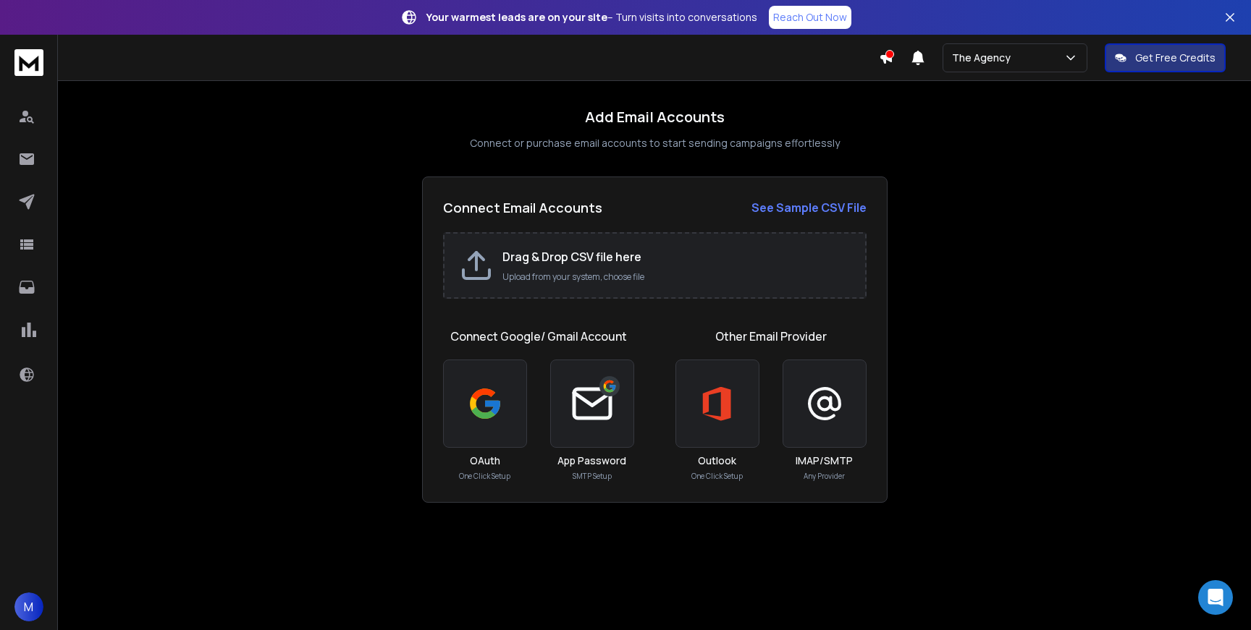
click at [339, 111] on div "Add Email Accounts Connect or purchase email accounts to start sending campaign…" at bounding box center [654, 128] width 1193 height 43
click at [32, 41] on div "M" at bounding box center [29, 335] width 58 height 601
click at [25, 75] on img at bounding box center [28, 62] width 29 height 27
click at [1234, 11] on icon at bounding box center [1229, 17] width 13 height 13
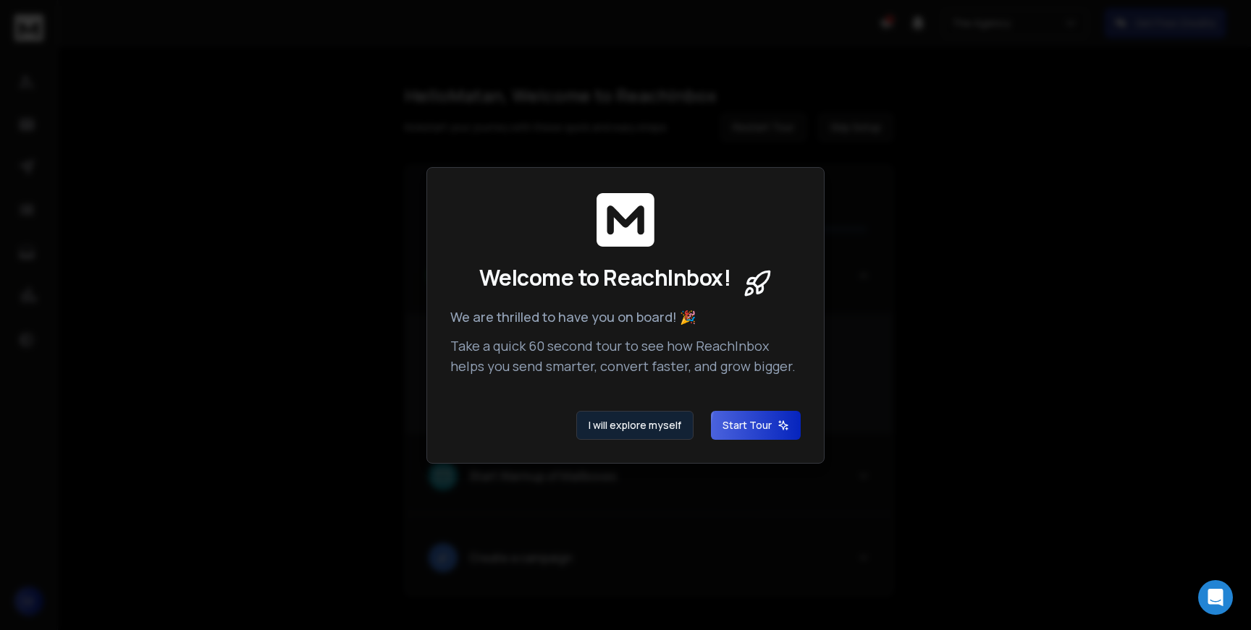
drag, startPoint x: 639, startPoint y: 430, endPoint x: 663, endPoint y: 426, distance: 24.2
click at [639, 430] on button "I will explore myself" at bounding box center [634, 425] width 117 height 29
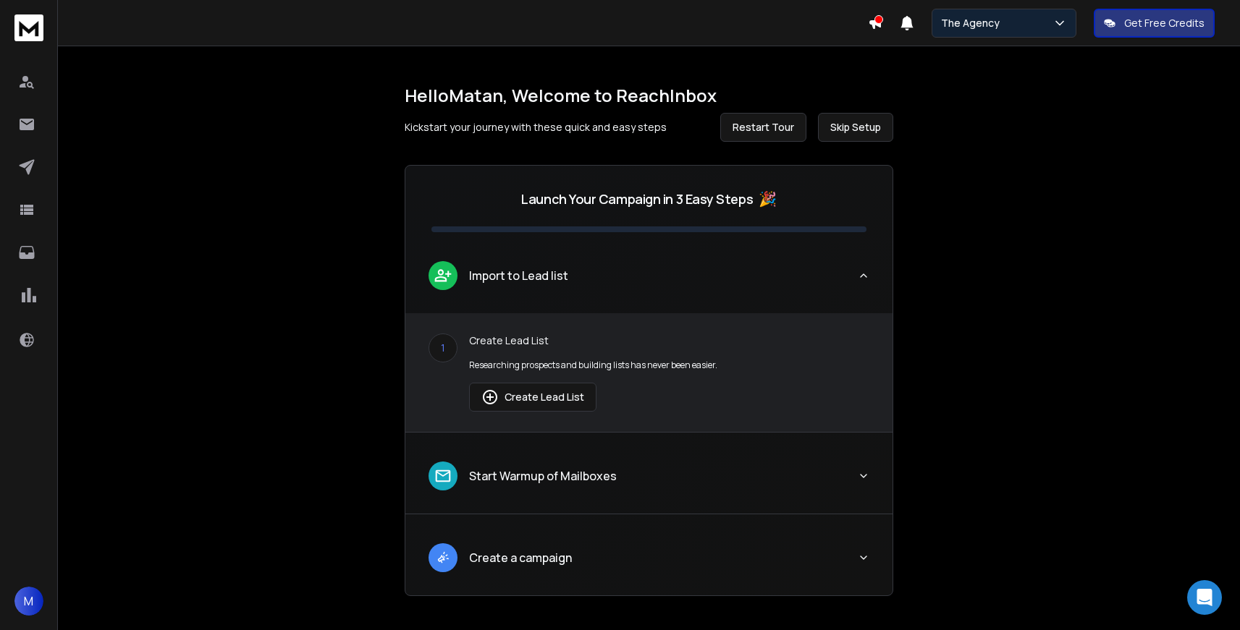
click at [1013, 19] on div "The Agency" at bounding box center [1004, 23] width 126 height 14
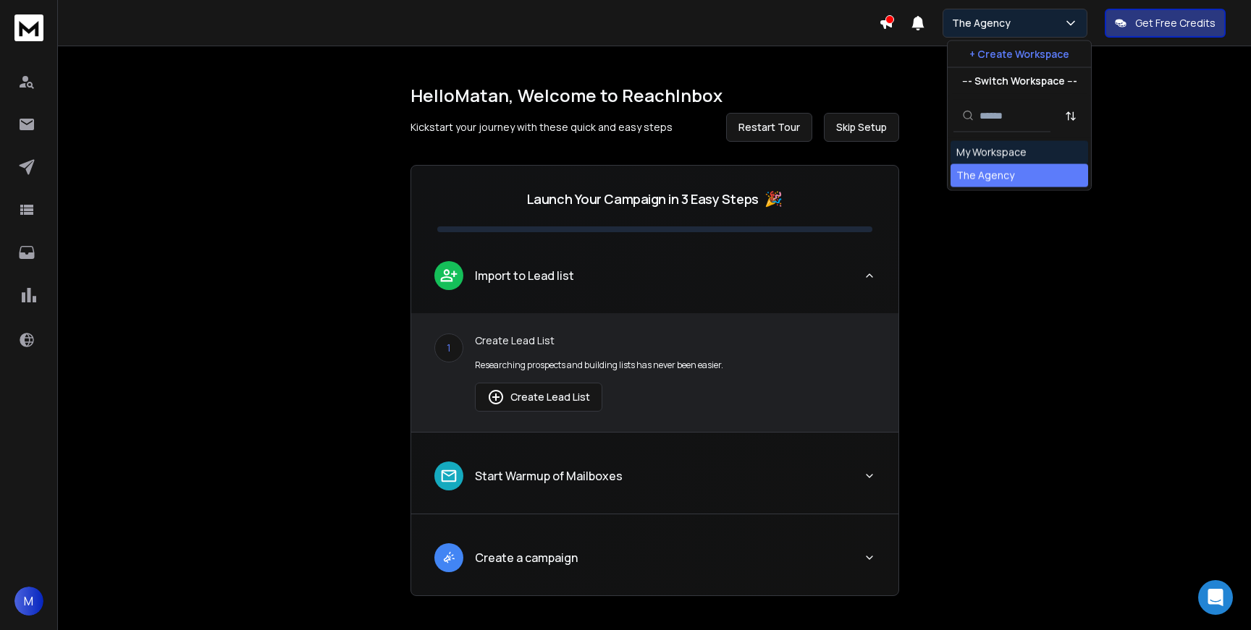
click at [1013, 19] on p "The Agency" at bounding box center [984, 23] width 64 height 14
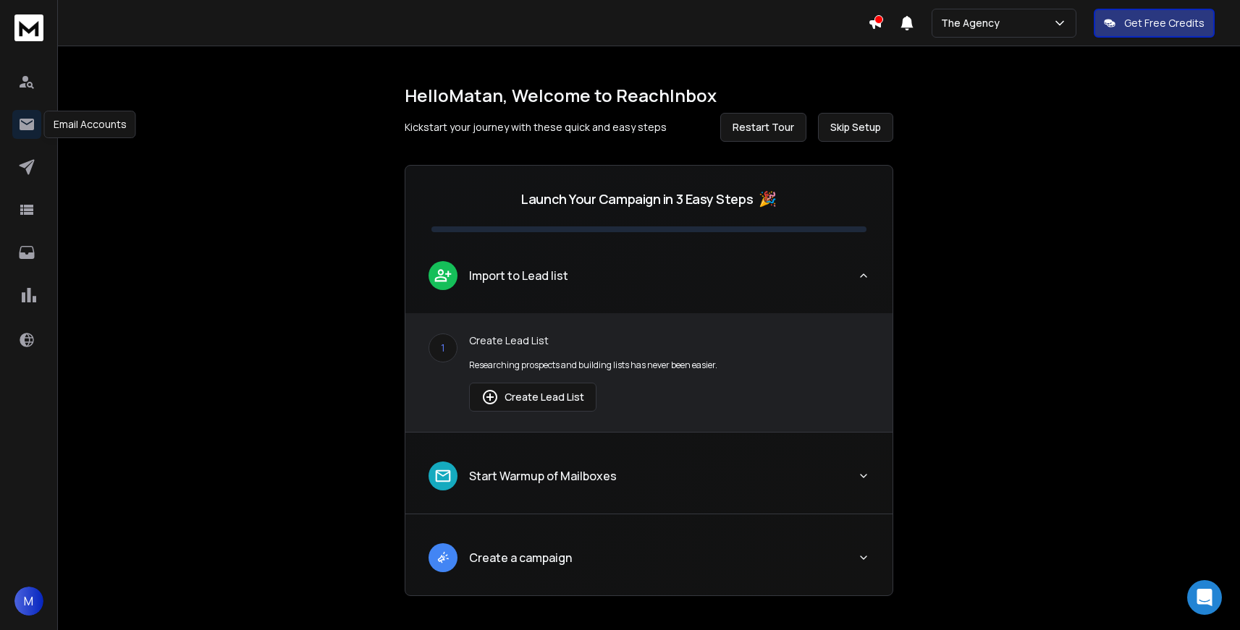
click at [31, 112] on link at bounding box center [26, 124] width 29 height 29
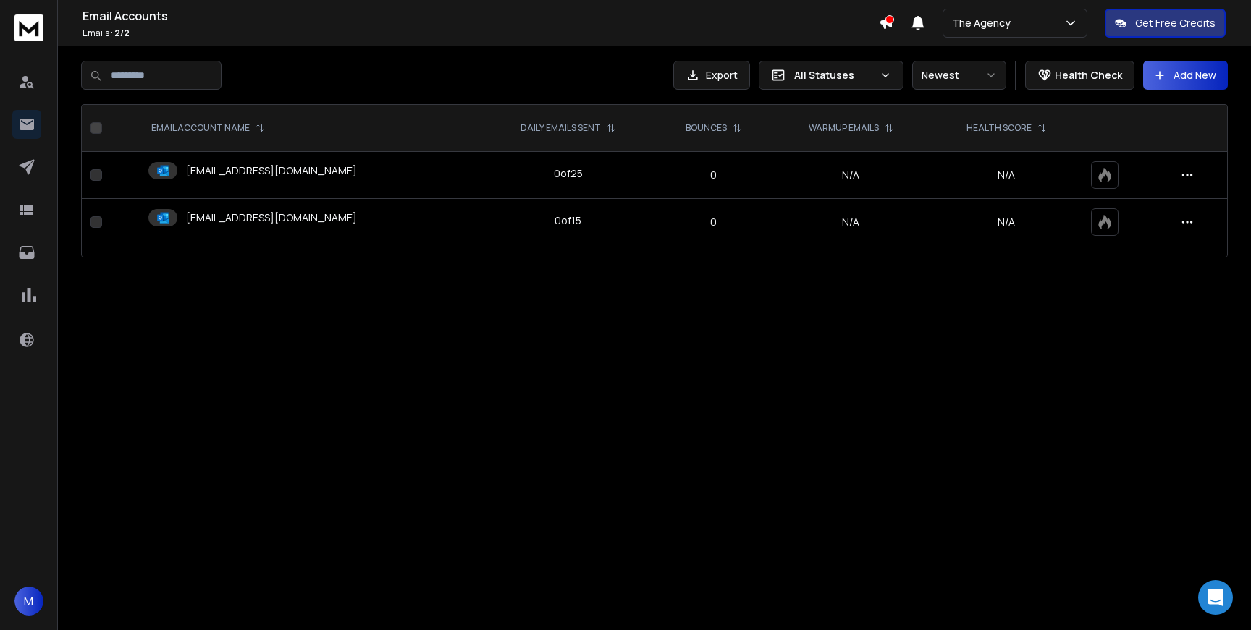
click at [295, 289] on div "Get only verified leads with our AI-powered Lead Finder, starting at $22/mo Try…" at bounding box center [625, 315] width 1251 height 630
click at [1183, 177] on icon at bounding box center [1187, 175] width 13 height 13
click at [1177, 229] on div "Mailbox Settings" at bounding box center [1169, 228] width 93 height 23
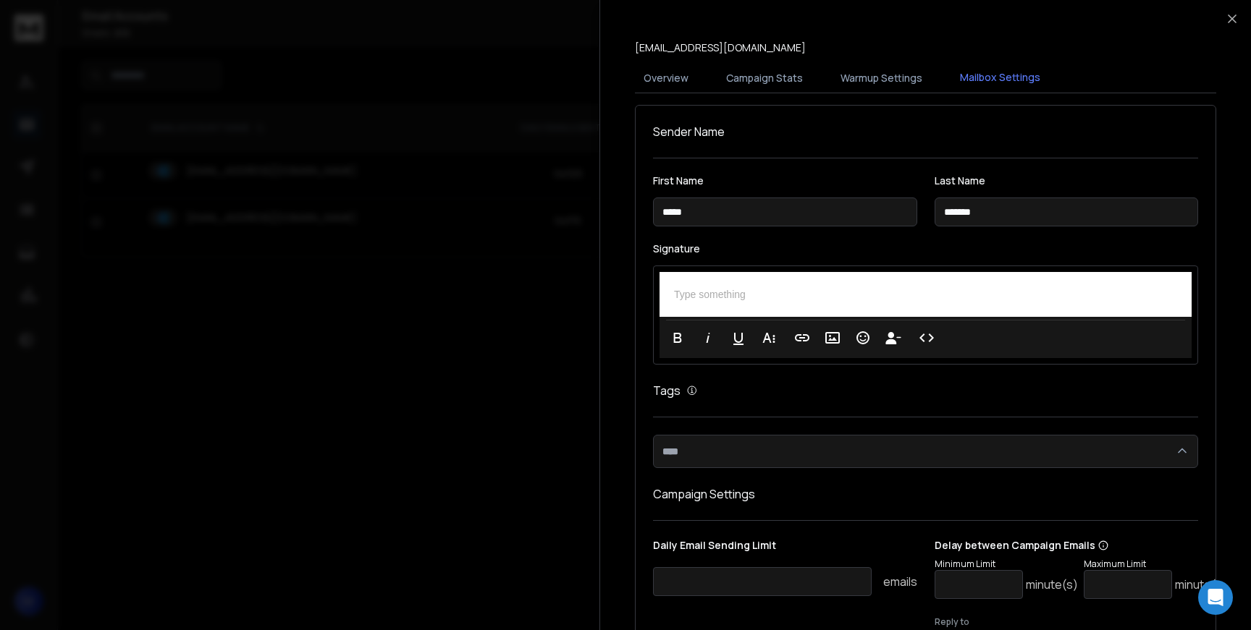
click at [890, 68] on button "Warmup Settings" at bounding box center [881, 78] width 99 height 32
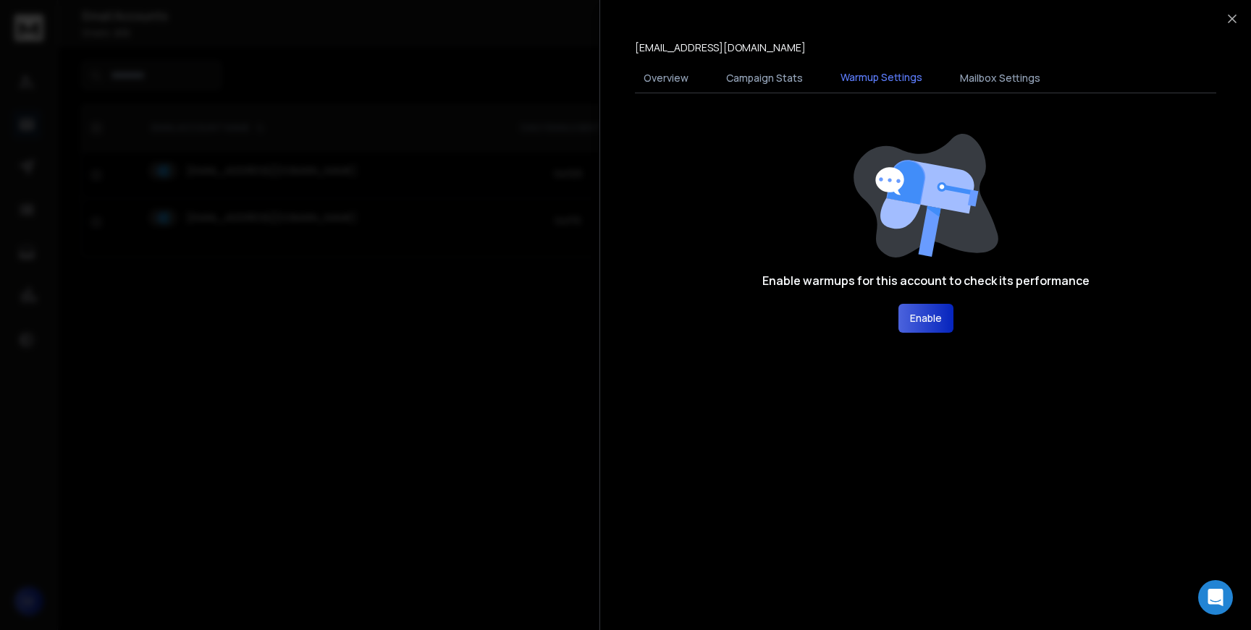
click at [756, 76] on button "Campaign Stats" at bounding box center [764, 78] width 94 height 32
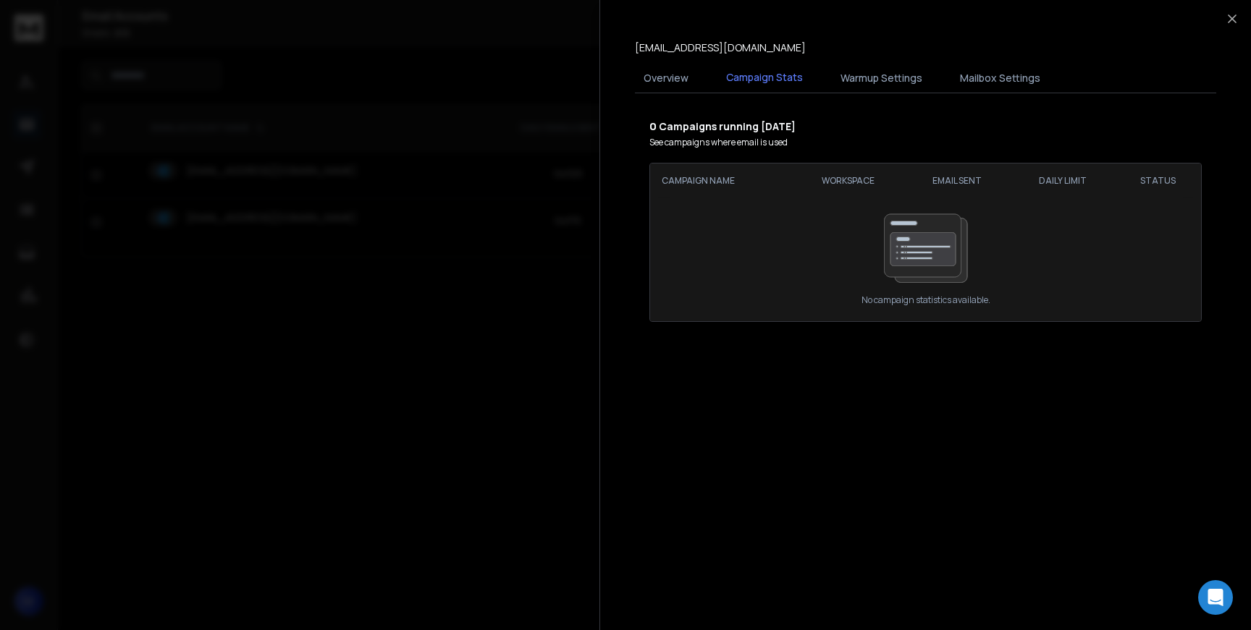
click at [654, 78] on button "Overview" at bounding box center [666, 78] width 62 height 32
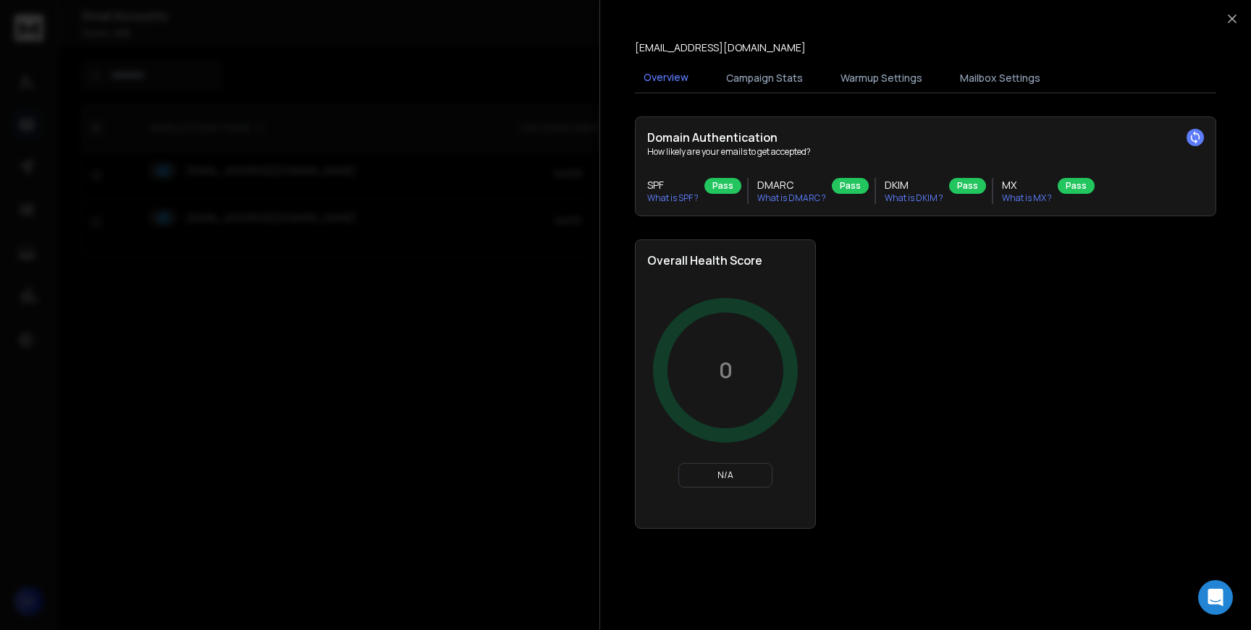
click at [1015, 66] on button "Mailbox Settings" at bounding box center [1000, 78] width 98 height 32
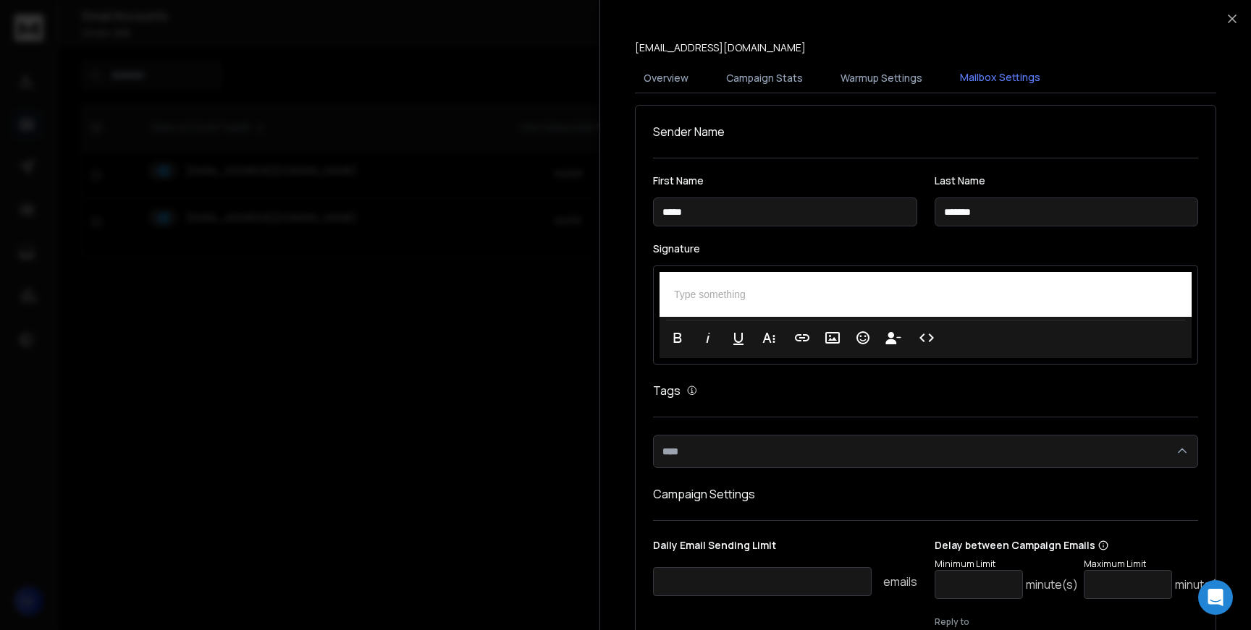
click at [630, 72] on div "matan@behomeagain.org Overview Campaign Stats Warmup Settings Mailbox Settings …" at bounding box center [925, 433] width 616 height 832
click at [664, 72] on button "Overview" at bounding box center [666, 78] width 62 height 32
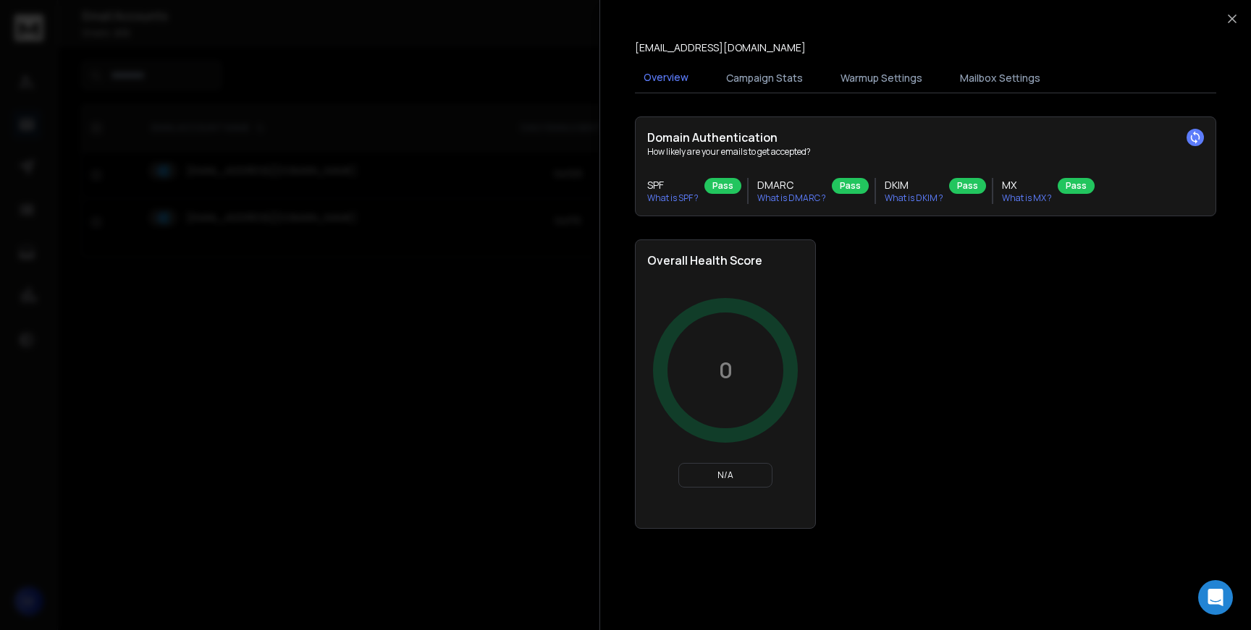
click at [391, 352] on div at bounding box center [625, 315] width 1251 height 630
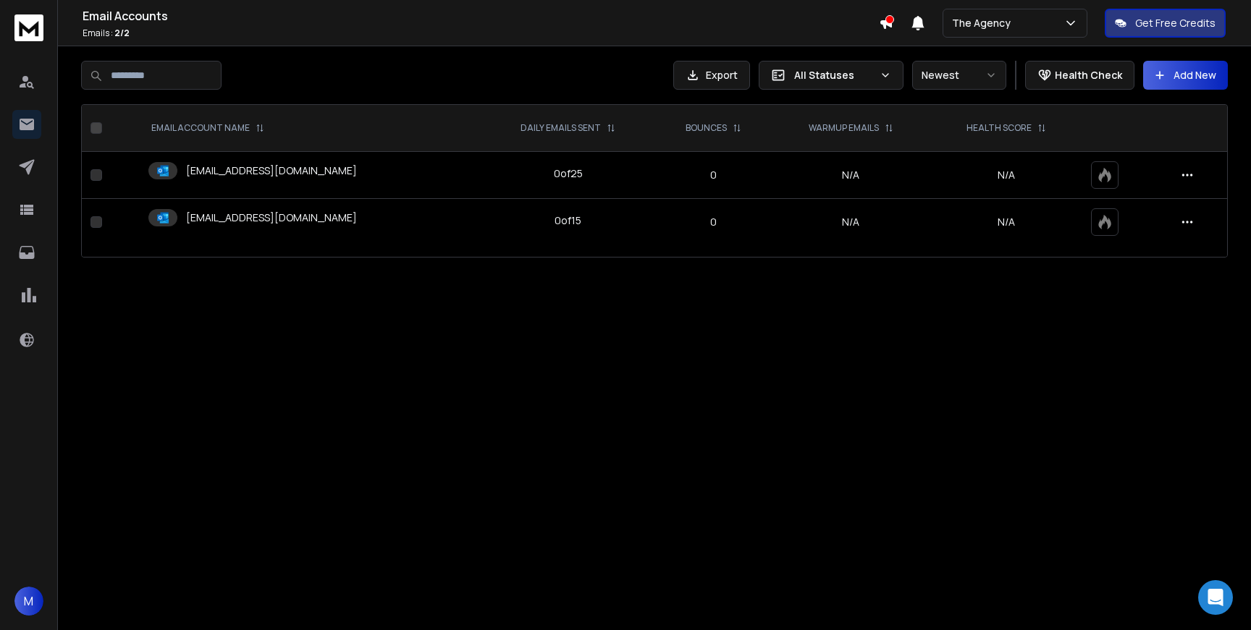
click at [253, 214] on p "[EMAIL_ADDRESS][DOMAIN_NAME]" at bounding box center [271, 218] width 171 height 14
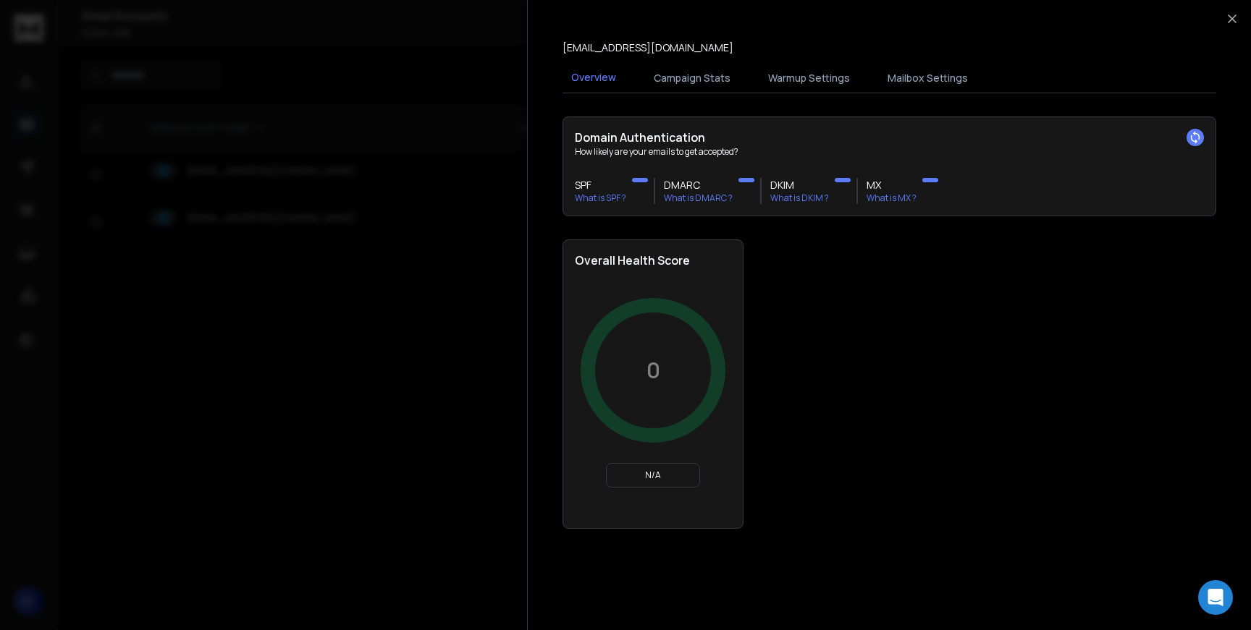
click at [178, 319] on div at bounding box center [625, 315] width 1251 height 630
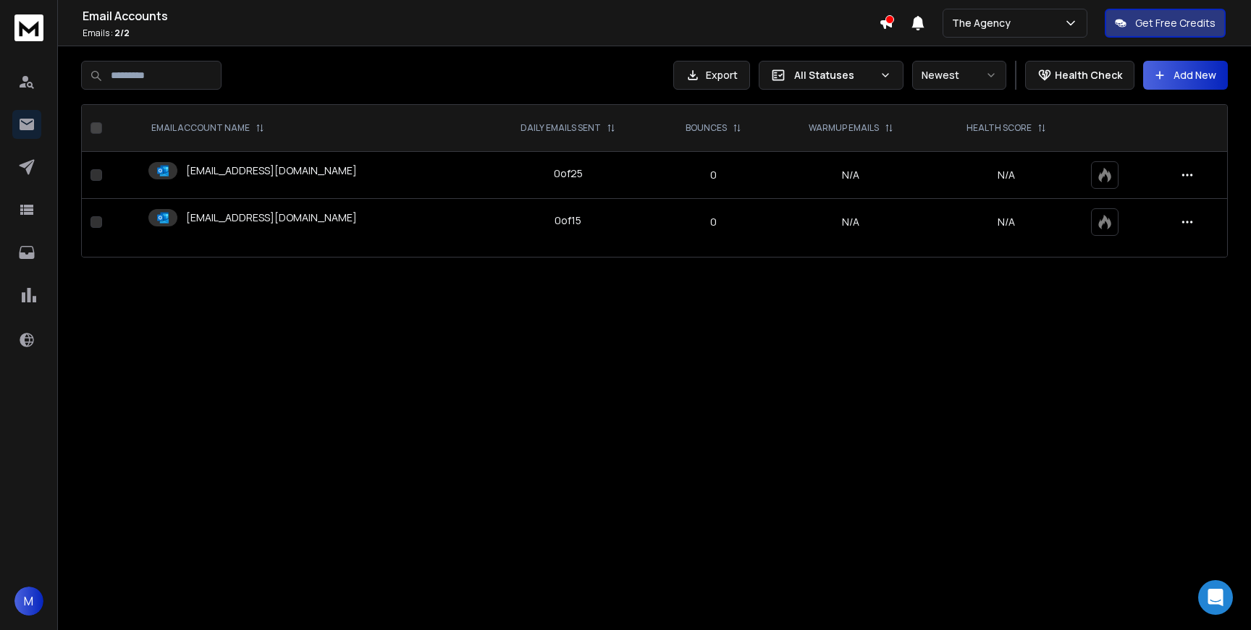
click at [153, 405] on div "Your warmest leads are on your site – Turn visits into conversations Reach Out …" at bounding box center [625, 315] width 1251 height 630
click at [311, 315] on div "Get only verified leads with our AI-powered Lead Finder, starting at $22/mo Try…" at bounding box center [625, 315] width 1251 height 630
click at [1102, 171] on icon at bounding box center [1104, 175] width 14 height 14
click at [1098, 174] on icon at bounding box center [1104, 175] width 12 height 14
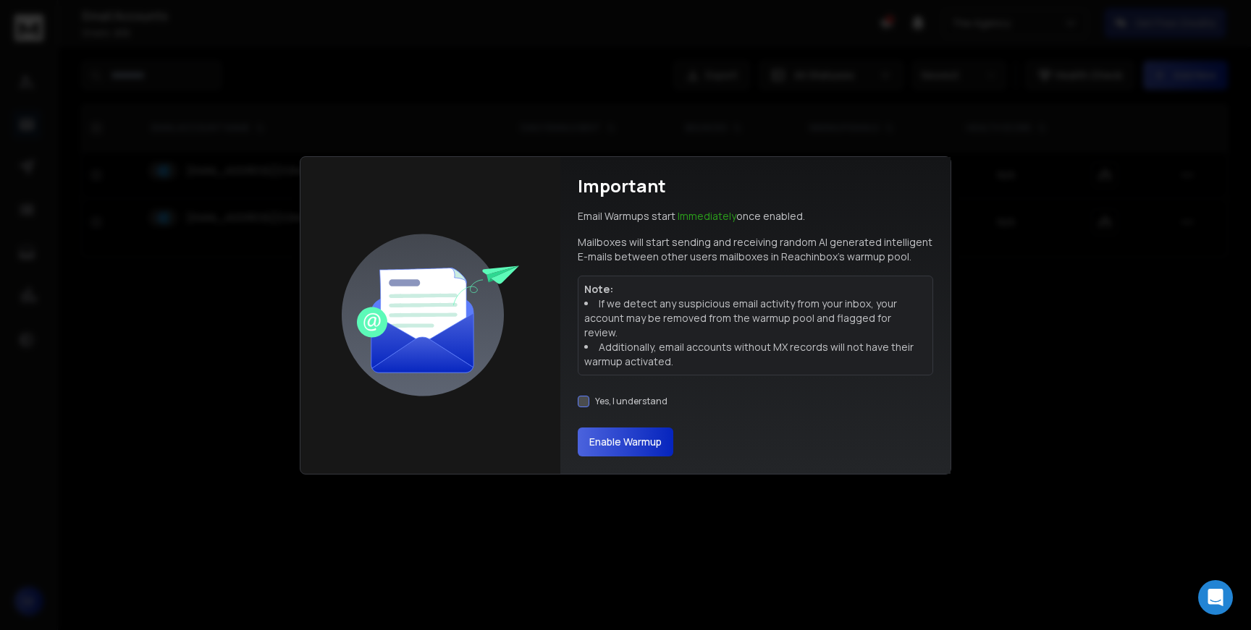
click at [590, 396] on div "Yes, I understand" at bounding box center [623, 402] width 90 height 12
click at [588, 396] on button "Yes, I understand" at bounding box center [584, 402] width 12 height 12
click at [633, 440] on button "Enable Warmup" at bounding box center [626, 442] width 96 height 29
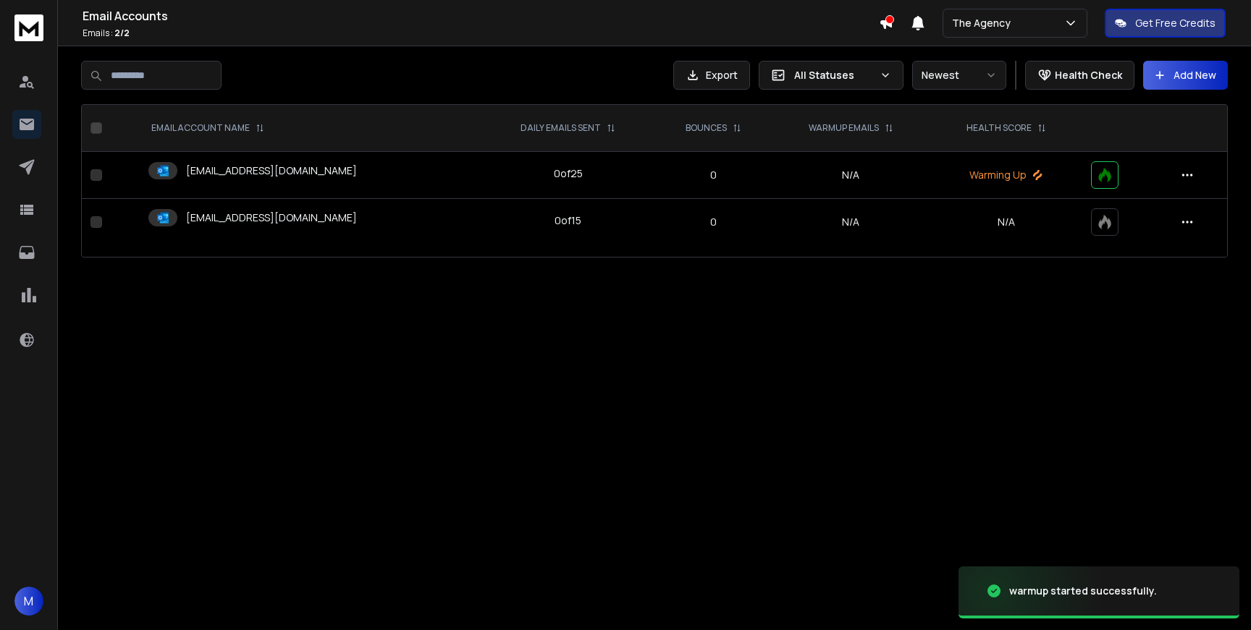
click at [1182, 172] on icon at bounding box center [1187, 175] width 13 height 13
click at [1156, 206] on div "Warmup Settings" at bounding box center [1169, 205] width 93 height 23
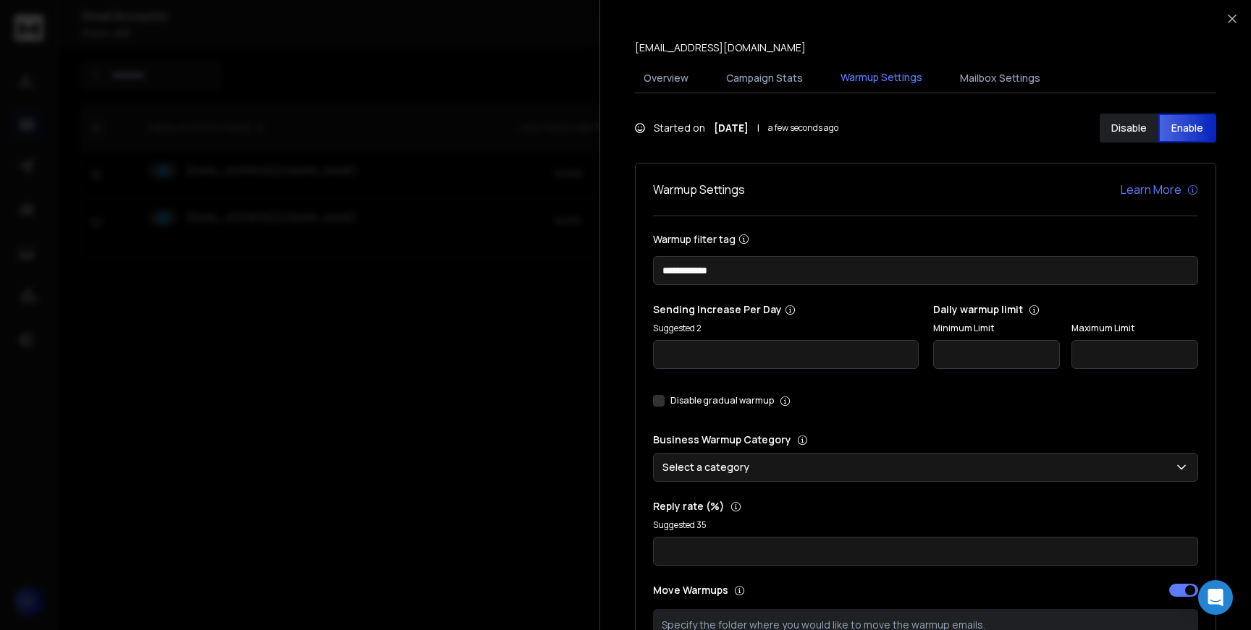
drag, startPoint x: 1114, startPoint y: 354, endPoint x: 1060, endPoint y: 350, distance: 54.4
click at [1060, 350] on div "Minimum Limit * Maximum Limit **" at bounding box center [1066, 346] width 266 height 46
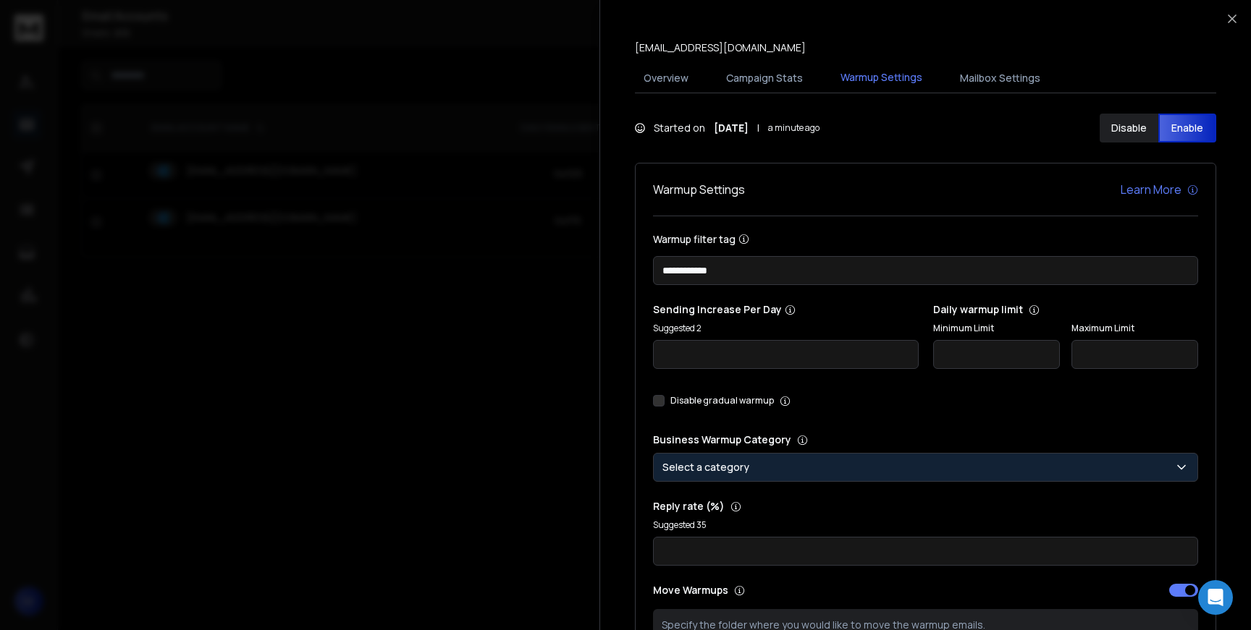
type input "**"
click at [824, 467] on div "Select a category" at bounding box center [925, 467] width 526 height 14
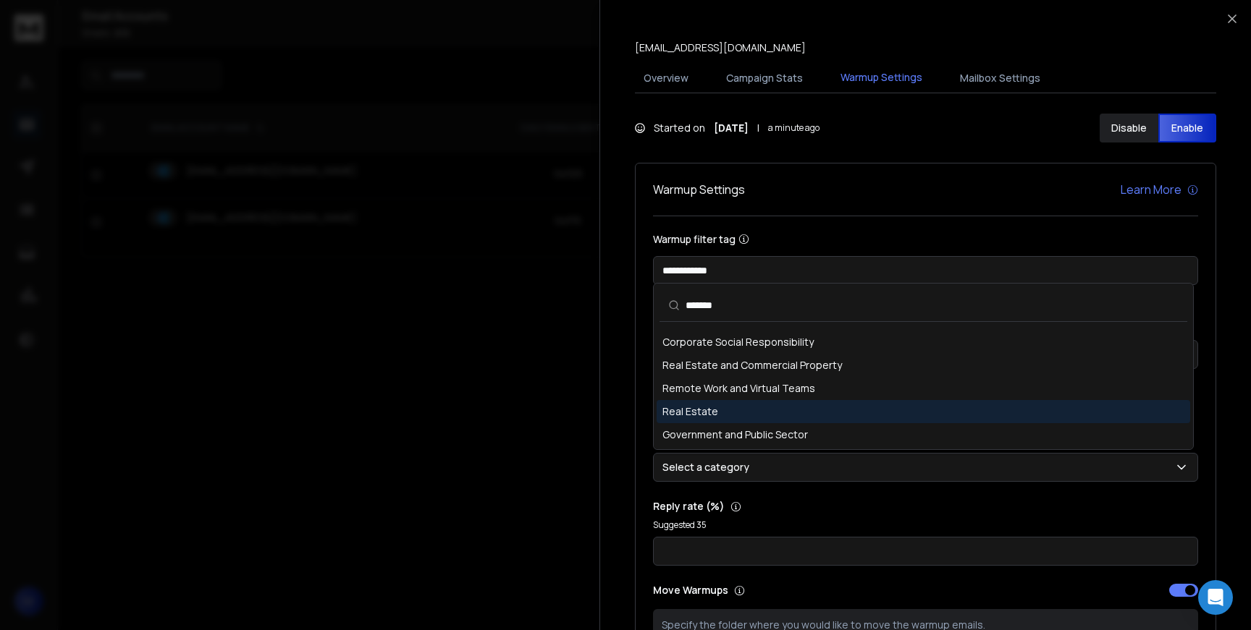
type input "*******"
click at [778, 406] on div "Real Estate" at bounding box center [922, 411] width 533 height 23
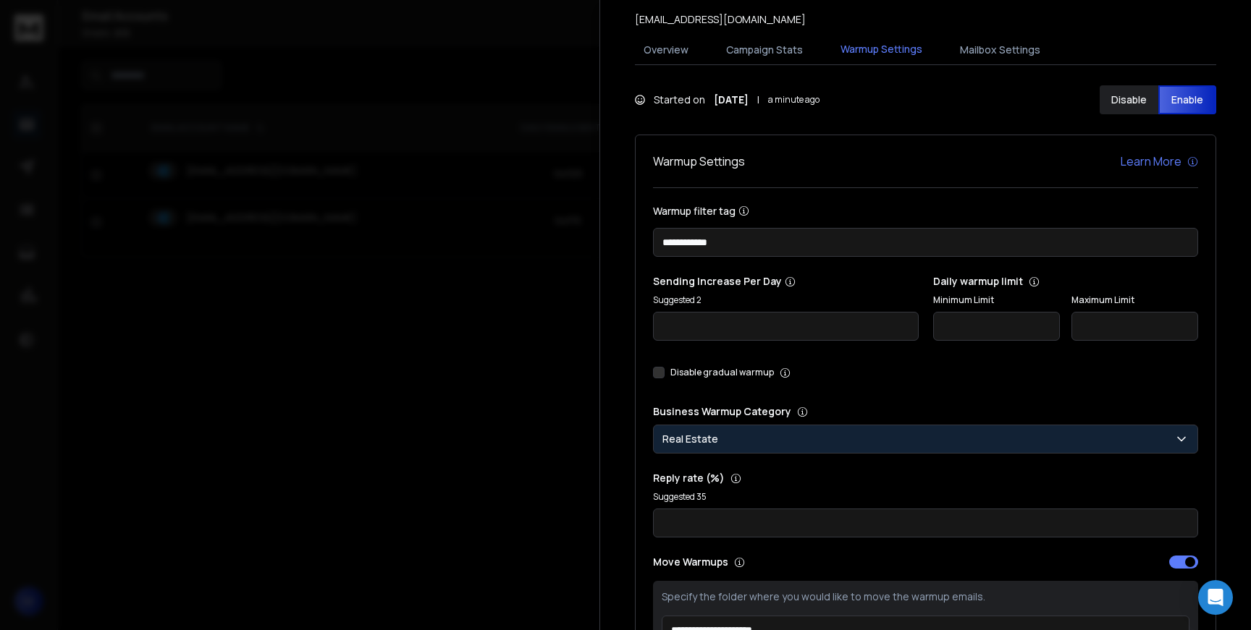
scroll to position [116, 0]
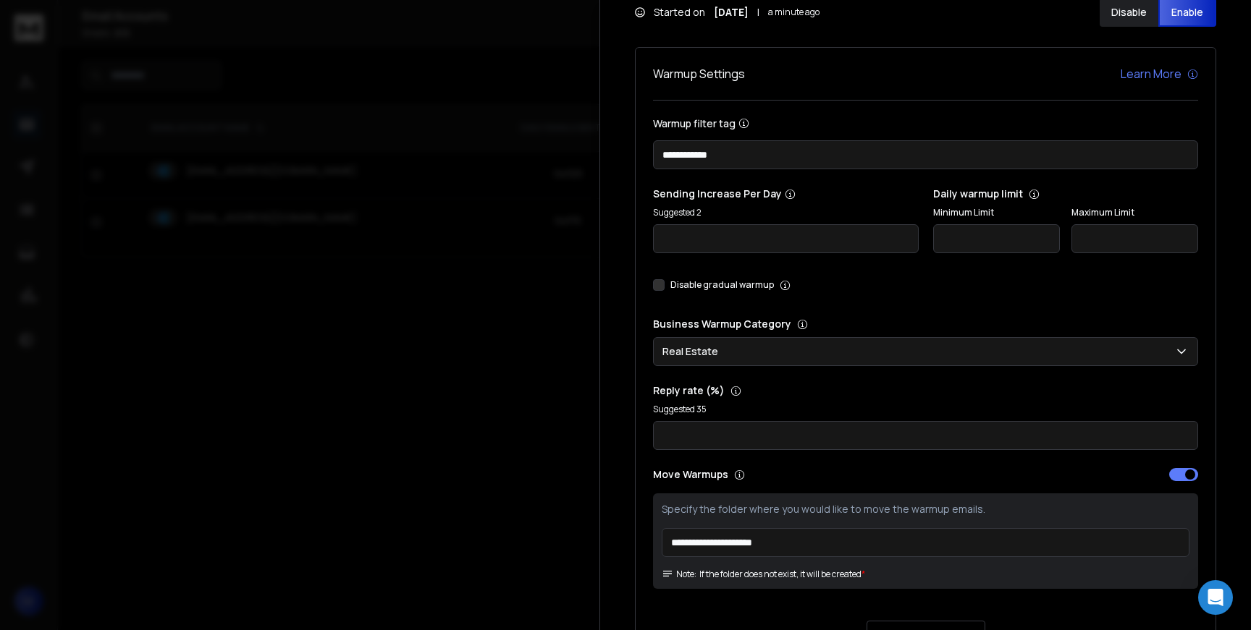
drag, startPoint x: 740, startPoint y: 448, endPoint x: 599, endPoint y: 455, distance: 142.0
click at [599, 454] on div "**********" at bounding box center [924, 315] width 651 height 630
drag, startPoint x: 677, startPoint y: 437, endPoint x: 633, endPoint y: 423, distance: 47.2
click at [633, 423] on div "**********" at bounding box center [925, 333] width 616 height 863
type input "**"
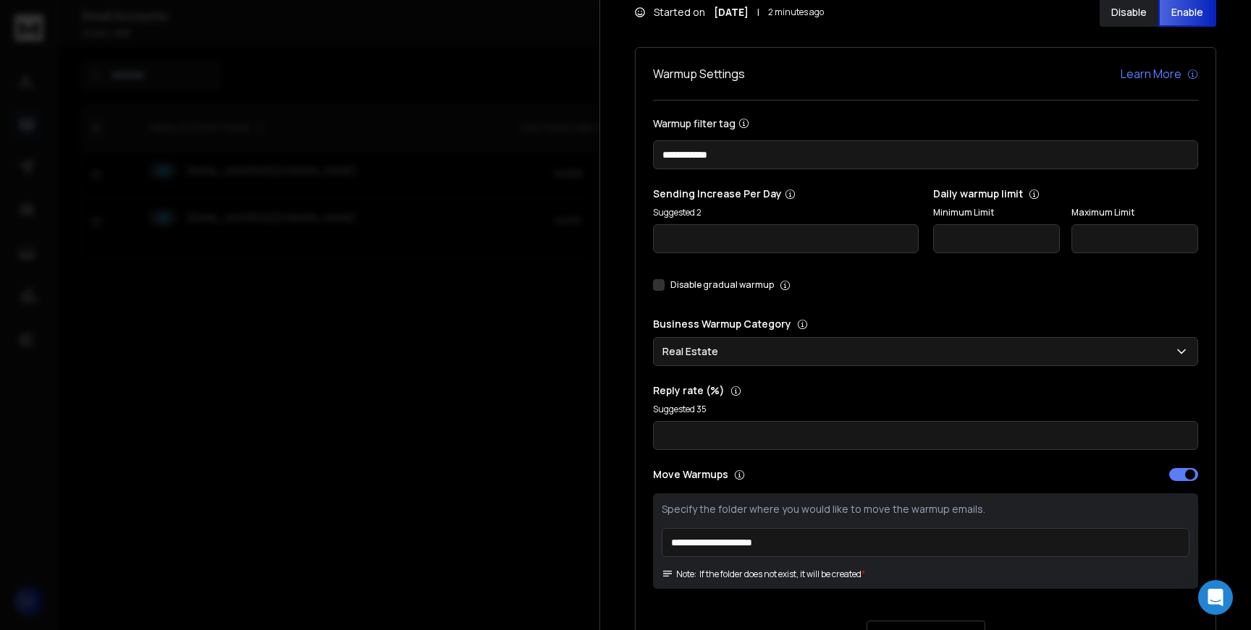
click at [870, 481] on p "Move Warmups" at bounding box center [787, 475] width 269 height 14
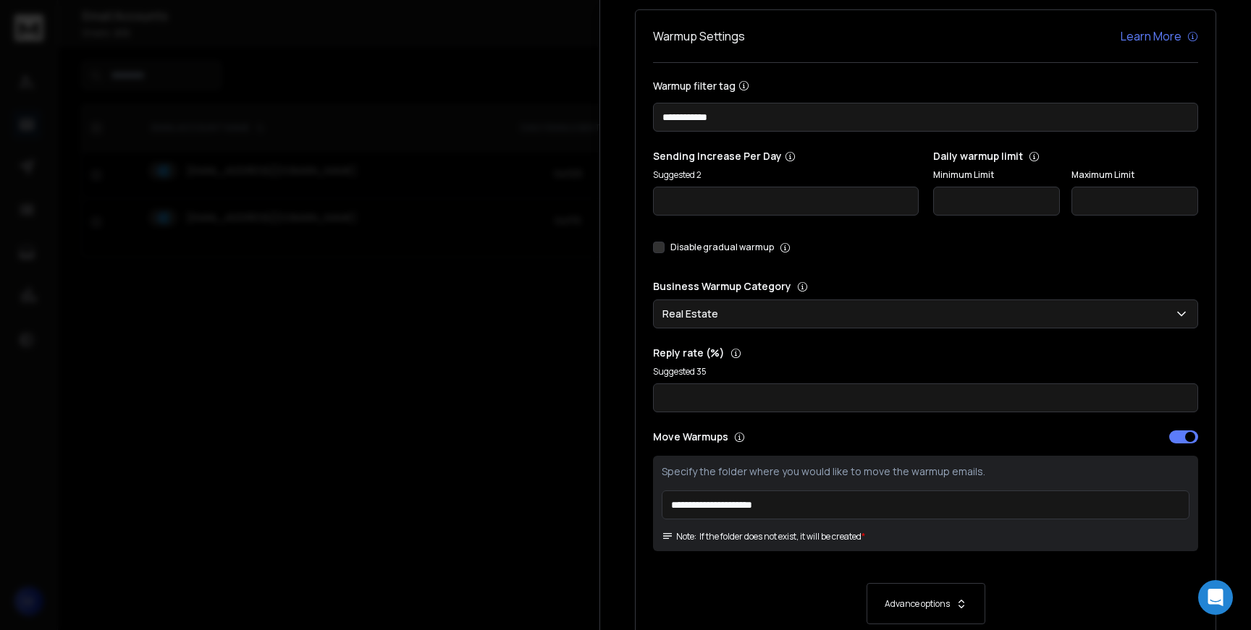
scroll to position [163, 0]
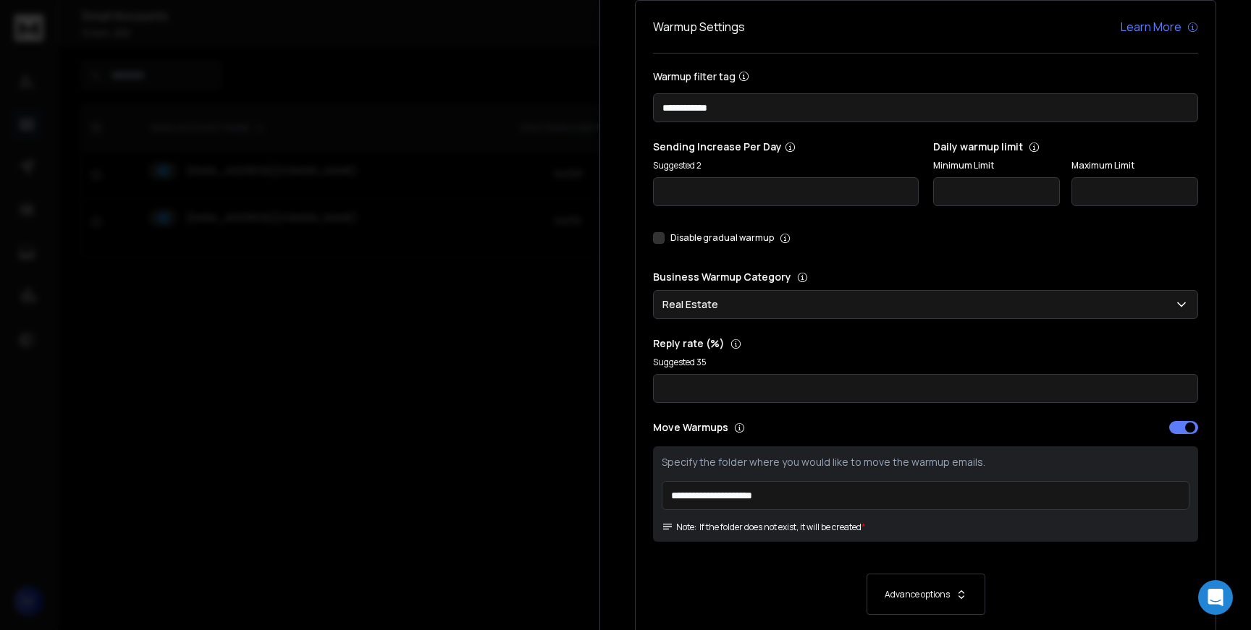
click at [722, 504] on input "**********" at bounding box center [926, 495] width 528 height 29
click at [808, 502] on input "**********" at bounding box center [926, 495] width 528 height 29
type input "*"
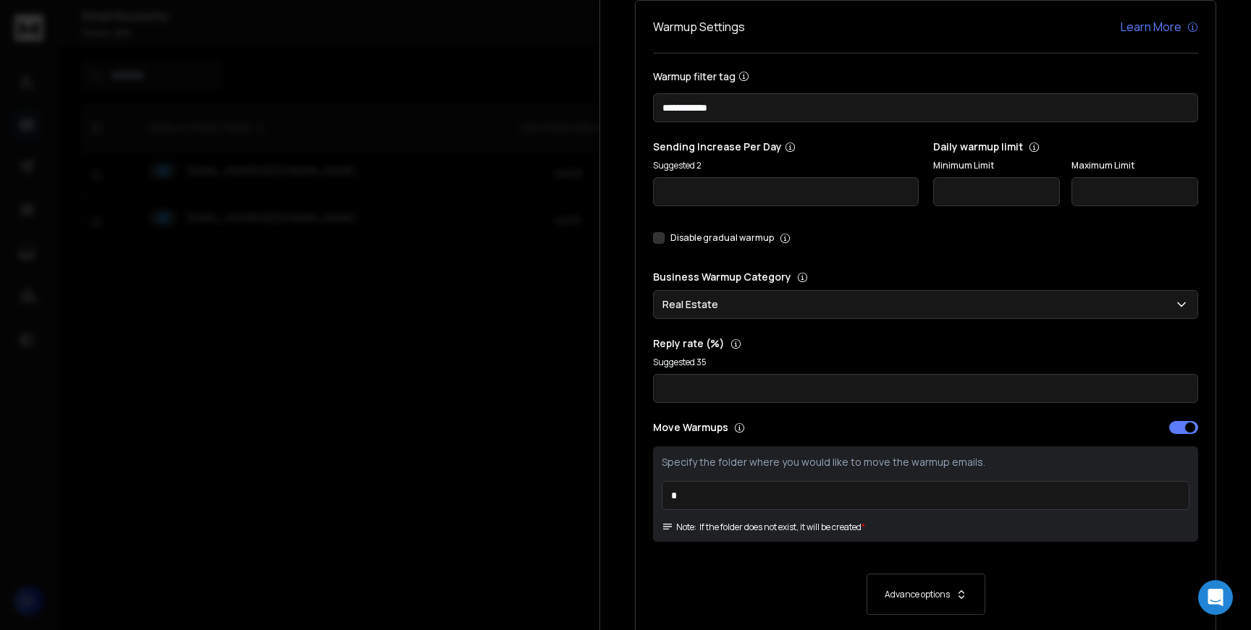
type input "**"
type input "**********"
click at [990, 580] on button "Advance options" at bounding box center [925, 594] width 516 height 41
click at [941, 584] on div "Advance options" at bounding box center [925, 594] width 119 height 41
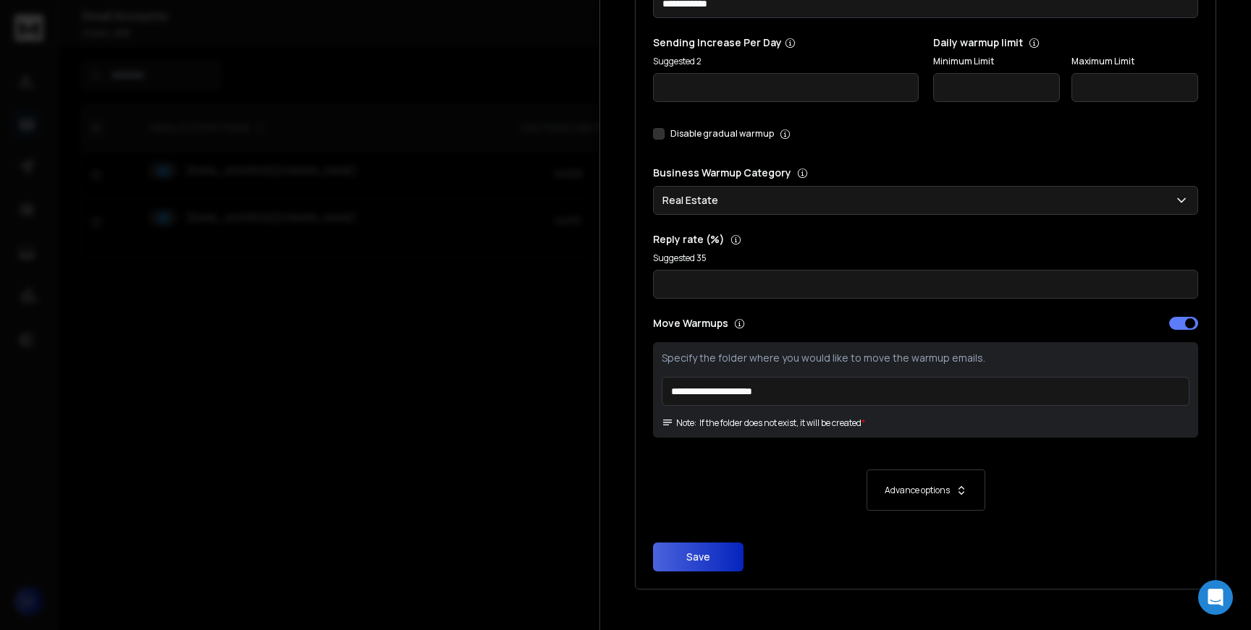
click at [933, 485] on p "Advance options" at bounding box center [916, 491] width 65 height 12
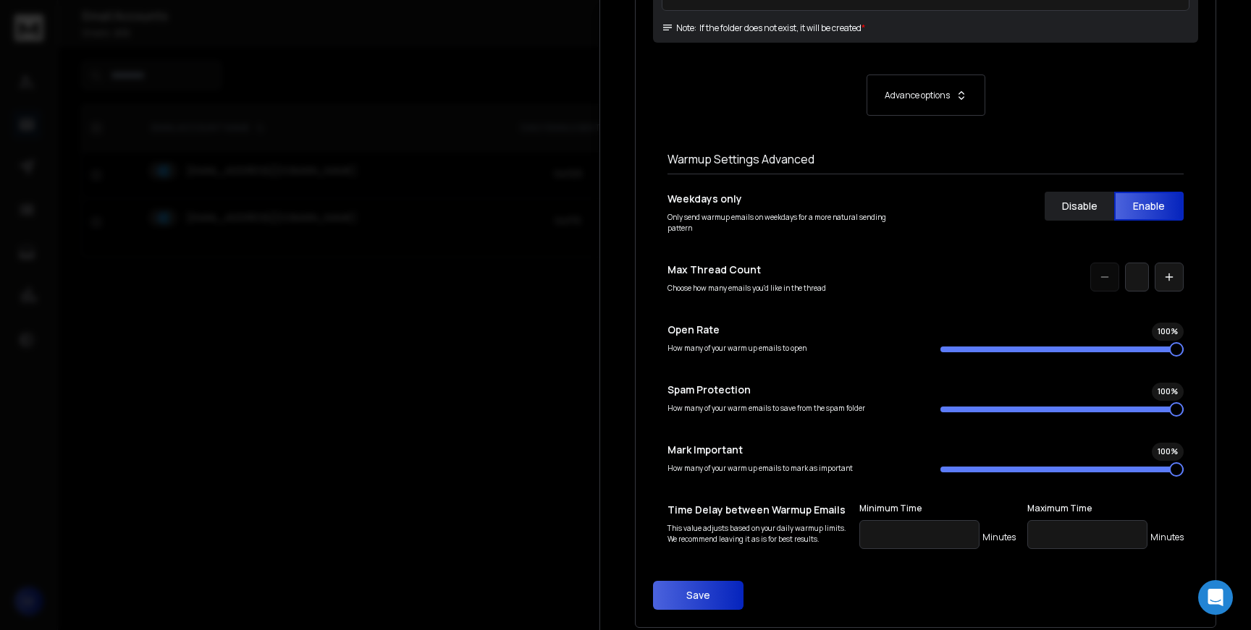
scroll to position [690, 0]
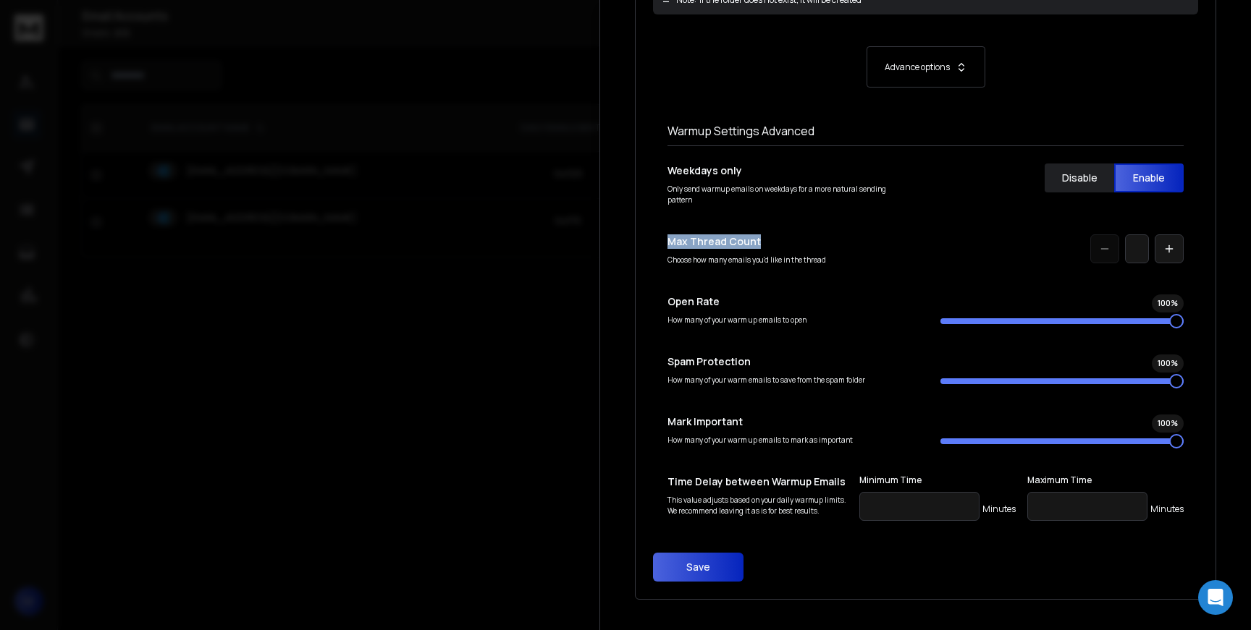
drag, startPoint x: 671, startPoint y: 242, endPoint x: 830, endPoint y: 250, distance: 159.4
click at [830, 250] on div "Max Thread Count Choose how many emails you'd like in the thread" at bounding box center [789, 250] width 244 height 31
click at [975, 256] on div "*" at bounding box center [1062, 249] width 244 height 29
click at [1171, 251] on button "button" at bounding box center [1168, 249] width 29 height 29
click at [1163, 253] on icon "button" at bounding box center [1169, 249] width 12 height 12
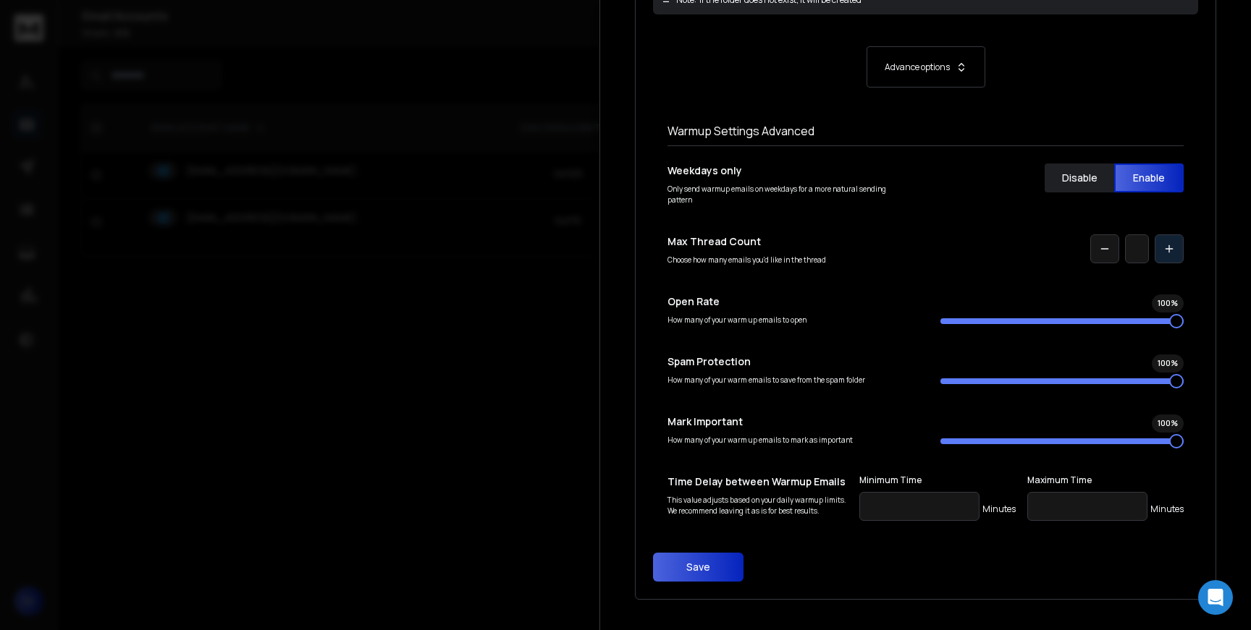
type input "*"
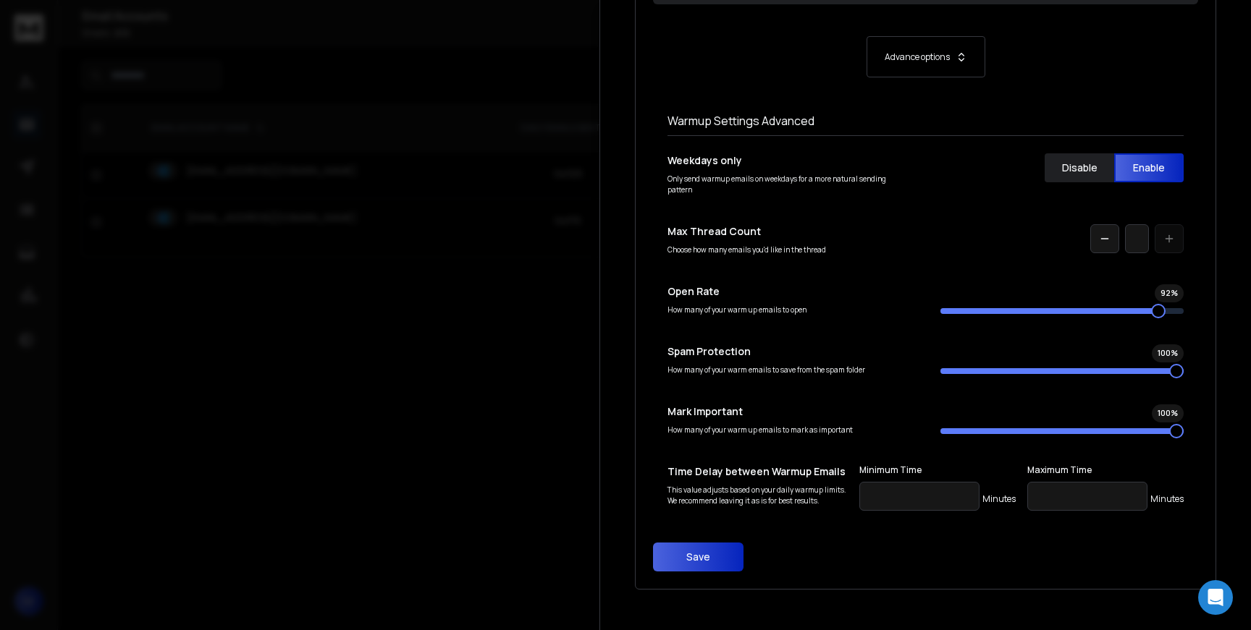
click at [1158, 304] on span at bounding box center [1158, 311] width 14 height 14
click at [1034, 424] on span at bounding box center [1038, 431] width 14 height 14
click at [915, 482] on input "number" at bounding box center [919, 496] width 120 height 29
click at [929, 518] on div "Advance options Warmup Settings Advanced Weekdays only Only send warmup emails …" at bounding box center [925, 274] width 545 height 504
click at [706, 559] on button "Save" at bounding box center [698, 557] width 90 height 29
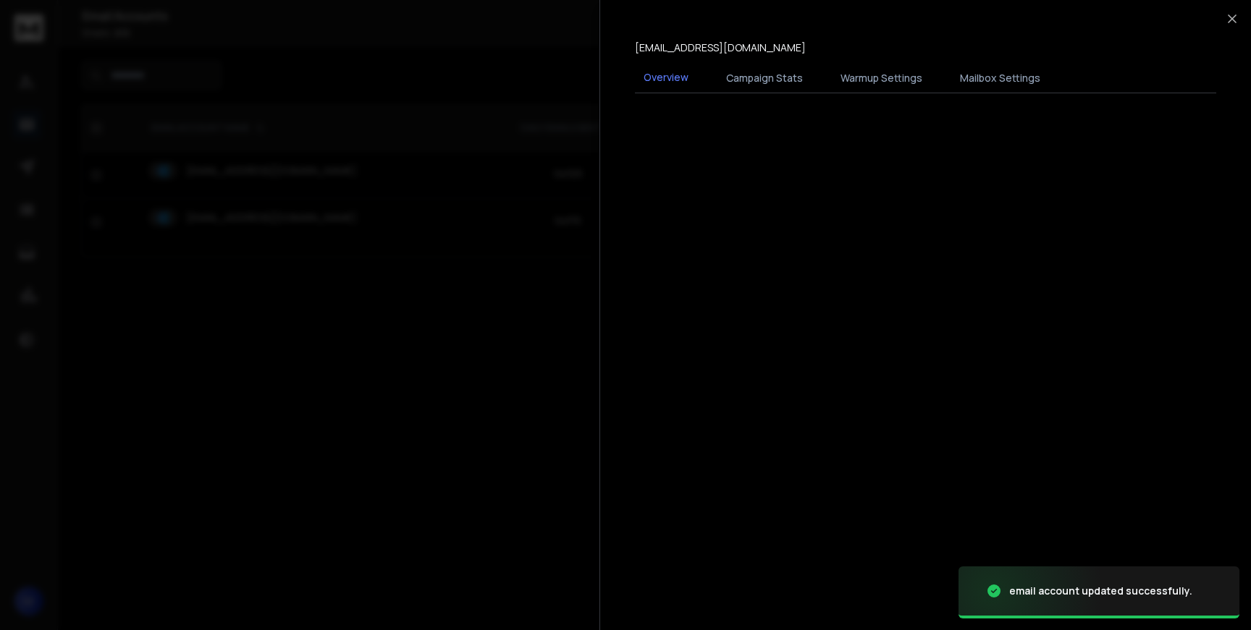
scroll to position [0, 0]
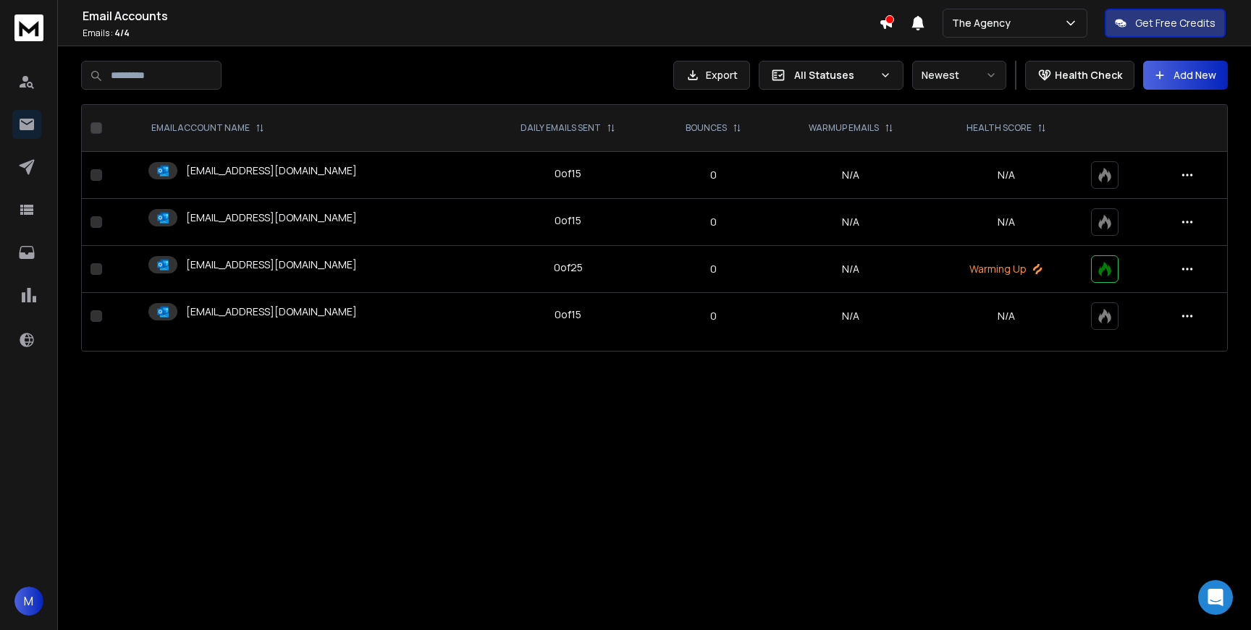
click at [1102, 326] on div at bounding box center [1105, 317] width 28 height 28
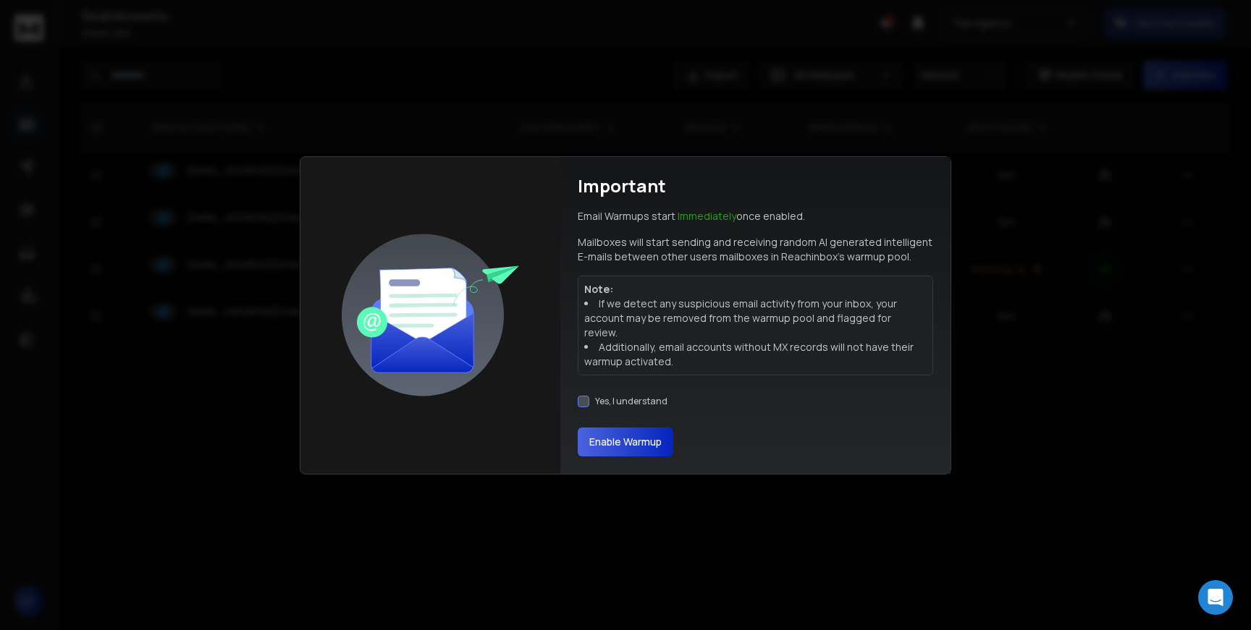
click at [625, 387] on div "Yes, I understand" at bounding box center [623, 401] width 90 height 29
click at [621, 396] on label "Yes, I understand" at bounding box center [631, 402] width 72 height 12
click at [595, 396] on label "Yes, I understand" at bounding box center [631, 402] width 72 height 12
click at [583, 398] on button "Yes, I understand" at bounding box center [584, 402] width 12 height 12
click at [612, 439] on button "Enable Warmup" at bounding box center [626, 442] width 96 height 29
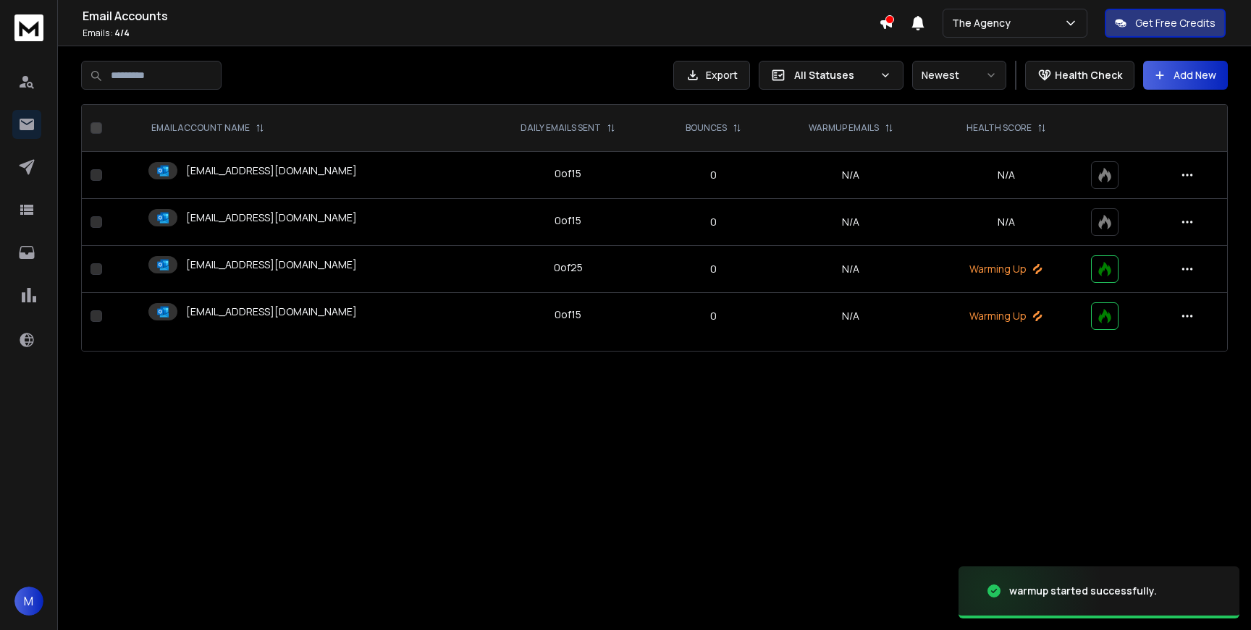
click at [1105, 319] on icon at bounding box center [1104, 316] width 12 height 14
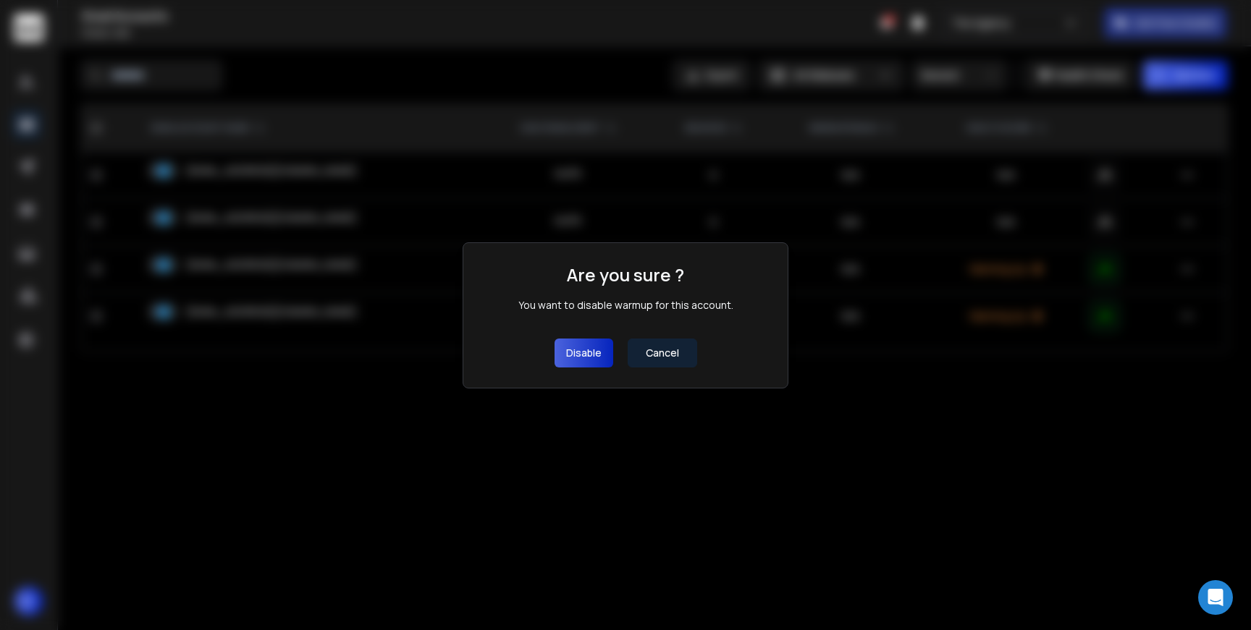
drag, startPoint x: 678, startPoint y: 355, endPoint x: 874, endPoint y: 383, distance: 198.1
click at [678, 355] on button "Cancel" at bounding box center [662, 353] width 69 height 29
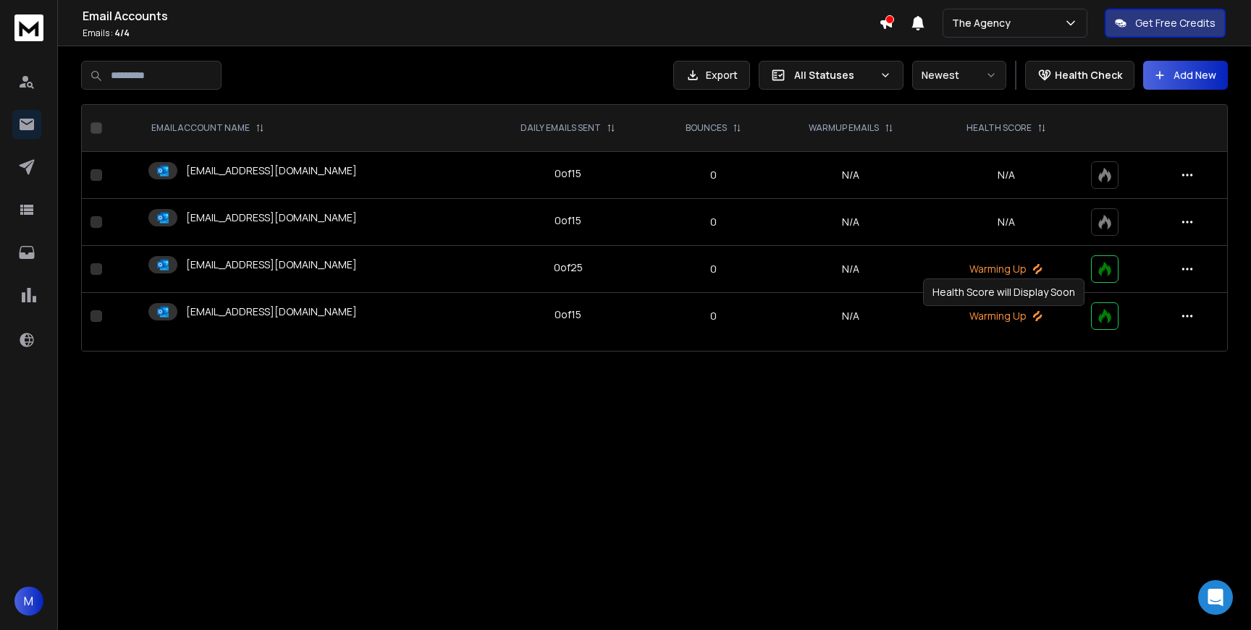
click at [1026, 313] on p "Warming Up" at bounding box center [1006, 316] width 134 height 14
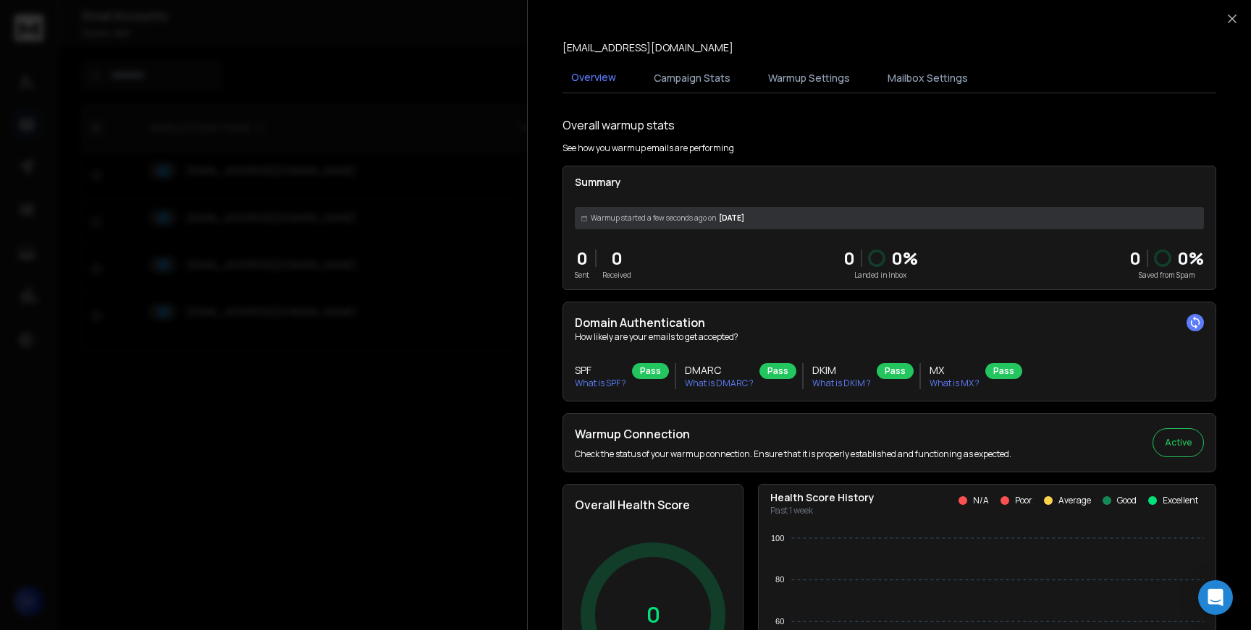
click at [428, 279] on div at bounding box center [625, 315] width 1251 height 630
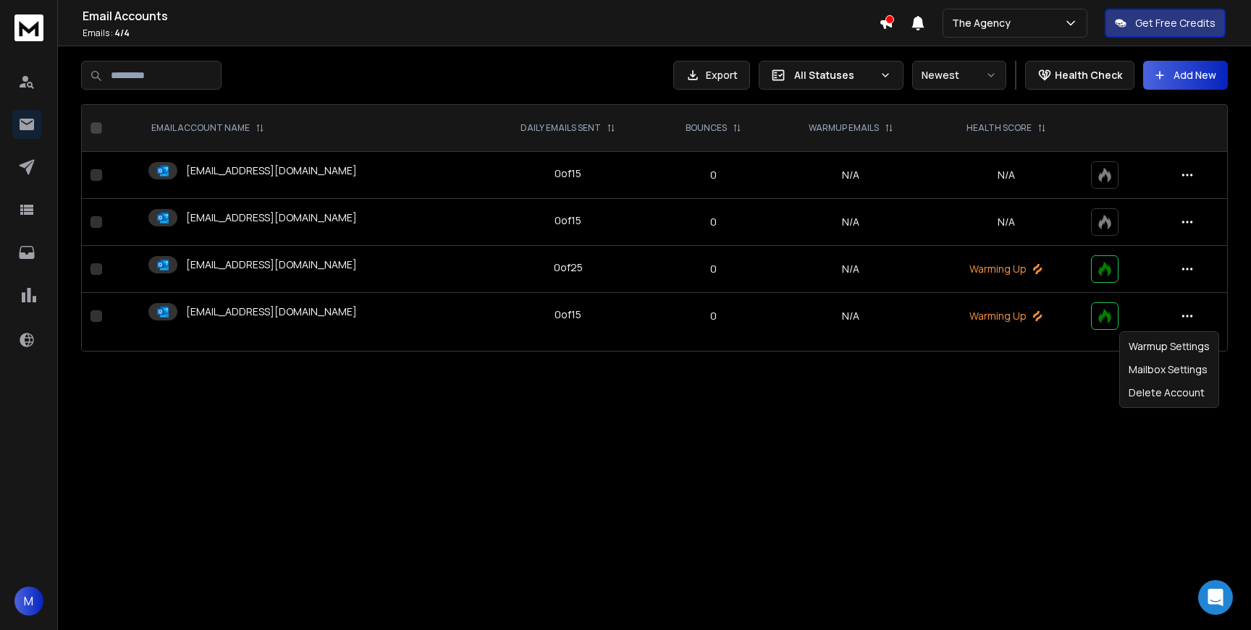
click at [1195, 323] on button at bounding box center [1188, 316] width 62 height 25
click at [1160, 351] on div "Warmup Settings" at bounding box center [1169, 346] width 93 height 23
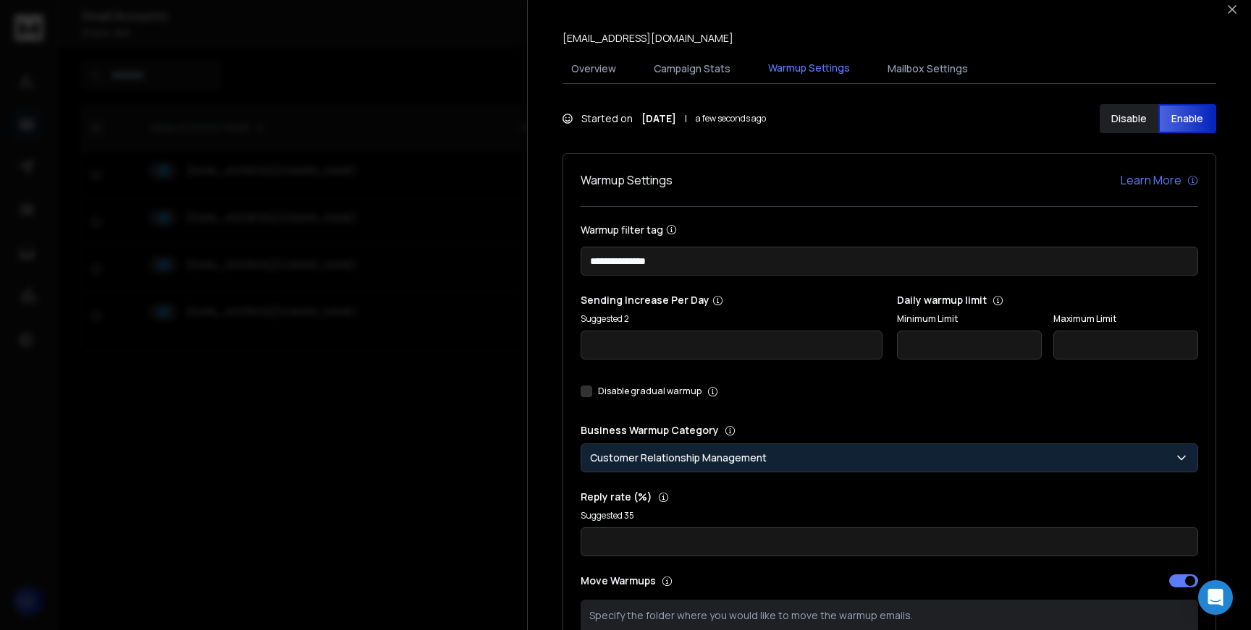
scroll to position [19, 0]
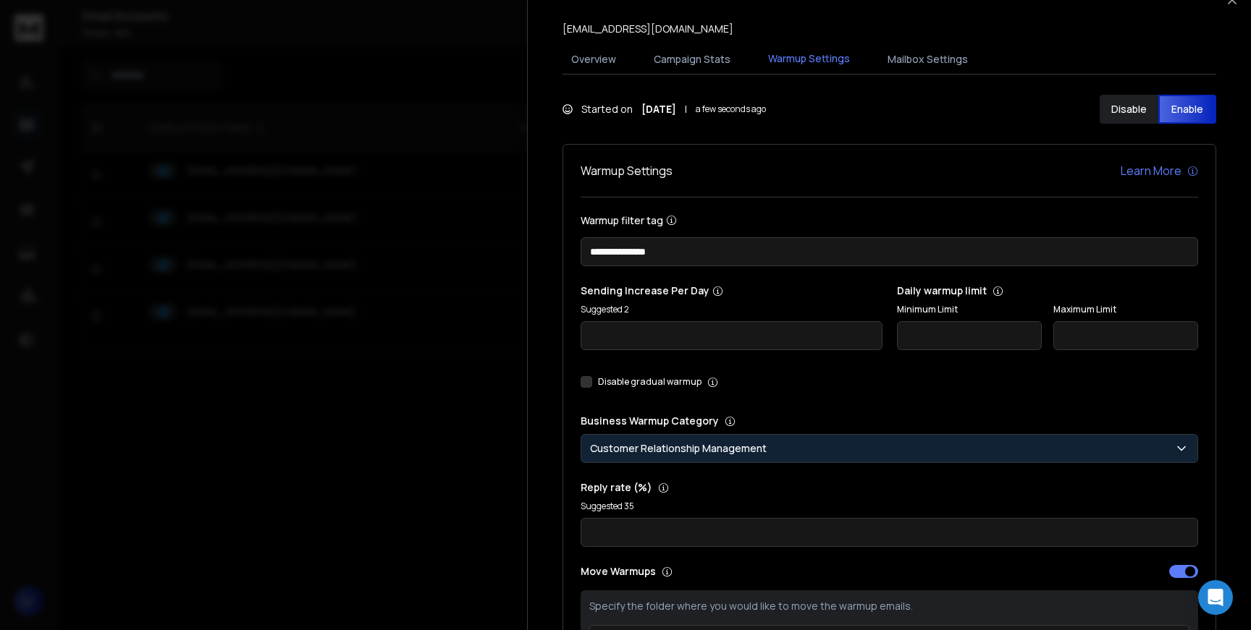
click at [663, 460] on button "Customer Relationship Management" at bounding box center [888, 448] width 617 height 29
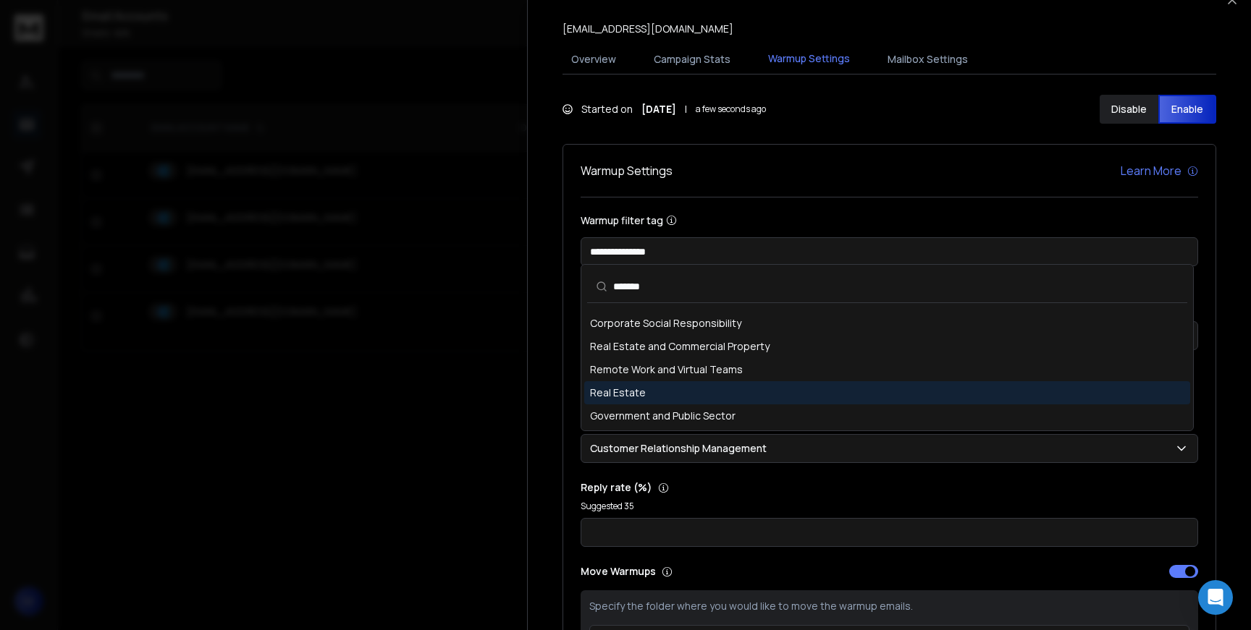
type input "*******"
click at [653, 402] on div "Real Estate" at bounding box center [887, 392] width 606 height 23
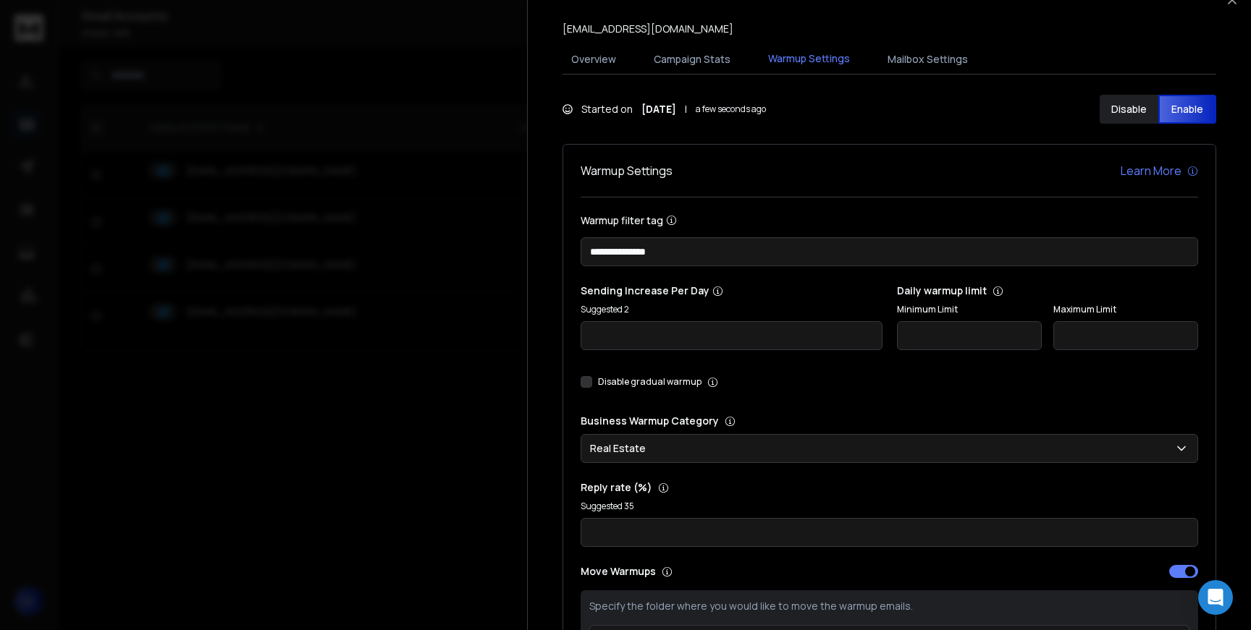
scroll to position [49, 0]
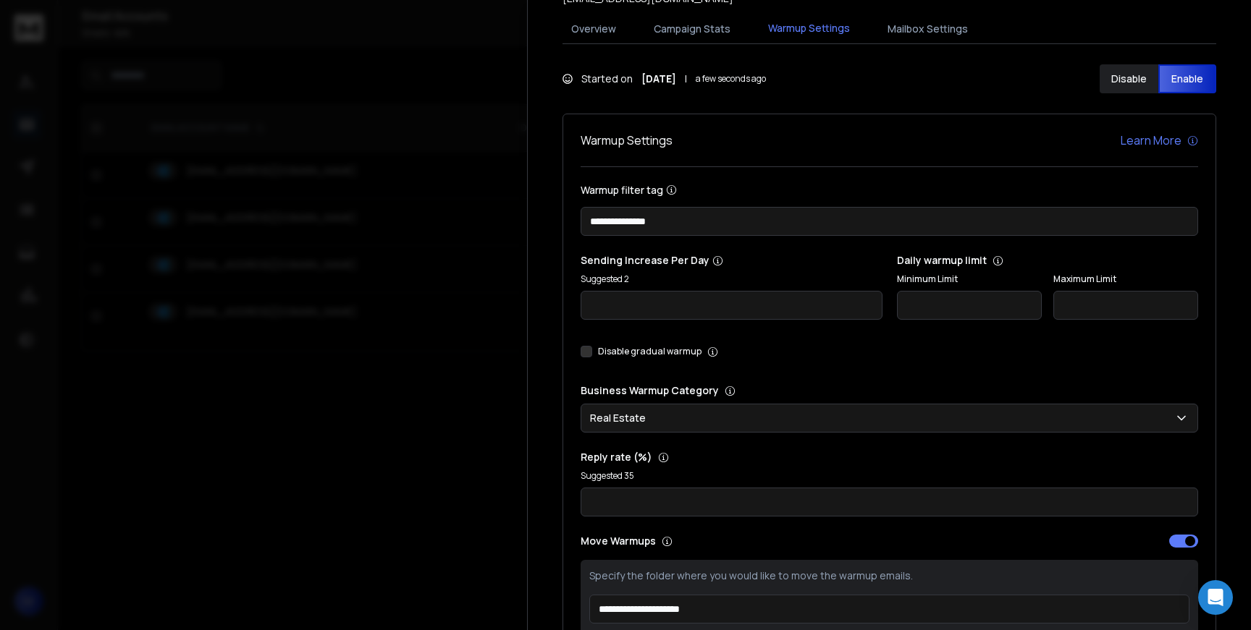
drag, startPoint x: 662, startPoint y: 494, endPoint x: 560, endPoint y: 495, distance: 102.1
click at [560, 495] on div "**********" at bounding box center [889, 399] width 688 height 863
click at [629, 507] on input "**" at bounding box center [888, 502] width 617 height 29
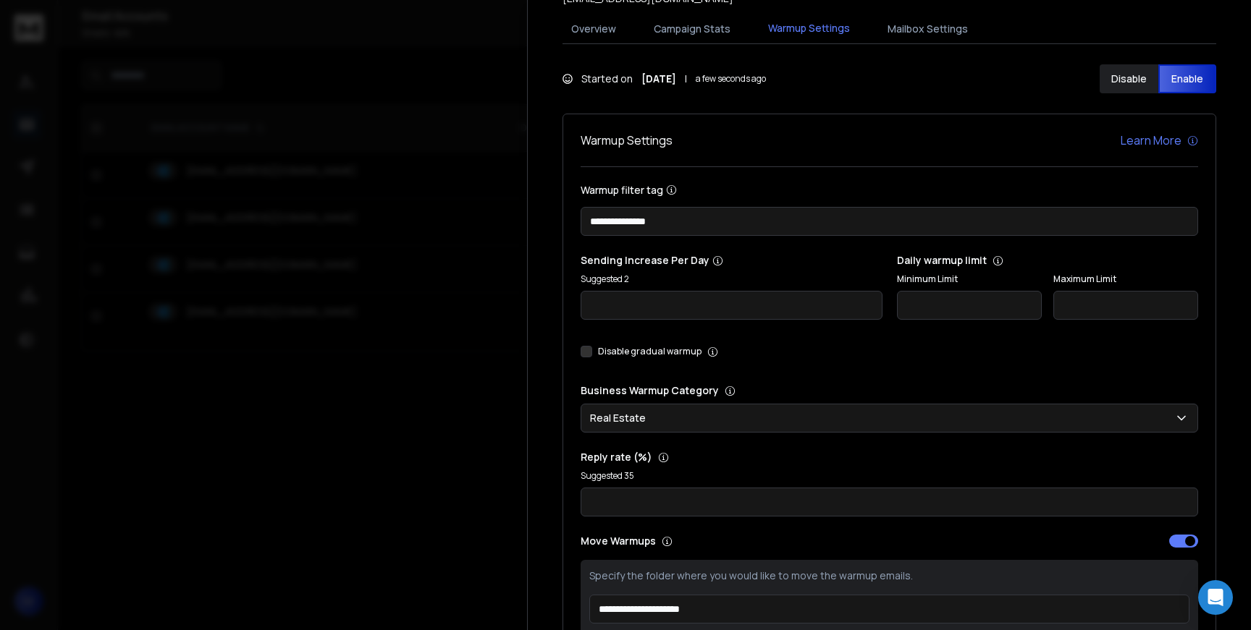
type input "**"
click at [775, 458] on p "Reply rate (%)" at bounding box center [888, 457] width 617 height 14
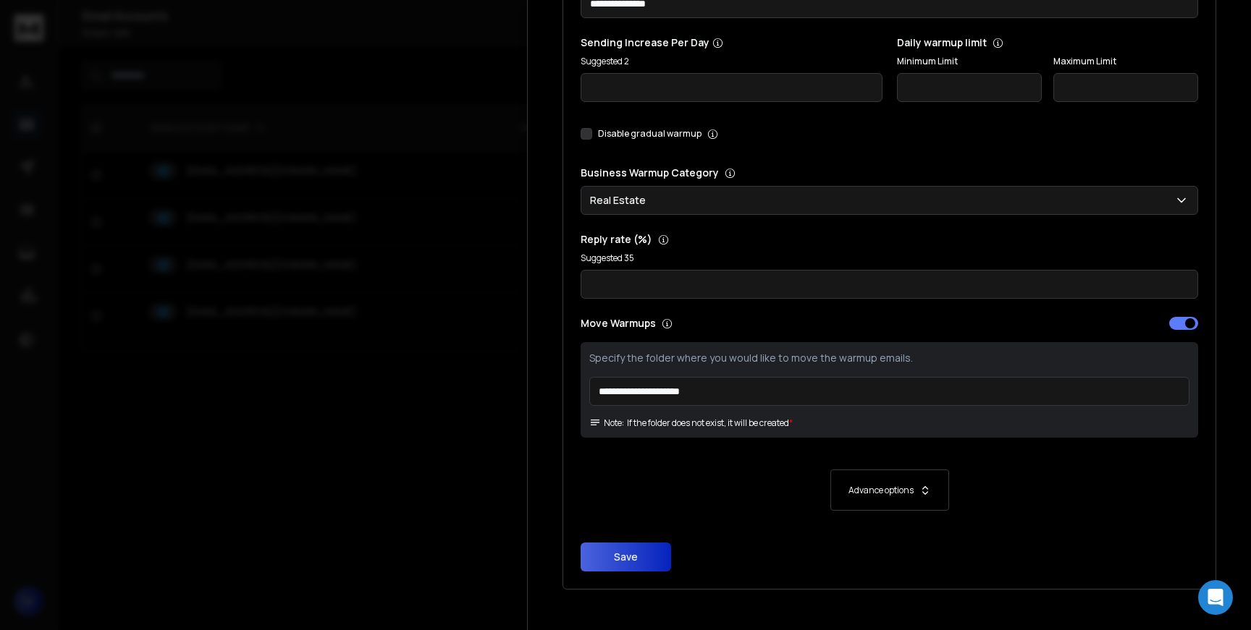
click at [866, 489] on p "Advance options" at bounding box center [880, 491] width 65 height 12
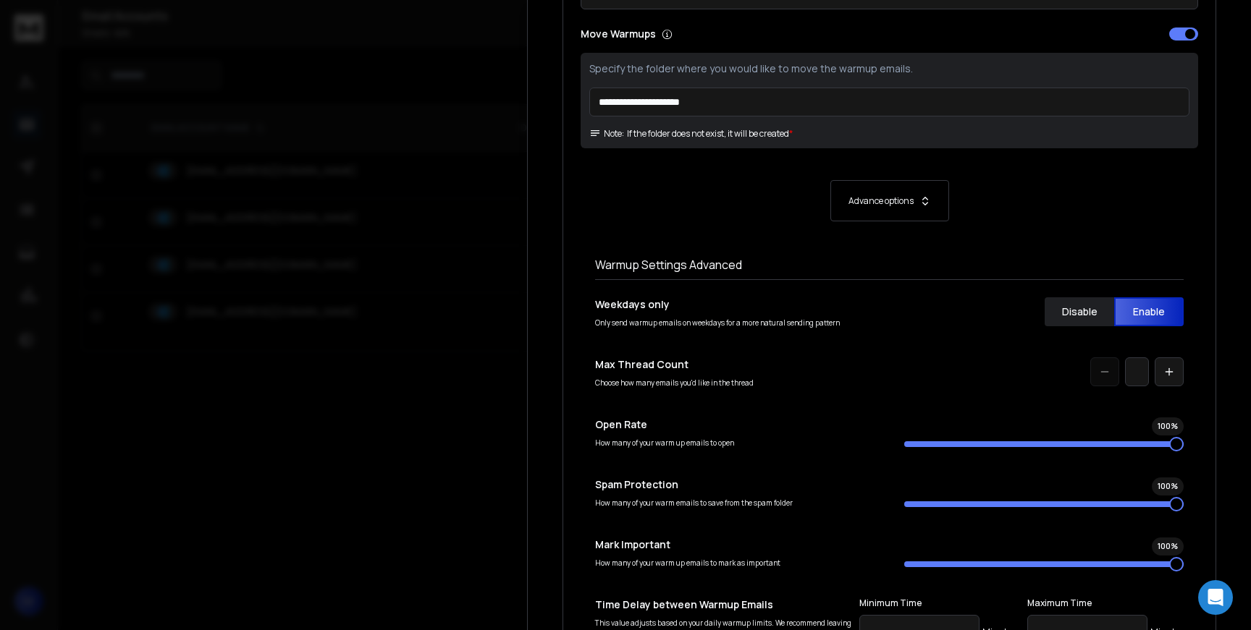
scroll to position [586, 0]
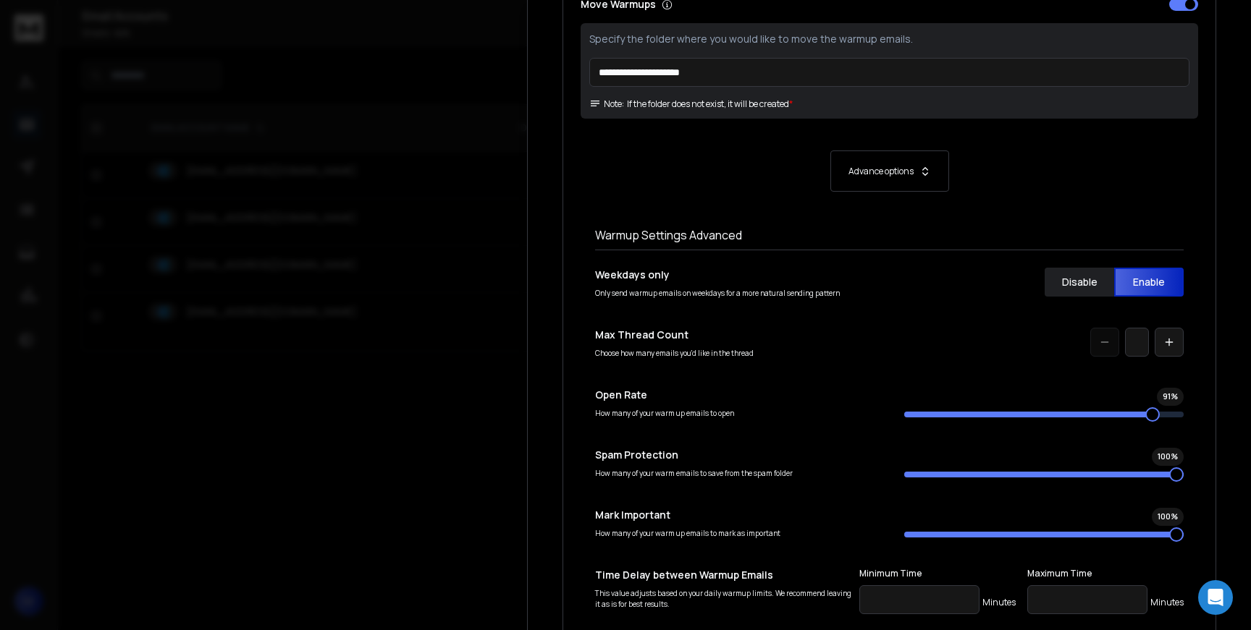
click at [1155, 415] on span at bounding box center [1152, 414] width 14 height 14
click at [1156, 416] on span at bounding box center [1044, 415] width 280 height 6
click at [1068, 541] on span at bounding box center [1070, 535] width 14 height 14
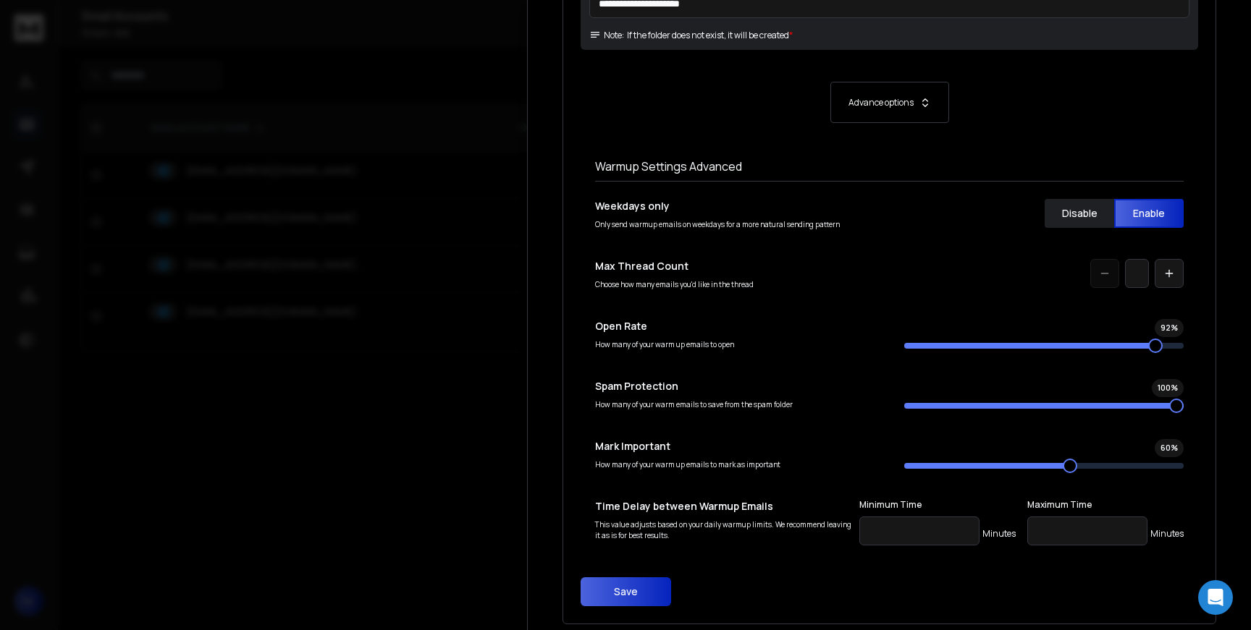
scroll to position [690, 0]
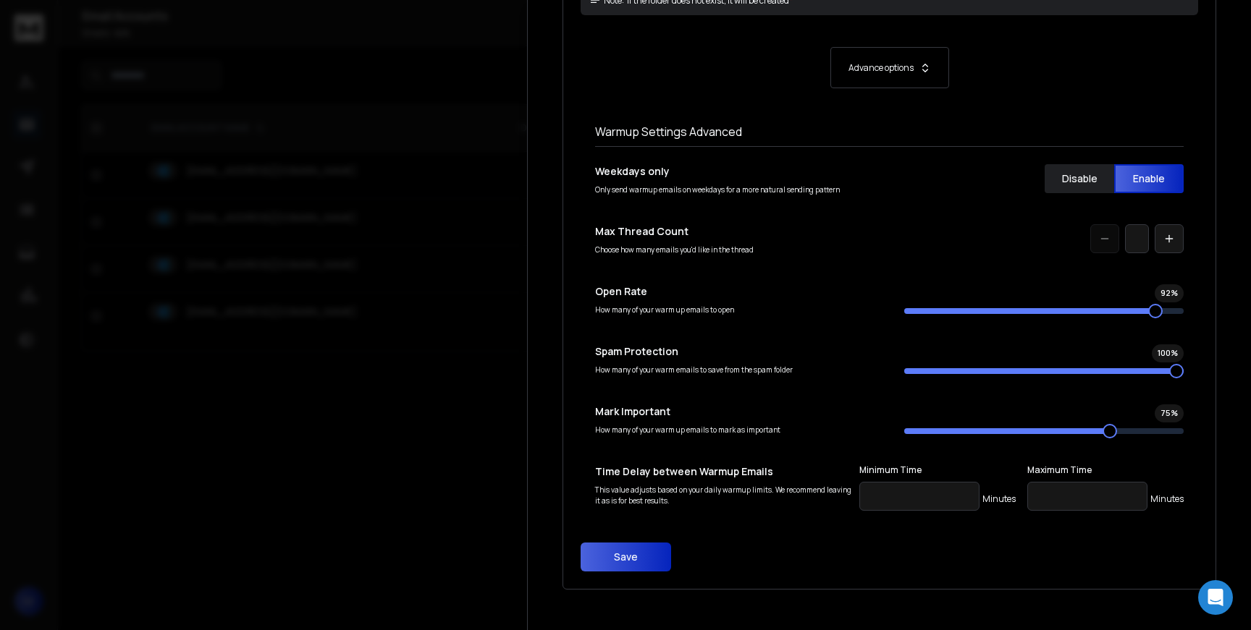
click at [1109, 433] on span at bounding box center [1109, 431] width 14 height 14
click at [594, 559] on button "Save" at bounding box center [625, 557] width 90 height 29
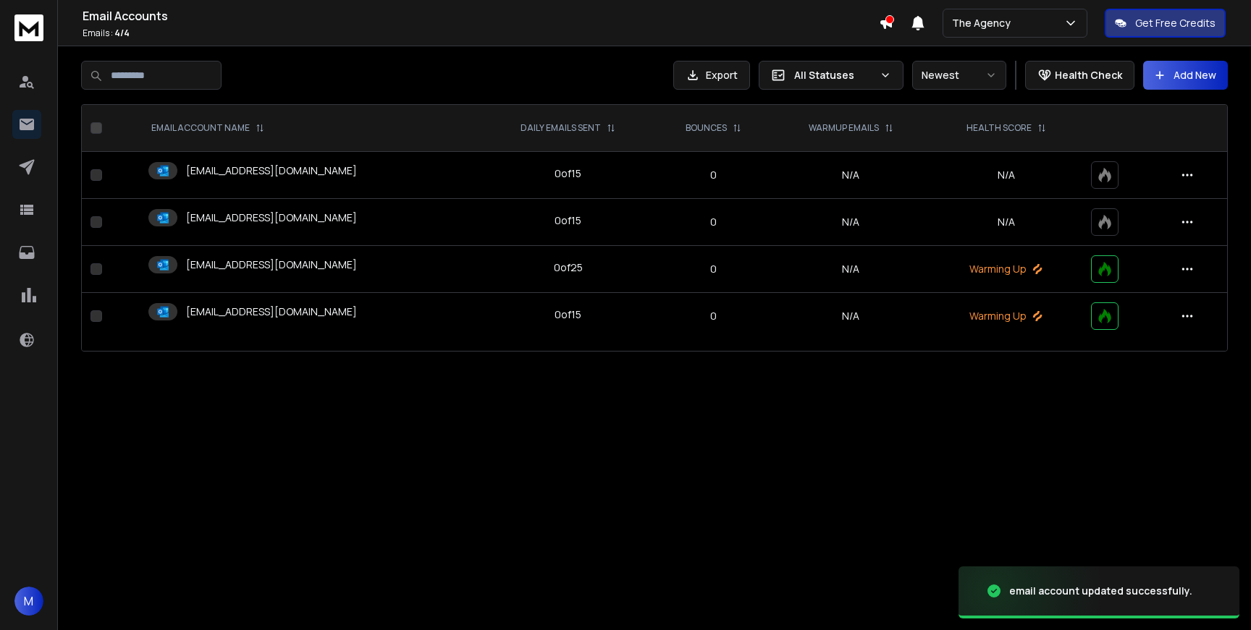
click at [1101, 265] on icon at bounding box center [1104, 269] width 12 height 14
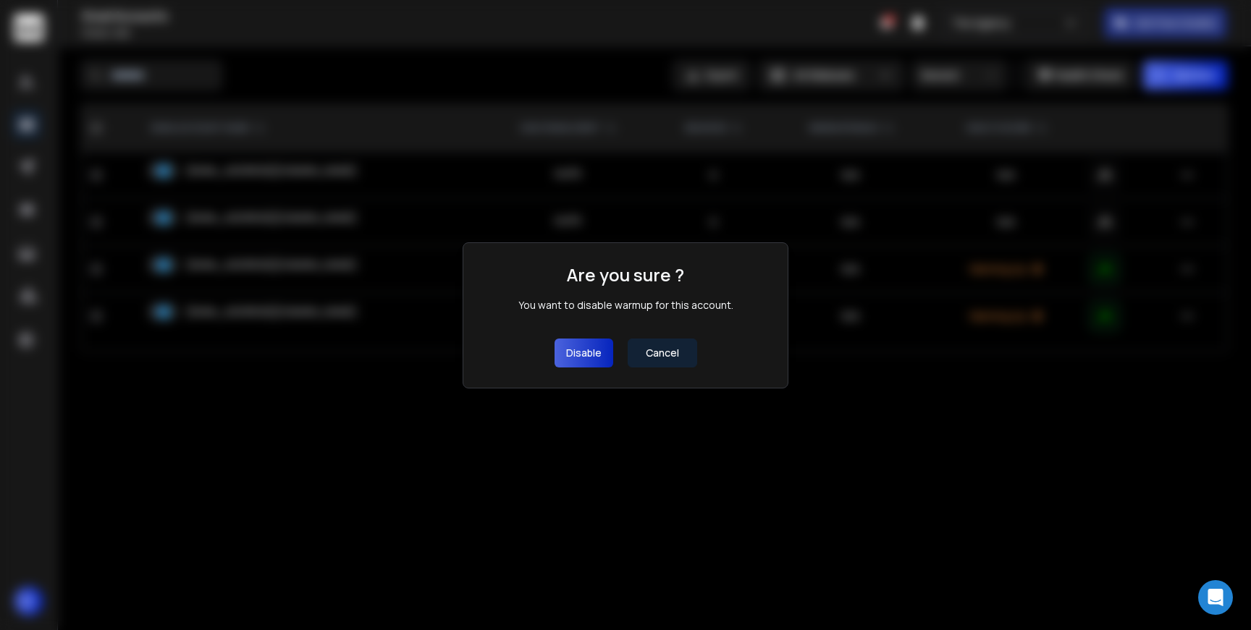
click at [681, 352] on button "Cancel" at bounding box center [662, 353] width 69 height 29
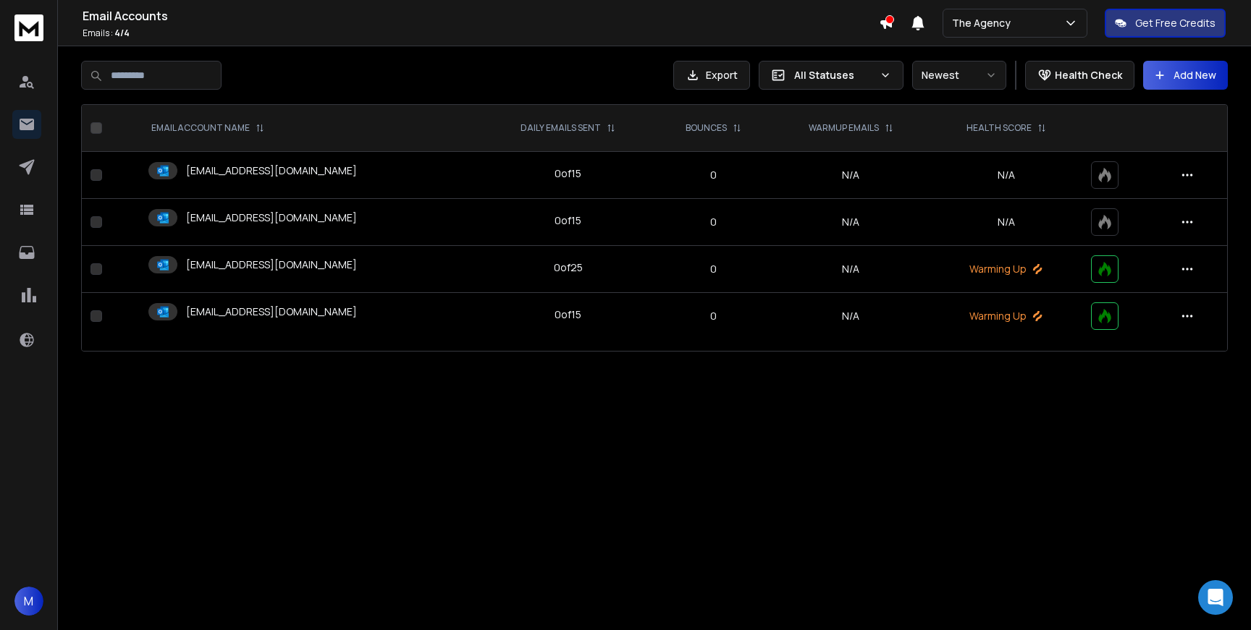
click at [1186, 263] on icon at bounding box center [1187, 269] width 13 height 13
click at [1159, 300] on div "Warmup Settings" at bounding box center [1169, 299] width 93 height 23
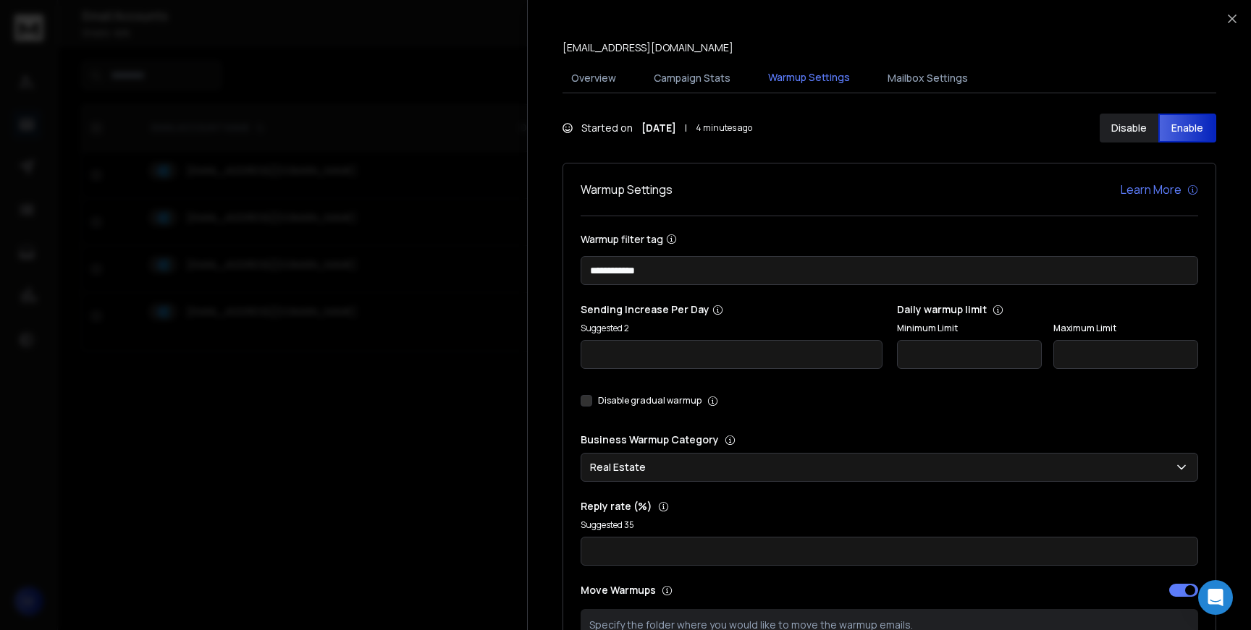
scroll to position [267, 0]
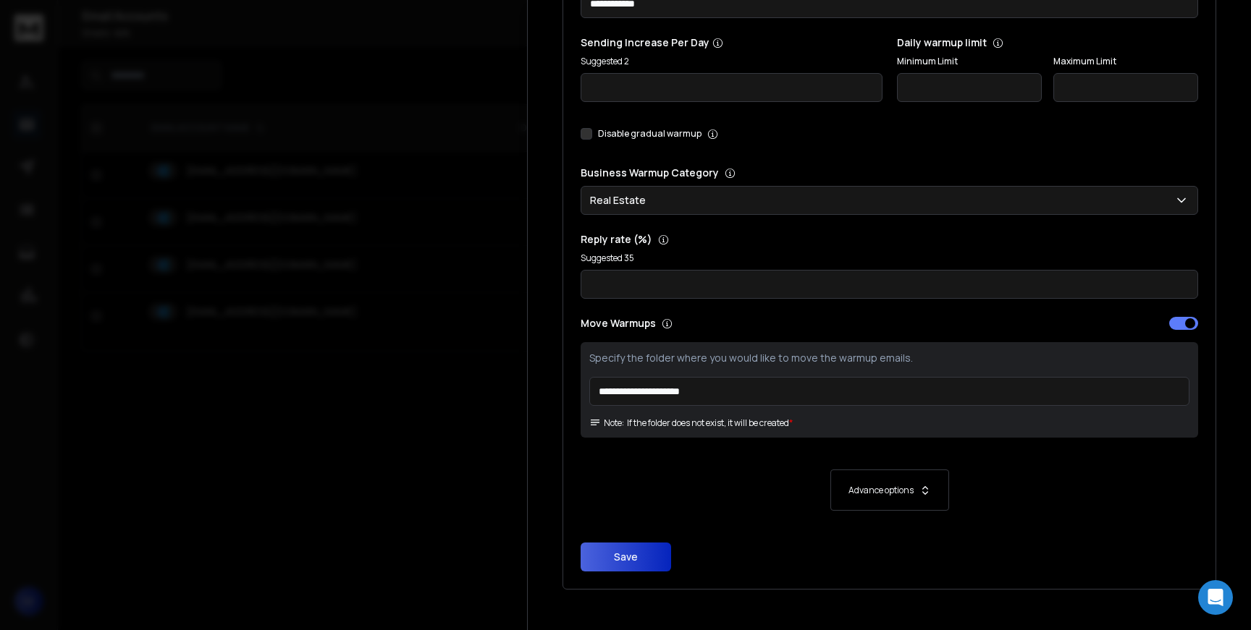
click at [871, 495] on p "Advance options" at bounding box center [880, 491] width 65 height 12
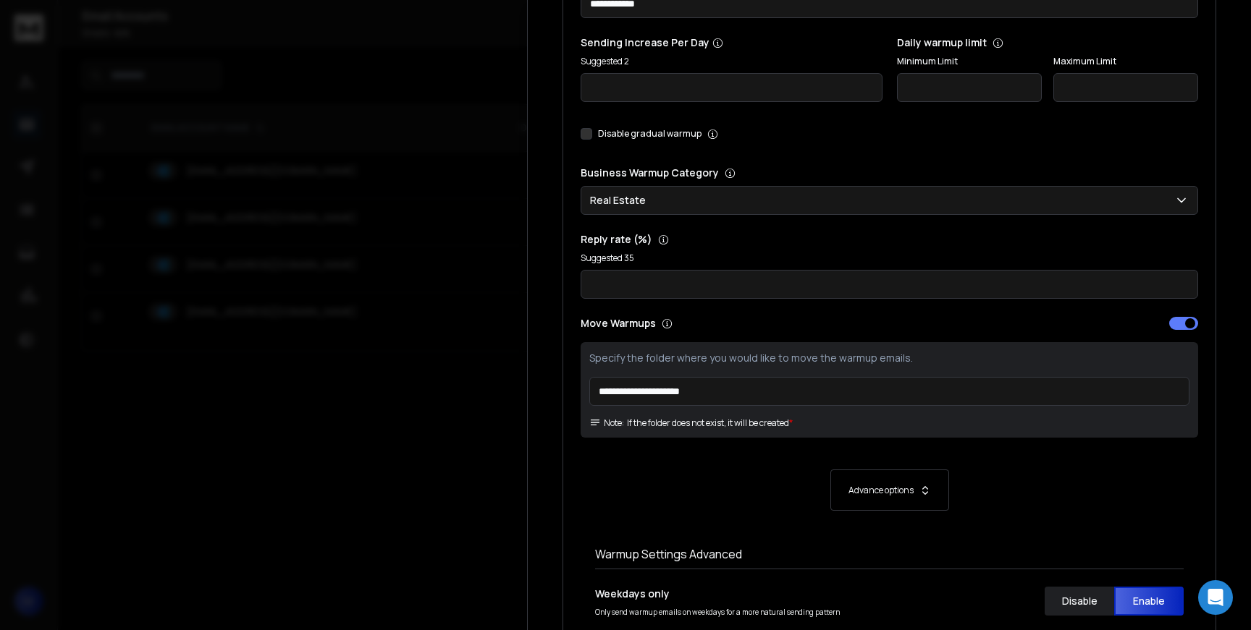
scroll to position [690, 0]
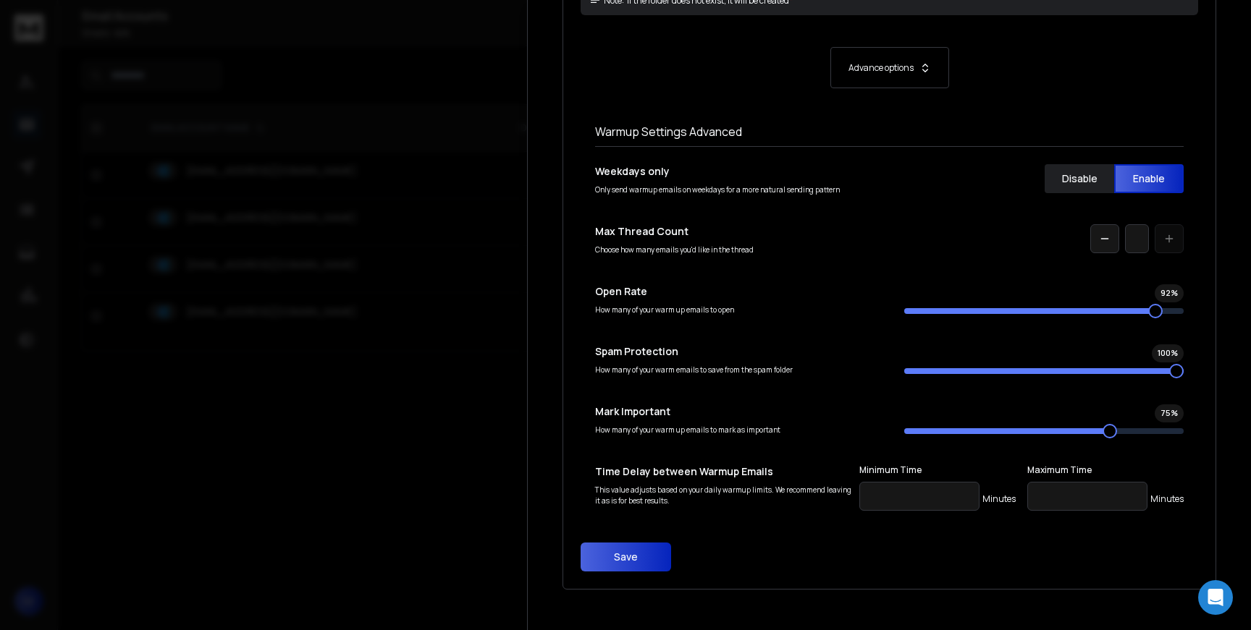
click at [1108, 429] on span at bounding box center [1109, 431] width 14 height 14
click at [908, 486] on input "number" at bounding box center [919, 496] width 120 height 29
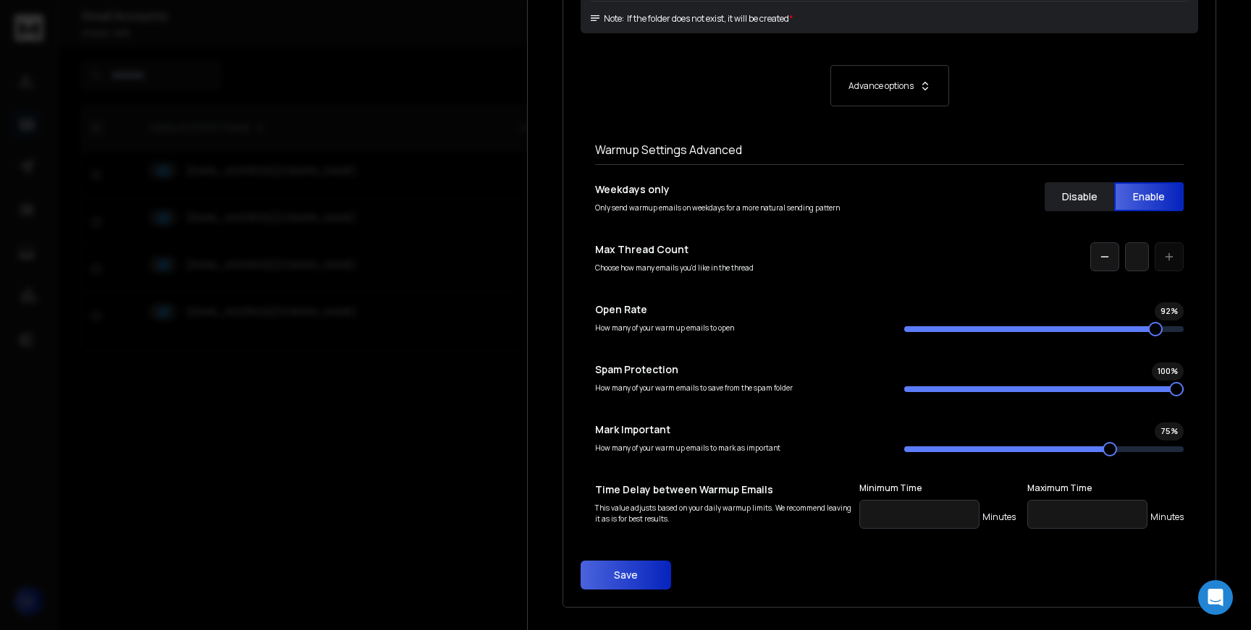
click at [637, 570] on button "Save" at bounding box center [625, 575] width 90 height 29
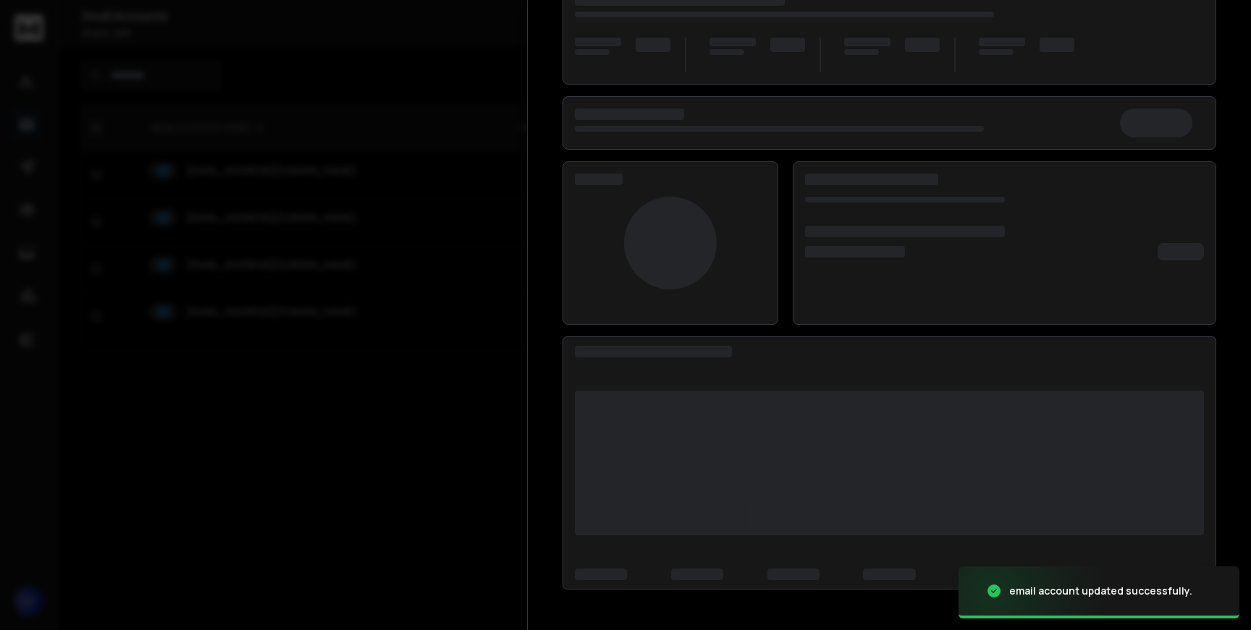
scroll to position [324, 0]
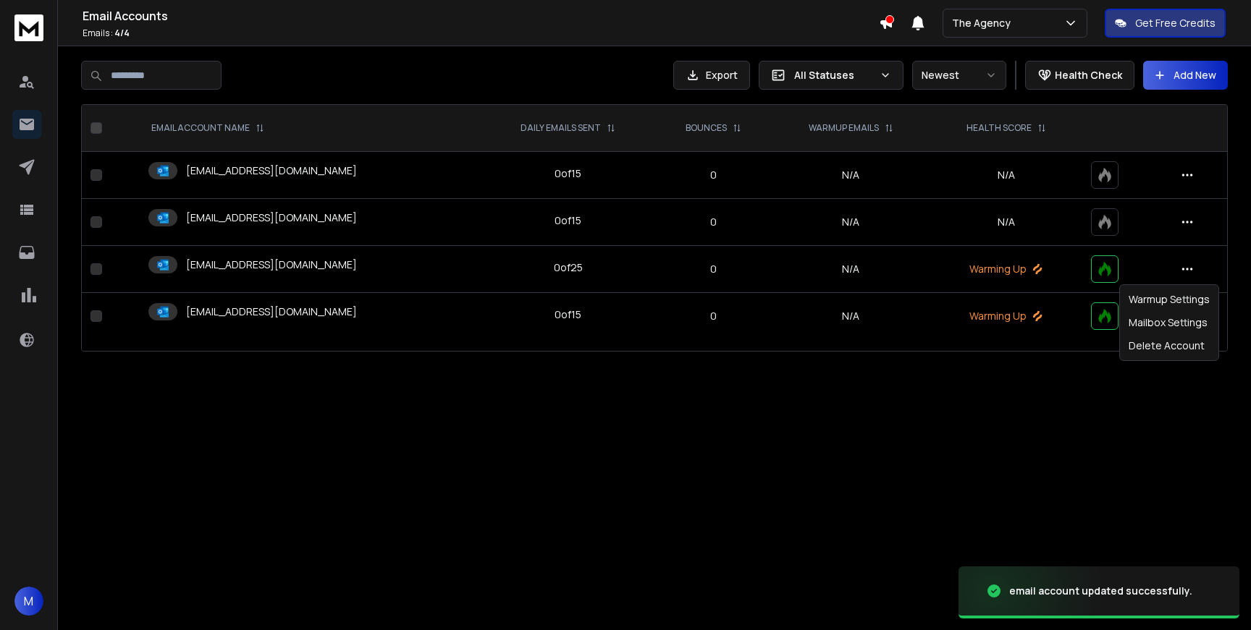
click at [1181, 267] on icon at bounding box center [1187, 269] width 13 height 13
click at [1171, 301] on div "Warmup Settings" at bounding box center [1169, 299] width 93 height 23
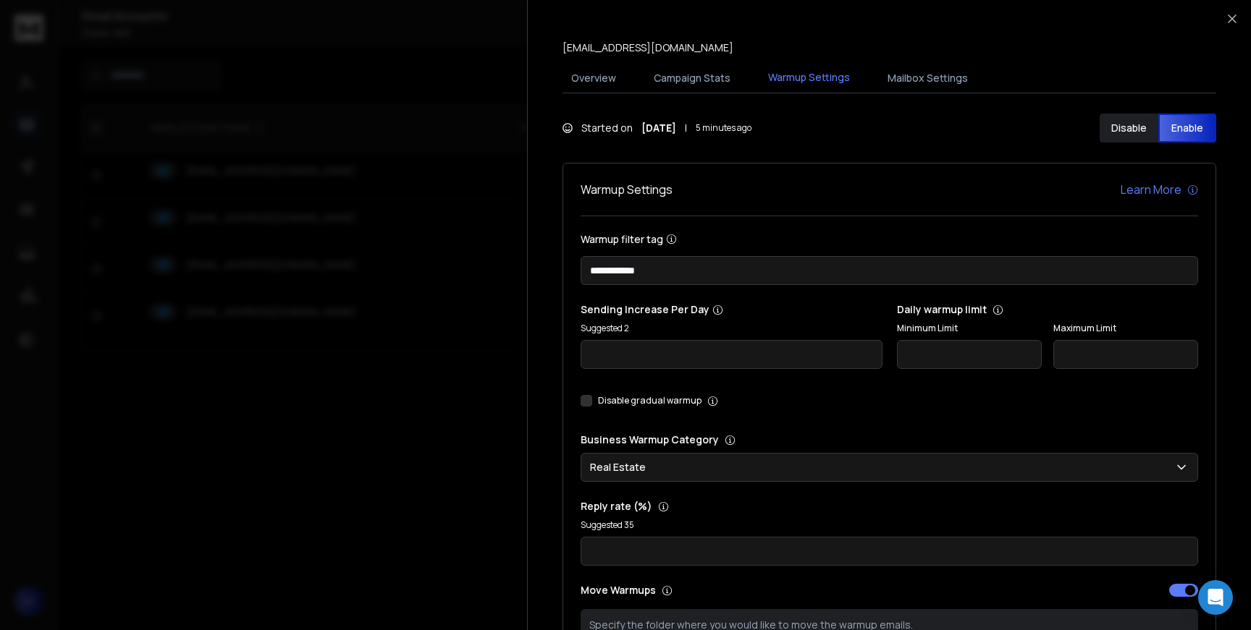
scroll to position [267, 0]
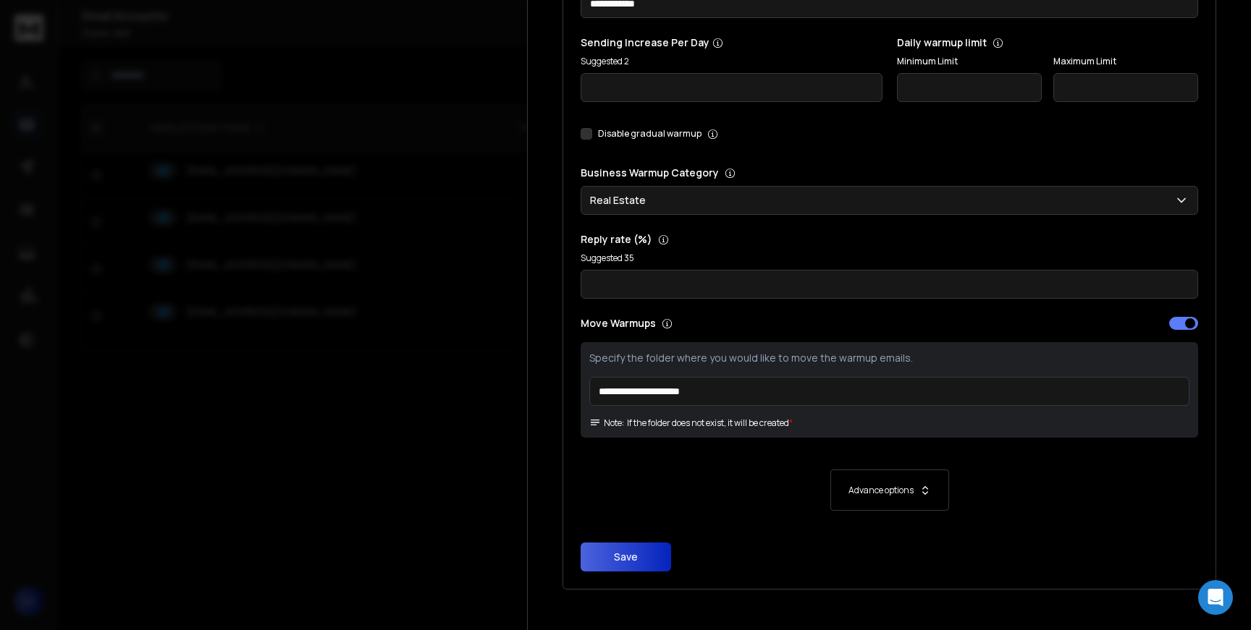
click at [863, 480] on div "Advance options" at bounding box center [889, 490] width 119 height 41
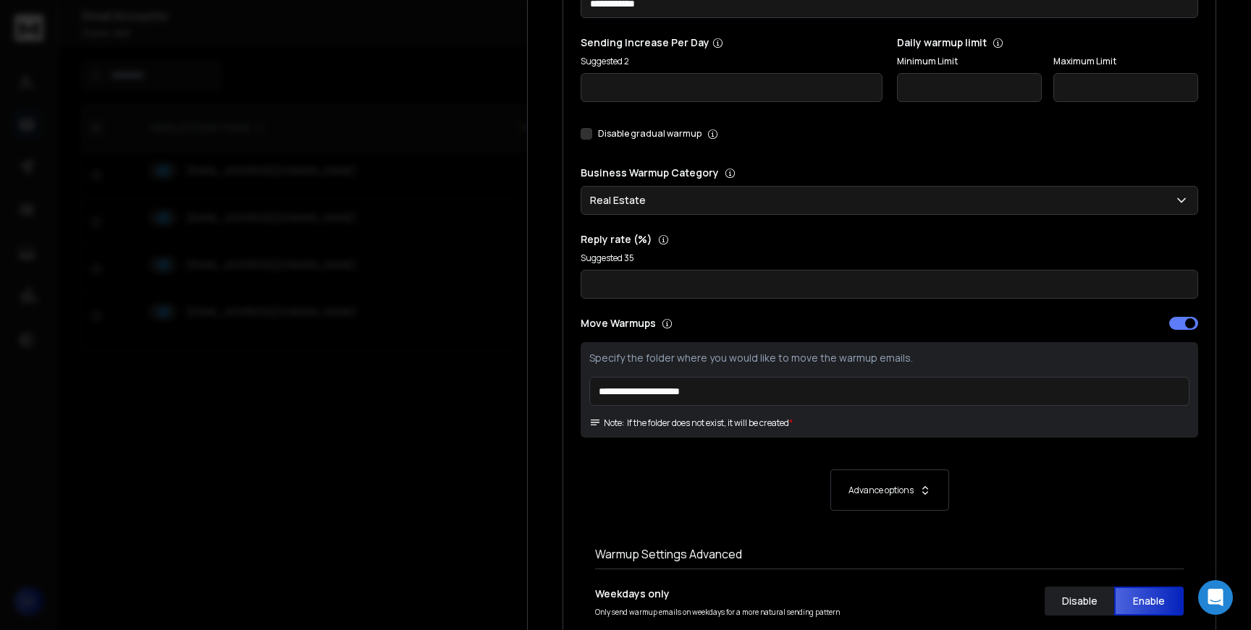
scroll to position [690, 0]
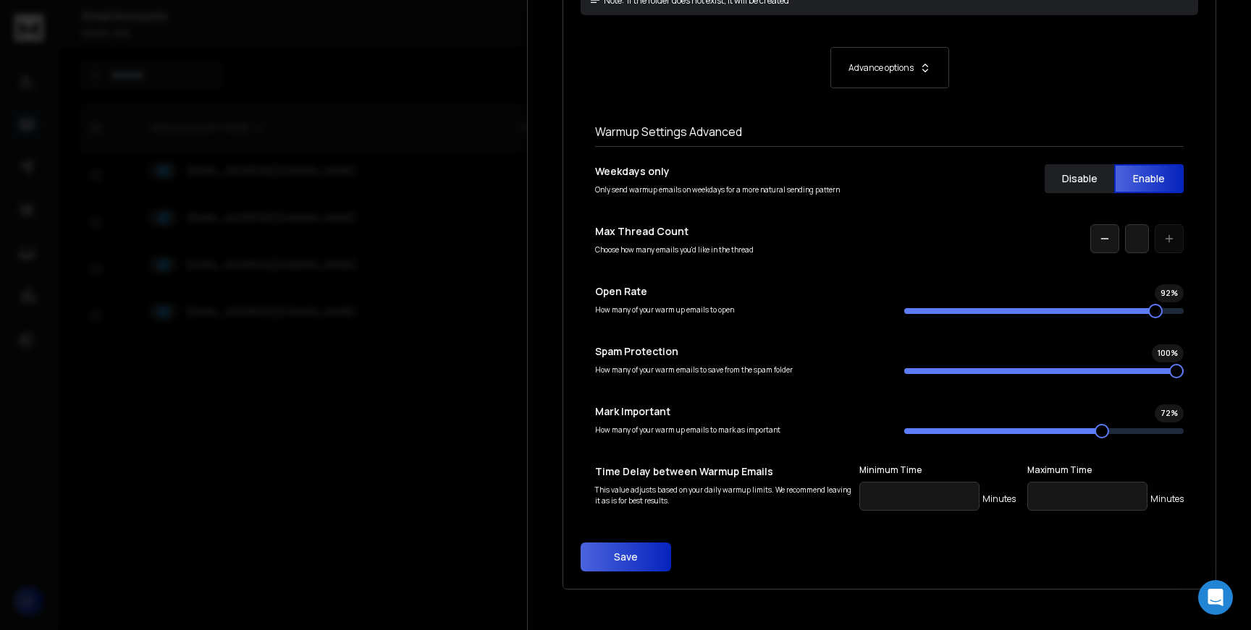
click at [1094, 434] on span at bounding box center [1101, 431] width 14 height 14
click at [1087, 433] on span at bounding box center [1088, 431] width 14 height 14
click at [1089, 432] on span at bounding box center [1091, 431] width 14 height 14
click at [609, 567] on button "Save" at bounding box center [625, 557] width 90 height 29
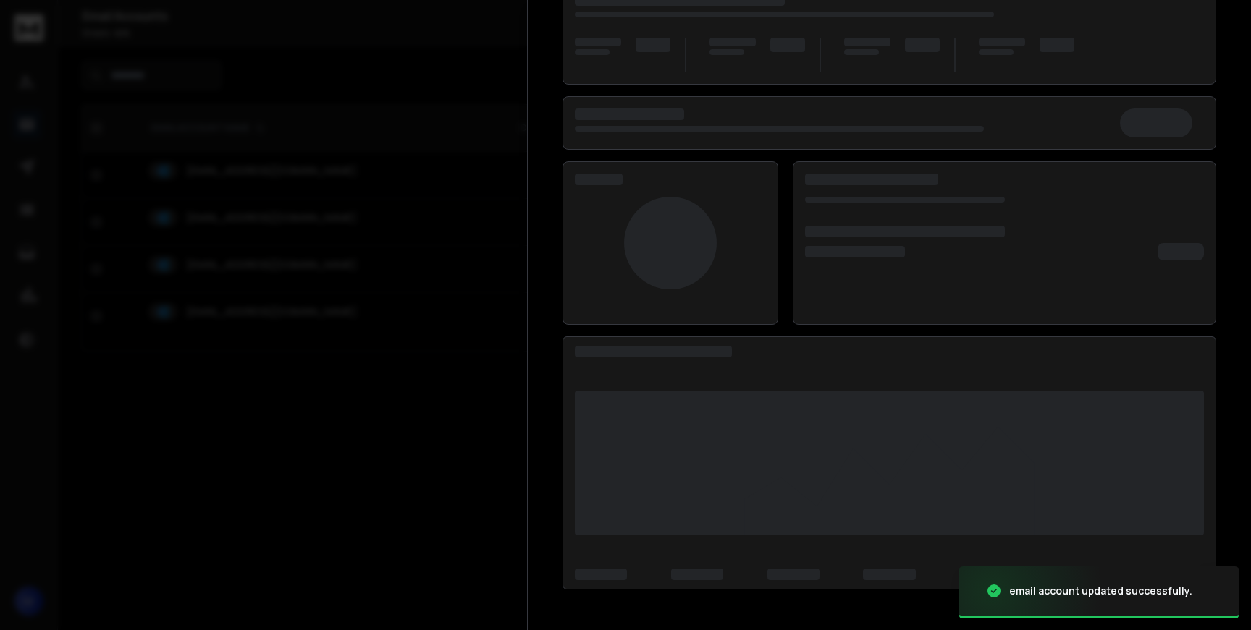
scroll to position [324, 0]
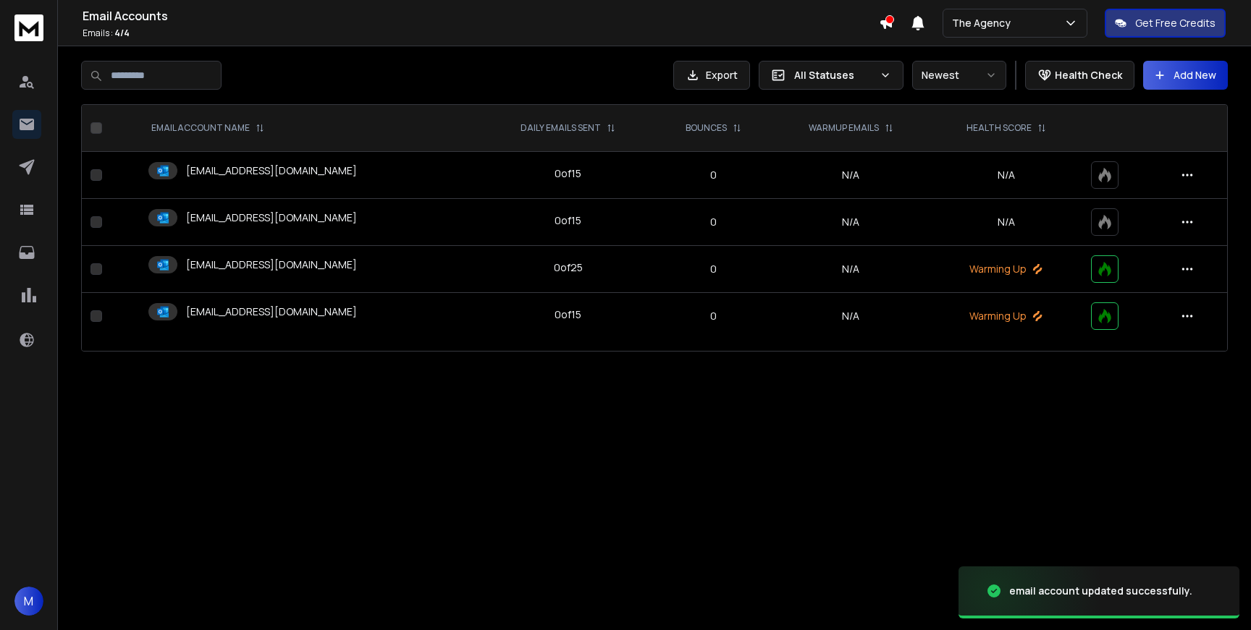
click at [1191, 324] on button at bounding box center [1188, 316] width 62 height 25
click at [1157, 350] on div "Warmup Settings" at bounding box center [1169, 346] width 93 height 23
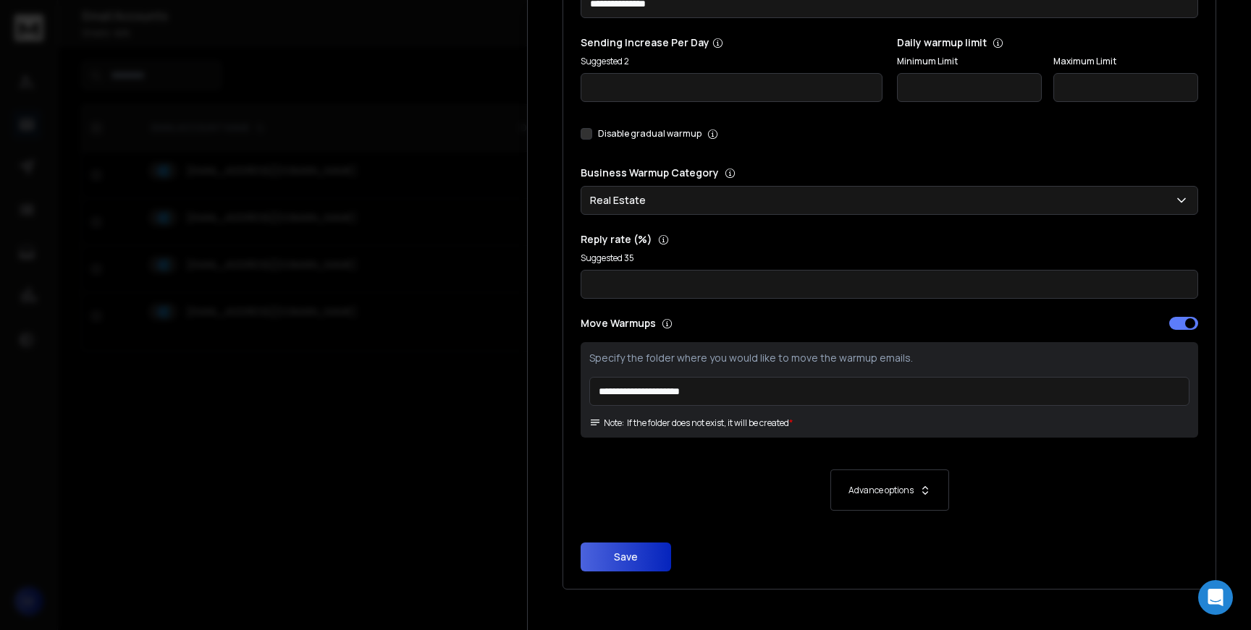
click at [874, 494] on p "Advance options" at bounding box center [880, 491] width 65 height 12
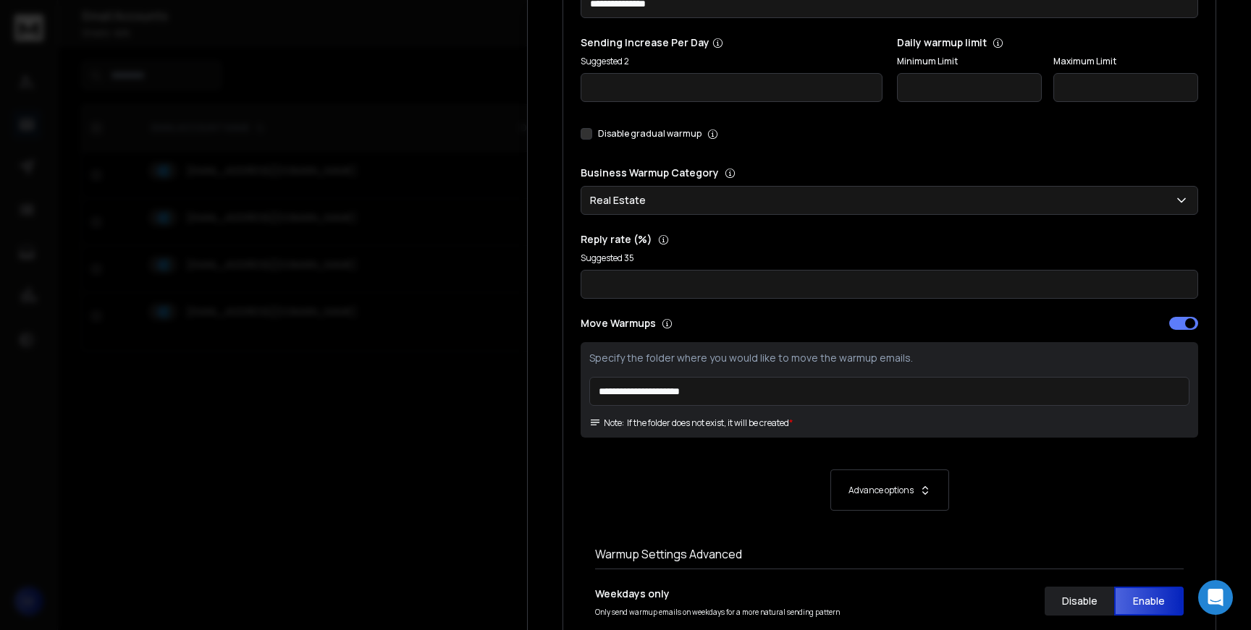
scroll to position [690, 0]
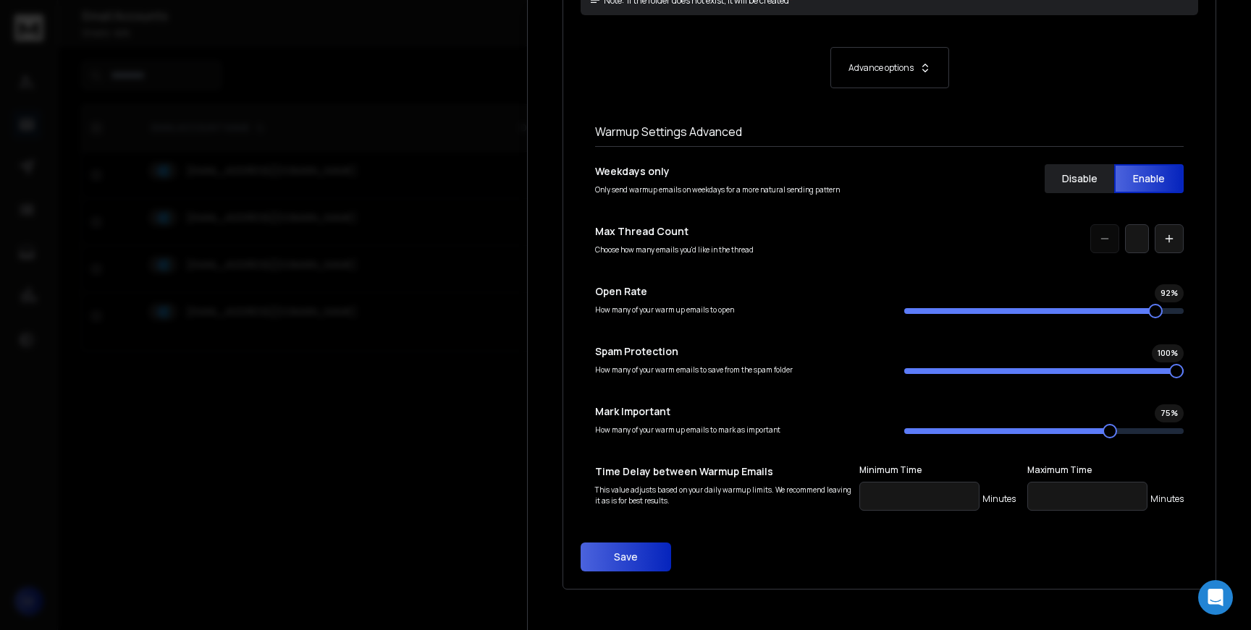
click at [1104, 434] on span at bounding box center [1109, 431] width 14 height 14
click at [1090, 434] on span at bounding box center [1091, 431] width 14 height 14
click at [618, 553] on button "Save" at bounding box center [625, 557] width 90 height 29
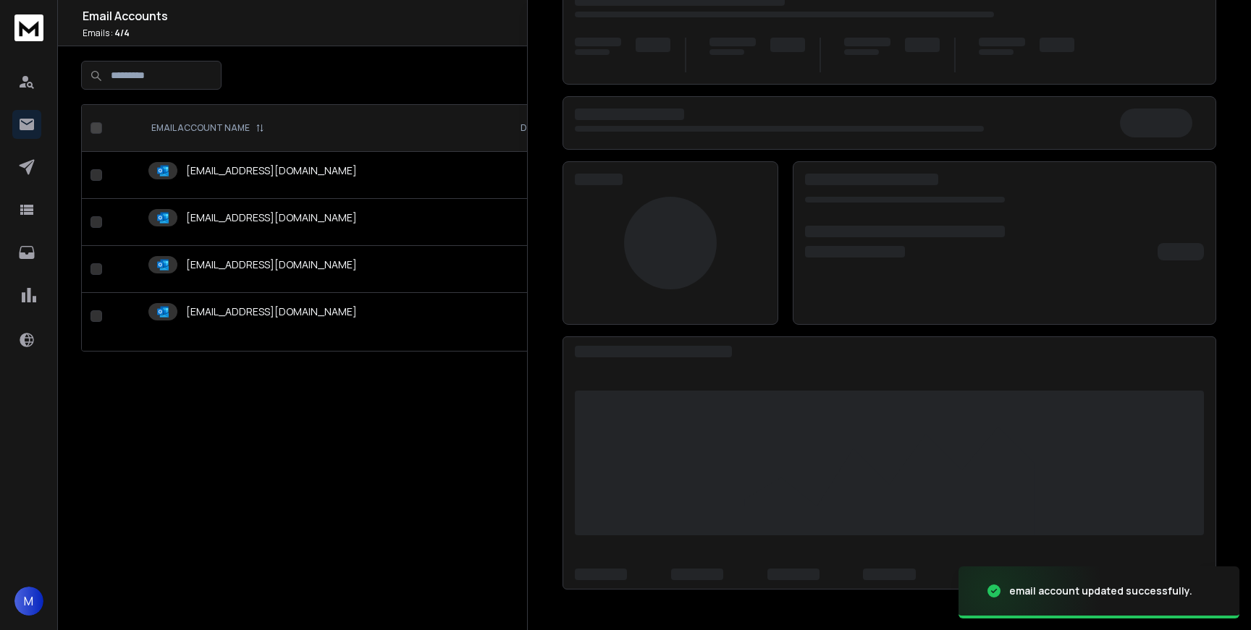
scroll to position [0, 0]
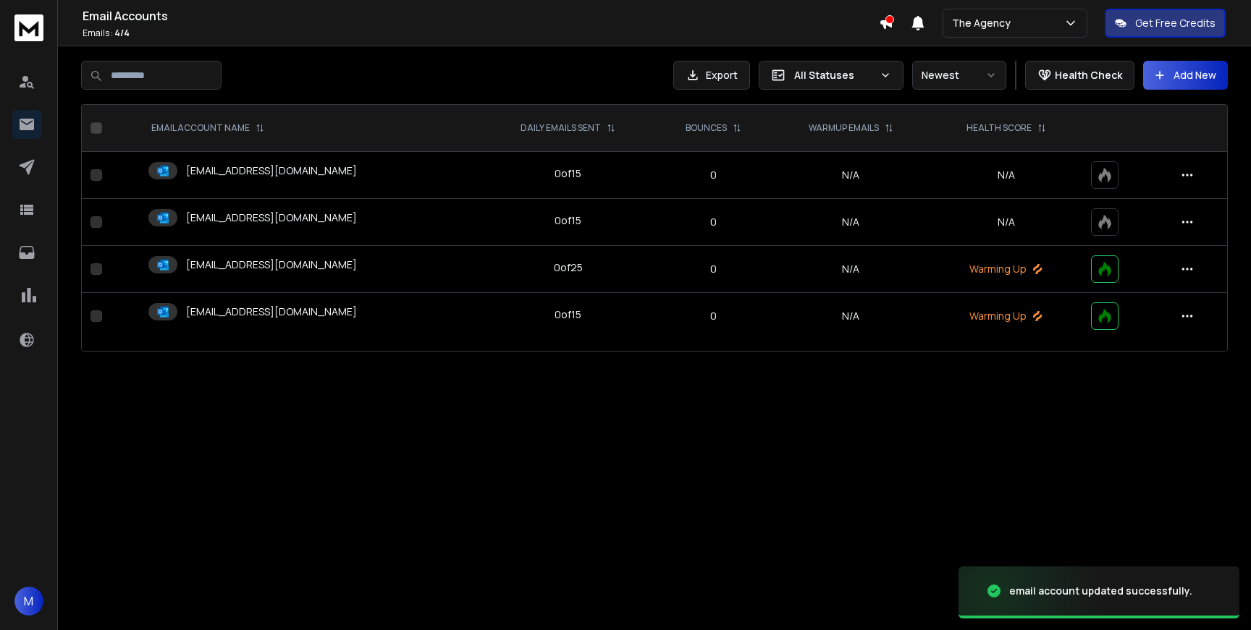
click at [1102, 217] on icon at bounding box center [1104, 222] width 14 height 14
click at [1178, 222] on button at bounding box center [1188, 222] width 62 height 25
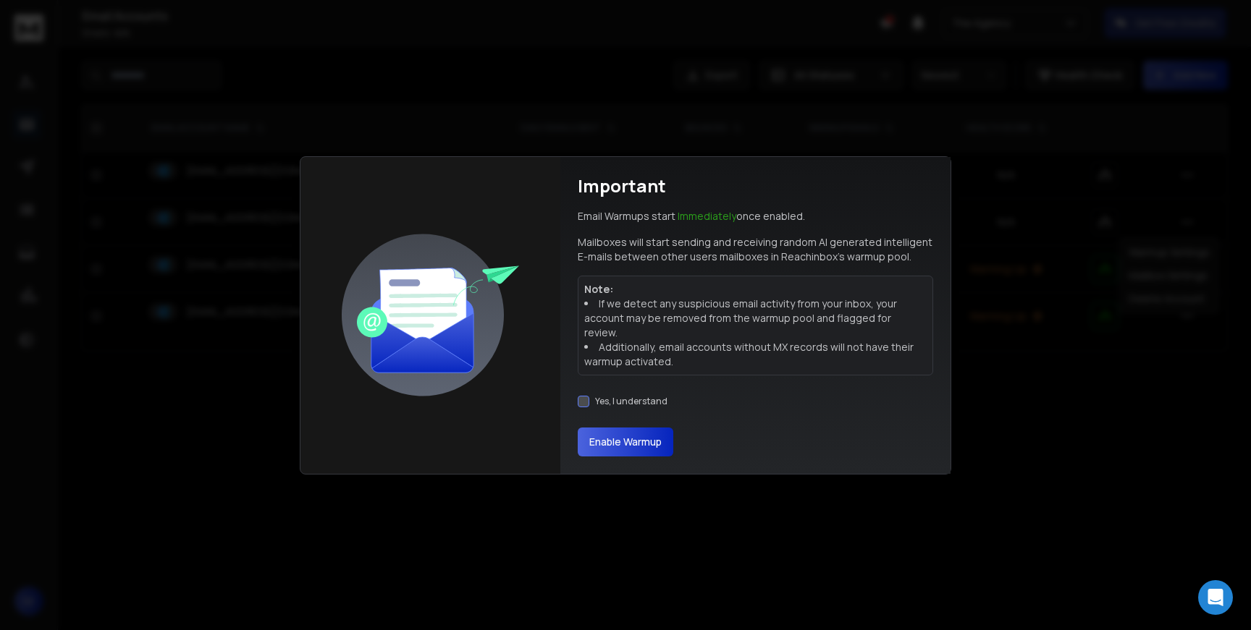
click at [587, 397] on button "Yes, I understand" at bounding box center [584, 402] width 12 height 12
click at [599, 428] on button "Enable Warmup" at bounding box center [626, 442] width 96 height 29
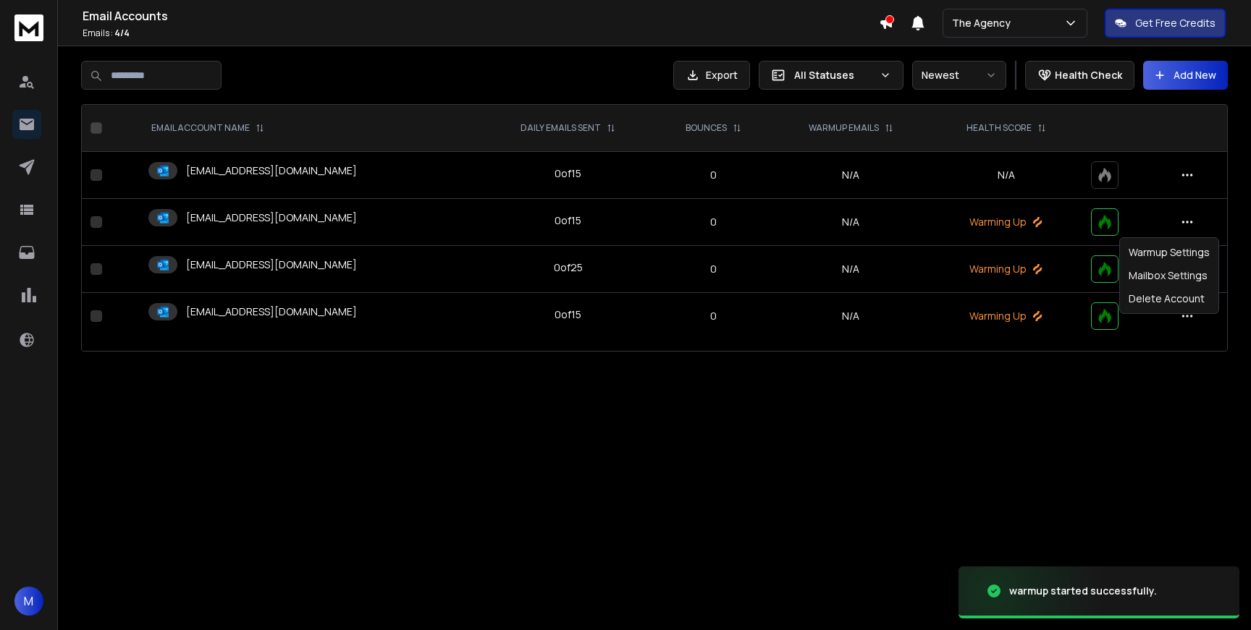
click at [1181, 219] on icon at bounding box center [1187, 222] width 13 height 13
click at [1183, 223] on icon at bounding box center [1187, 222] width 13 height 13
click at [1167, 251] on div "Warmup Settings" at bounding box center [1169, 252] width 93 height 23
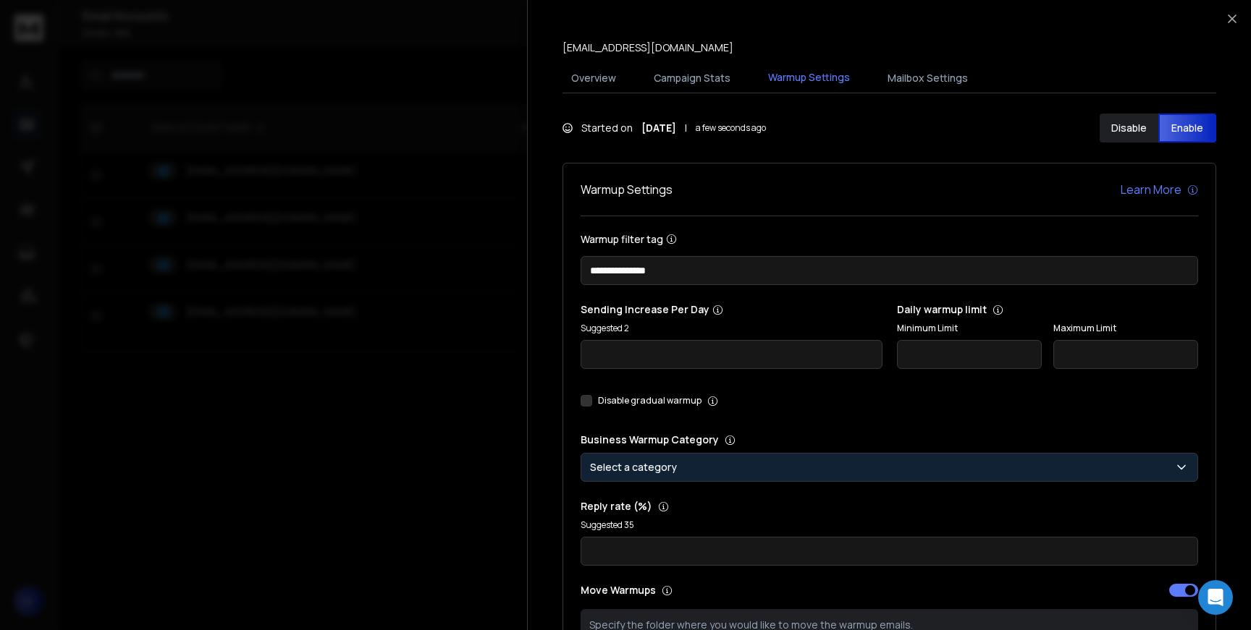
scroll to position [9, 0]
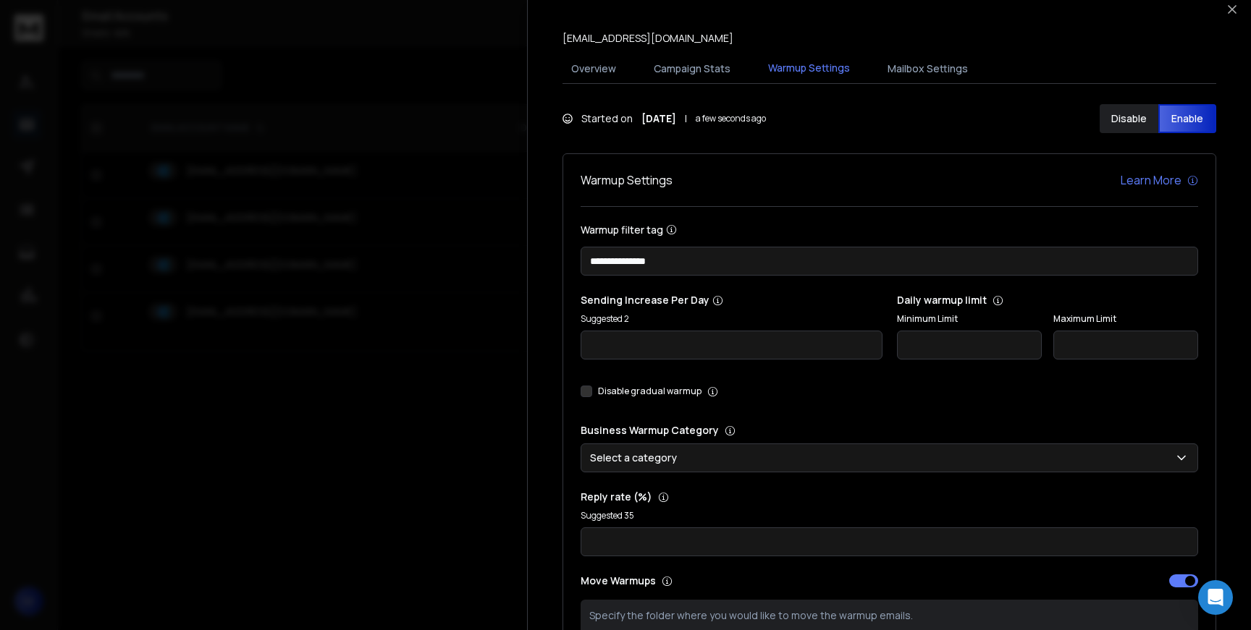
drag, startPoint x: 1115, startPoint y: 347, endPoint x: 992, endPoint y: 342, distance: 122.5
click at [992, 342] on div "Minimum Limit * Maximum Limit **" at bounding box center [1048, 336] width 302 height 46
type input "**"
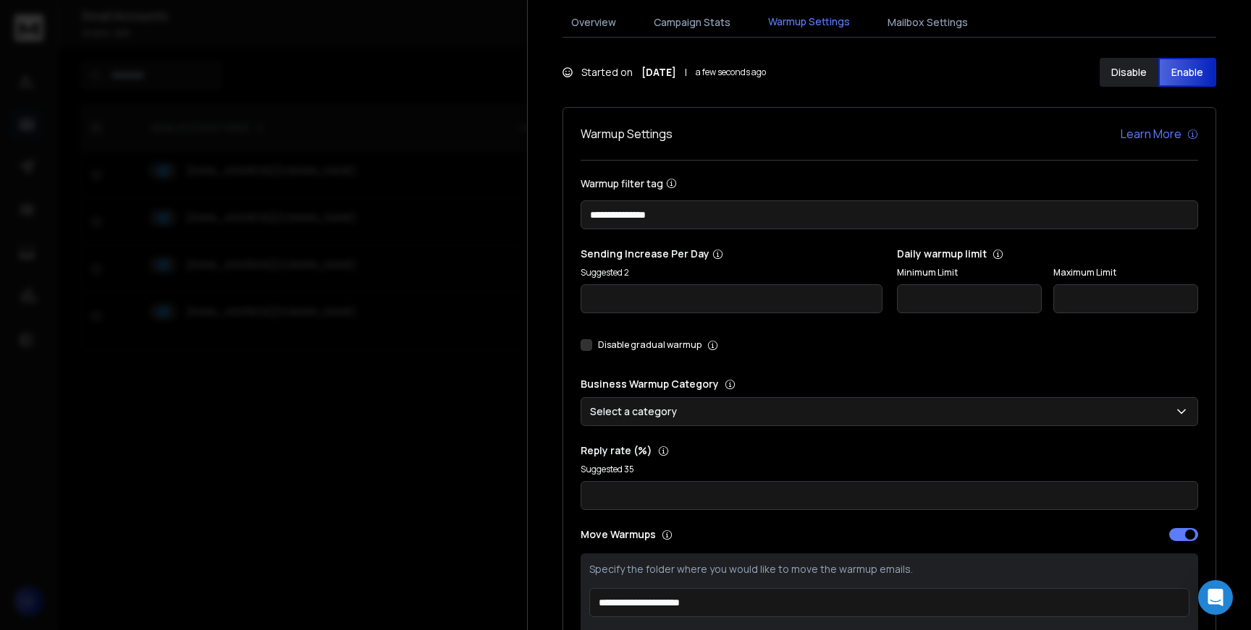
click at [671, 500] on input "**" at bounding box center [888, 495] width 617 height 29
drag, startPoint x: 670, startPoint y: 499, endPoint x: 583, endPoint y: 494, distance: 87.0
click at [575, 507] on div "**********" at bounding box center [889, 454] width 654 height 694
click at [617, 491] on input "**" at bounding box center [888, 495] width 617 height 29
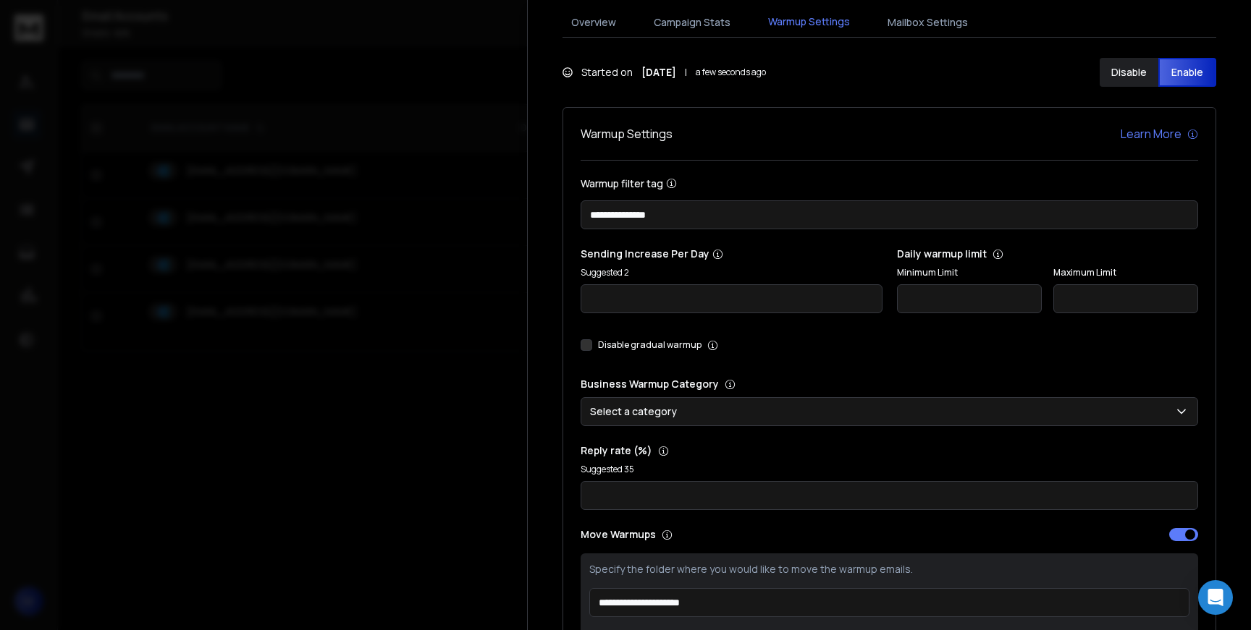
click at [617, 491] on input "**" at bounding box center [888, 495] width 617 height 29
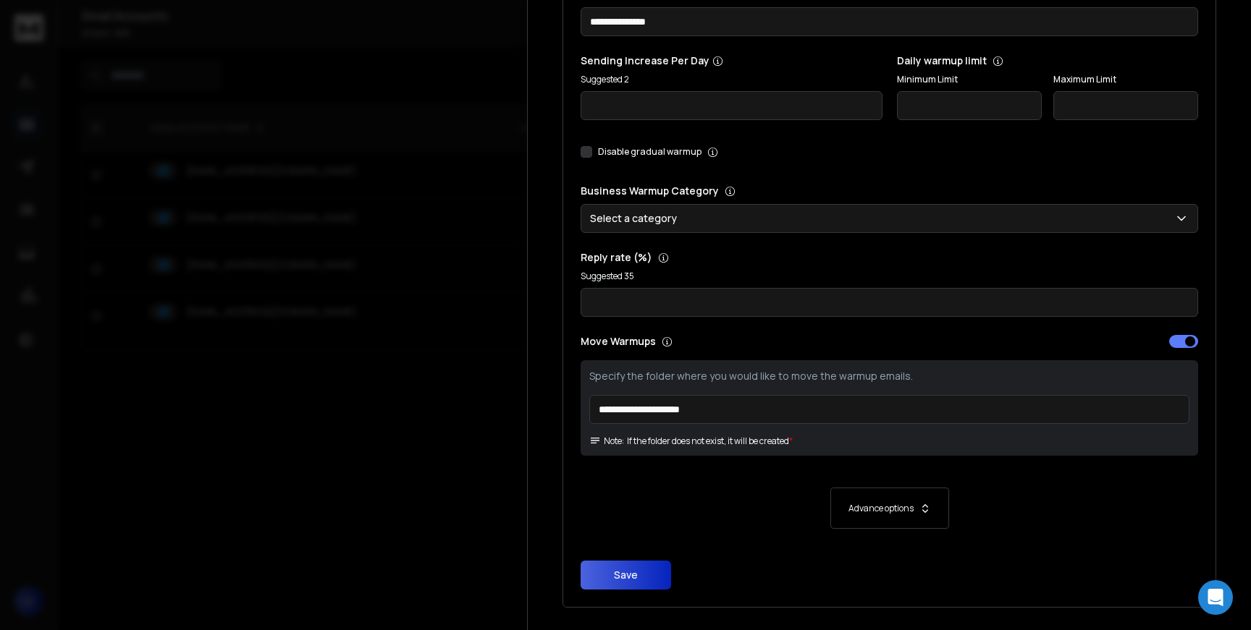
scroll to position [240, 0]
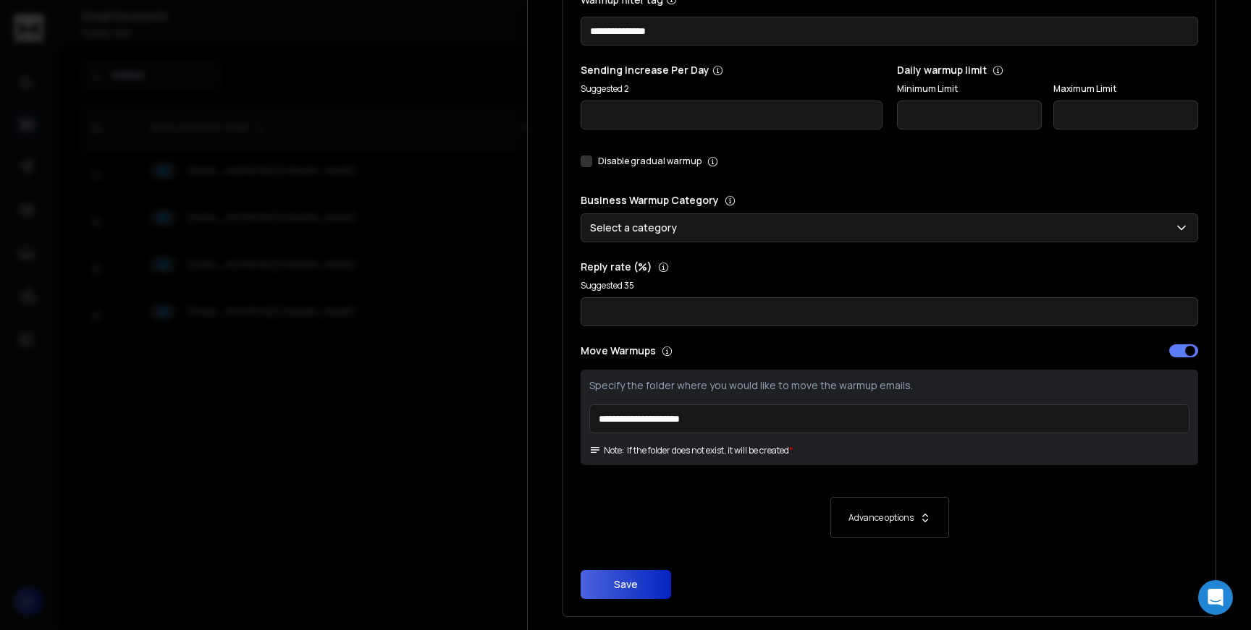
click at [869, 527] on div "Advance options" at bounding box center [889, 517] width 119 height 41
click at [913, 512] on div "Advance options" at bounding box center [889, 517] width 119 height 41
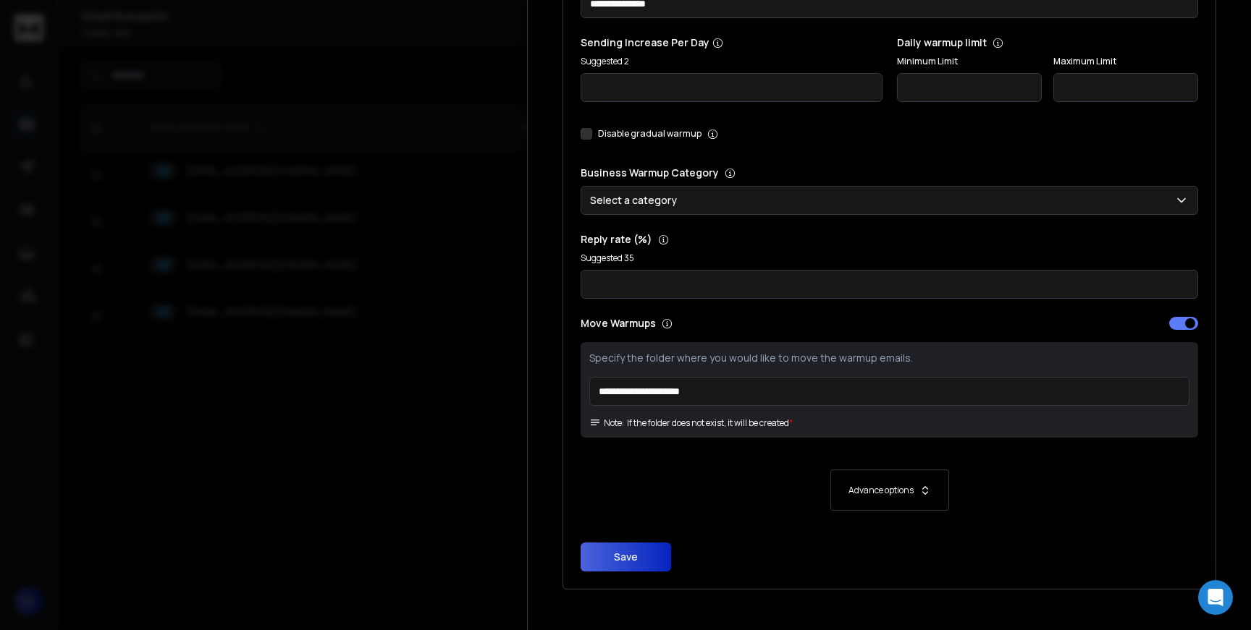
click at [895, 489] on p "Advance options" at bounding box center [880, 491] width 65 height 12
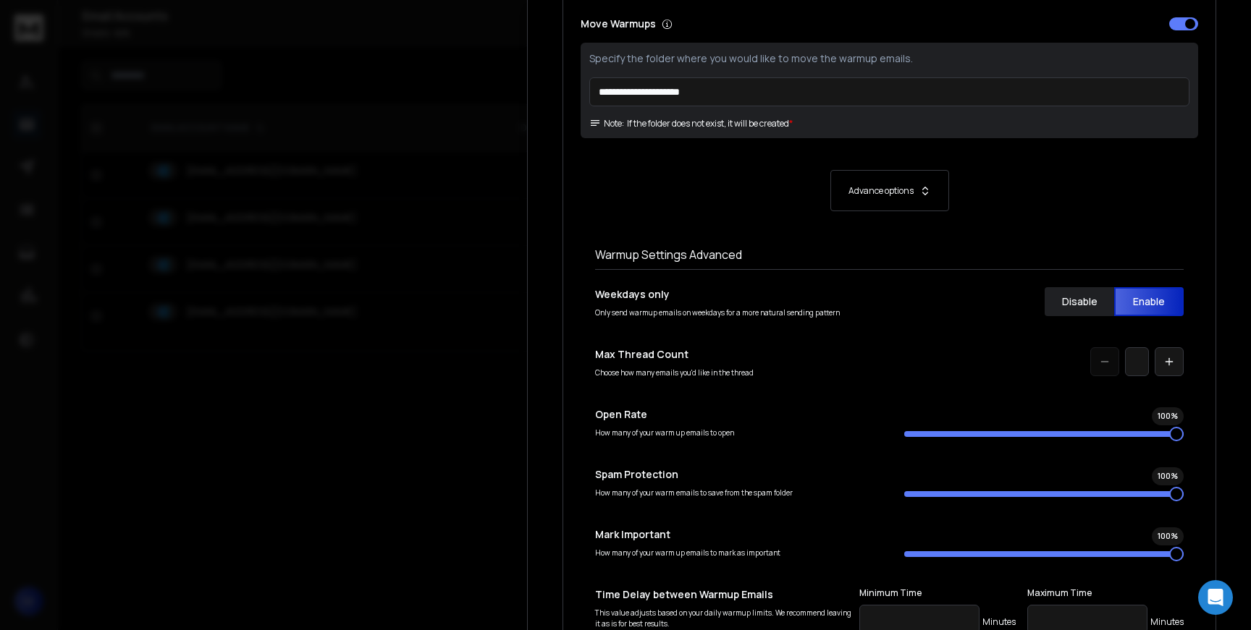
scroll to position [295, 0]
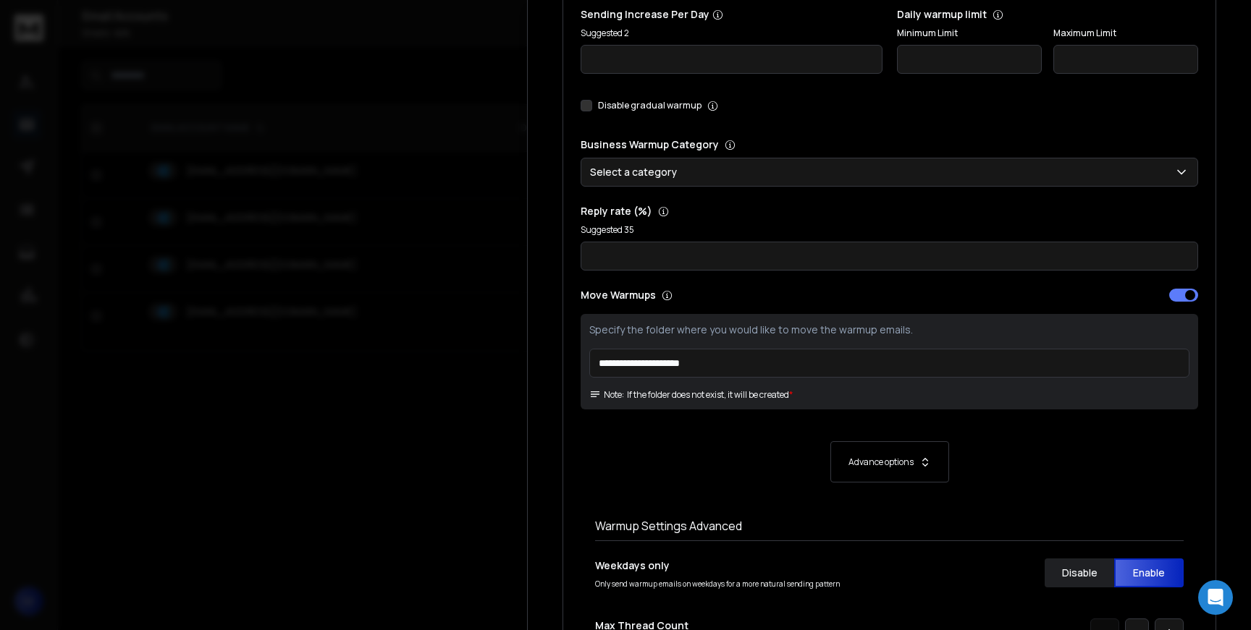
drag, startPoint x: 596, startPoint y: 252, endPoint x: 578, endPoint y: 246, distance: 19.7
click at [578, 246] on div "**********" at bounding box center [889, 426] width 654 height 1117
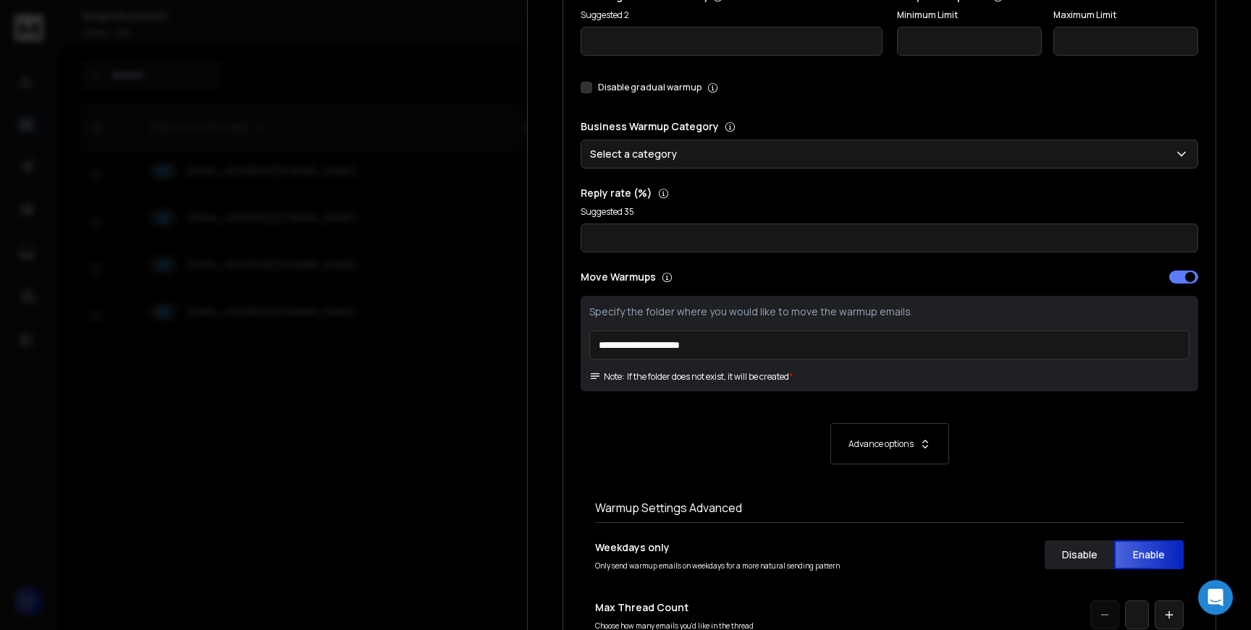
scroll to position [557, 0]
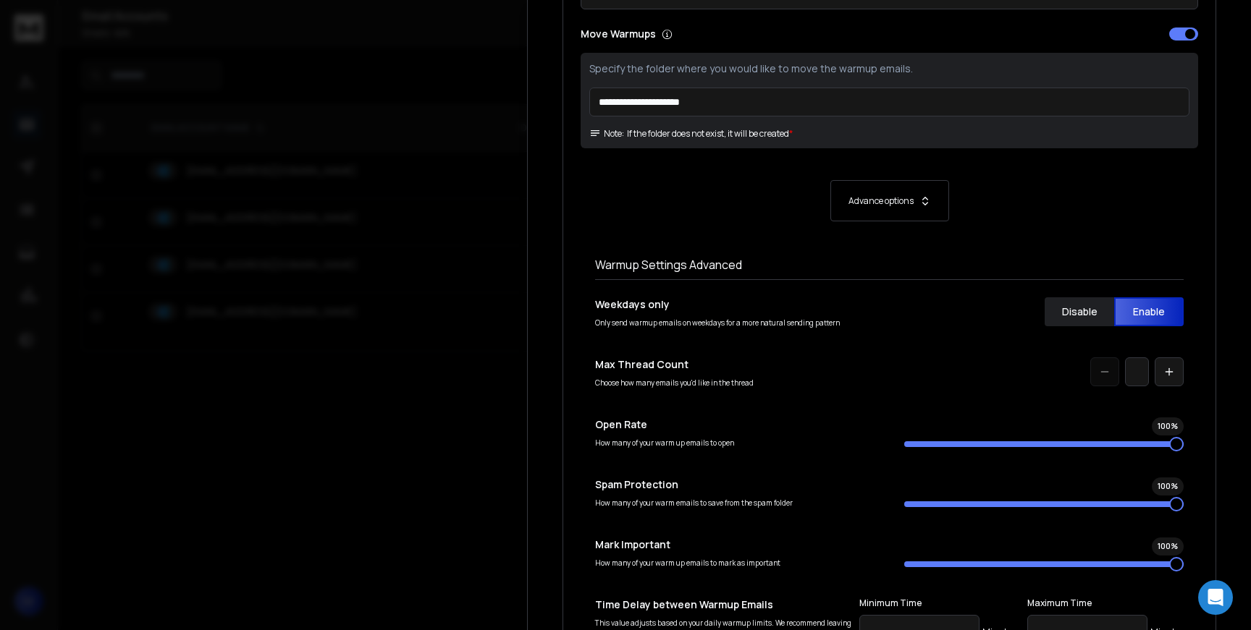
type input "**"
click at [1089, 566] on span at bounding box center [1091, 564] width 14 height 14
click at [1177, 442] on span at bounding box center [1173, 444] width 14 height 14
click at [1137, 447] on span at bounding box center [1136, 444] width 14 height 14
click at [1163, 502] on span at bounding box center [1160, 504] width 14 height 14
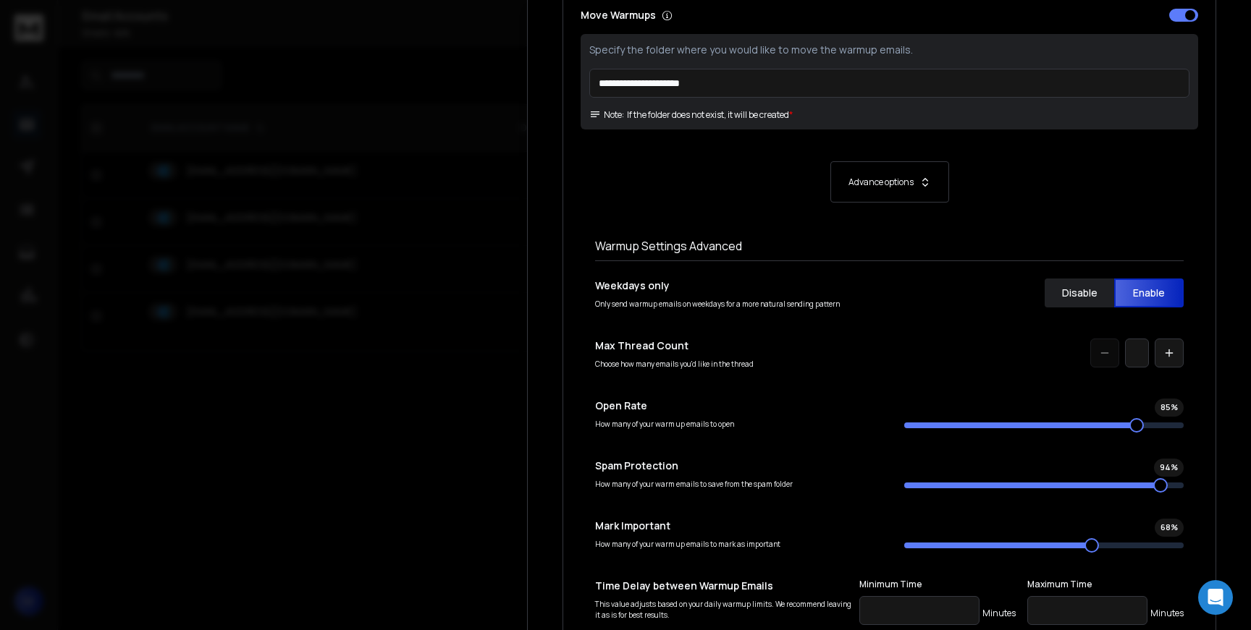
scroll to position [594, 0]
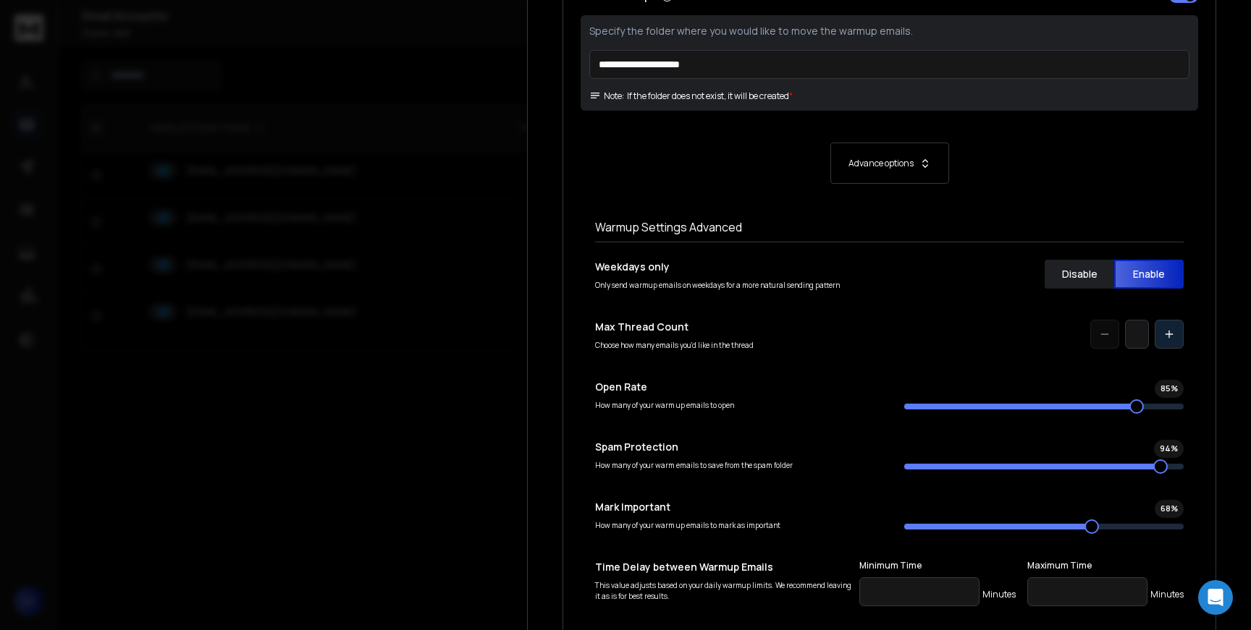
click at [1173, 338] on button "button" at bounding box center [1168, 334] width 29 height 29
type input "*"
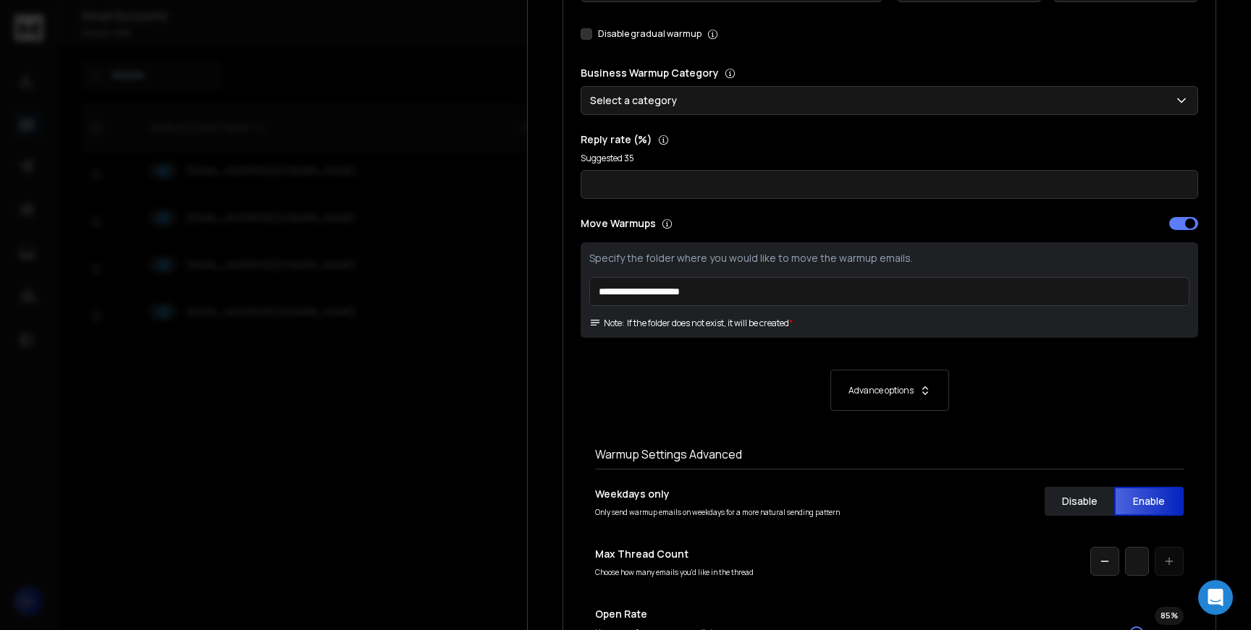
scroll to position [625, 0]
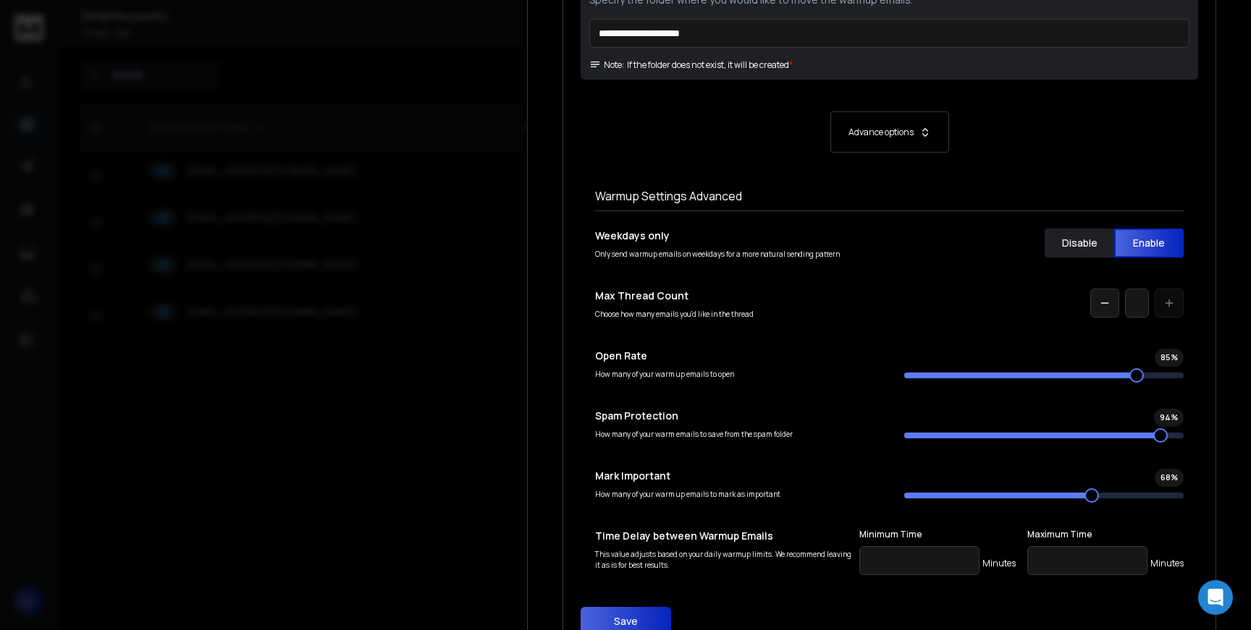
click at [620, 614] on button "Save" at bounding box center [625, 621] width 90 height 29
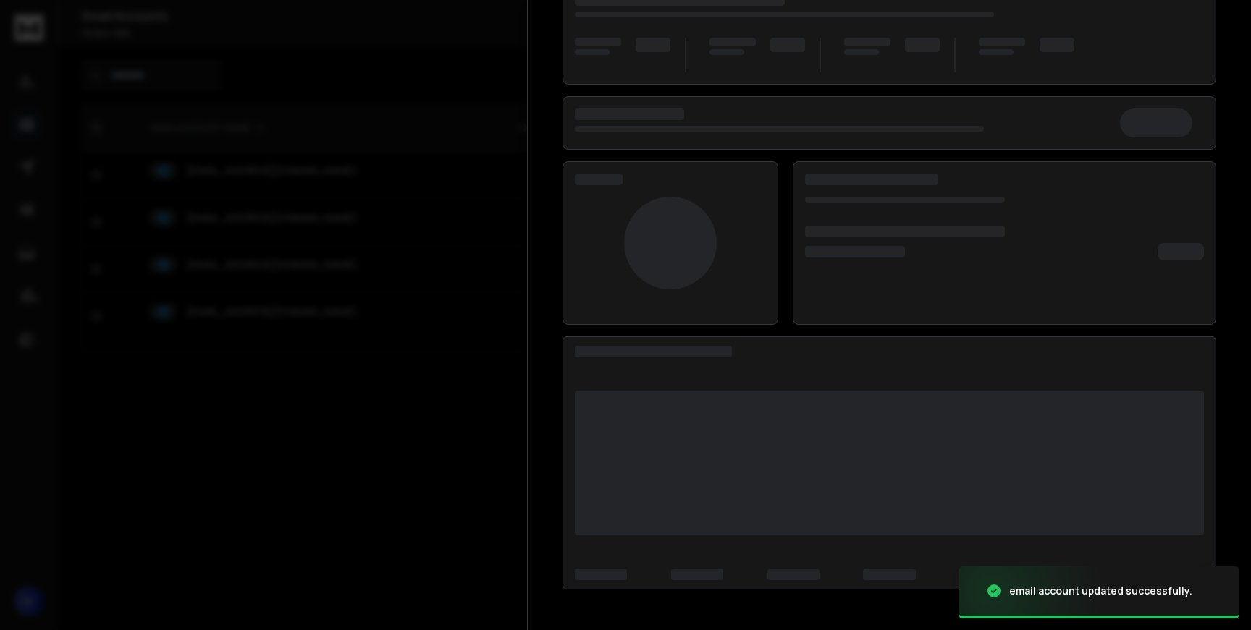
scroll to position [324, 0]
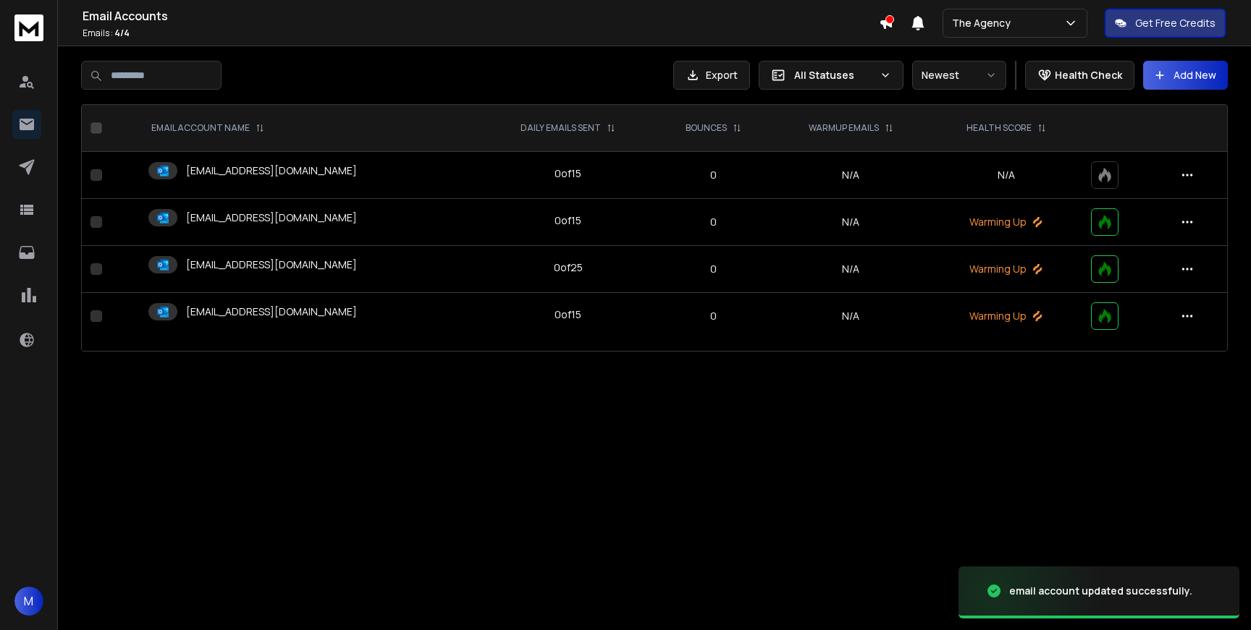
click at [1187, 317] on icon at bounding box center [1187, 316] width 13 height 13
click at [1133, 347] on div "Warmup Settings" at bounding box center [1169, 346] width 93 height 23
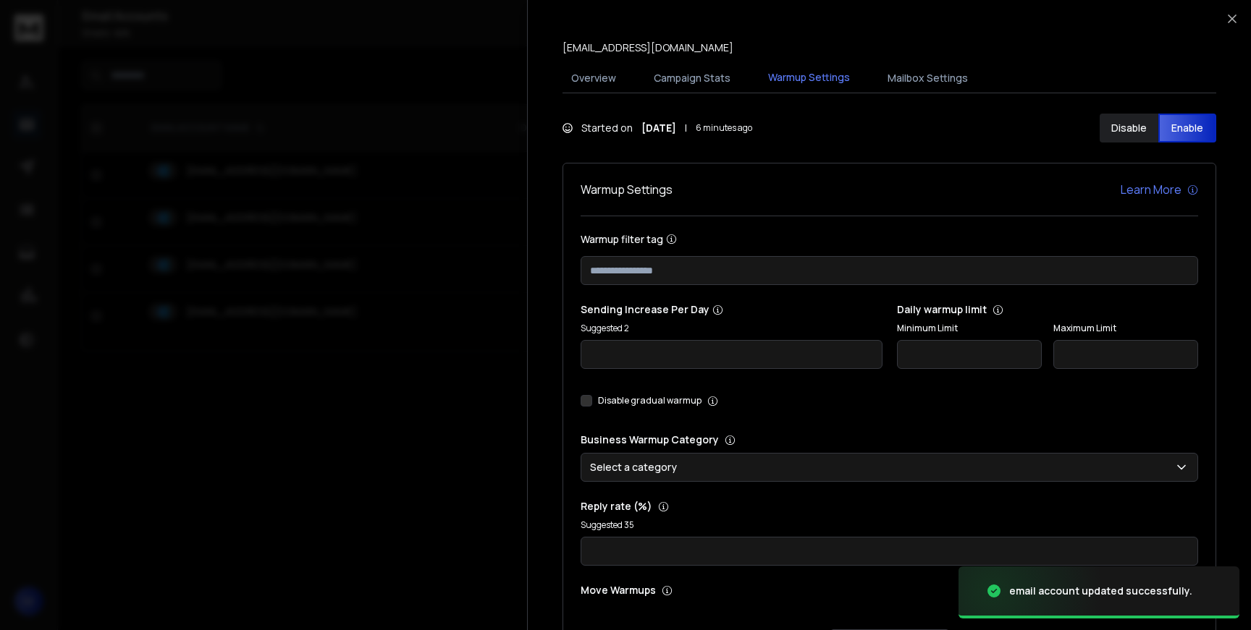
type input "**********"
type input "*"
type input "**"
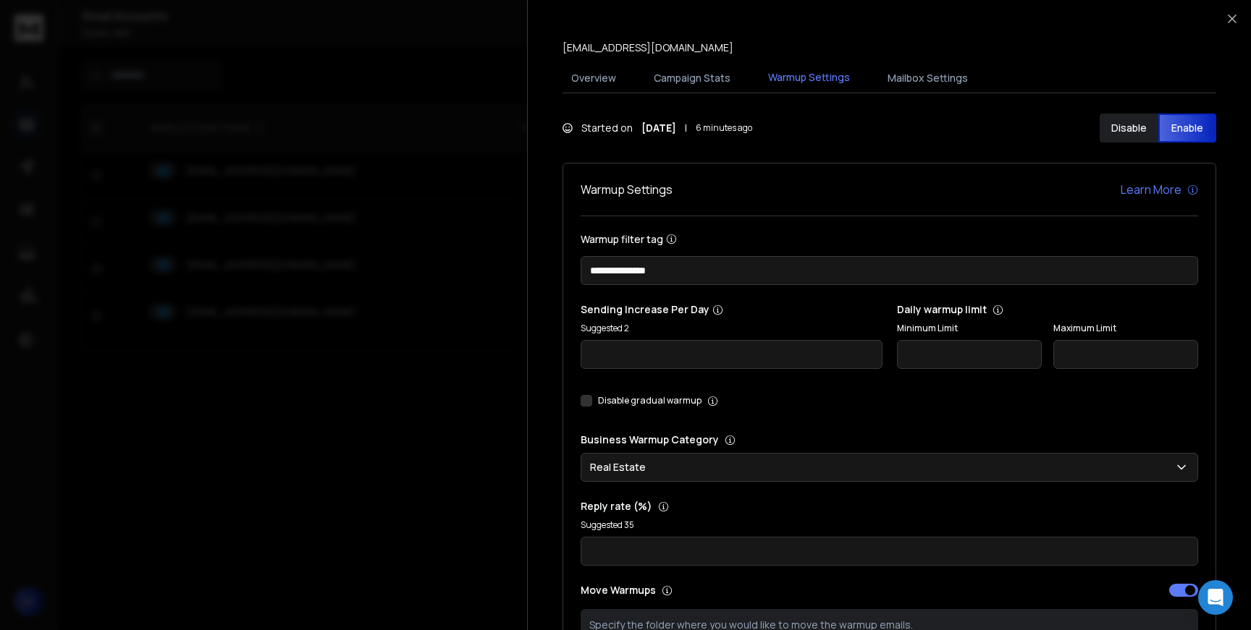
scroll to position [267, 0]
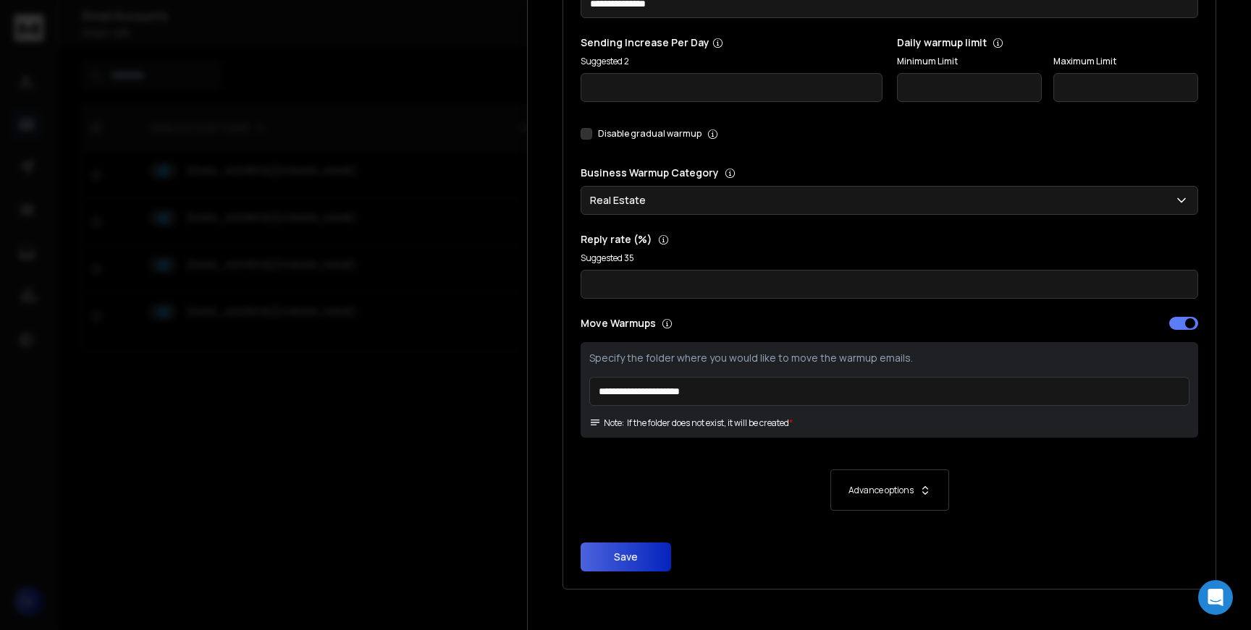
click at [882, 516] on div "Advance options" at bounding box center [888, 490] width 617 height 70
click at [884, 492] on p "Advance options" at bounding box center [880, 491] width 65 height 12
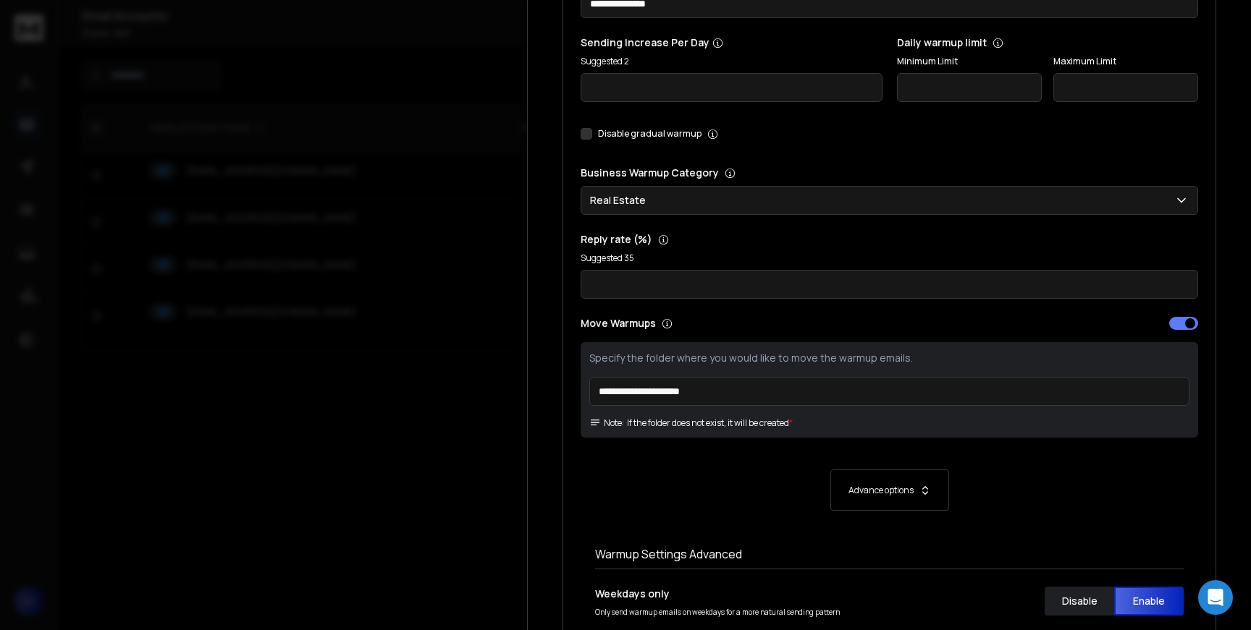
scroll to position [690, 0]
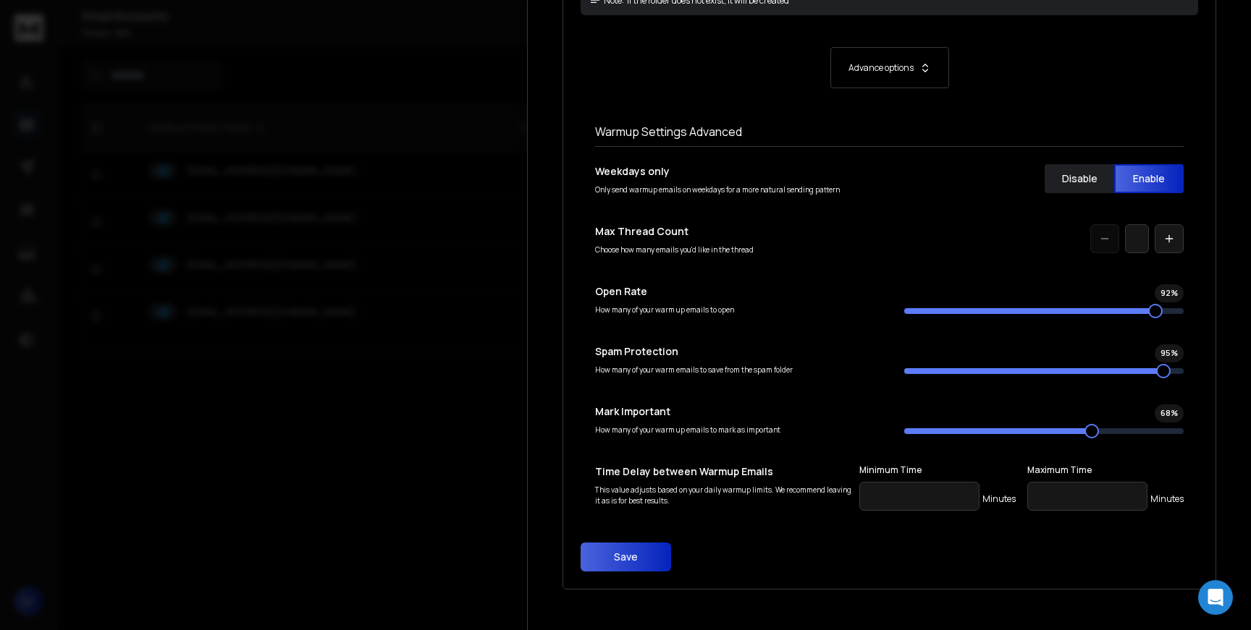
click at [1165, 376] on span at bounding box center [1163, 371] width 14 height 14
click at [1160, 376] on span at bounding box center [1157, 371] width 14 height 14
click at [1145, 316] on div "Weekdays only Only send warmup emails on weekdays for a more natural sending pa…" at bounding box center [889, 337] width 588 height 347
click at [1125, 309] on span at bounding box center [1125, 311] width 14 height 14
click at [1128, 310] on span at bounding box center [1128, 311] width 14 height 14
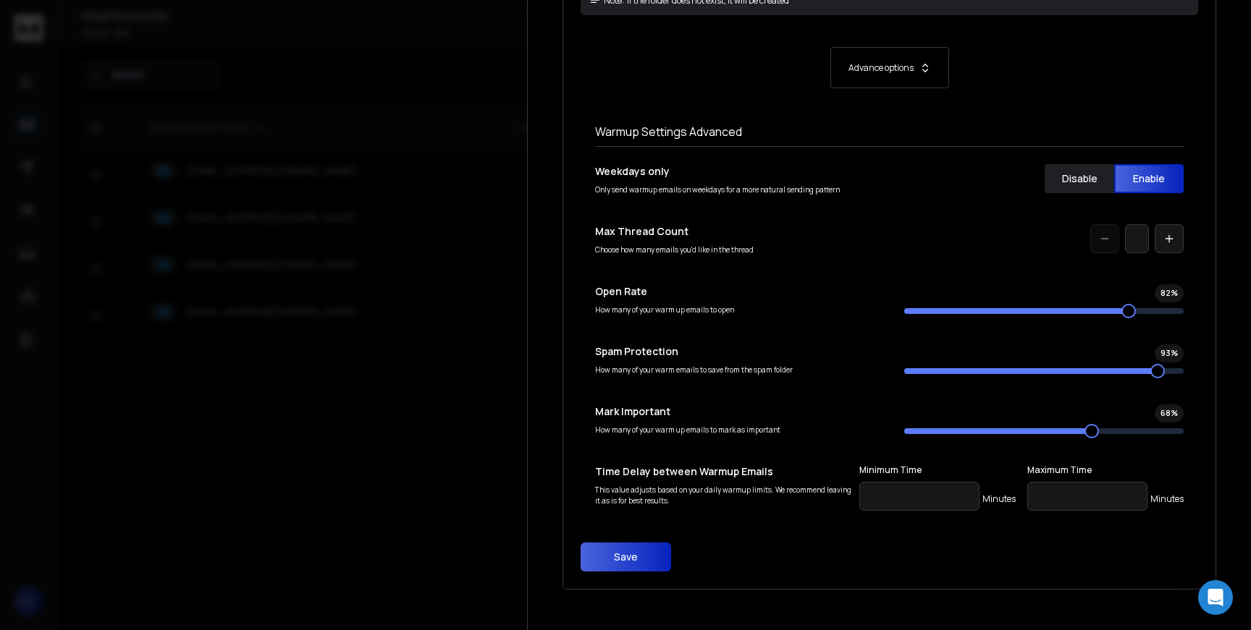
click at [620, 571] on div "**********" at bounding box center [889, 31] width 654 height 1117
click at [625, 565] on button "Save" at bounding box center [625, 557] width 90 height 29
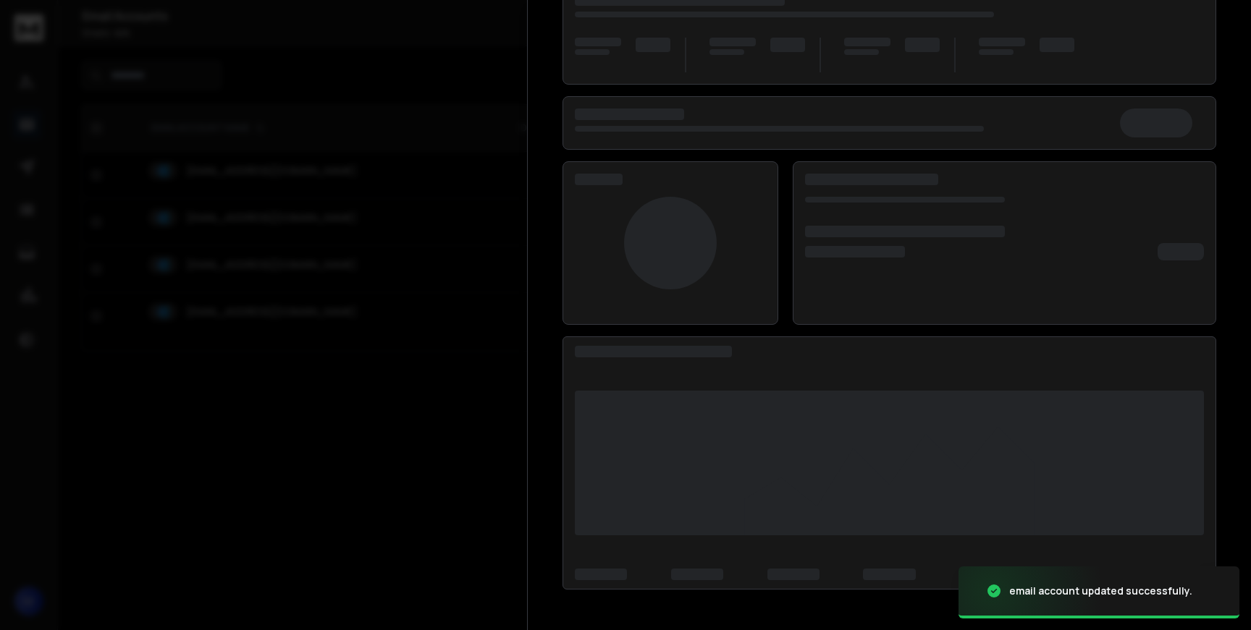
scroll to position [0, 0]
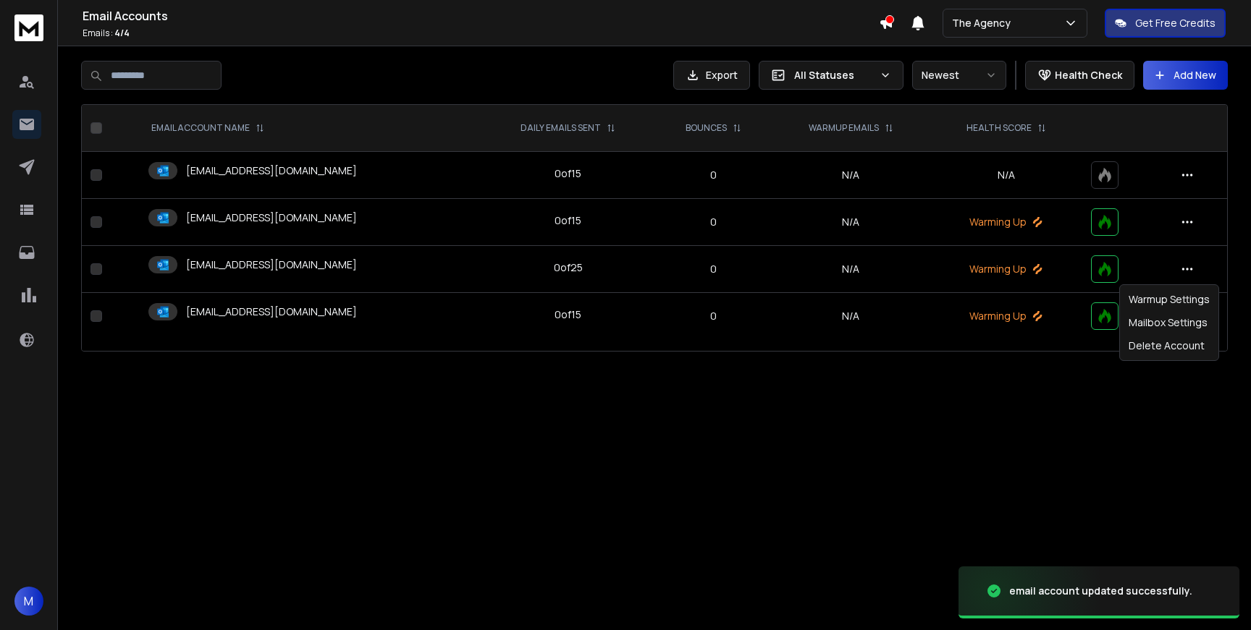
click at [1185, 268] on icon at bounding box center [1187, 269] width 13 height 13
click at [1157, 292] on div "Warmup Settings" at bounding box center [1169, 299] width 93 height 23
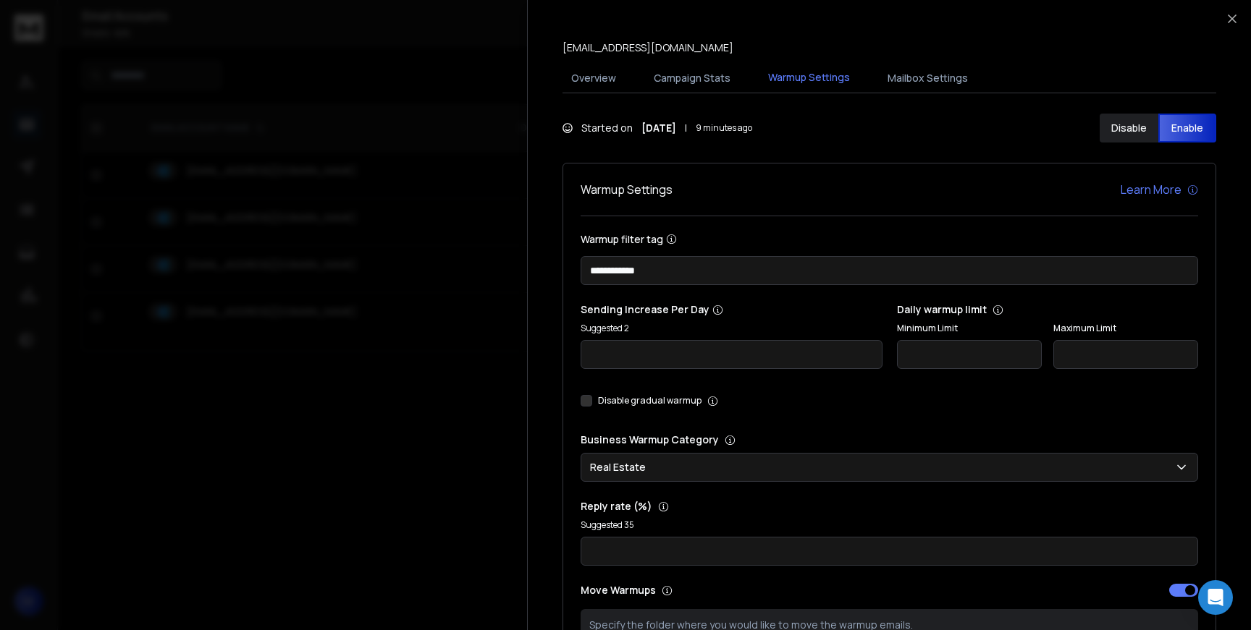
scroll to position [267, 0]
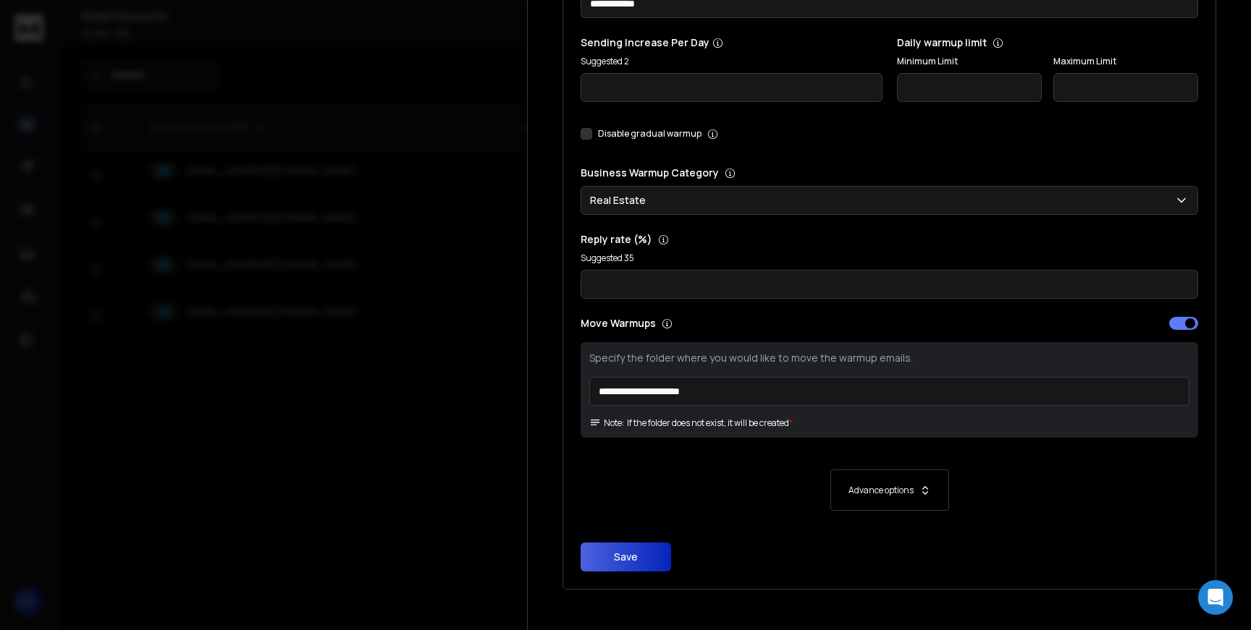
click at [890, 497] on div "Advance options" at bounding box center [889, 490] width 119 height 41
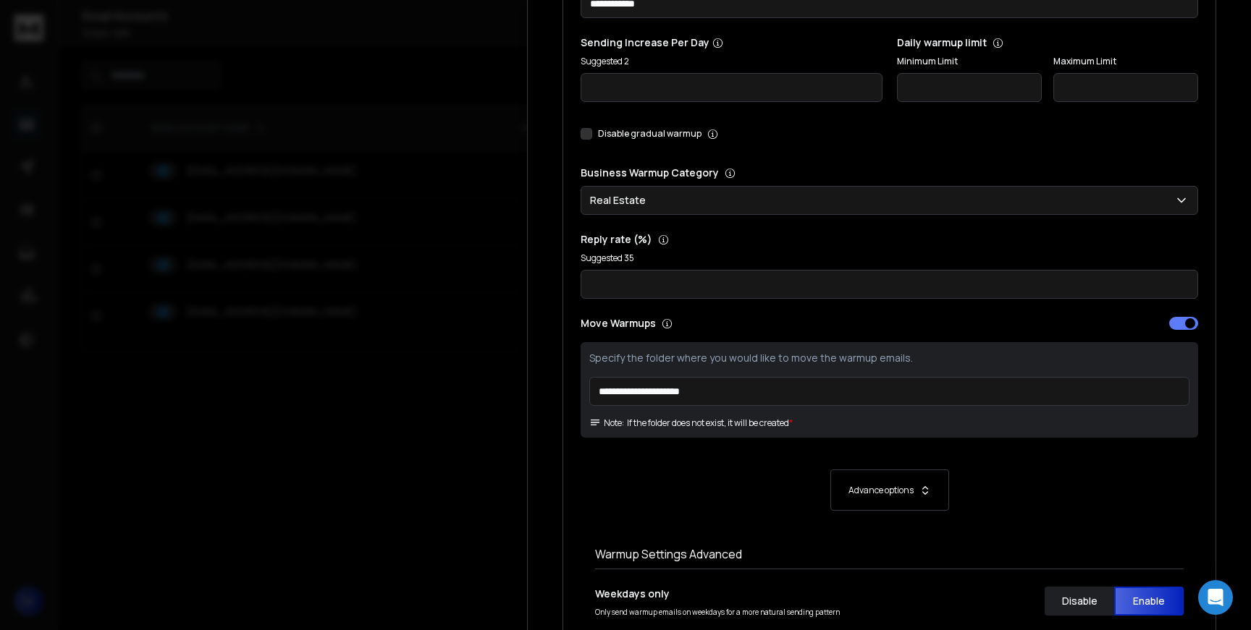
click at [934, 481] on div "Advance options" at bounding box center [889, 490] width 119 height 41
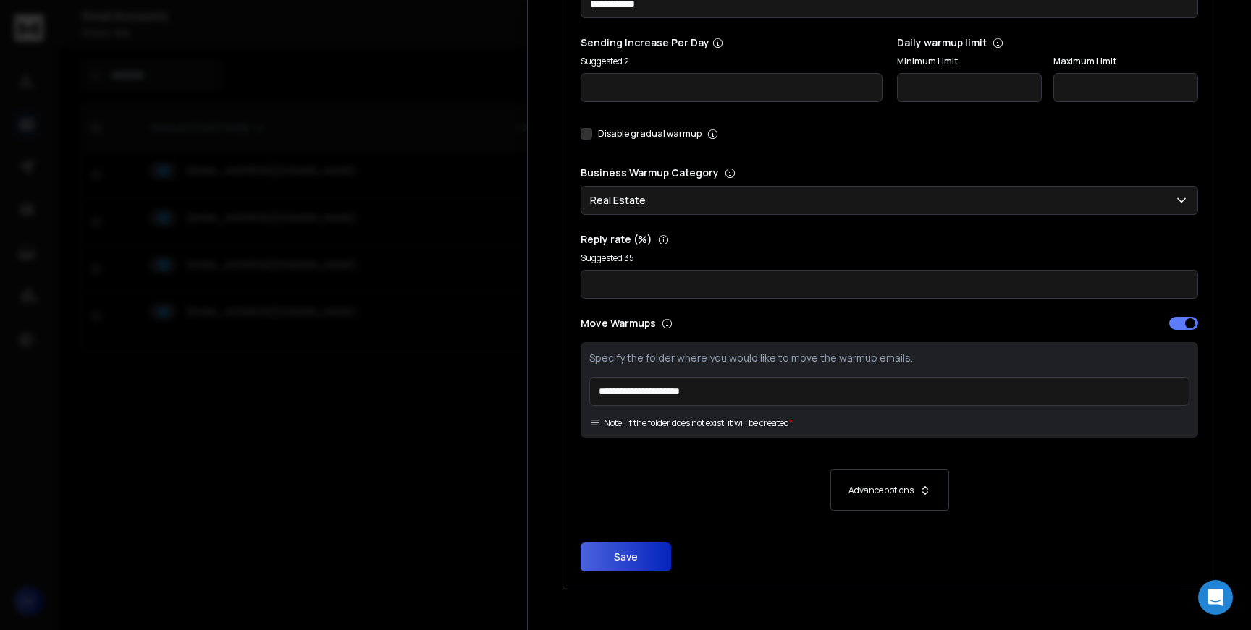
click at [880, 499] on div "Advance options" at bounding box center [889, 490] width 119 height 41
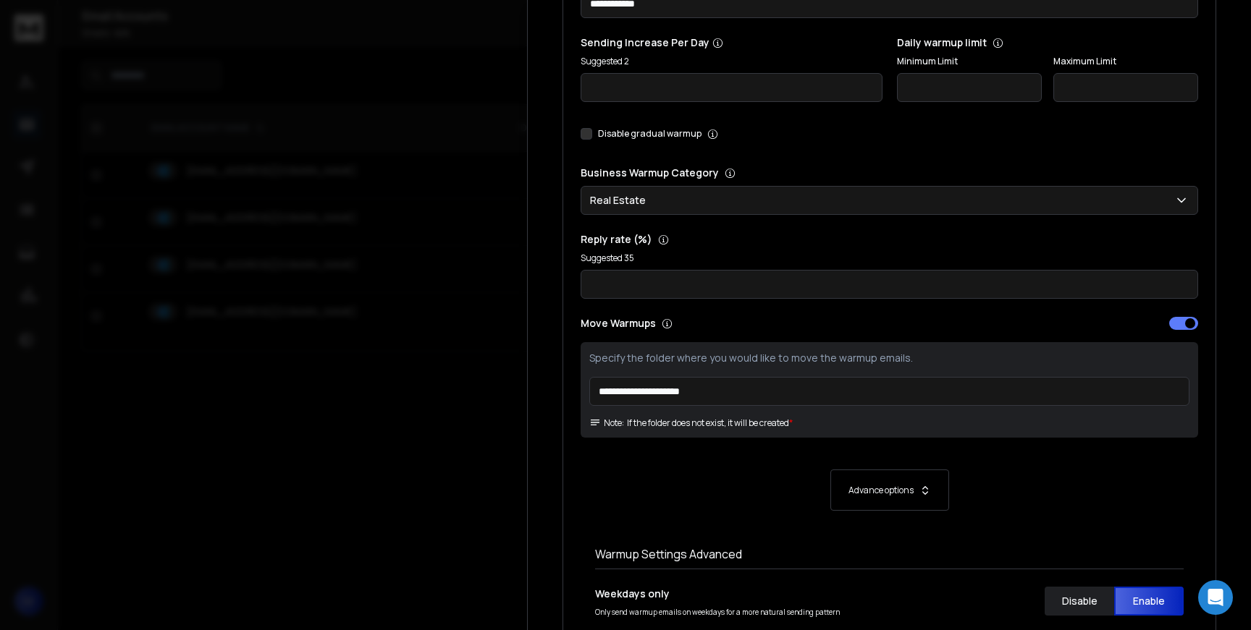
scroll to position [690, 0]
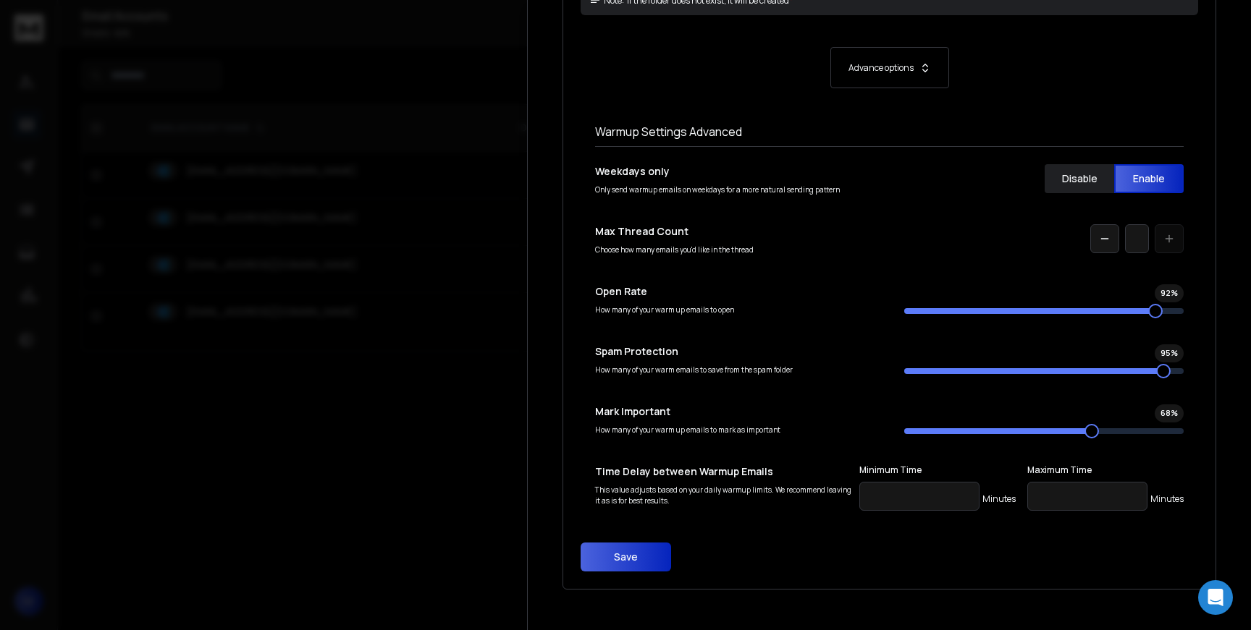
click at [1160, 372] on span at bounding box center [1163, 371] width 14 height 14
click at [1140, 310] on span at bounding box center [1139, 311] width 14 height 14
click at [629, 552] on button "Save" at bounding box center [625, 557] width 90 height 29
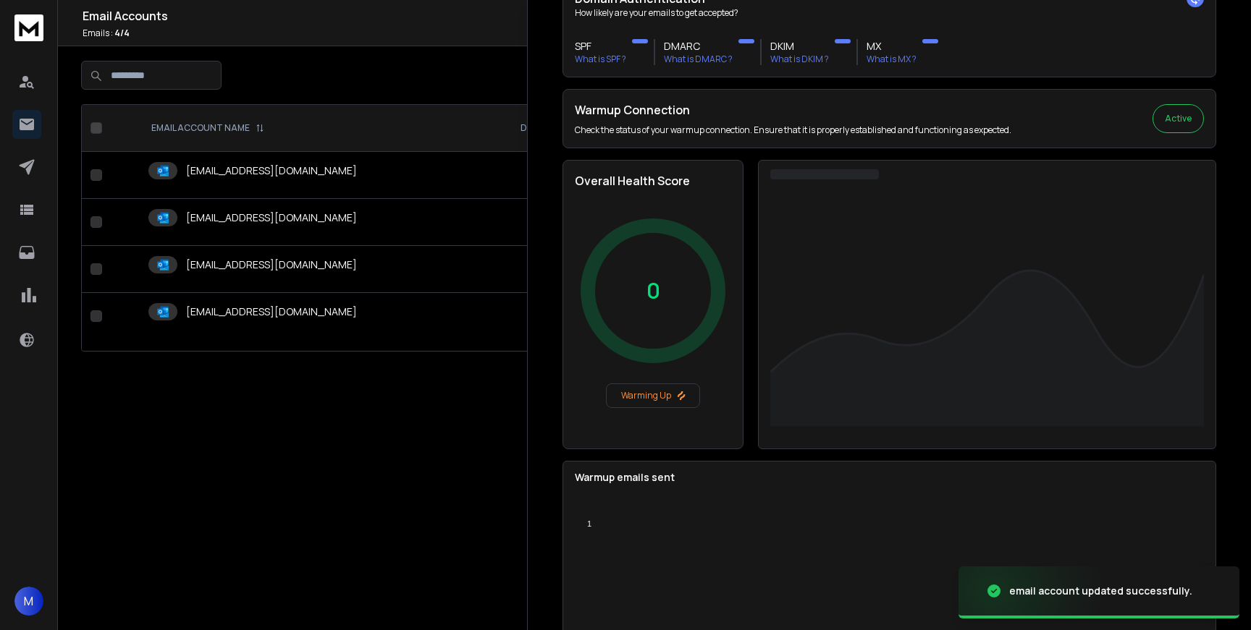
scroll to position [0, 0]
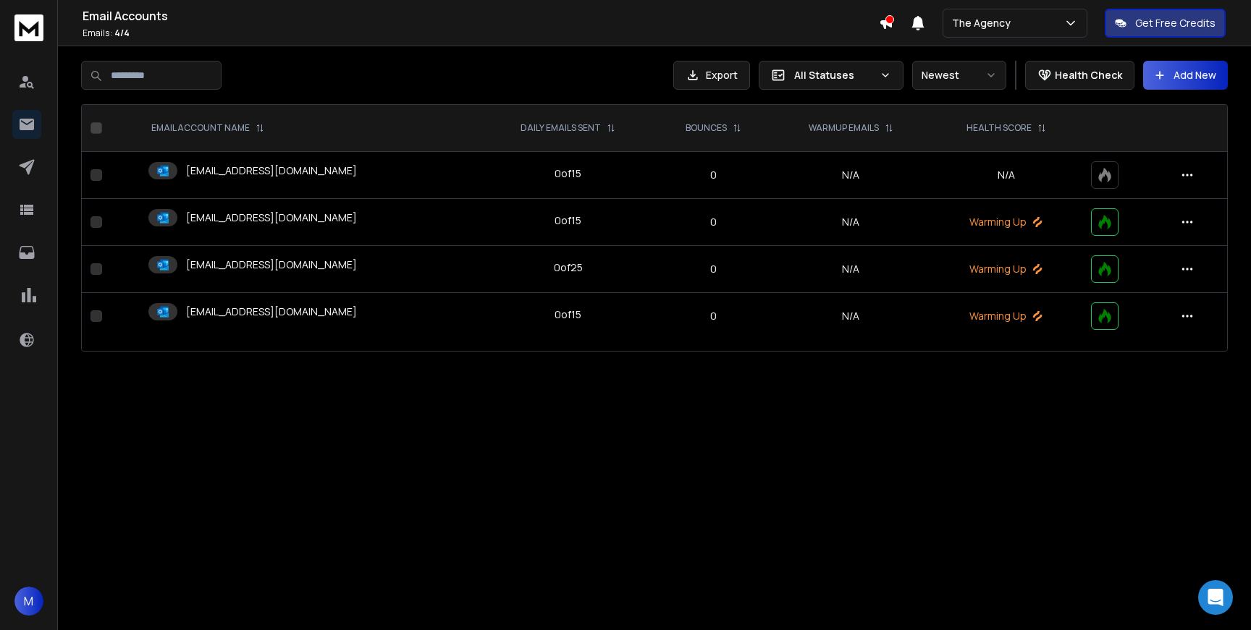
click at [1194, 221] on button at bounding box center [1188, 222] width 62 height 25
click at [1159, 255] on div "Warmup Settings" at bounding box center [1169, 252] width 93 height 23
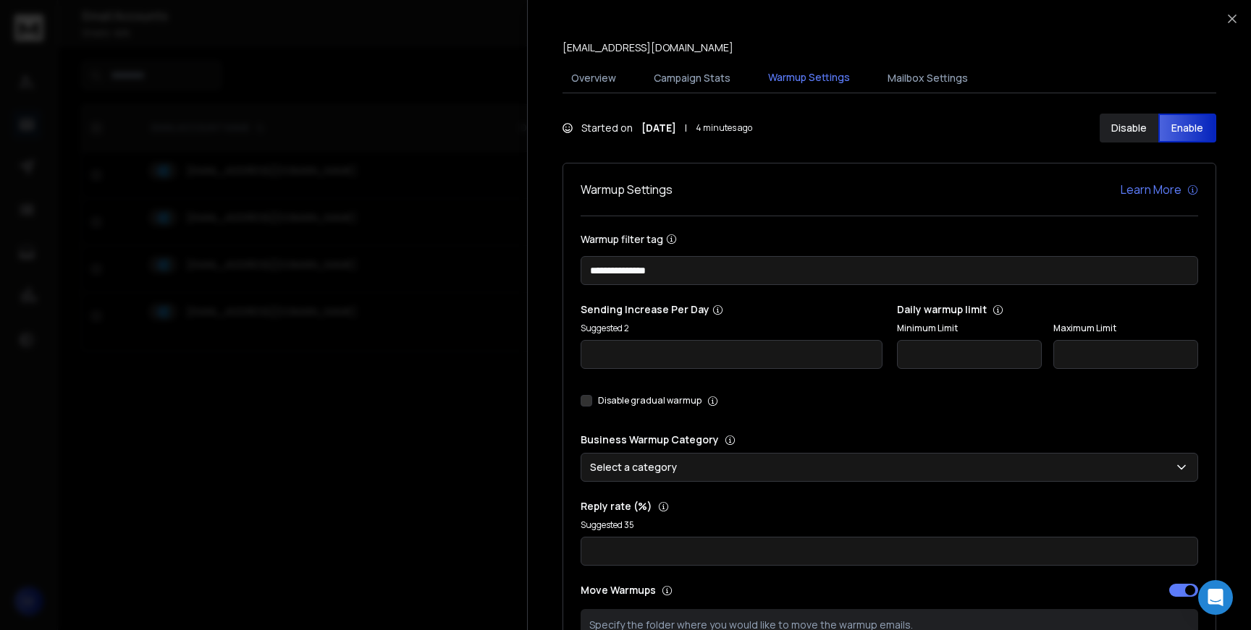
scroll to position [267, 0]
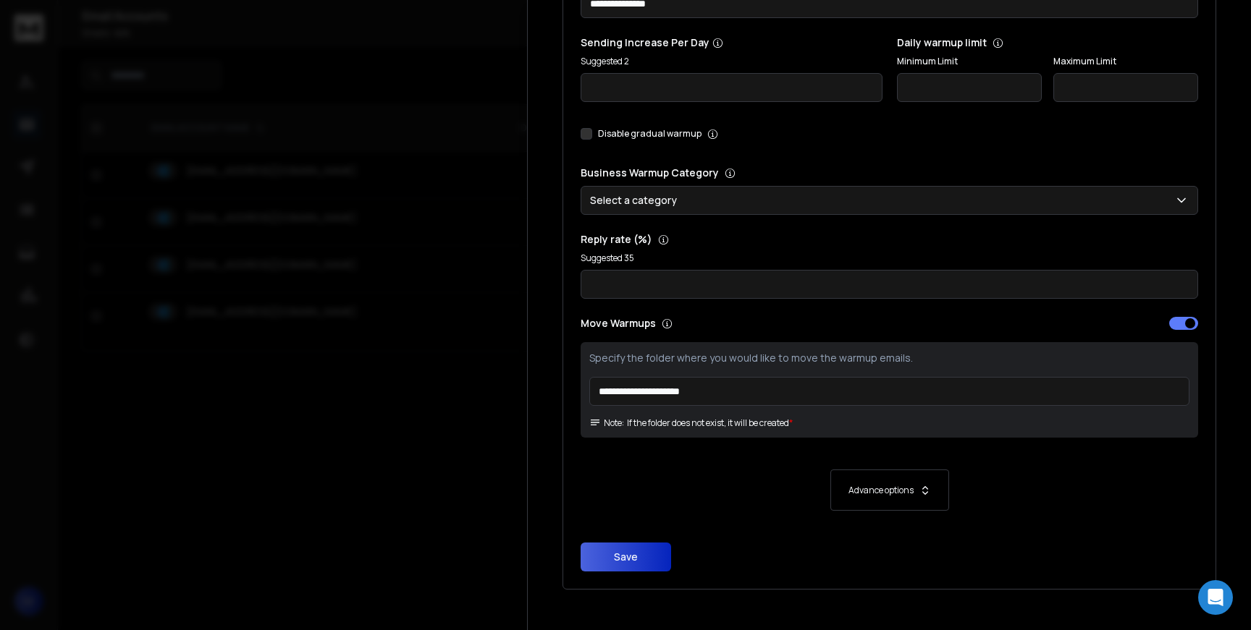
click at [869, 481] on div "Advance options" at bounding box center [889, 490] width 119 height 41
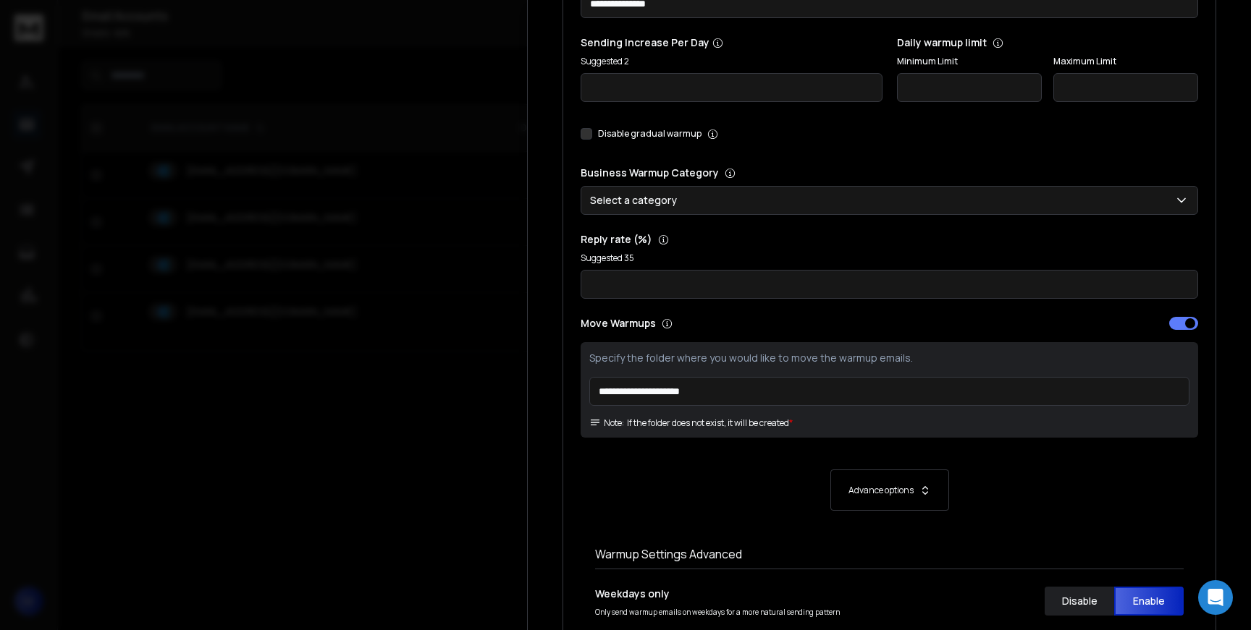
scroll to position [690, 0]
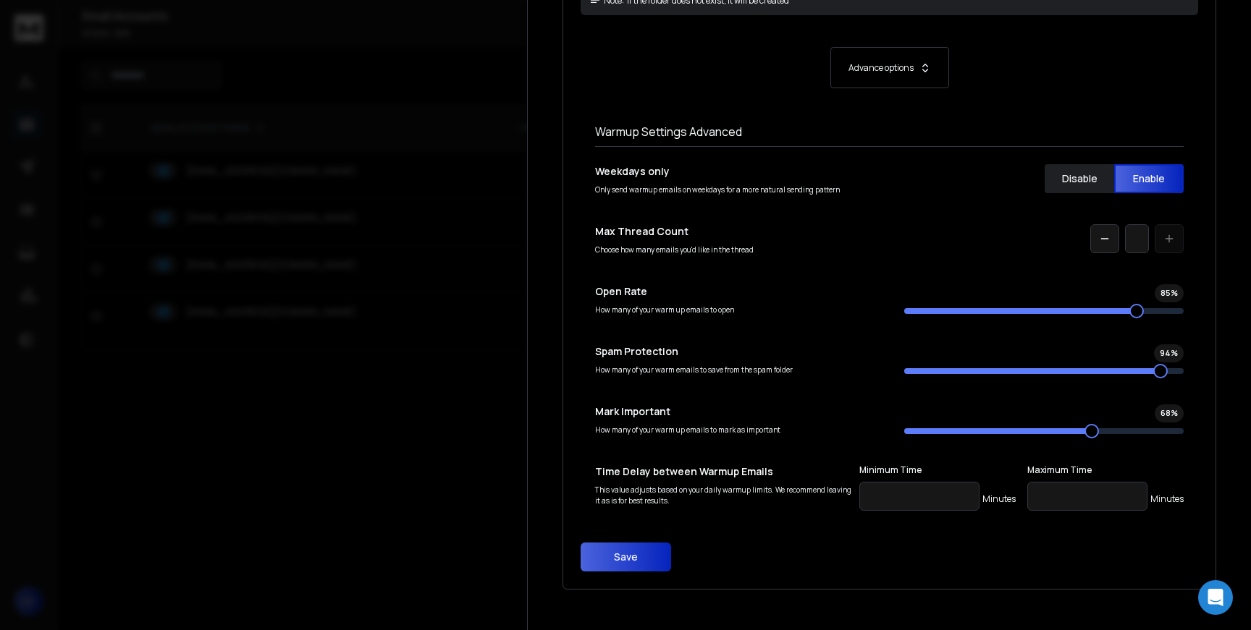
click at [607, 557] on button "Save" at bounding box center [625, 557] width 90 height 29
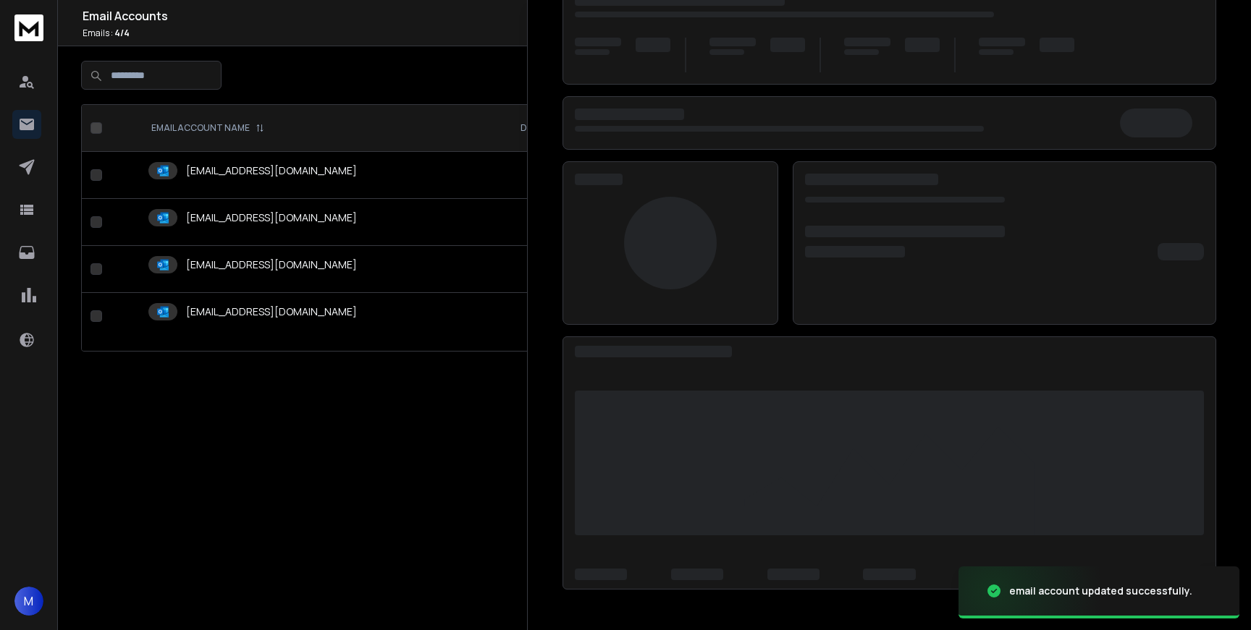
scroll to position [0, 0]
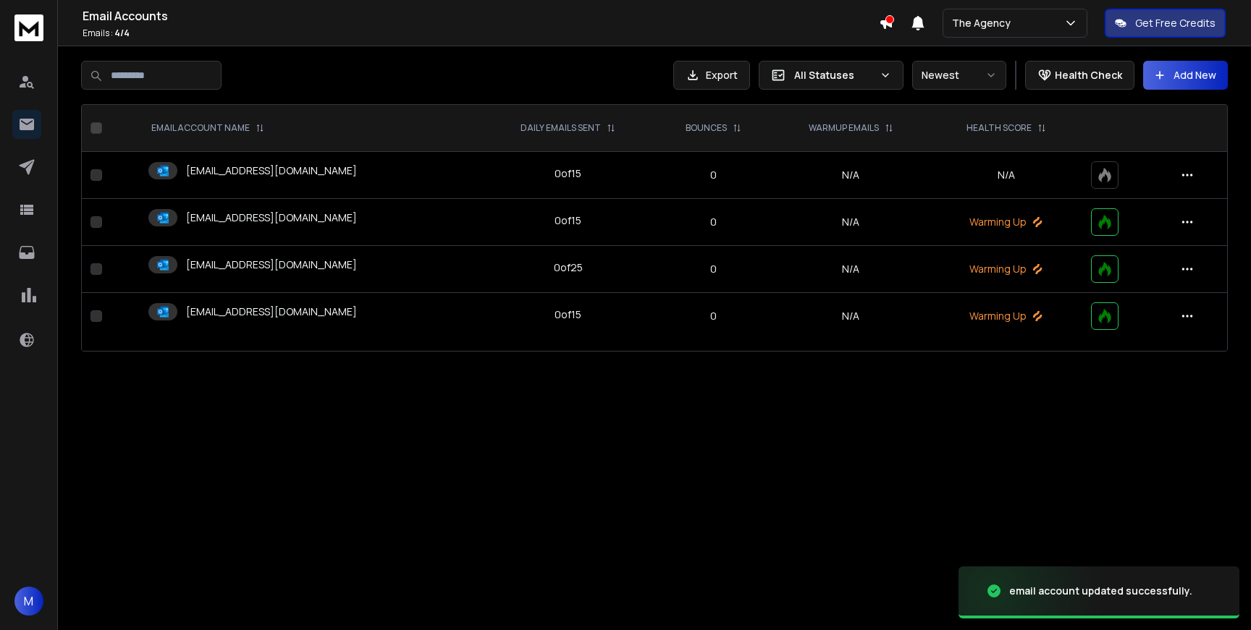
click at [1173, 319] on button at bounding box center [1188, 316] width 62 height 25
click at [1154, 349] on div "Warmup Settings" at bounding box center [1169, 346] width 93 height 23
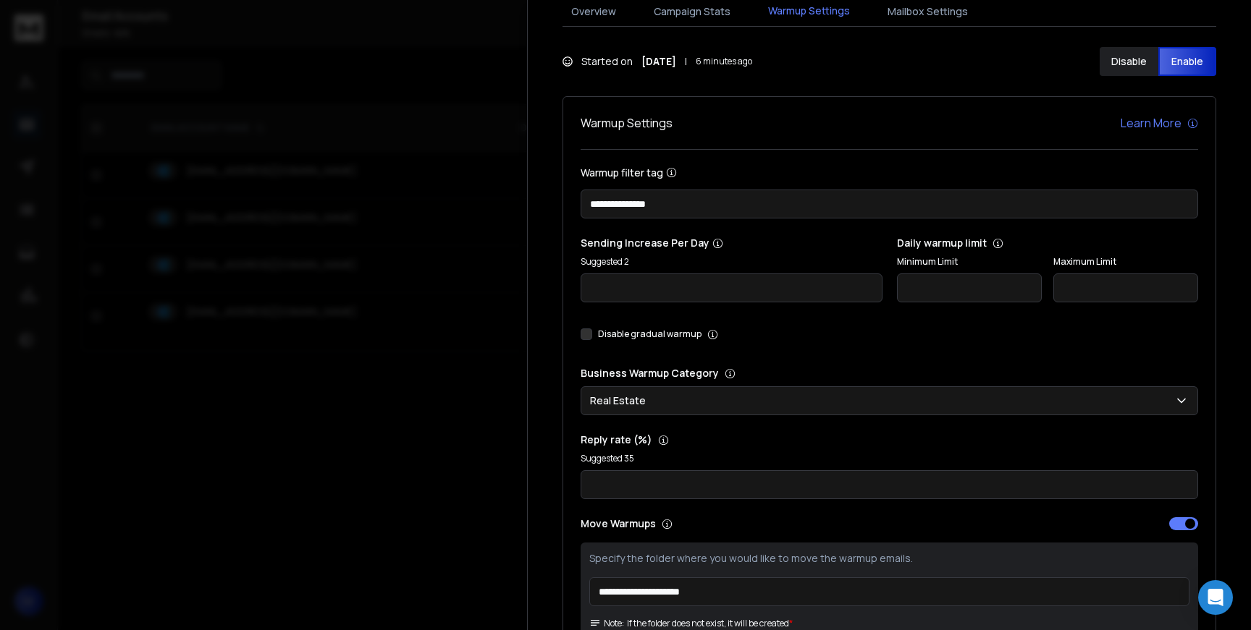
scroll to position [267, 0]
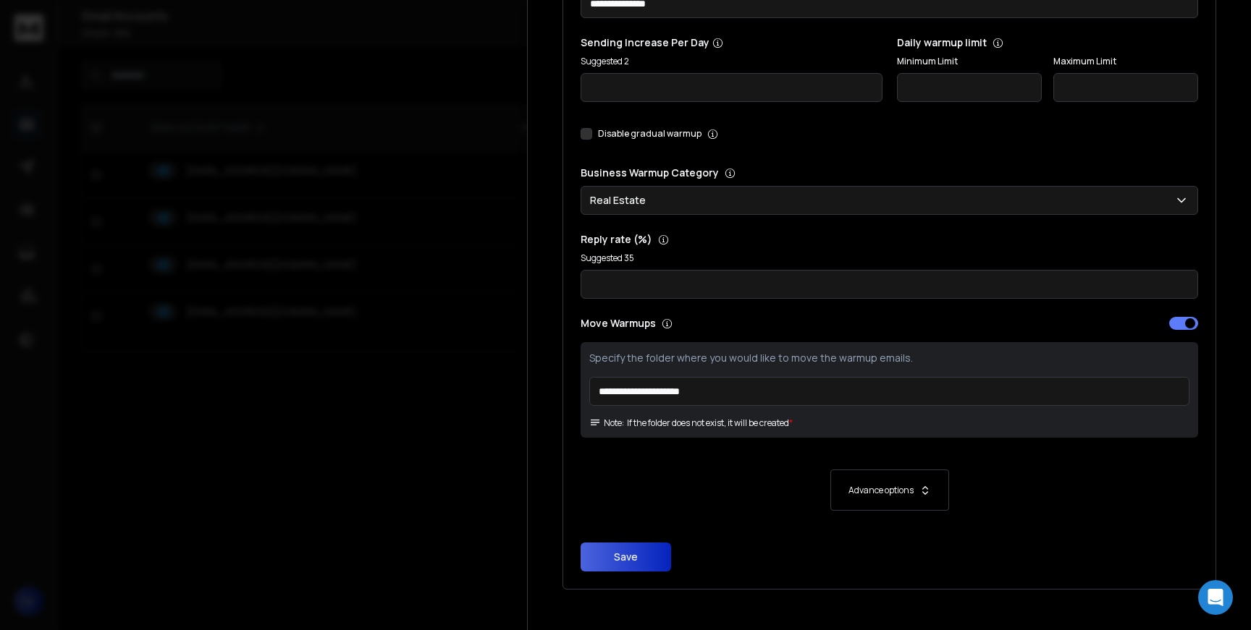
click at [882, 490] on p "Advance options" at bounding box center [880, 491] width 65 height 12
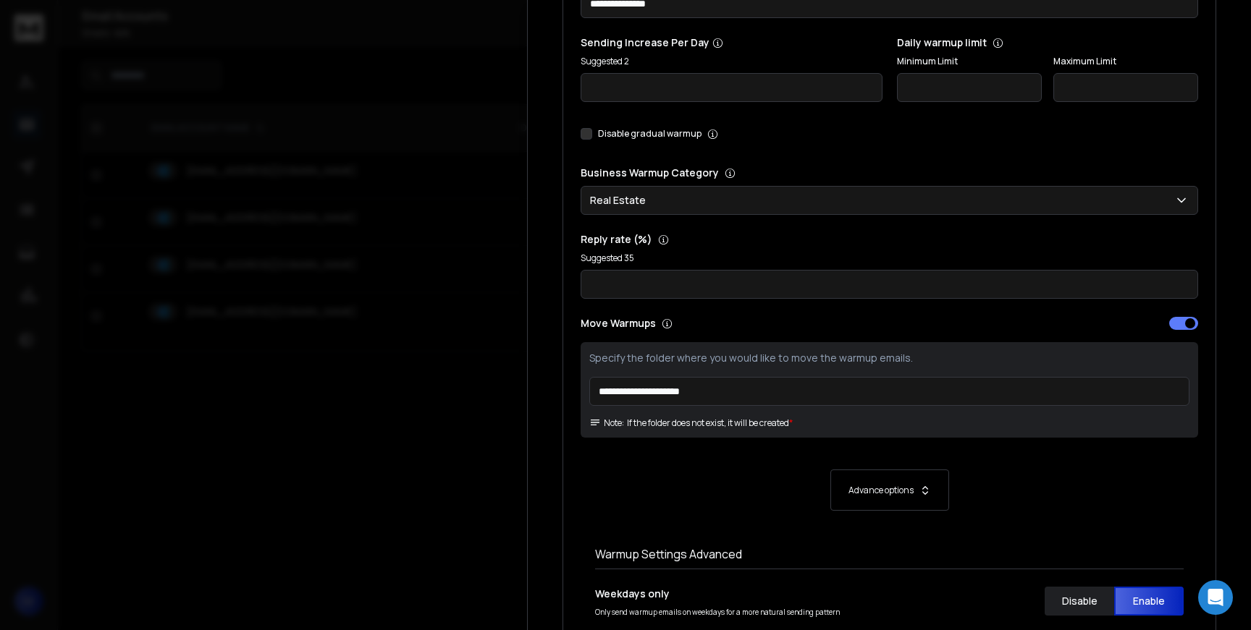
scroll to position [690, 0]
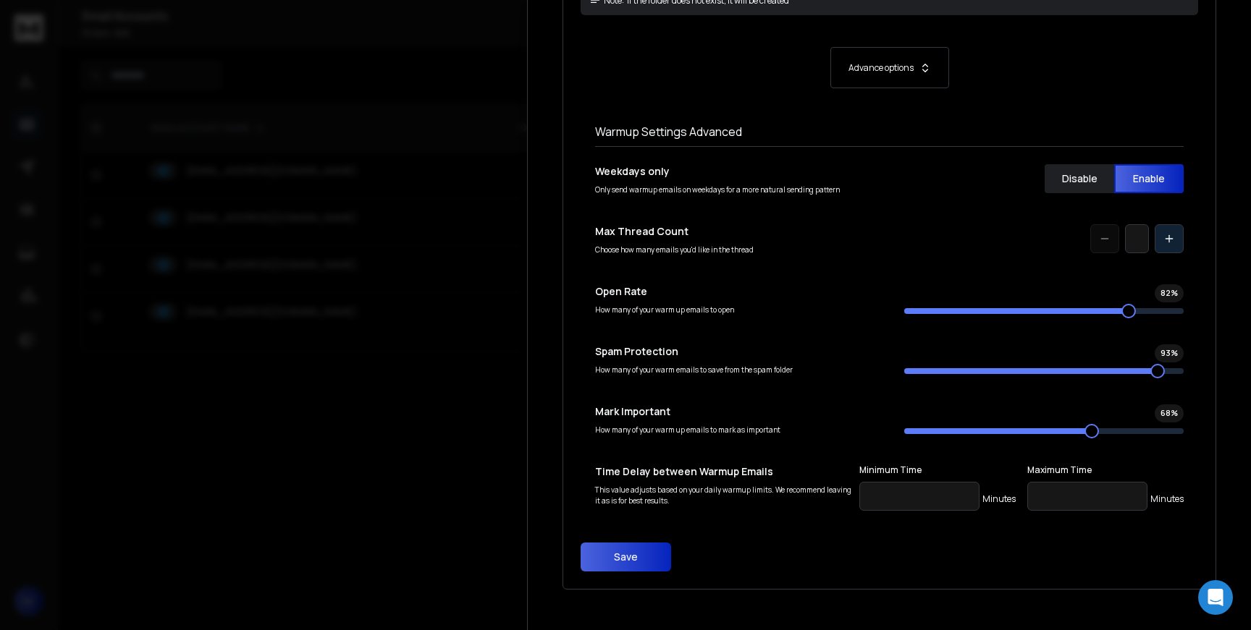
click at [1166, 243] on icon "button" at bounding box center [1169, 239] width 12 height 12
drag, startPoint x: 1166, startPoint y: 243, endPoint x: 1156, endPoint y: 259, distance: 18.9
click at [1166, 243] on icon "button" at bounding box center [1169, 239] width 12 height 12
type input "*"
click at [645, 549] on button "Save" at bounding box center [625, 557] width 90 height 29
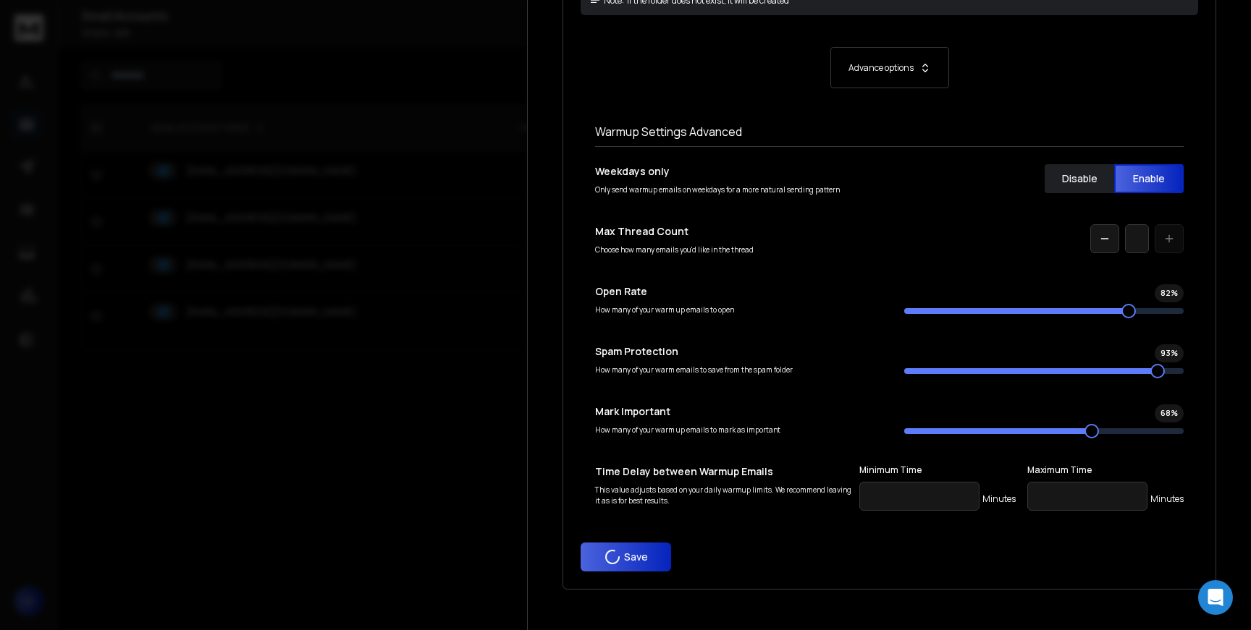
scroll to position [324, 0]
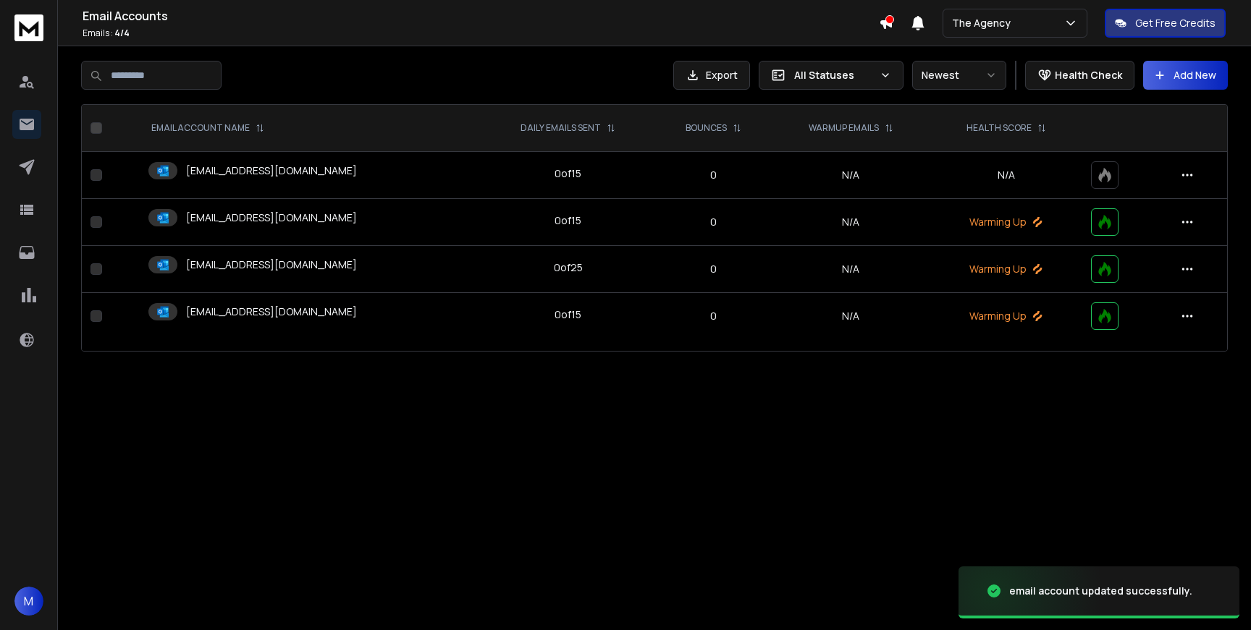
click at [1188, 271] on icon at bounding box center [1187, 269] width 13 height 13
click at [1163, 300] on div "Warmup Settings" at bounding box center [1169, 299] width 93 height 23
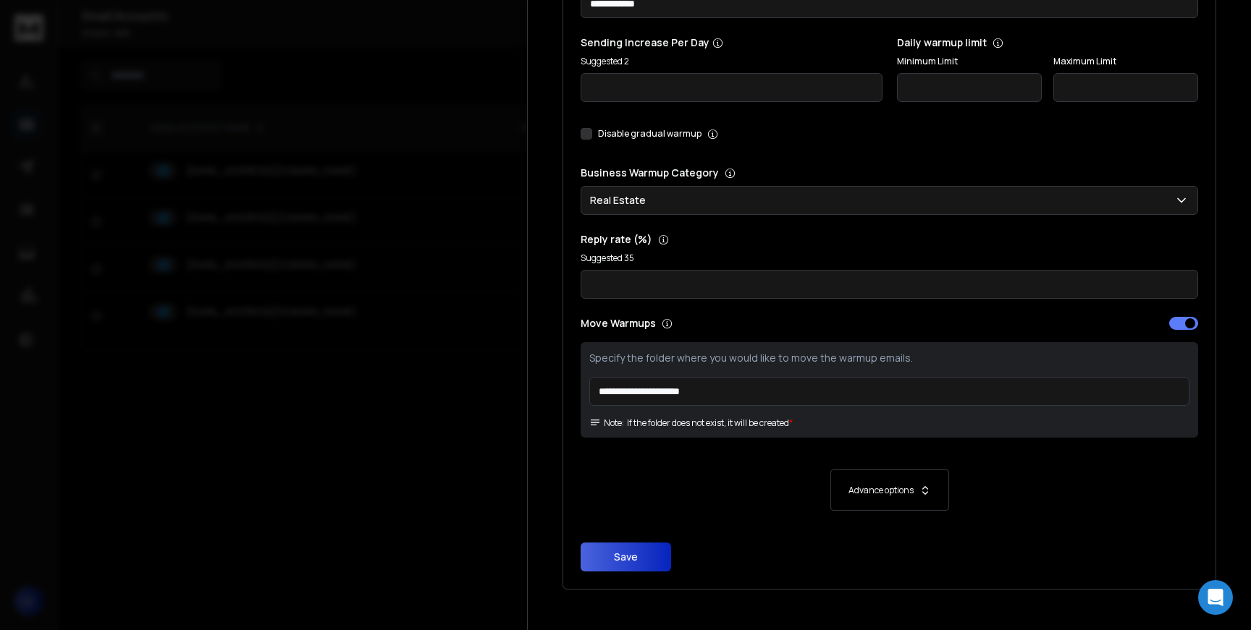
click at [891, 490] on p "Advance options" at bounding box center [880, 491] width 65 height 12
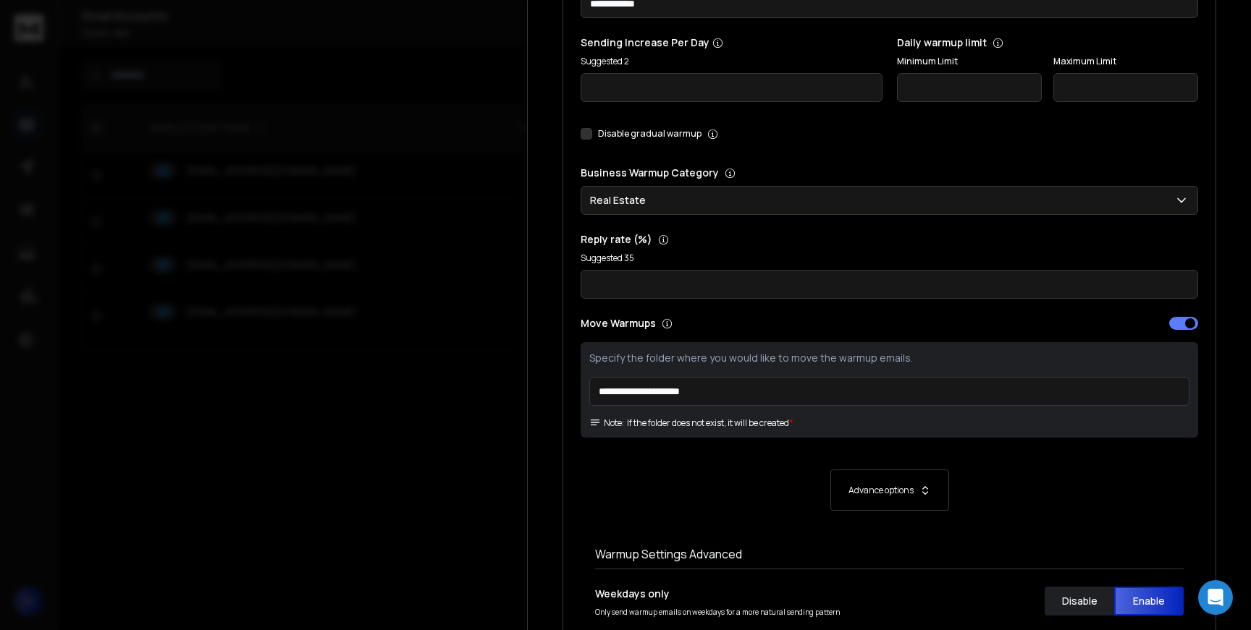
scroll to position [690, 0]
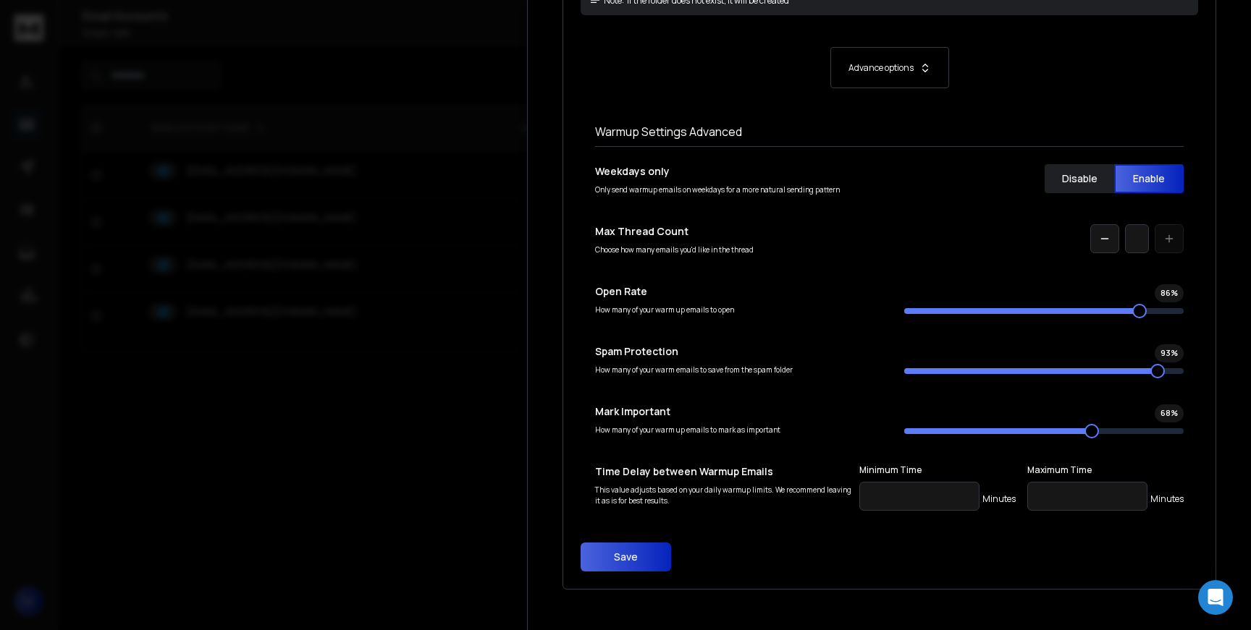
click at [596, 550] on button "Save" at bounding box center [625, 557] width 90 height 29
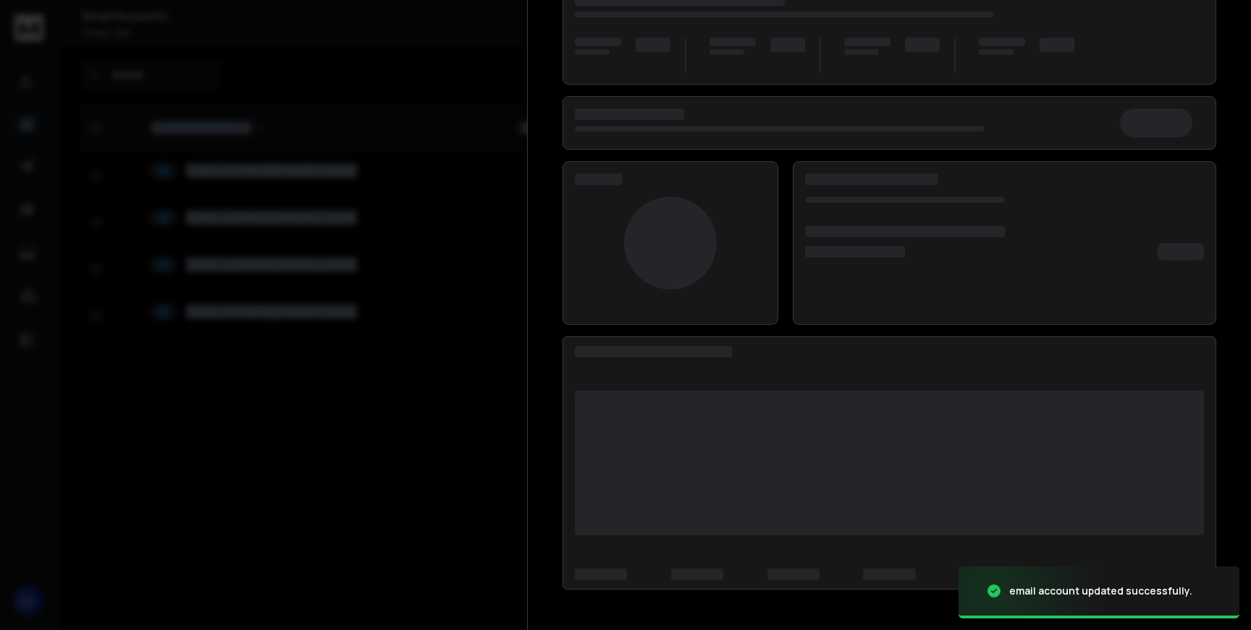
scroll to position [0, 0]
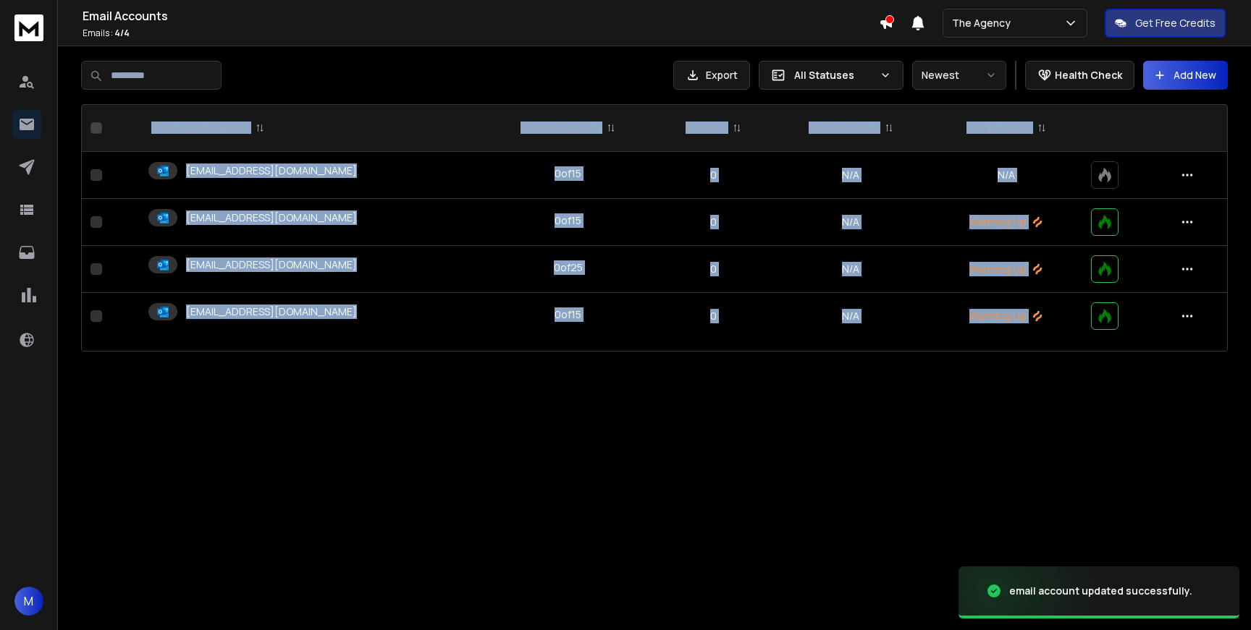
click at [1105, 184] on div at bounding box center [1105, 175] width 28 height 28
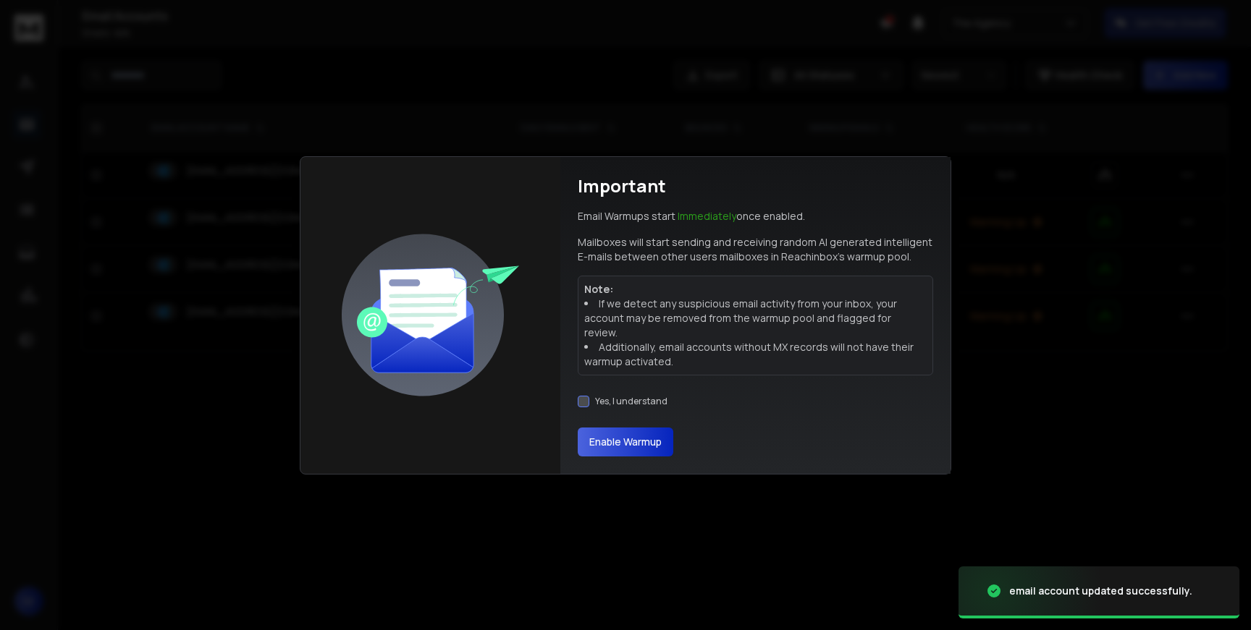
click at [589, 400] on div "Yes, I understand" at bounding box center [623, 401] width 90 height 29
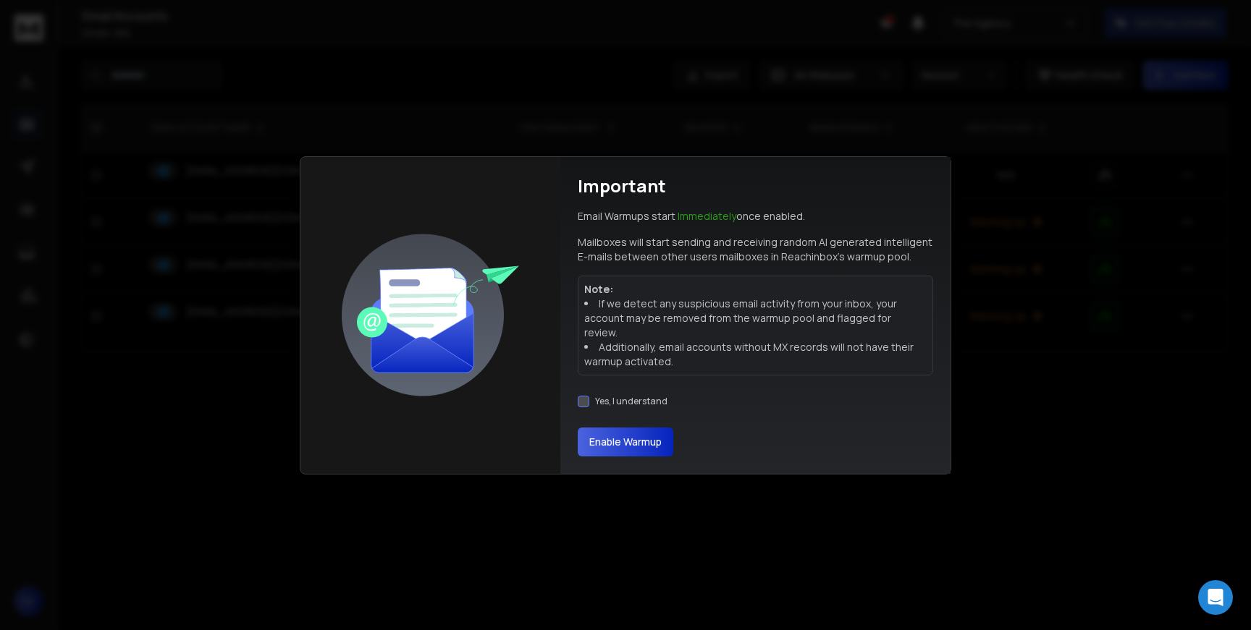
click at [583, 396] on button "Yes, I understand" at bounding box center [584, 402] width 12 height 12
click at [620, 428] on button "Enable Warmup" at bounding box center [626, 442] width 96 height 29
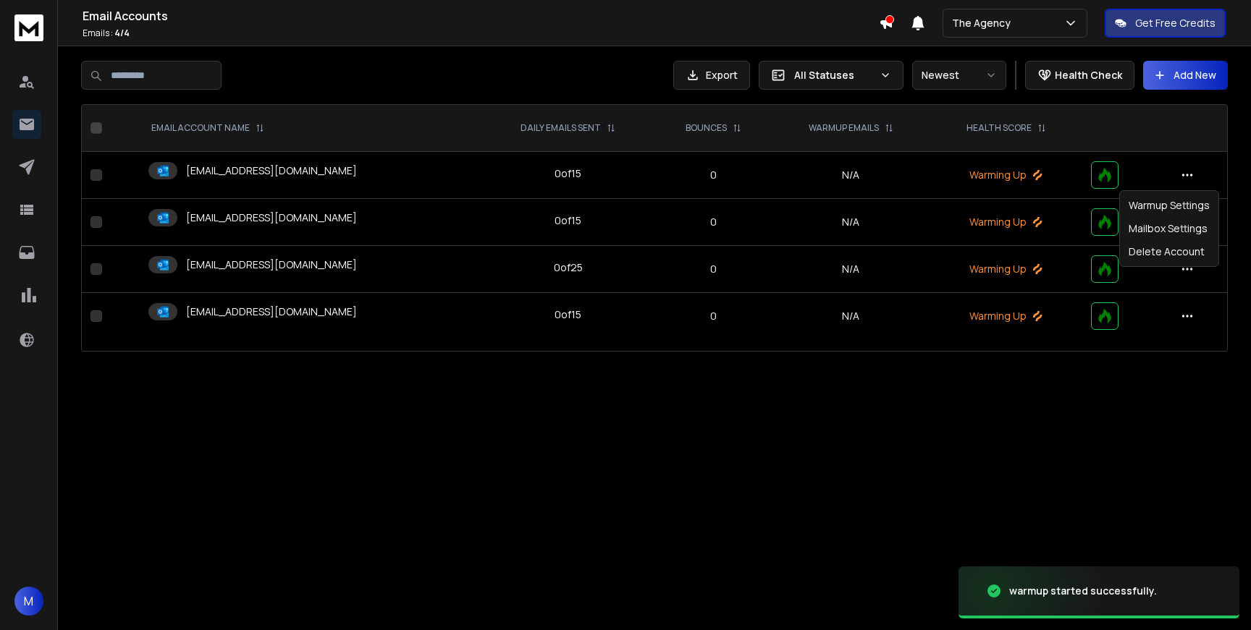
click at [1181, 170] on icon at bounding box center [1187, 175] width 13 height 13
click at [1165, 206] on div "Warmup Settings" at bounding box center [1169, 205] width 93 height 23
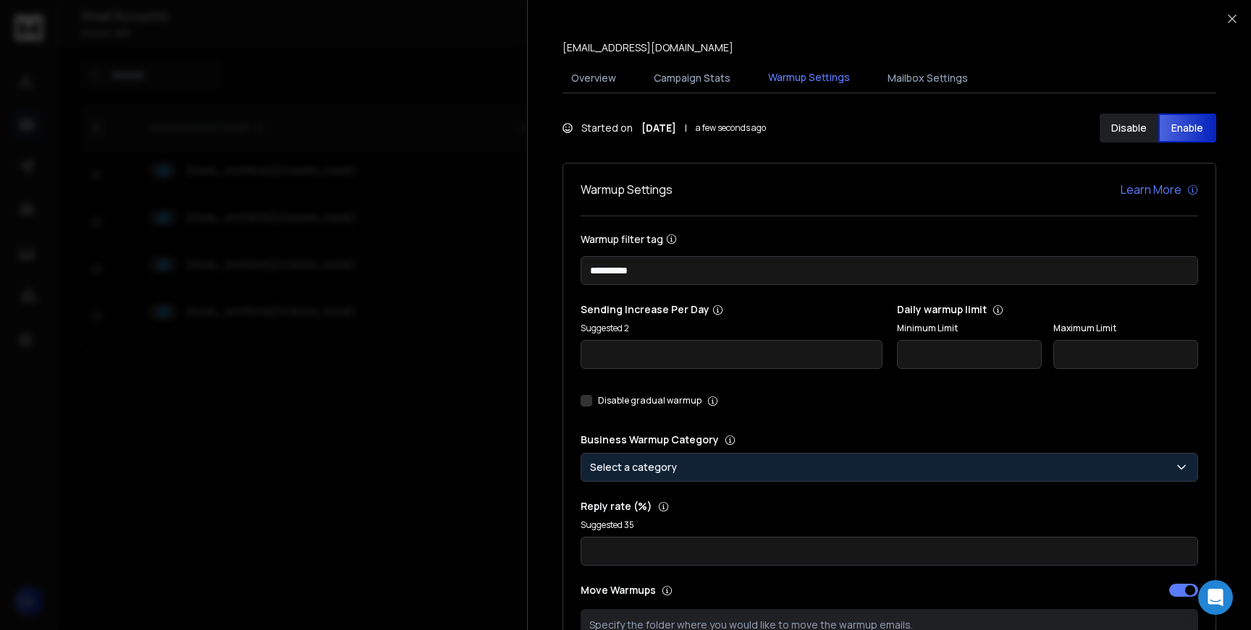
click at [671, 470] on p "Select a category" at bounding box center [636, 467] width 93 height 14
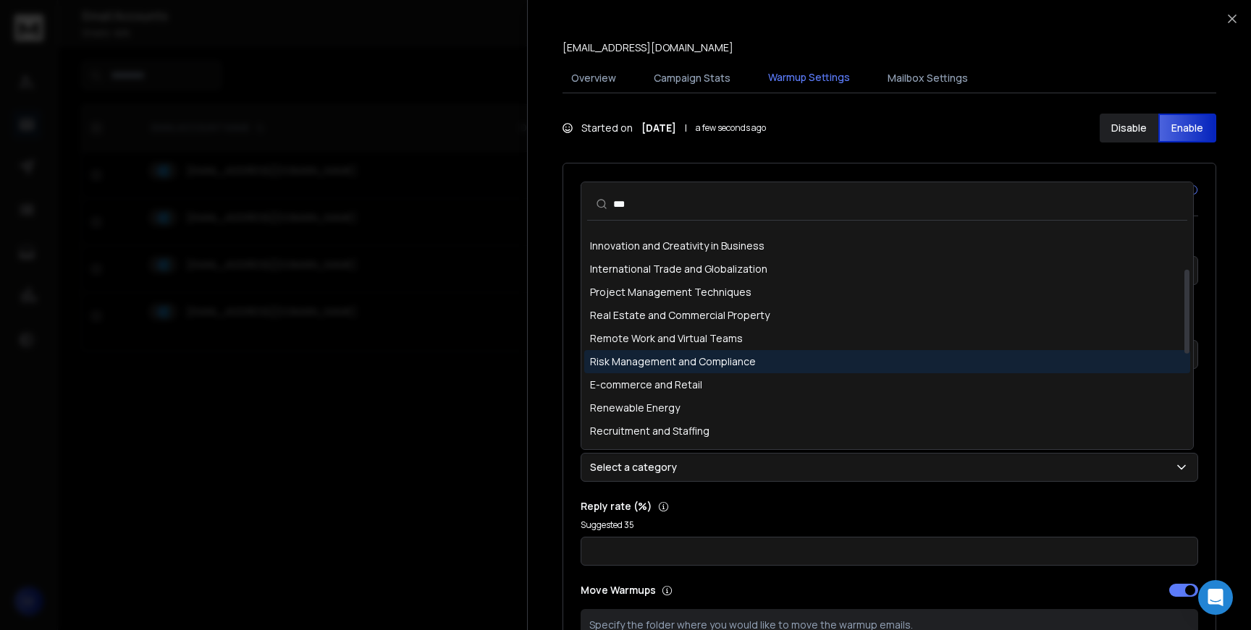
scroll to position [43, 0]
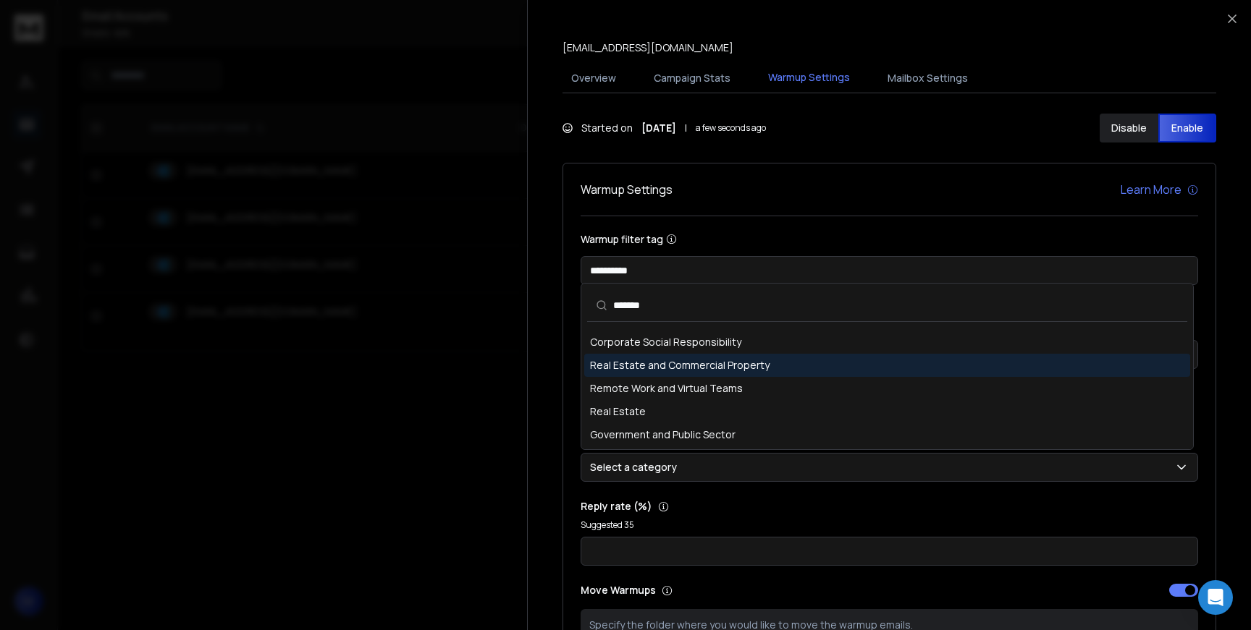
type input "*******"
click at [615, 370] on span "Real Estate and Commercial Property" at bounding box center [680, 365] width 180 height 14
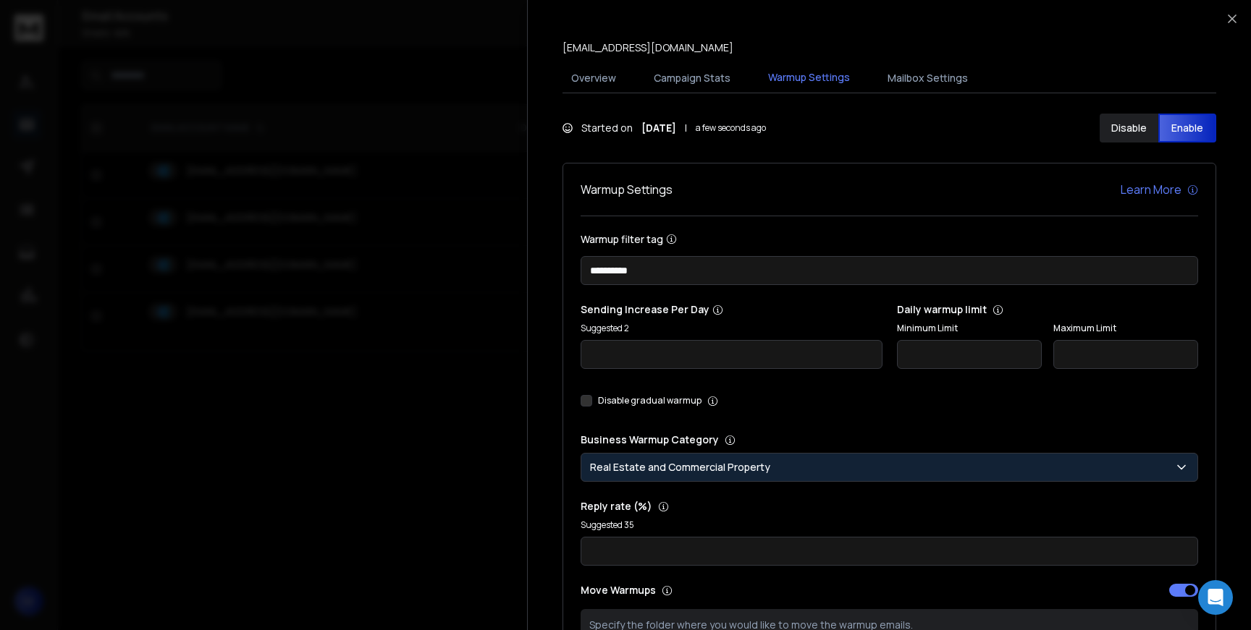
click at [691, 475] on button "Real Estate and Commercial Property" at bounding box center [888, 467] width 617 height 29
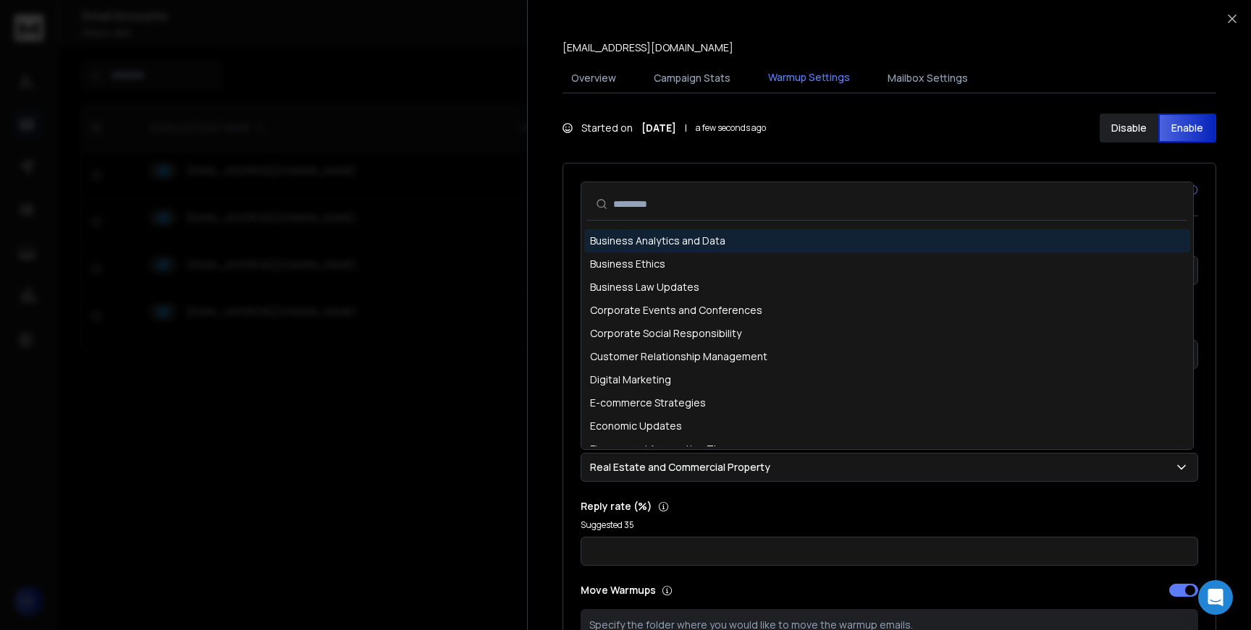
click at [691, 472] on div at bounding box center [625, 315] width 1251 height 630
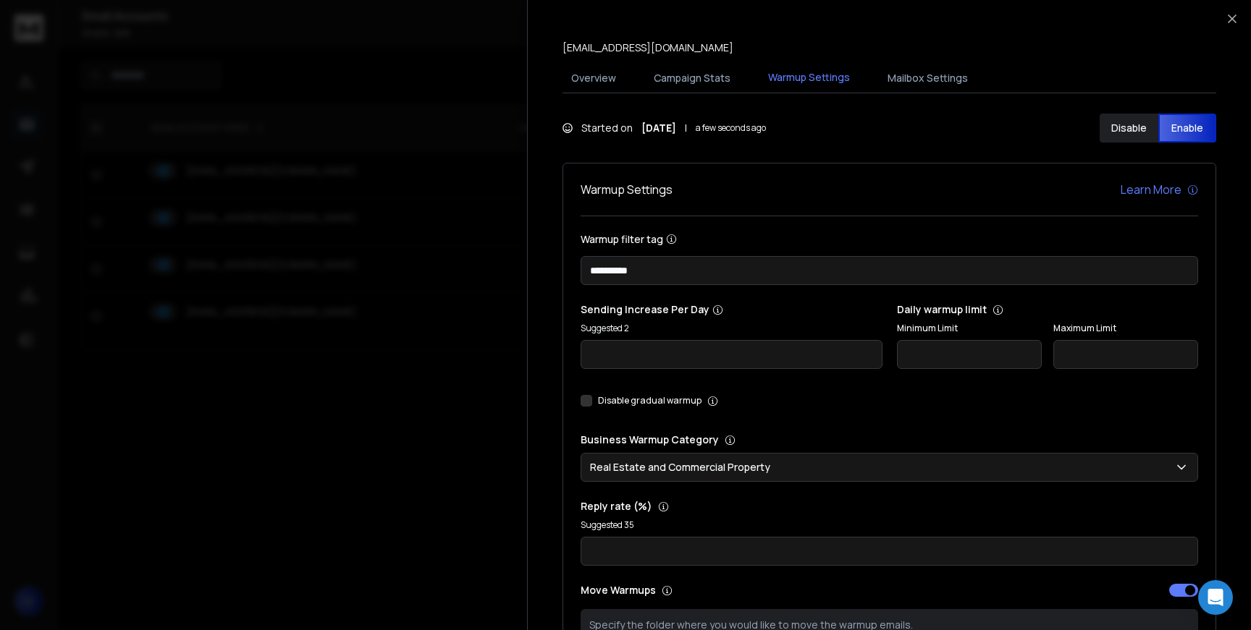
scroll to position [143, 0]
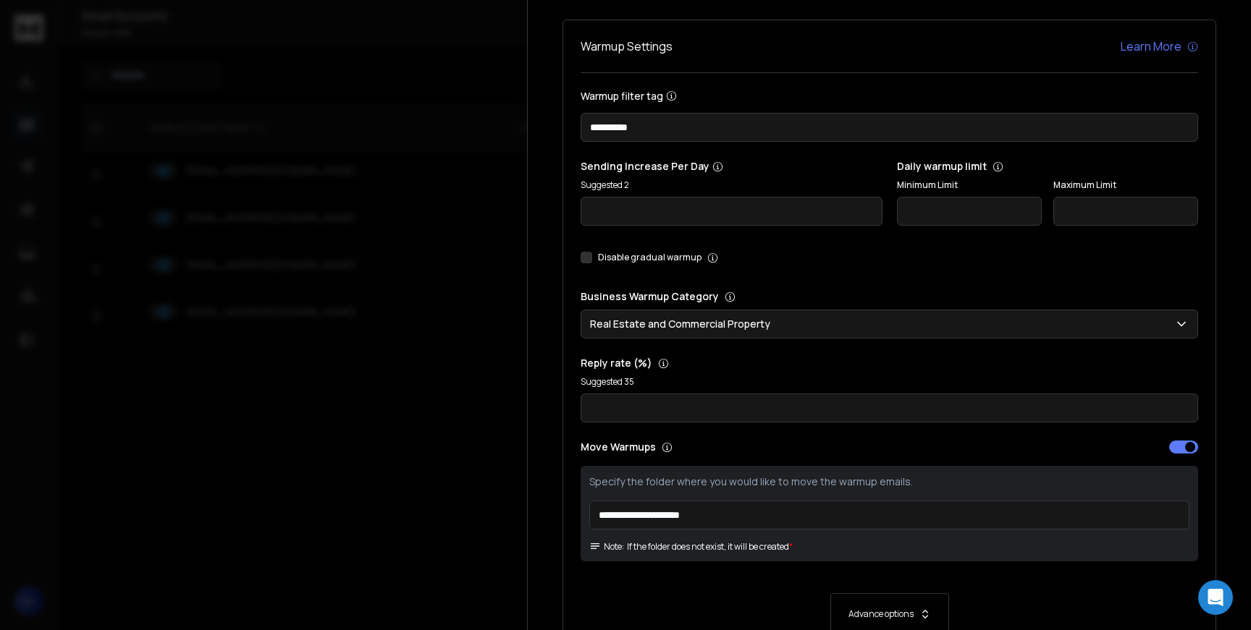
drag, startPoint x: 607, startPoint y: 405, endPoint x: 566, endPoint y: 400, distance: 41.5
click at [566, 400] on div "**********" at bounding box center [889, 367] width 654 height 694
type input "**"
click at [799, 451] on p "Move Warmups" at bounding box center [732, 447] width 305 height 14
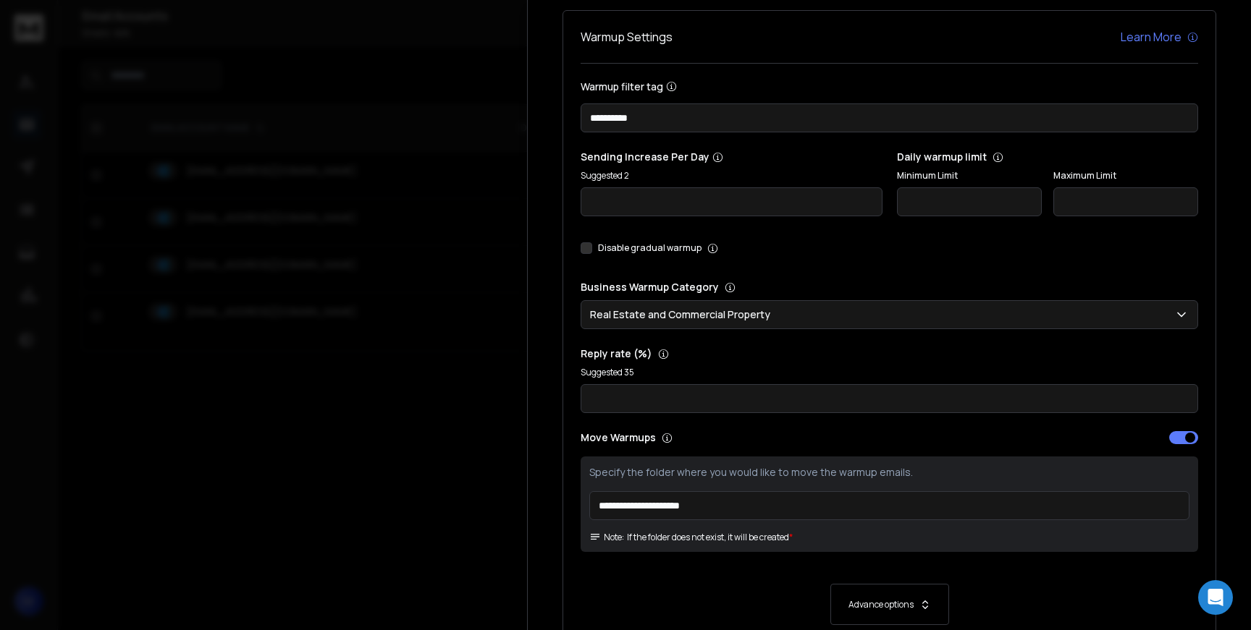
scroll to position [144, 0]
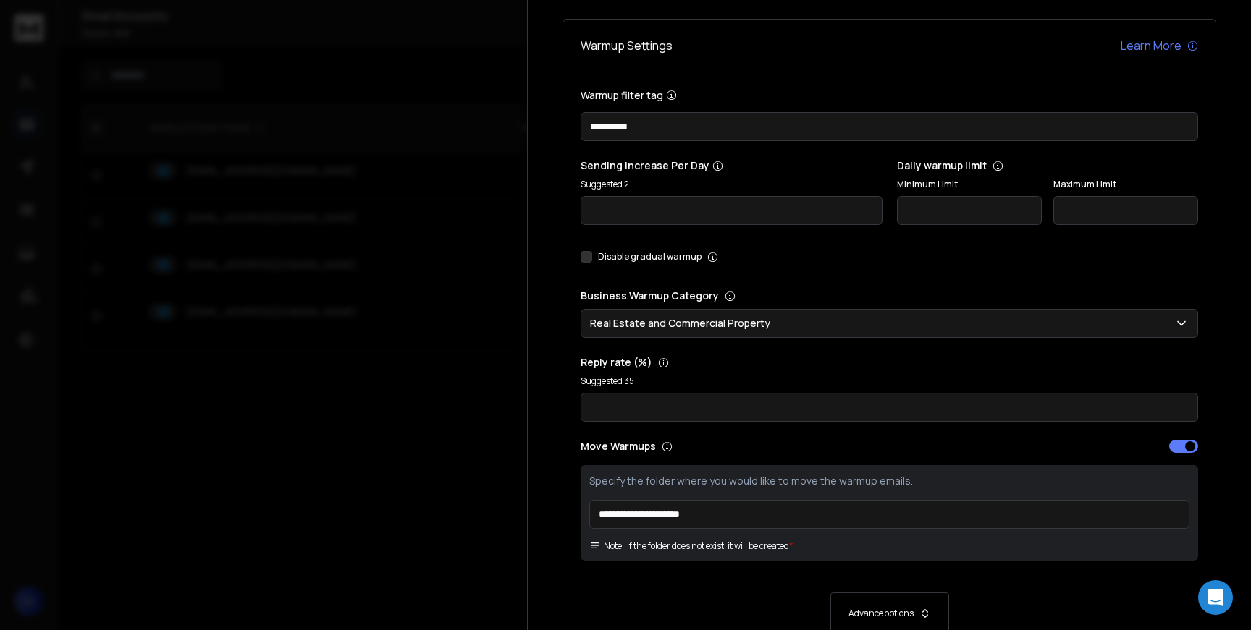
click at [877, 607] on div "Advance options" at bounding box center [889, 613] width 119 height 41
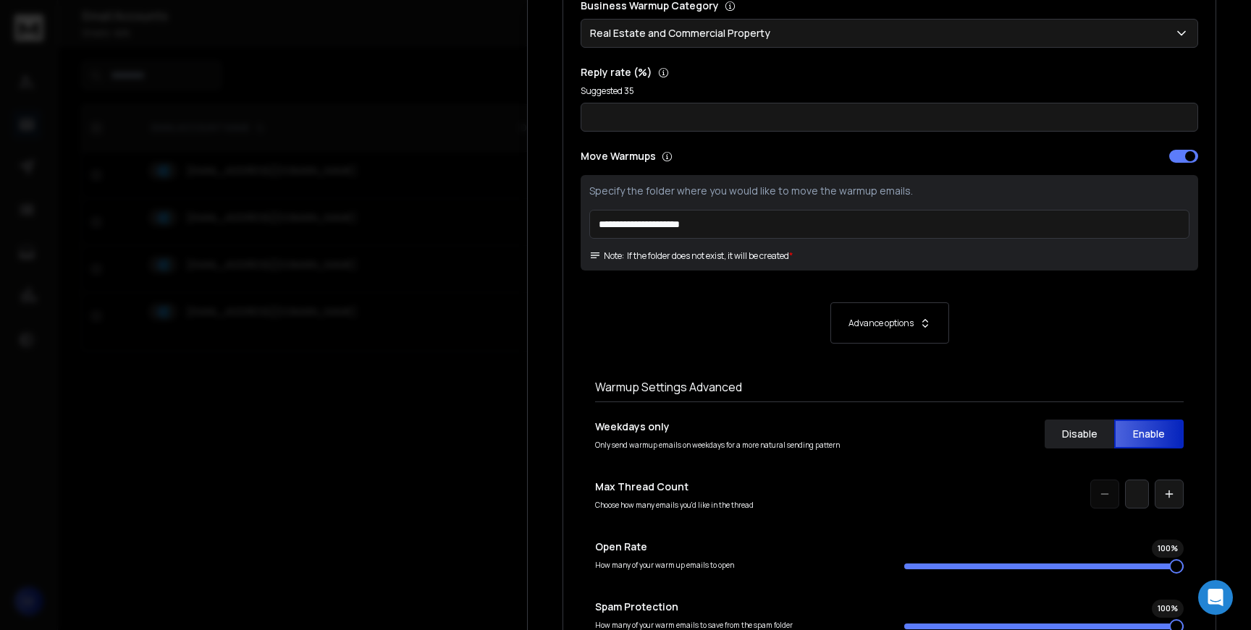
scroll to position [690, 0]
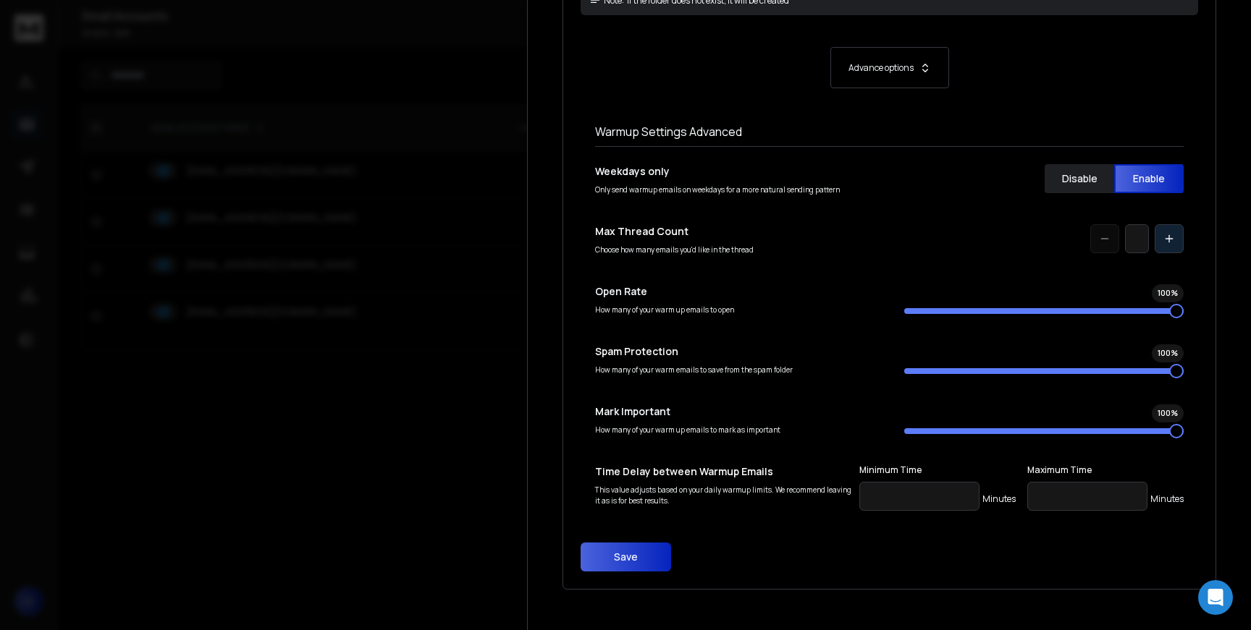
click at [1158, 237] on button "button" at bounding box center [1168, 238] width 29 height 29
click at [1163, 237] on icon "button" at bounding box center [1169, 239] width 12 height 12
type input "*"
click at [1162, 312] on span at bounding box center [1163, 311] width 14 height 14
click at [1141, 313] on span at bounding box center [1141, 311] width 14 height 14
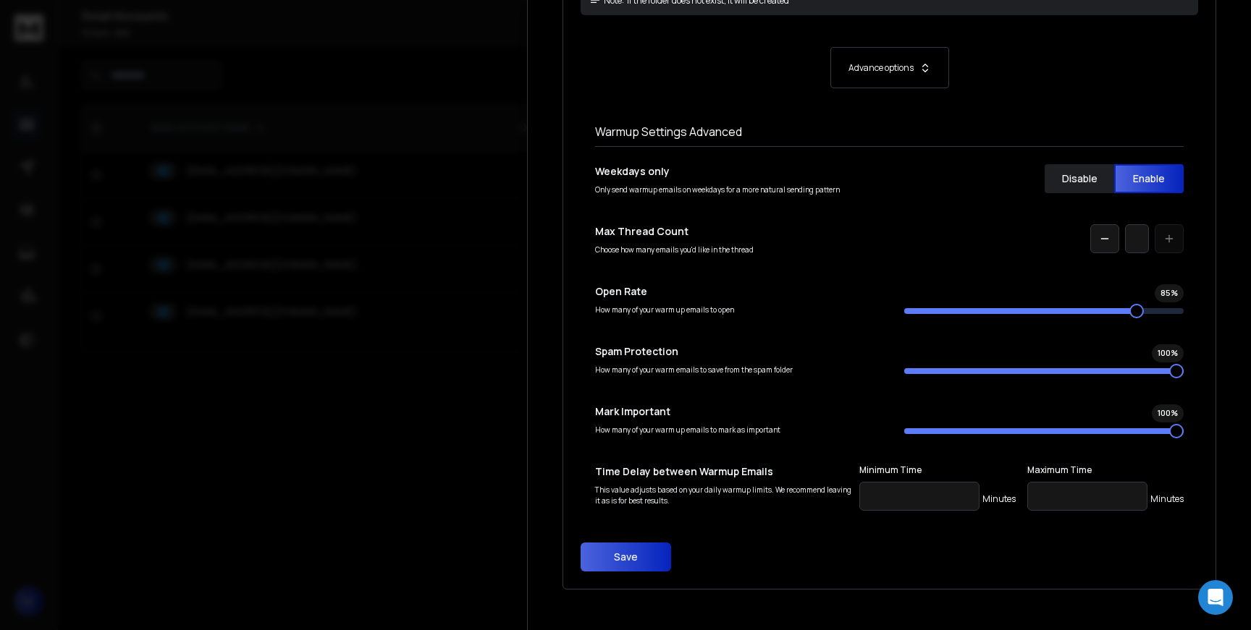
click at [1138, 316] on span at bounding box center [1136, 311] width 14 height 14
click at [1139, 316] on span at bounding box center [1136, 311] width 14 height 14
click at [1157, 371] on span at bounding box center [1155, 371] width 14 height 14
click at [1096, 439] on span at bounding box center [1096, 431] width 14 height 14
click at [1091, 442] on div "Weekdays only Only send warmup emails on weekdays for a more natural sending pa…" at bounding box center [889, 337] width 588 height 347
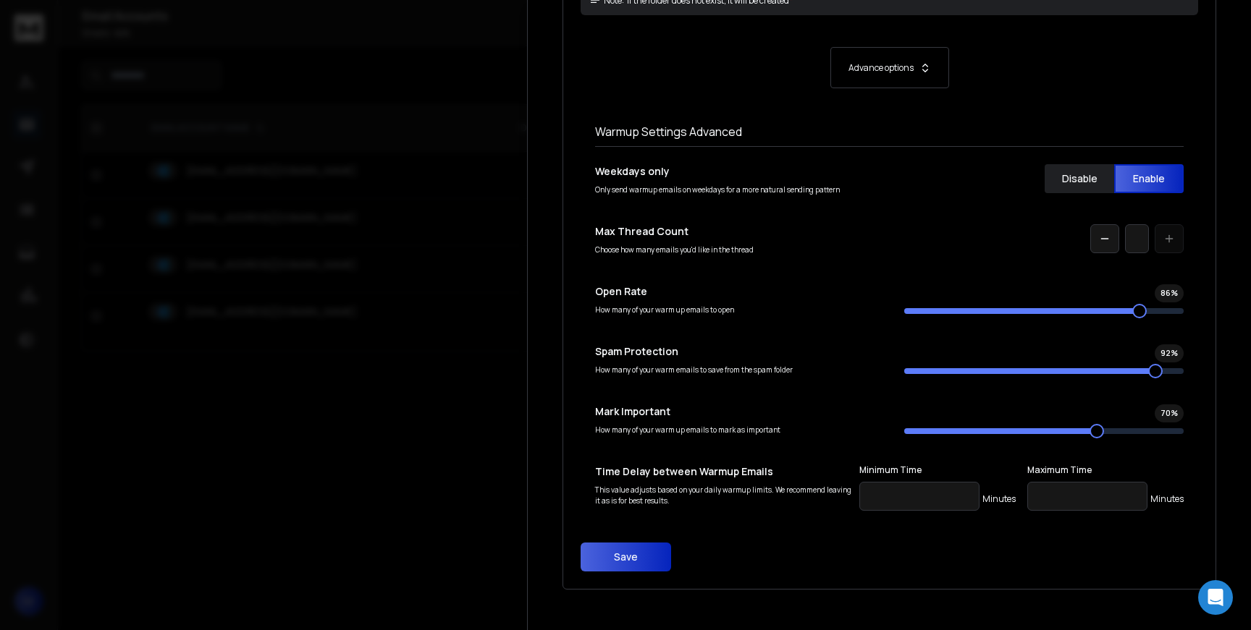
click at [1092, 424] on span at bounding box center [1096, 431] width 14 height 14
click at [1086, 425] on span at bounding box center [1088, 431] width 14 height 14
click at [1079, 426] on span at bounding box center [1080, 431] width 14 height 14
click at [604, 554] on button "Save" at bounding box center [625, 557] width 90 height 29
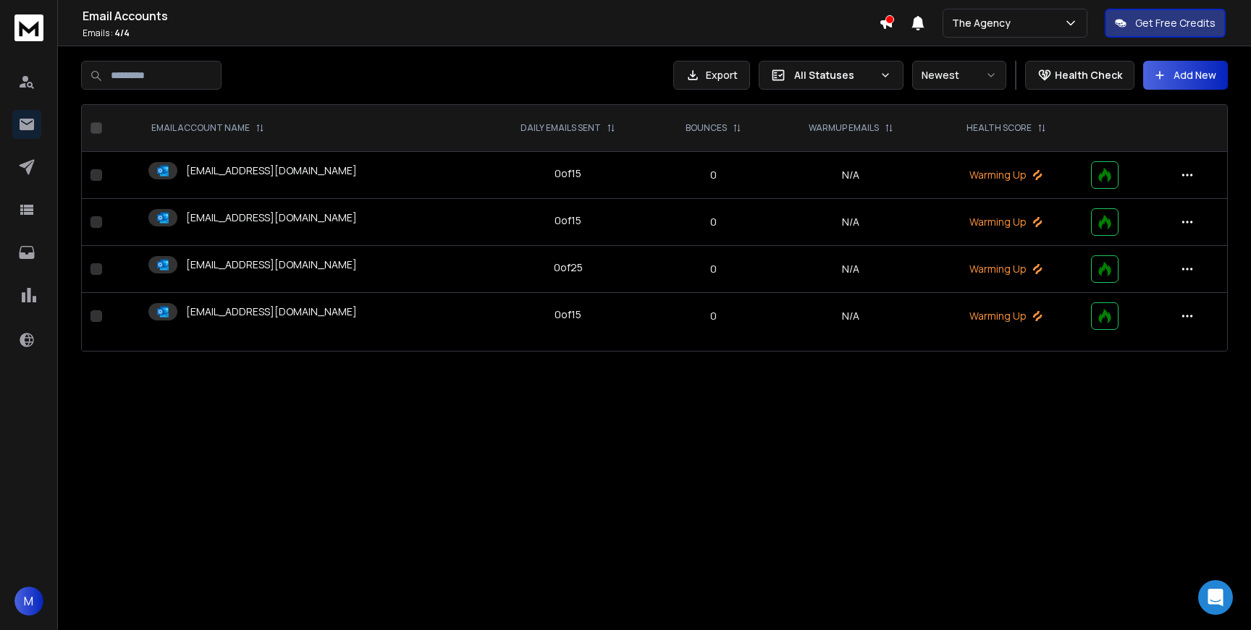
click at [813, 389] on div "Your warmest leads are on your site – Turn visits into conversations Reach Out …" at bounding box center [625, 315] width 1251 height 630
click at [1174, 316] on button at bounding box center [1188, 316] width 62 height 25
click at [1160, 347] on div "Warmup Settings" at bounding box center [1169, 346] width 93 height 23
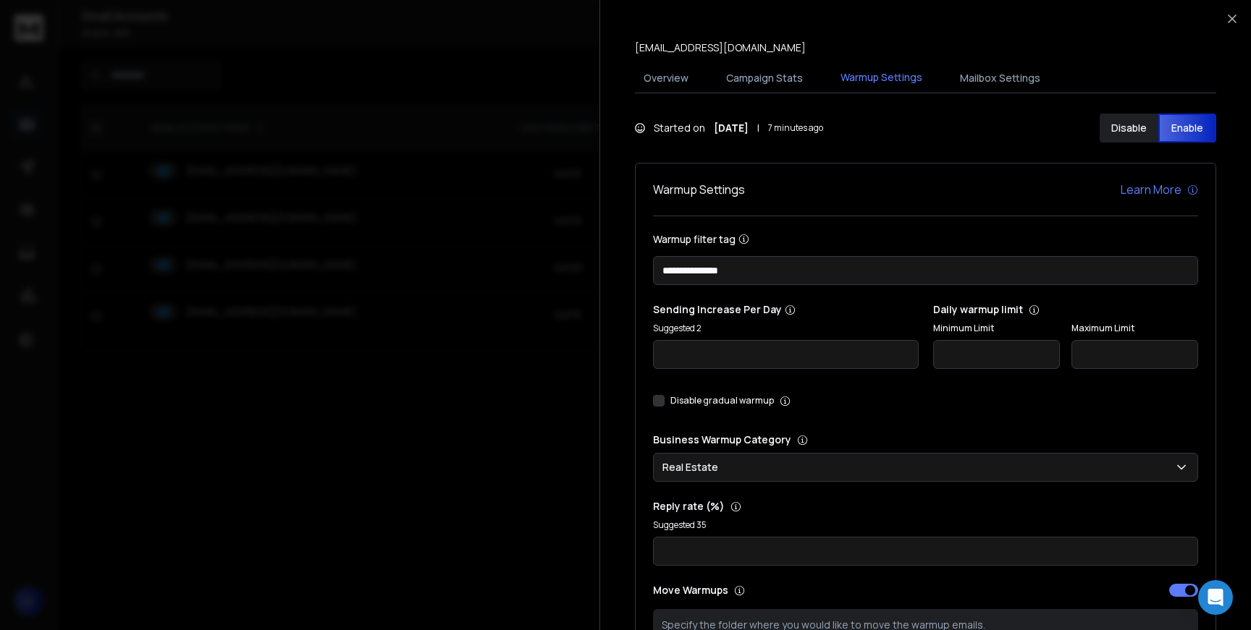
click at [391, 379] on div at bounding box center [625, 315] width 1251 height 630
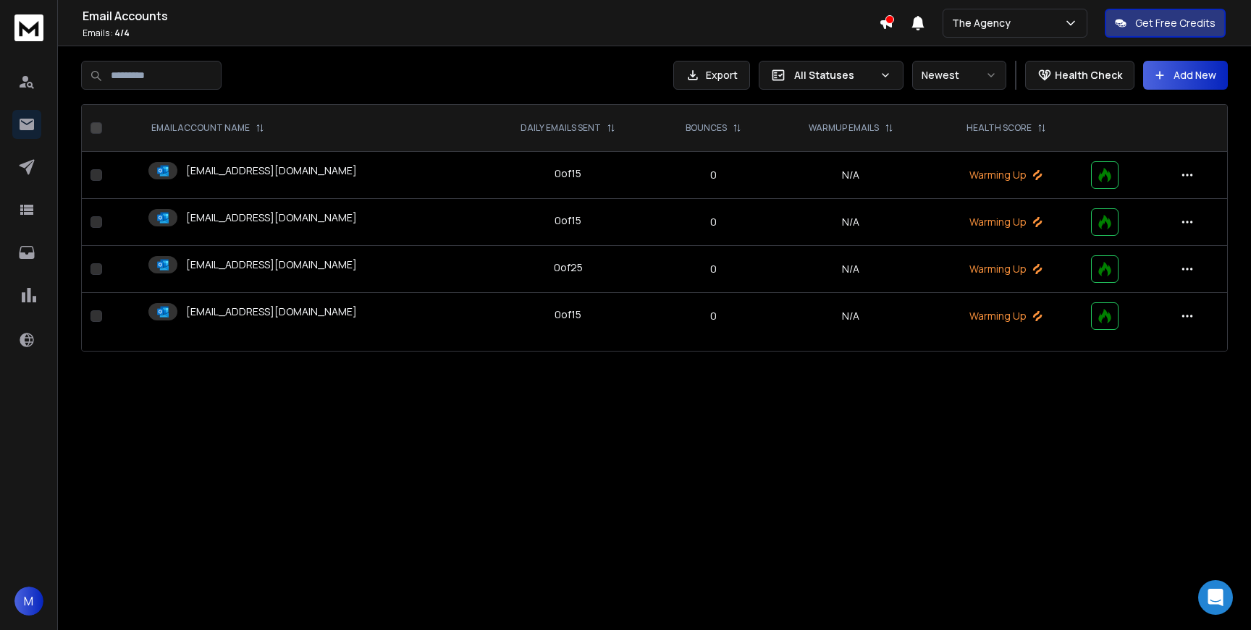
click at [1182, 316] on icon at bounding box center [1187, 316] width 11 height 2
click at [1163, 367] on div "Mailbox Settings" at bounding box center [1169, 369] width 93 height 23
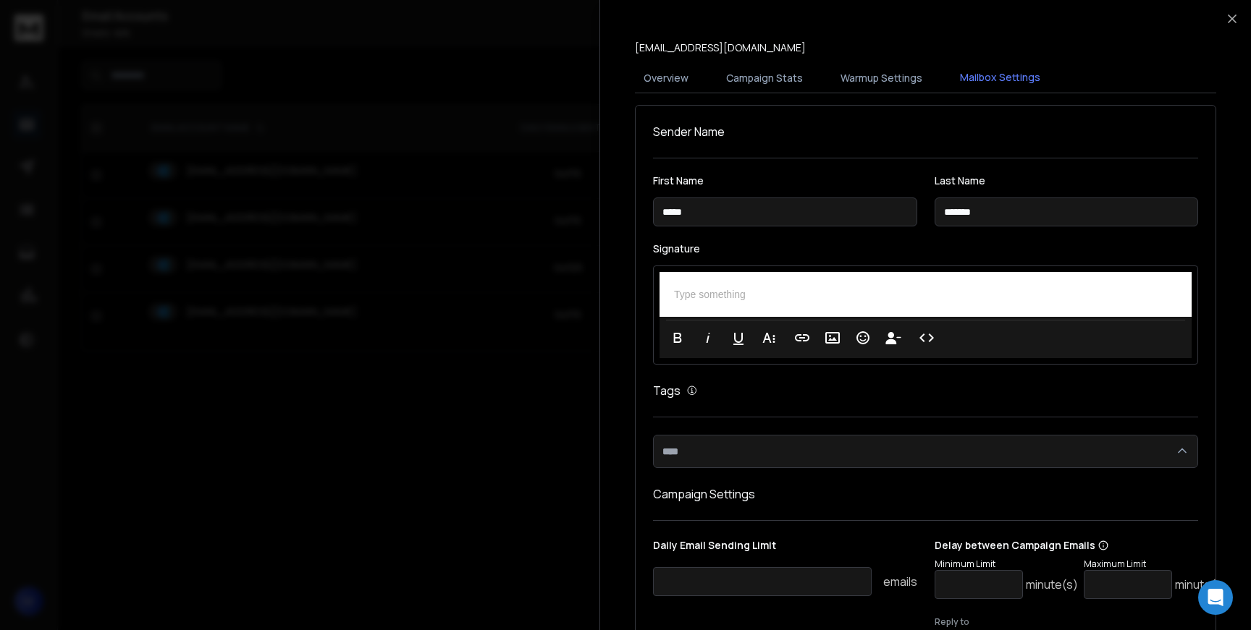
drag, startPoint x: 615, startPoint y: 583, endPoint x: 544, endPoint y: 586, distance: 71.0
click at [558, 584] on body "Your warmest leads are on your site – Turn visits into conversations Reach Out …" at bounding box center [625, 315] width 1251 height 630
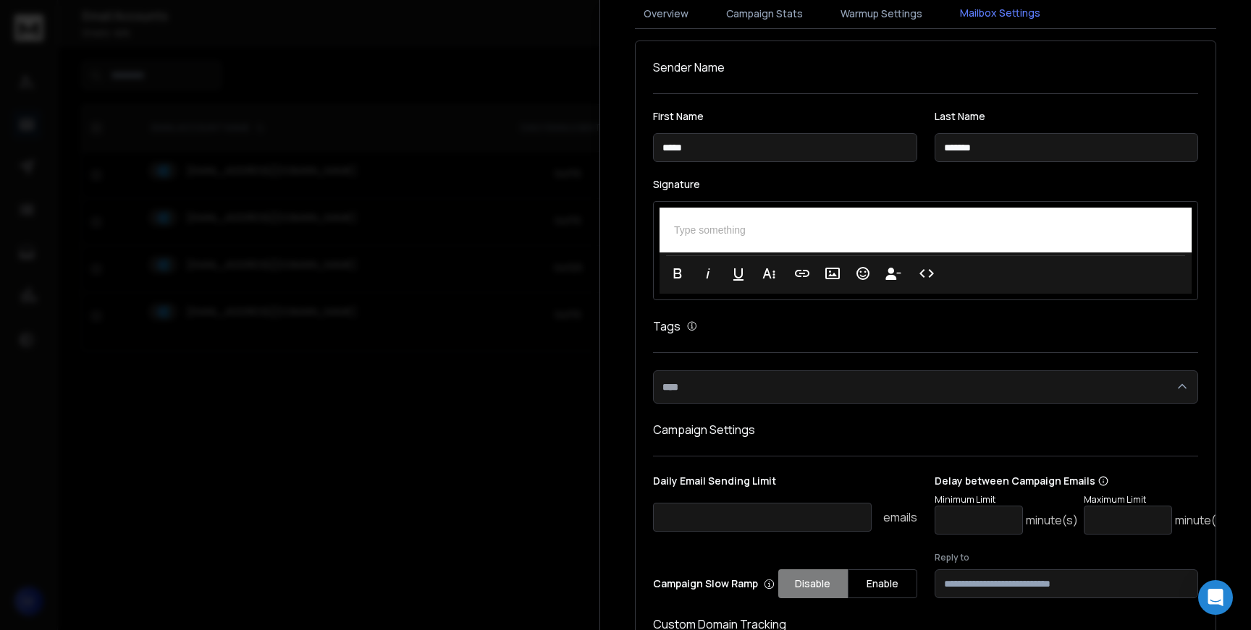
scroll to position [248, 0]
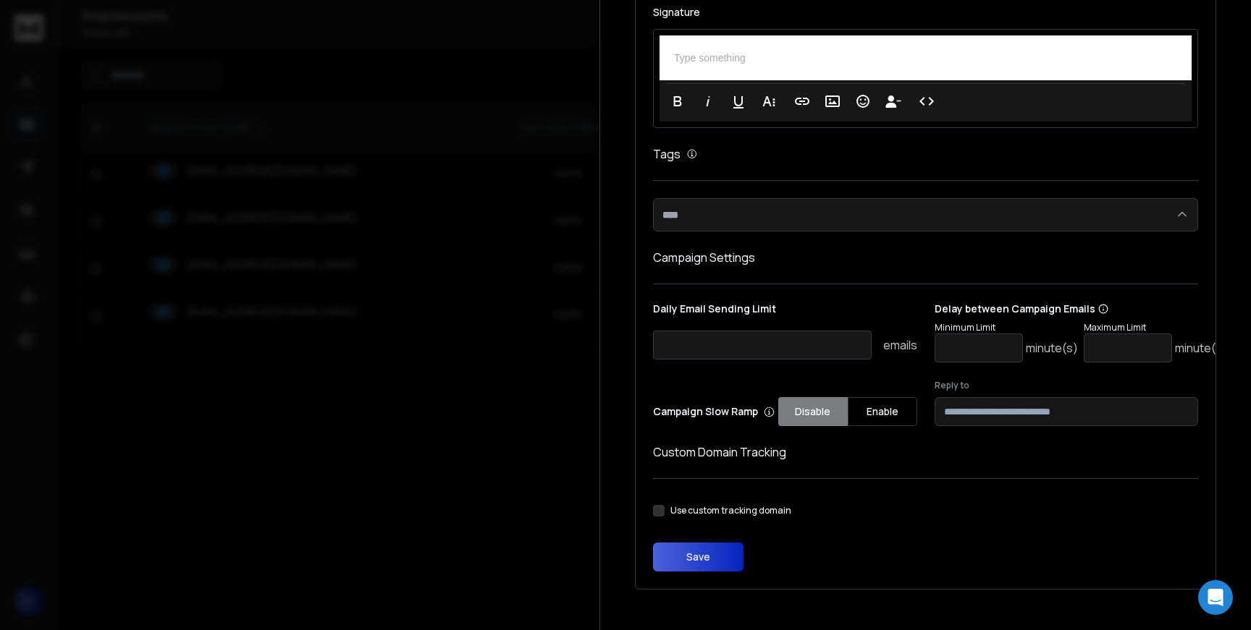
type input "**"
click at [709, 560] on button "Save" at bounding box center [698, 557] width 90 height 29
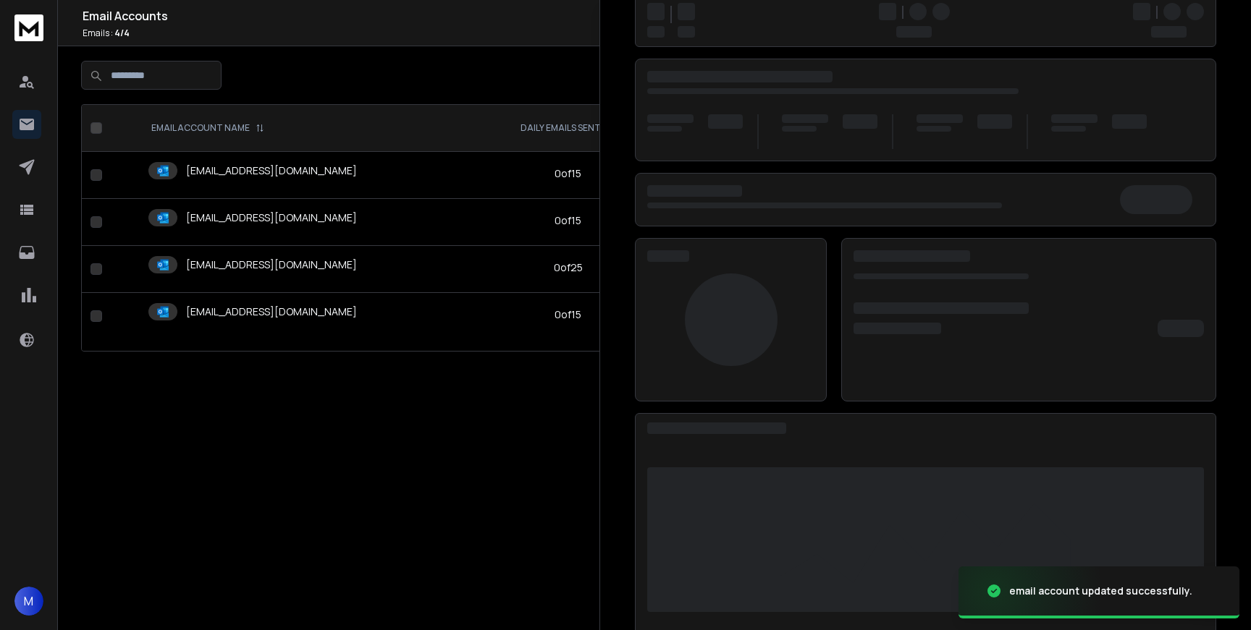
scroll to position [0, 0]
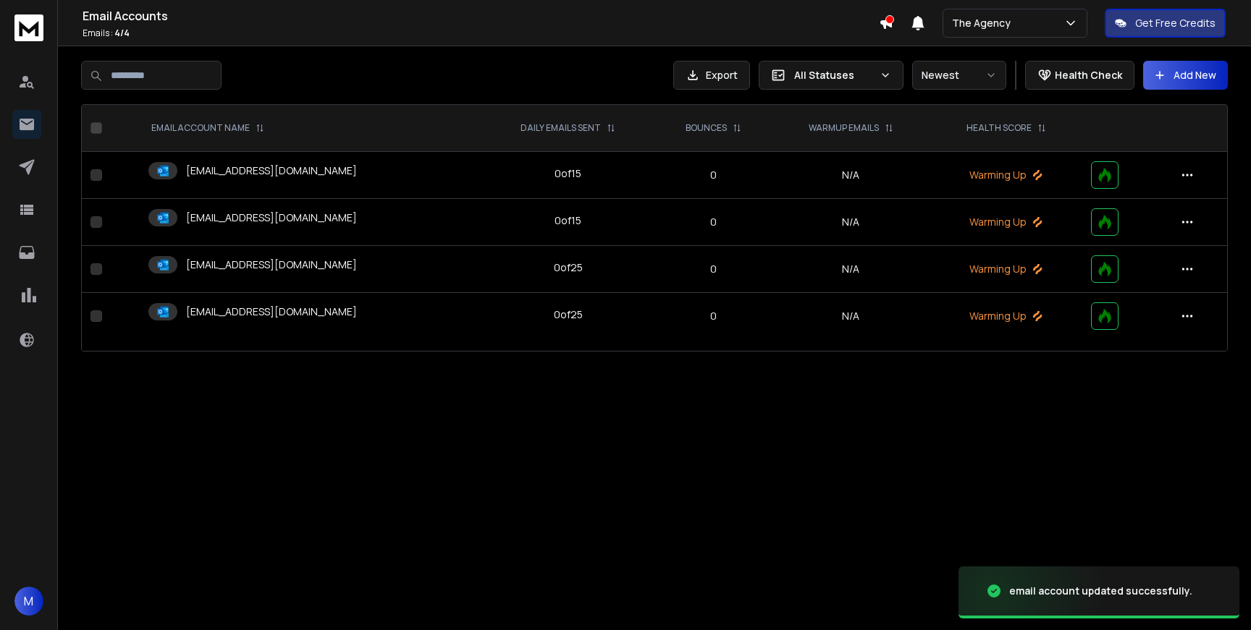
click at [1194, 321] on button at bounding box center [1188, 316] width 62 height 25
click at [1174, 342] on div "Warmup Settings" at bounding box center [1169, 346] width 93 height 23
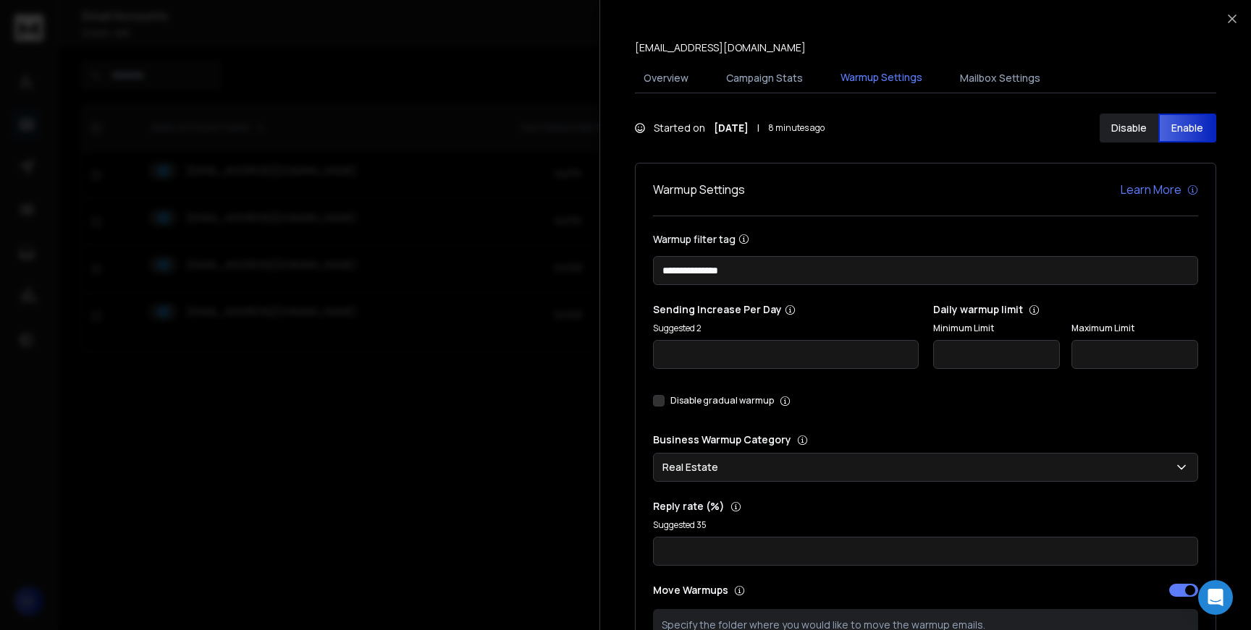
click at [958, 68] on button "Mailbox Settings" at bounding box center [1000, 78] width 98 height 32
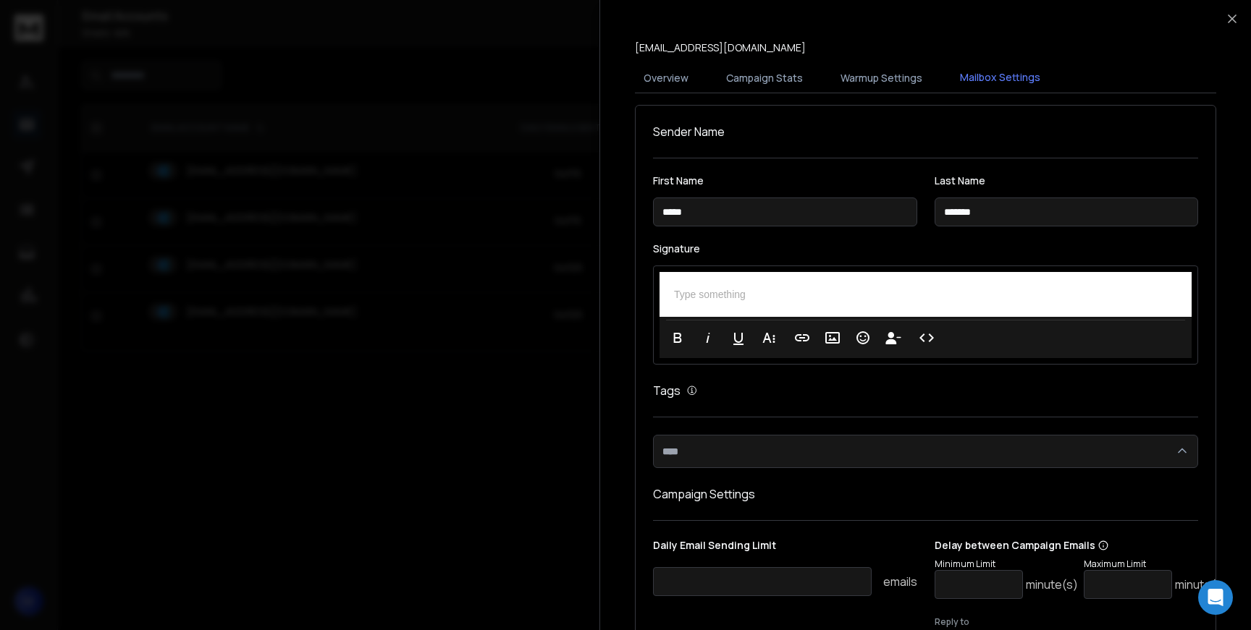
scroll to position [248, 0]
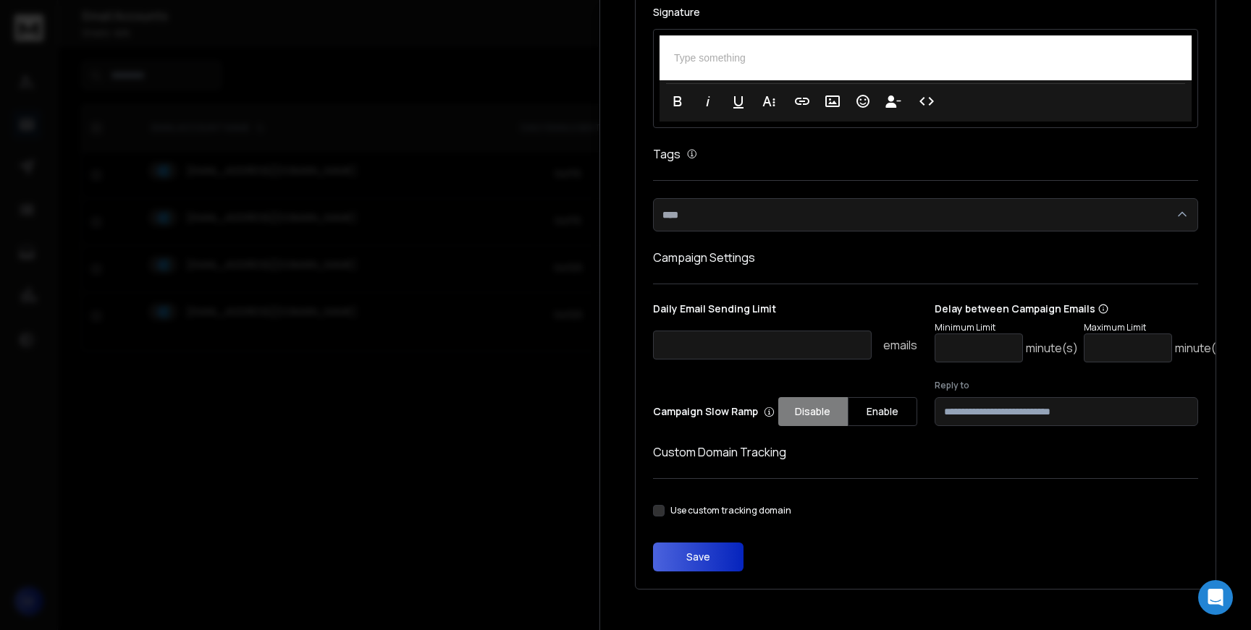
click at [1128, 341] on input "**" at bounding box center [1128, 348] width 88 height 29
click at [1128, 340] on input "**" at bounding box center [1128, 348] width 88 height 29
drag, startPoint x: 1113, startPoint y: 334, endPoint x: 1043, endPoint y: 324, distance: 71.0
click at [1045, 324] on div "Minimum Limit ** minute(s) Maximum Limit ** minute(s)" at bounding box center [1080, 342] width 292 height 41
type input "*"
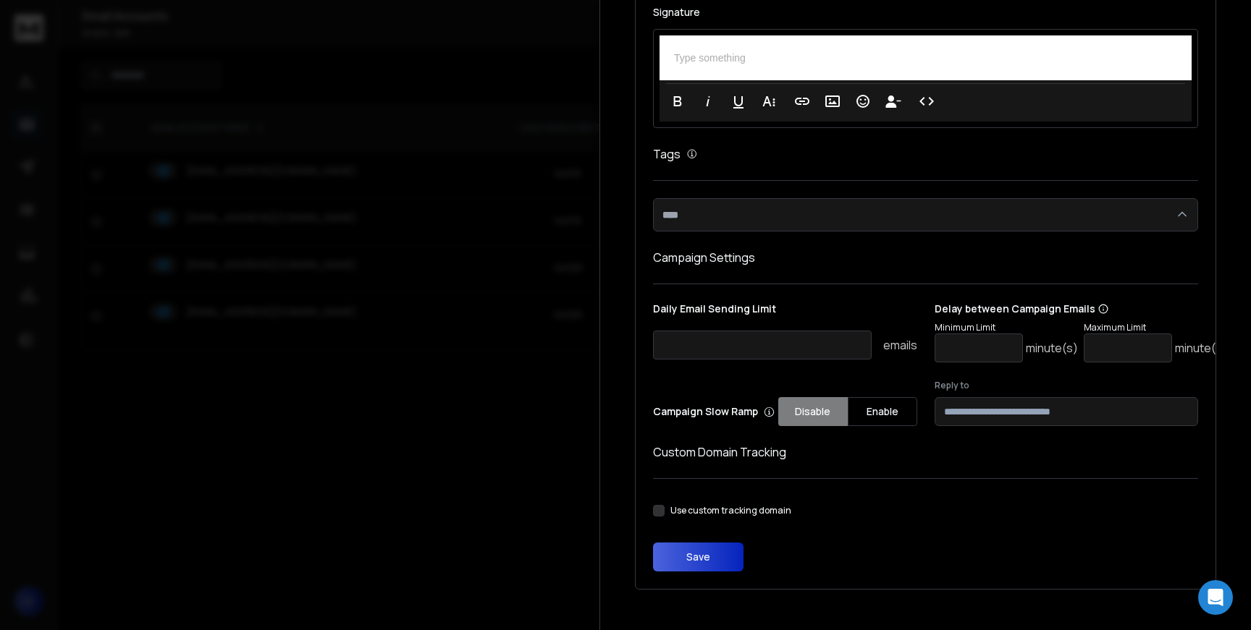
type input "**"
click at [1000, 345] on input "*" at bounding box center [978, 348] width 88 height 29
type input "*"
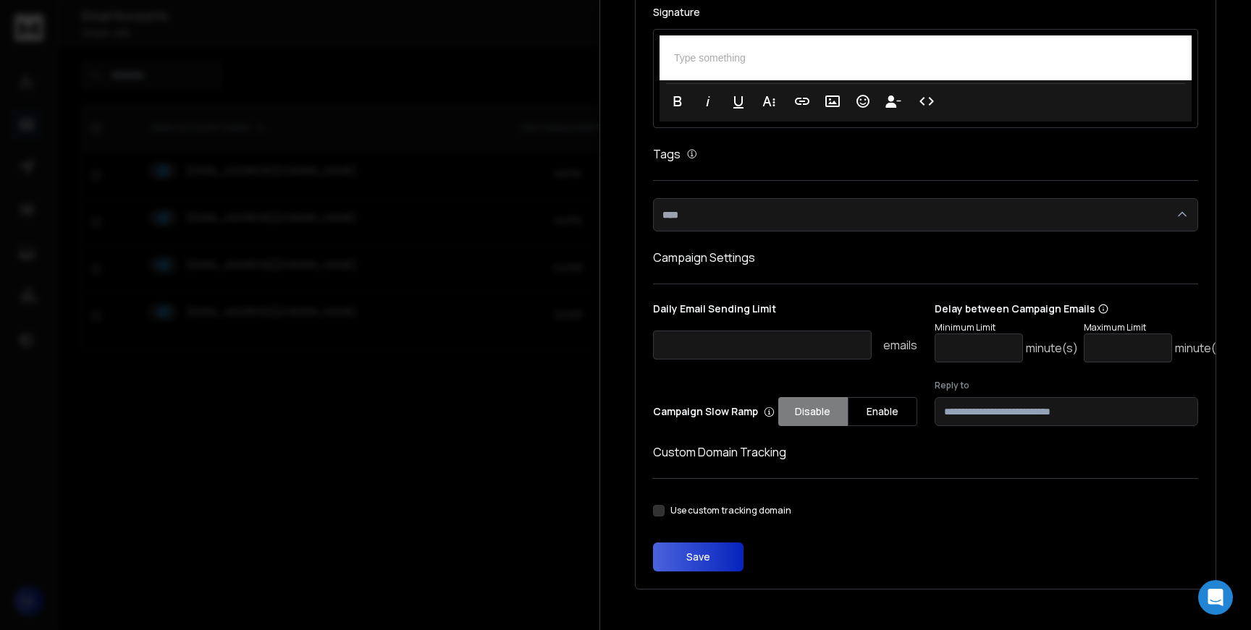
click at [1009, 380] on label "Reply to" at bounding box center [1066, 386] width 264 height 12
click at [879, 407] on button "Enable" at bounding box center [882, 411] width 69 height 29
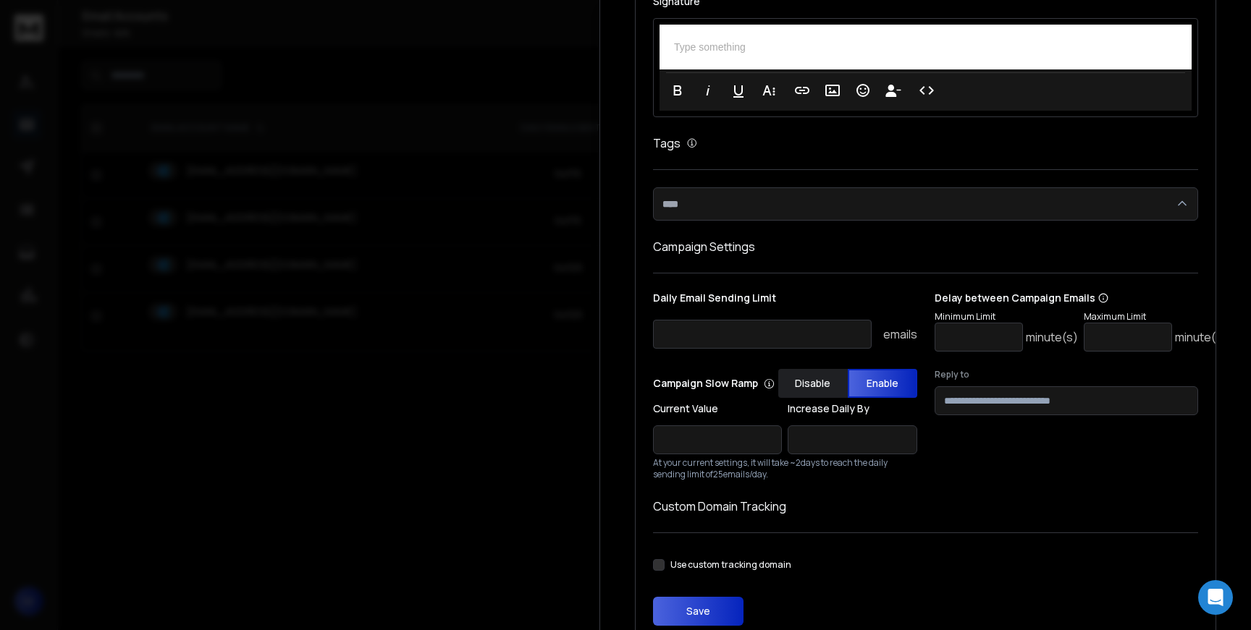
drag, startPoint x: 827, startPoint y: 439, endPoint x: 741, endPoint y: 436, distance: 85.4
click at [741, 436] on div "Current Value * Increase Daily By **" at bounding box center [785, 429] width 264 height 51
click at [1041, 470] on div "Daily Email Sending Limit ** emails Delay between Campaign Emails Minimum Limit…" at bounding box center [925, 386] width 545 height 190
drag, startPoint x: 795, startPoint y: 434, endPoint x: 774, endPoint y: 431, distance: 20.6
click at [774, 431] on div "Current Value * Increase Daily By *" at bounding box center [785, 429] width 264 height 51
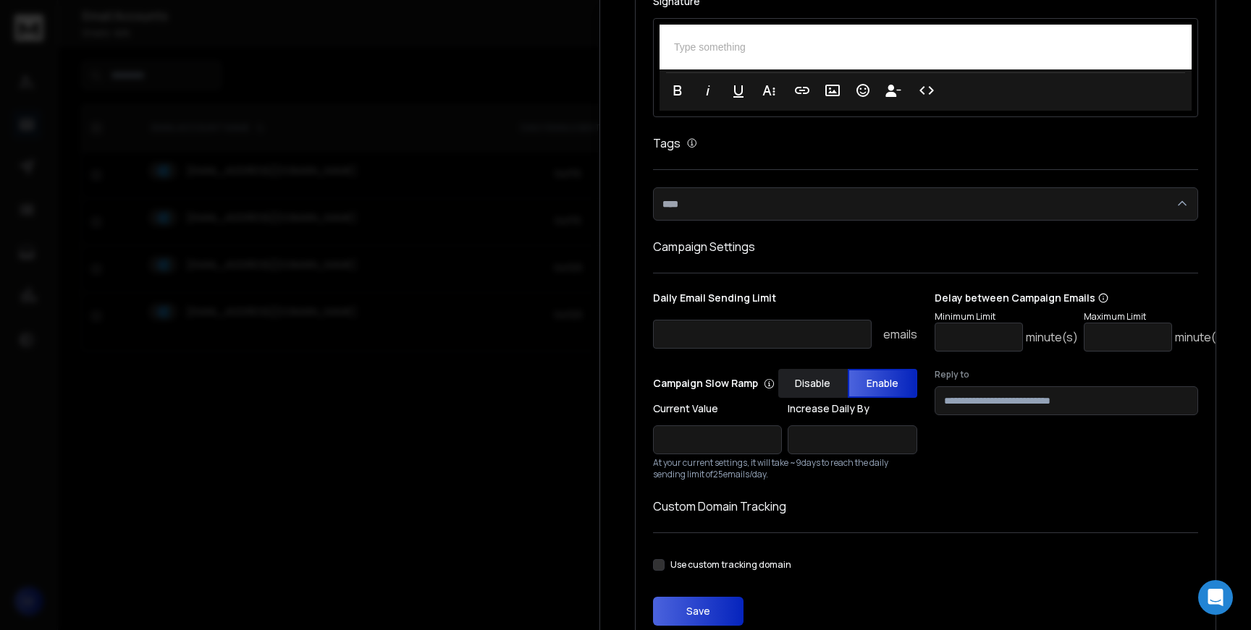
drag, startPoint x: 796, startPoint y: 436, endPoint x: 784, endPoint y: 436, distance: 12.3
click at [784, 436] on div "Current Value * Increase Daily By *" at bounding box center [785, 429] width 264 height 51
type input "*"
click at [959, 452] on div "Daily Email Sending Limit ** emails Delay between Campaign Emails Minimum Limit…" at bounding box center [925, 386] width 545 height 190
click at [1002, 402] on input "text" at bounding box center [1066, 401] width 264 height 29
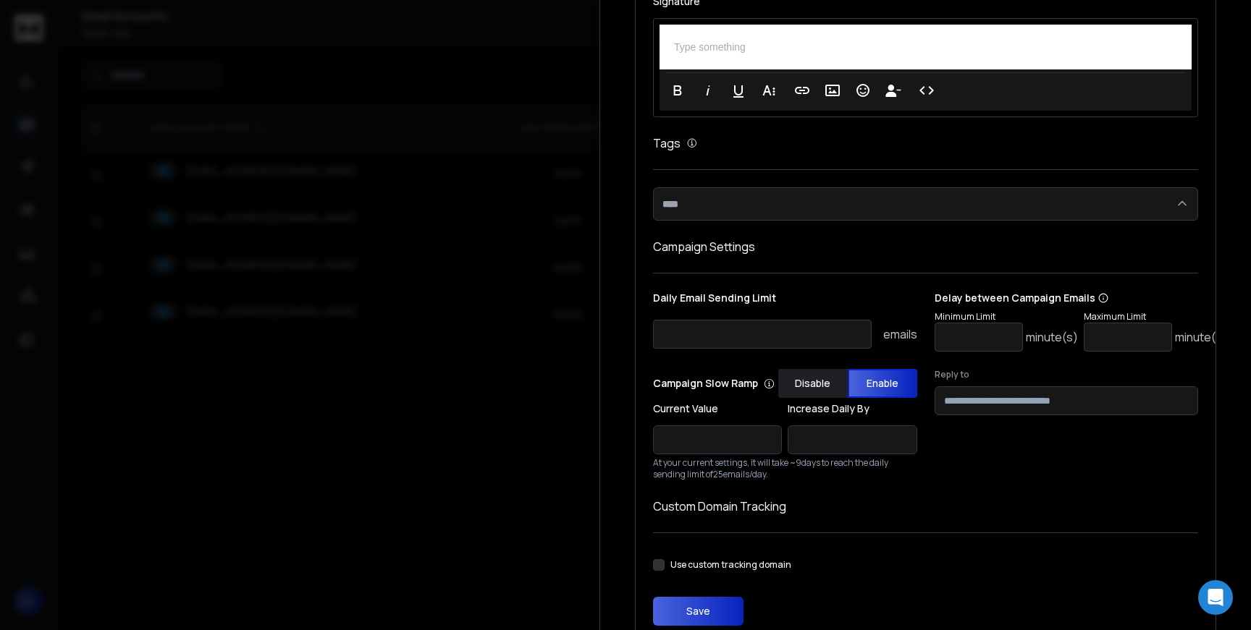
type input "**********"
click at [900, 512] on h1 "Custom Domain Tracking" at bounding box center [925, 506] width 545 height 17
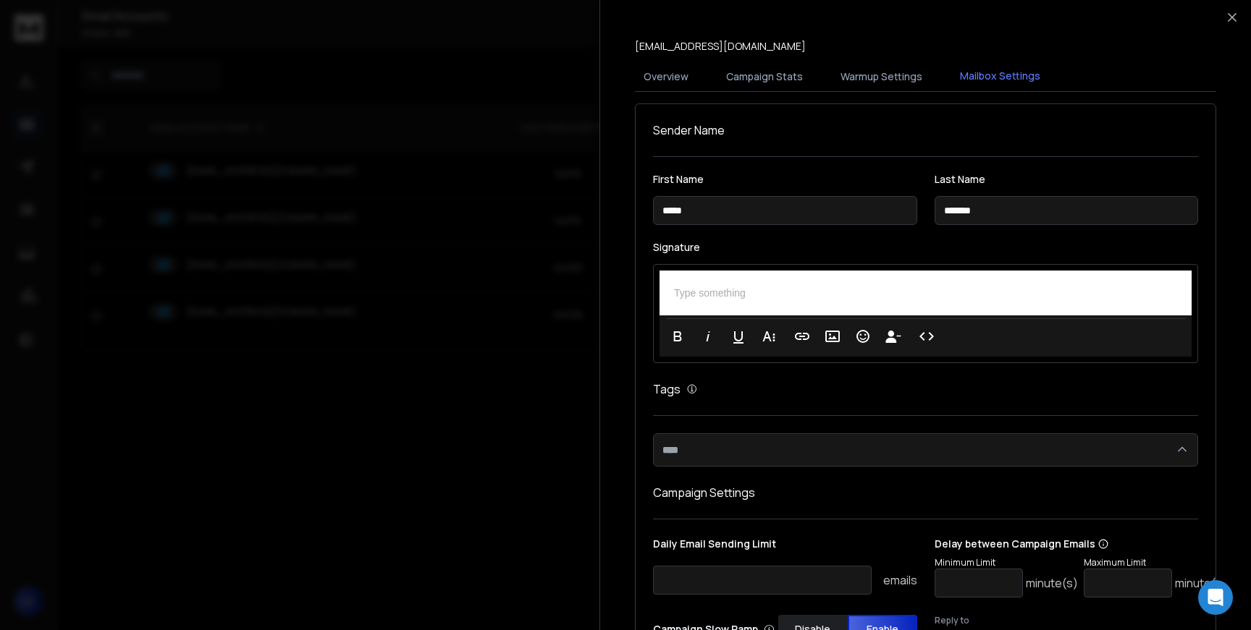
scroll to position [0, 0]
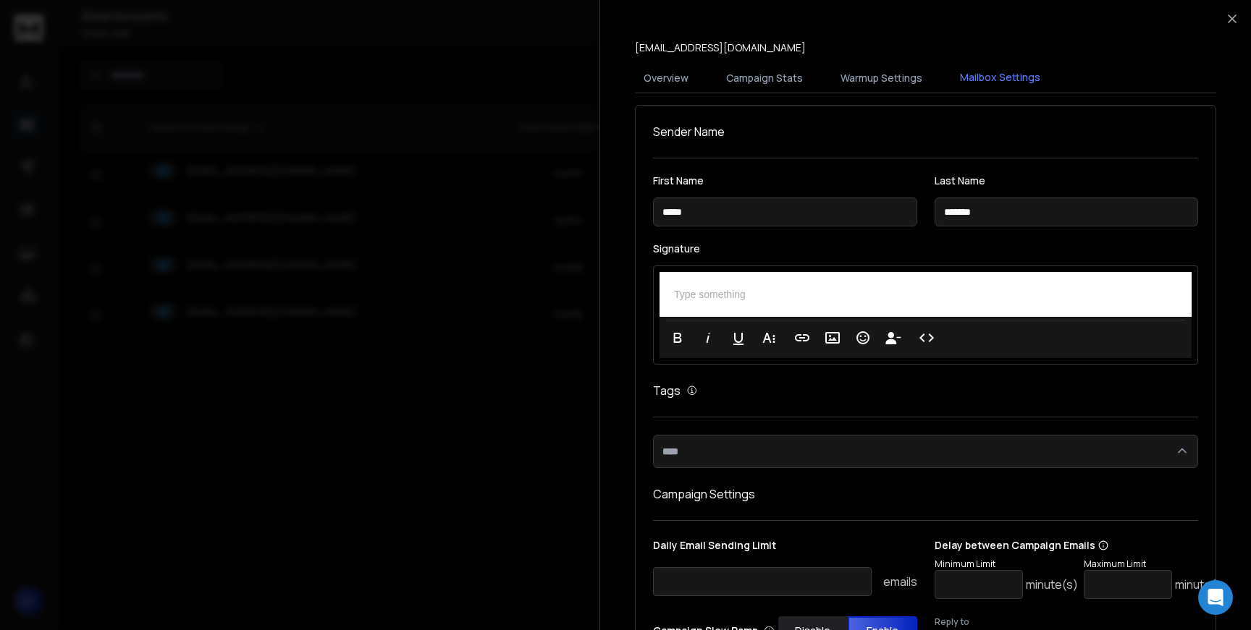
click at [743, 290] on div at bounding box center [925, 295] width 503 height 16
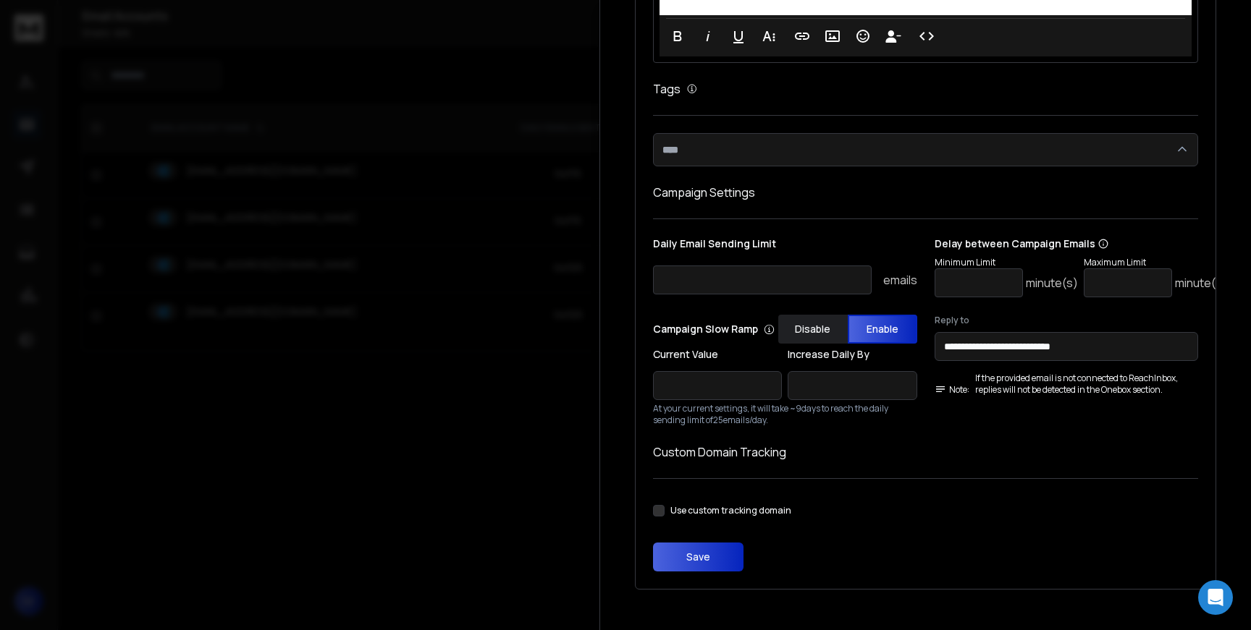
click at [701, 545] on button "Save" at bounding box center [698, 557] width 90 height 29
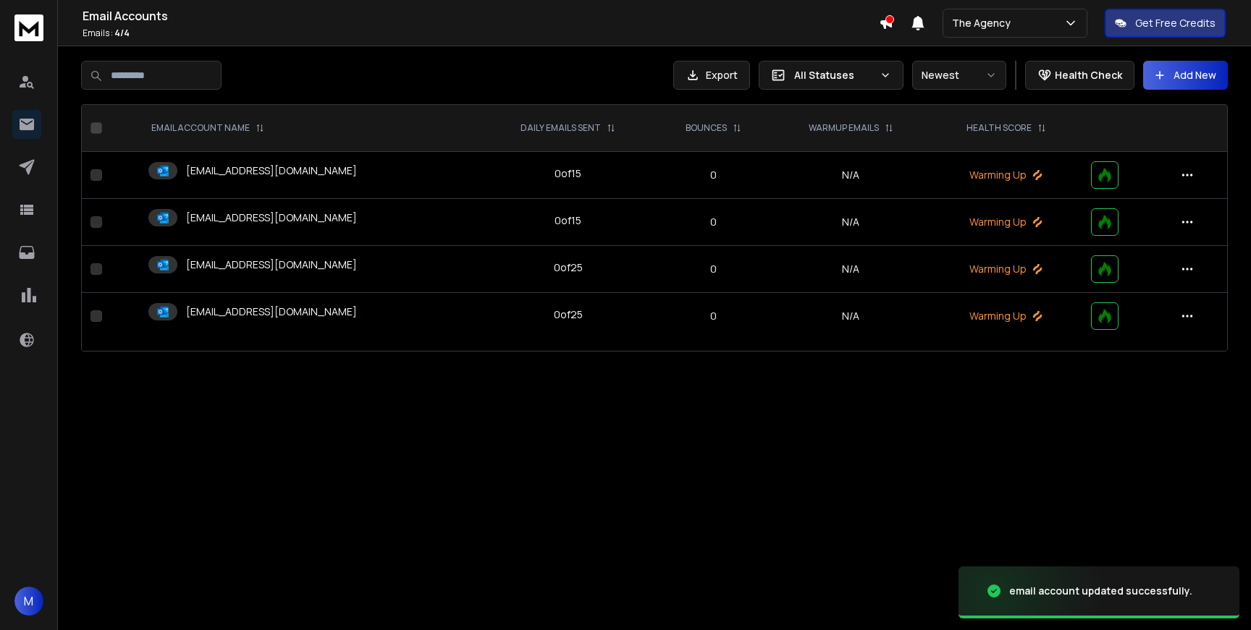
click at [1186, 179] on icon at bounding box center [1187, 175] width 13 height 13
click at [1163, 202] on div "Warmup Settings" at bounding box center [1169, 205] width 93 height 23
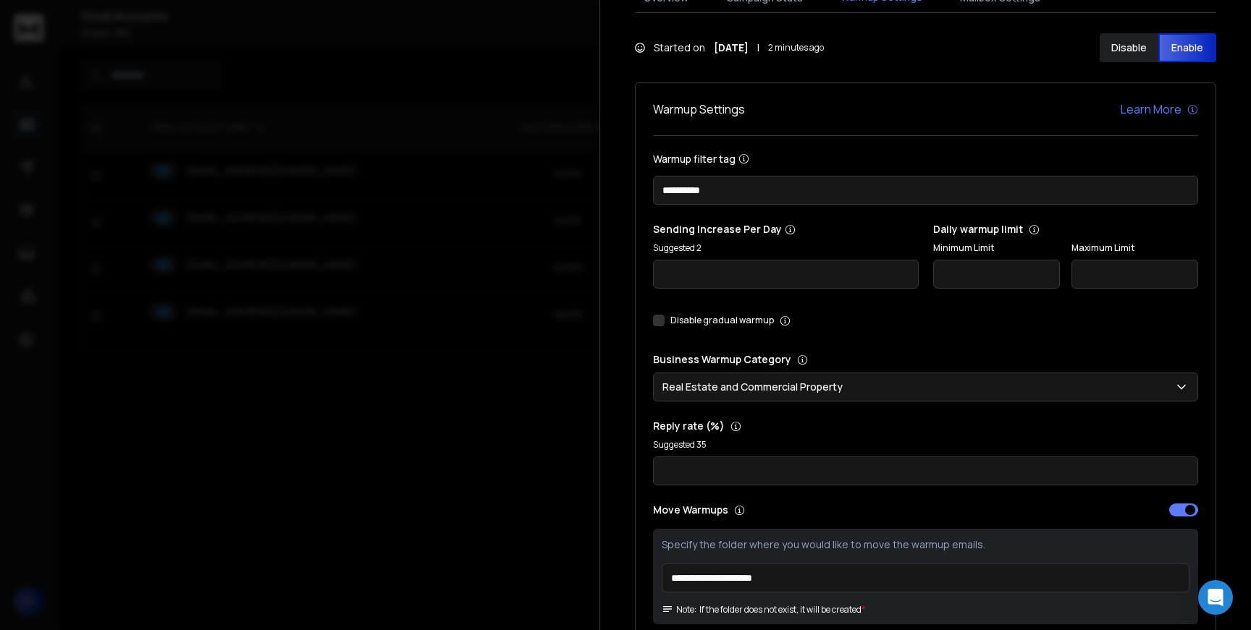
scroll to position [247, 0]
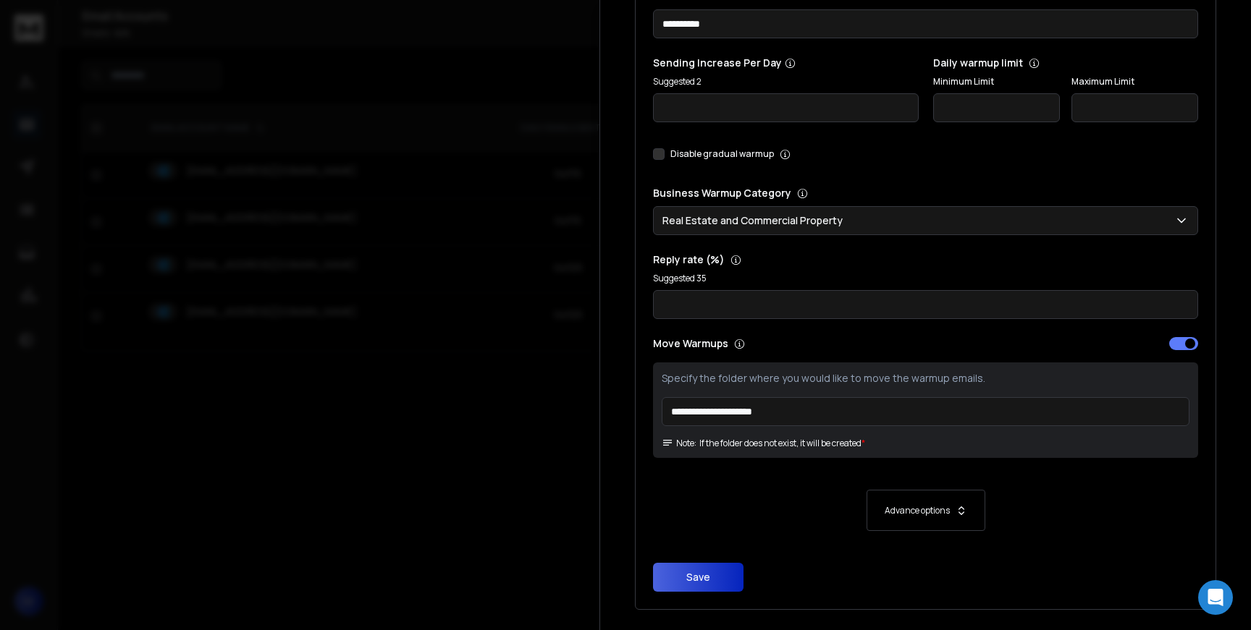
click at [881, 501] on div "Advance options" at bounding box center [925, 510] width 119 height 41
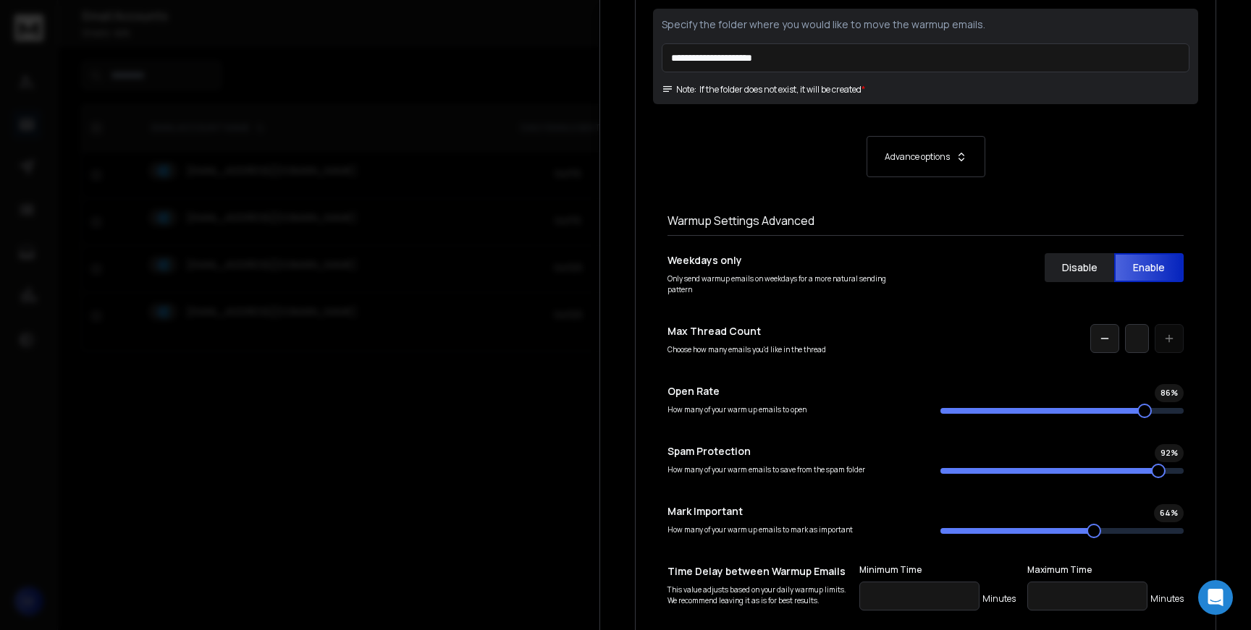
scroll to position [0, 0]
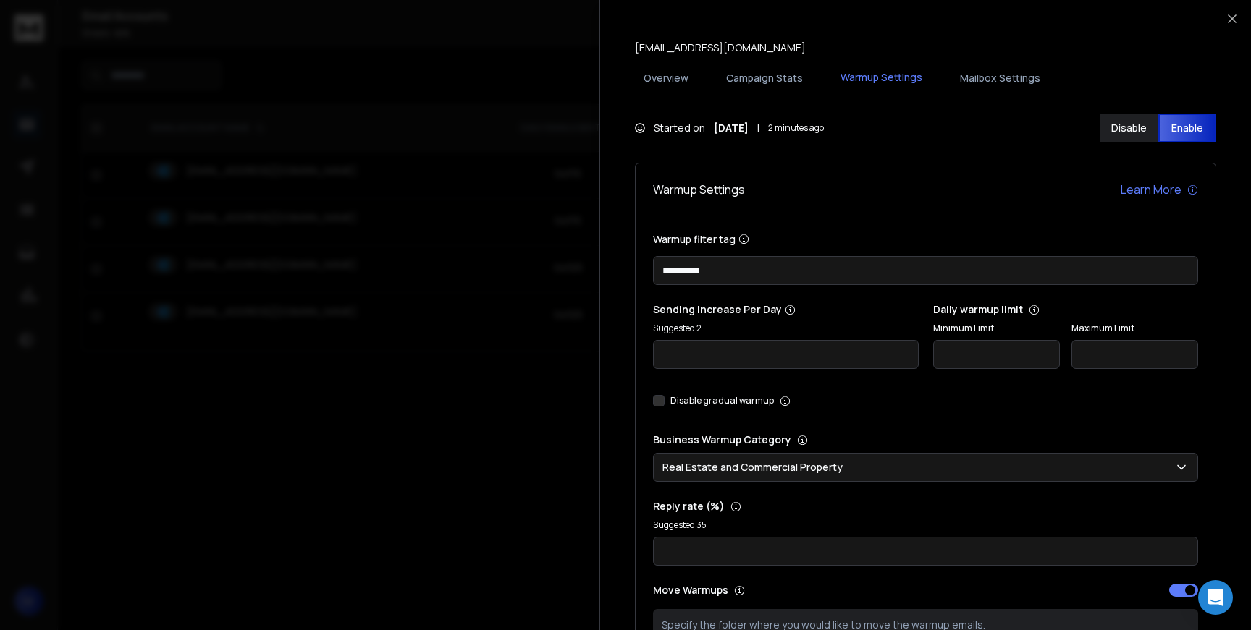
click at [997, 78] on button "Mailbox Settings" at bounding box center [1000, 78] width 98 height 32
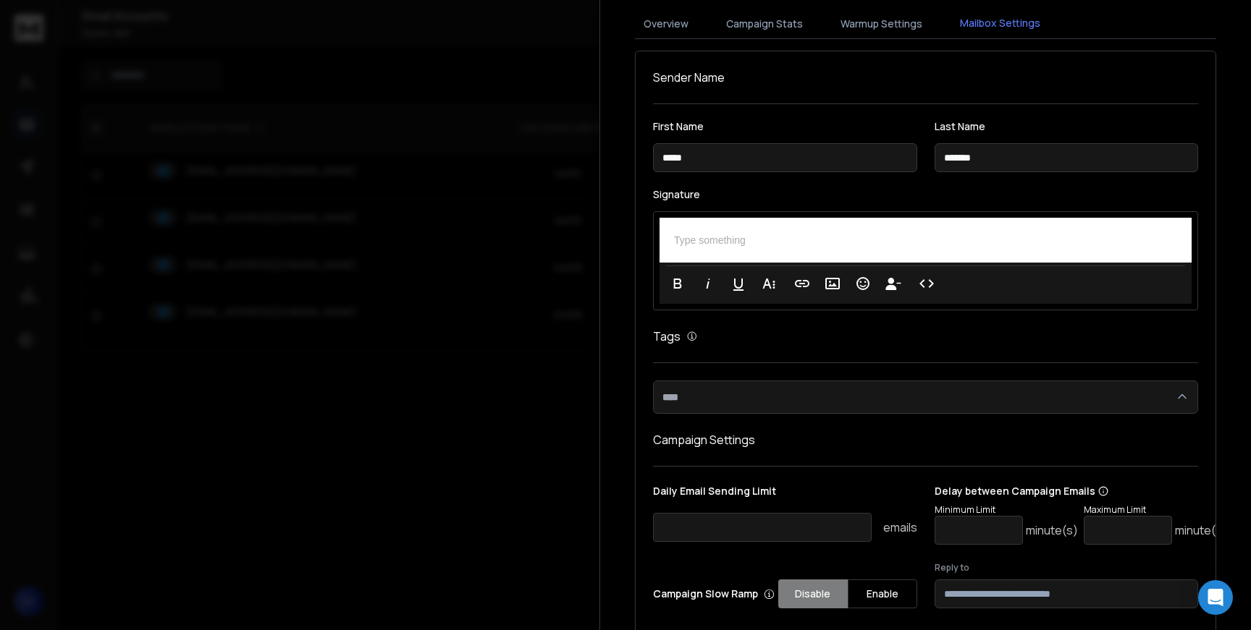
scroll to position [245, 0]
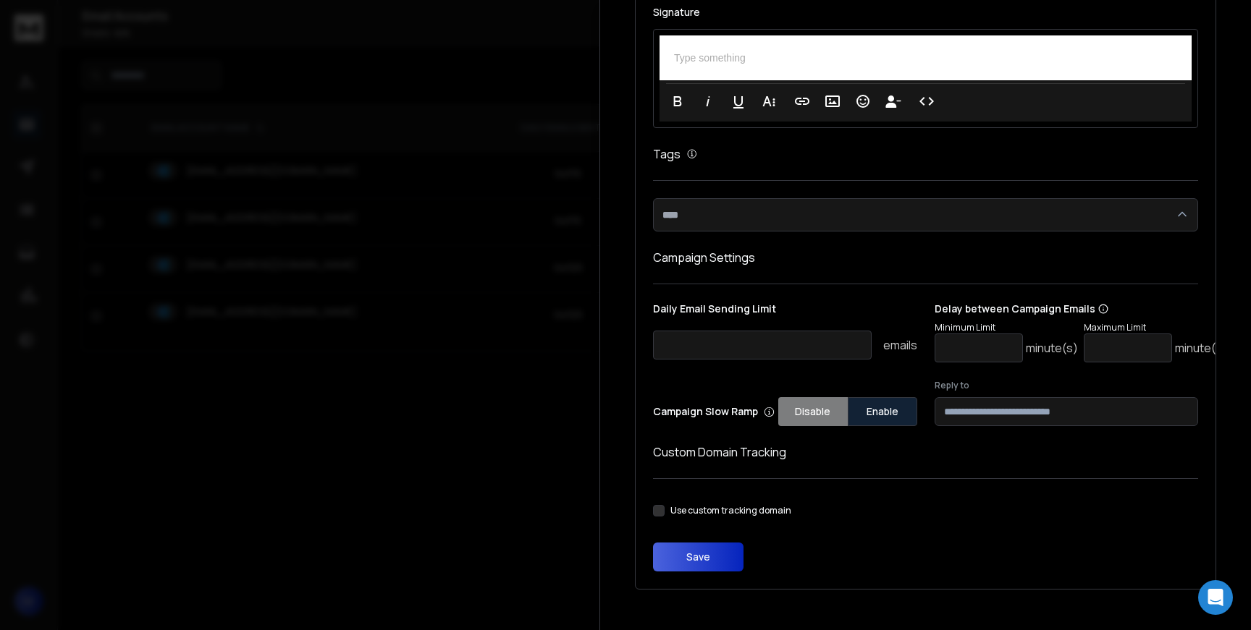
click at [877, 412] on button "Enable" at bounding box center [882, 411] width 69 height 29
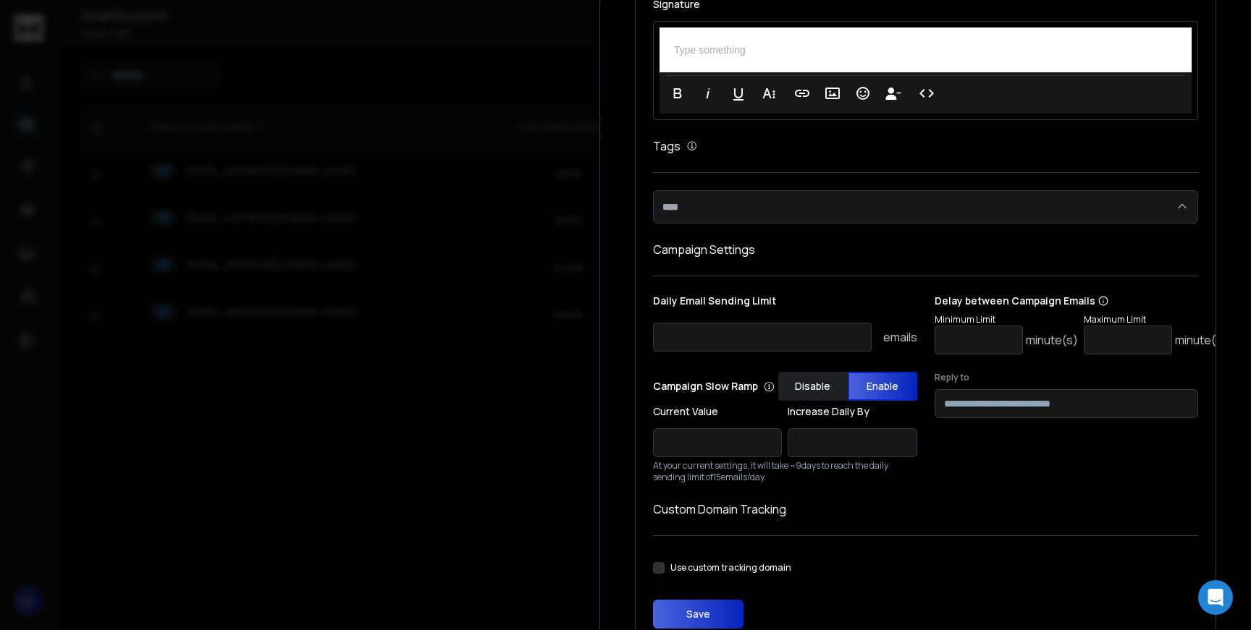
drag, startPoint x: 819, startPoint y: 458, endPoint x: 818, endPoint y: 449, distance: 9.4
click at [819, 457] on div "Current Value * Increase Daily By * At your current settings, it will take ~ 9 …" at bounding box center [785, 445] width 264 height 77
drag, startPoint x: 817, startPoint y: 447, endPoint x: 746, endPoint y: 443, distance: 71.1
click at [746, 443] on div "Current Value * Increase Daily By *" at bounding box center [785, 432] width 264 height 51
type input "*"
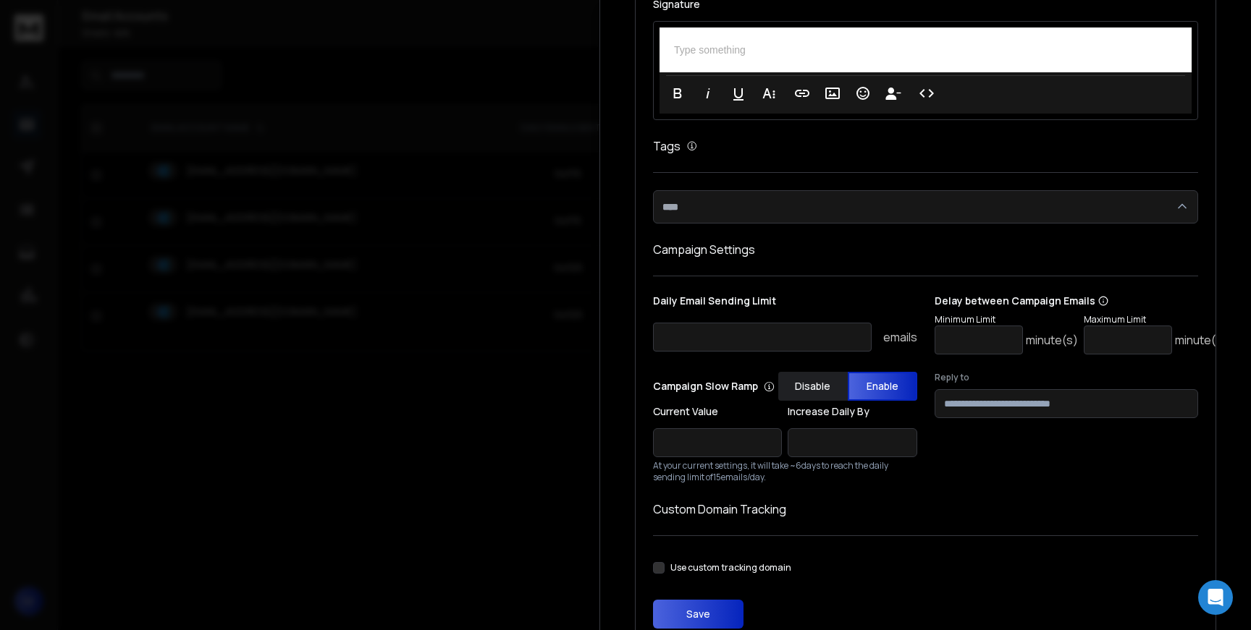
click at [916, 510] on h1 "Custom Domain Tracking" at bounding box center [925, 509] width 545 height 17
click at [793, 321] on div "Daily Email Sending Limit ** emails" at bounding box center [785, 324] width 264 height 61
drag, startPoint x: 785, startPoint y: 329, endPoint x: 583, endPoint y: 345, distance: 201.9
click at [583, 345] on body "Your warmest leads are on your site – Turn visits into conversations Reach Out …" at bounding box center [625, 315] width 1251 height 630
click at [646, 343] on div "Sender Name First Name ***** Last Name ******* Signature Type something Clear F…" at bounding box center [925, 253] width 581 height 787
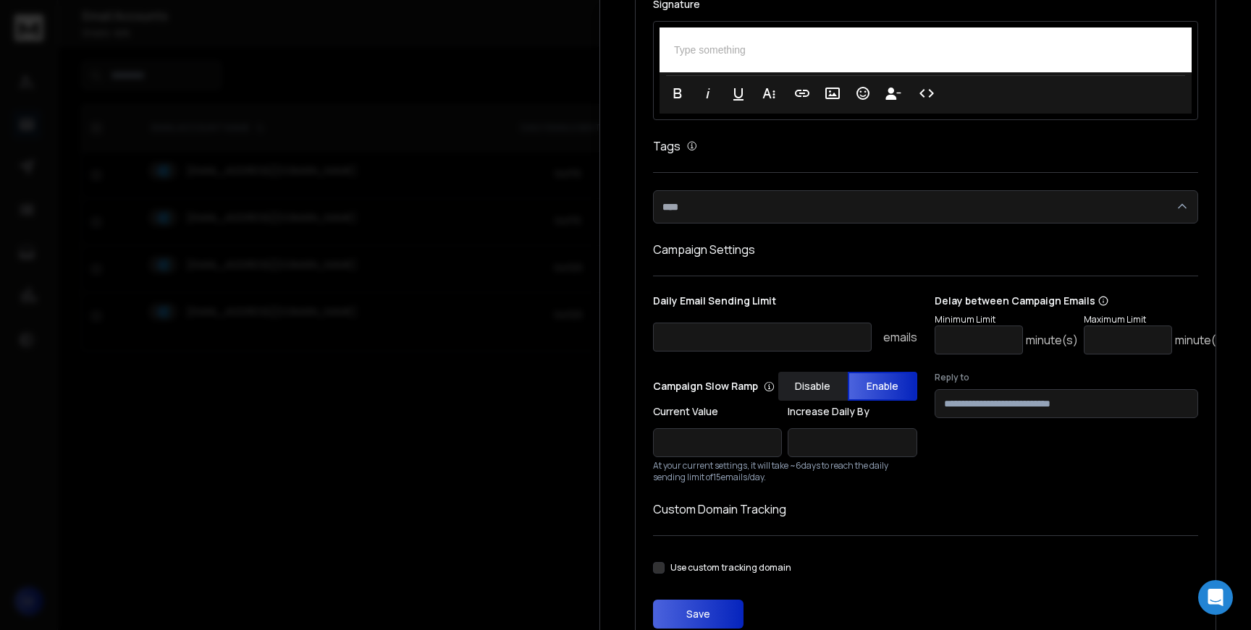
click at [662, 342] on input "**" at bounding box center [762, 337] width 219 height 29
click at [664, 342] on input "**" at bounding box center [762, 337] width 219 height 29
type input "*"
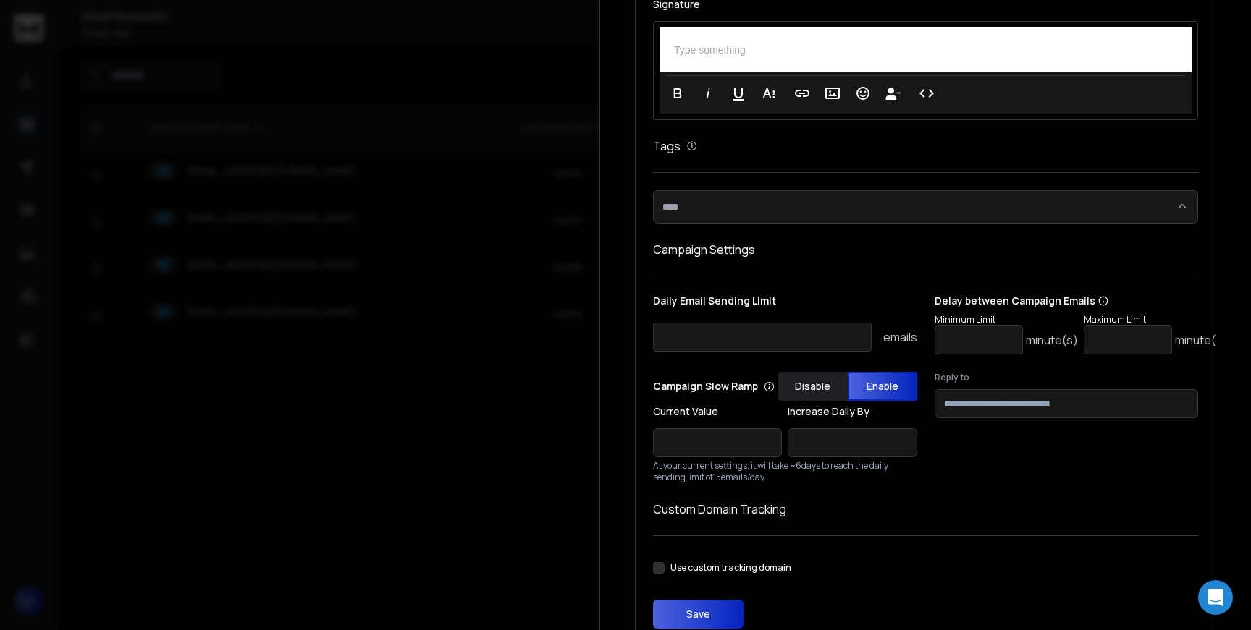
type input "*"
type input "**"
click at [1063, 525] on form "First Name ***** Last Name ******* Signature Type something Clear Formatting Fo…" at bounding box center [925, 280] width 545 height 698
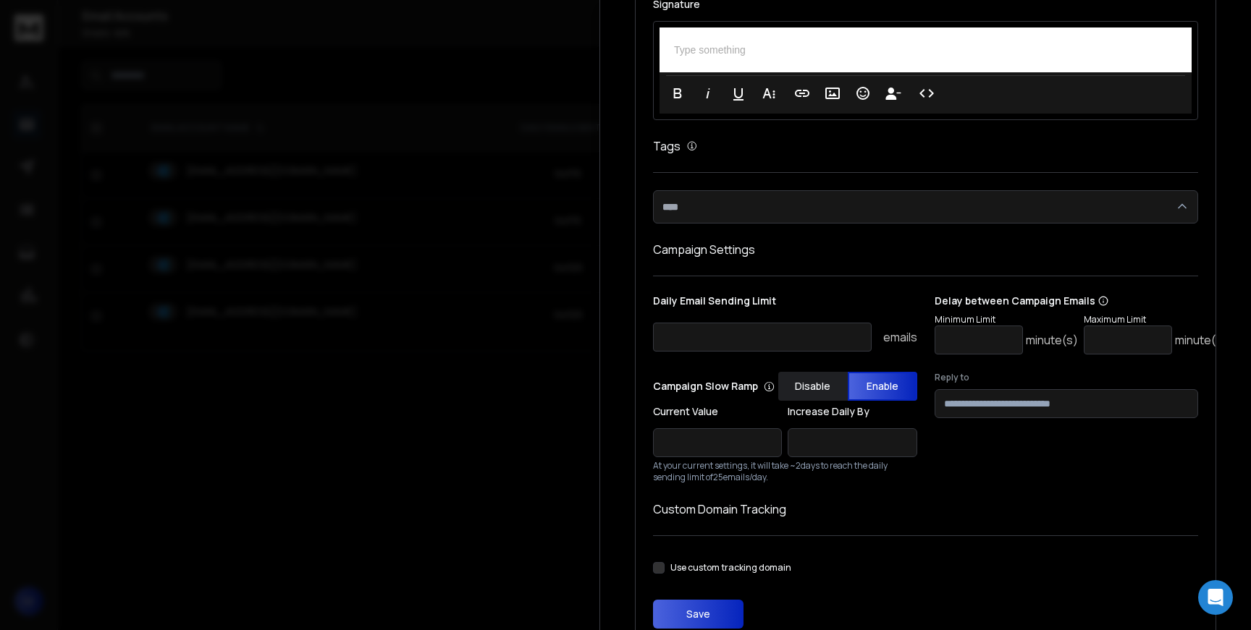
drag, startPoint x: 958, startPoint y: 347, endPoint x: 872, endPoint y: 327, distance: 88.3
click at [874, 327] on div "Daily Email Sending Limit ** emails Delay between Campaign Emails Minimum Limit…" at bounding box center [925, 389] width 545 height 190
drag, startPoint x: 952, startPoint y: 335, endPoint x: 893, endPoint y: 335, distance: 58.6
click at [891, 334] on div "Daily Email Sending Limit ** emails Delay between Campaign Emails Minimum Limit…" at bounding box center [925, 389] width 545 height 190
click at [1114, 346] on input "**" at bounding box center [1128, 340] width 88 height 29
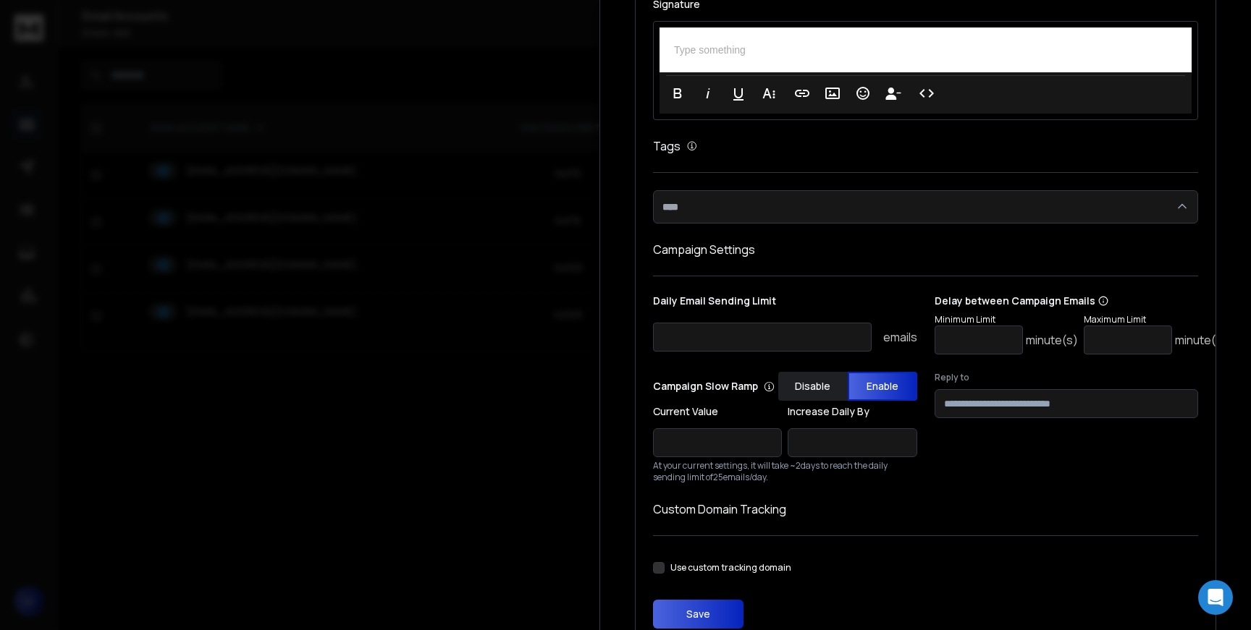
click at [1114, 346] on input "**" at bounding box center [1128, 340] width 88 height 29
type input "*"
type input "**"
click at [685, 610] on button "Save" at bounding box center [698, 614] width 90 height 29
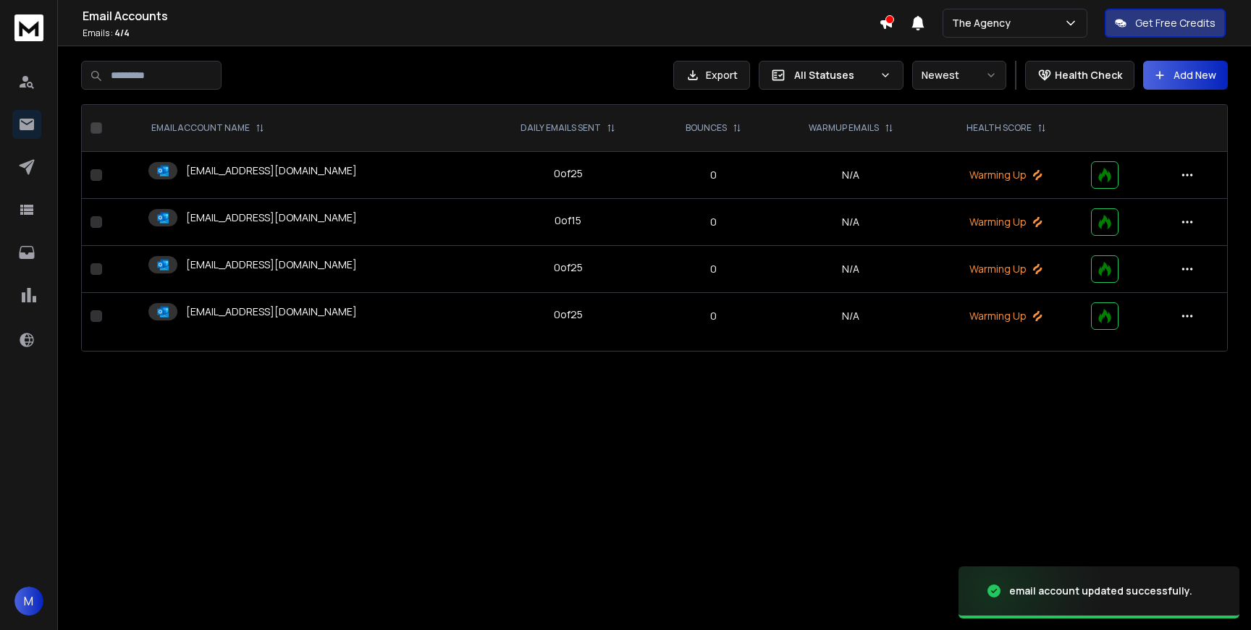
click at [1184, 174] on icon at bounding box center [1187, 175] width 13 height 13
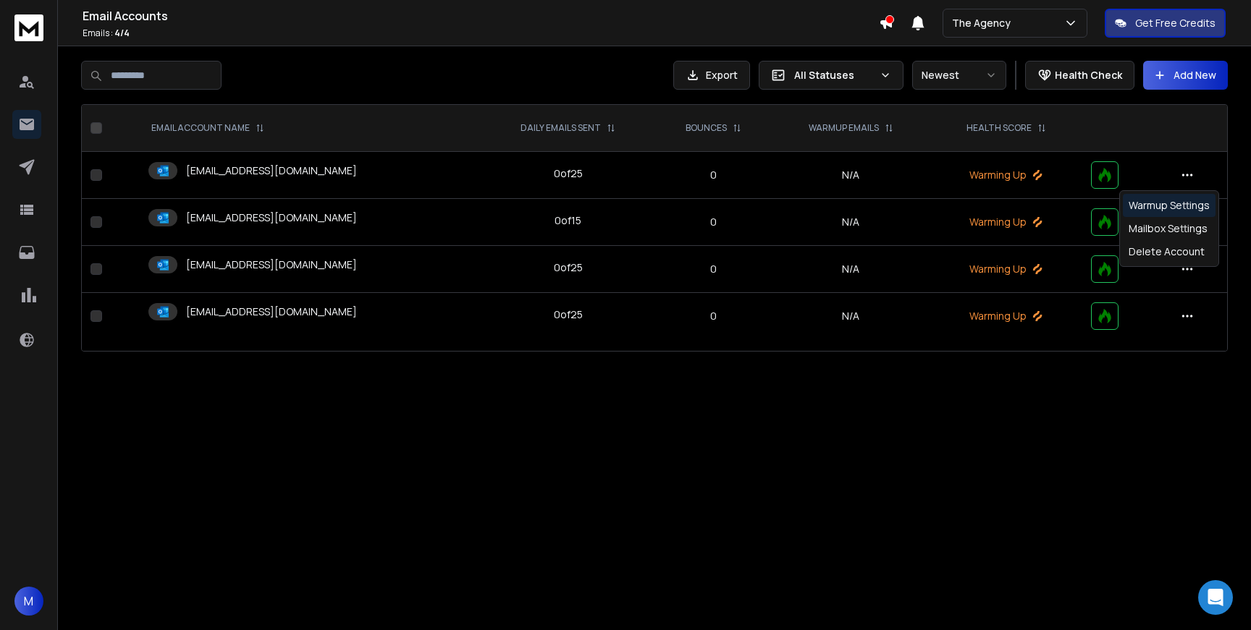
click at [1146, 200] on div "Warmup Settings" at bounding box center [1169, 205] width 93 height 23
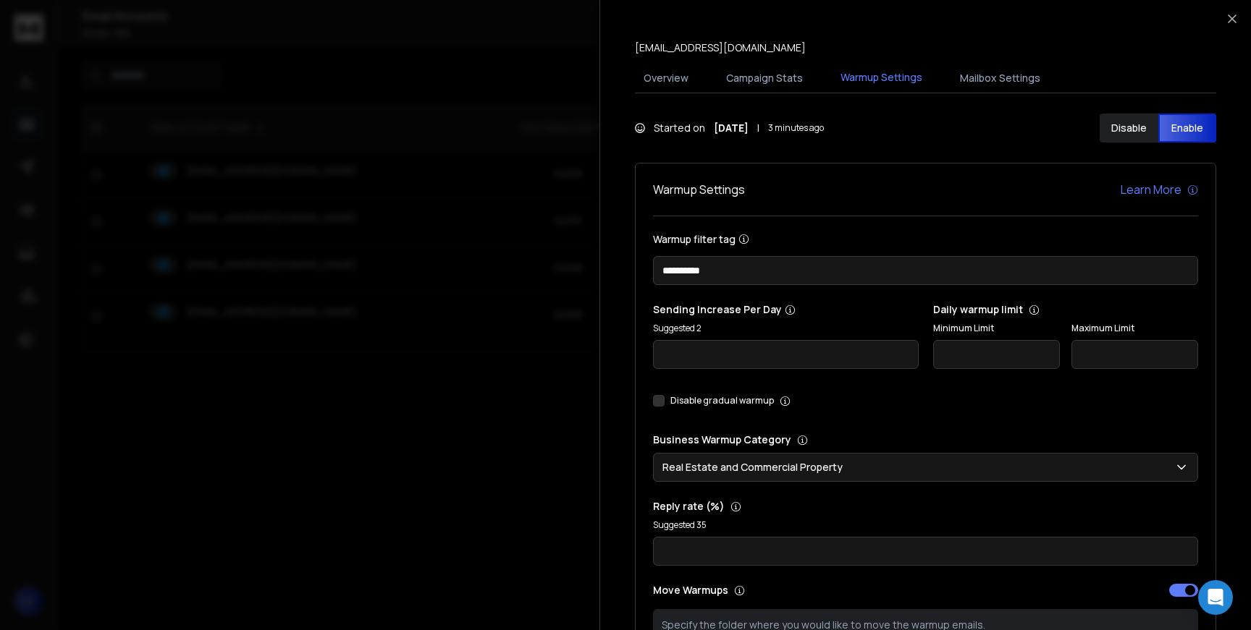
click at [1004, 69] on button "Mailbox Settings" at bounding box center [1000, 78] width 98 height 32
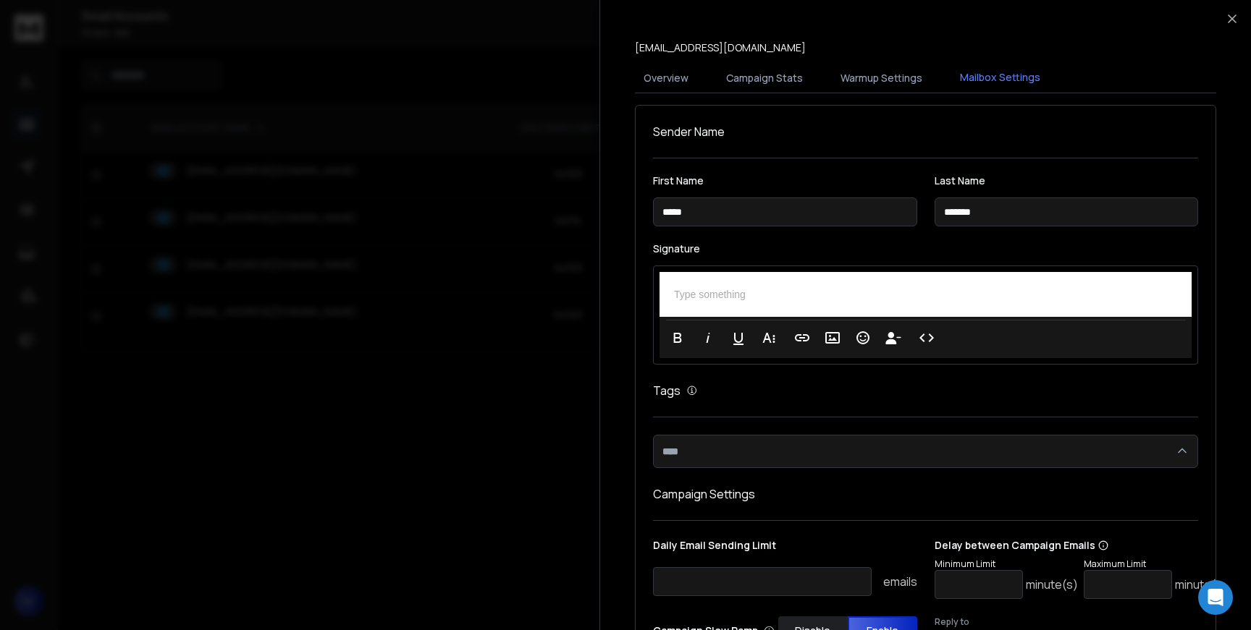
scroll to position [313, 0]
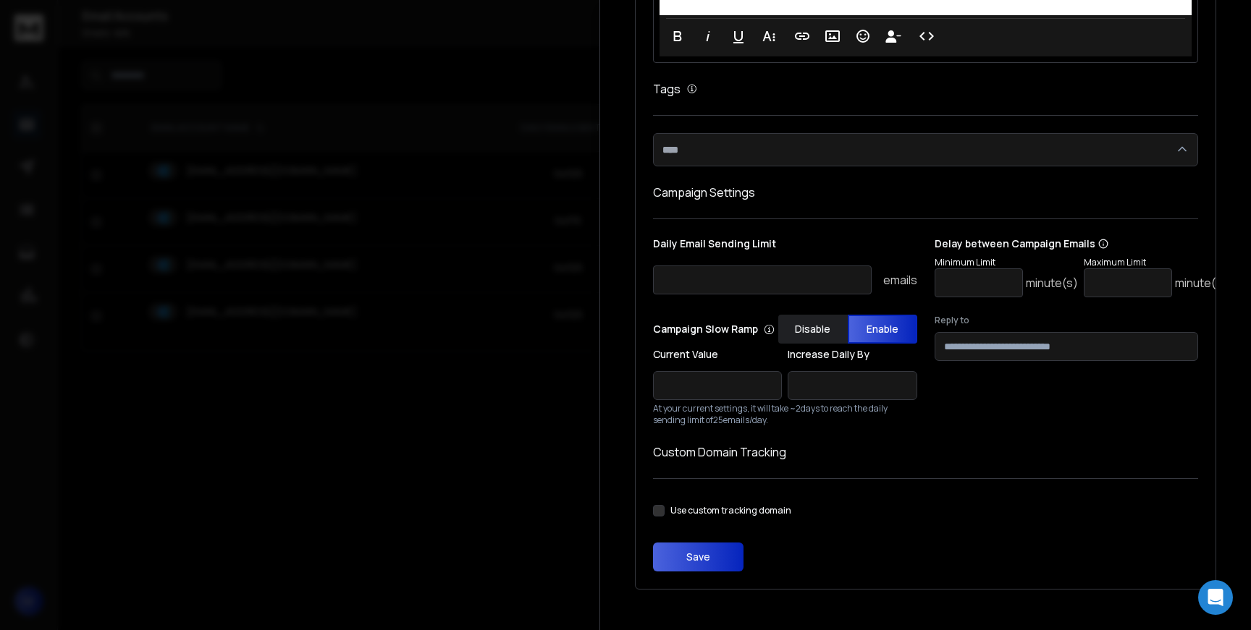
drag, startPoint x: 822, startPoint y: 376, endPoint x: 735, endPoint y: 366, distance: 88.2
click at [735, 366] on div "Current Value * Increase Daily By **" at bounding box center [785, 375] width 264 height 51
type input "*"
click at [870, 524] on form "First Name ***** Last Name ******* Signature Type something Clear Formatting Fo…" at bounding box center [925, 223] width 545 height 698
drag, startPoint x: 970, startPoint y: 276, endPoint x: 917, endPoint y: 269, distance: 53.3
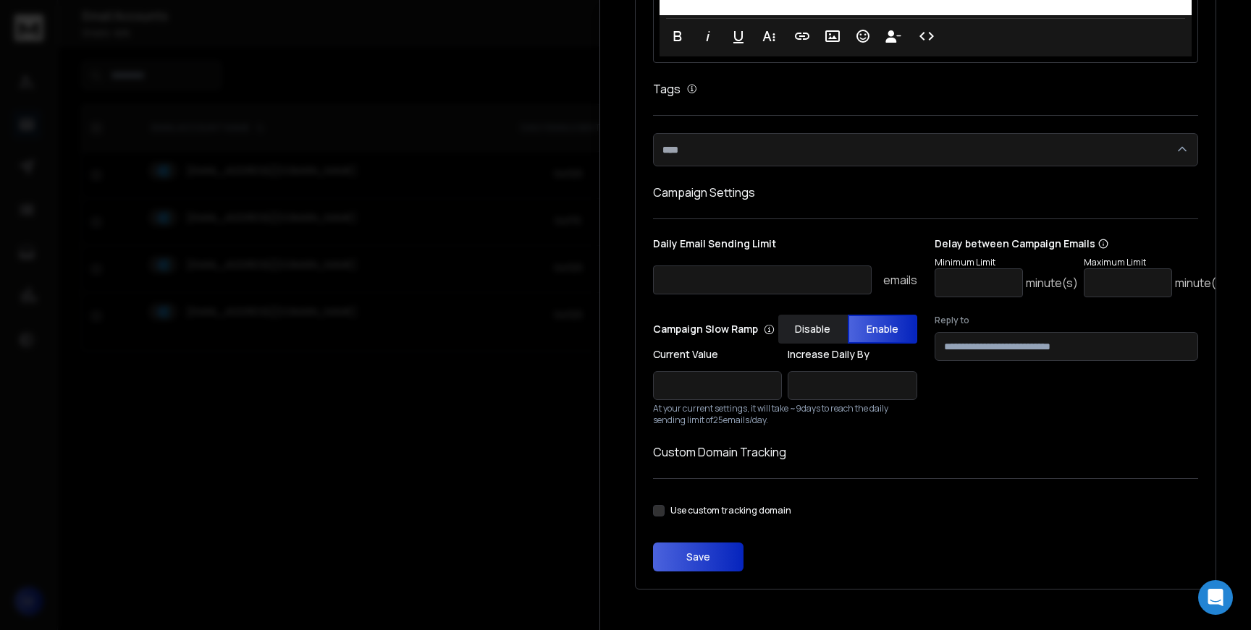
click at [917, 269] on div "Daily Email Sending Limit ** emails Delay between Campaign Emails Minimum Limit…" at bounding box center [925, 332] width 545 height 190
type input "*"
click at [1057, 412] on div "Daily Email Sending Limit ** emails Delay between Campaign Emails Minimum Limit…" at bounding box center [925, 332] width 545 height 190
click at [708, 543] on button "Save" at bounding box center [698, 557] width 90 height 29
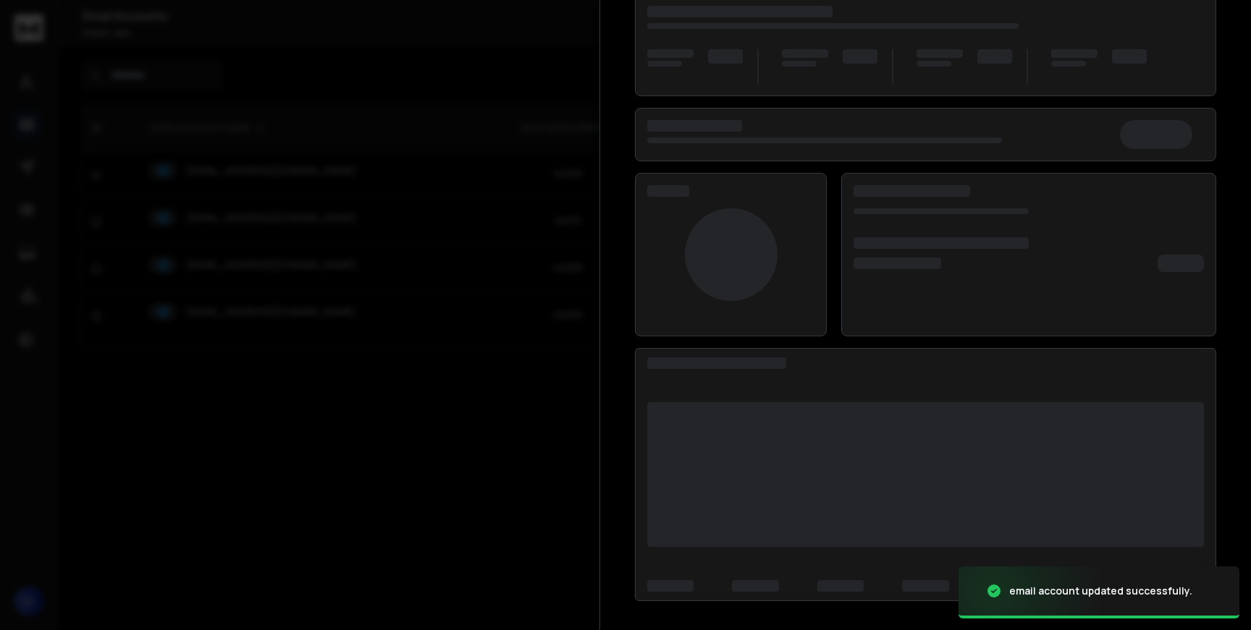
scroll to position [0, 0]
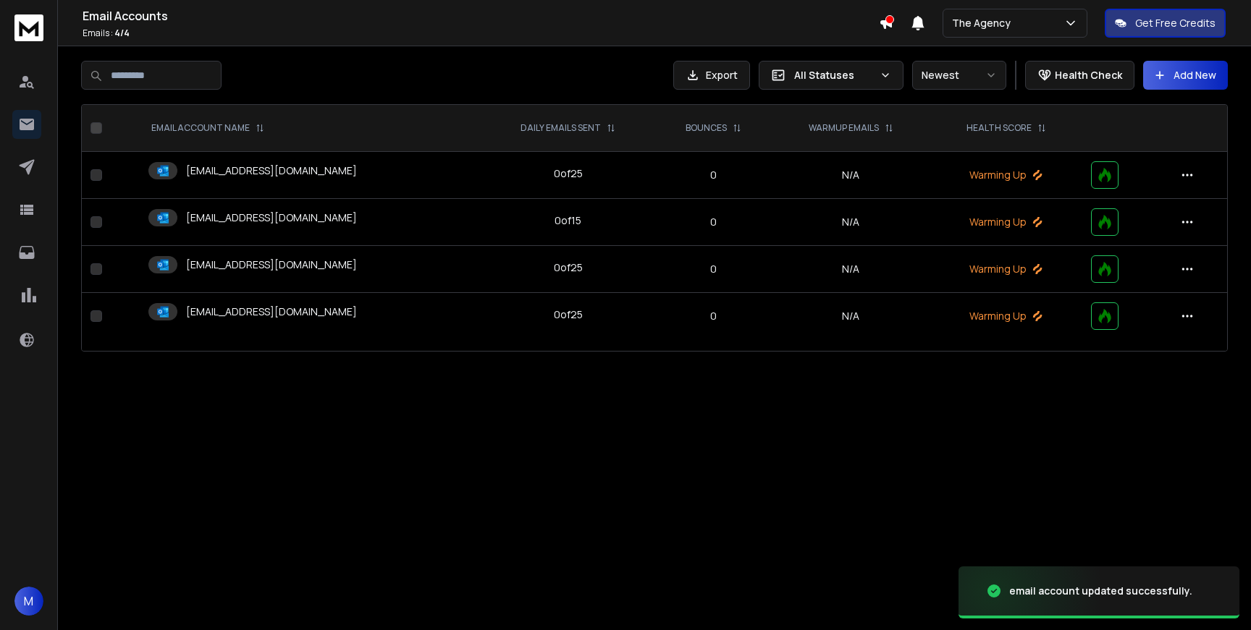
click at [1188, 175] on icon at bounding box center [1187, 175] width 13 height 13
click at [1140, 221] on div "Mailbox Settings" at bounding box center [1169, 228] width 93 height 23
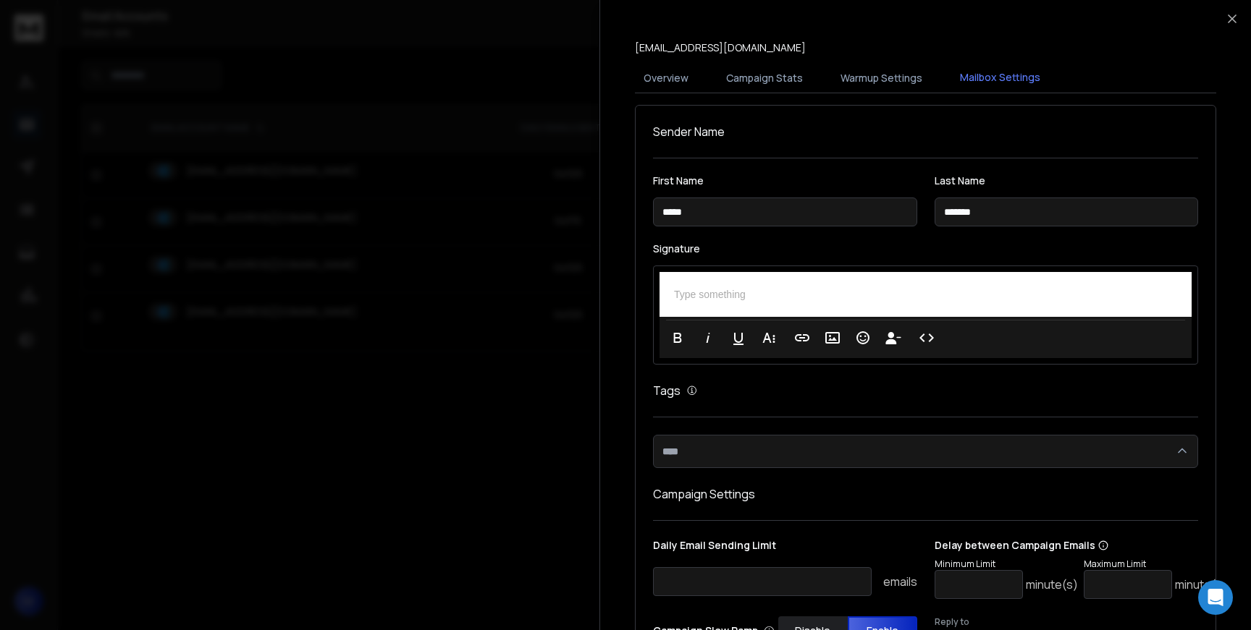
scroll to position [313, 0]
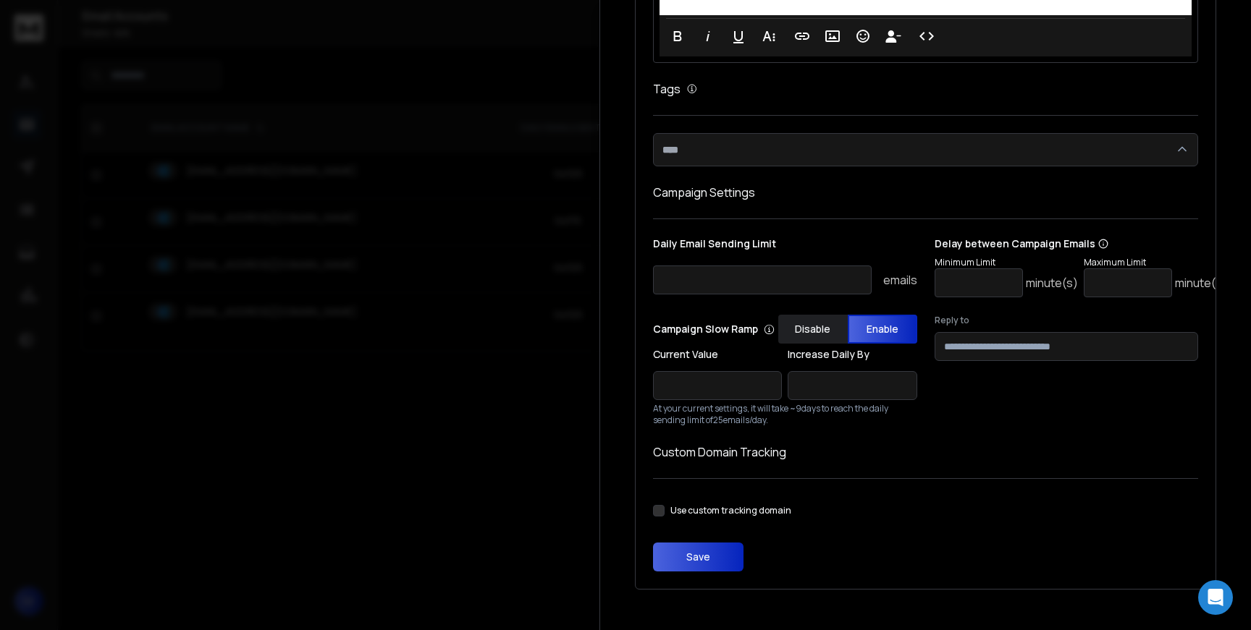
click at [726, 546] on button "Save" at bounding box center [698, 557] width 90 height 29
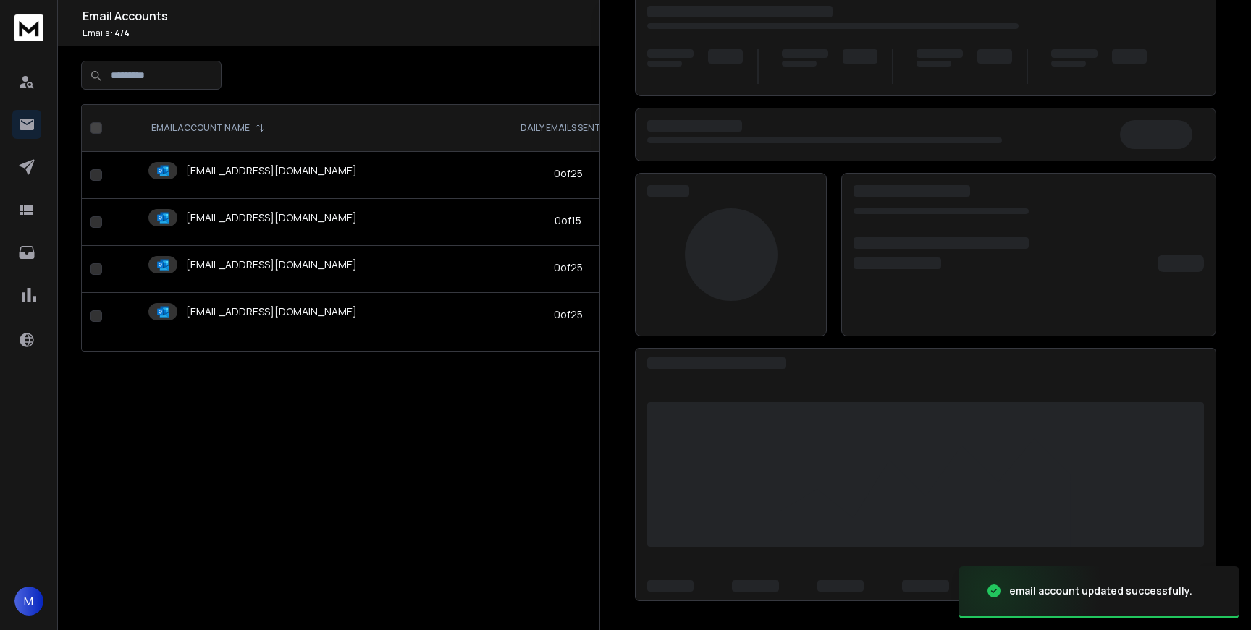
scroll to position [0, 0]
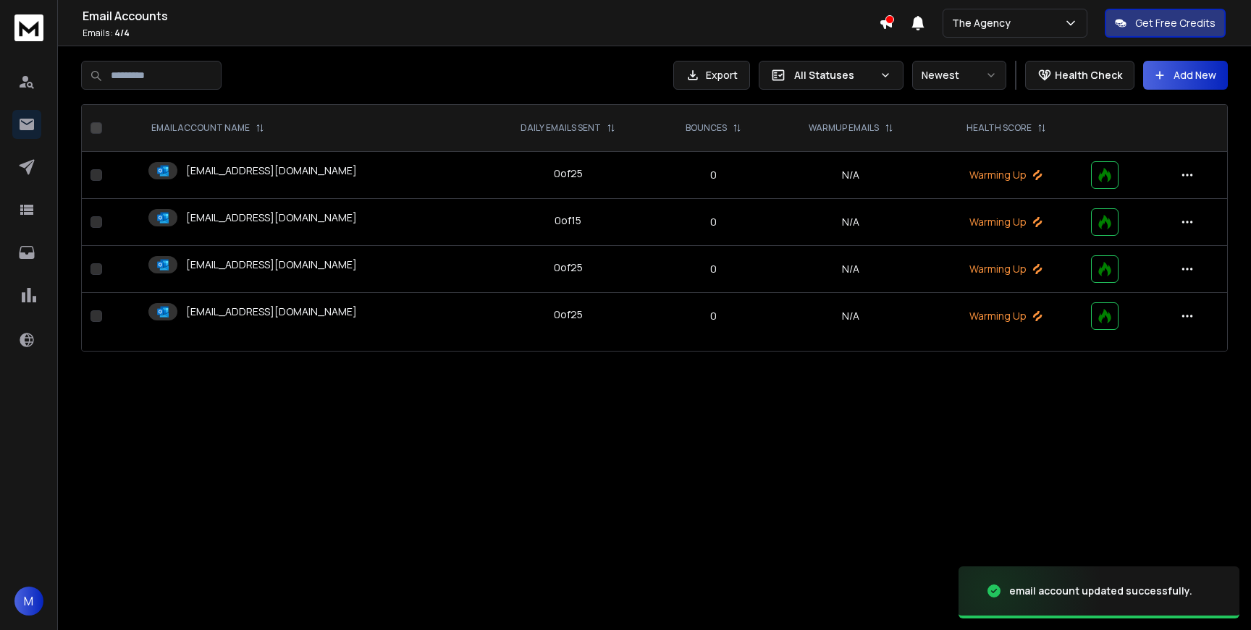
click at [1181, 220] on icon at bounding box center [1187, 222] width 13 height 13
click at [1157, 282] on div "Mailbox Settings" at bounding box center [1169, 275] width 93 height 23
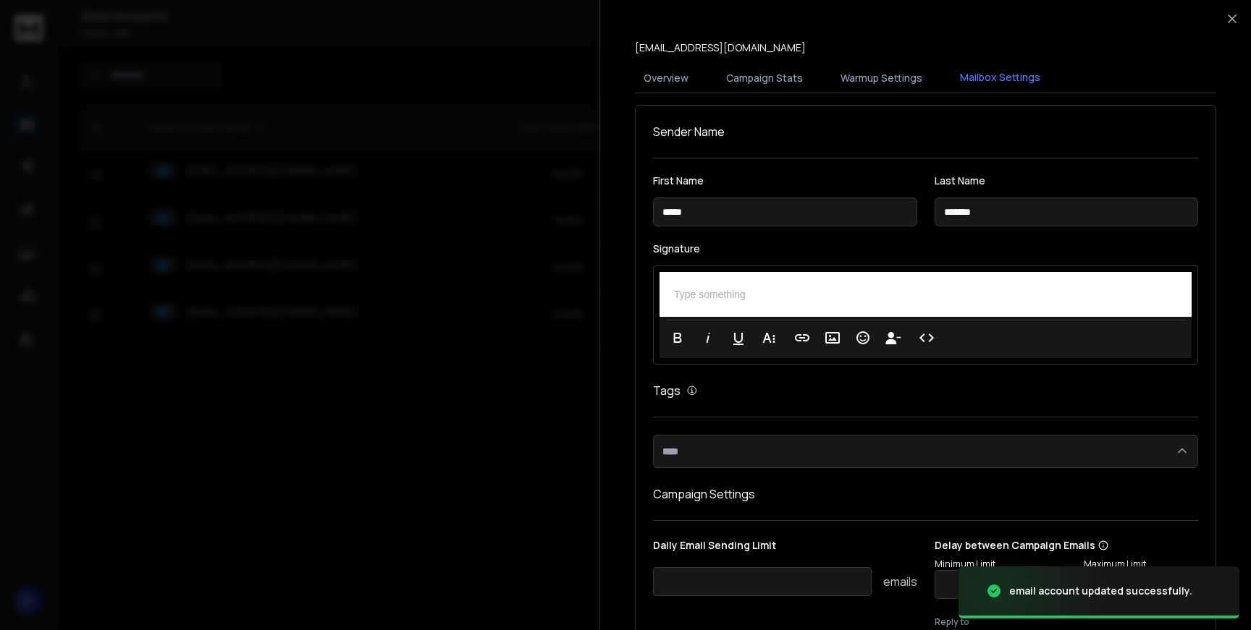
scroll to position [248, 0]
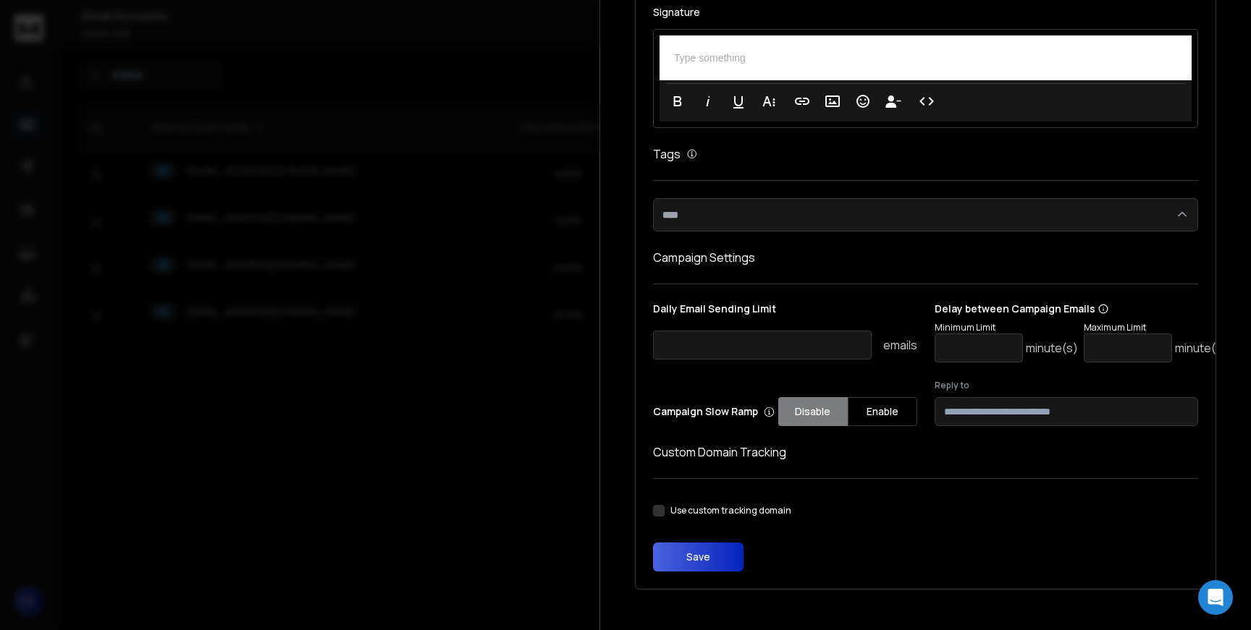
drag, startPoint x: 688, startPoint y: 329, endPoint x: 617, endPoint y: 329, distance: 71.7
click at [617, 329] on div "Multi Select Table Sheet matanmichael@myagencyre.com Overview Campaign Stats Wa…" at bounding box center [924, 315] width 651 height 630
type input "**"
click at [882, 405] on button "Enable" at bounding box center [882, 411] width 69 height 29
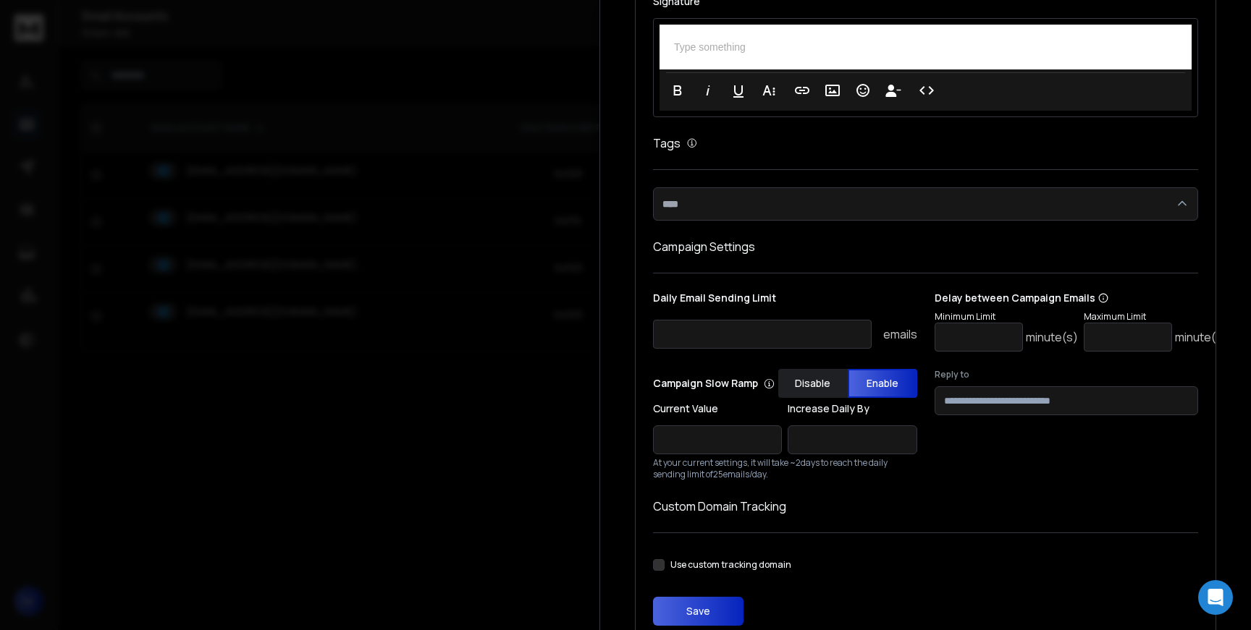
drag, startPoint x: 795, startPoint y: 436, endPoint x: 732, endPoint y: 442, distance: 62.6
click at [732, 442] on div "Current Value * Increase Daily By **" at bounding box center [785, 429] width 264 height 51
type input "*"
drag, startPoint x: 990, startPoint y: 337, endPoint x: 900, endPoint y: 338, distance: 89.8
click at [900, 338] on div "Daily Email Sending Limit ** emails Delay between Campaign Emails Minimum Limit…" at bounding box center [925, 386] width 545 height 190
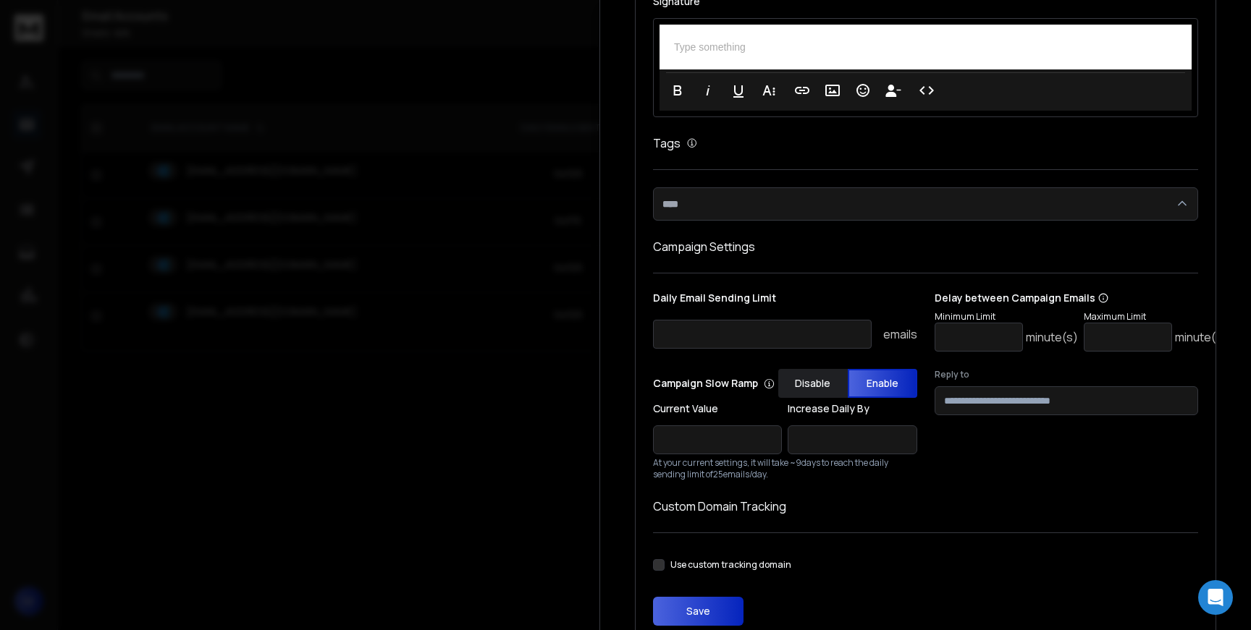
drag, startPoint x: 1097, startPoint y: 334, endPoint x: 1047, endPoint y: 334, distance: 49.9
click at [1047, 333] on div "Minimum Limit * minute(s) Maximum Limit ** minute(s)" at bounding box center [1080, 331] width 292 height 41
type input "*"
type input "**"
click at [684, 615] on button "Save" at bounding box center [698, 611] width 90 height 29
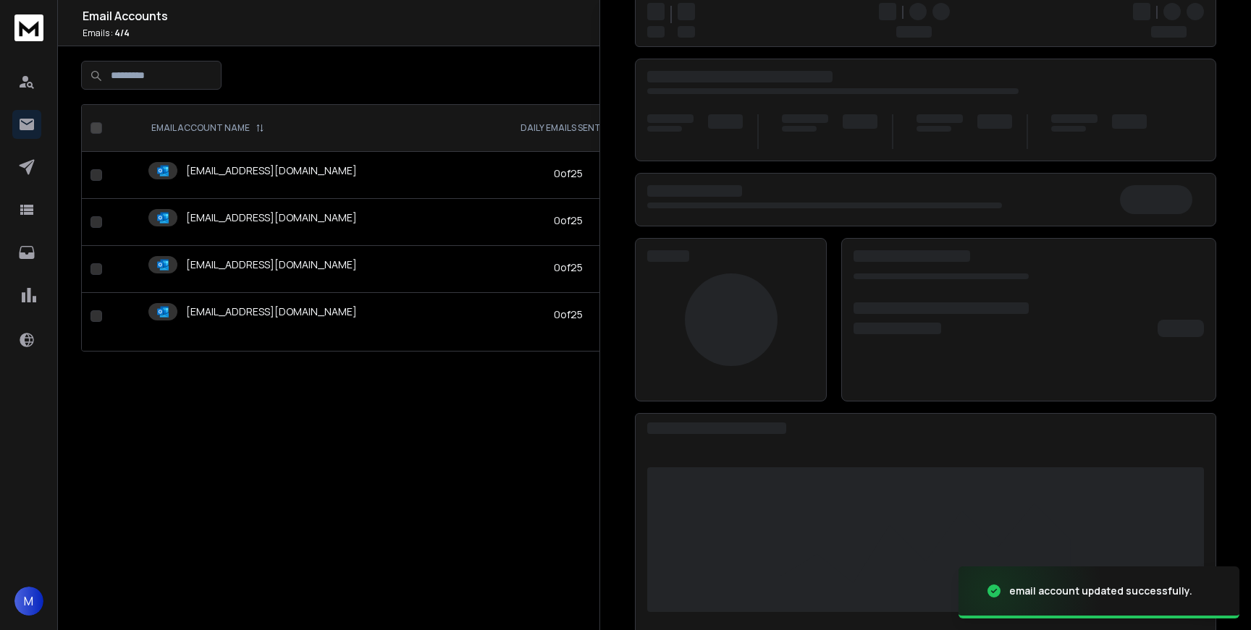
scroll to position [0, 0]
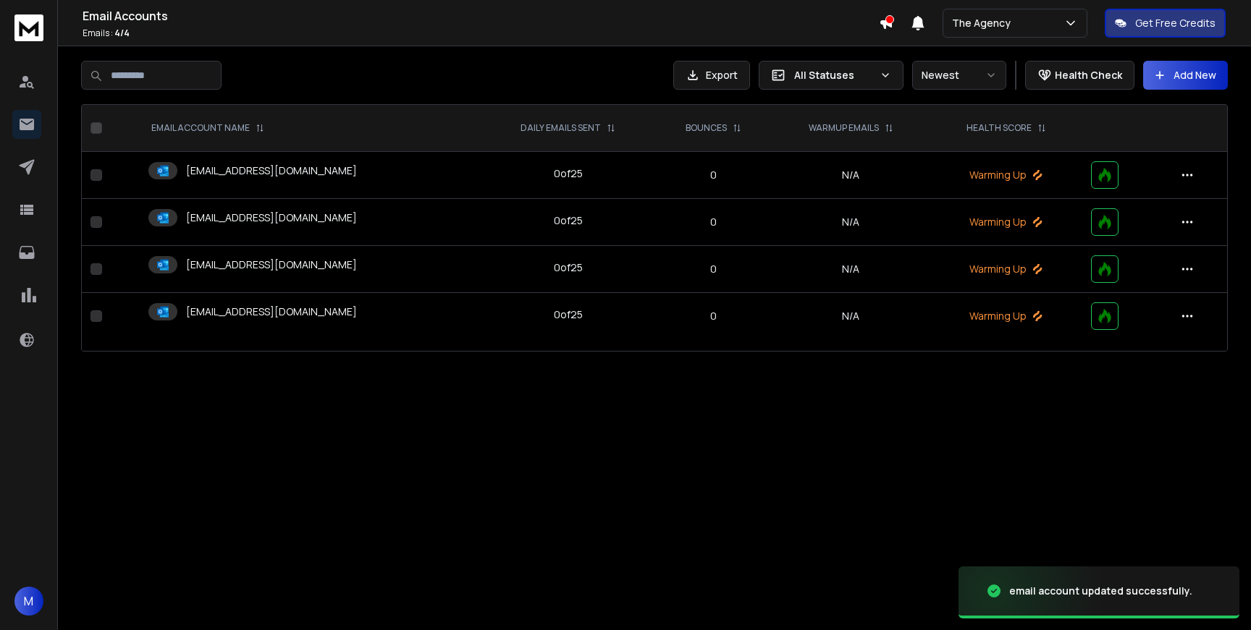
click at [1181, 267] on icon at bounding box center [1187, 269] width 13 height 13
click at [1158, 325] on div "Mailbox Settings" at bounding box center [1169, 322] width 93 height 23
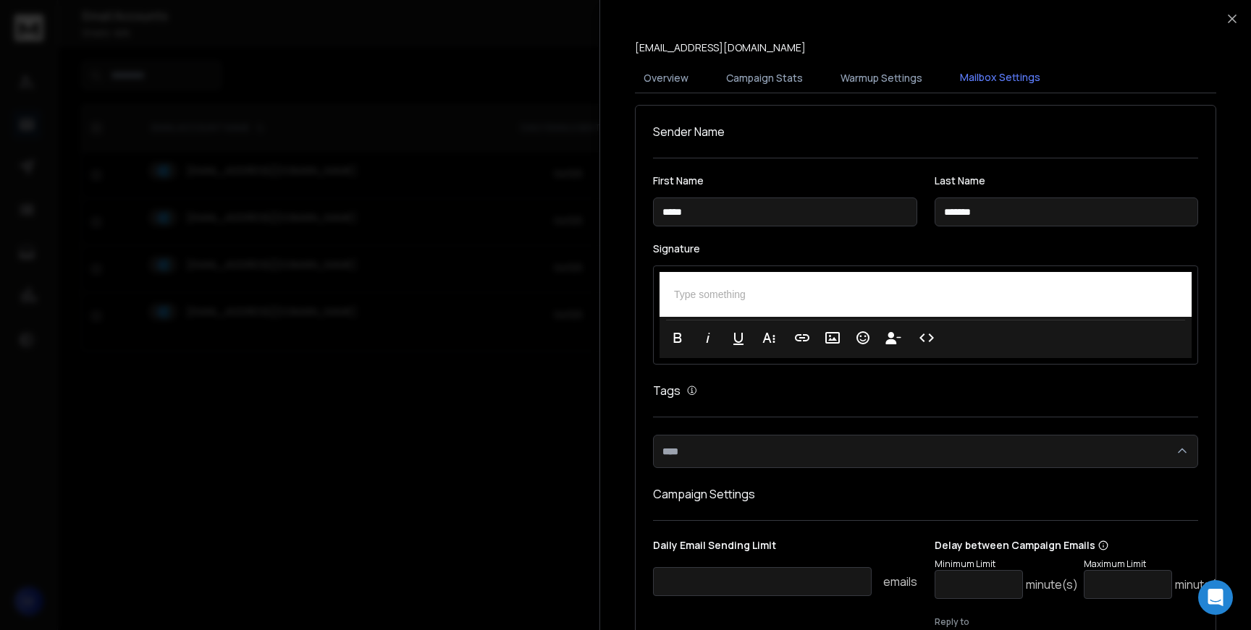
scroll to position [248, 0]
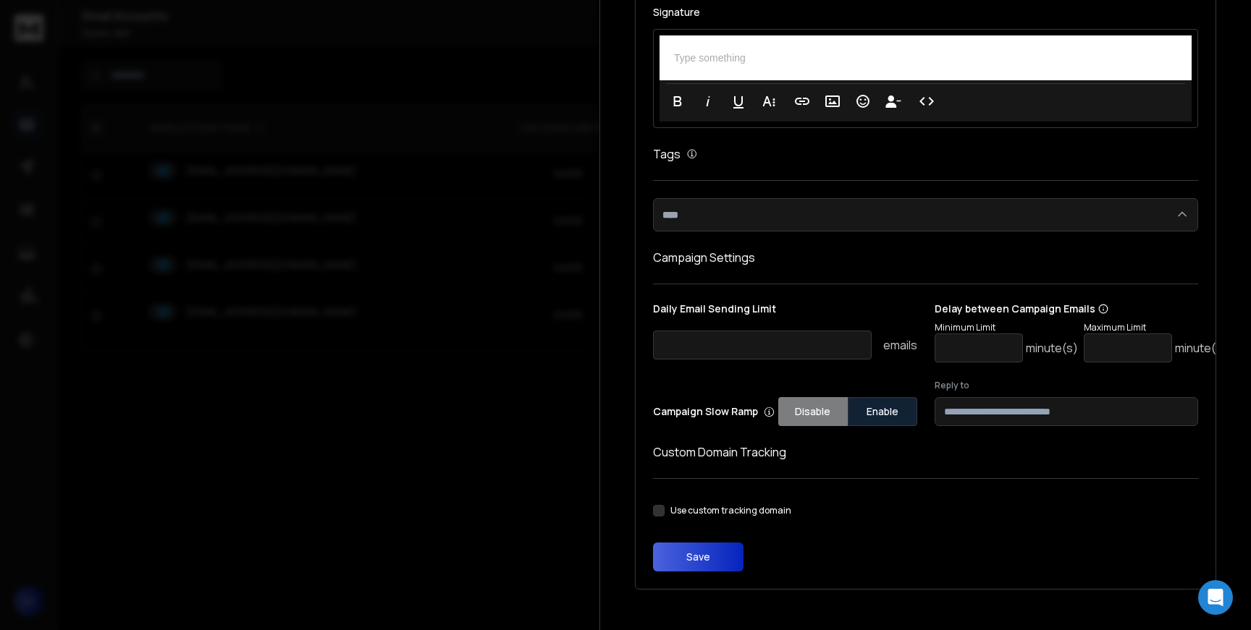
click at [881, 397] on button "Enable" at bounding box center [882, 411] width 69 height 29
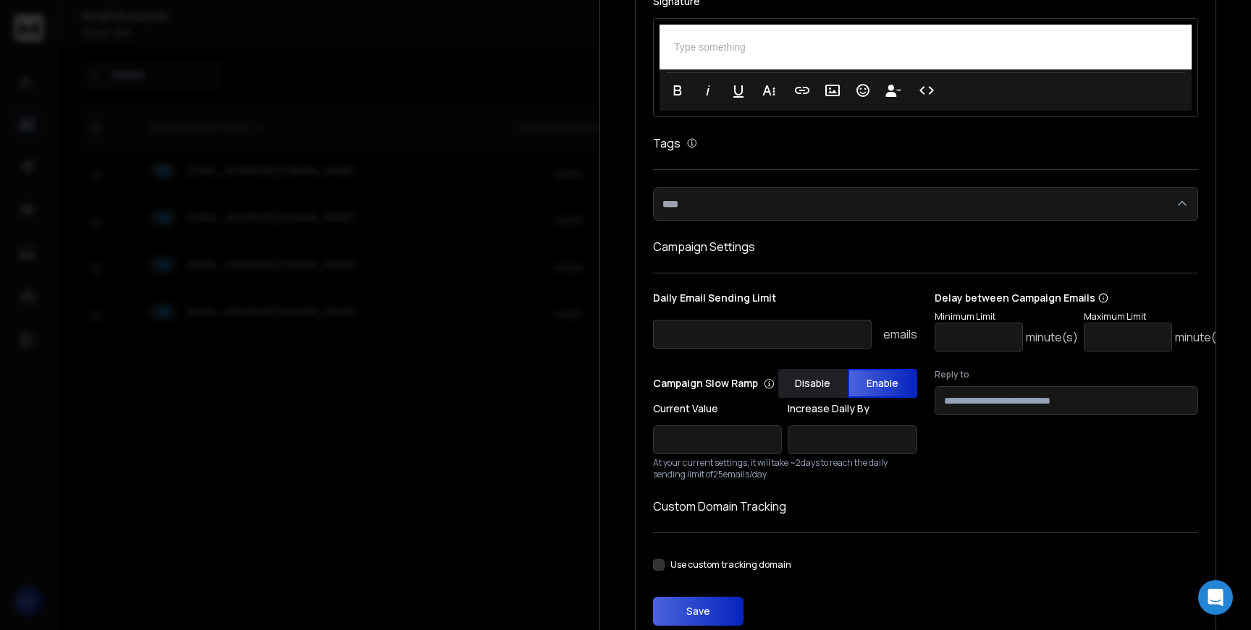
drag, startPoint x: 817, startPoint y: 439, endPoint x: 755, endPoint y: 439, distance: 62.2
click at [756, 439] on div "Current Value * Increase Daily By **" at bounding box center [785, 429] width 264 height 51
type input "*"
click at [984, 468] on div "Daily Email Sending Limit ** emails Delay between Campaign Emails Minimum Limit…" at bounding box center [925, 386] width 545 height 190
click at [997, 392] on input "text" at bounding box center [1066, 401] width 264 height 29
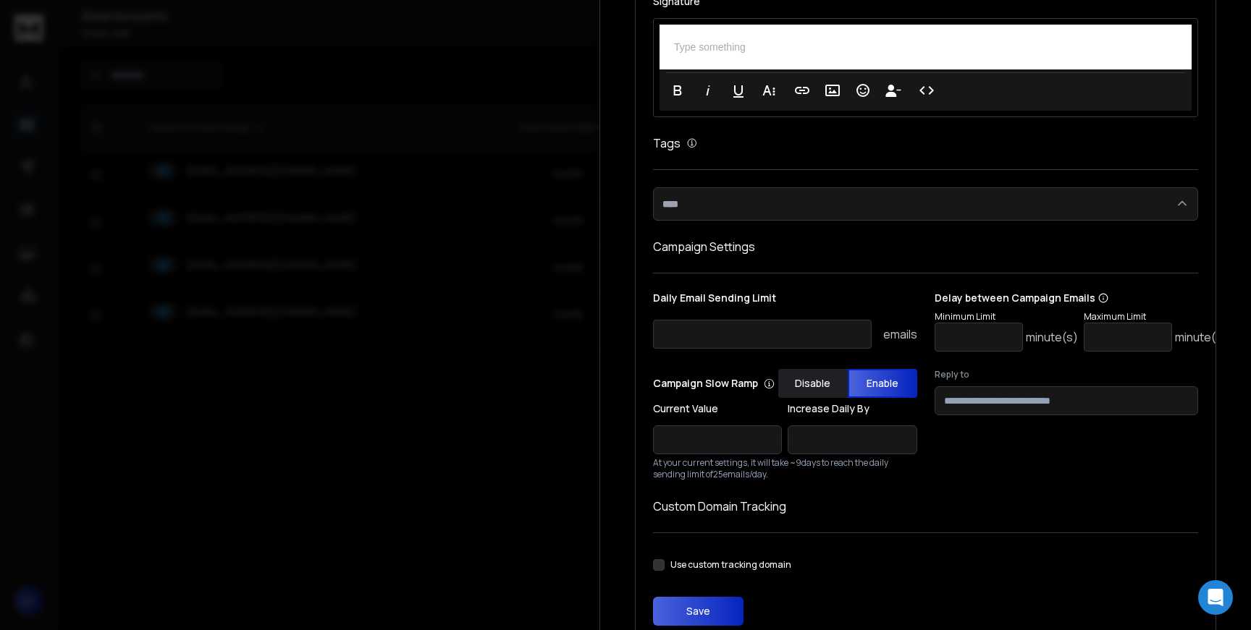
type input "**********"
drag, startPoint x: 995, startPoint y: 342, endPoint x: 907, endPoint y: 339, distance: 88.4
click at [907, 339] on div "**********" at bounding box center [925, 386] width 545 height 190
type input "*"
drag, startPoint x: 1127, startPoint y: 337, endPoint x: 1044, endPoint y: 344, distance: 83.6
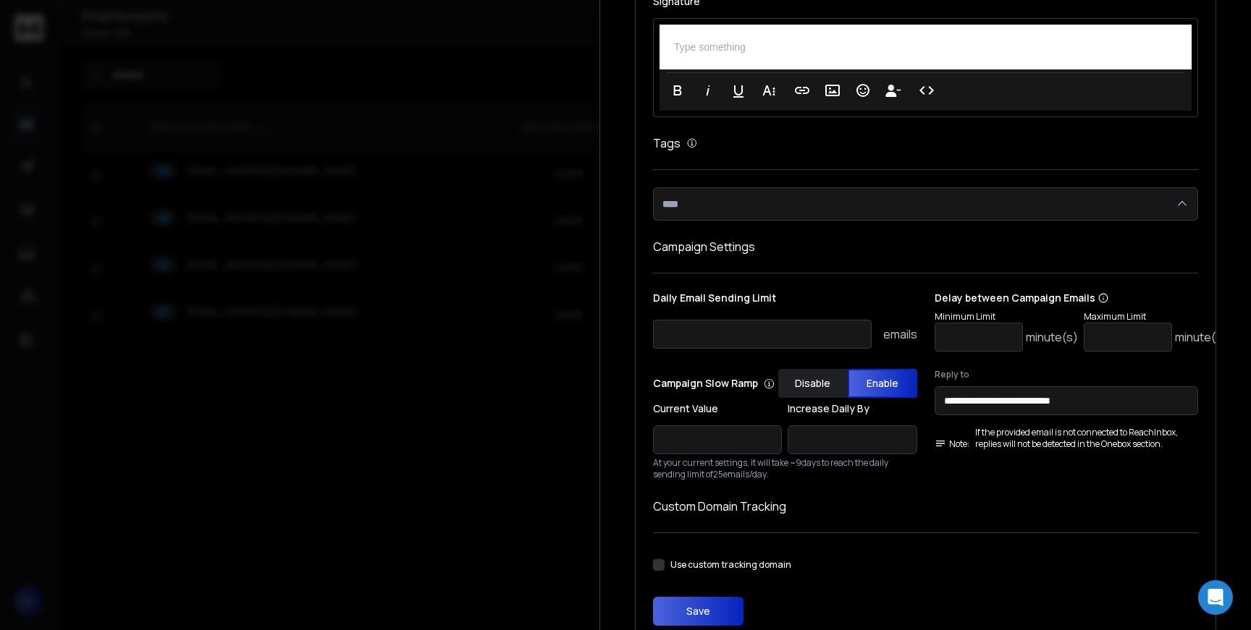
click at [1044, 344] on div "Minimum Limit * minute(s) Maximum Limit ** minute(s)" at bounding box center [1080, 331] width 292 height 41
type input "***"
click at [1112, 342] on input "***" at bounding box center [1128, 337] width 88 height 29
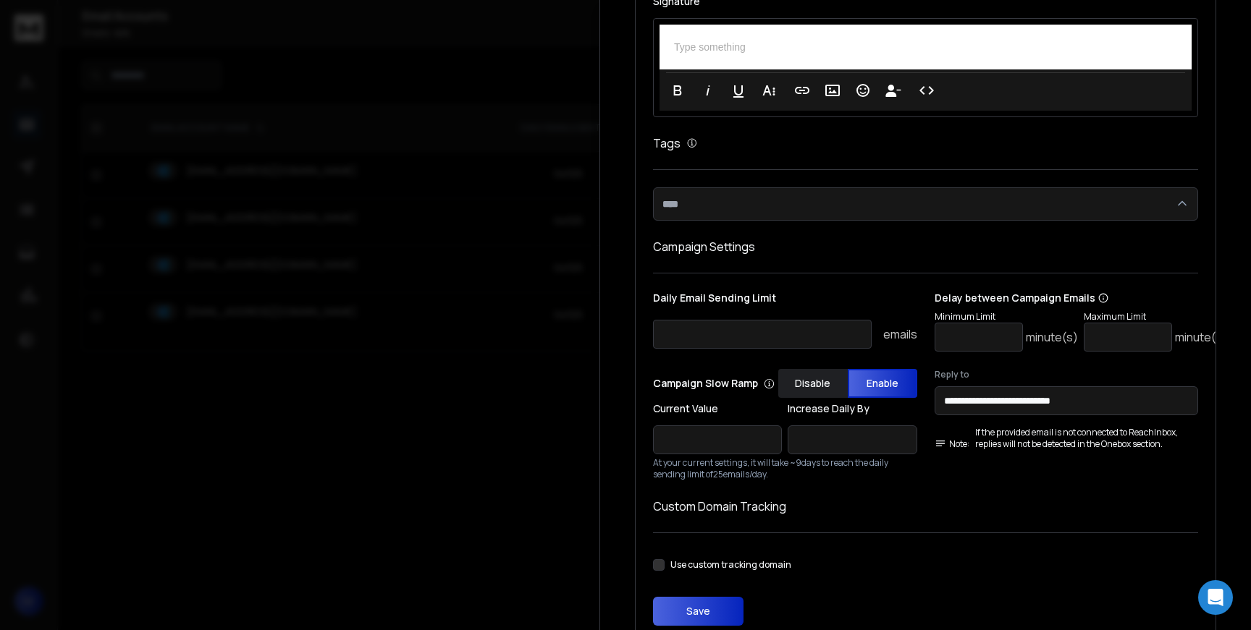
type input "*"
type input "**"
click at [693, 620] on button "Save" at bounding box center [698, 611] width 90 height 29
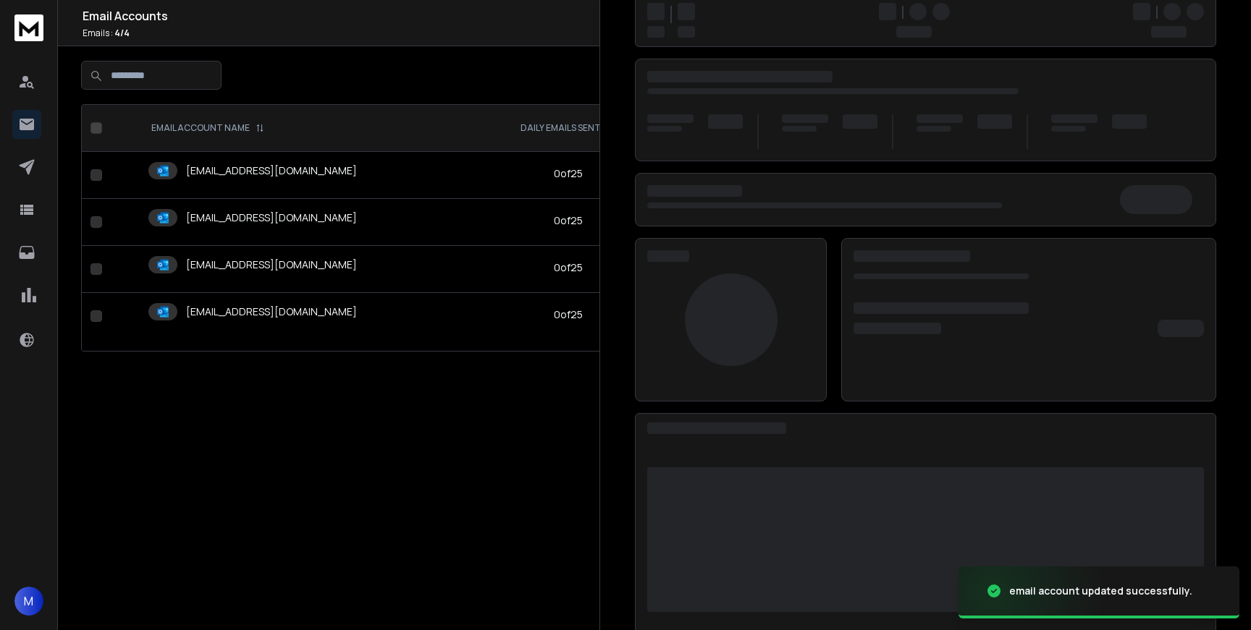
scroll to position [0, 0]
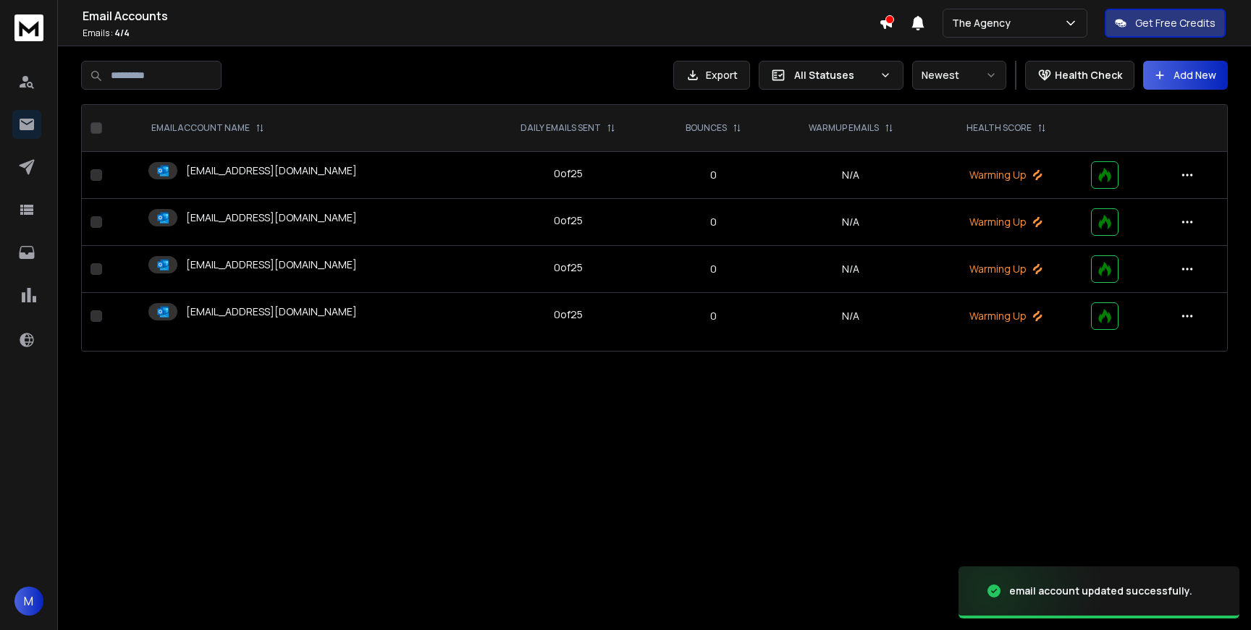
click at [1196, 217] on button at bounding box center [1188, 222] width 62 height 25
click at [1165, 275] on div "Mailbox Settings" at bounding box center [1169, 275] width 93 height 23
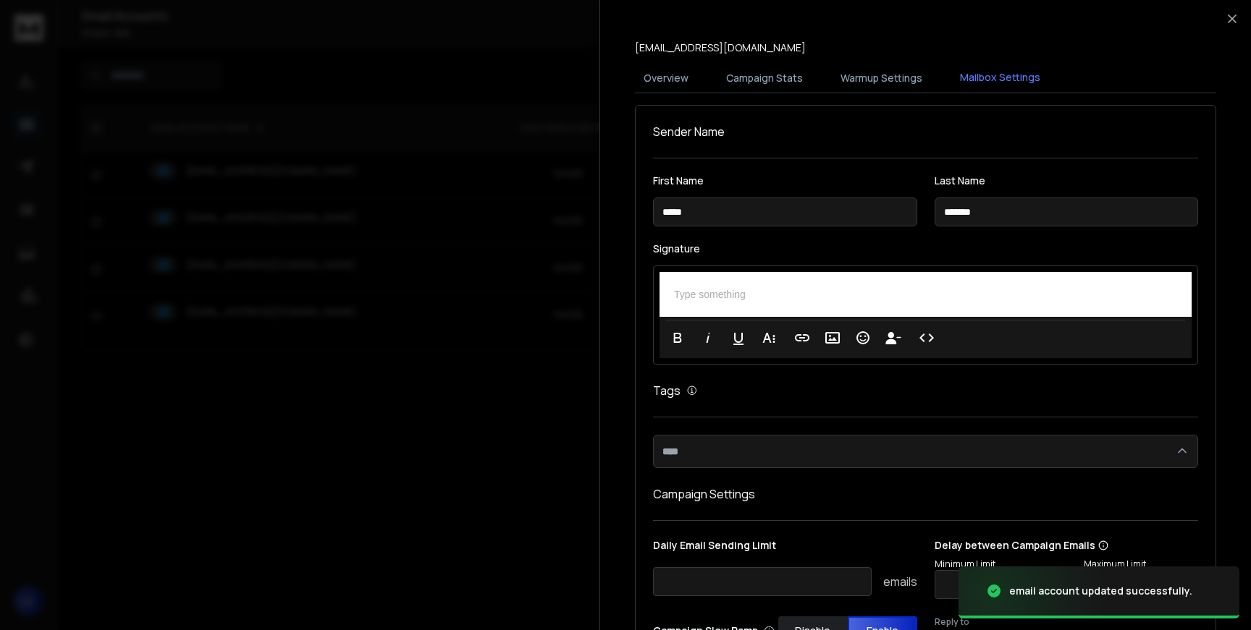
scroll to position [313, 0]
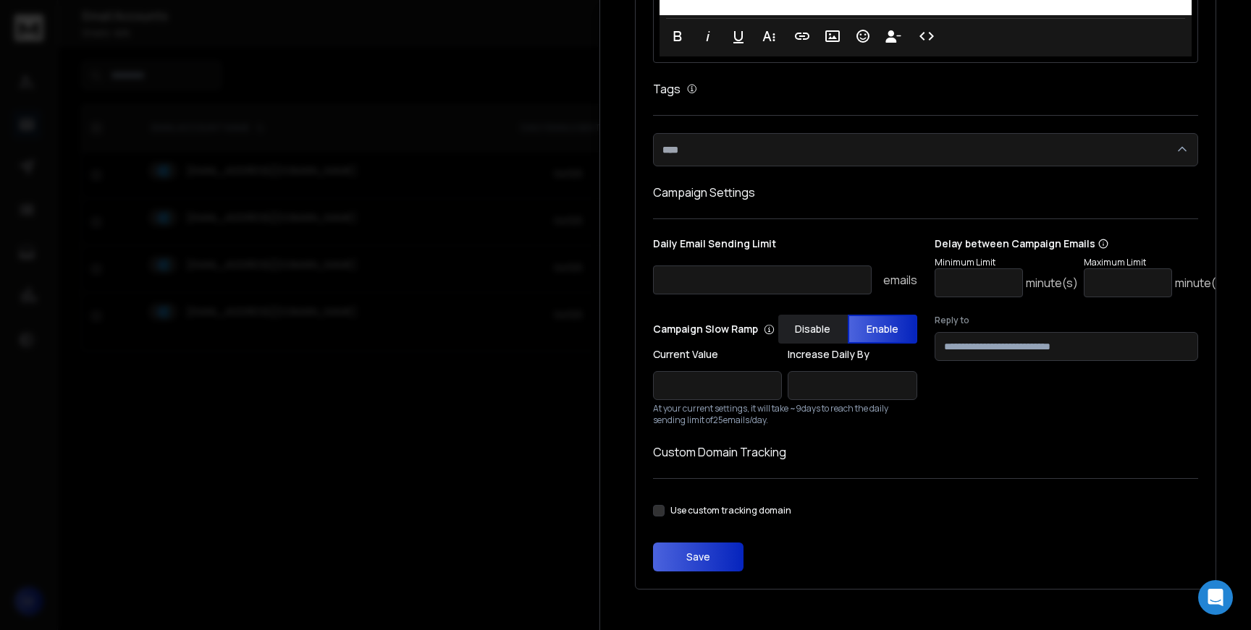
click at [987, 352] on div "Daily Email Sending Limit ** emails Delay between Campaign Emails Minimum Limit…" at bounding box center [925, 332] width 545 height 190
click at [990, 342] on input "text" at bounding box center [1066, 346] width 264 height 29
type input "**********"
click at [693, 556] on button "Save" at bounding box center [698, 557] width 90 height 29
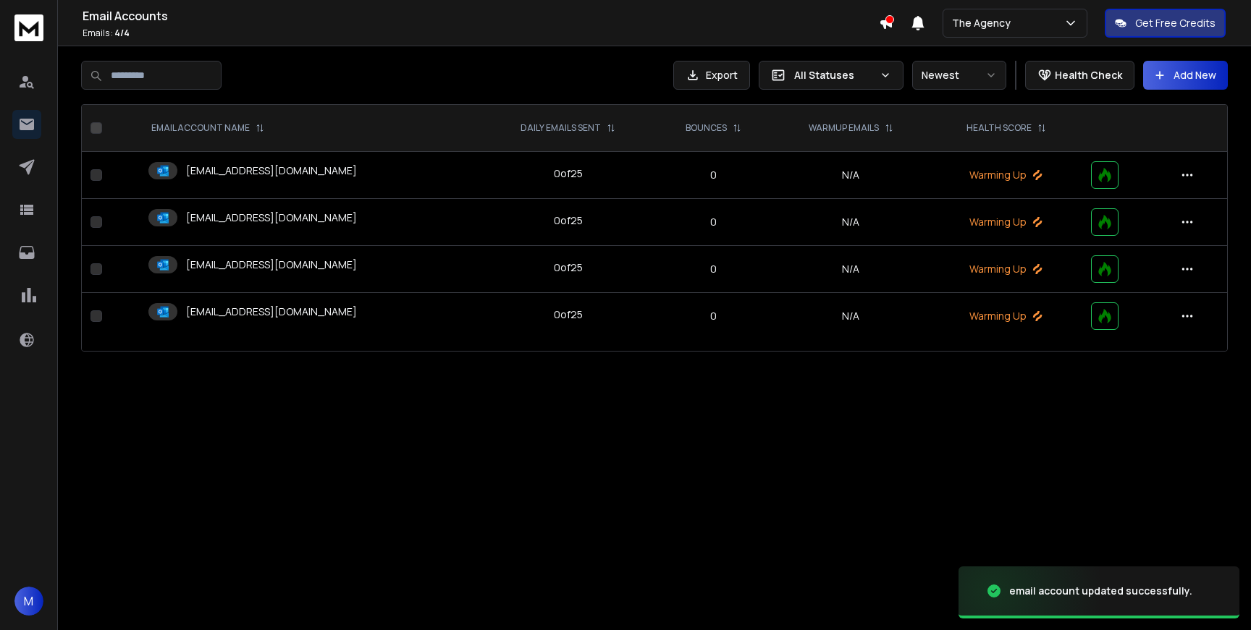
click at [1186, 324] on button at bounding box center [1188, 316] width 62 height 25
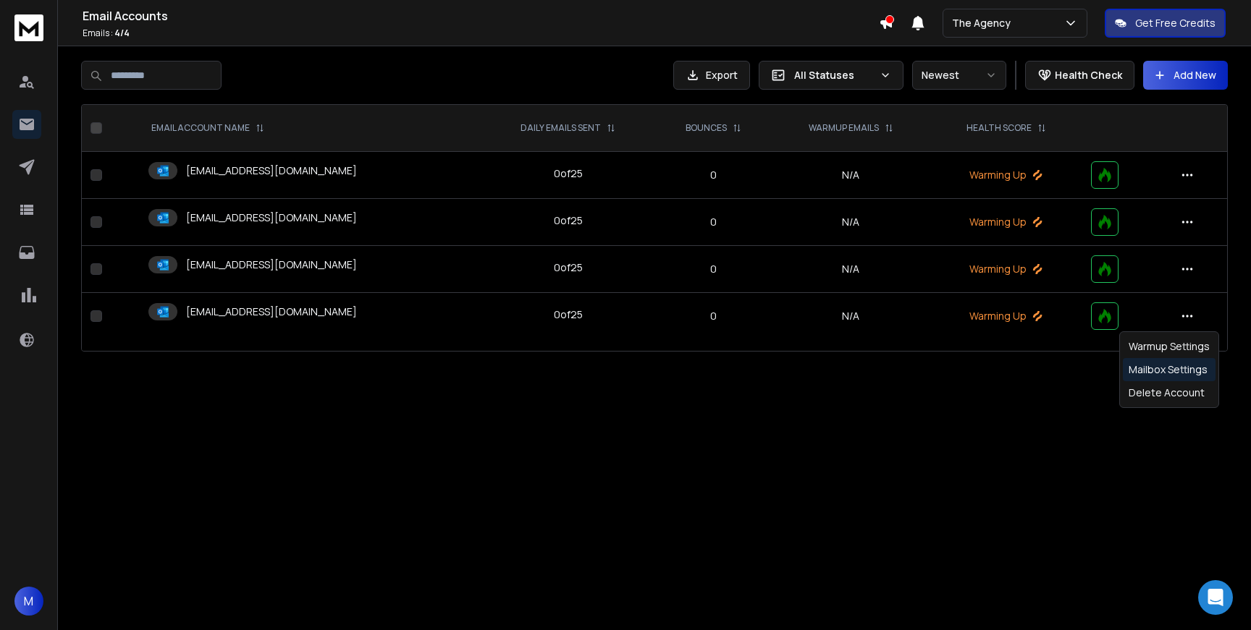
click at [1169, 363] on div "Mailbox Settings" at bounding box center [1169, 369] width 93 height 23
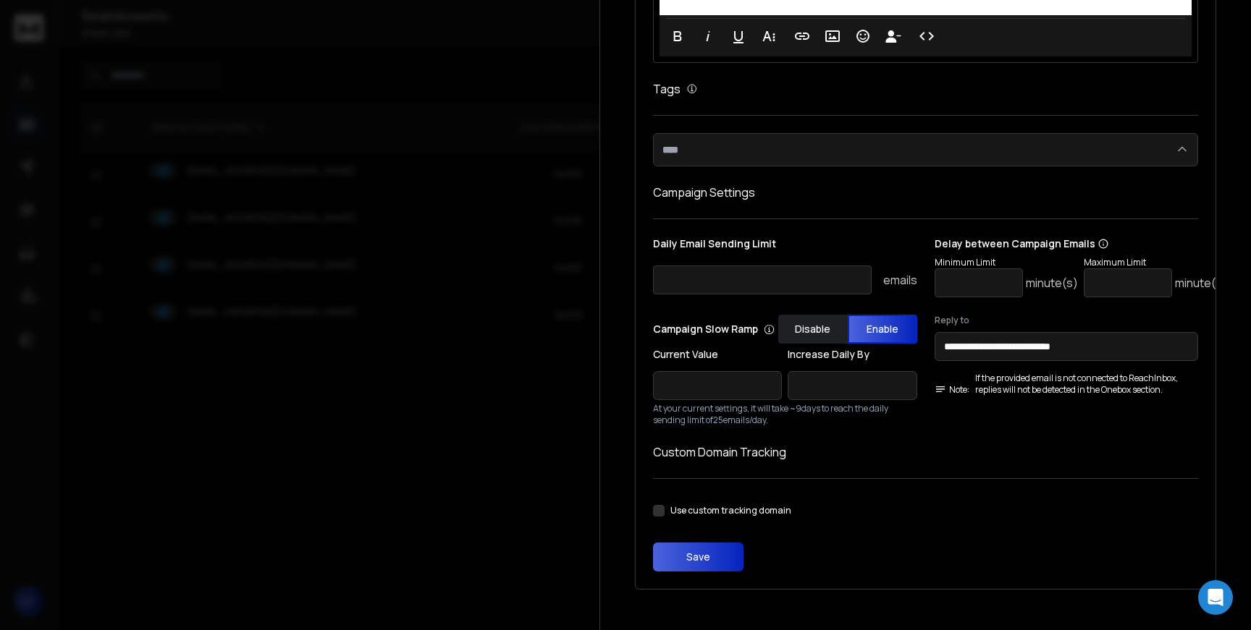
click at [709, 543] on button "Save" at bounding box center [698, 557] width 90 height 29
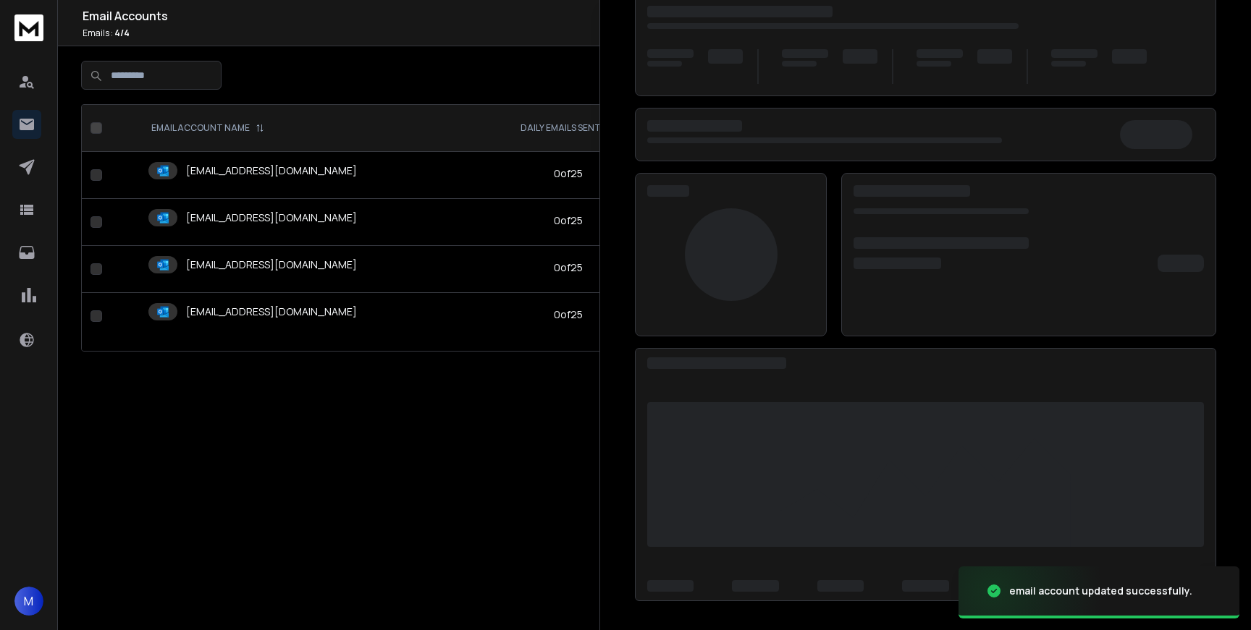
scroll to position [0, 0]
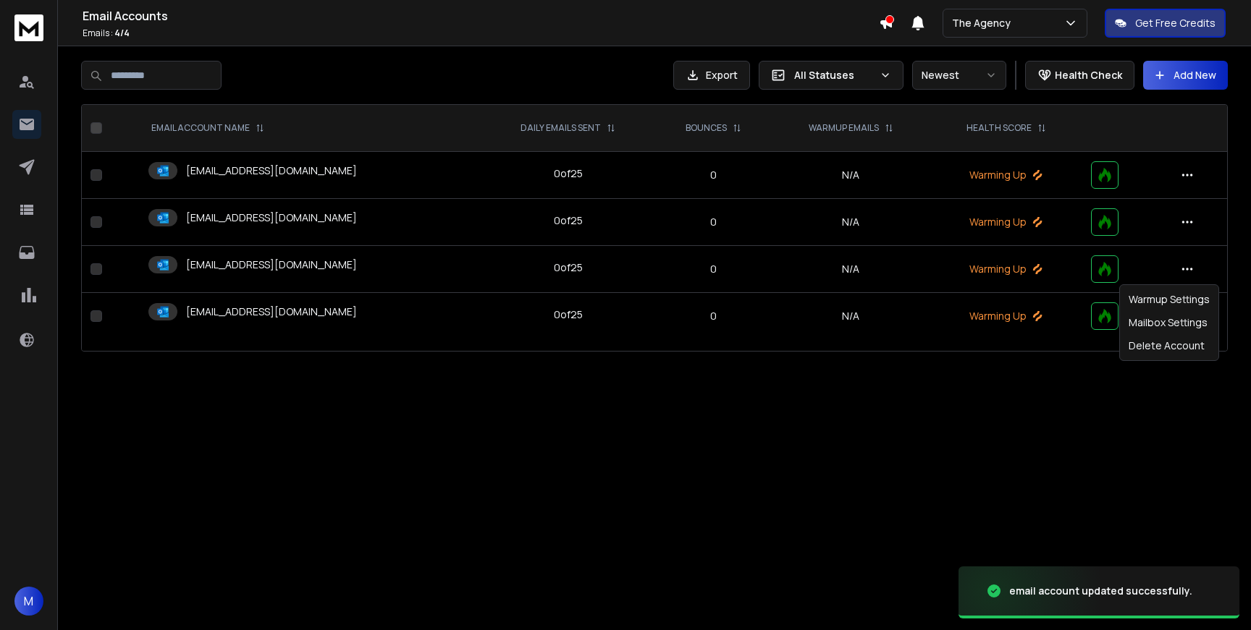
click at [1188, 267] on icon at bounding box center [1187, 269] width 13 height 13
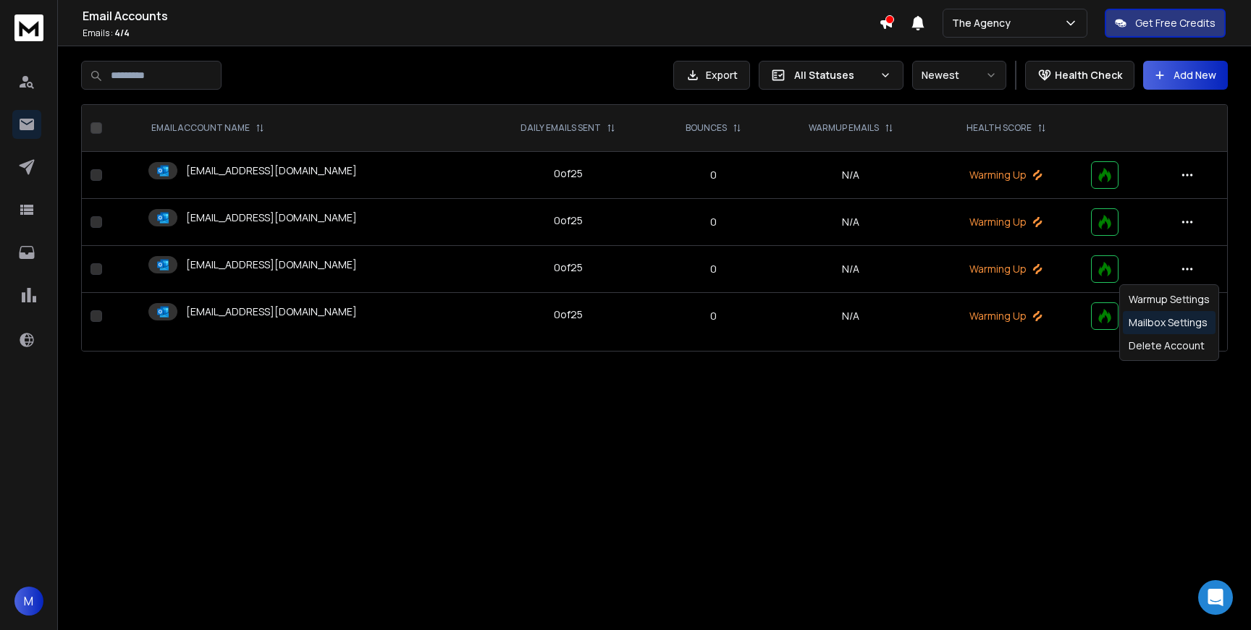
click at [1165, 323] on div "Mailbox Settings" at bounding box center [1169, 322] width 93 height 23
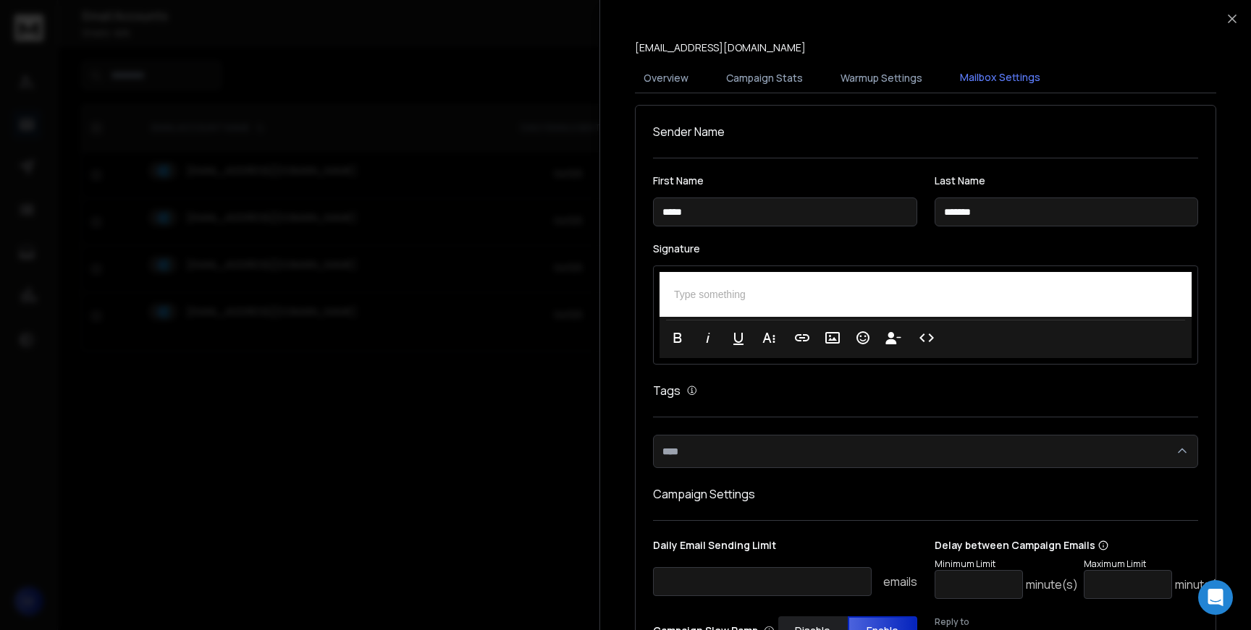
scroll to position [313, 0]
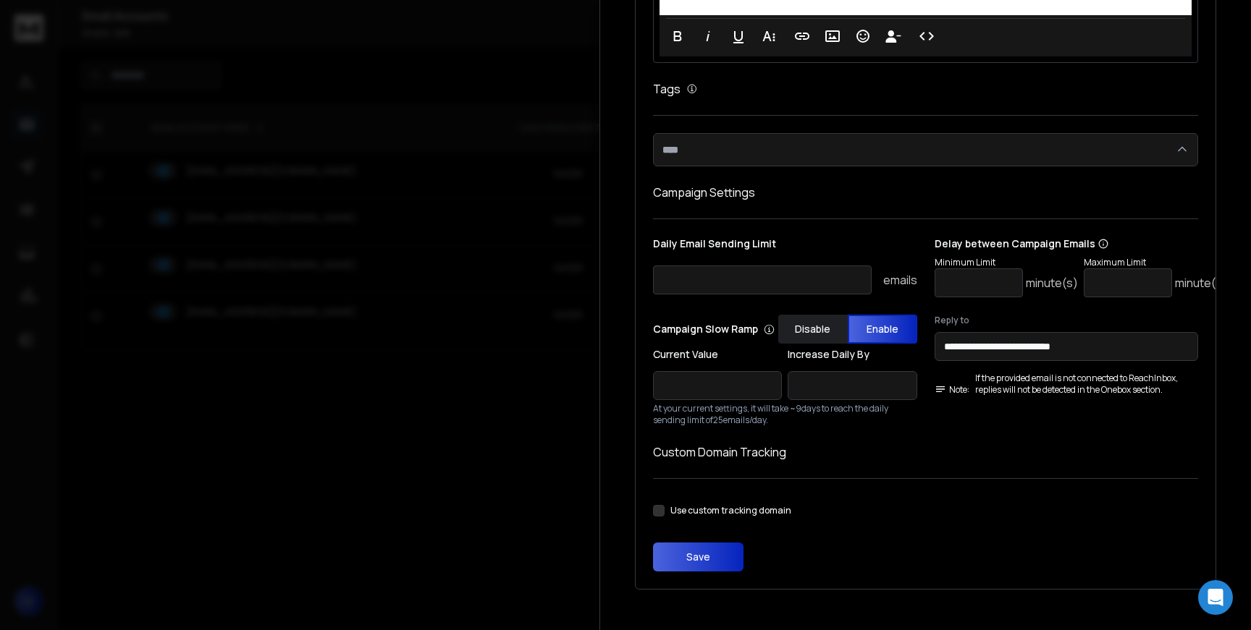
click at [694, 543] on button "Save" at bounding box center [698, 557] width 90 height 29
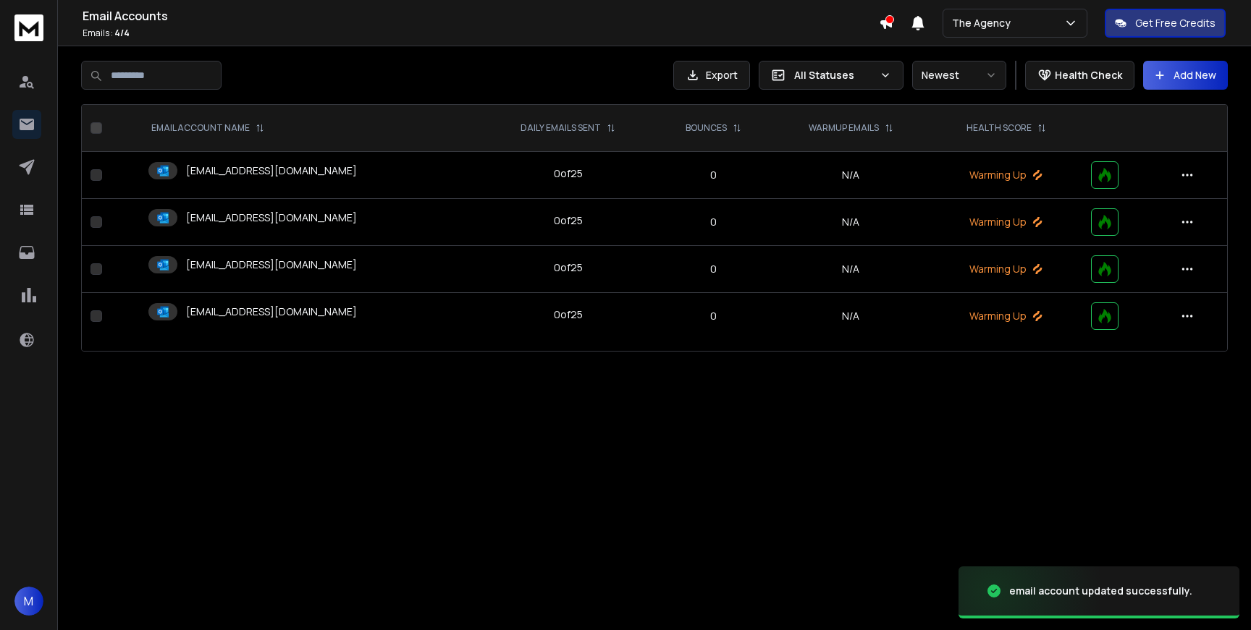
click at [1184, 171] on icon at bounding box center [1187, 175] width 13 height 13
click at [1153, 223] on div "Mailbox Settings" at bounding box center [1169, 228] width 93 height 23
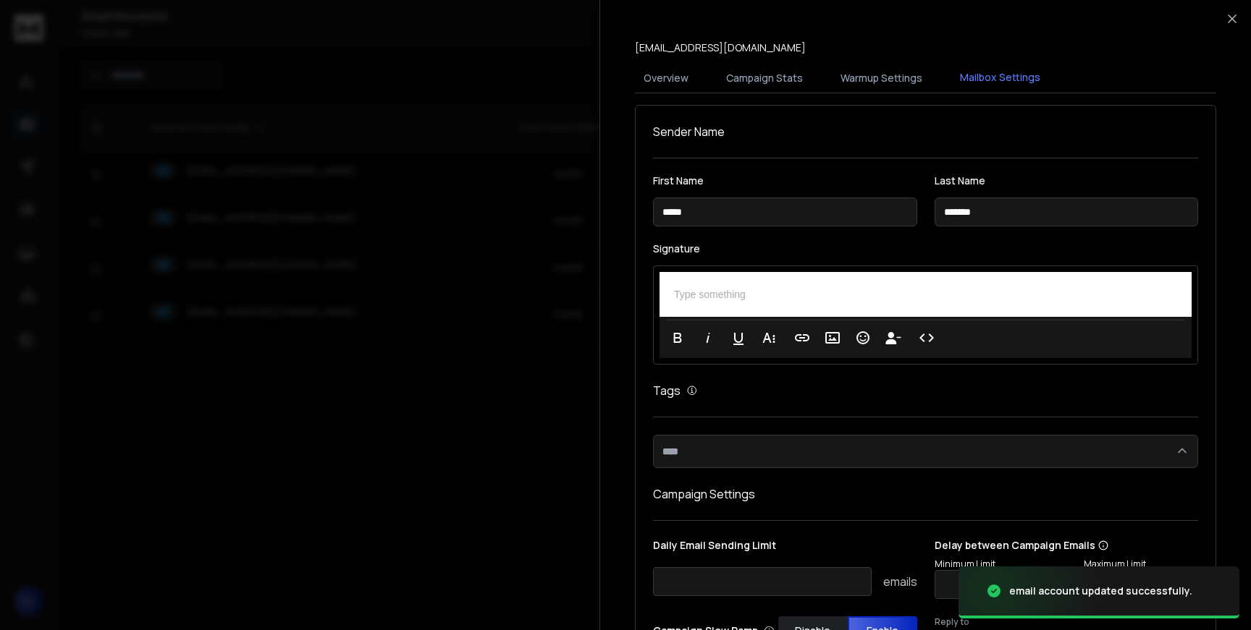
scroll to position [547, 0]
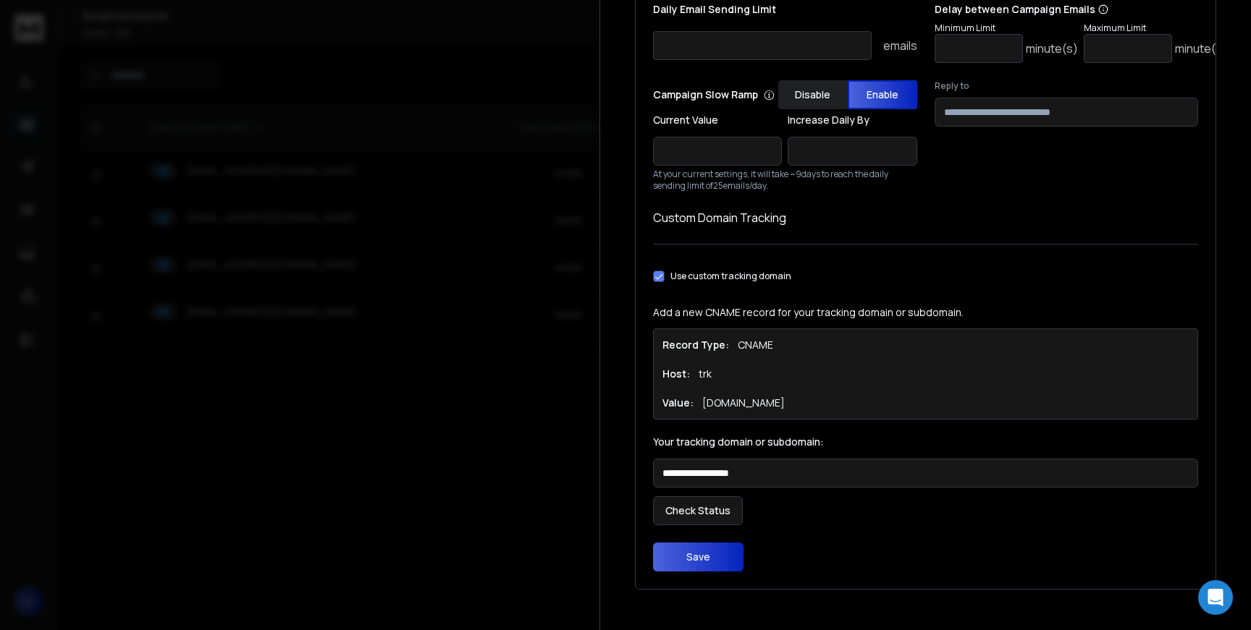
click at [650, 270] on div "Sender Name First Name ***** Last Name ******* Signature Type something Clear F…" at bounding box center [925, 79] width 581 height 1021
click at [664, 271] on button "Reply to" at bounding box center [659, 277] width 12 height 12
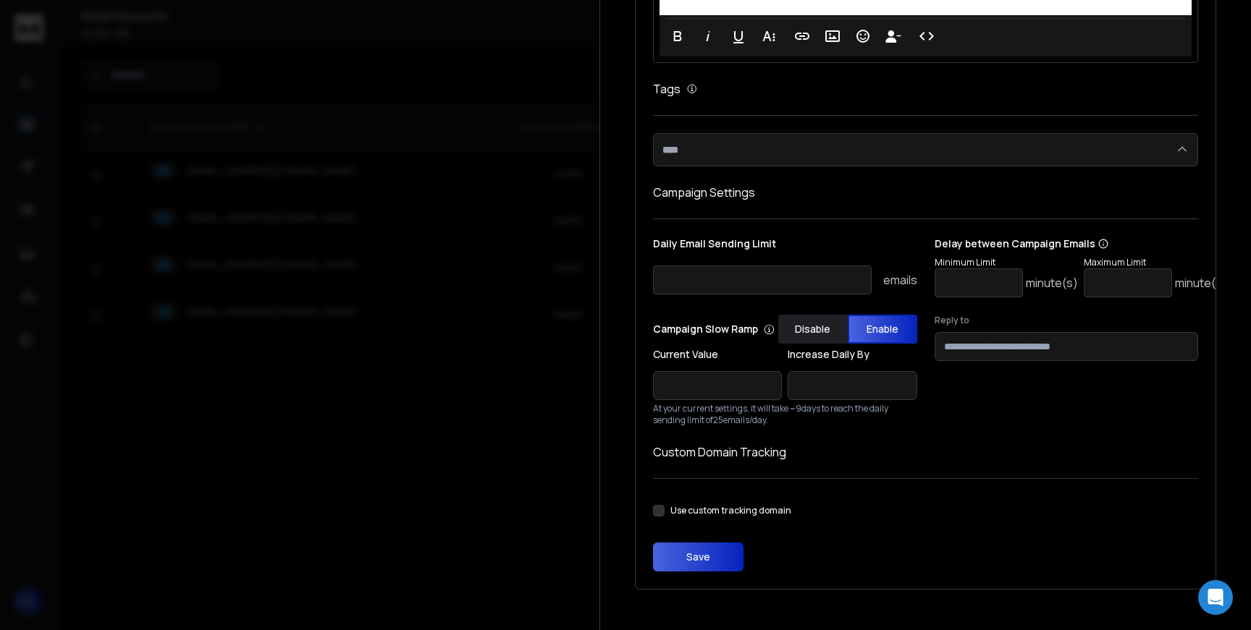
scroll to position [313, 0]
click at [656, 505] on button "Reply to" at bounding box center [659, 511] width 12 height 12
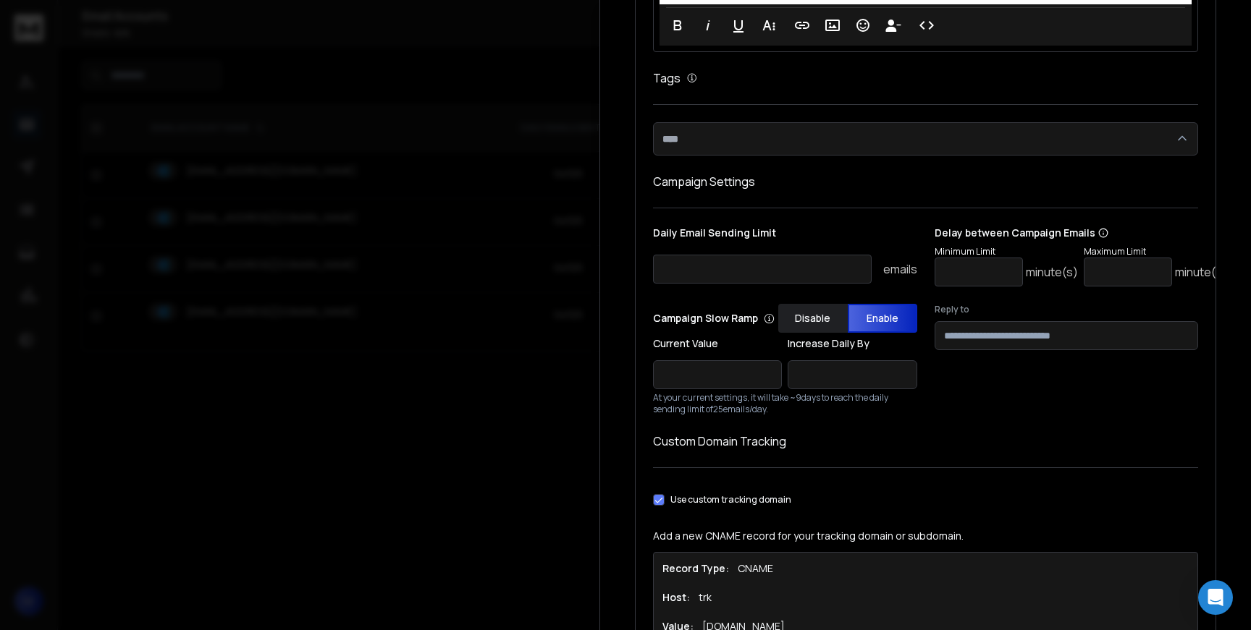
scroll to position [547, 0]
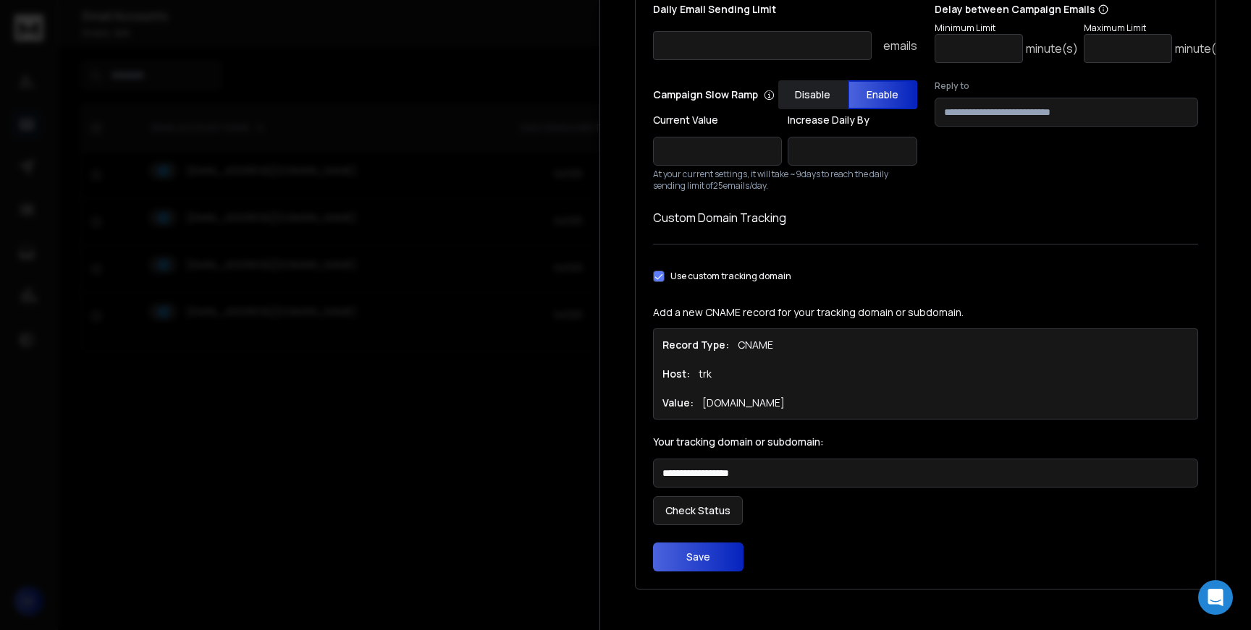
click at [659, 271] on button "Reply to" at bounding box center [659, 277] width 12 height 12
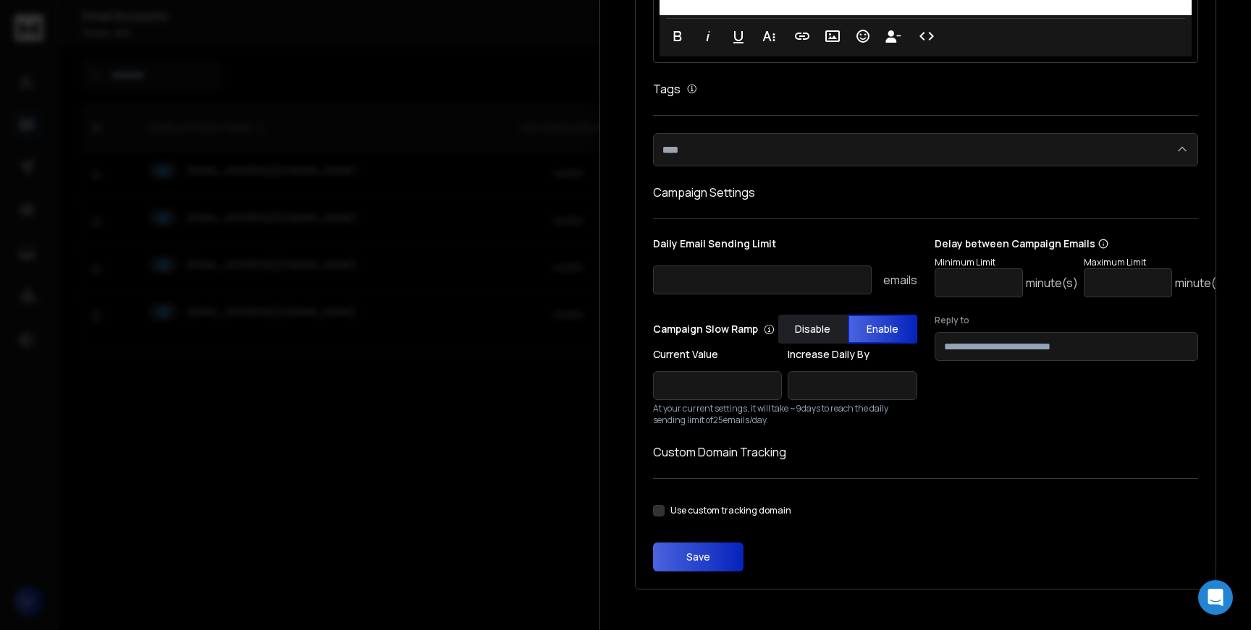
scroll to position [313, 0]
click at [1044, 344] on input "text" at bounding box center [1066, 346] width 264 height 29
type input "**********"
click at [708, 558] on button "Save" at bounding box center [698, 557] width 90 height 29
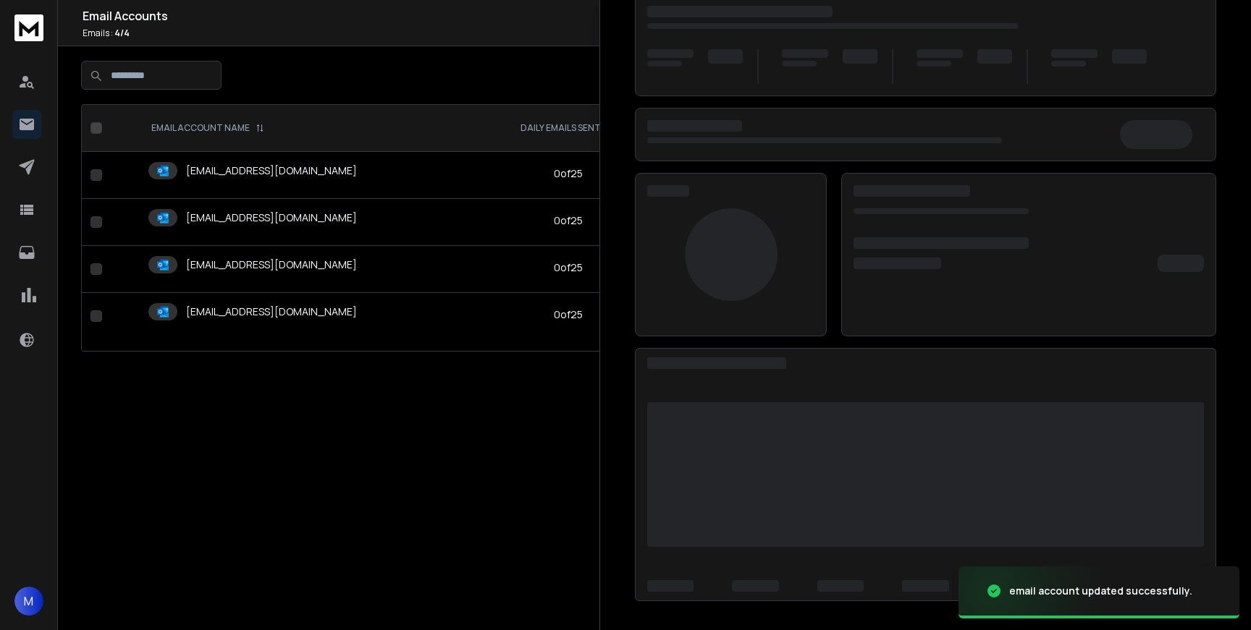
scroll to position [0, 0]
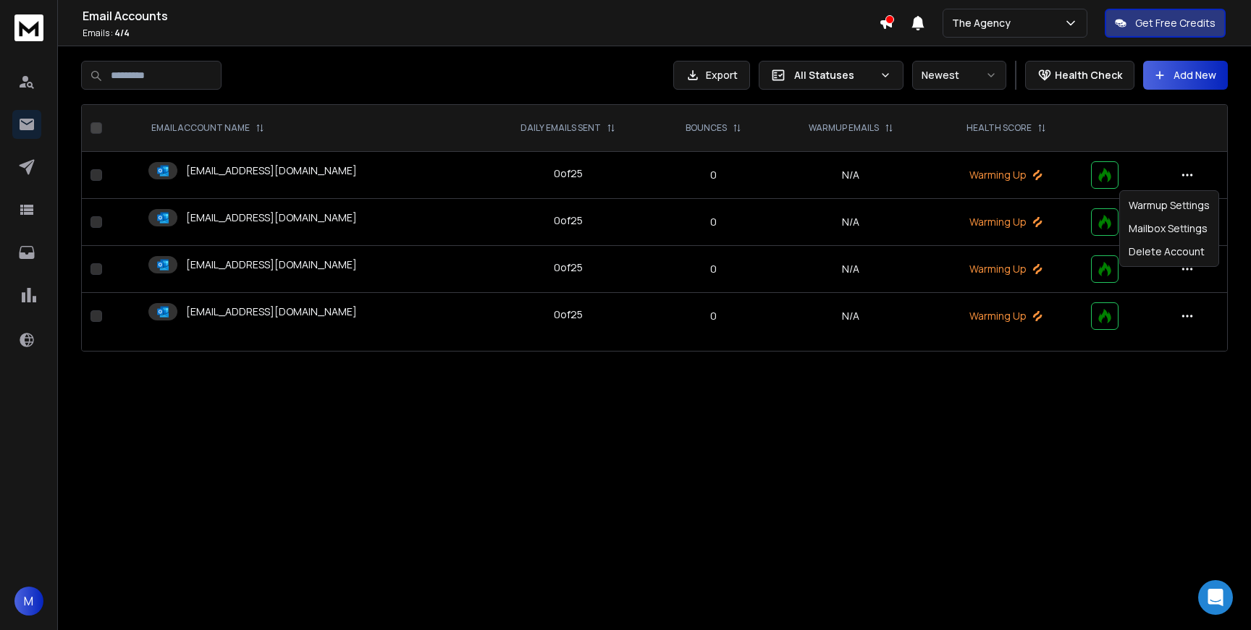
click at [1181, 179] on icon at bounding box center [1187, 175] width 13 height 13
click at [1167, 226] on div "Mailbox Settings" at bounding box center [1169, 228] width 93 height 23
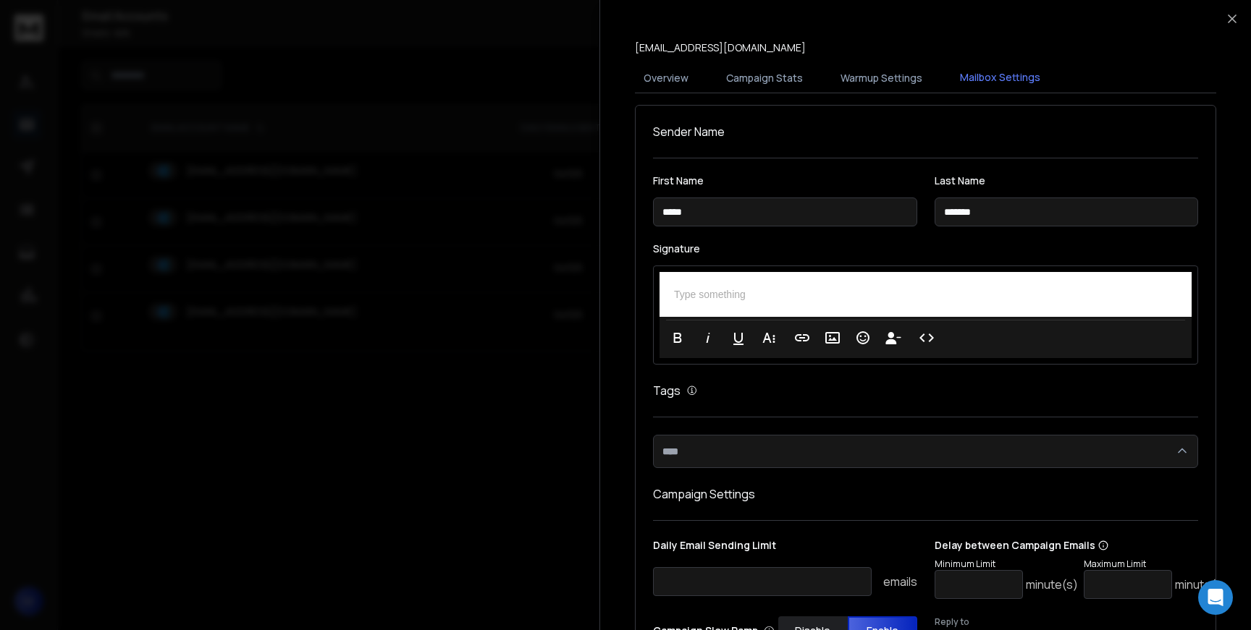
scroll to position [313, 0]
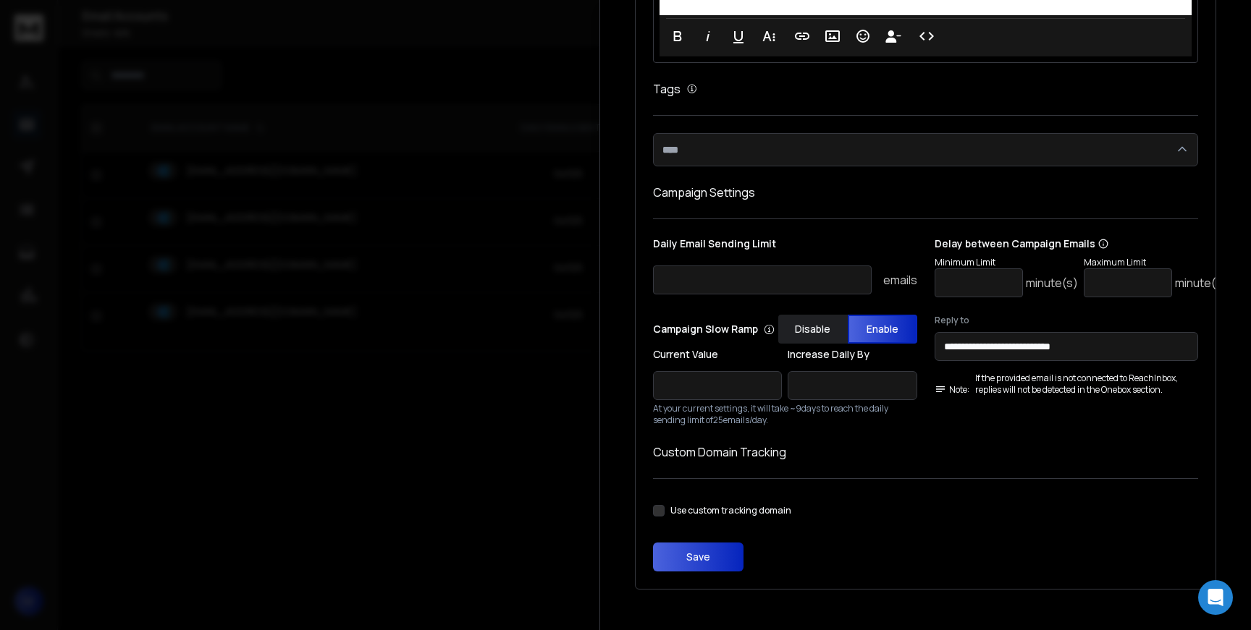
click at [716, 505] on label "Use custom tracking domain" at bounding box center [730, 511] width 121 height 12
click at [659, 505] on button "Reply to" at bounding box center [659, 511] width 12 height 12
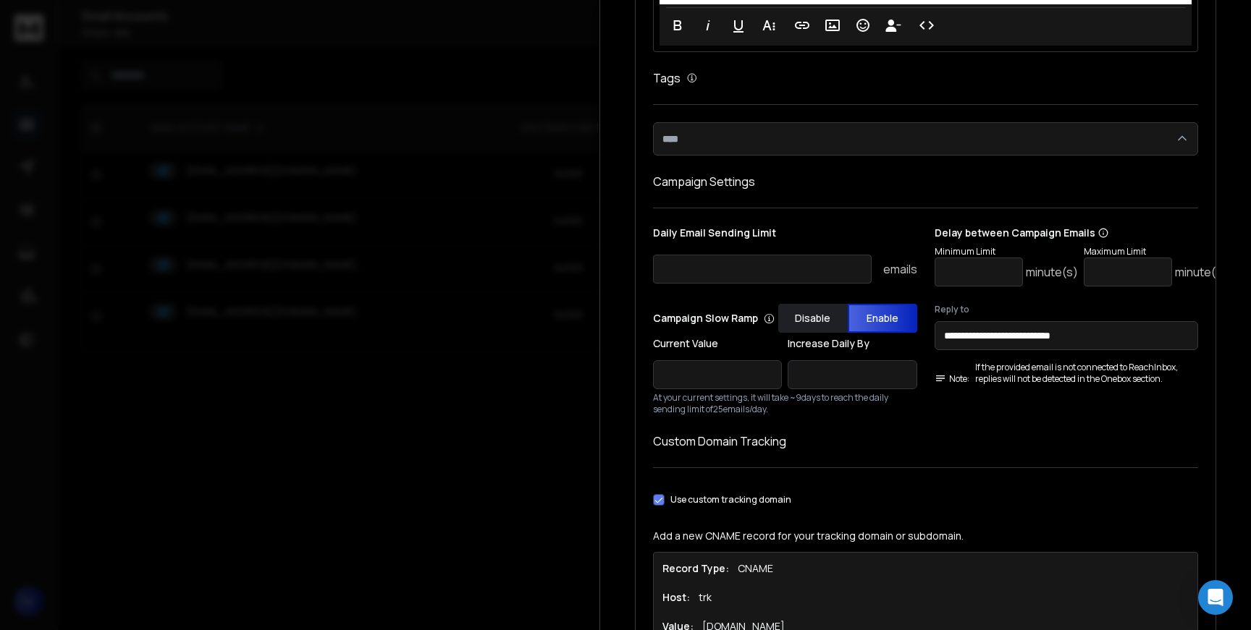
scroll to position [547, 0]
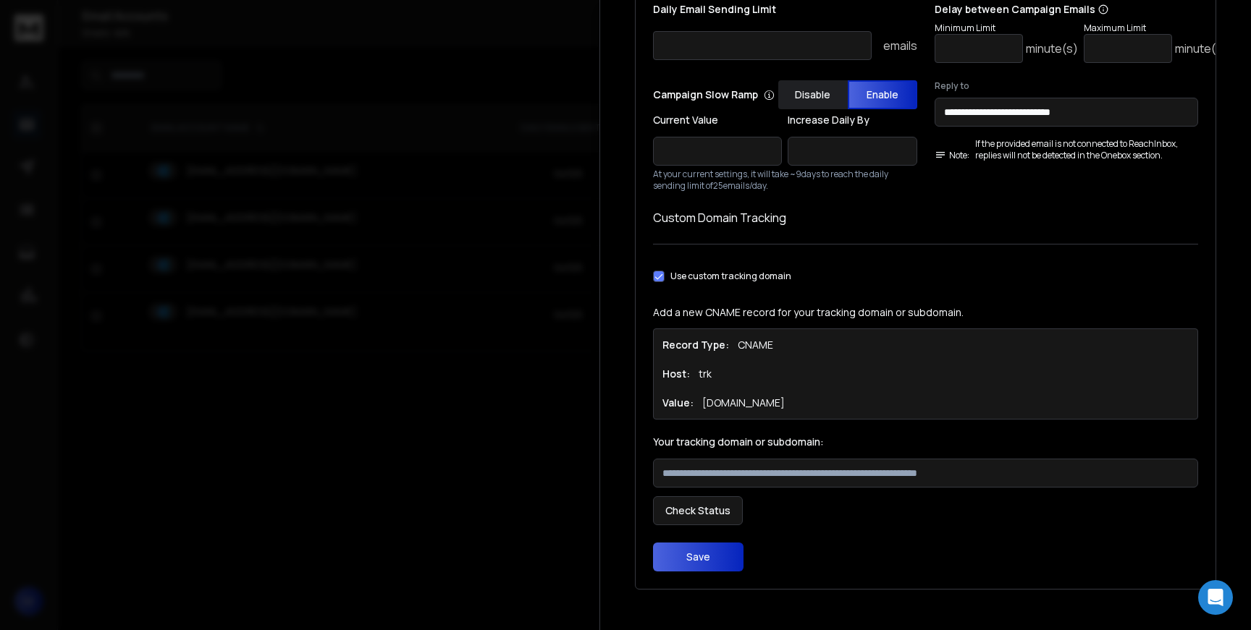
click at [723, 459] on input at bounding box center [925, 473] width 545 height 29
click at [540, 439] on div at bounding box center [625, 315] width 1251 height 630
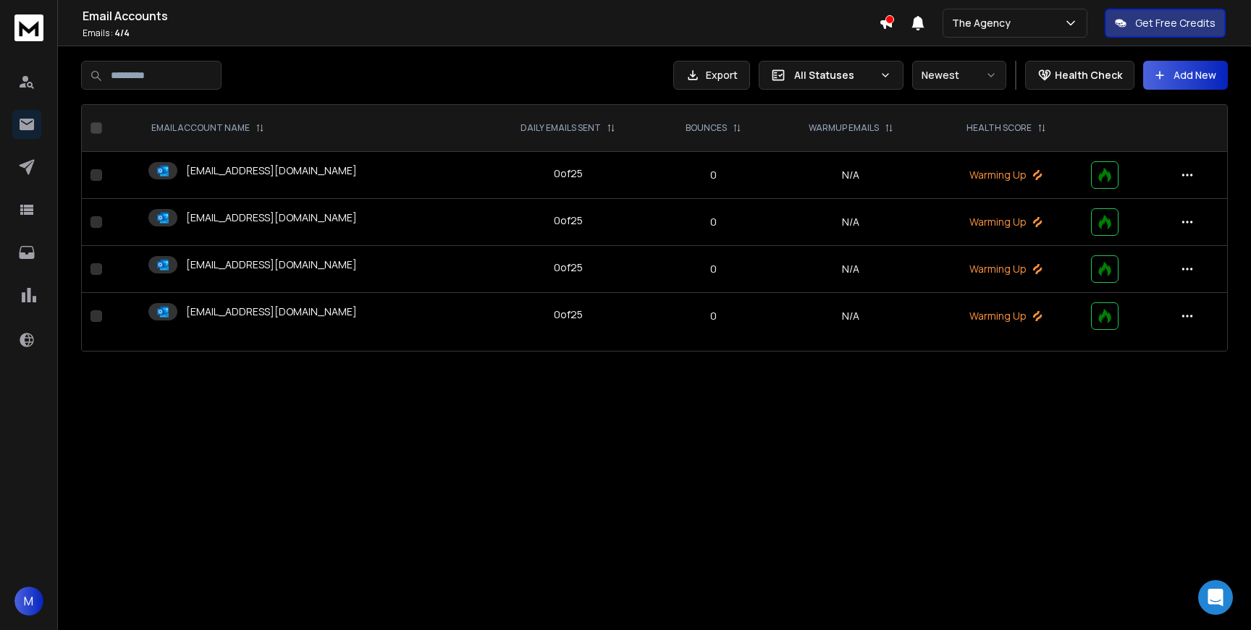
click at [977, 422] on div "Your warmest leads are on your site – Turn visits into conversations Reach Out …" at bounding box center [625, 315] width 1251 height 630
click at [951, 455] on div "Your warmest leads are on your site – Turn visits into conversations Reach Out …" at bounding box center [625, 315] width 1251 height 630
drag, startPoint x: 140, startPoint y: 117, endPoint x: 472, endPoint y: 428, distance: 455.2
click at [460, 420] on div "Get only verified leads with our AI-powered Lead Finder, starting at $22/mo Try…" at bounding box center [625, 315] width 1251 height 630
click at [474, 428] on div "Get only verified leads with our AI-powered Lead Finder, starting at $22/mo Try…" at bounding box center [625, 315] width 1251 height 630
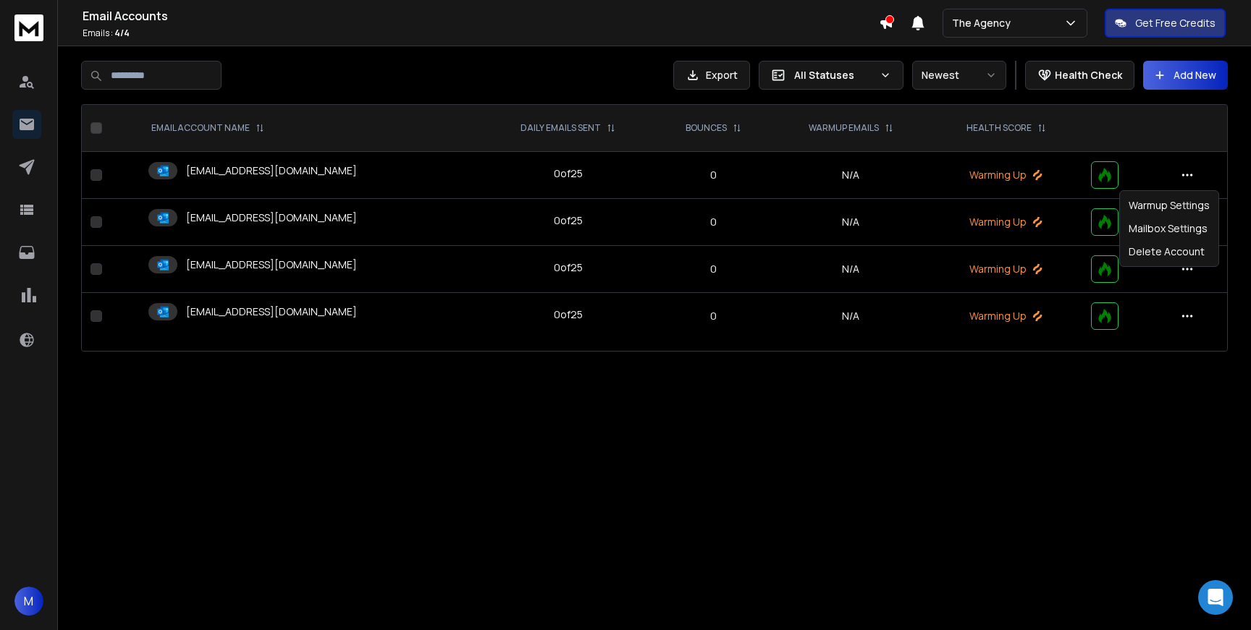
click at [1188, 172] on icon at bounding box center [1187, 175] width 13 height 13
click at [1157, 225] on div "Mailbox Settings" at bounding box center [1169, 228] width 93 height 23
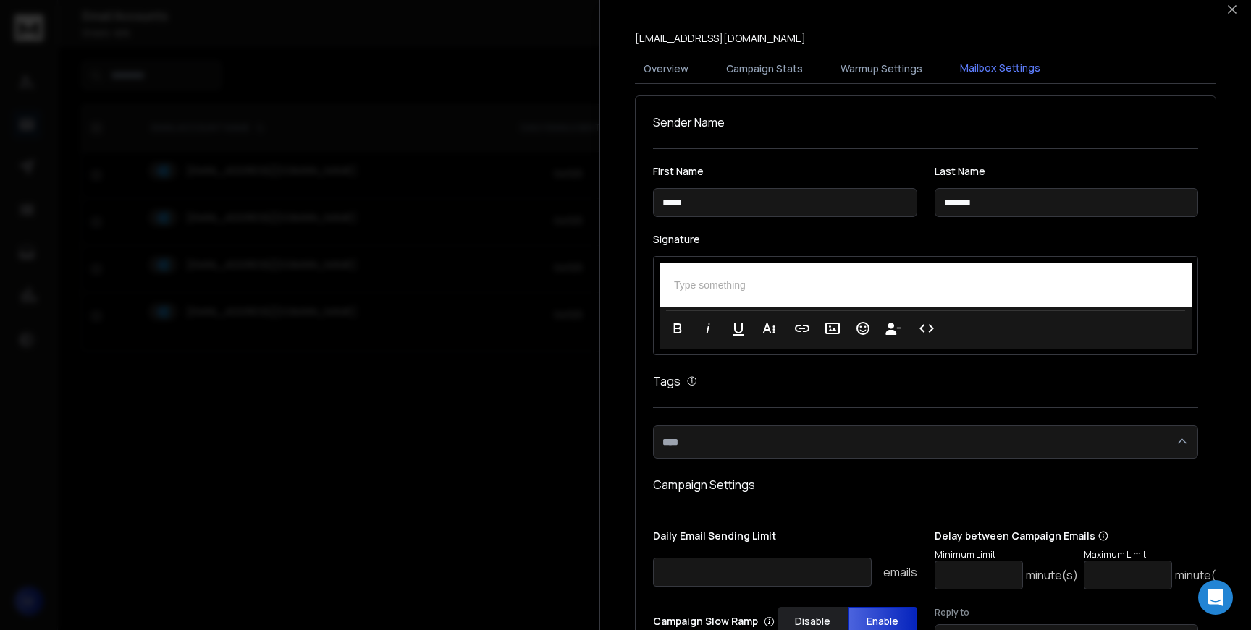
scroll to position [313, 0]
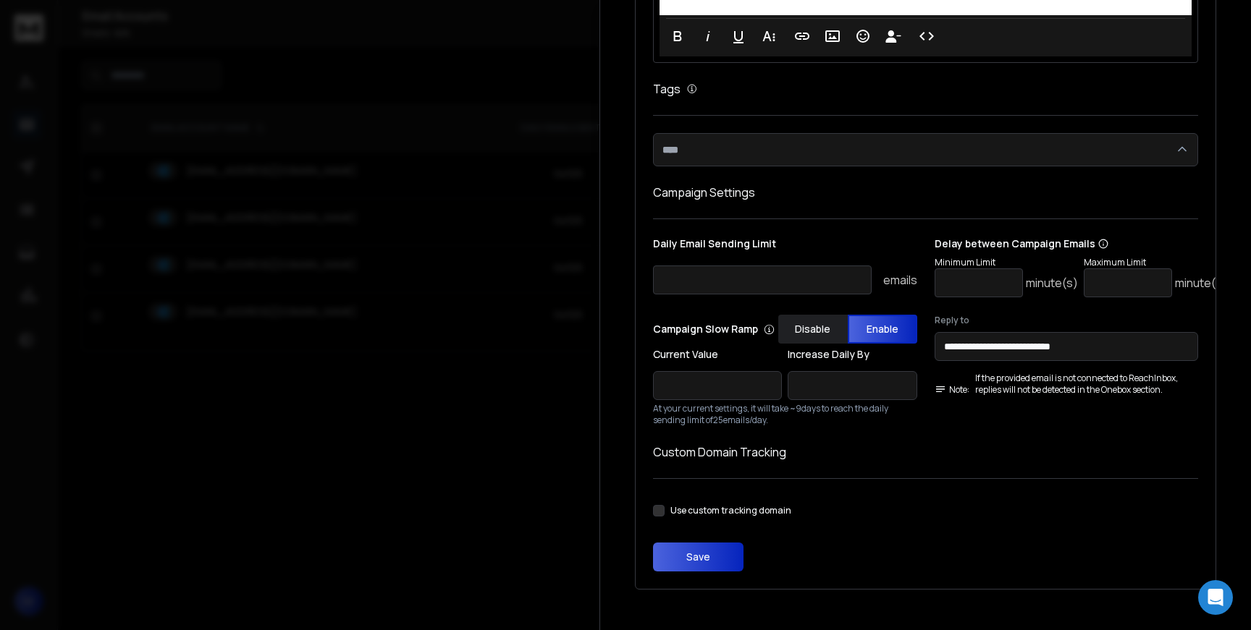
click at [720, 505] on label "Use custom tracking domain" at bounding box center [730, 511] width 121 height 12
click at [661, 505] on button "Reply to" at bounding box center [659, 511] width 12 height 12
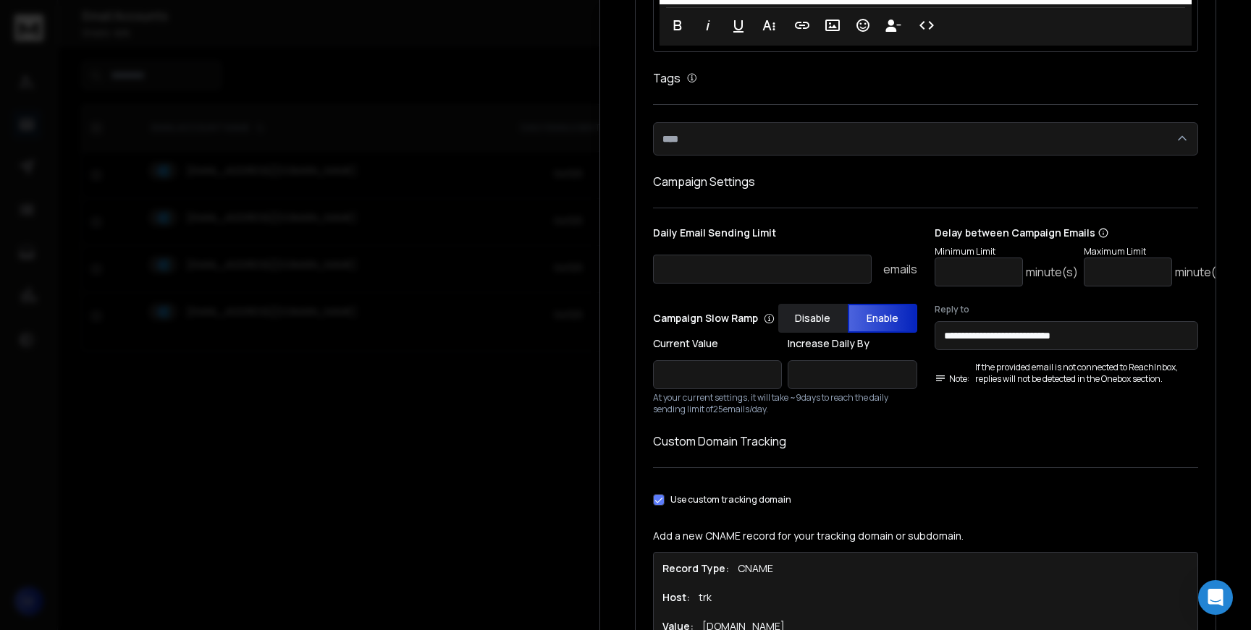
scroll to position [547, 0]
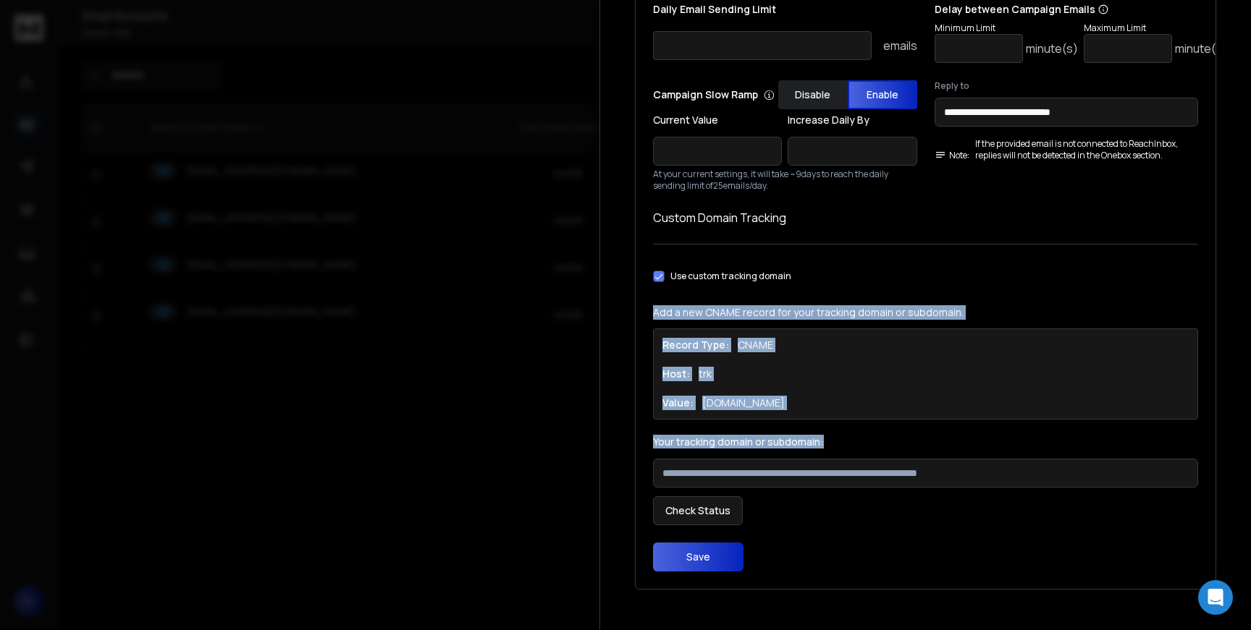
drag, startPoint x: 686, startPoint y: 307, endPoint x: 953, endPoint y: 461, distance: 307.8
click at [946, 464] on div "Use custom tracking domain Add a new CNAME record for your tracking domain or s…" at bounding box center [925, 393] width 545 height 263
click at [927, 437] on label "Your tracking domain or subdomain:" at bounding box center [925, 442] width 545 height 10
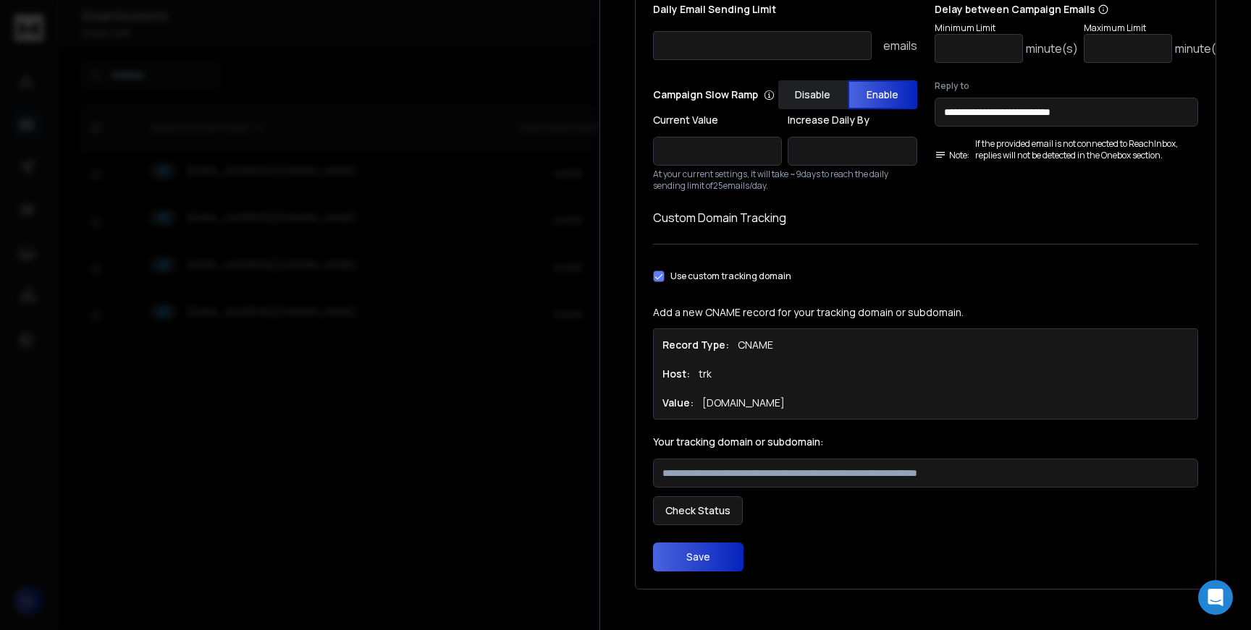
click at [782, 470] on input at bounding box center [925, 473] width 545 height 29
click at [470, 281] on div at bounding box center [625, 315] width 1251 height 630
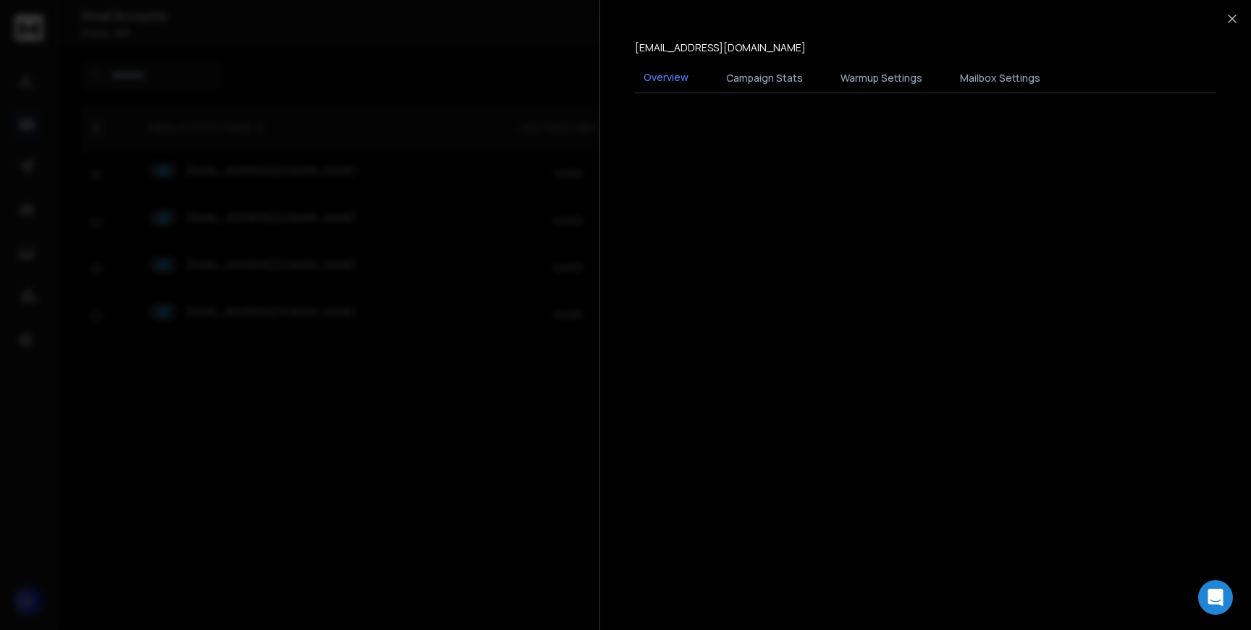
scroll to position [0, 0]
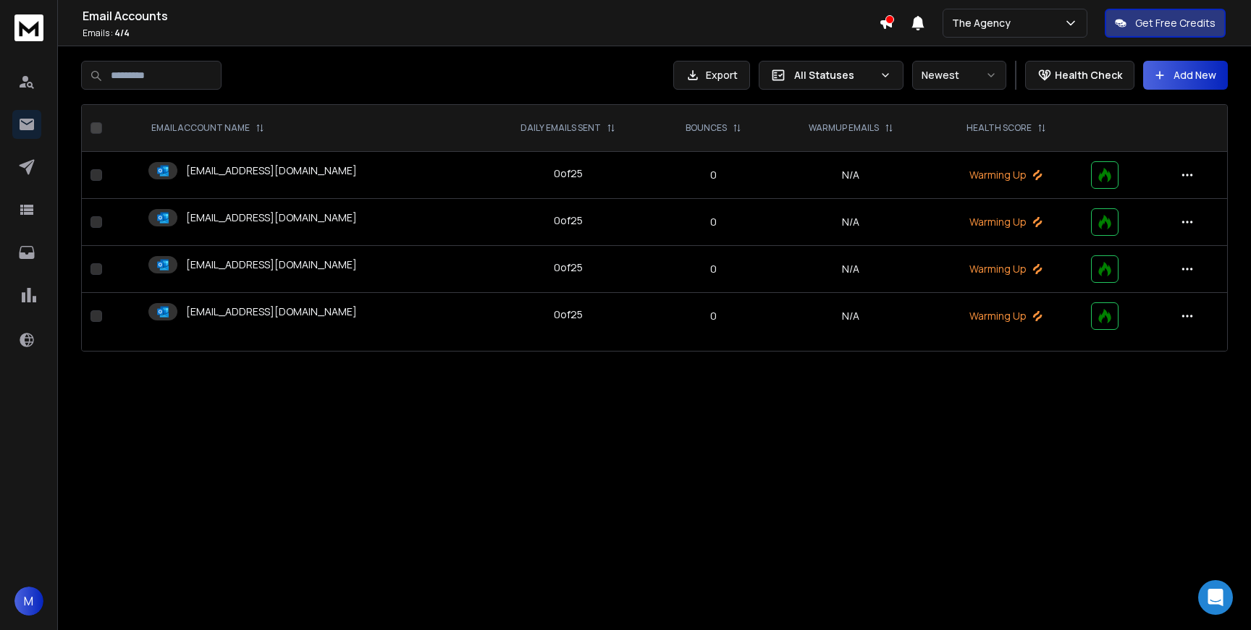
drag, startPoint x: 210, startPoint y: 289, endPoint x: 167, endPoint y: 109, distance: 185.2
click at [167, 109] on div "Your warmest leads are on your site – Turn visits into conversations Reach Out …" at bounding box center [625, 315] width 1251 height 630
click at [311, 387] on div "Your warmest leads are on your site – Turn visits into conversations Reach Out …" at bounding box center [625, 315] width 1251 height 630
click at [1187, 171] on icon at bounding box center [1187, 175] width 13 height 13
click at [1151, 421] on div "Your warmest leads are on your site – Turn visits into conversations Reach Out …" at bounding box center [625, 315] width 1251 height 630
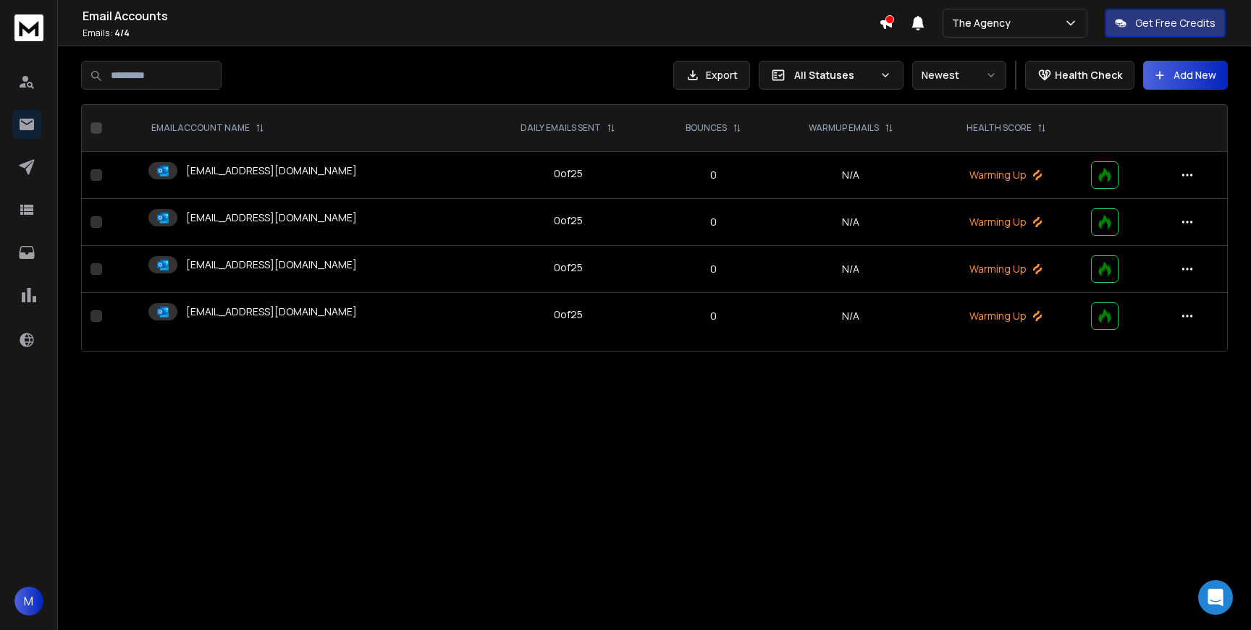
click at [305, 316] on p "[EMAIL_ADDRESS][DOMAIN_NAME]" at bounding box center [271, 312] width 171 height 14
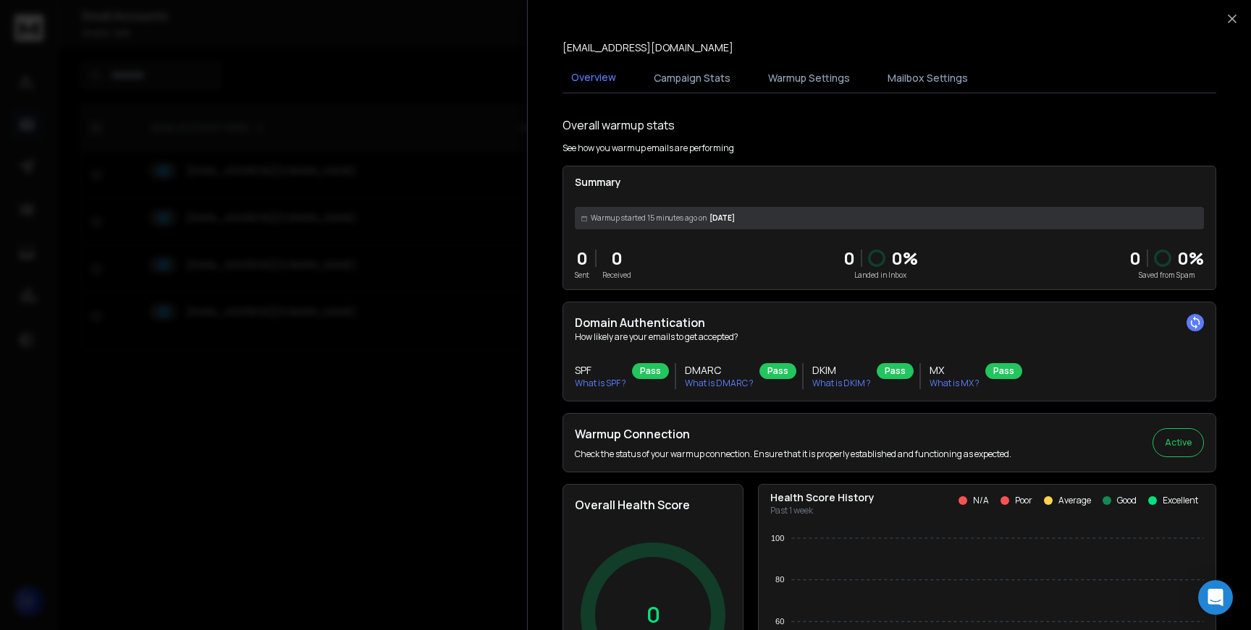
click at [675, 77] on button "Campaign Stats" at bounding box center [692, 78] width 94 height 32
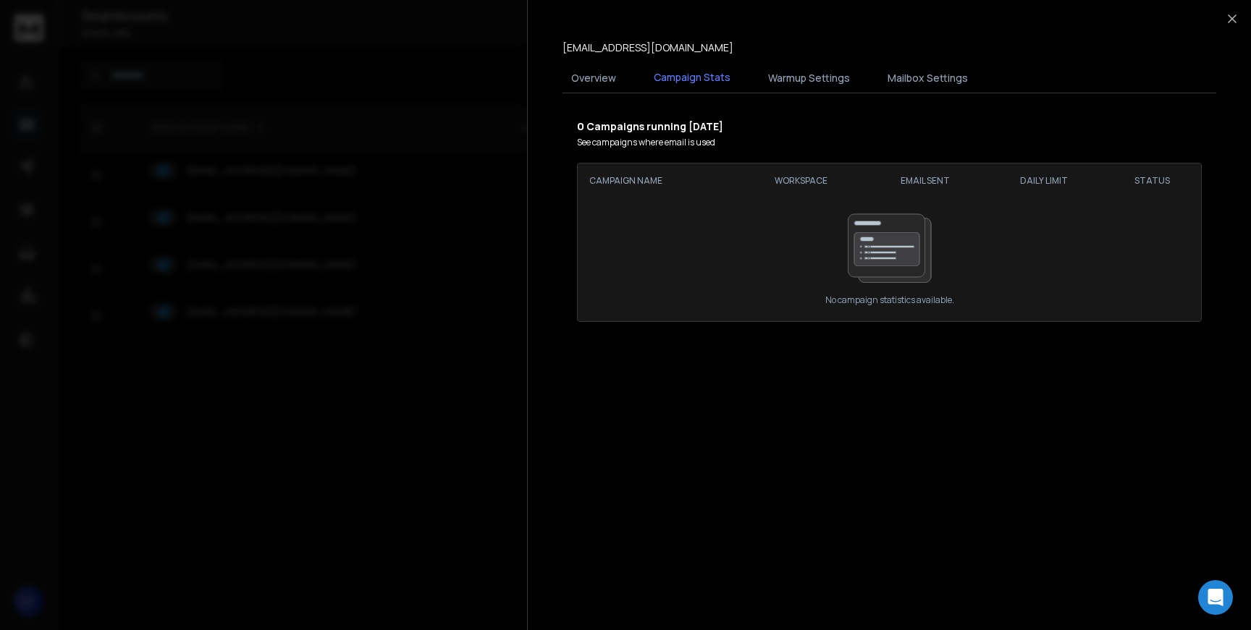
click at [806, 80] on button "Warmup Settings" at bounding box center [808, 78] width 99 height 32
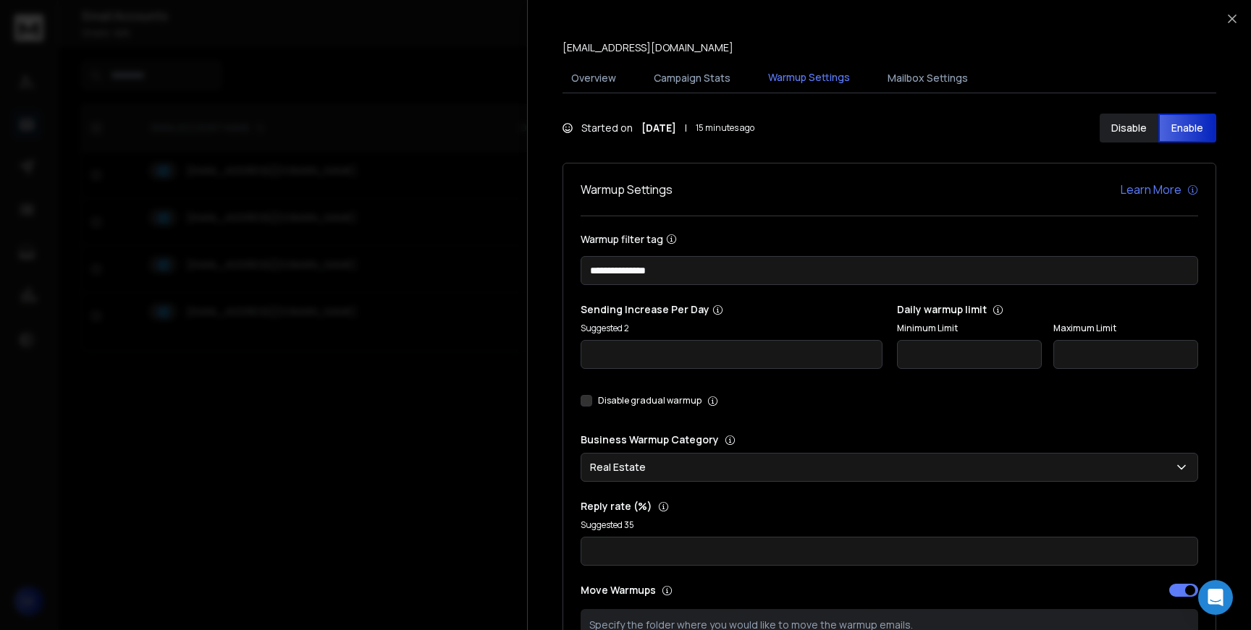
click at [927, 68] on button "Mailbox Settings" at bounding box center [928, 78] width 98 height 32
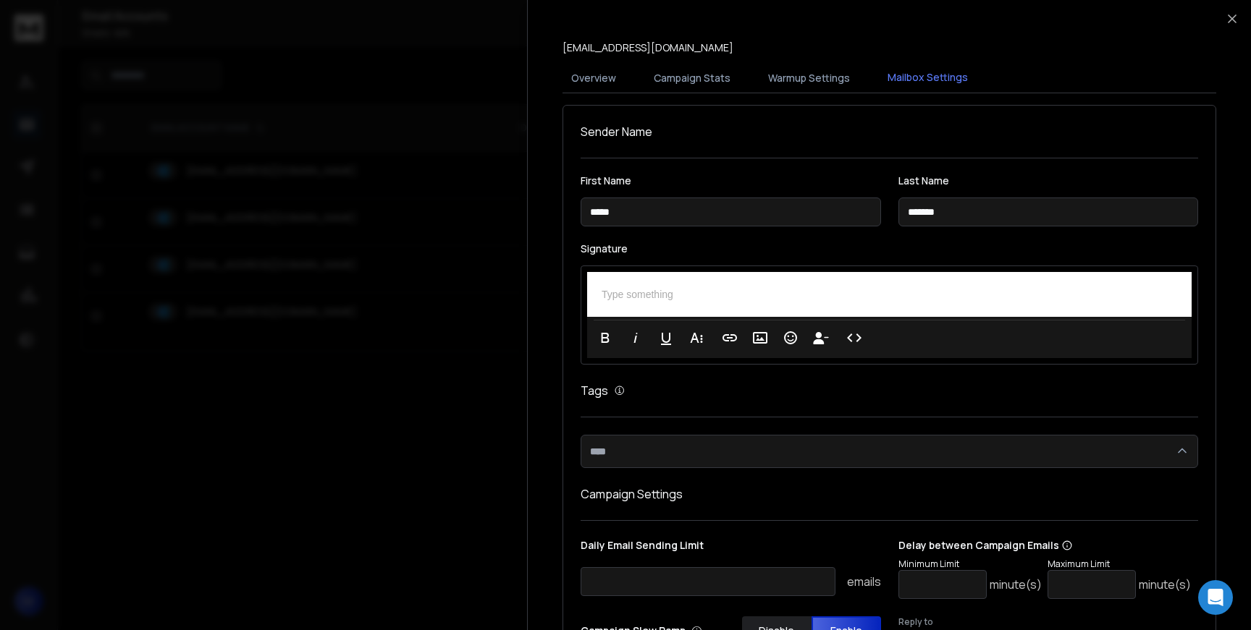
click at [217, 301] on div at bounding box center [625, 315] width 1251 height 630
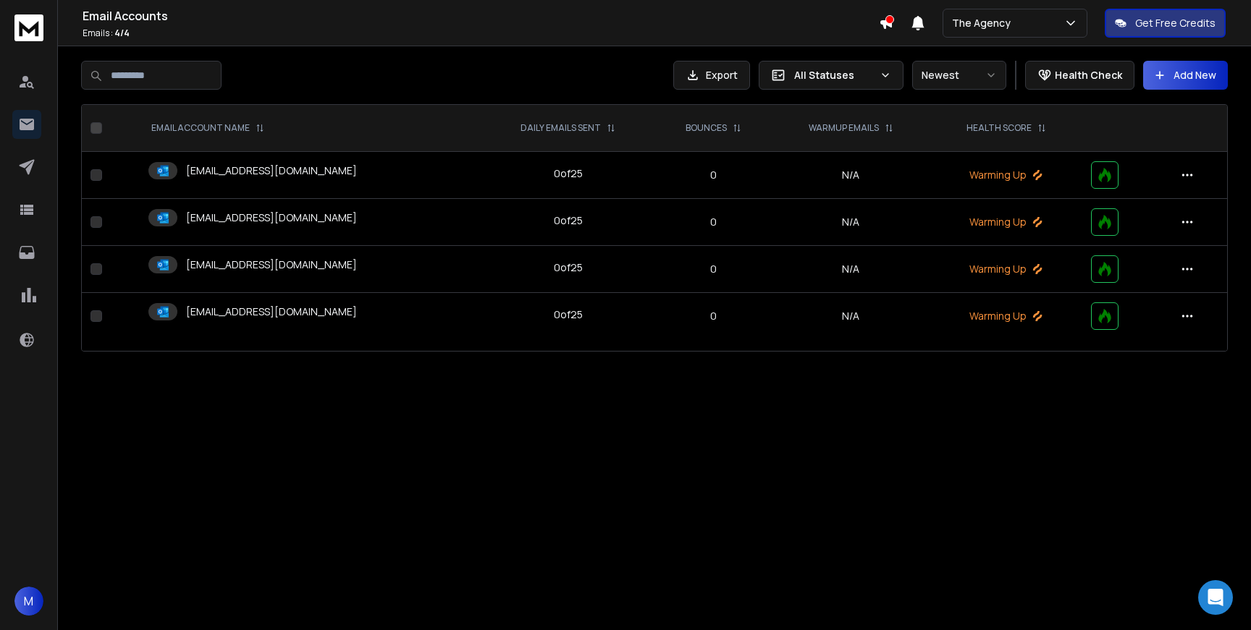
click at [283, 312] on p "[EMAIL_ADDRESS][DOMAIN_NAME]" at bounding box center [271, 312] width 171 height 14
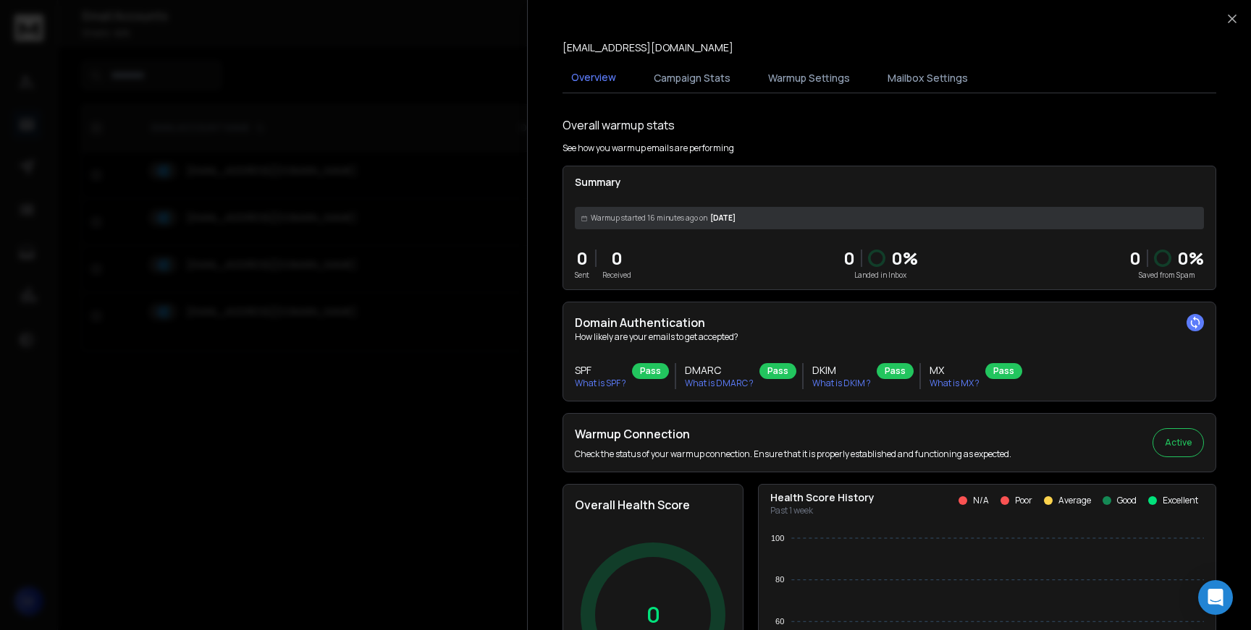
click at [947, 64] on button "Mailbox Settings" at bounding box center [928, 78] width 98 height 32
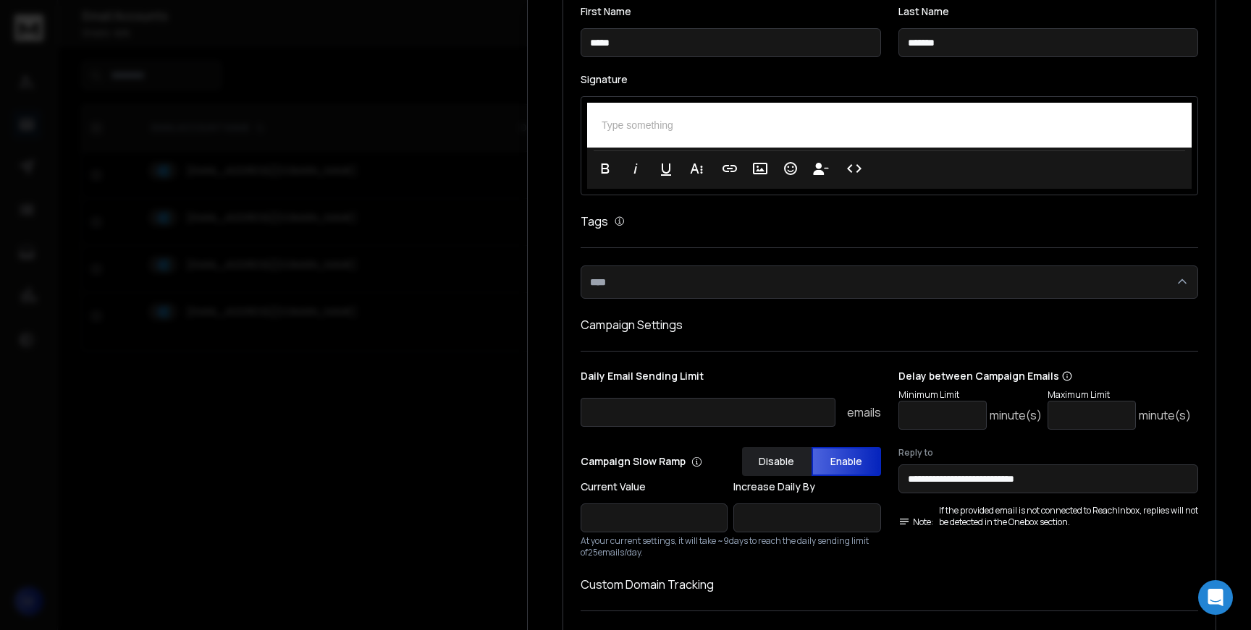
scroll to position [302, 0]
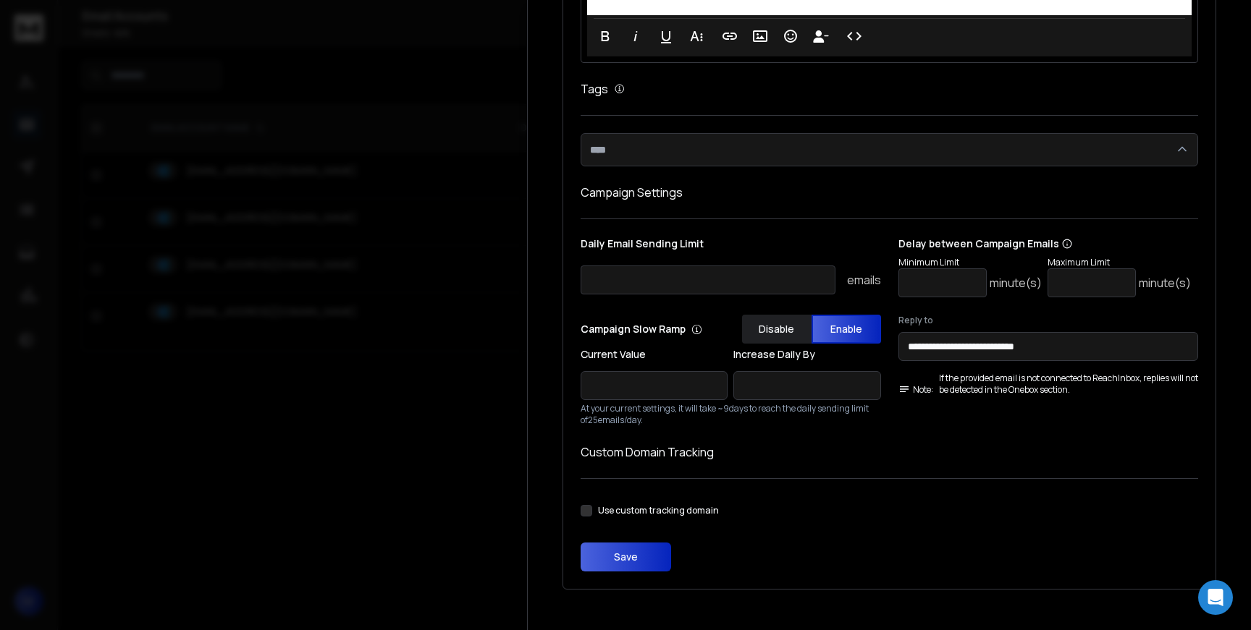
click at [585, 512] on button "Reply to" at bounding box center [586, 511] width 12 height 12
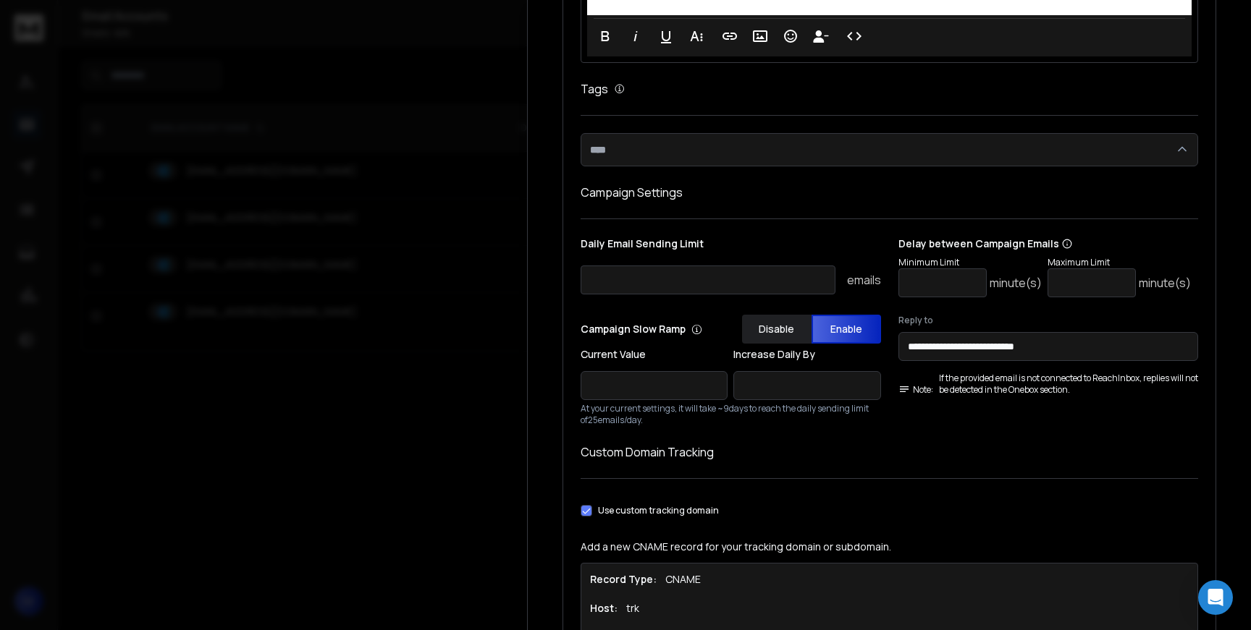
scroll to position [536, 0]
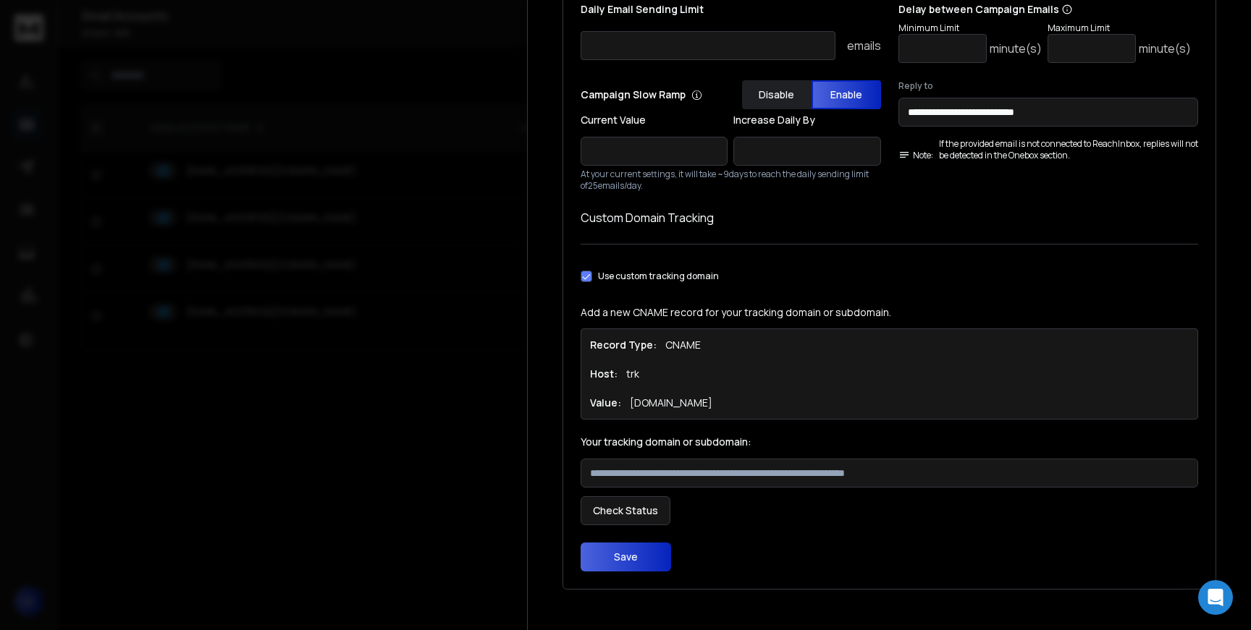
drag, startPoint x: 608, startPoint y: 345, endPoint x: 717, endPoint y: 405, distance: 124.4
click at [717, 405] on div "Record Type: CNAME Host: trk Value: custom.trkly.net" at bounding box center [888, 374] width 617 height 91
click at [718, 405] on div "Value: custom.trkly.net" at bounding box center [889, 403] width 599 height 14
click at [626, 507] on button "Check Status" at bounding box center [625, 511] width 90 height 29
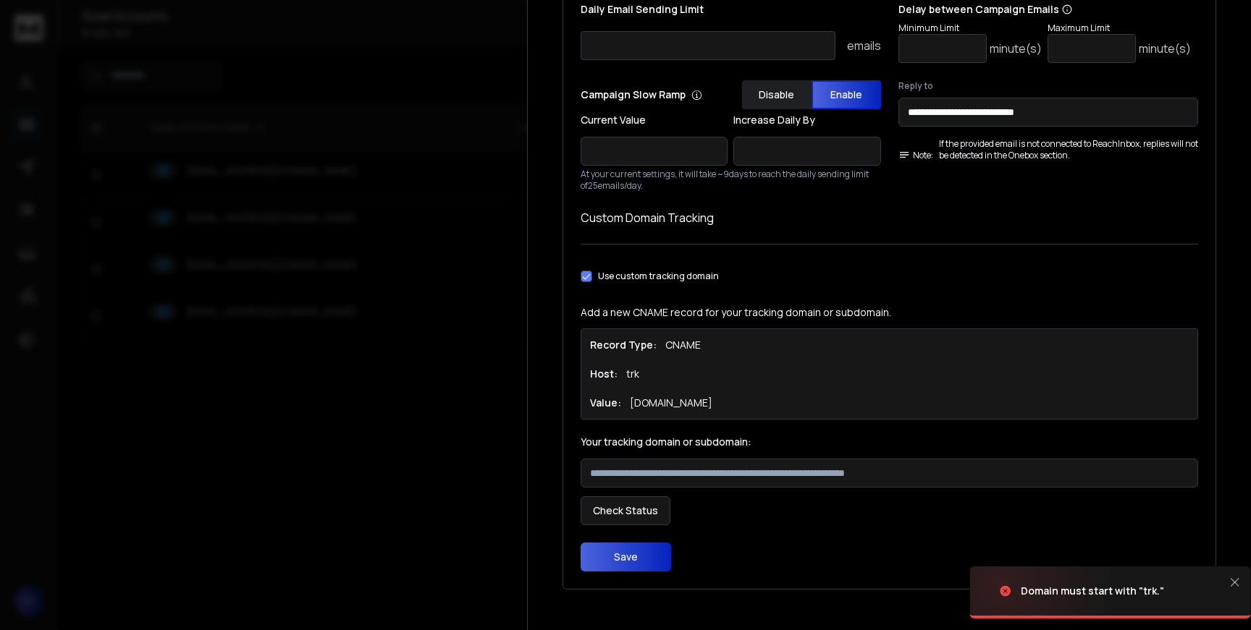
drag, startPoint x: 1082, startPoint y: 595, endPoint x: 1134, endPoint y: 590, distance: 52.4
click at [1134, 590] on div "Domain must start with "trk."" at bounding box center [1092, 591] width 143 height 14
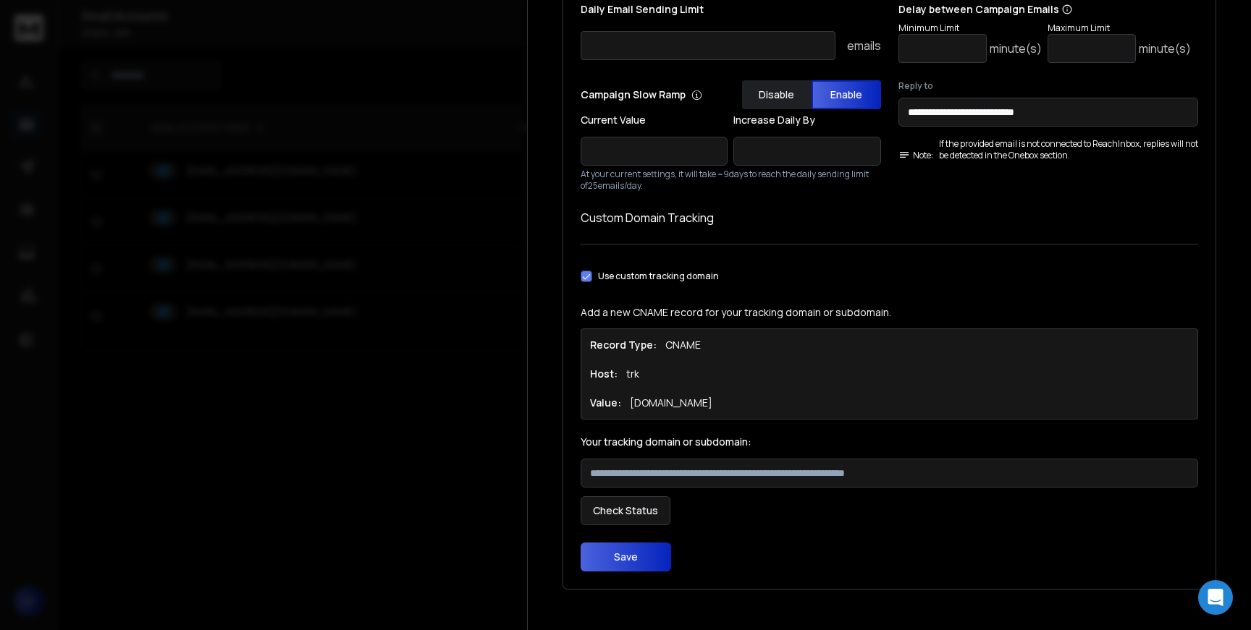
click at [704, 483] on input at bounding box center [888, 473] width 617 height 29
drag, startPoint x: 659, startPoint y: 447, endPoint x: 761, endPoint y: 456, distance: 103.2
click at [761, 456] on div "Your tracking domain or subdomain:" at bounding box center [888, 462] width 617 height 51
click at [646, 486] on input at bounding box center [888, 473] width 617 height 29
drag, startPoint x: 601, startPoint y: 469, endPoint x: 842, endPoint y: 476, distance: 241.1
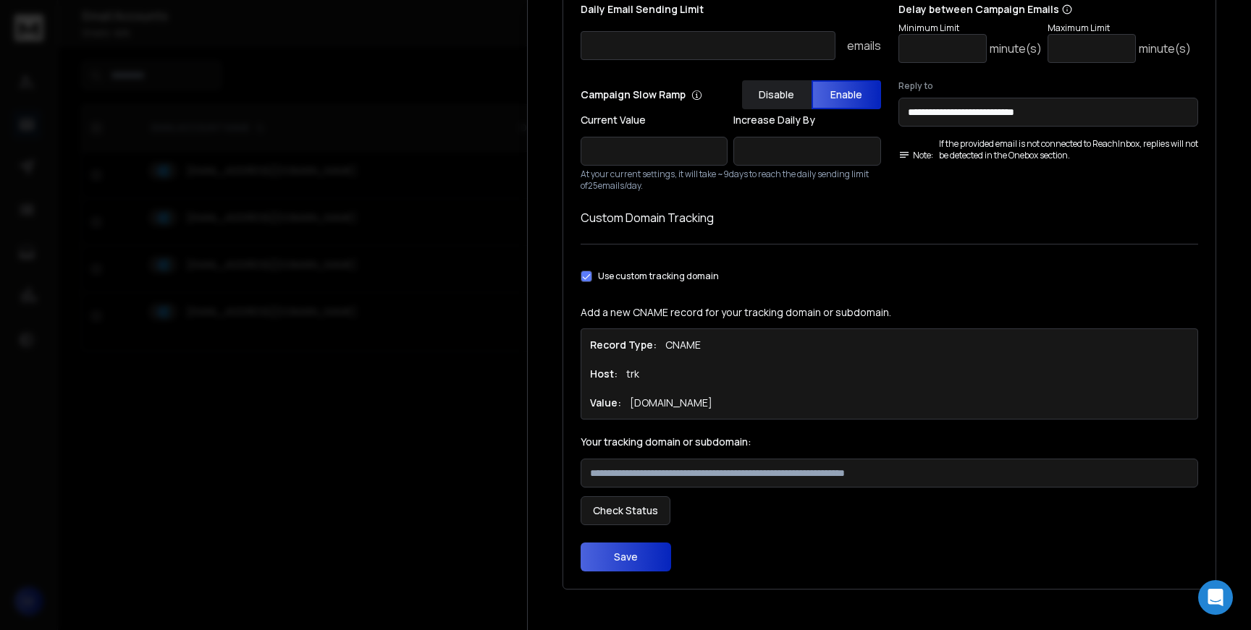
click at [836, 476] on input at bounding box center [888, 473] width 617 height 29
click at [843, 476] on input at bounding box center [888, 473] width 617 height 29
click at [759, 520] on div "Check Status" at bounding box center [888, 511] width 617 height 29
click at [412, 450] on div at bounding box center [625, 315] width 1251 height 630
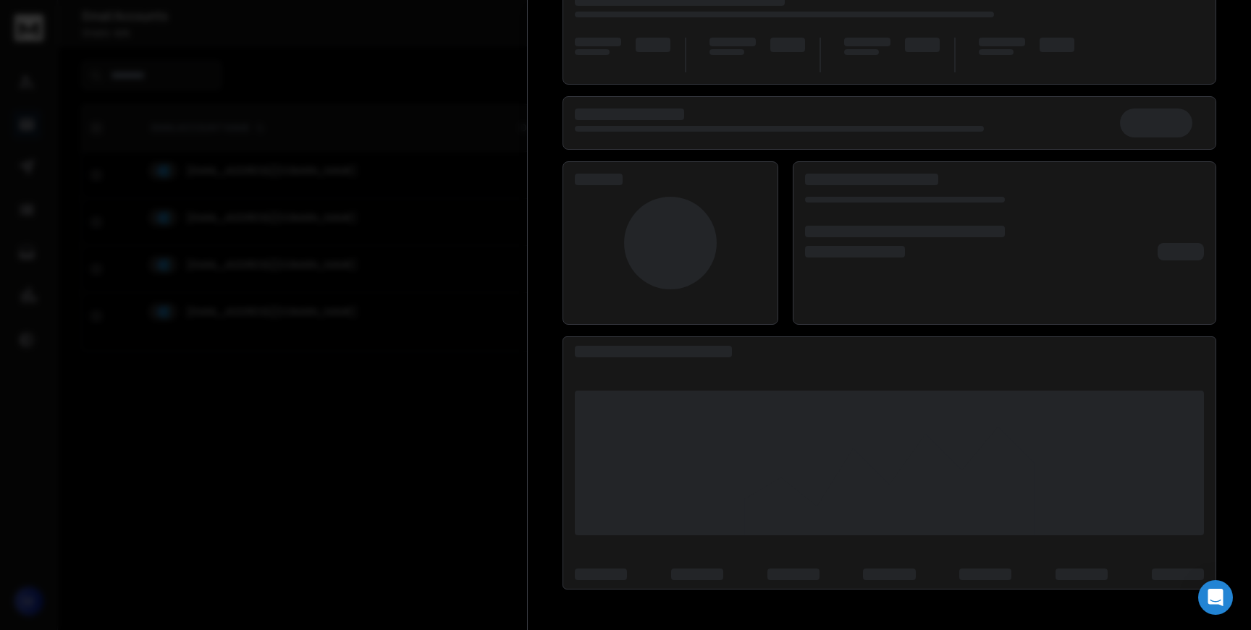
scroll to position [122, 0]
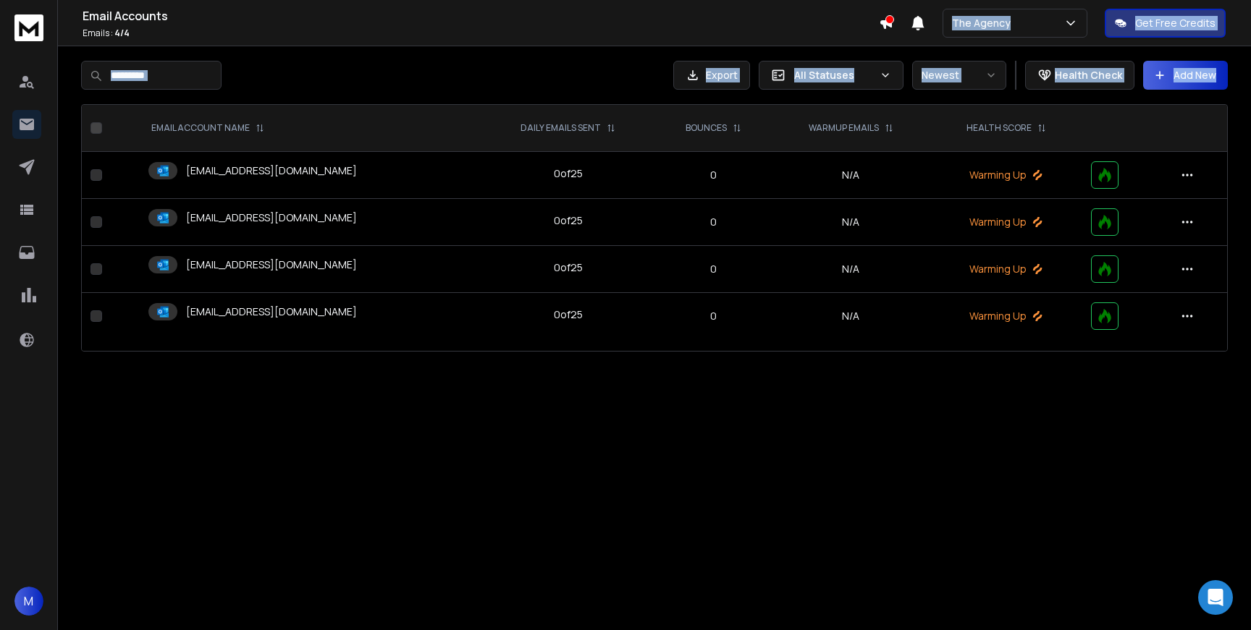
drag, startPoint x: 240, startPoint y: 356, endPoint x: 153, endPoint y: 45, distance: 322.9
click at [153, 45] on div "Your warmest leads are on your site – Turn visits into conversations Reach Out …" at bounding box center [625, 315] width 1251 height 630
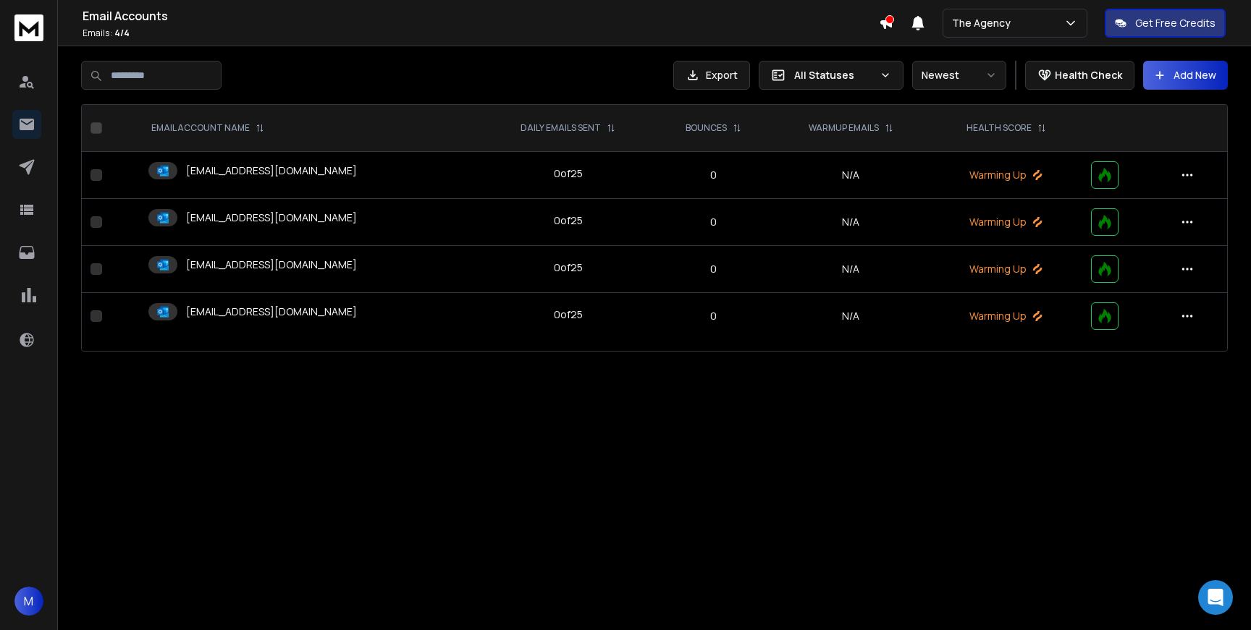
click at [343, 384] on div "Your warmest leads are on your site – Turn visits into conversations Reach Out …" at bounding box center [625, 315] width 1251 height 630
click at [1181, 316] on icon at bounding box center [1187, 316] width 13 height 13
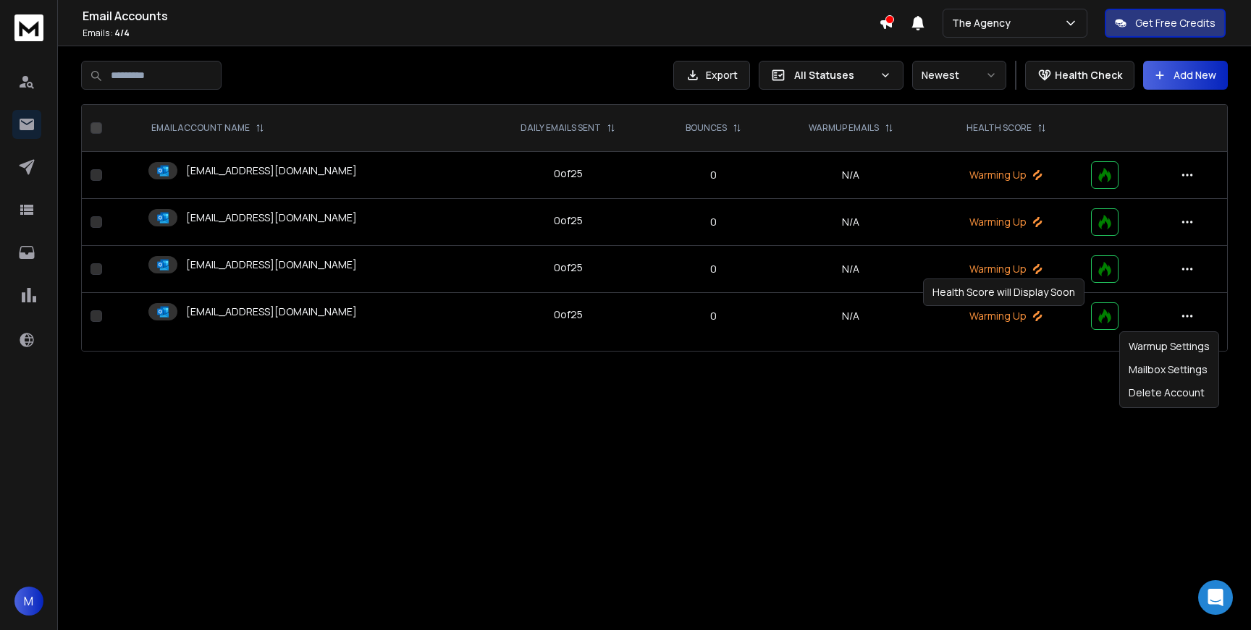
click at [625, 401] on div "Get only verified leads with our AI-powered Lead Finder, starting at $22/mo Try…" at bounding box center [625, 315] width 1251 height 630
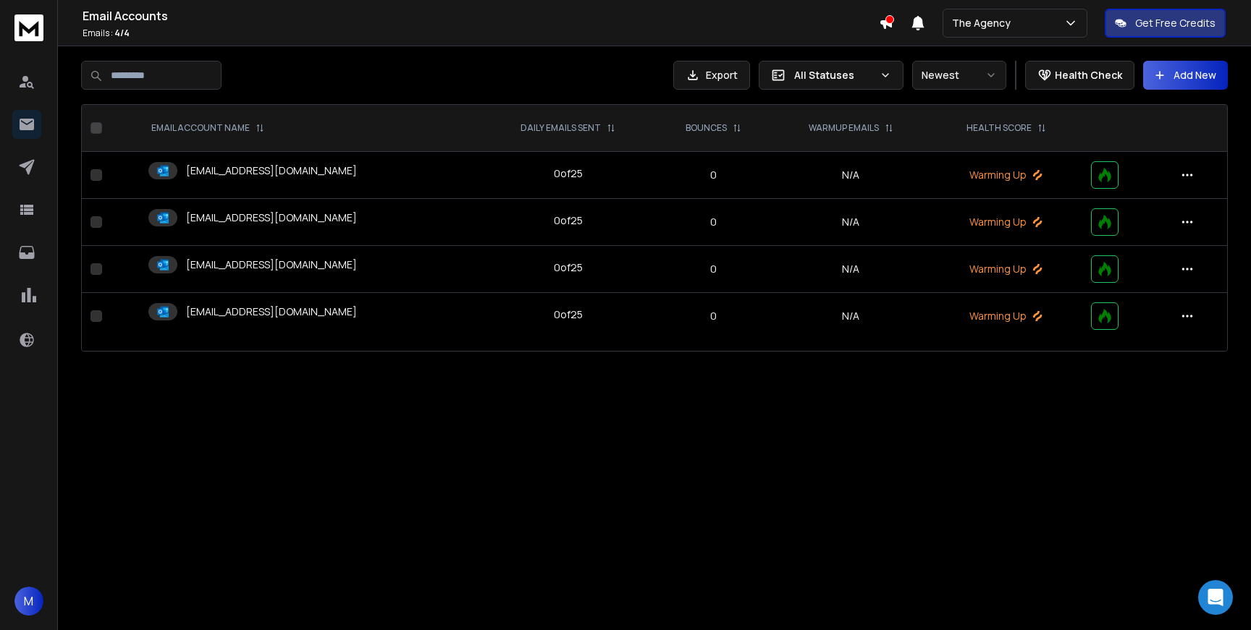
click at [1185, 174] on icon at bounding box center [1187, 175] width 13 height 13
click at [1162, 227] on div "Mailbox Settings" at bounding box center [1169, 228] width 93 height 23
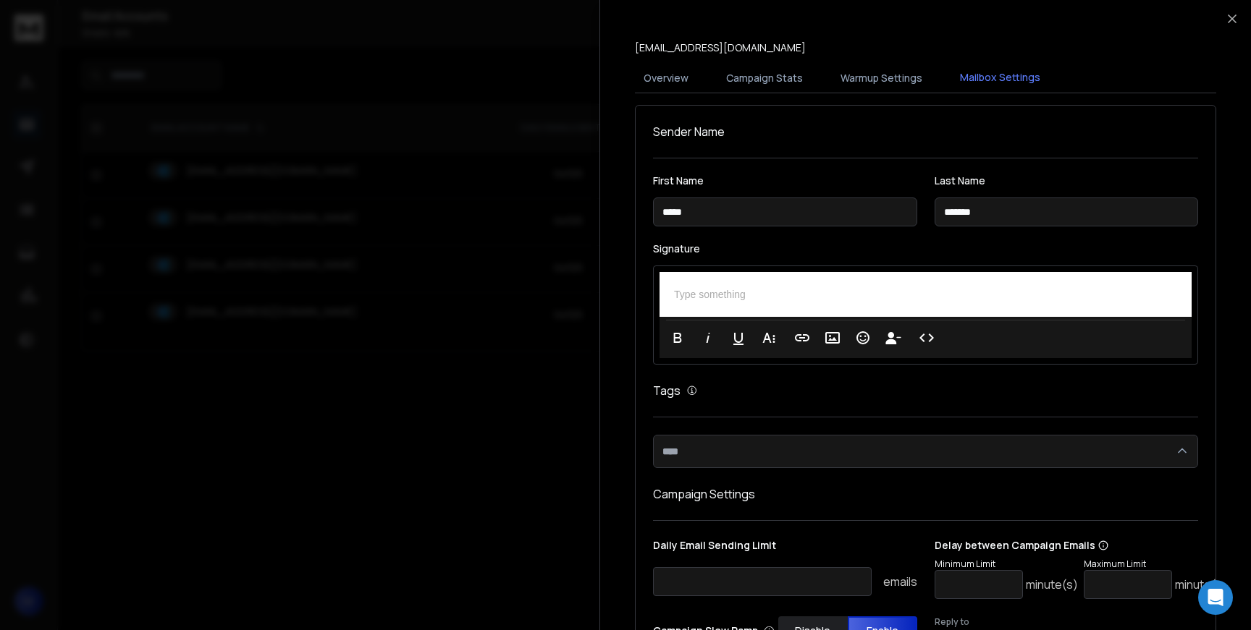
click at [851, 295] on div at bounding box center [925, 295] width 503 height 16
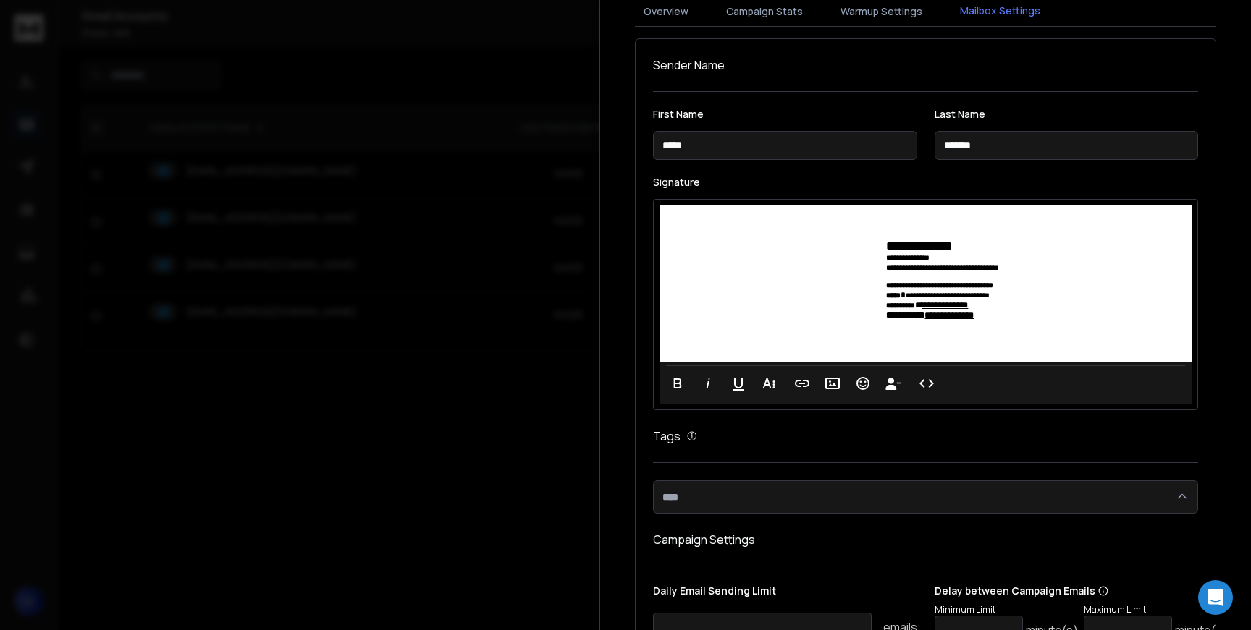
scroll to position [428, 0]
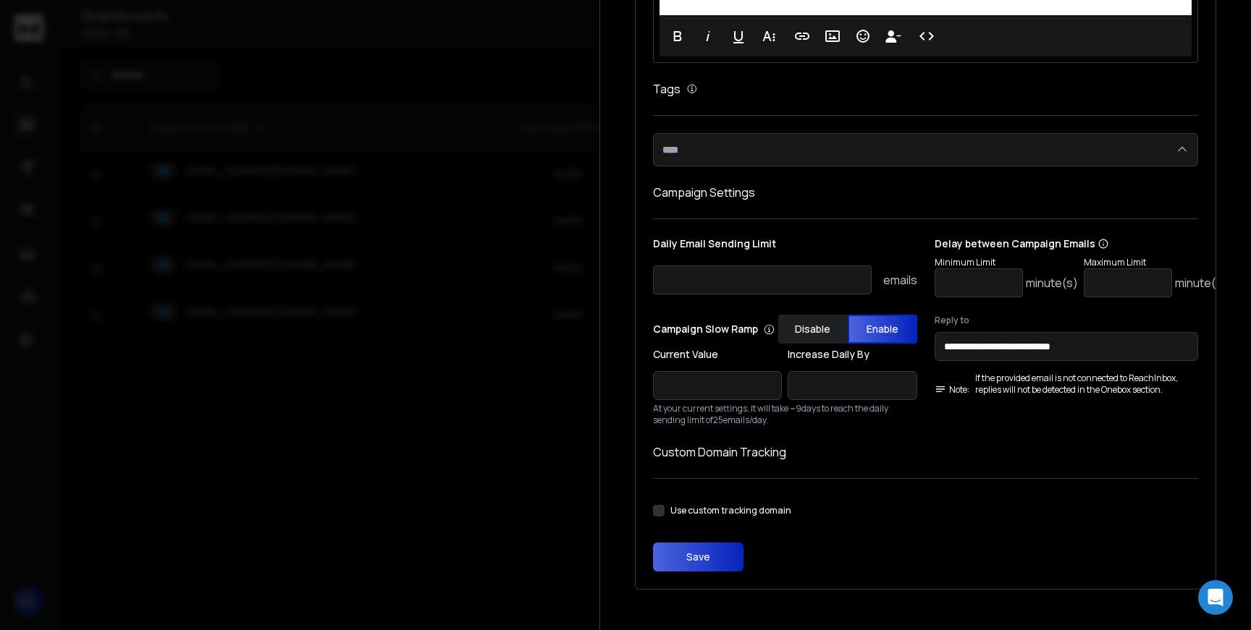
click at [711, 543] on button "Save" at bounding box center [698, 557] width 90 height 29
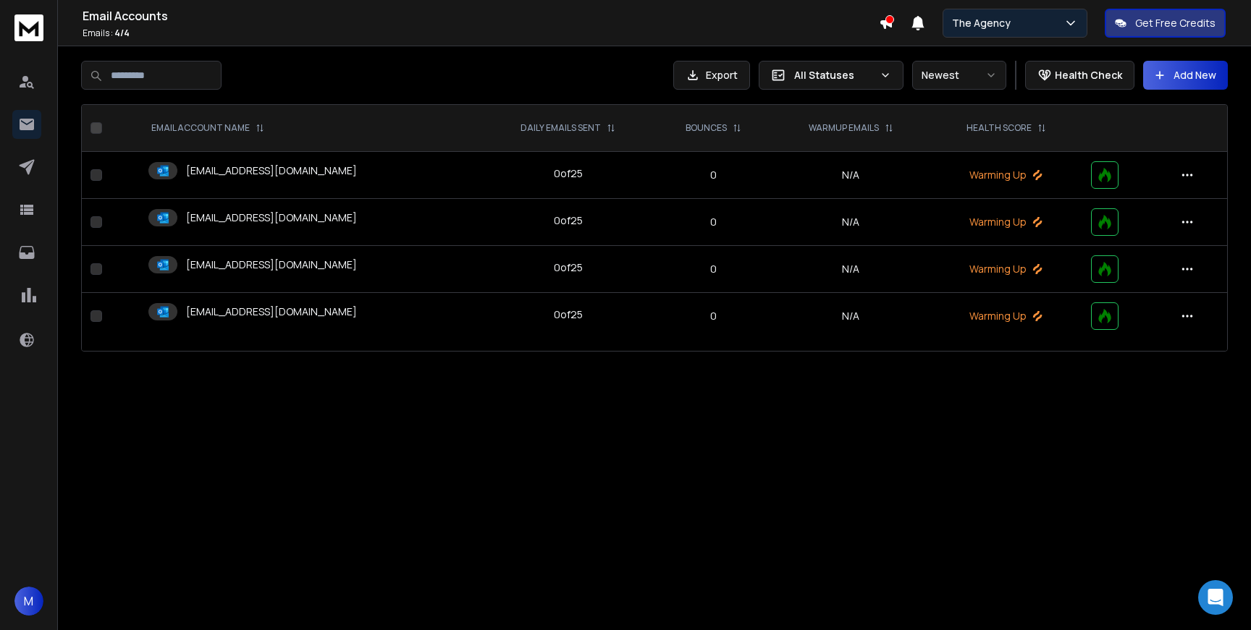
click at [1000, 31] on button "The Agency" at bounding box center [1014, 23] width 145 height 29
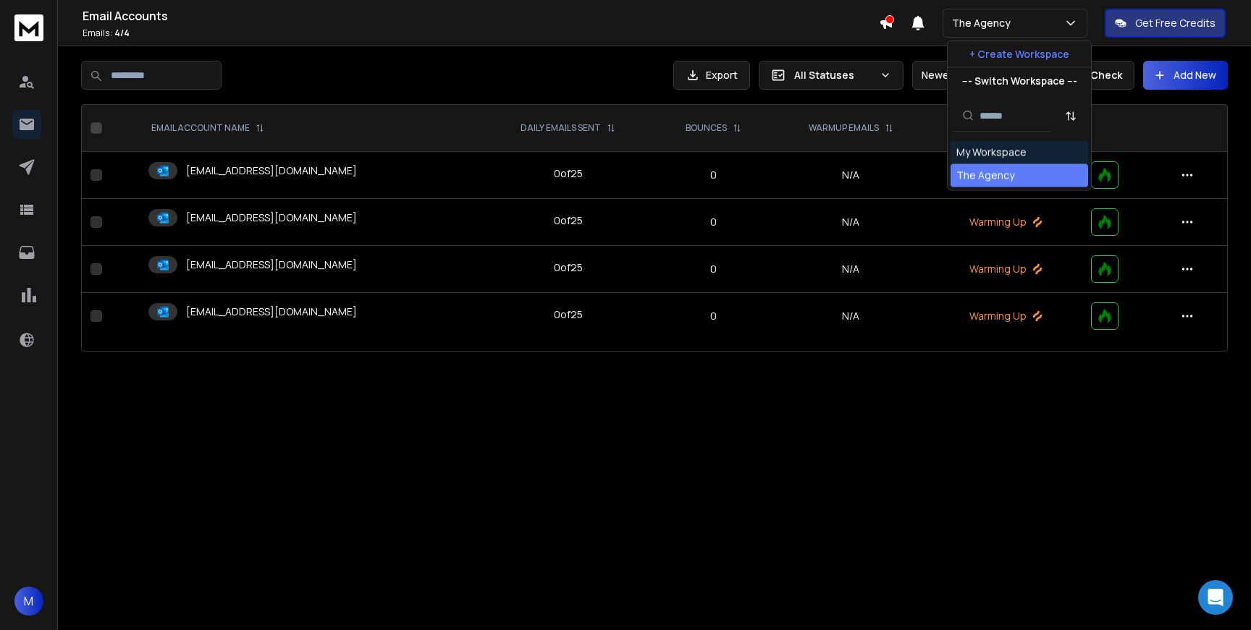
click at [1000, 156] on div "My Workspace" at bounding box center [991, 152] width 70 height 14
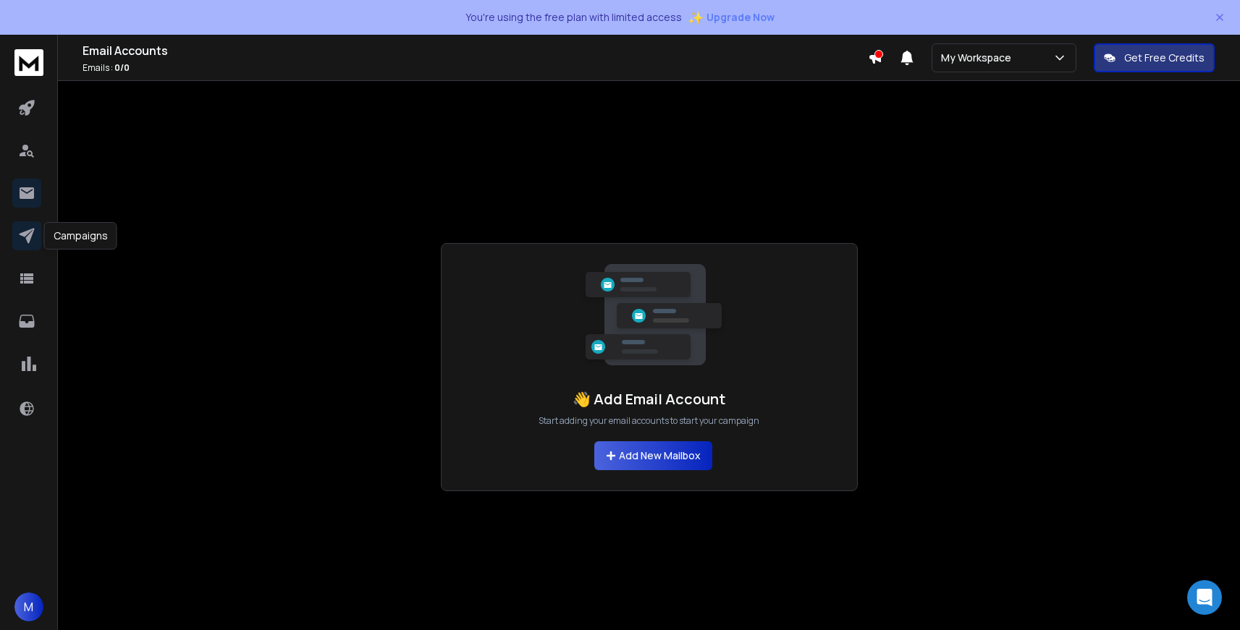
click at [23, 244] on link at bounding box center [26, 235] width 29 height 29
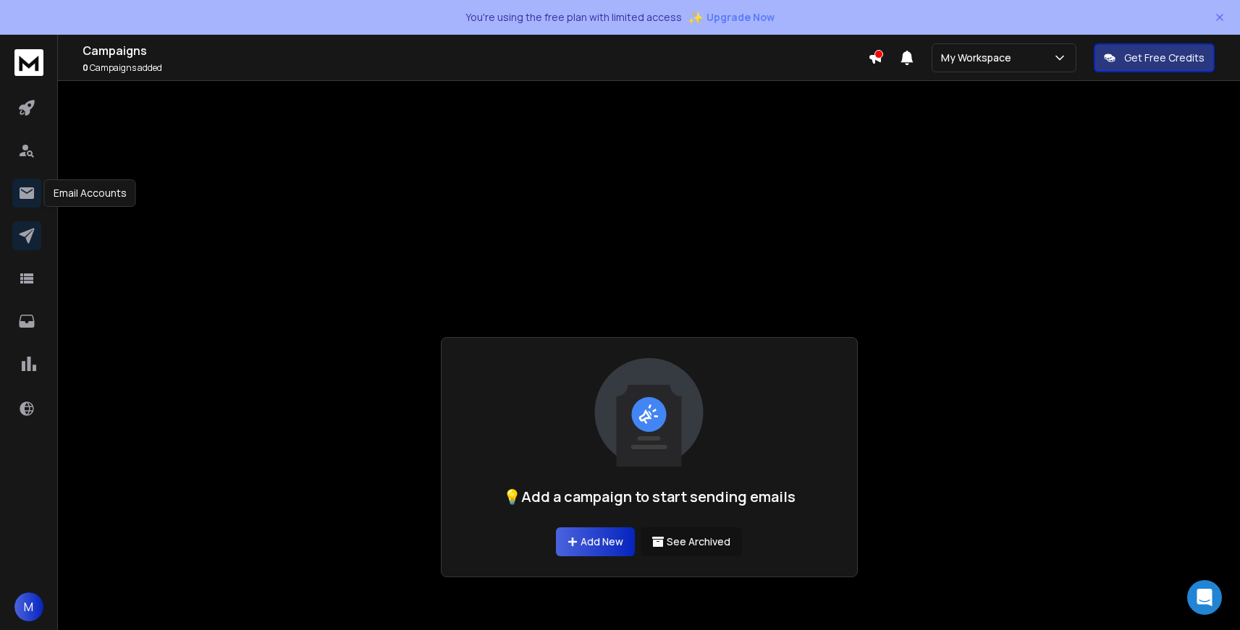
click at [26, 189] on icon at bounding box center [27, 193] width 14 height 12
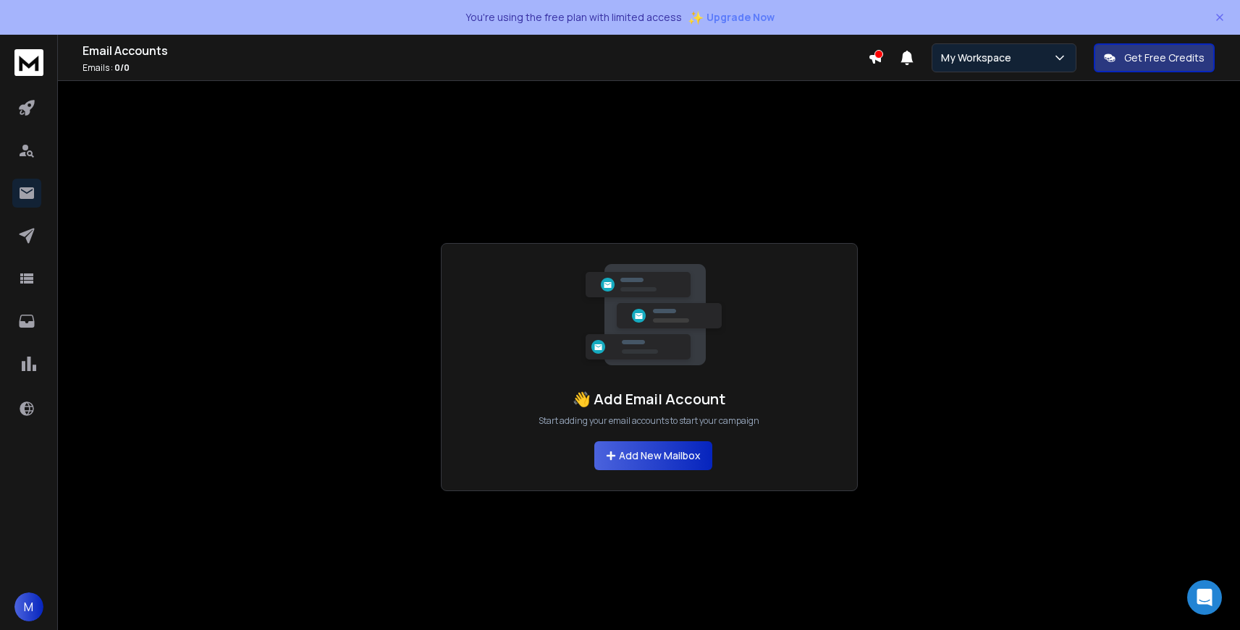
click at [1039, 58] on div "My Workspace" at bounding box center [1004, 58] width 126 height 14
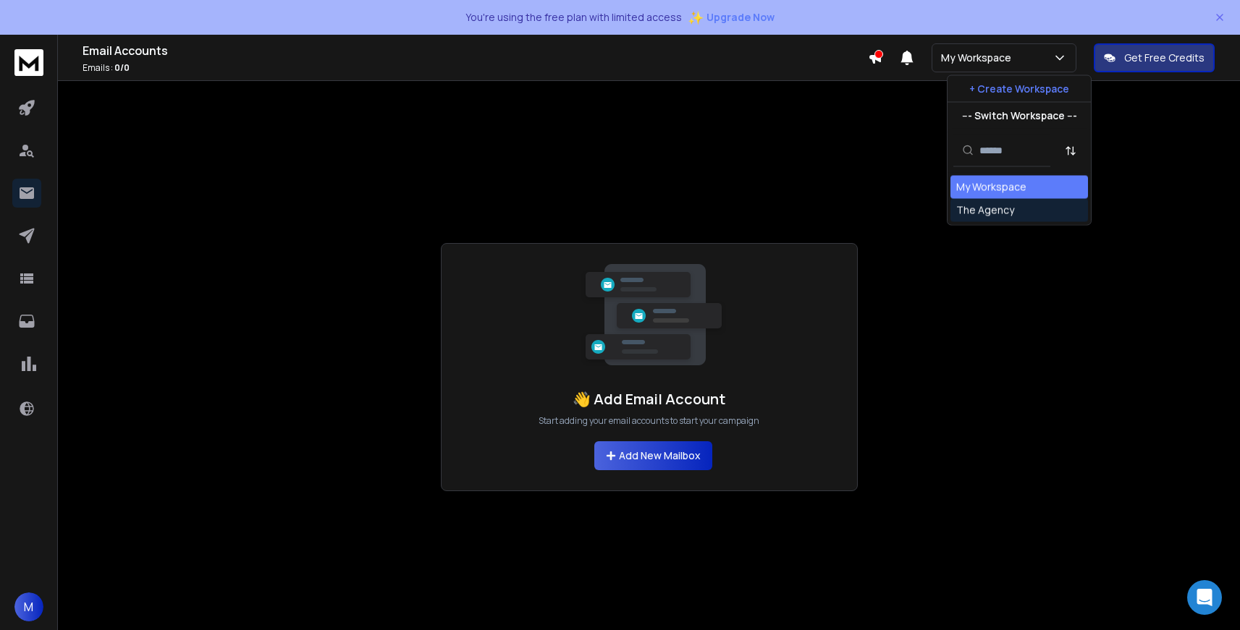
click at [934, 321] on div "👋 Add Email Account Start adding your email accounts to start your campaign Add…" at bounding box center [649, 367] width 1136 height 248
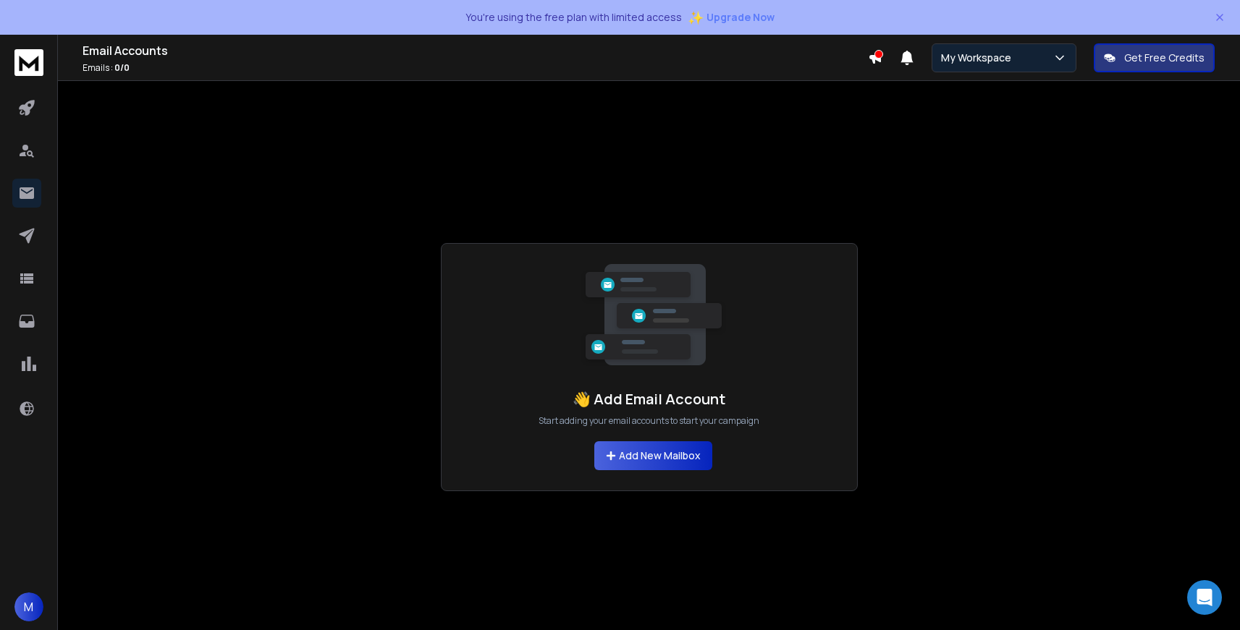
click at [1027, 56] on div "My Workspace" at bounding box center [1004, 58] width 126 height 14
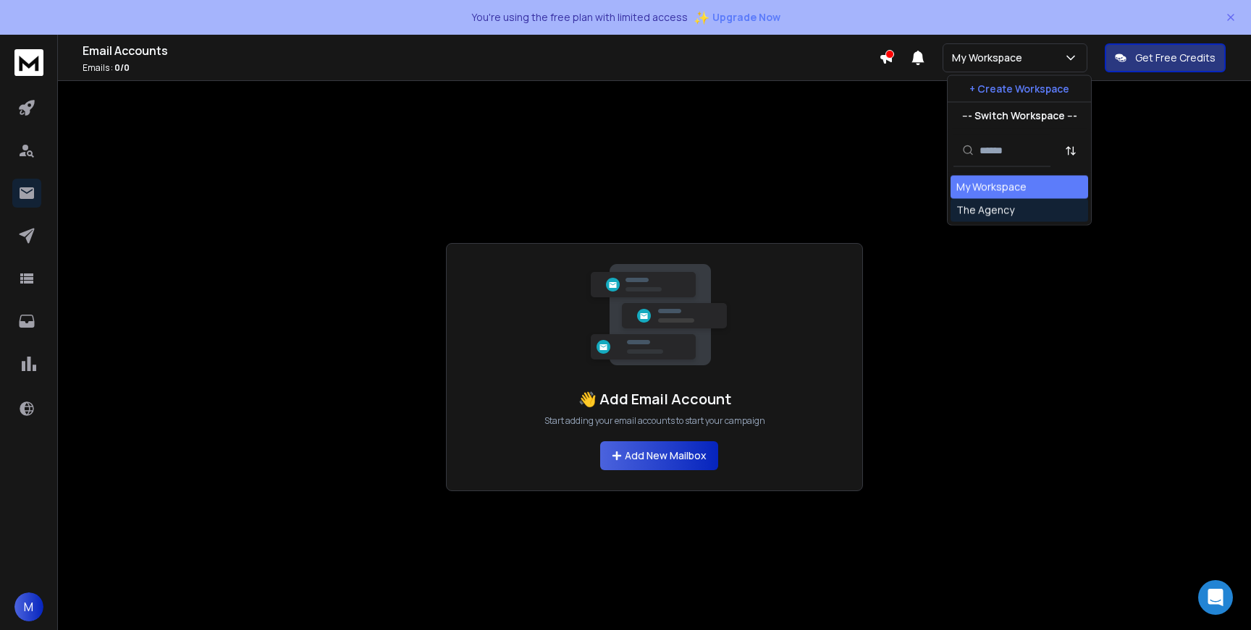
click at [979, 218] on div "The Agency" at bounding box center [1019, 210] width 138 height 23
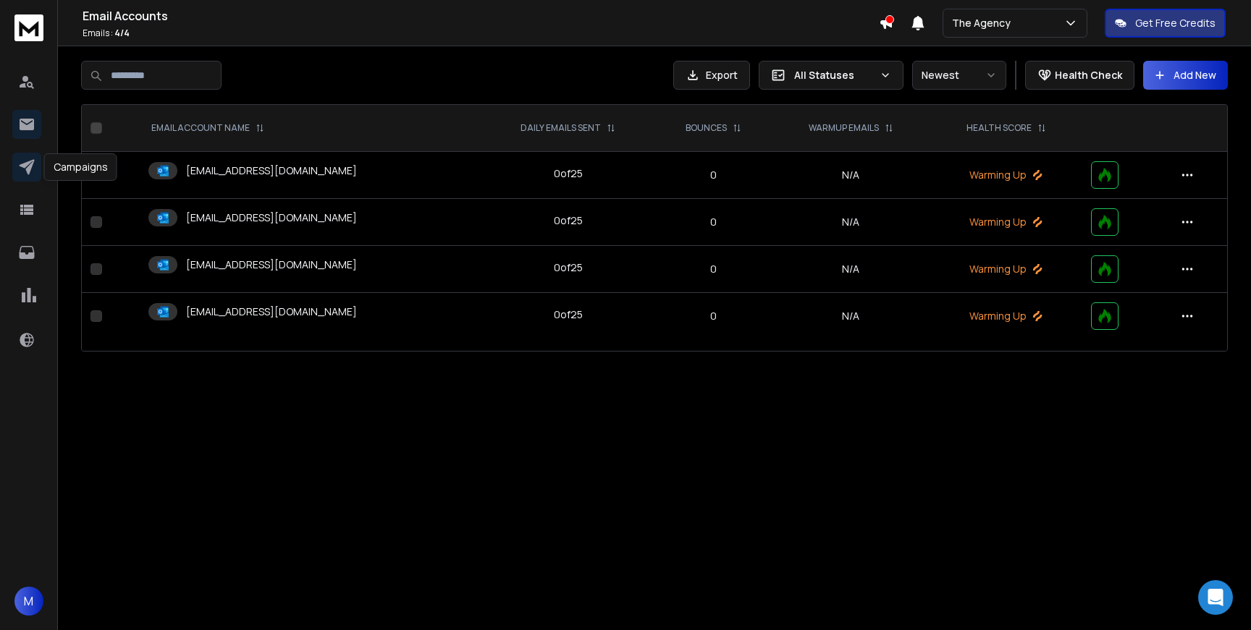
click at [31, 160] on icon at bounding box center [26, 166] width 15 height 15
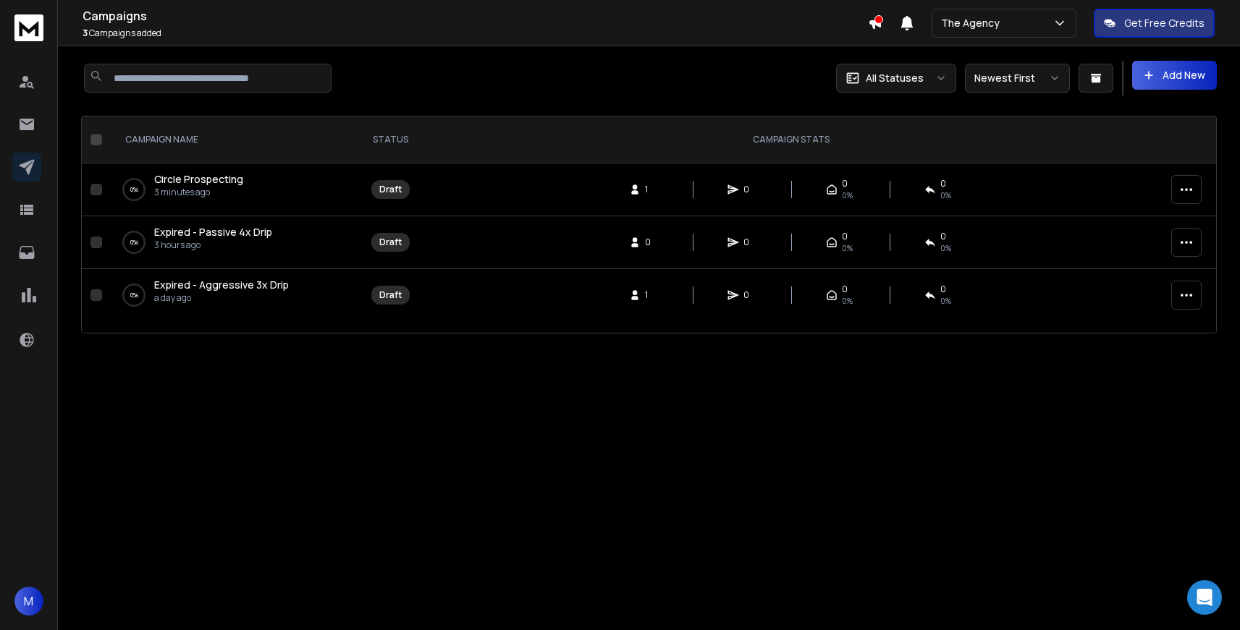
click at [249, 90] on input at bounding box center [208, 78] width 248 height 29
drag, startPoint x: 900, startPoint y: 387, endPoint x: 1141, endPoint y: 164, distance: 327.8
click at [900, 387] on div "Campaigns 3 Campaigns Added All Statuses Newest First Add New CAMPAIGN NAME STA…" at bounding box center [649, 376] width 1136 height 630
click at [1174, 94] on div "Add New" at bounding box center [1174, 78] width 85 height 35
click at [1173, 72] on button "Add New" at bounding box center [1174, 75] width 85 height 29
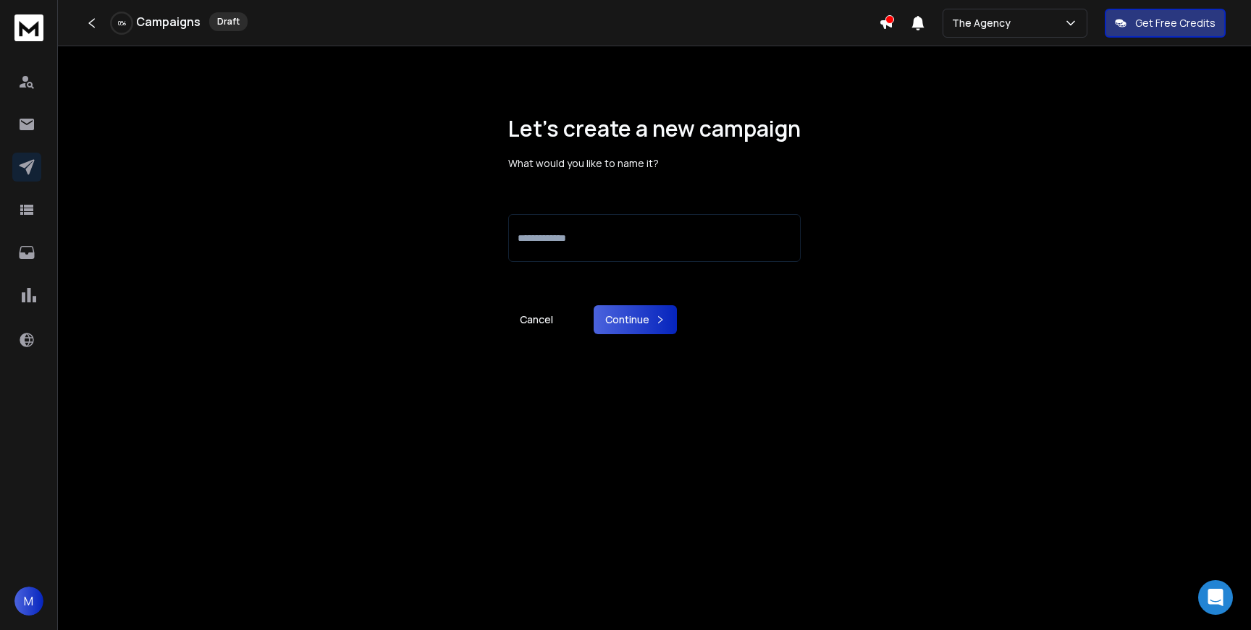
click at [607, 234] on input at bounding box center [654, 238] width 292 height 48
click at [533, 321] on link "Cancel" at bounding box center [536, 319] width 56 height 29
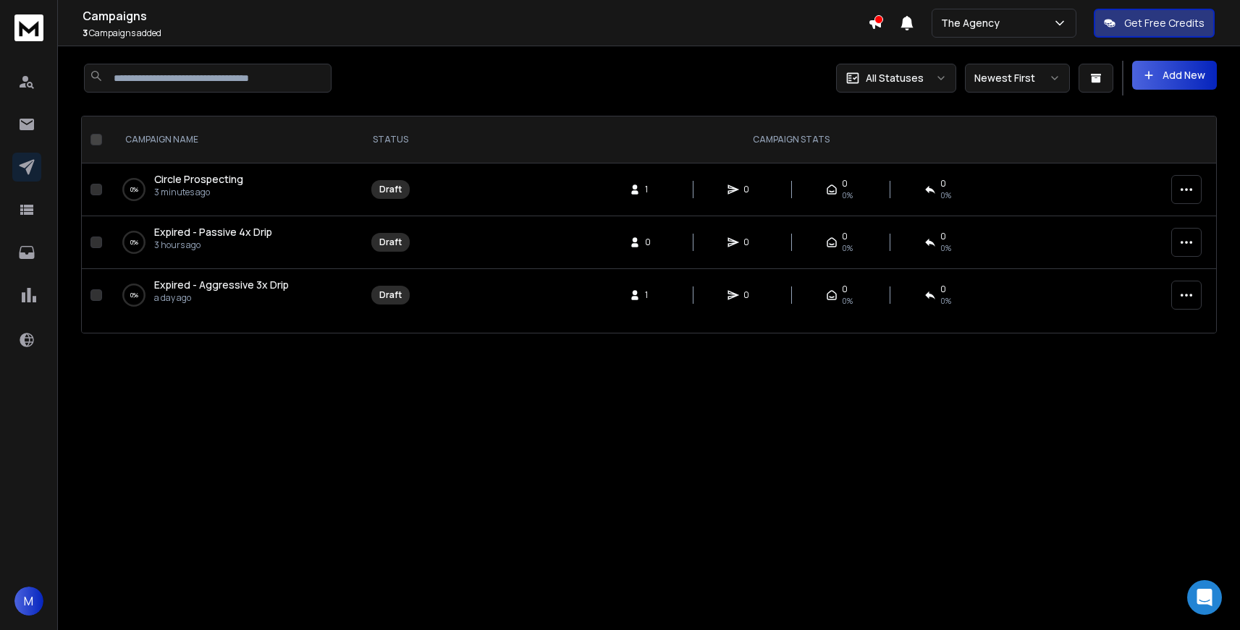
click at [26, 617] on div "M" at bounding box center [29, 315] width 58 height 630
click at [27, 612] on span "M" at bounding box center [28, 601] width 29 height 29
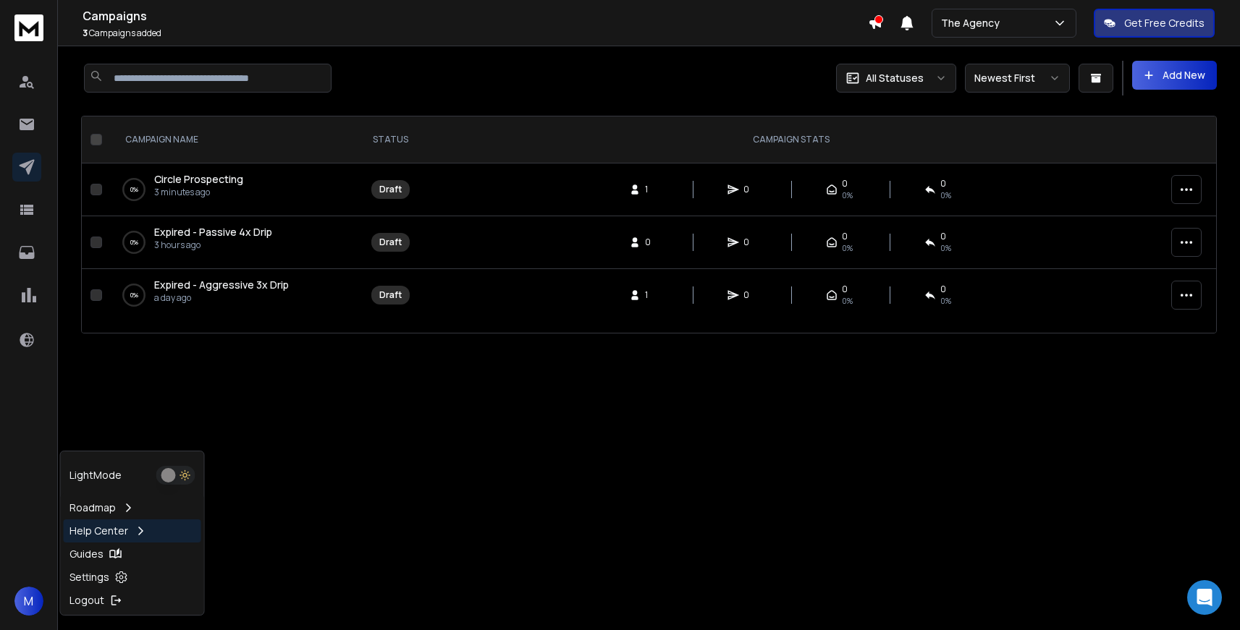
click at [523, 493] on div "Campaigns 3 Campaigns Added All Statuses Newest First Add New CAMPAIGN NAME STA…" at bounding box center [649, 376] width 1136 height 630
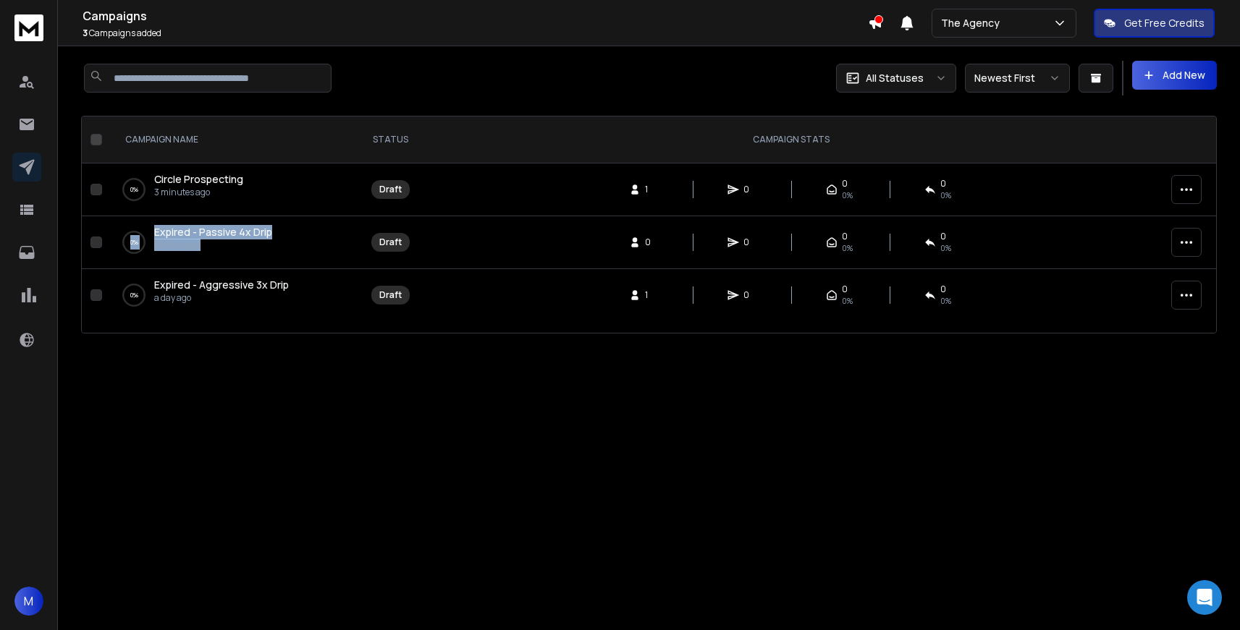
drag, startPoint x: 292, startPoint y: 240, endPoint x: 149, endPoint y: 231, distance: 143.6
click at [149, 231] on div "0 % Expired - Passive 4x Drip 3 hours ago" at bounding box center [234, 242] width 224 height 35
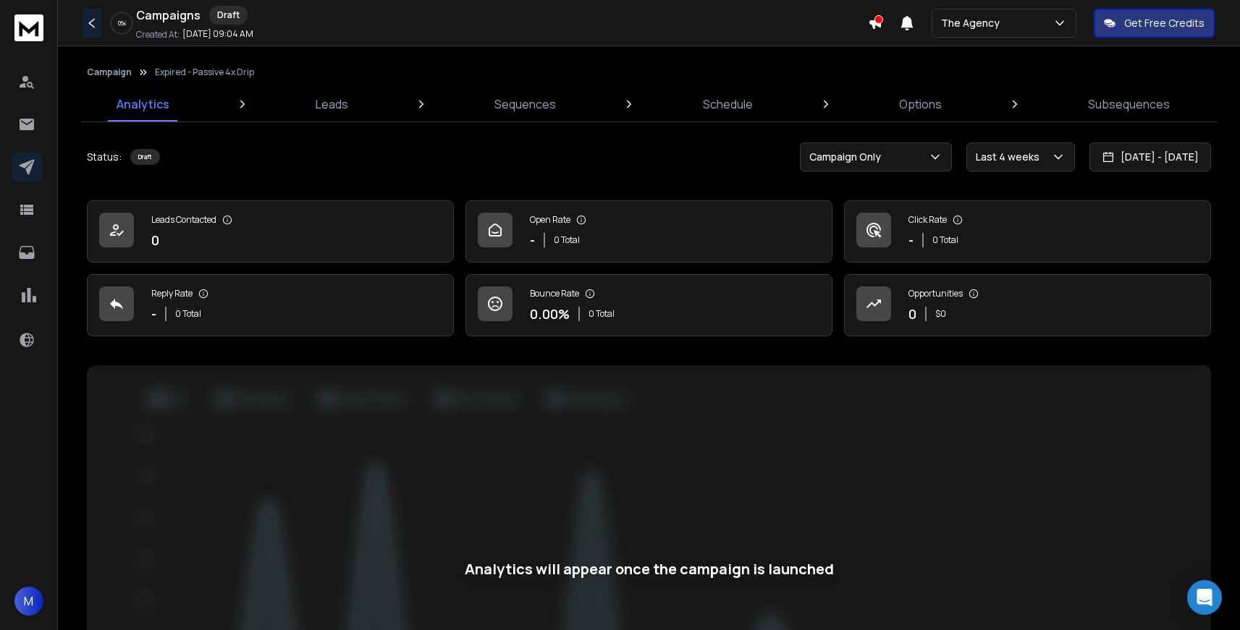
click at [93, 20] on icon at bounding box center [91, 22] width 6 height 9
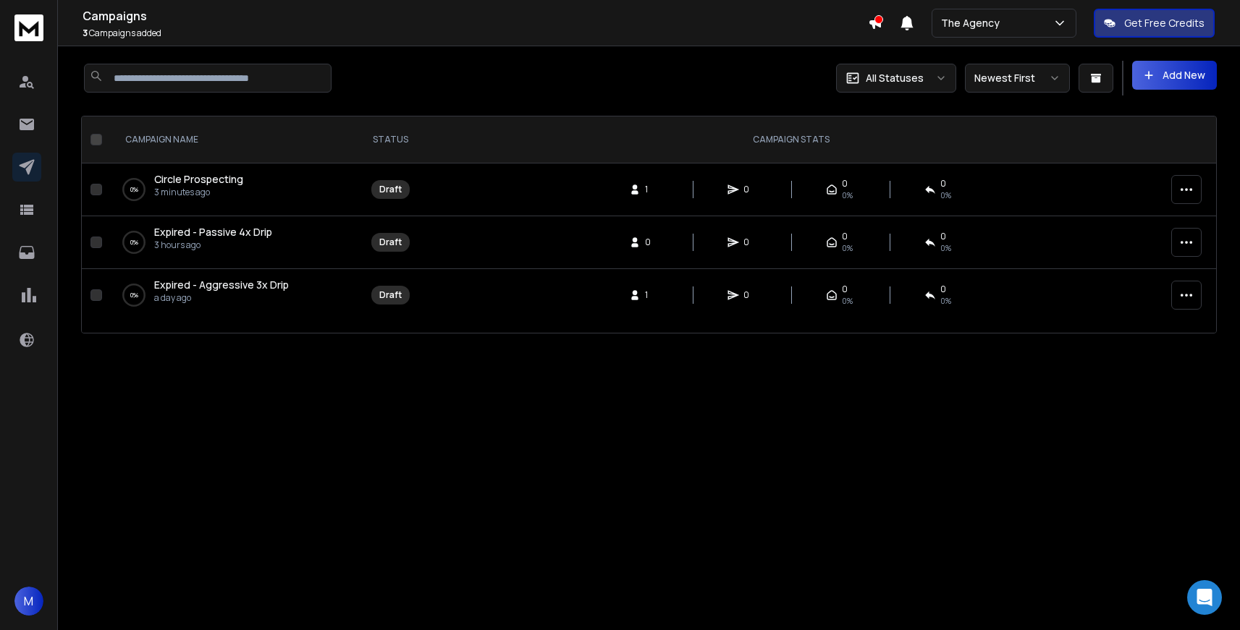
click at [211, 227] on span "Expired - Passive 4x Drip" at bounding box center [213, 232] width 118 height 14
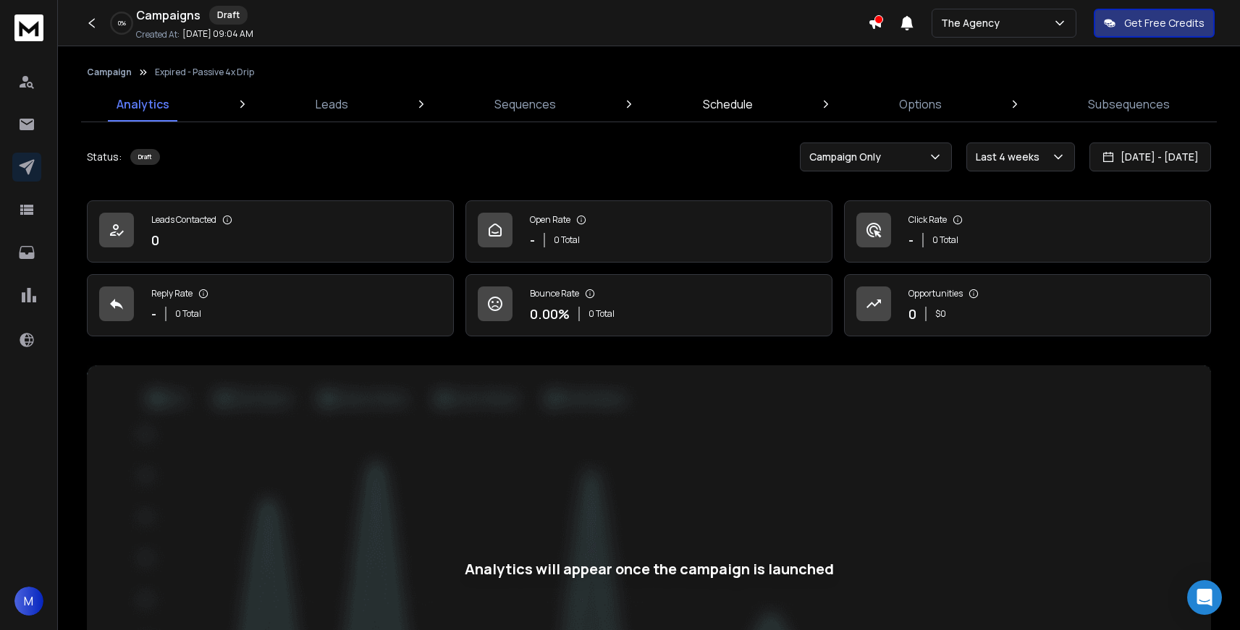
click at [744, 105] on p "Schedule" at bounding box center [728, 104] width 50 height 17
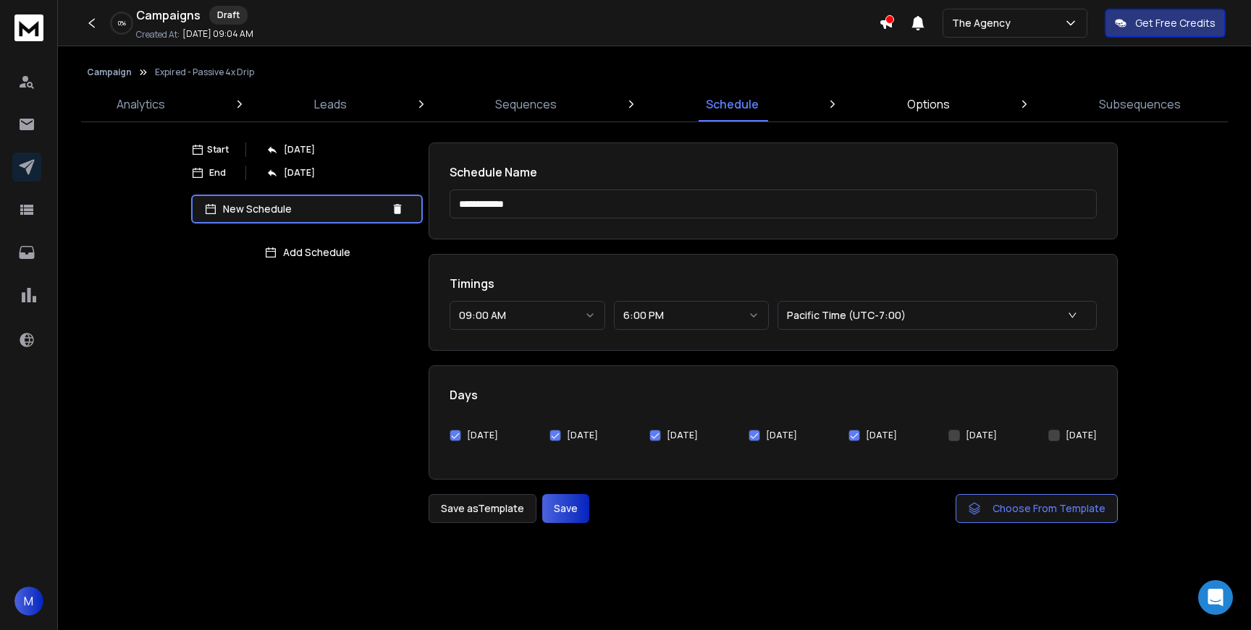
click at [938, 109] on p "Options" at bounding box center [928, 104] width 43 height 17
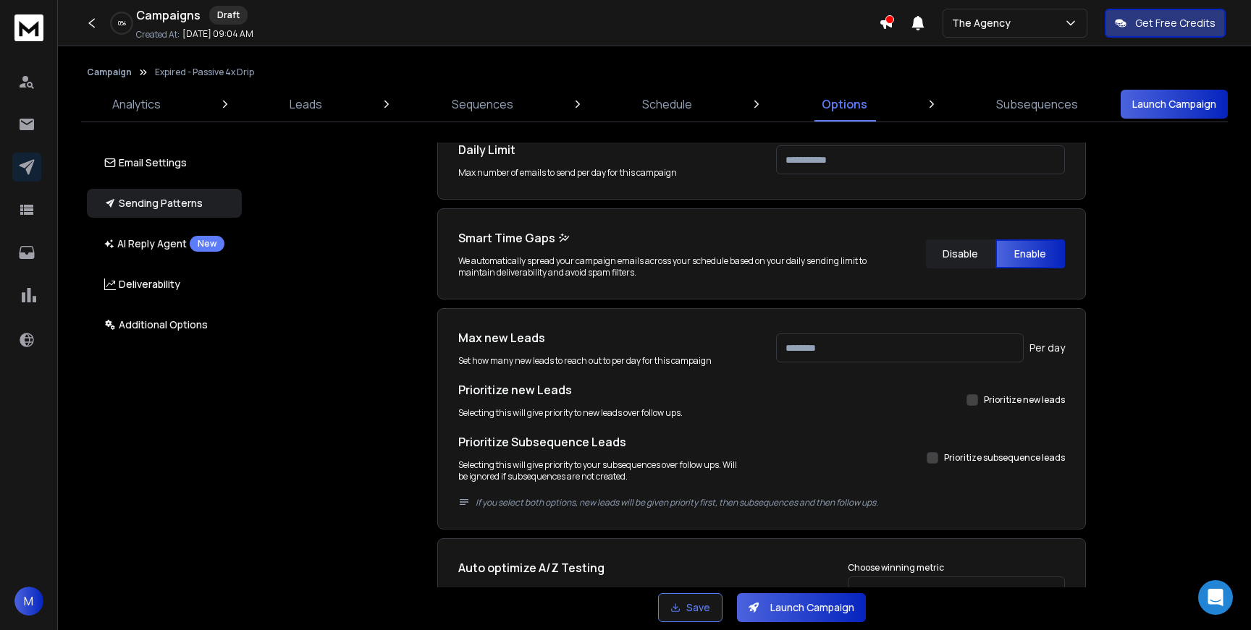
scroll to position [406, 0]
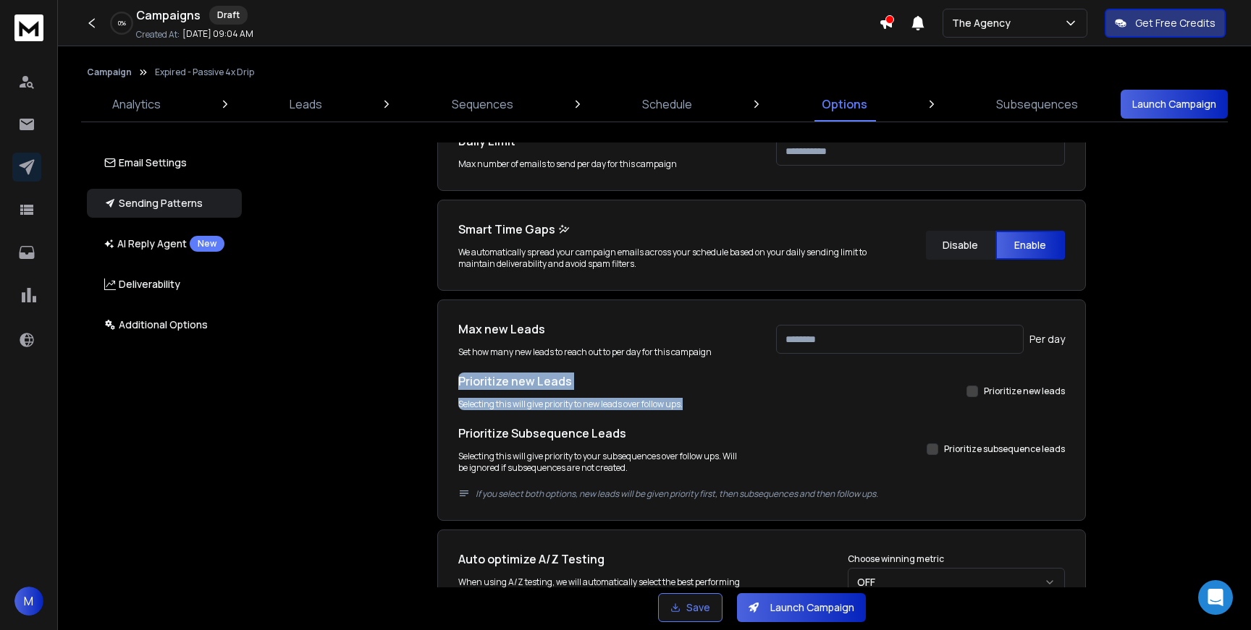
drag, startPoint x: 452, startPoint y: 384, endPoint x: 704, endPoint y: 407, distance: 253.0
click at [704, 407] on div "Prioritize new Leads Selecting this will give priority to new leads over follow…" at bounding box center [602, 392] width 289 height 38
click at [971, 389] on button "Prioritize new leads" at bounding box center [972, 392] width 12 height 12
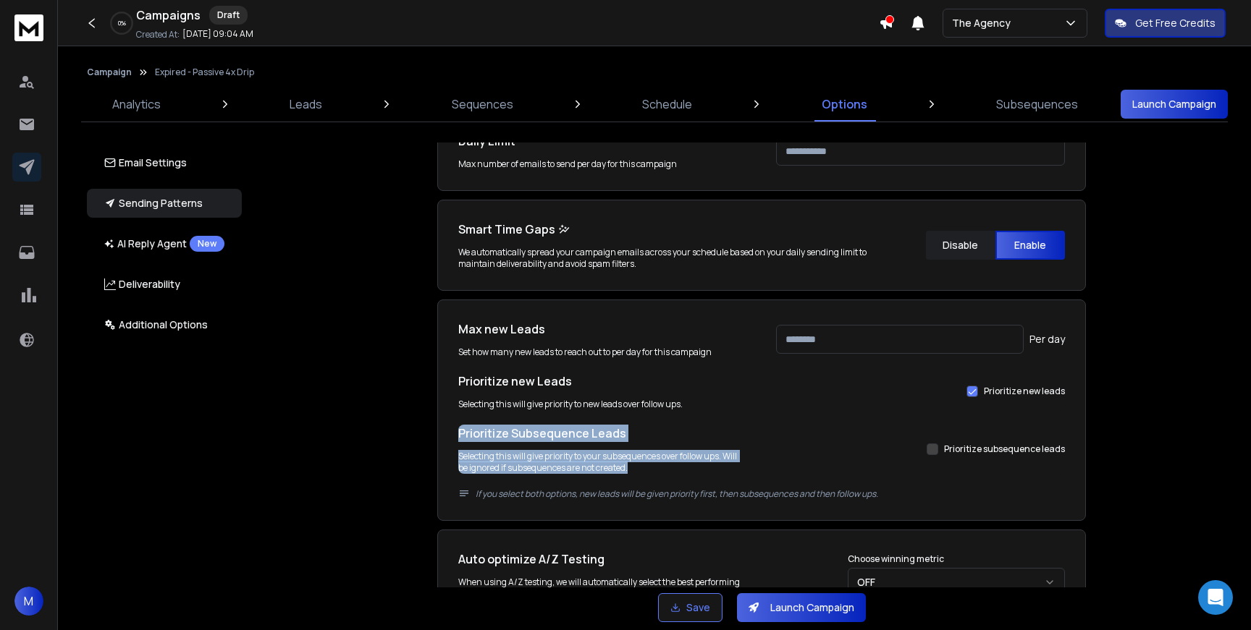
drag, startPoint x: 424, startPoint y: 426, endPoint x: 789, endPoint y: 448, distance: 365.4
click at [690, 467] on div "Email Accounts Accounts to Use Select one or more accounts to send emails from …" at bounding box center [770, 365] width 1010 height 445
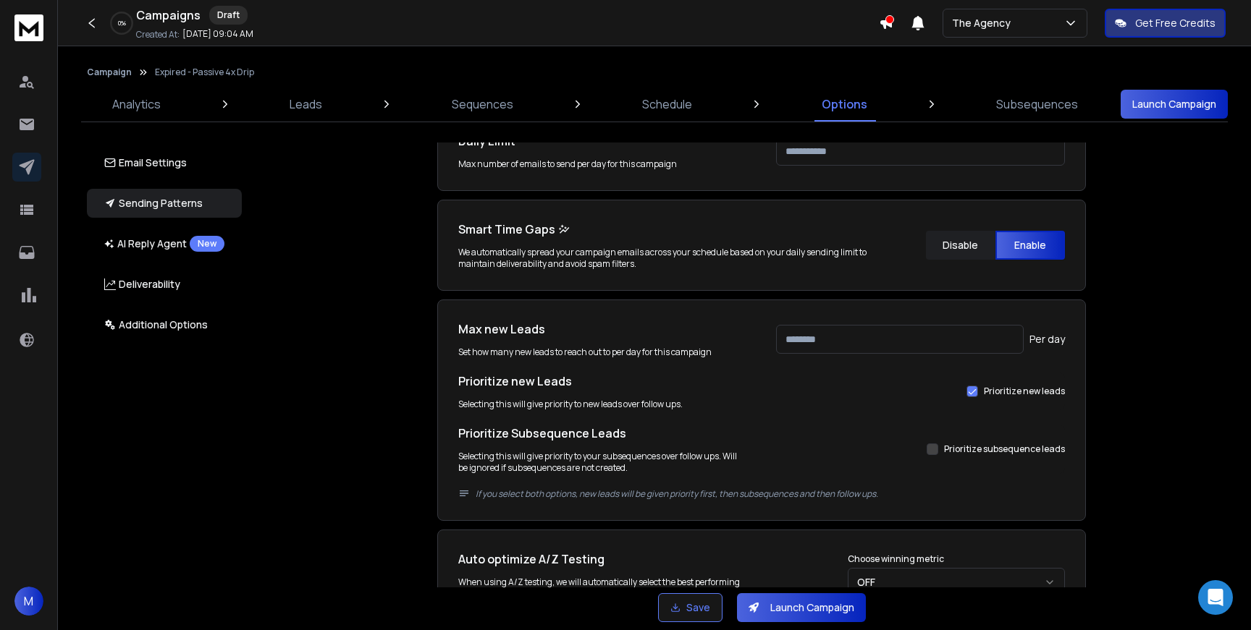
click at [798, 448] on div "Prioritize subsequence leads" at bounding box center [920, 449] width 289 height 29
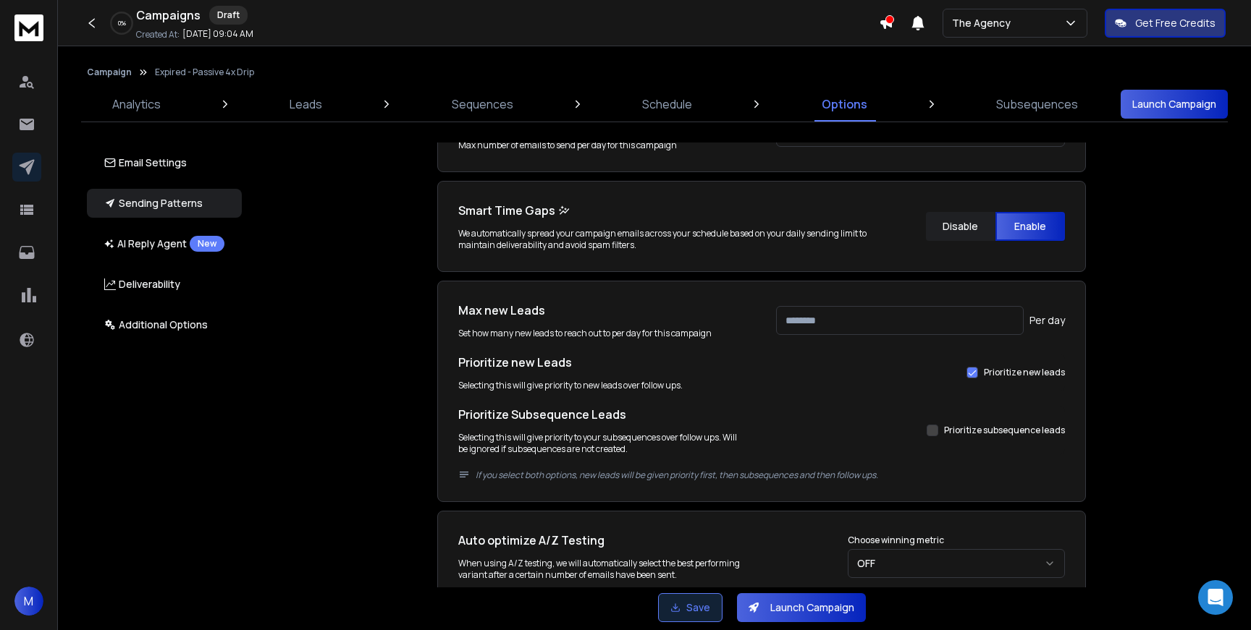
scroll to position [434, 0]
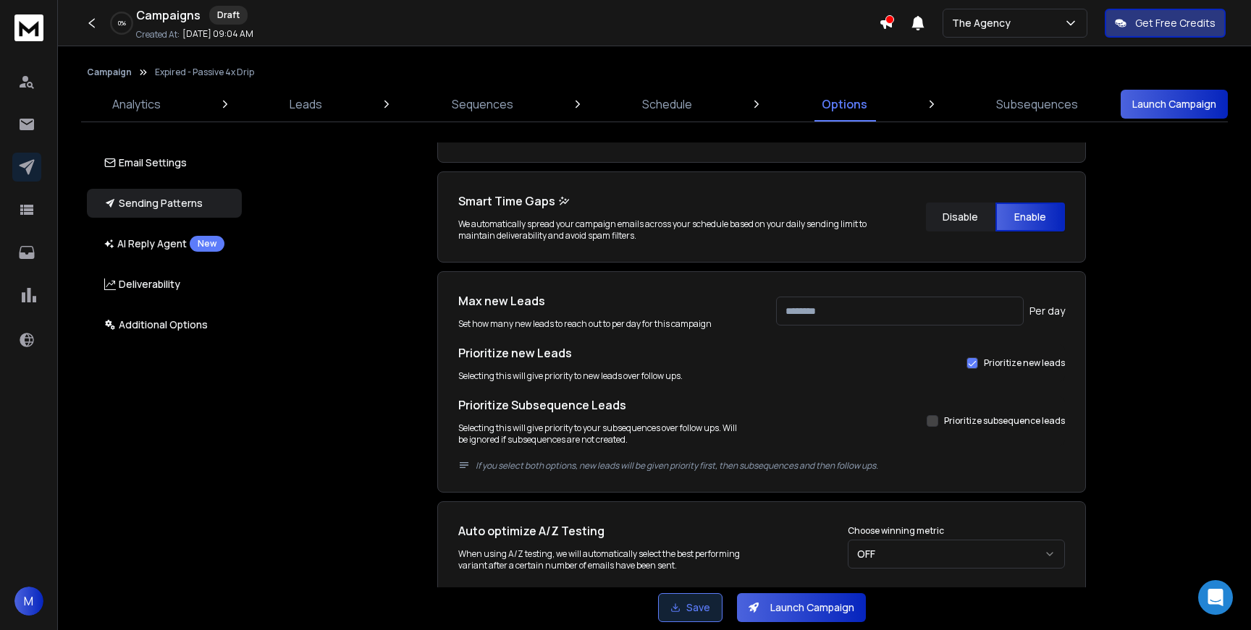
click at [691, 596] on button "Save" at bounding box center [690, 608] width 64 height 29
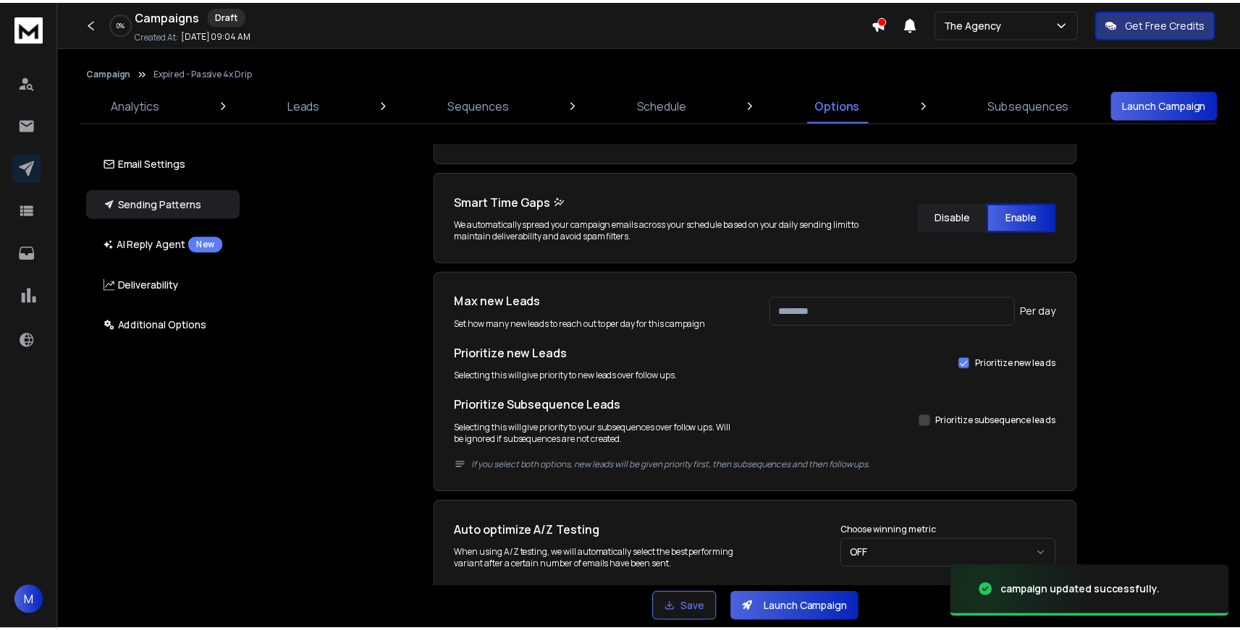
scroll to position [0, 0]
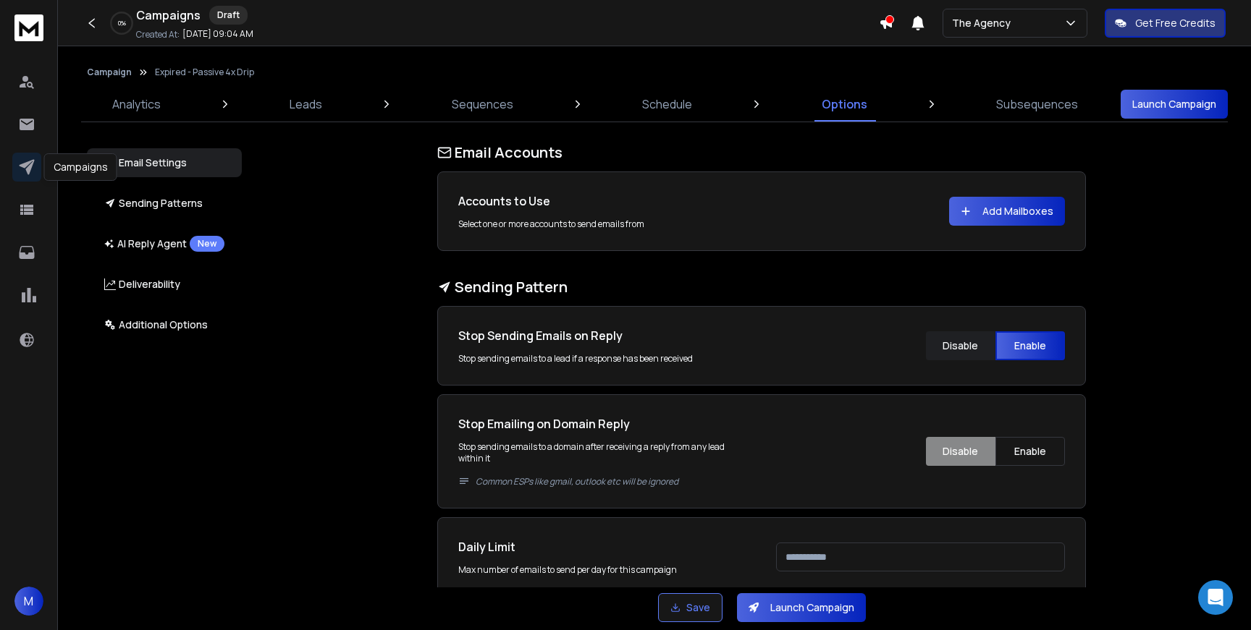
click at [34, 175] on icon at bounding box center [26, 167] width 17 height 17
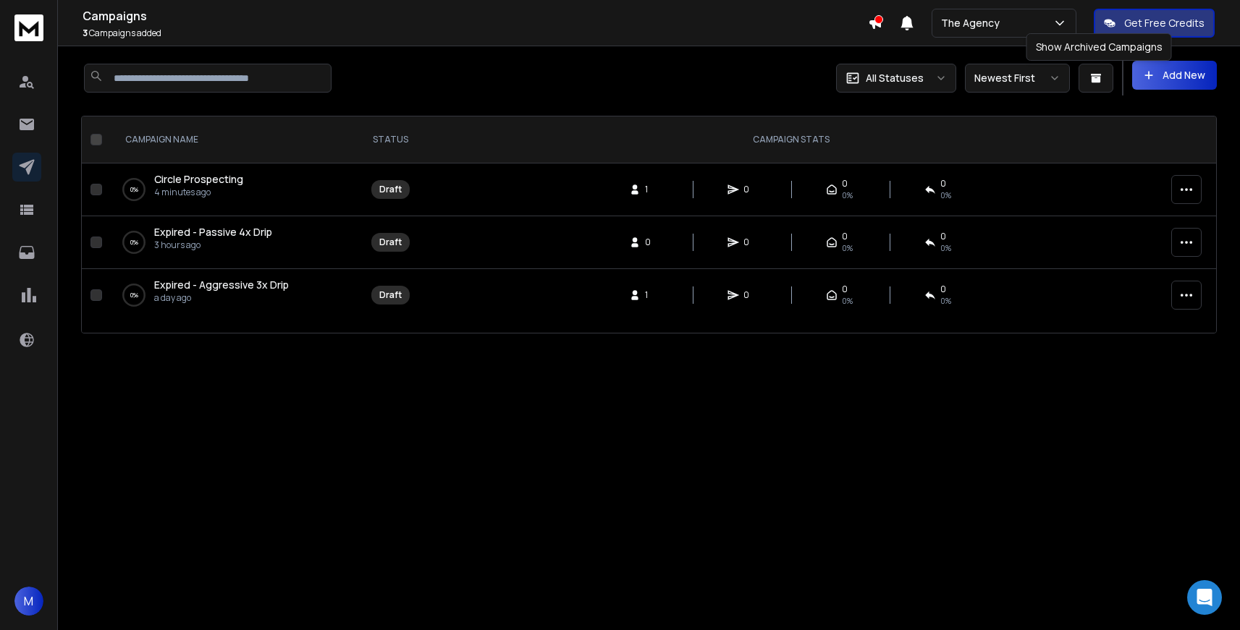
click at [1169, 79] on button "Add New" at bounding box center [1174, 75] width 85 height 29
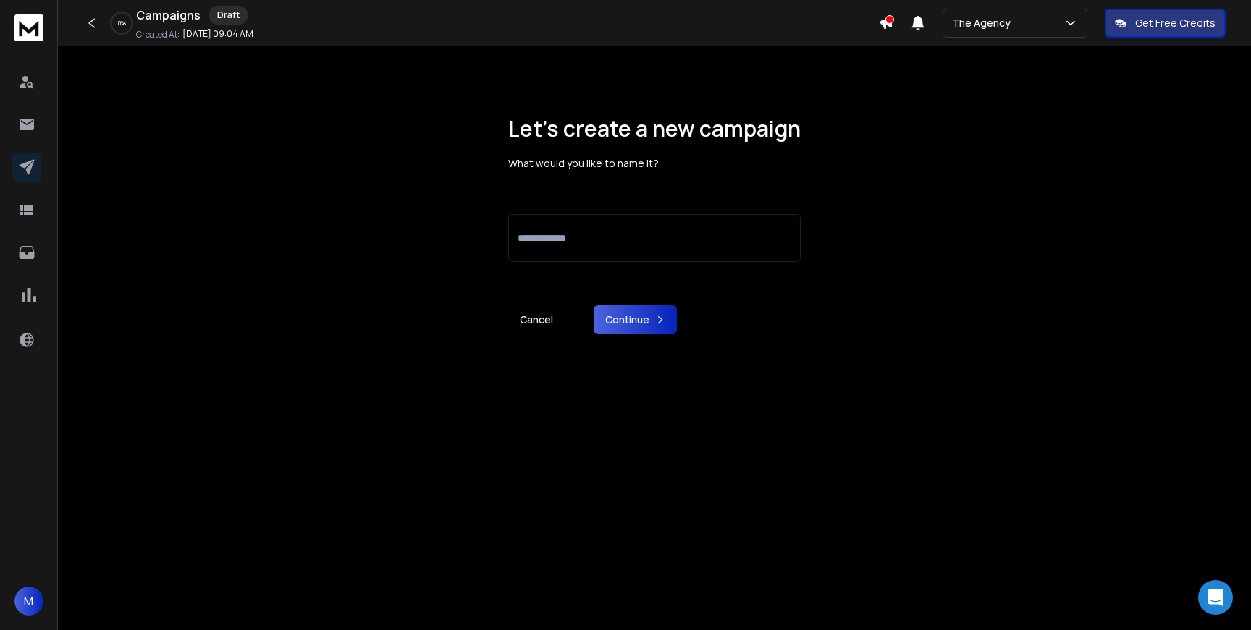
click at [668, 228] on input at bounding box center [654, 238] width 292 height 48
type input "****"
click at [651, 312] on button "Continue" at bounding box center [635, 319] width 83 height 29
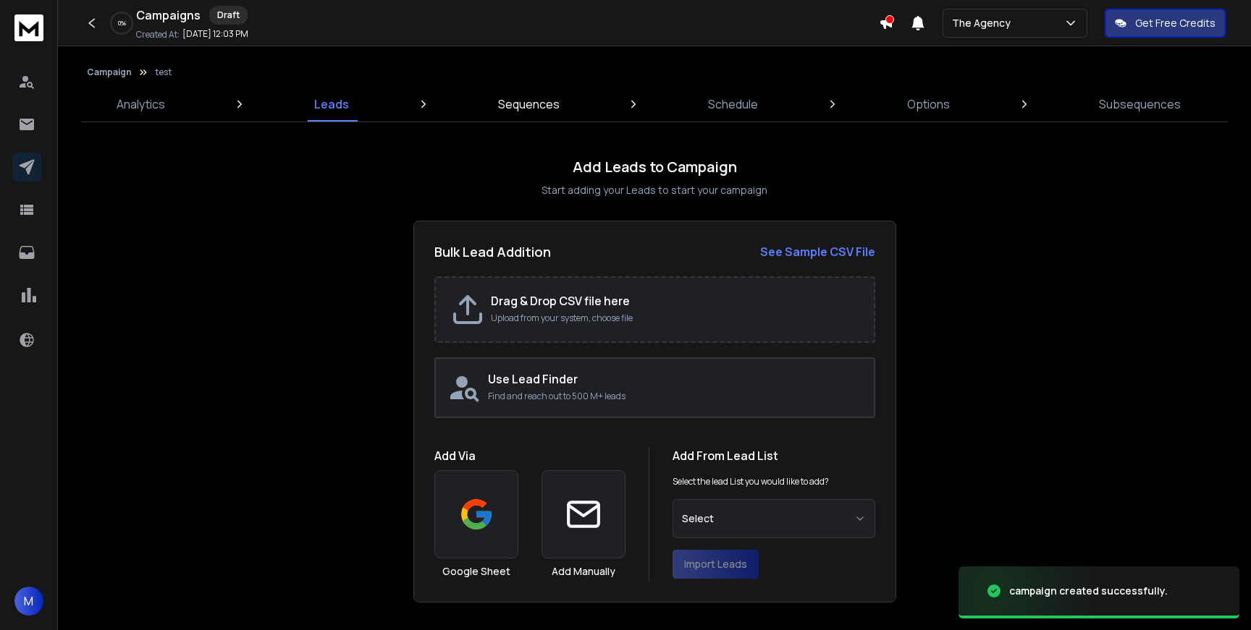
click at [537, 96] on p "Sequences" at bounding box center [529, 104] width 62 height 17
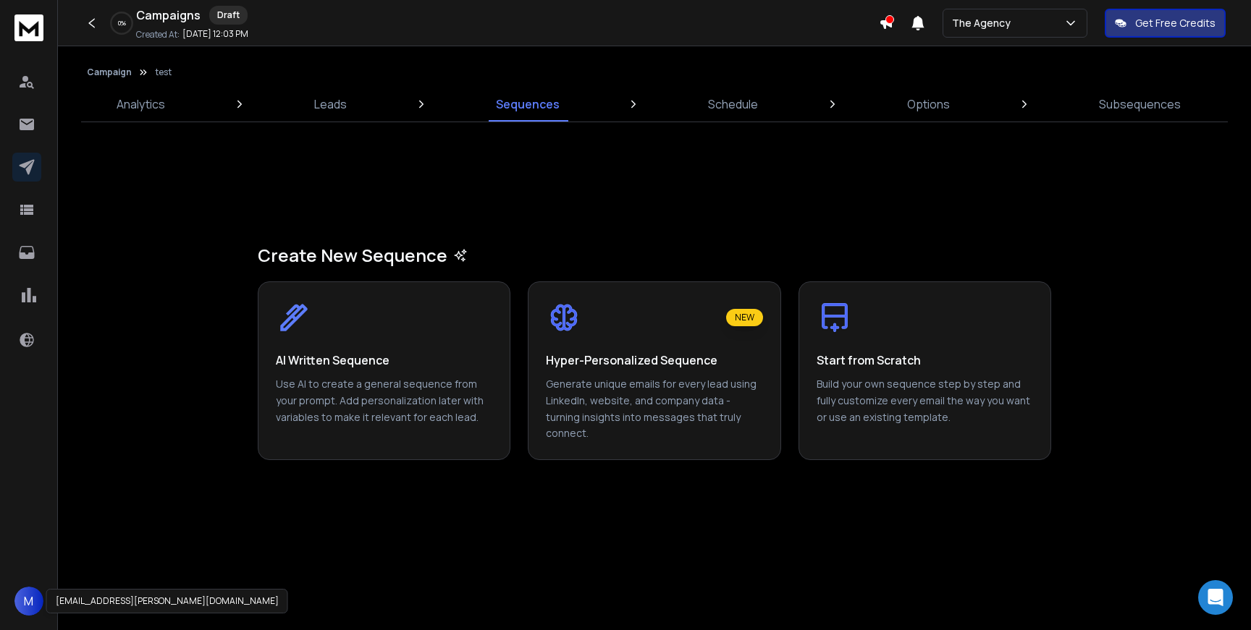
click at [23, 617] on div "M" at bounding box center [29, 315] width 58 height 630
click at [35, 599] on span "M" at bounding box center [28, 601] width 29 height 29
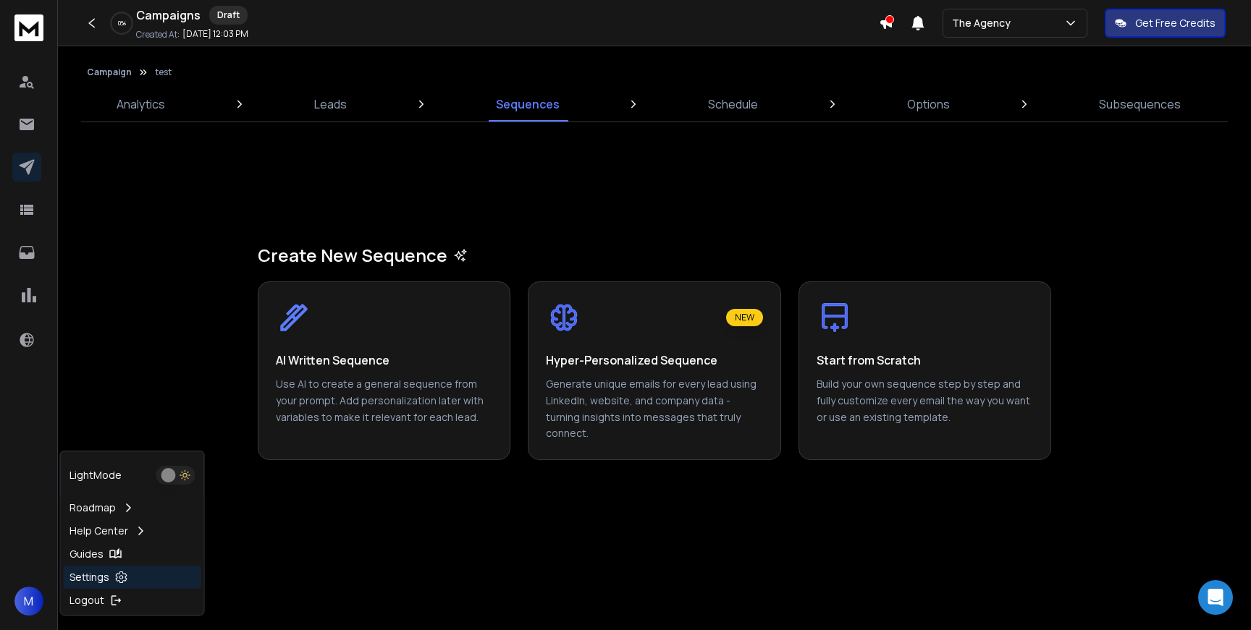
click at [98, 581] on p "Settings" at bounding box center [89, 577] width 40 height 14
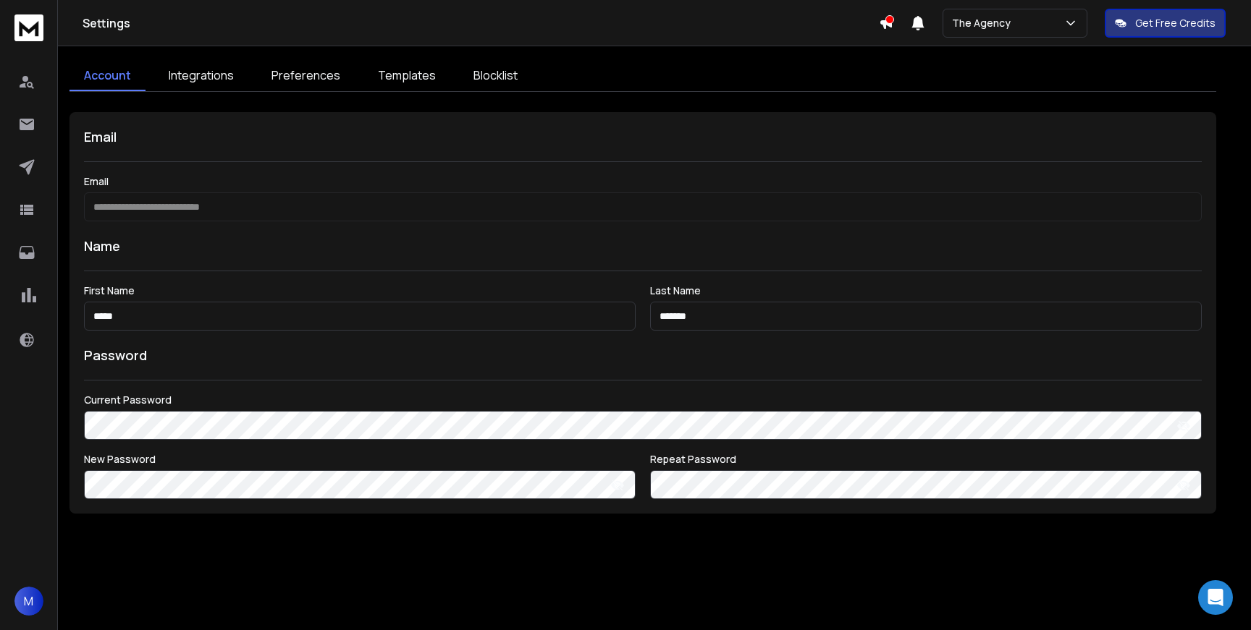
click at [415, 72] on link "Templates" at bounding box center [406, 76] width 87 height 30
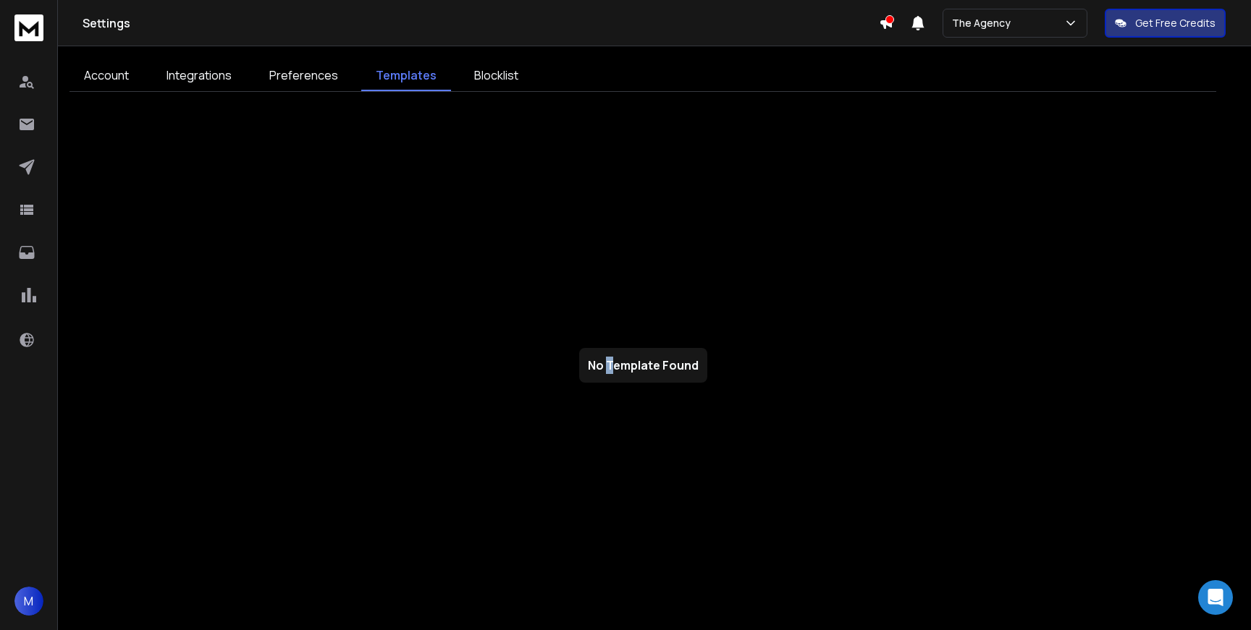
click at [611, 365] on h2 "No Template Found" at bounding box center [643, 365] width 128 height 35
click at [34, 166] on icon at bounding box center [26, 167] width 17 height 17
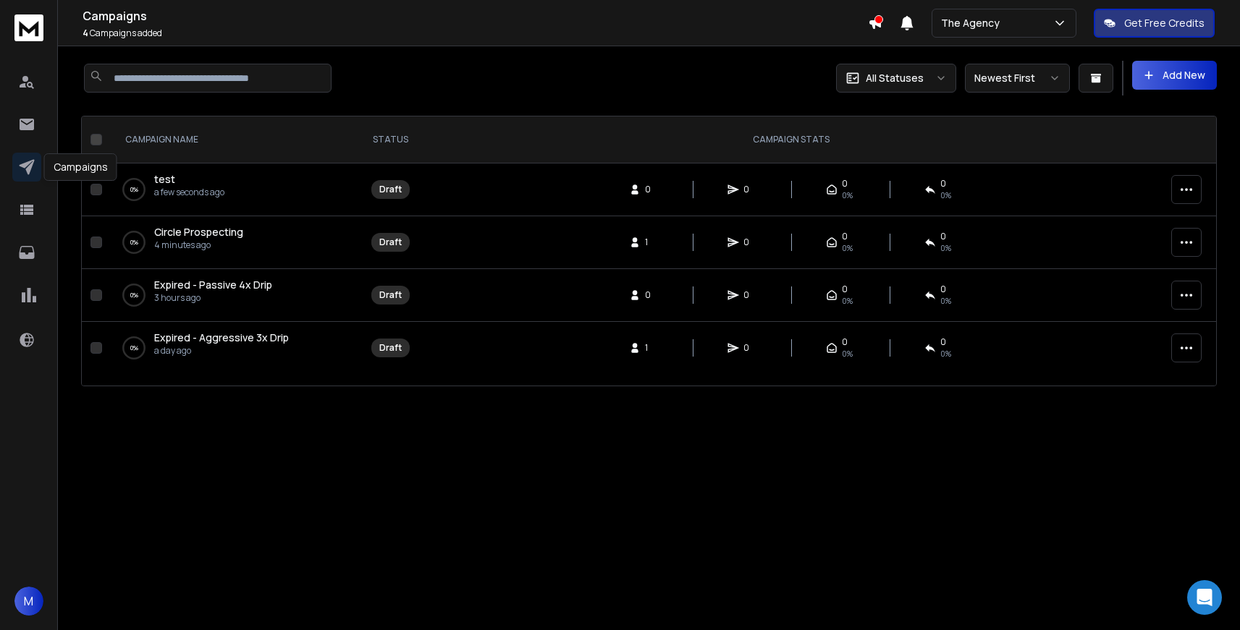
click at [1188, 298] on icon "button" at bounding box center [1186, 295] width 14 height 14
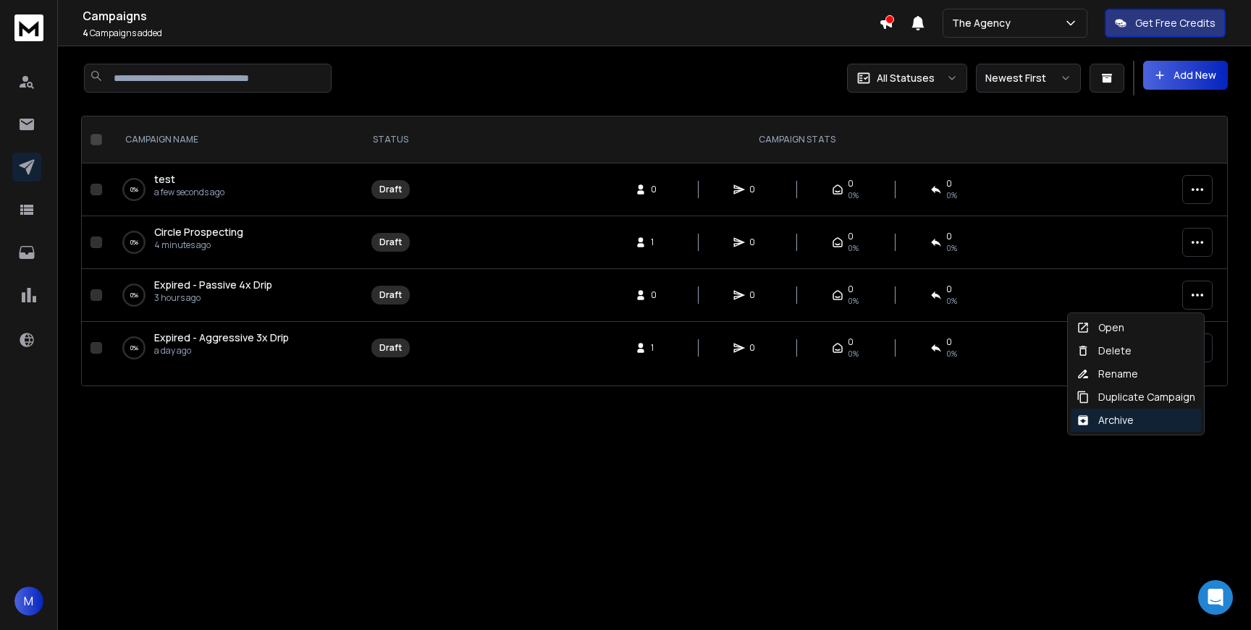
click at [400, 389] on div "Campaigns 4 Campaigns Added All Statuses Newest First Add New CAMPAIGN NAME STA…" at bounding box center [654, 376] width 1146 height 630
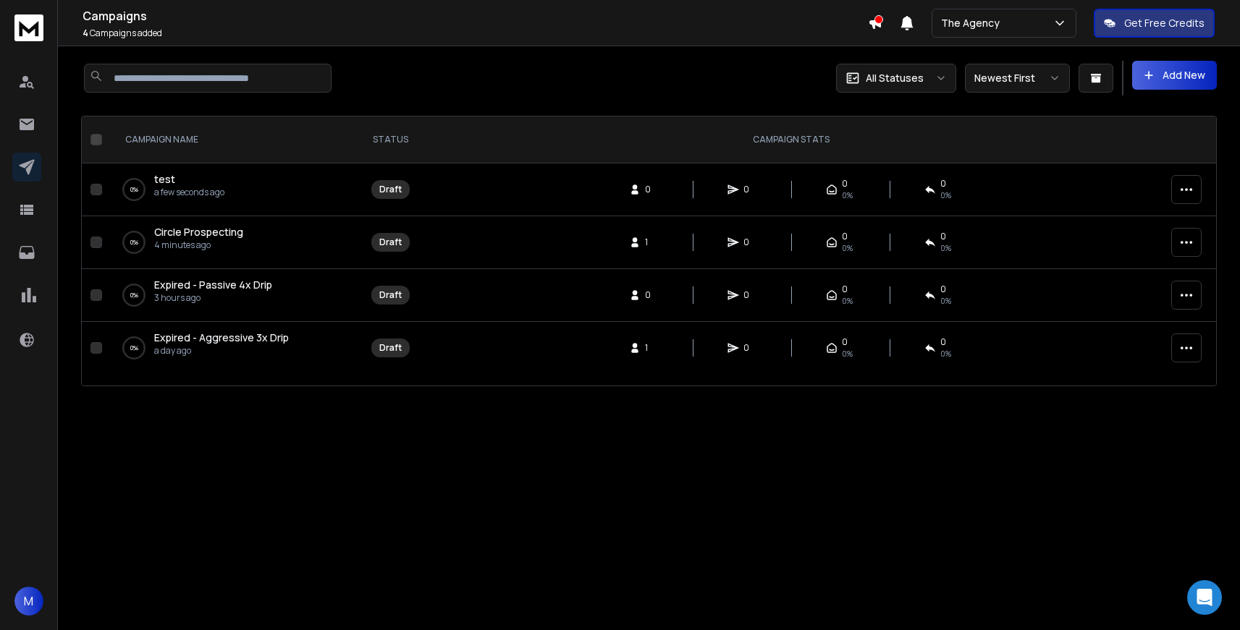
click at [195, 299] on p "3 hours ago" at bounding box center [213, 298] width 118 height 12
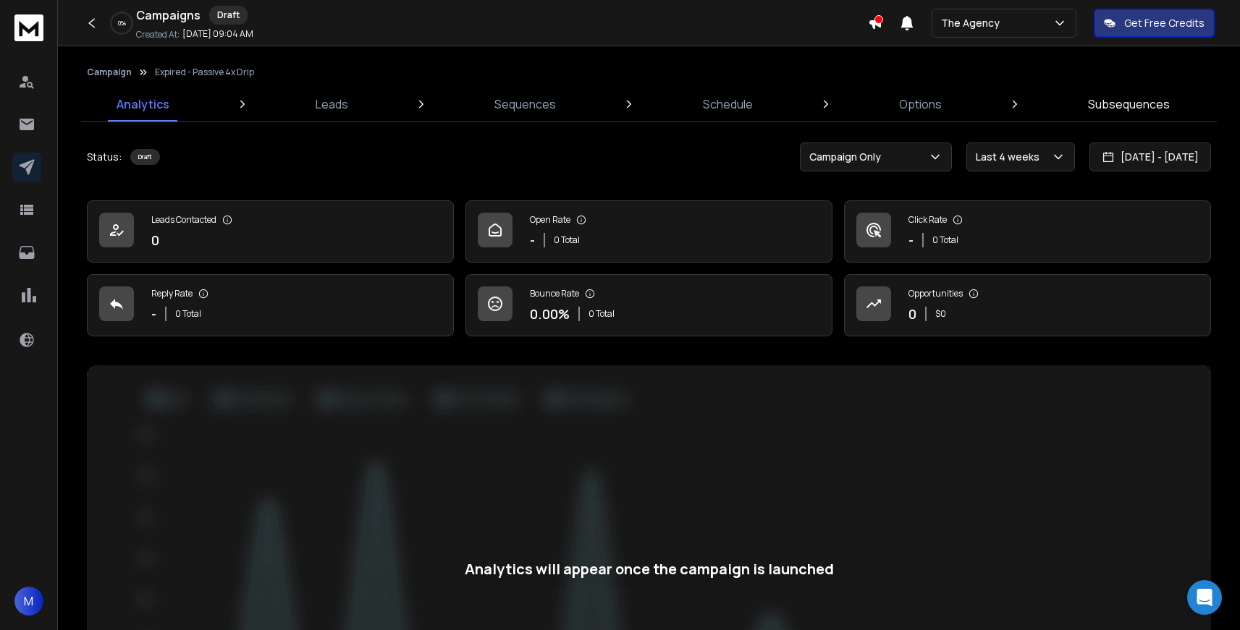
click at [1099, 102] on p "Subsequences" at bounding box center [1129, 104] width 82 height 17
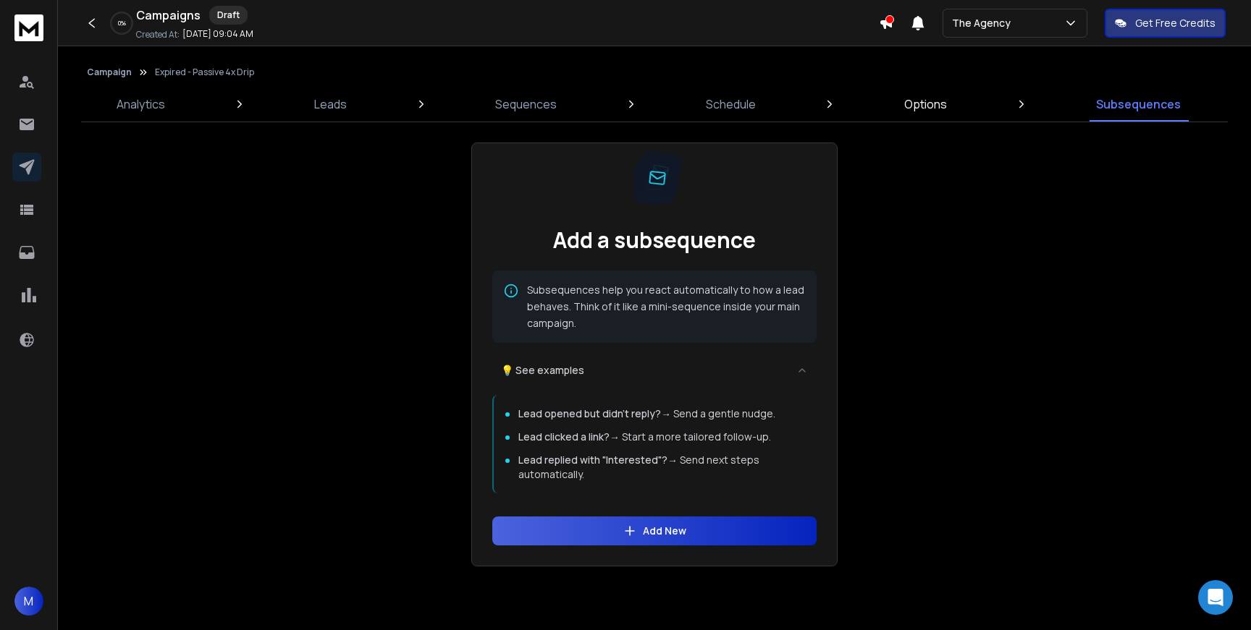
click at [918, 107] on p "Options" at bounding box center [925, 104] width 43 height 17
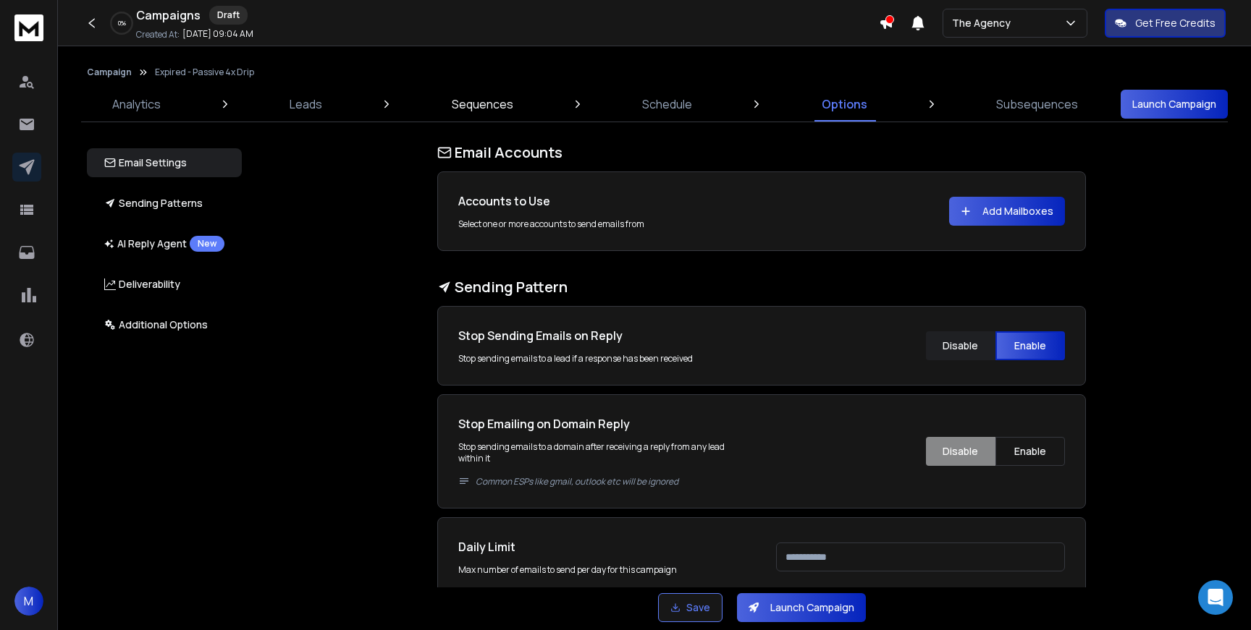
click at [508, 100] on p "Sequences" at bounding box center [483, 104] width 62 height 17
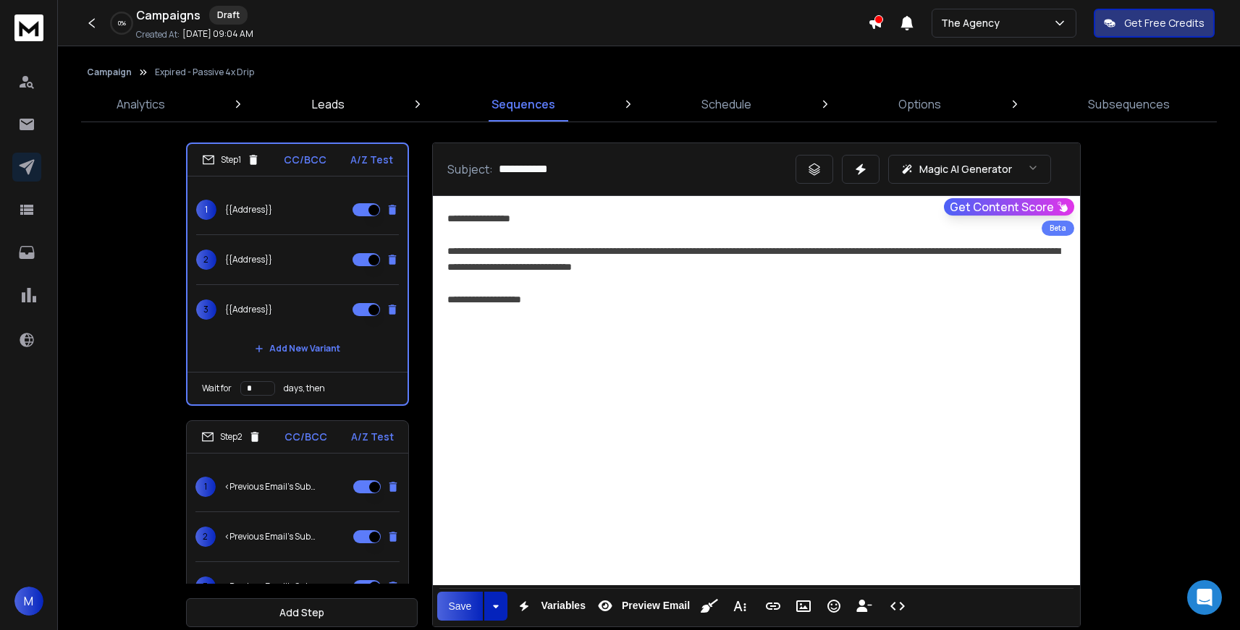
click at [341, 106] on p "Leads" at bounding box center [328, 104] width 33 height 17
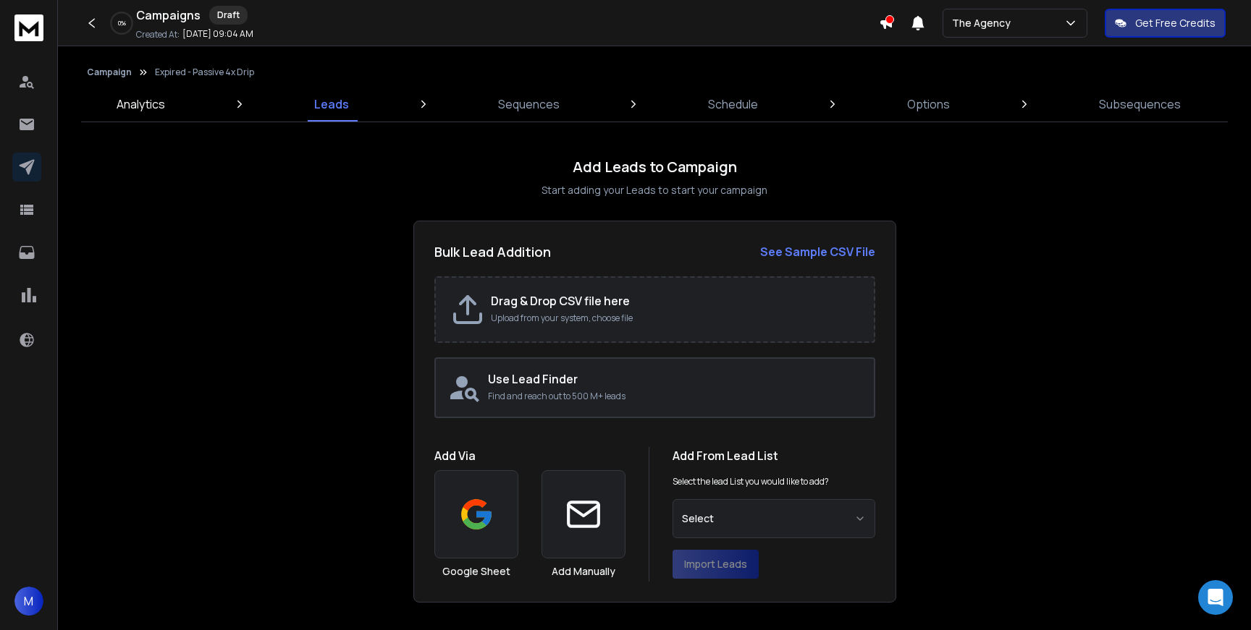
click at [155, 117] on link "Analytics" at bounding box center [141, 104] width 66 height 35
click at [156, 106] on p "Analytics" at bounding box center [141, 104] width 48 height 17
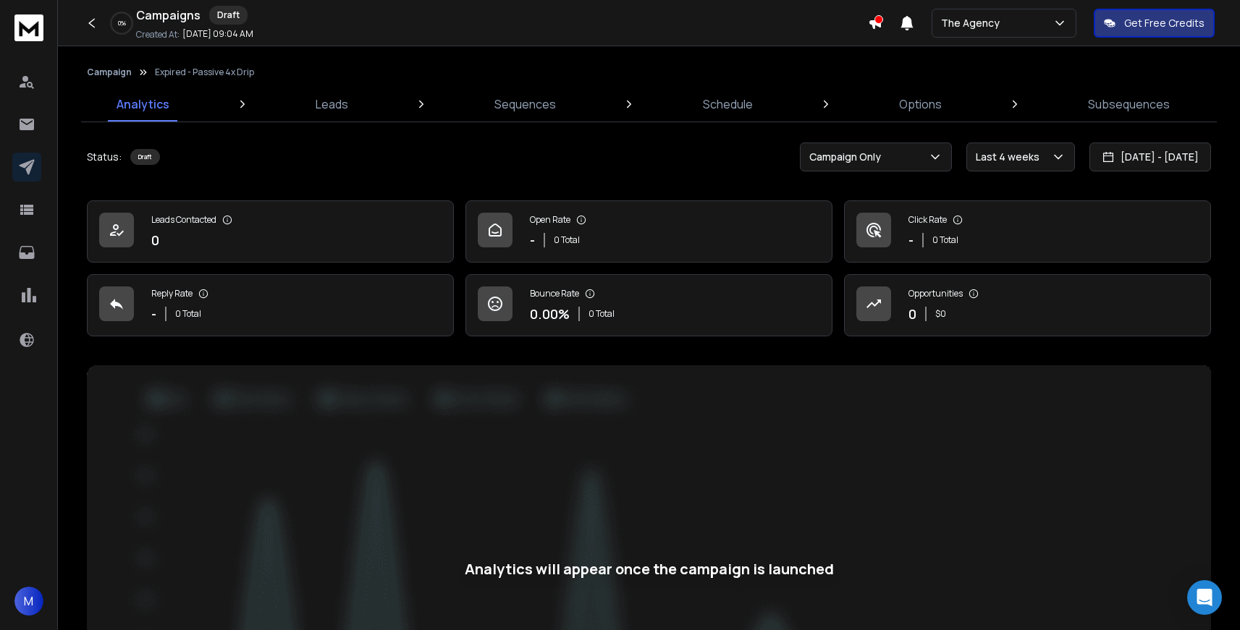
click at [790, 106] on div "Analytics Leads Sequences Schedule Options Subsequences" at bounding box center [643, 104] width 1124 height 35
drag, startPoint x: 704, startPoint y: 111, endPoint x: 711, endPoint y: 111, distance: 8.0
click at [704, 111] on p "Schedule" at bounding box center [728, 104] width 50 height 17
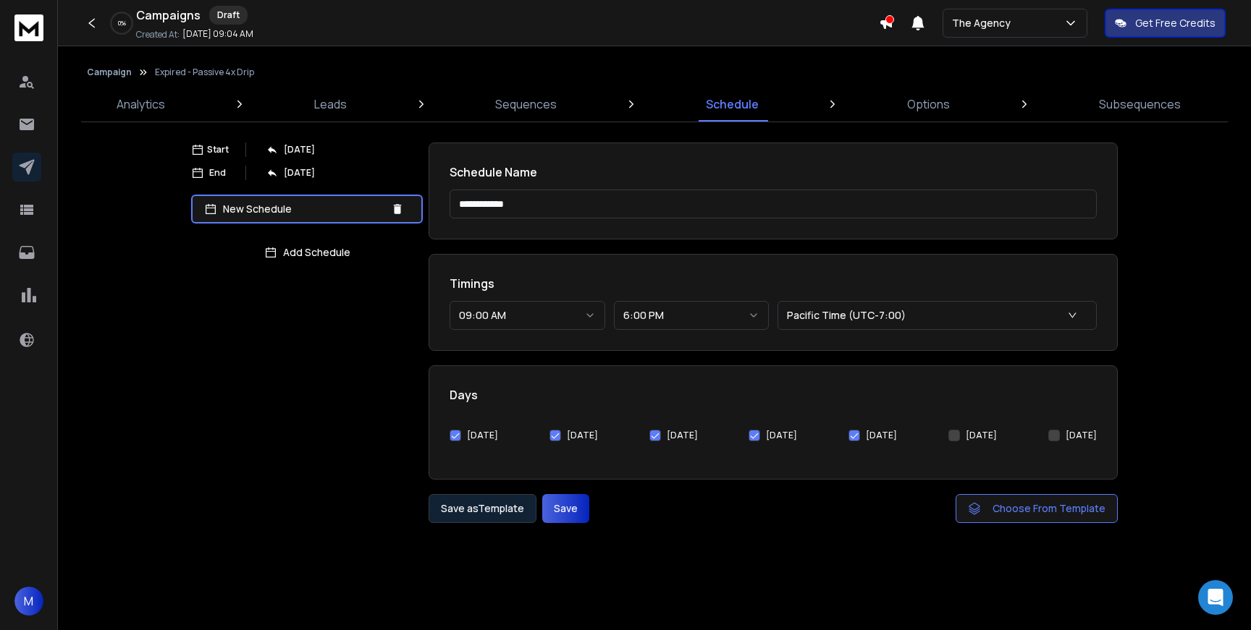
click at [499, 515] on button "Save as Template" at bounding box center [482, 508] width 108 height 29
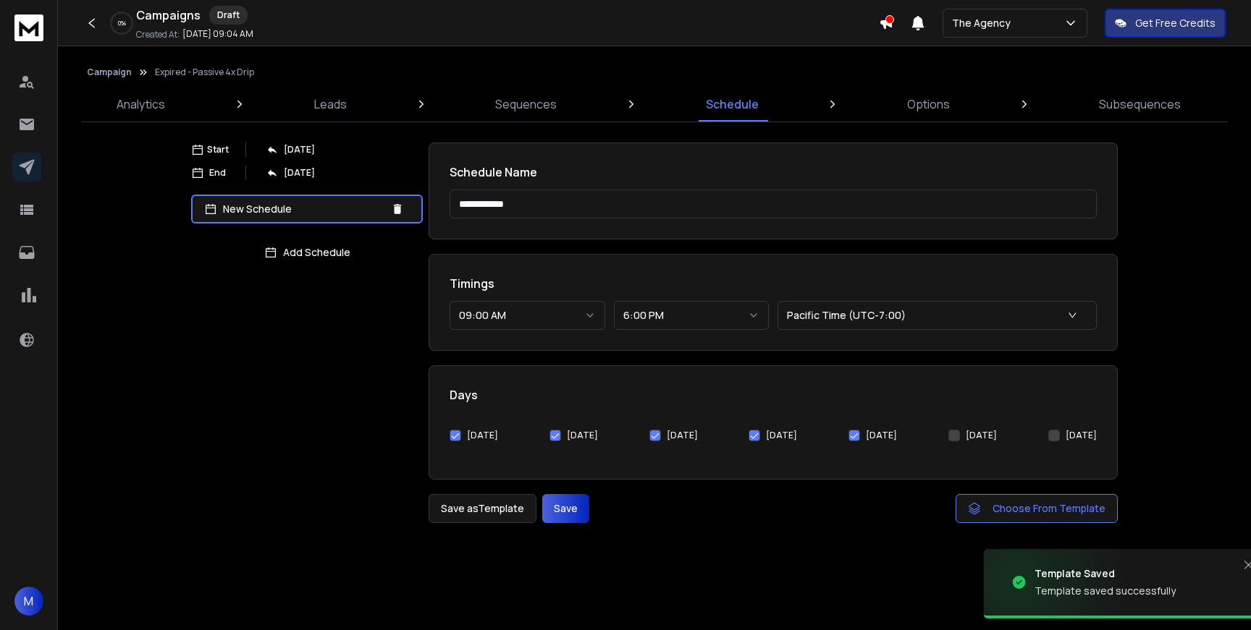
drag, startPoint x: 1020, startPoint y: 571, endPoint x: 1044, endPoint y: 598, distance: 35.9
click at [1044, 581] on div "Template Saved" at bounding box center [1104, 574] width 141 height 14
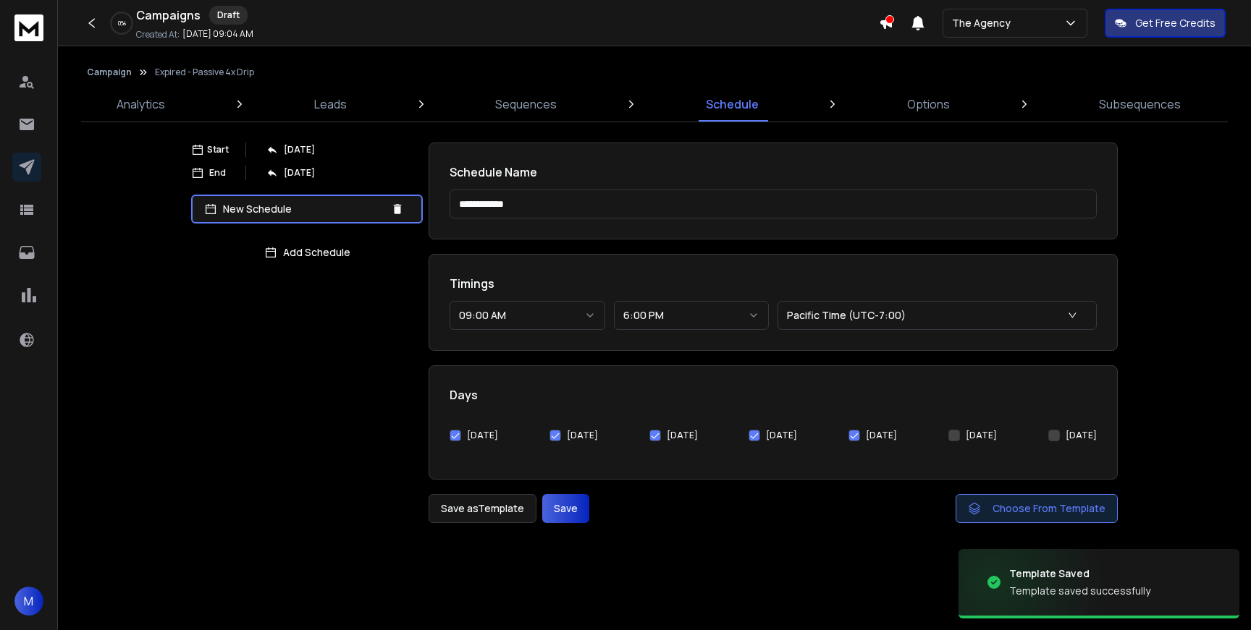
click at [1002, 504] on span "Choose From Template" at bounding box center [1048, 509] width 113 height 14
drag, startPoint x: 1232, startPoint y: 462, endPoint x: 1224, endPoint y: 463, distance: 8.0
click at [1232, 462] on div "**********" at bounding box center [654, 294] width 1193 height 497
click at [1038, 518] on button "Choose From Template" at bounding box center [1036, 508] width 162 height 29
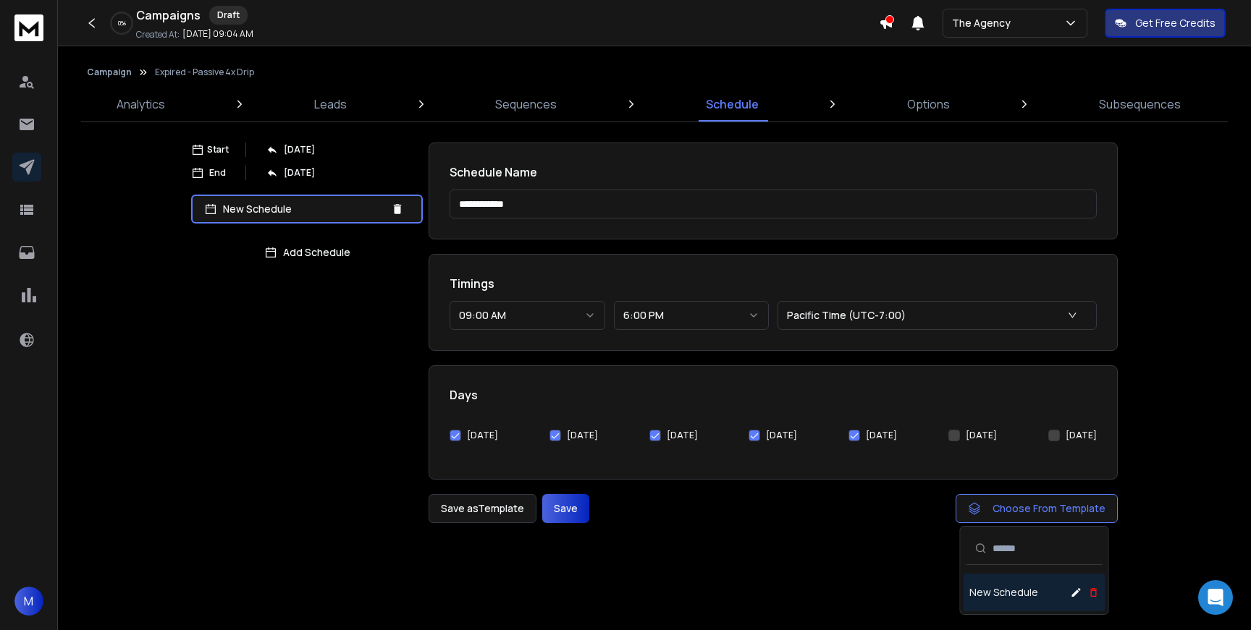
click at [1099, 591] on icon at bounding box center [1094, 593] width 12 height 12
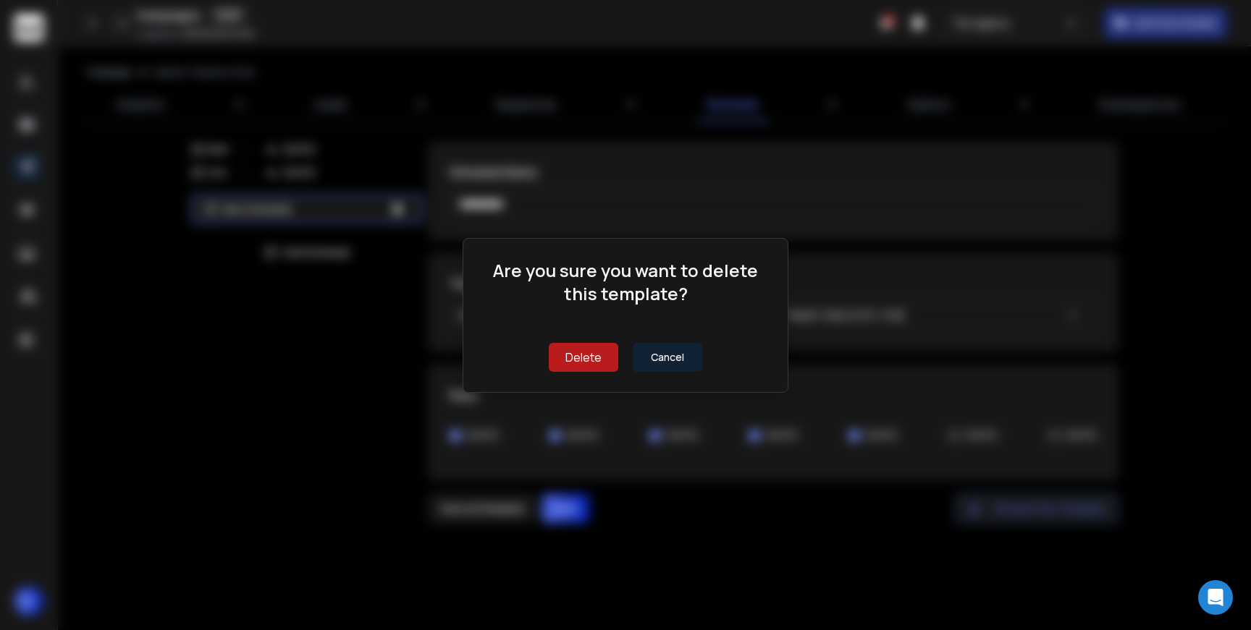
click at [588, 367] on button "Delete" at bounding box center [583, 357] width 69 height 29
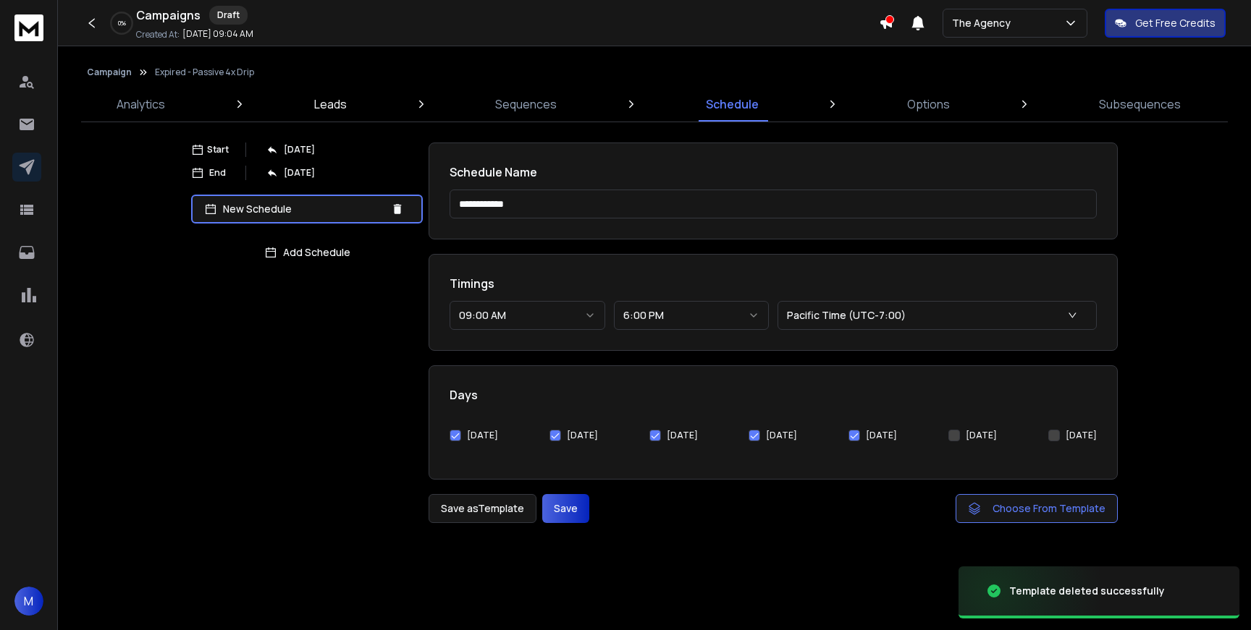
click at [342, 88] on link "Leads" at bounding box center [330, 104] width 50 height 35
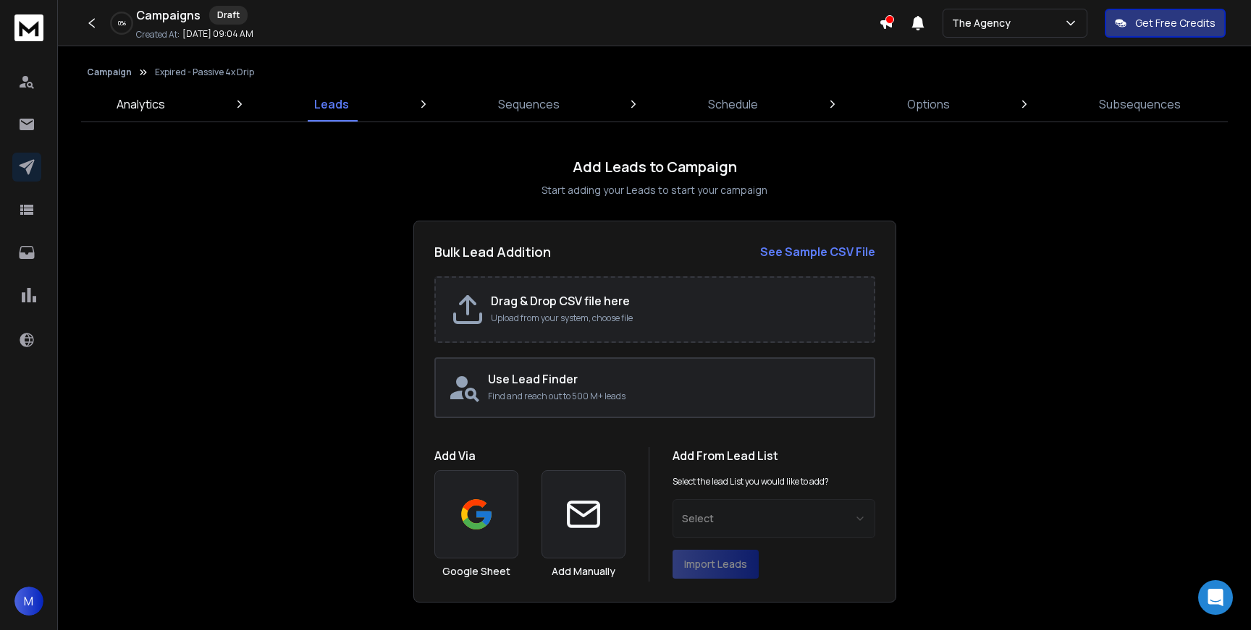
click at [145, 106] on p "Analytics" at bounding box center [141, 104] width 48 height 17
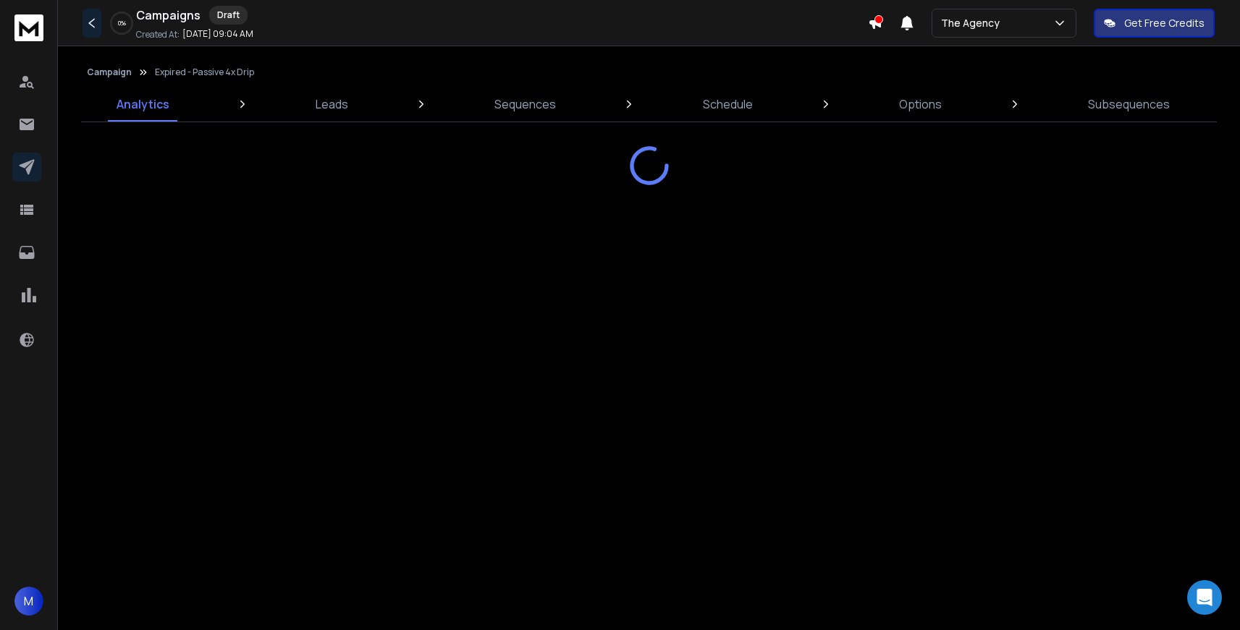
click at [85, 20] on icon at bounding box center [91, 23] width 13 height 13
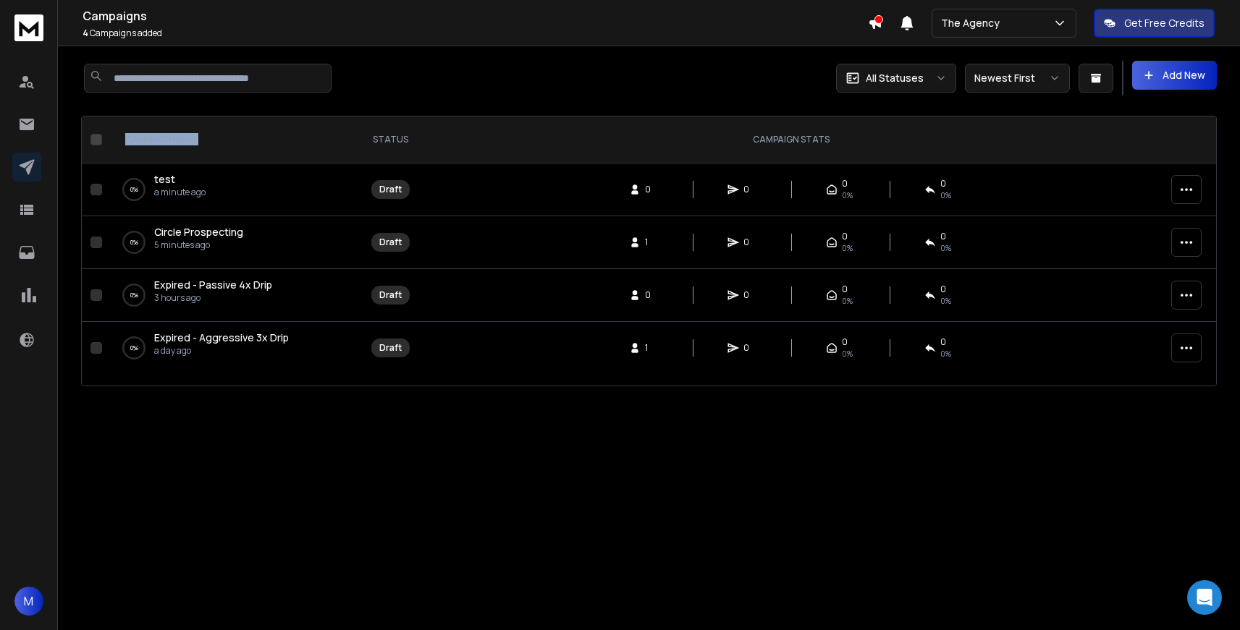
drag, startPoint x: 260, startPoint y: 325, endPoint x: 208, endPoint y: 155, distance: 177.7
click at [208, 155] on div "Campaigns 4 Campaigns Added All Statuses Newest First Add New CAMPAIGN NAME STA…" at bounding box center [649, 376] width 1136 height 630
click at [235, 388] on div "Campaigns 4 Campaigns Added All Statuses Newest First Add New CAMPAIGN NAME STA…" at bounding box center [649, 376] width 1136 height 630
click at [1178, 248] on button "button" at bounding box center [1186, 242] width 30 height 29
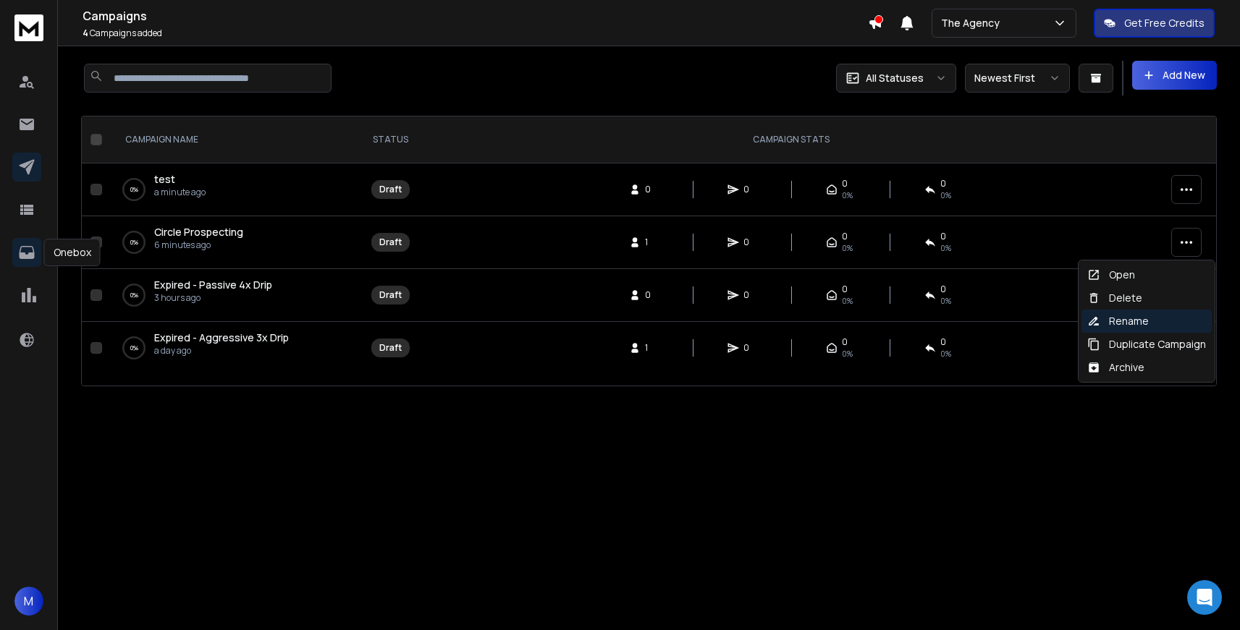
click at [29, 248] on icon at bounding box center [26, 252] width 17 height 17
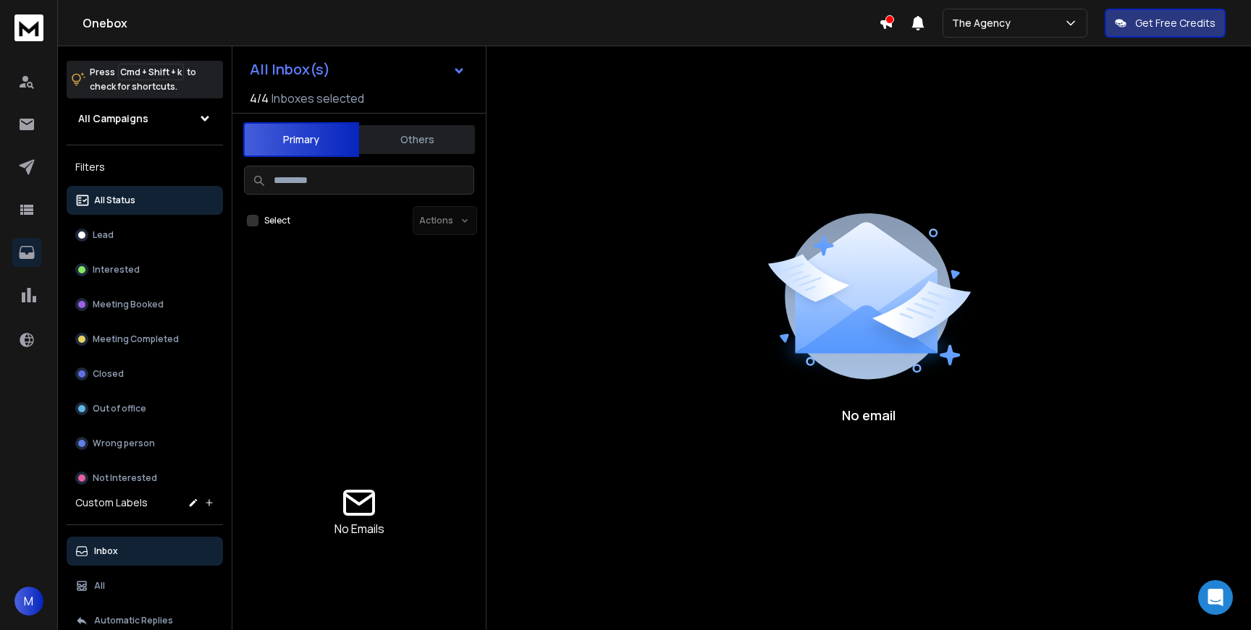
click at [399, 138] on button "Others" at bounding box center [417, 140] width 116 height 32
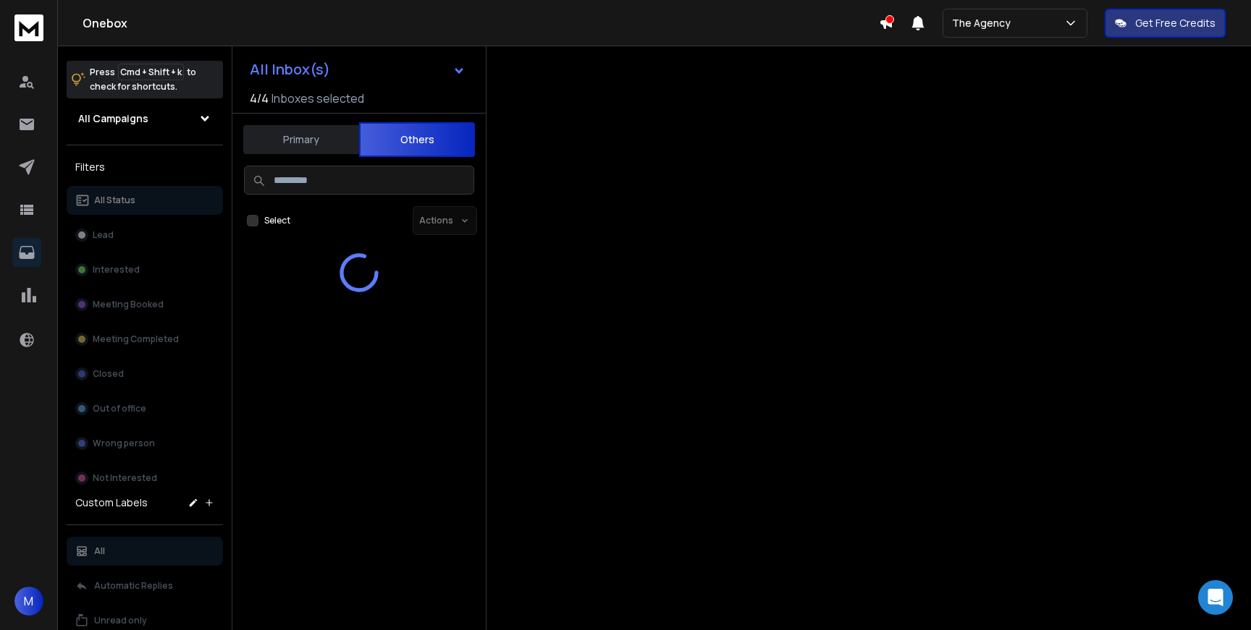
click at [297, 127] on button "Primary" at bounding box center [301, 140] width 116 height 32
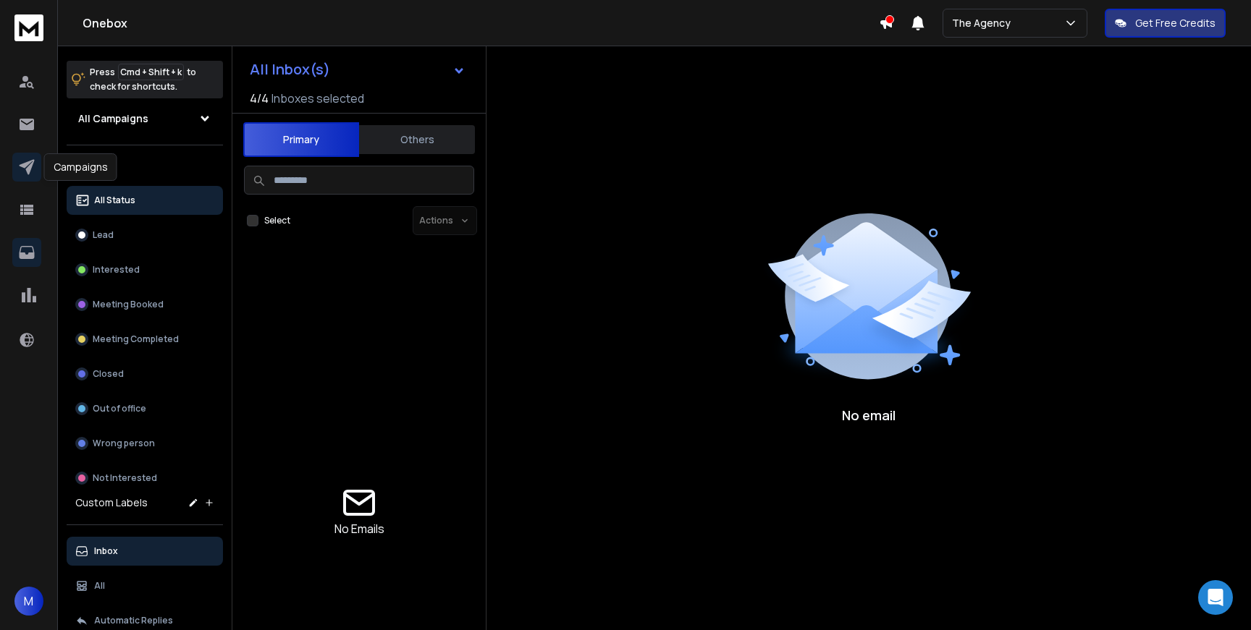
click at [31, 164] on icon at bounding box center [26, 166] width 15 height 15
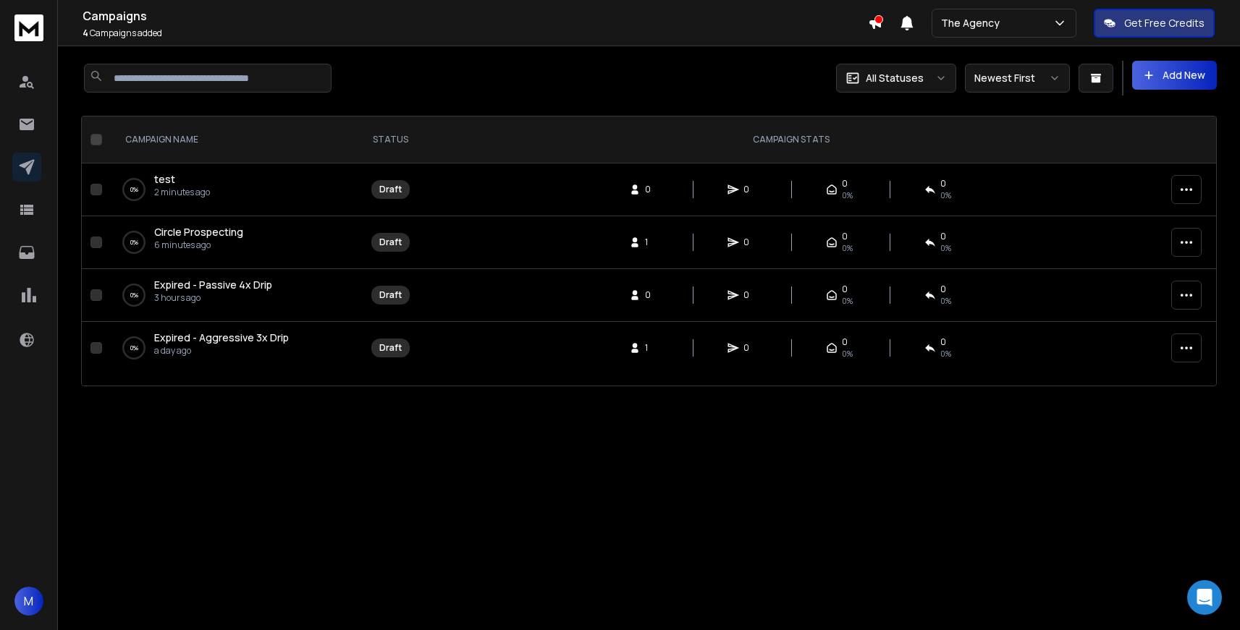
click at [219, 226] on span "Circle Prospecting" at bounding box center [198, 232] width 89 height 14
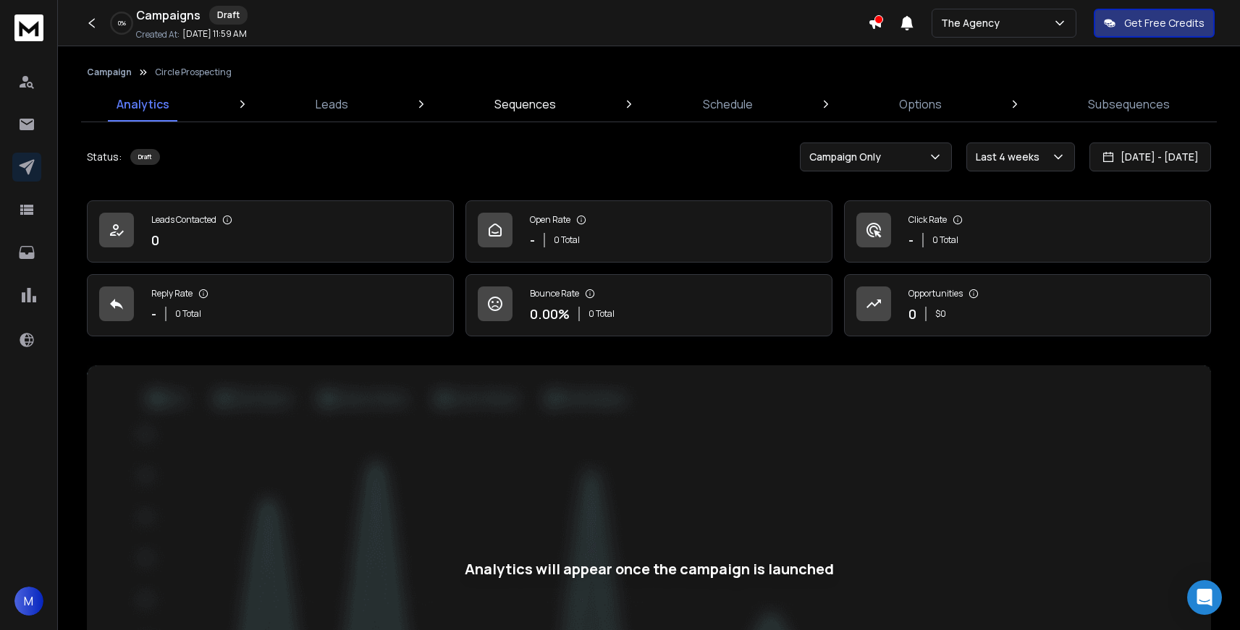
click at [510, 102] on p "Sequences" at bounding box center [525, 104] width 62 height 17
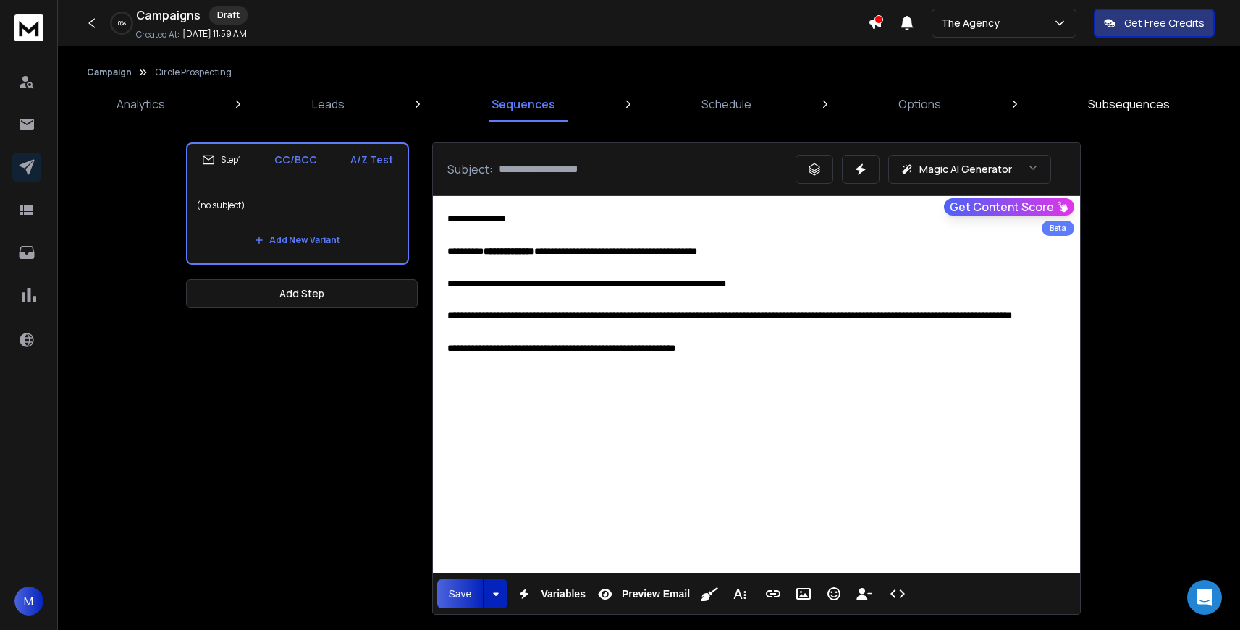
click at [1130, 112] on p "Subsequences" at bounding box center [1129, 104] width 82 height 17
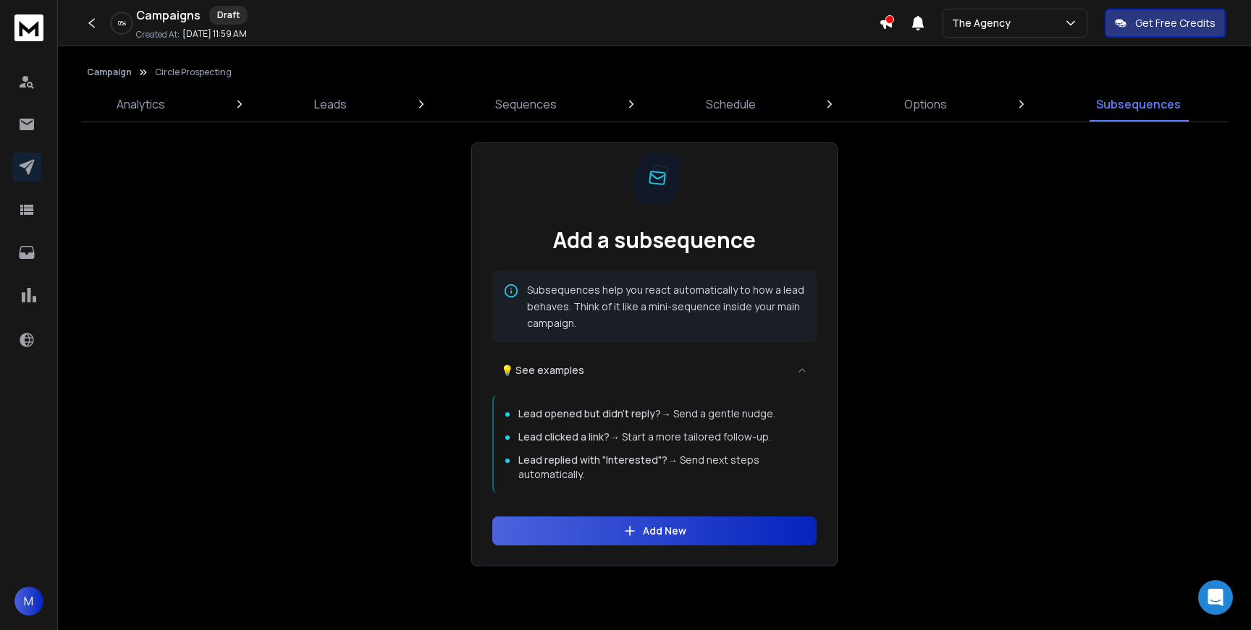
click at [615, 536] on button "Add New" at bounding box center [654, 531] width 324 height 29
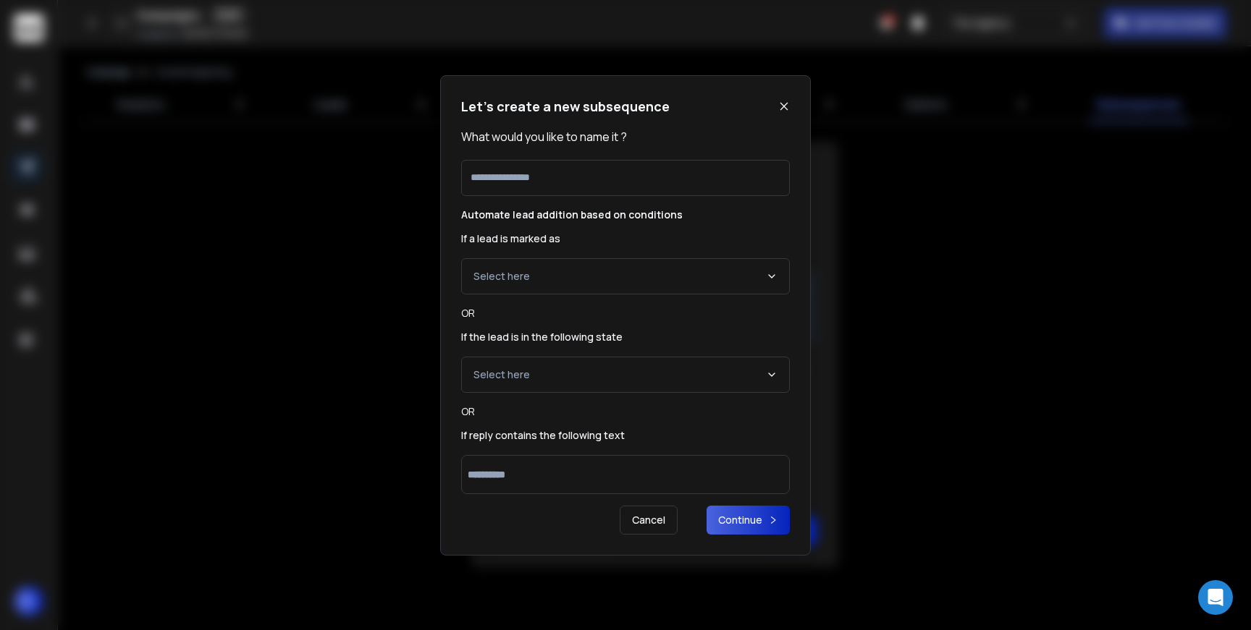
click at [549, 193] on form "Automate lead addition based on conditions If a lead is marked as Select here O…" at bounding box center [625, 339] width 329 height 389
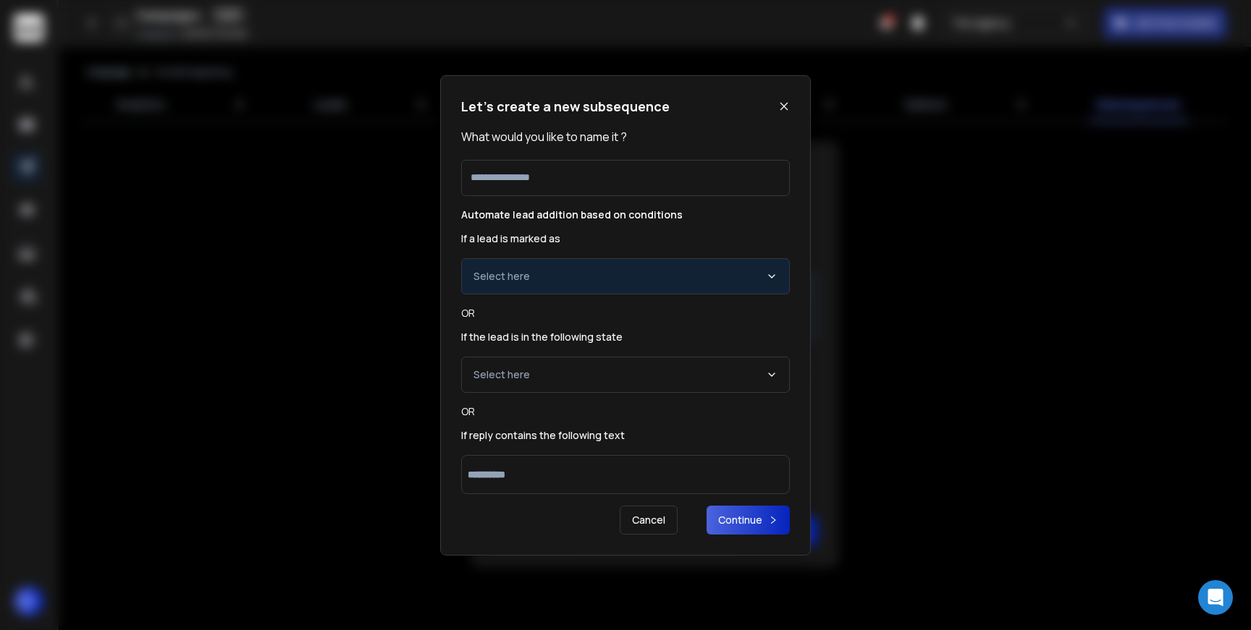
click at [554, 258] on button "Select here" at bounding box center [625, 276] width 329 height 36
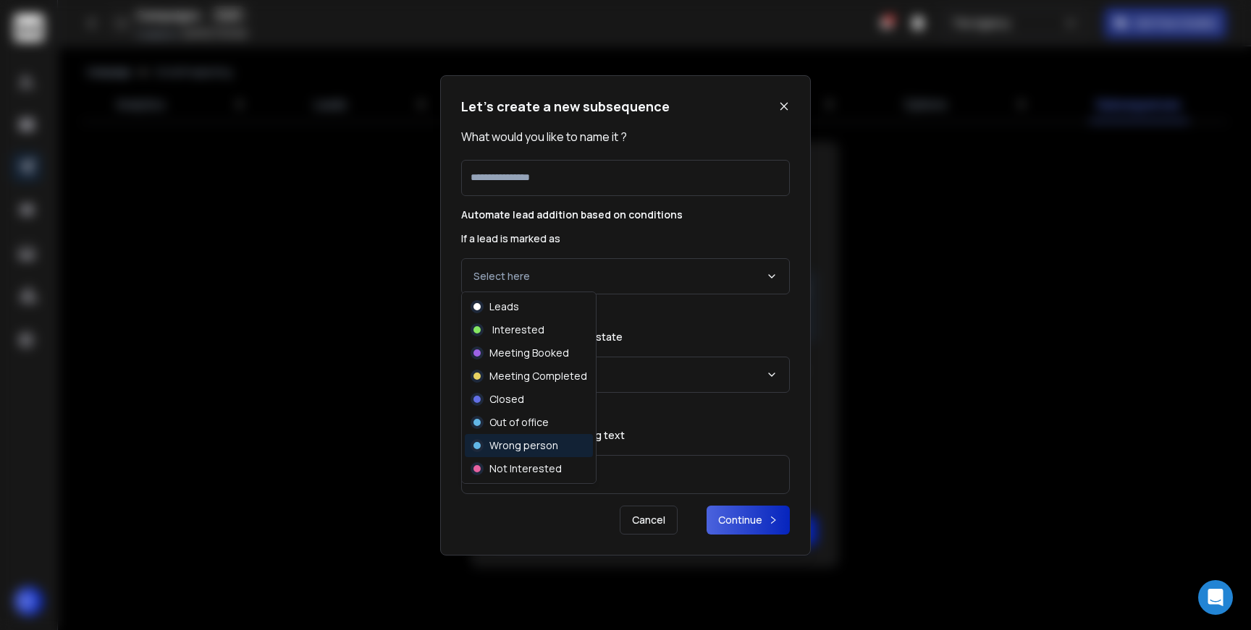
click at [666, 315] on form "Automate lead addition based on conditions If a lead is marked as Select here O…" at bounding box center [625, 339] width 329 height 389
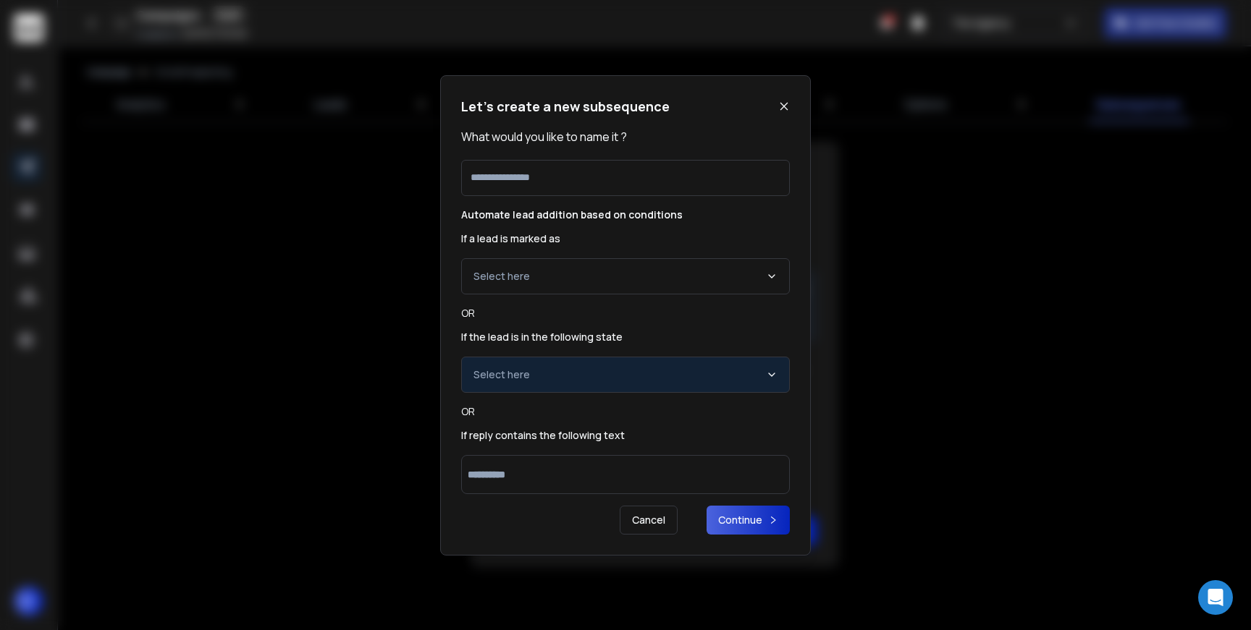
click at [564, 376] on button "Select here" at bounding box center [625, 375] width 329 height 36
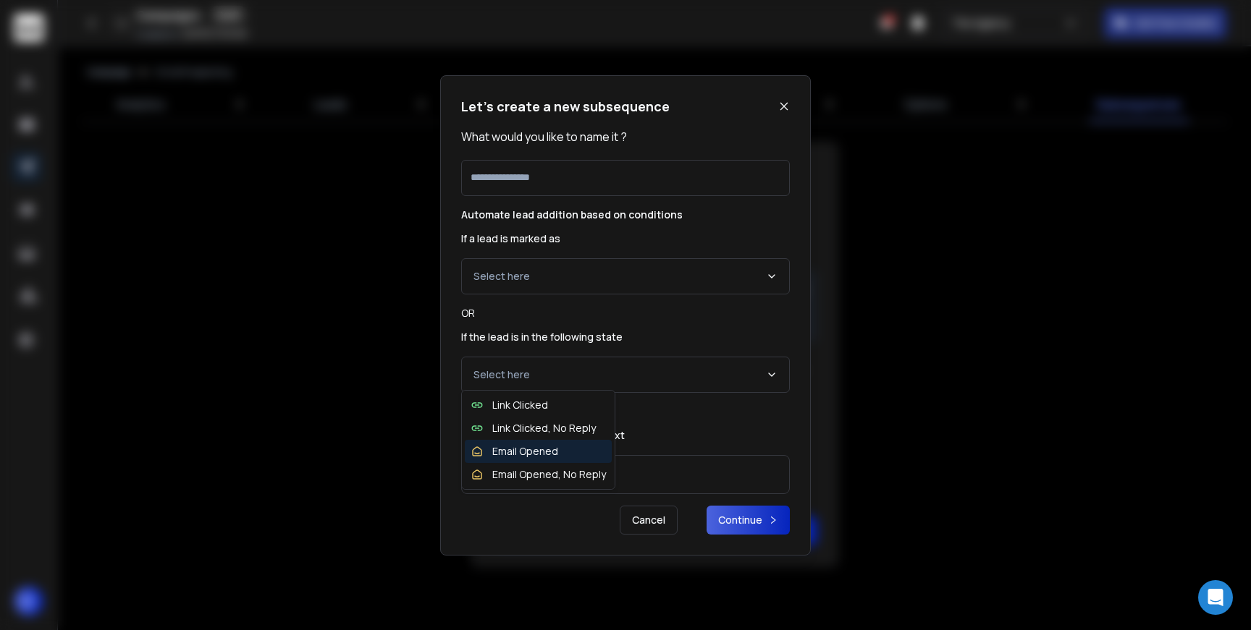
click at [777, 389] on form "Automate lead addition based on conditions If a lead is marked as Select here O…" at bounding box center [625, 339] width 329 height 389
click at [547, 462] on input at bounding box center [626, 475] width 316 height 26
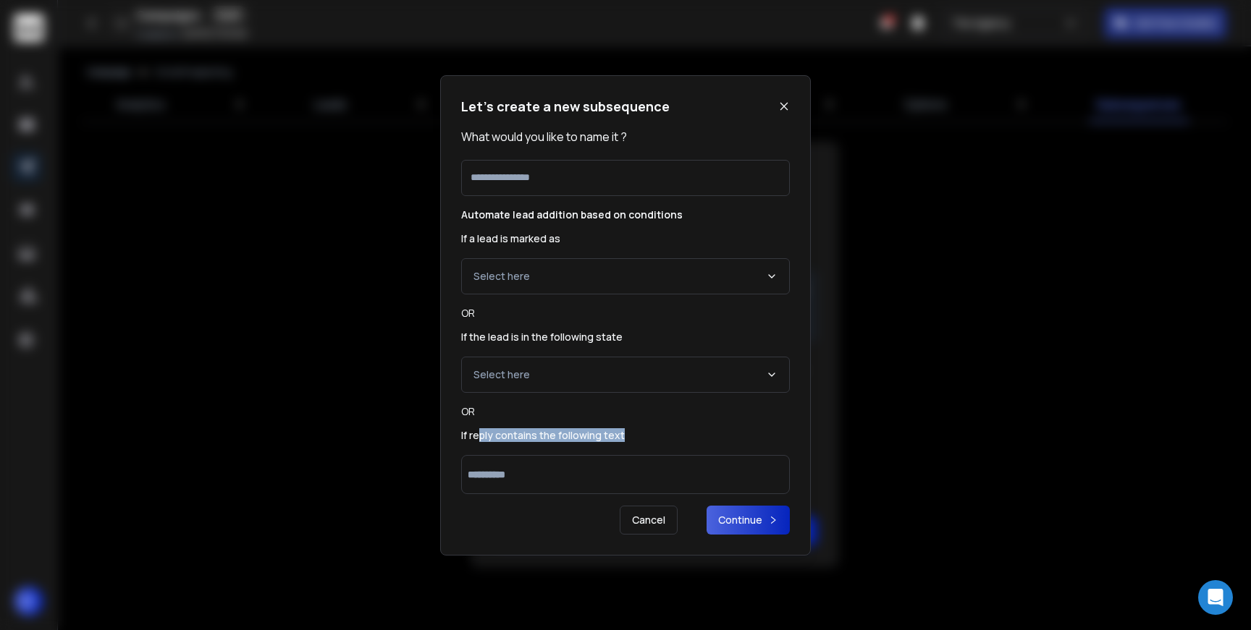
drag, startPoint x: 476, startPoint y: 425, endPoint x: 659, endPoint y: 434, distance: 183.4
click at [659, 434] on label "If reply contains the following text" at bounding box center [625, 436] width 329 height 10
click at [630, 411] on h2 "OR" at bounding box center [625, 412] width 329 height 14
click at [596, 191] on form "Automate lead addition based on conditions If a lead is marked as Select here O…" at bounding box center [625, 339] width 329 height 389
drag, startPoint x: 598, startPoint y: 182, endPoint x: 608, endPoint y: 190, distance: 12.5
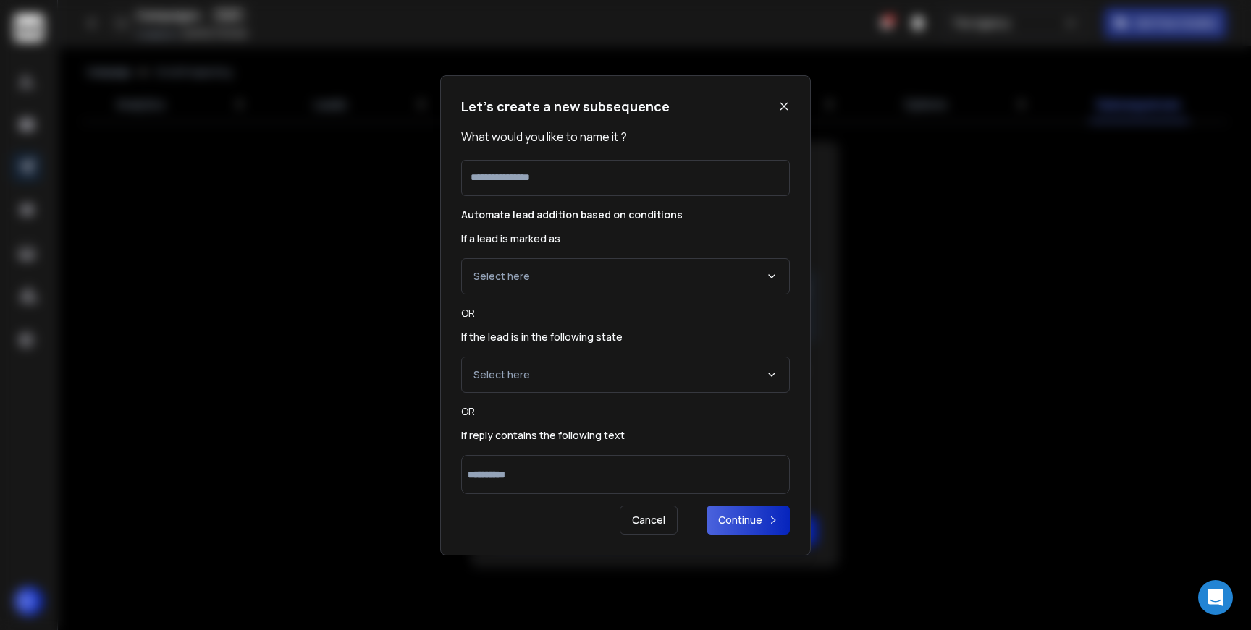
click at [598, 182] on input at bounding box center [625, 178] width 329 height 36
click at [761, 306] on h2 "OR" at bounding box center [625, 313] width 329 height 14
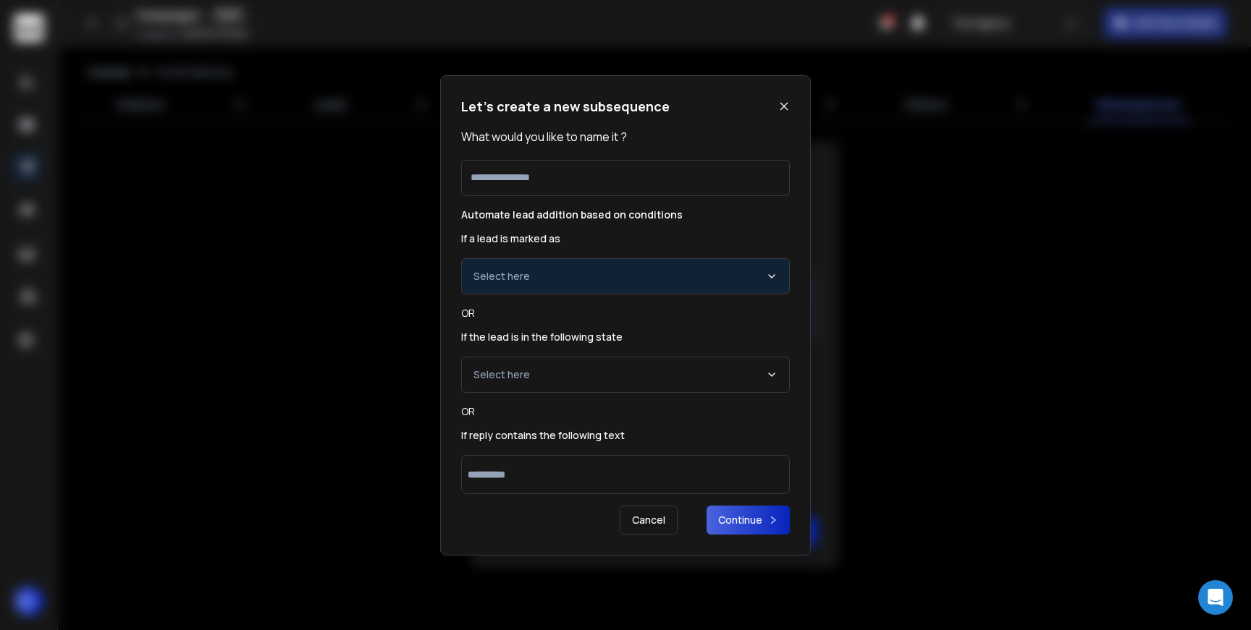
click at [615, 272] on button "Select here" at bounding box center [625, 276] width 329 height 36
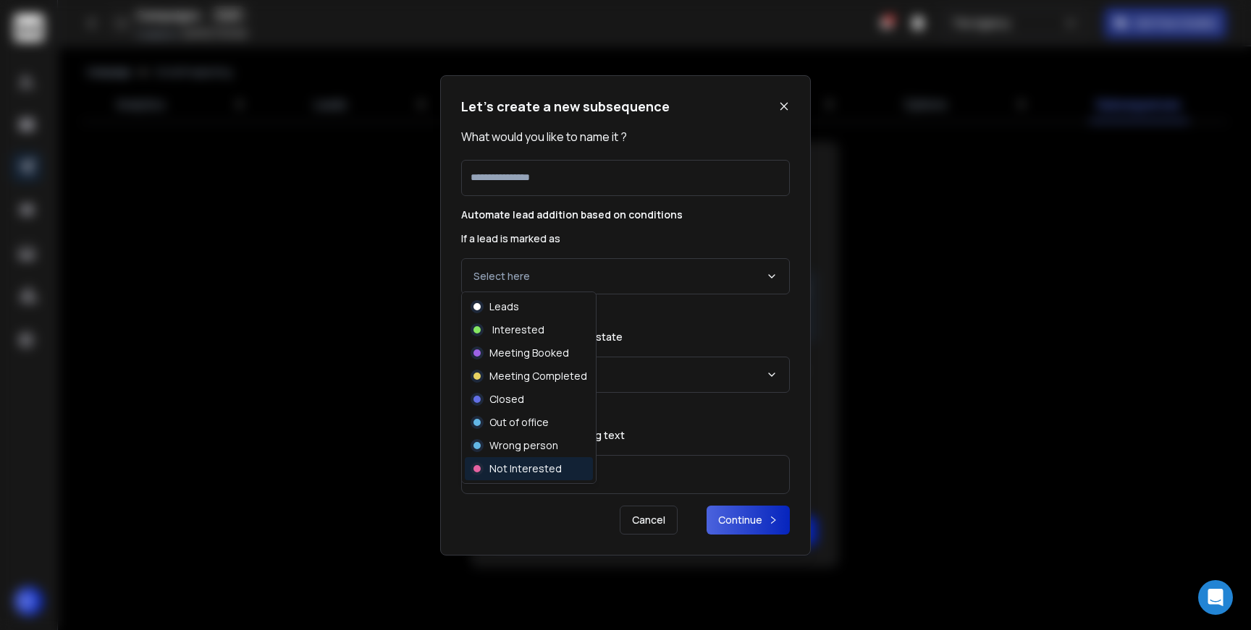
click at [678, 431] on label "If reply contains the following text" at bounding box center [625, 436] width 329 height 10
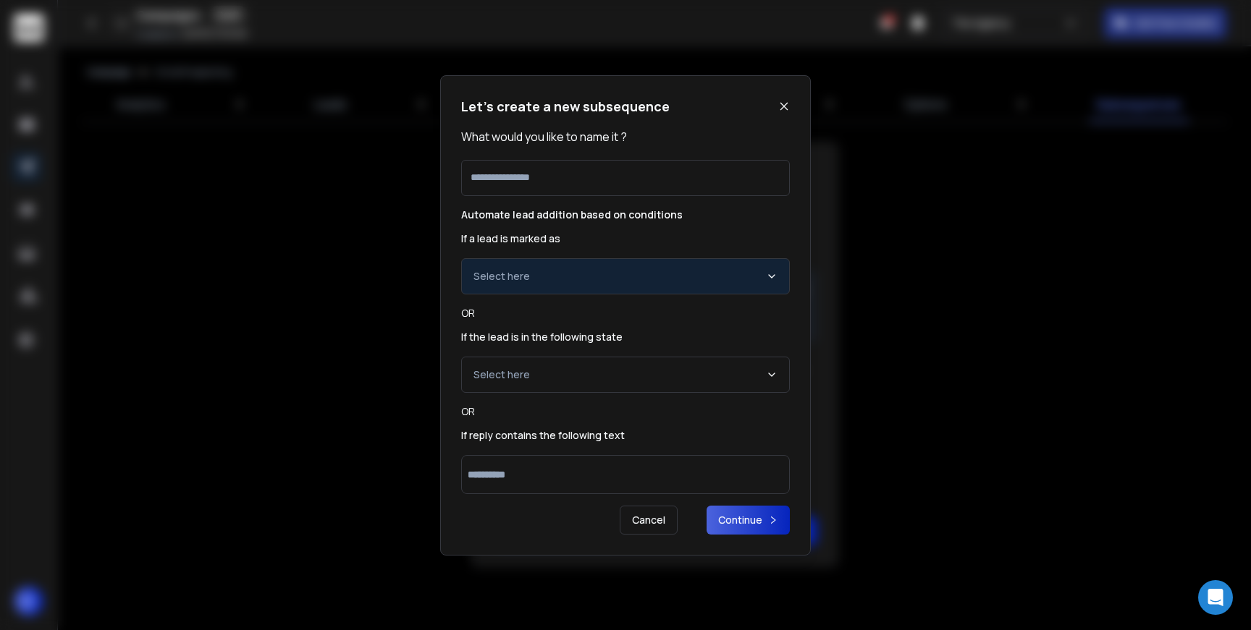
click at [626, 287] on button "Select here" at bounding box center [625, 276] width 329 height 36
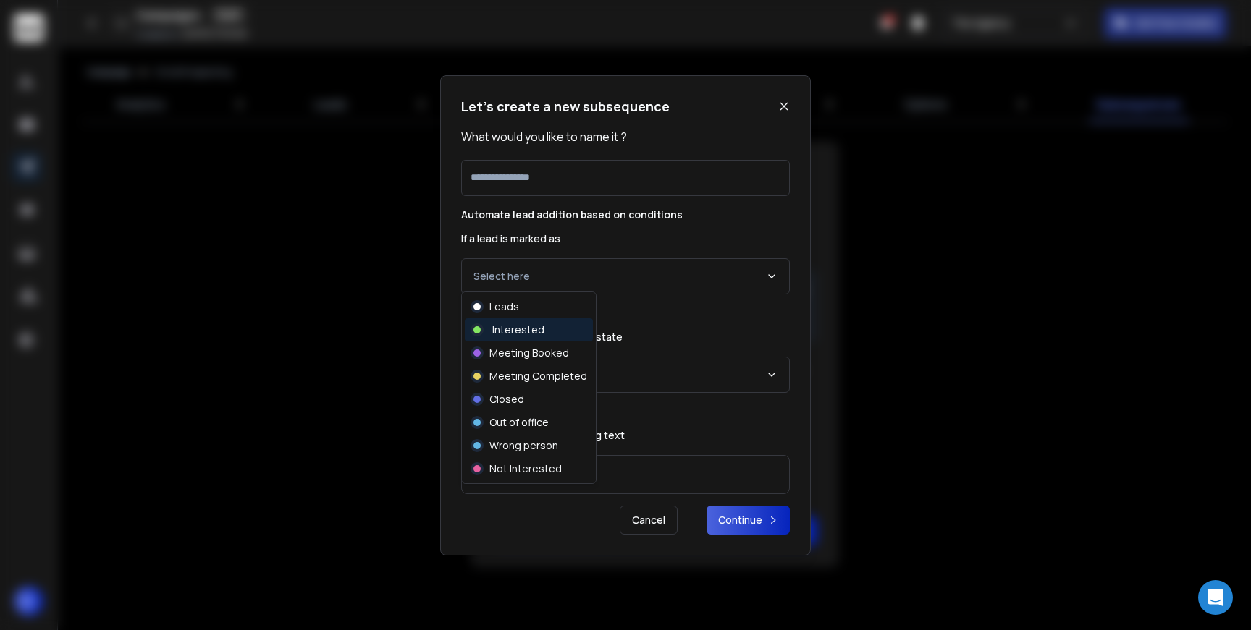
click at [679, 318] on form "Automate lead addition based on conditions If a lead is marked as Select here O…" at bounding box center [625, 339] width 329 height 389
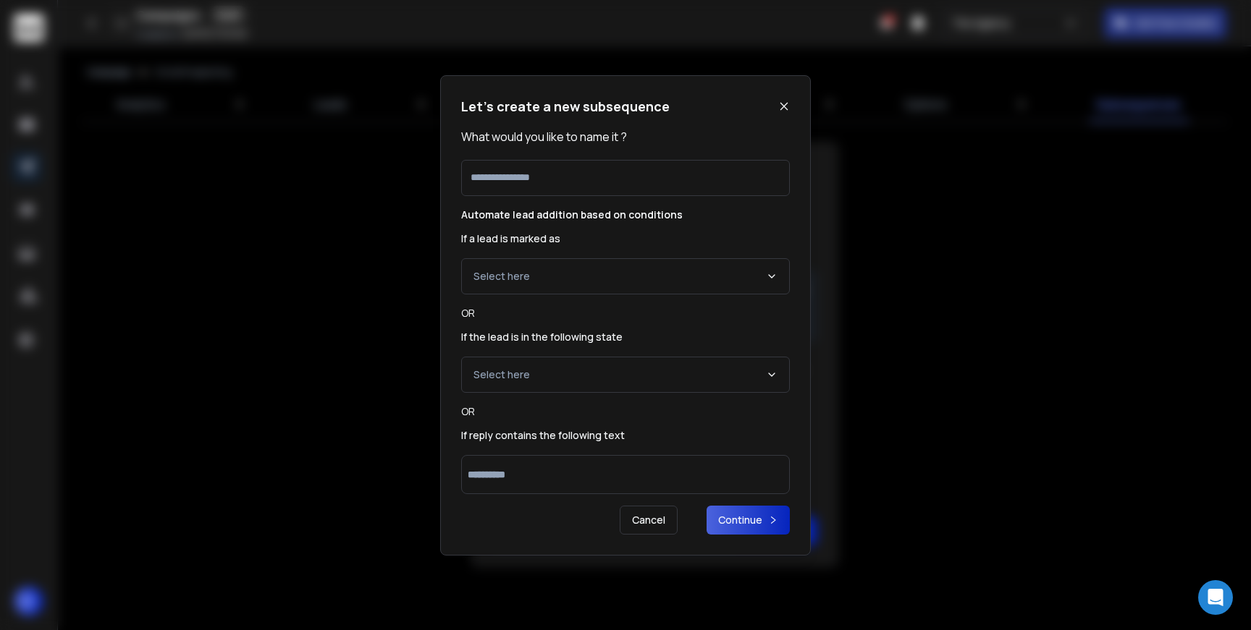
click at [785, 102] on icon at bounding box center [784, 106] width 8 height 8
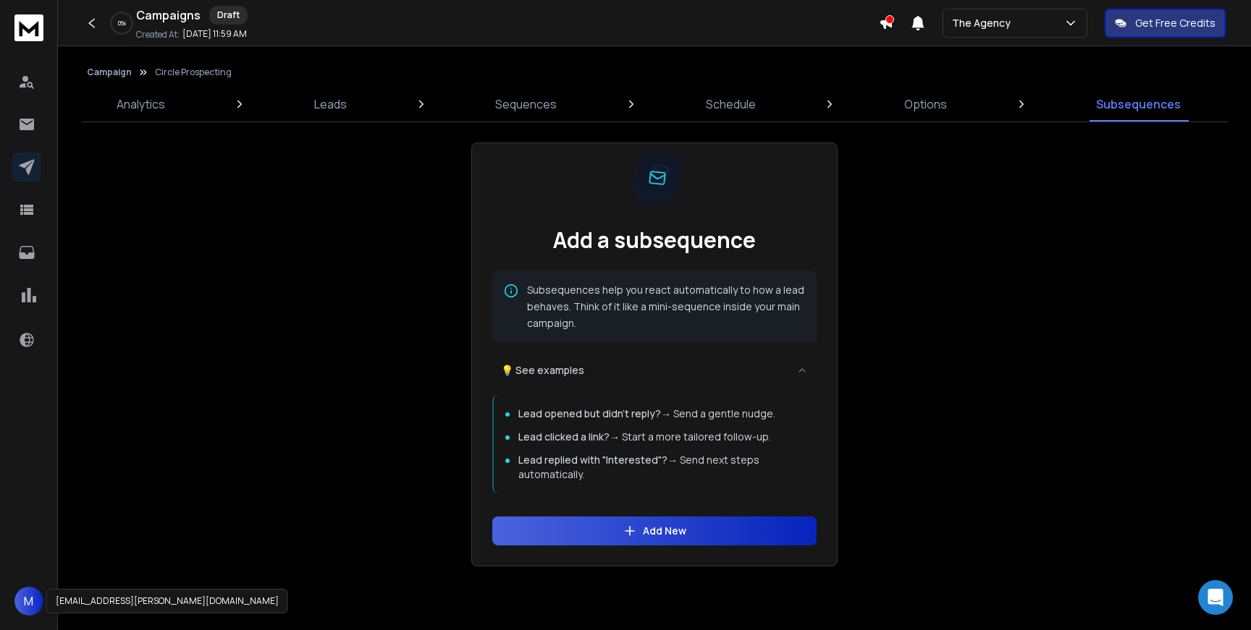
click at [30, 612] on span "M" at bounding box center [28, 601] width 29 height 29
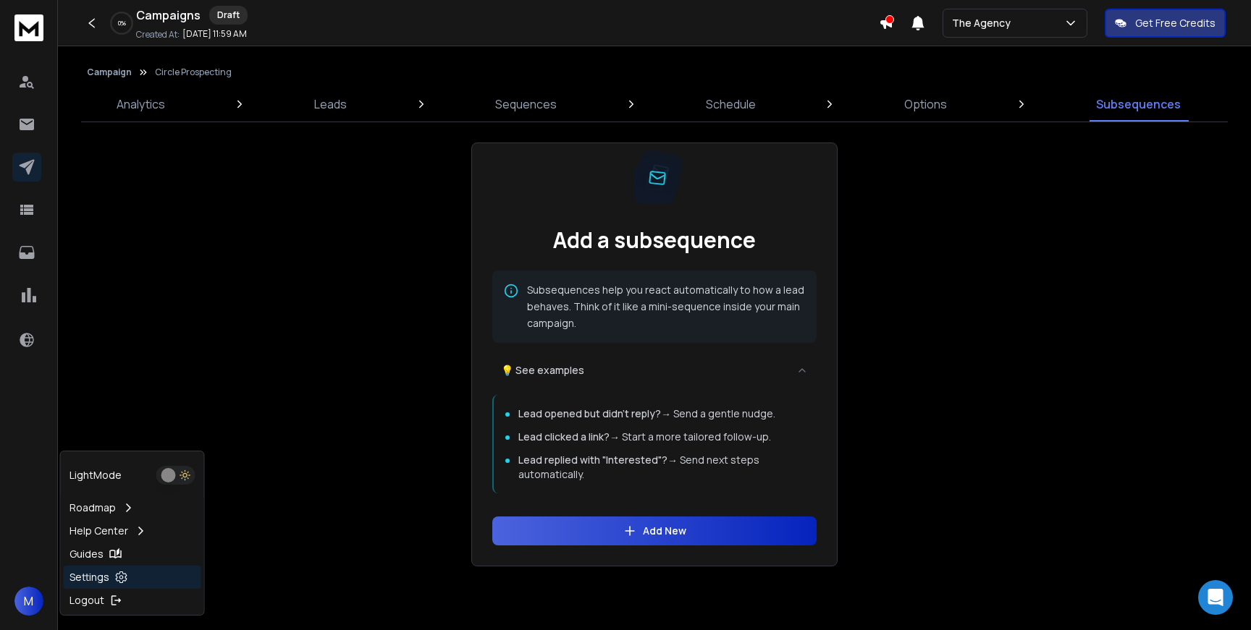
click at [75, 572] on p "Settings" at bounding box center [89, 577] width 40 height 14
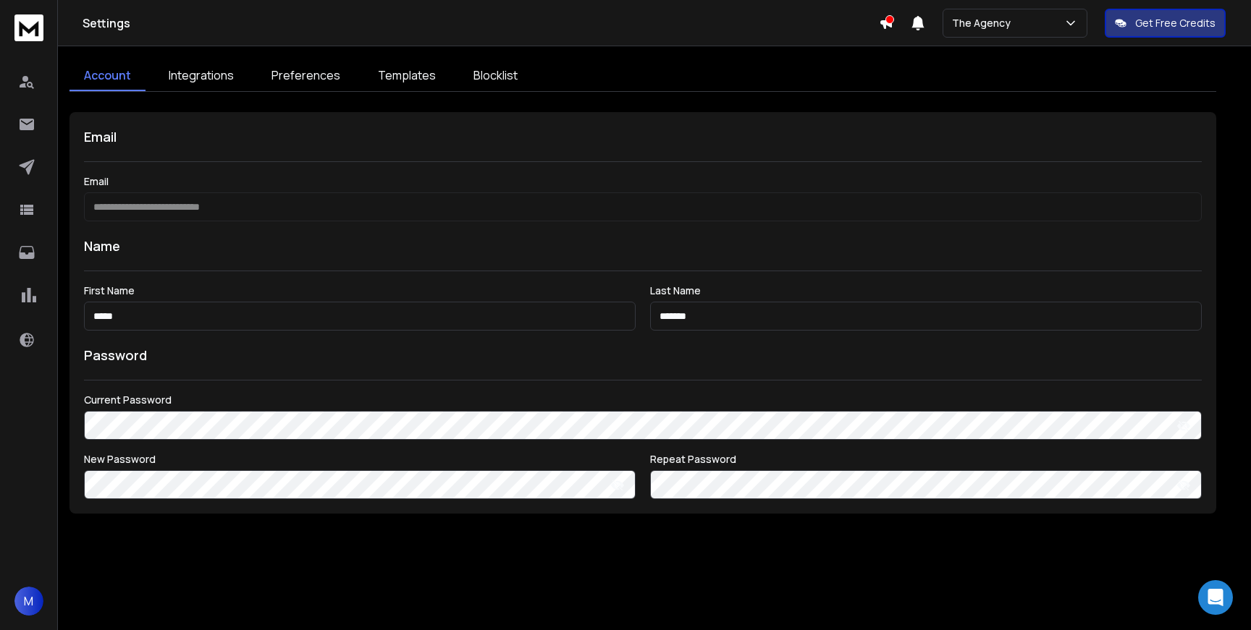
click at [381, 77] on link "Templates" at bounding box center [406, 76] width 87 height 30
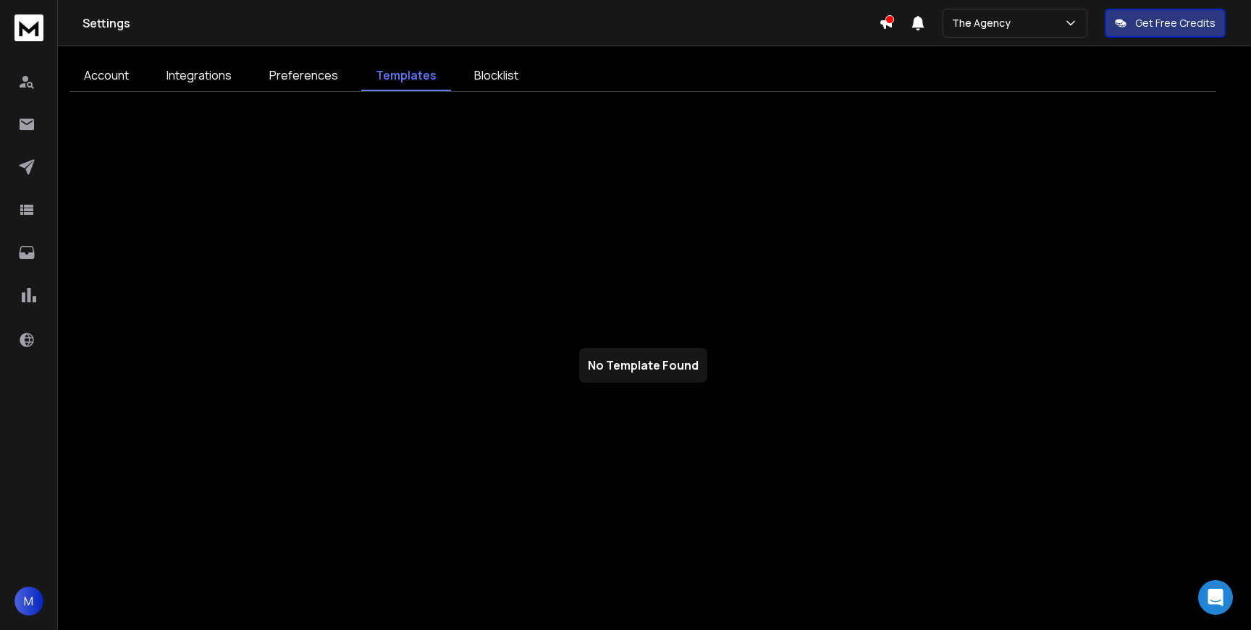
click at [302, 90] on link "Preferences" at bounding box center [304, 76] width 98 height 30
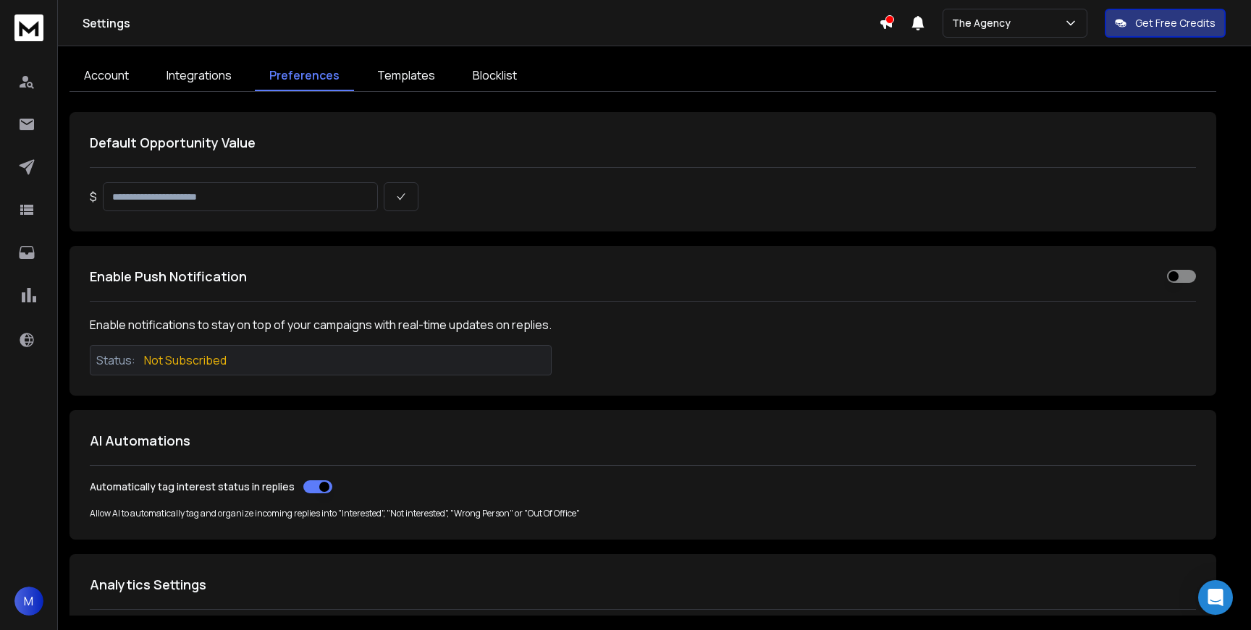
click at [189, 72] on link "Integrations" at bounding box center [199, 76] width 94 height 30
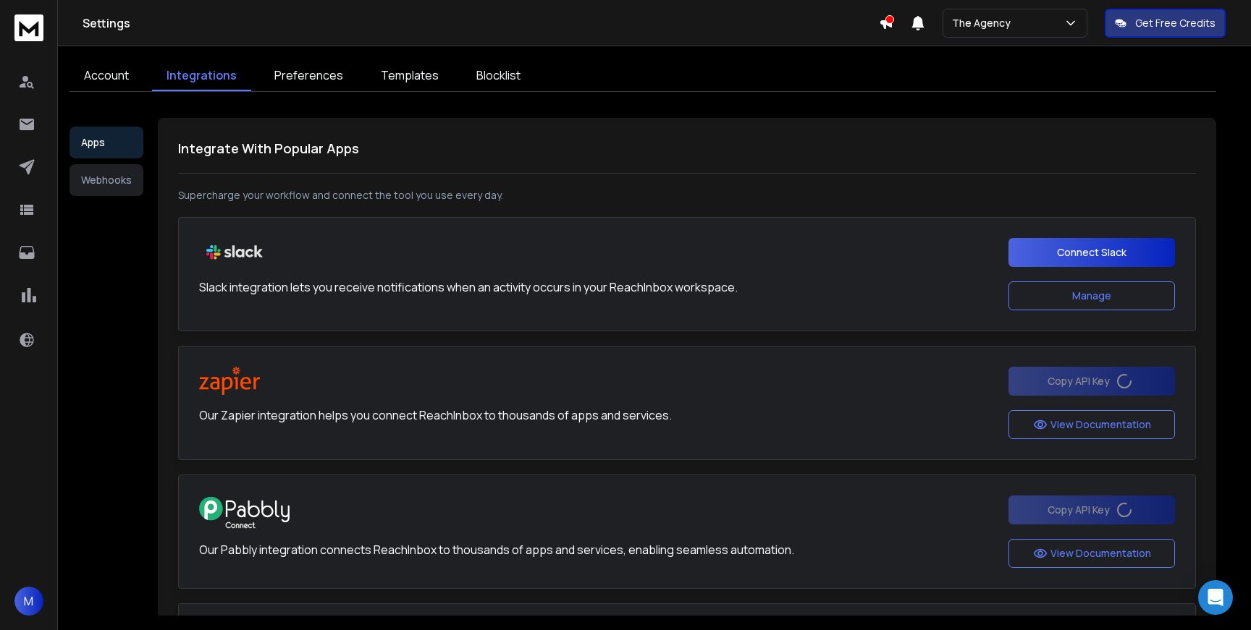
click at [127, 69] on link "Account" at bounding box center [106, 76] width 74 height 30
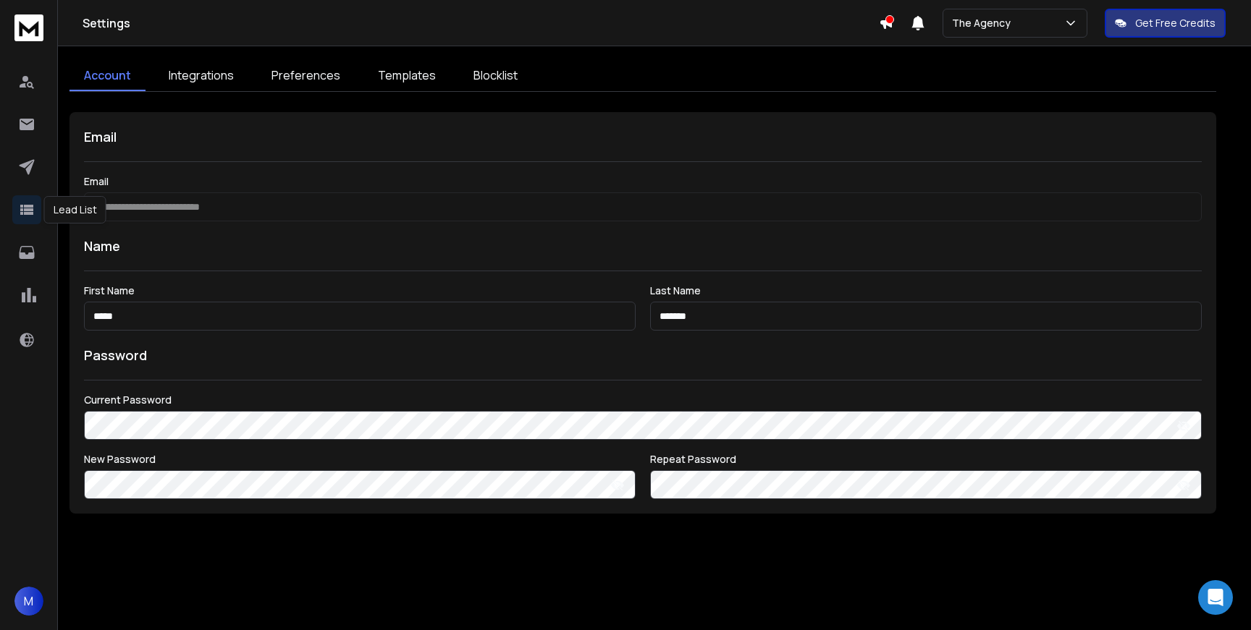
click at [30, 214] on icon at bounding box center [26, 210] width 13 height 10
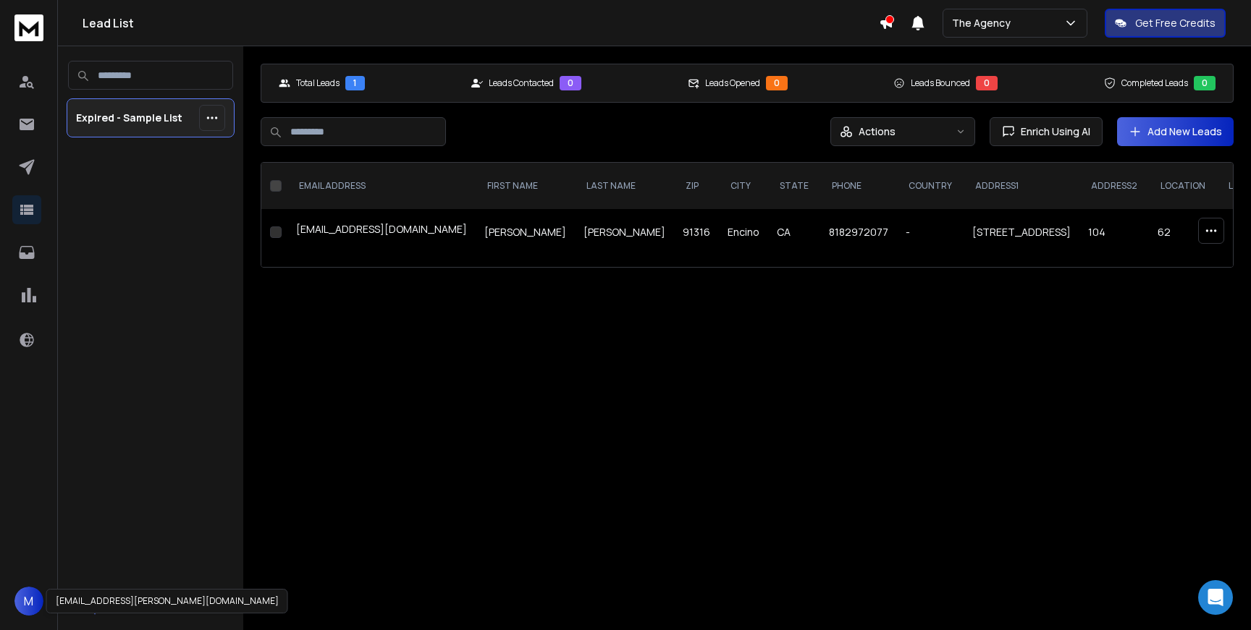
click at [29, 597] on span "M" at bounding box center [28, 601] width 29 height 29
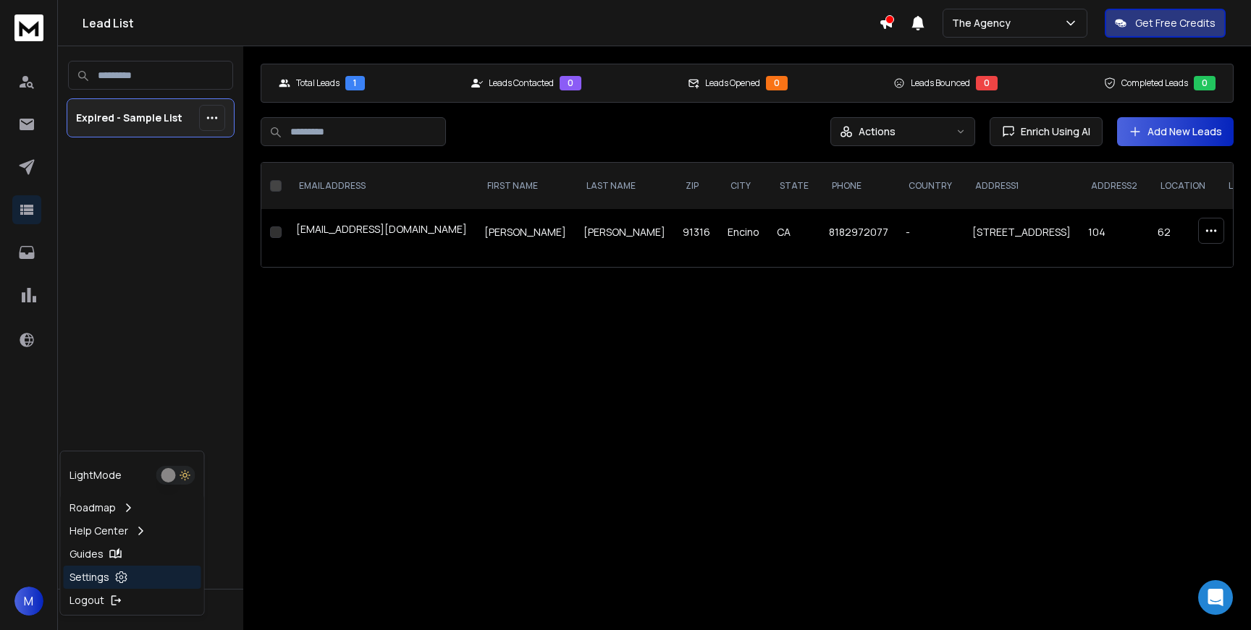
click at [101, 576] on p "Settings" at bounding box center [89, 577] width 40 height 14
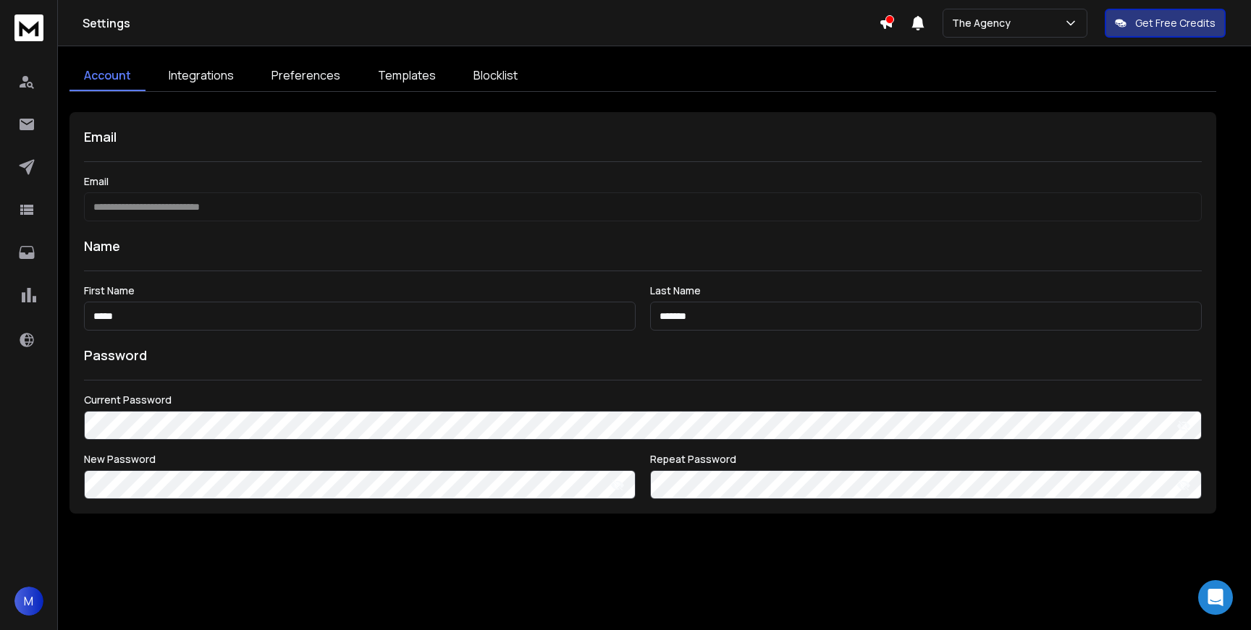
click at [221, 88] on link "Integrations" at bounding box center [201, 76] width 94 height 30
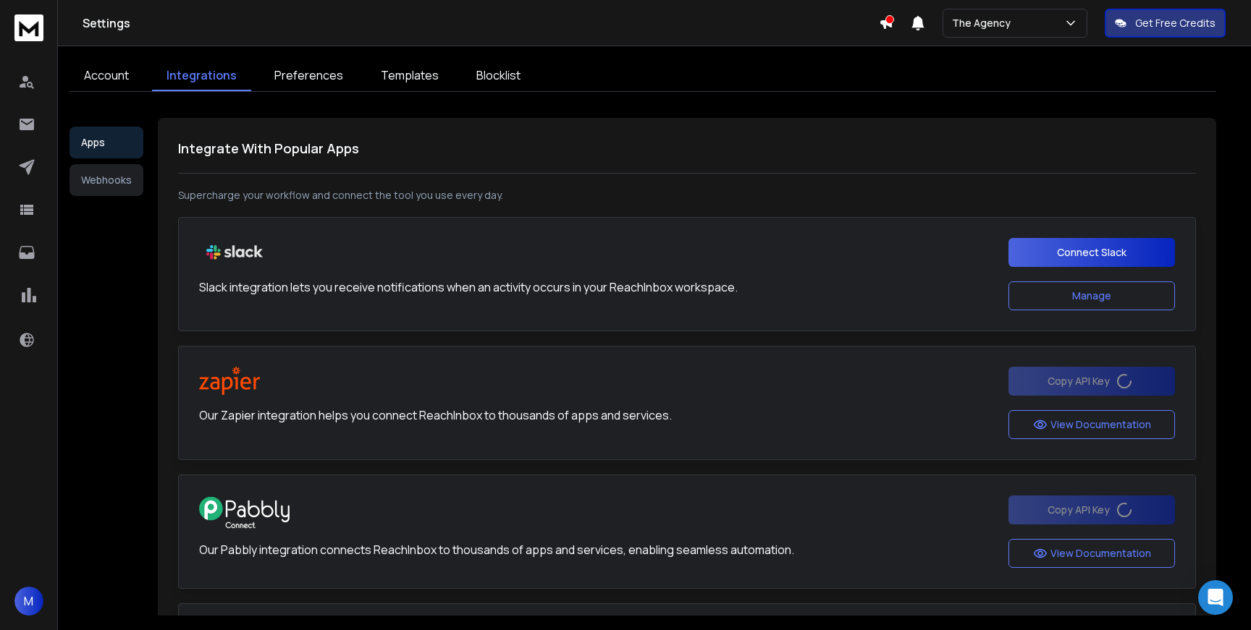
click at [292, 80] on link "Preferences" at bounding box center [309, 76] width 98 height 30
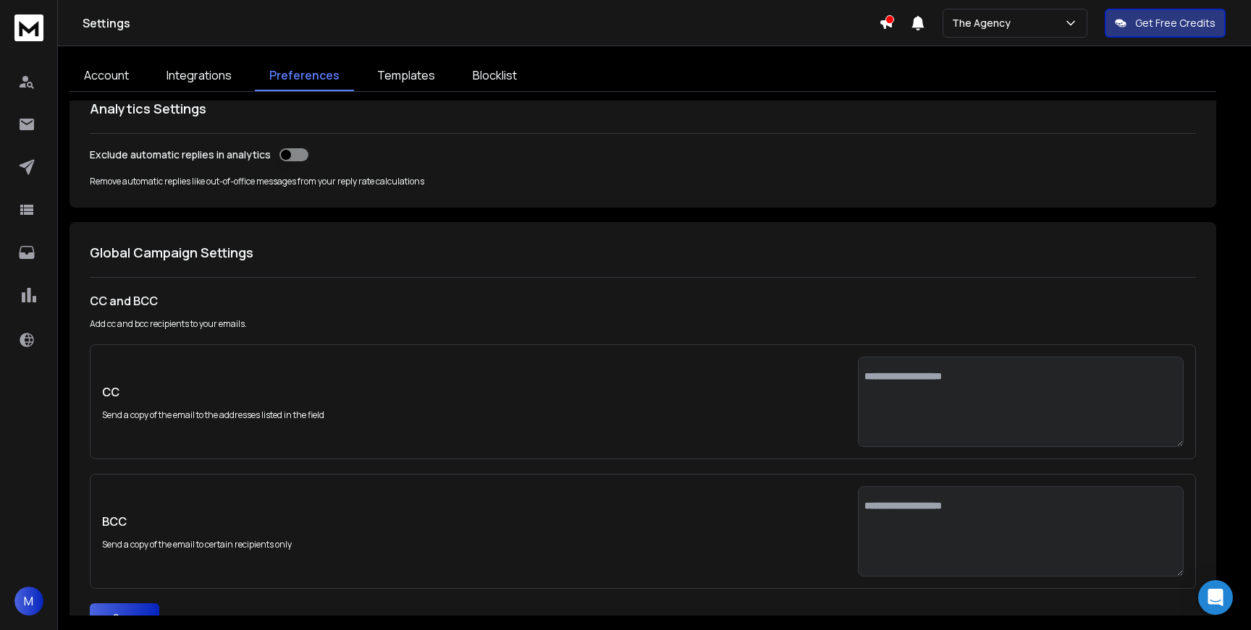
scroll to position [340, 0]
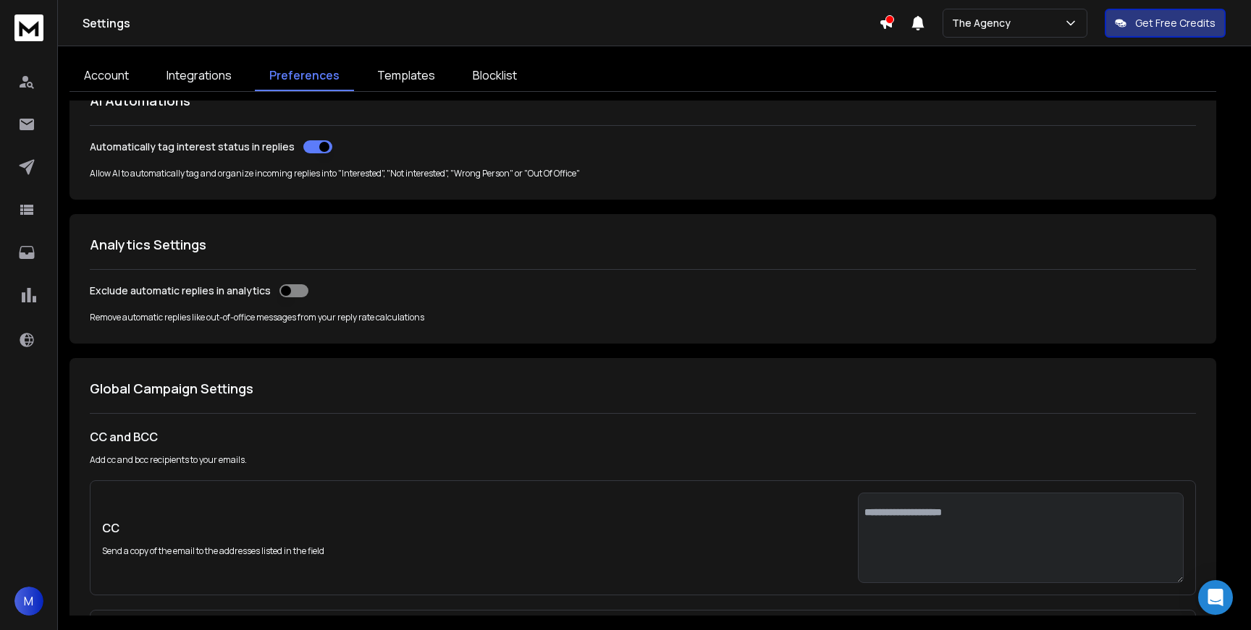
drag, startPoint x: 404, startPoint y: 74, endPoint x: 444, endPoint y: 77, distance: 40.0
click at [404, 74] on link "Templates" at bounding box center [406, 76] width 87 height 30
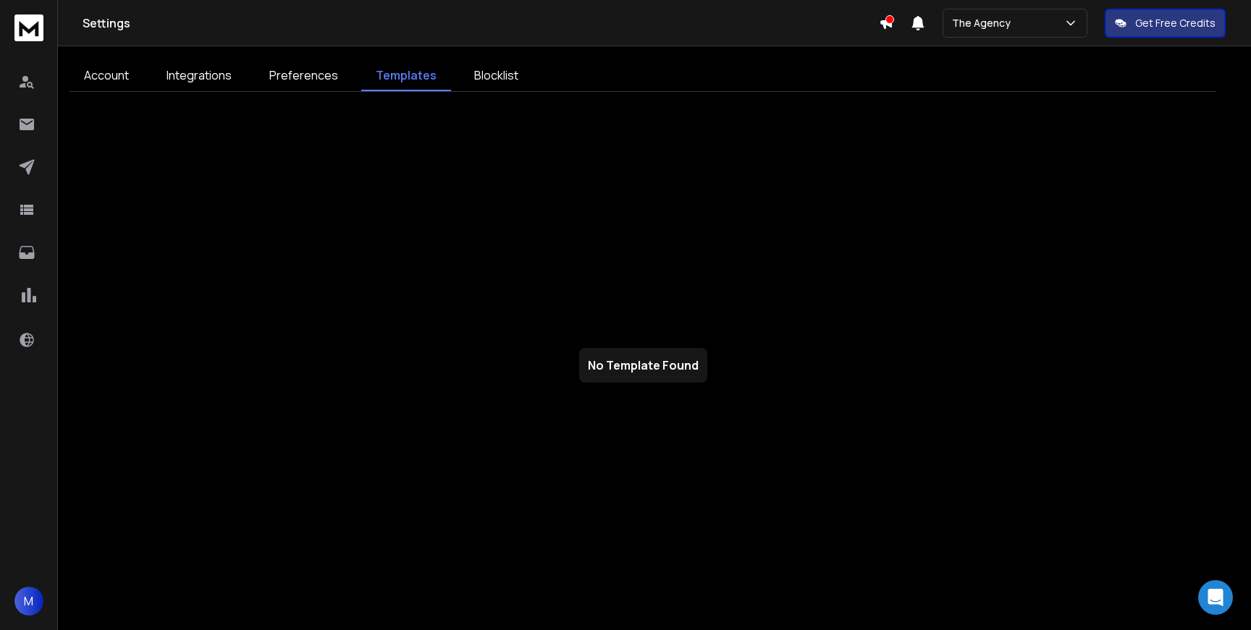
click at [497, 73] on link "Blocklist" at bounding box center [496, 76] width 73 height 30
click at [94, 75] on link "Account" at bounding box center [106, 76] width 74 height 30
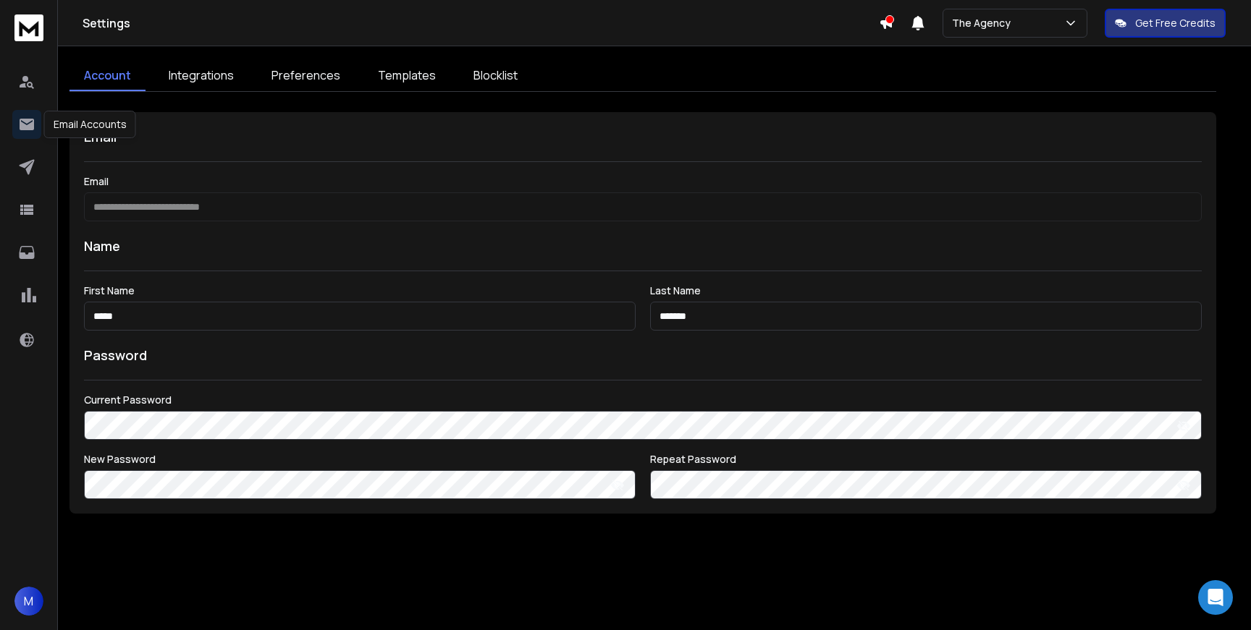
click at [18, 138] on link at bounding box center [26, 124] width 29 height 29
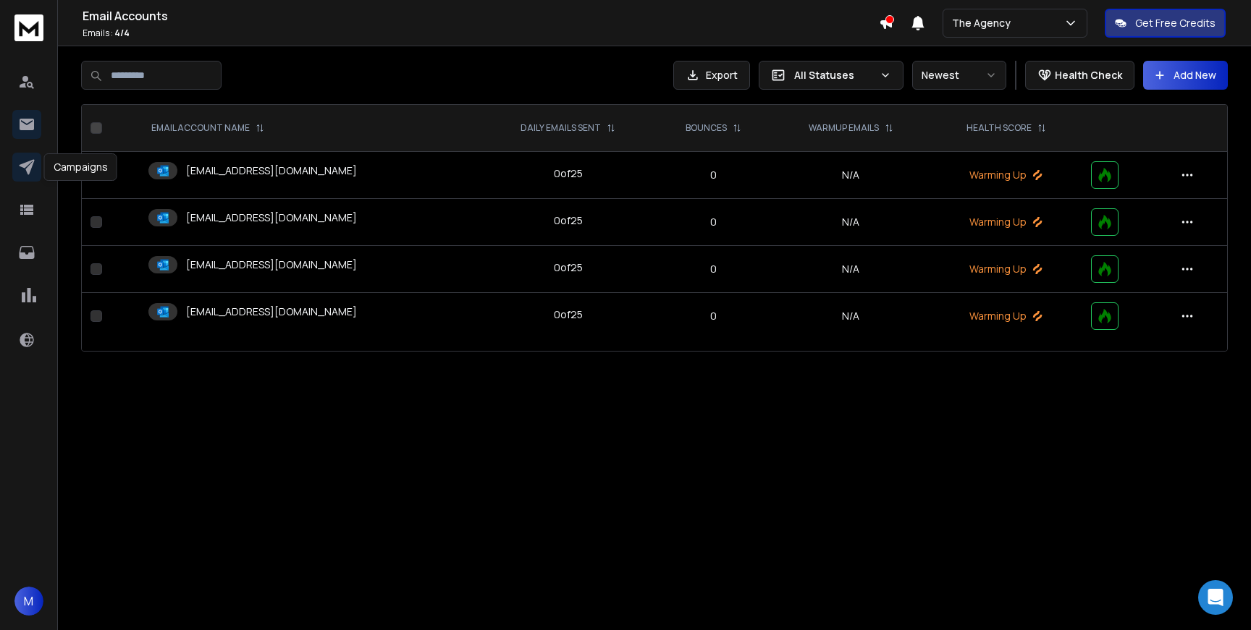
click at [30, 165] on icon at bounding box center [26, 166] width 15 height 15
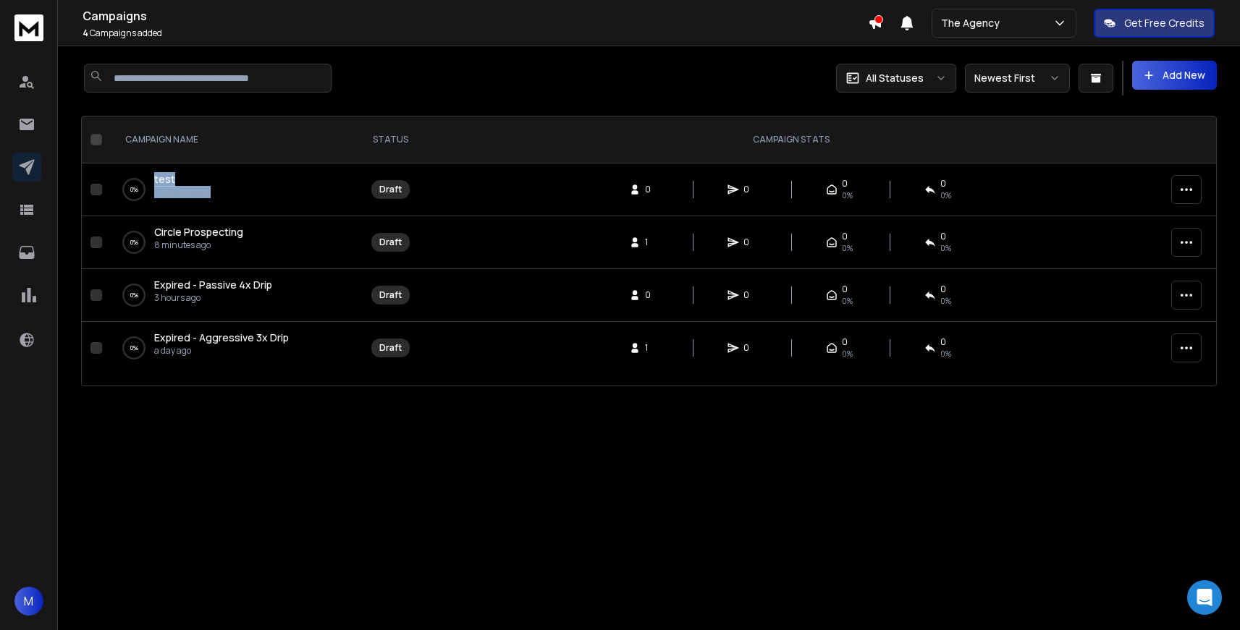
drag, startPoint x: 287, startPoint y: 204, endPoint x: 151, endPoint y: 177, distance: 138.8
click at [151, 177] on div "0 % test 4 minutes ago" at bounding box center [234, 189] width 224 height 35
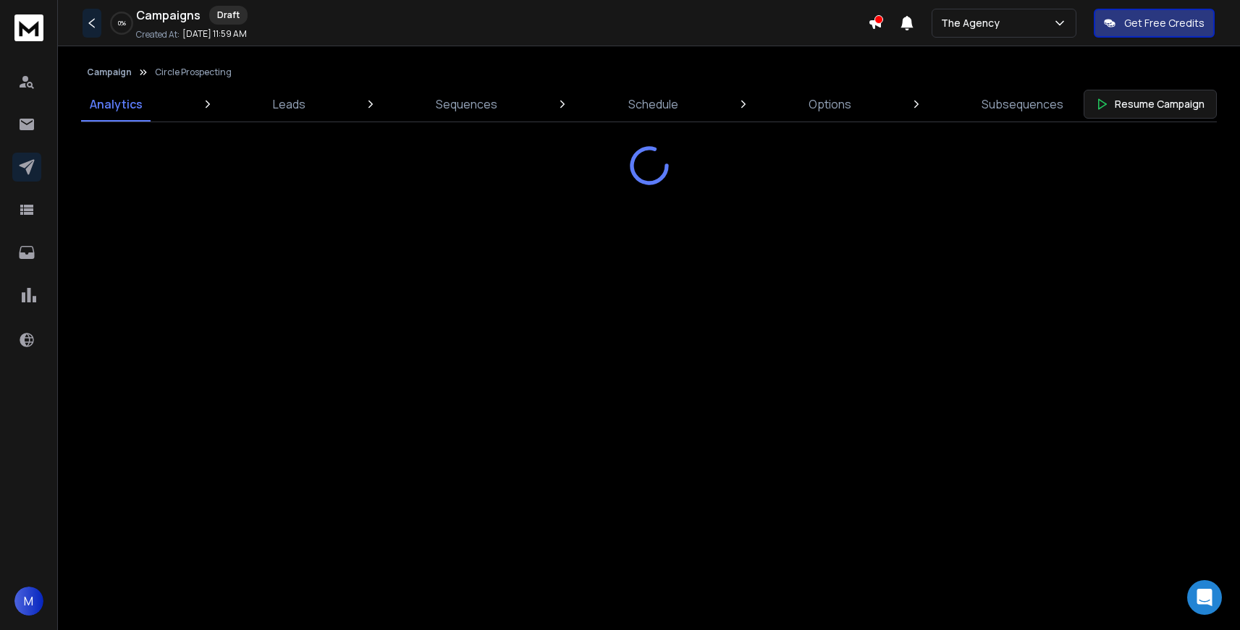
click at [95, 22] on icon at bounding box center [91, 23] width 13 height 13
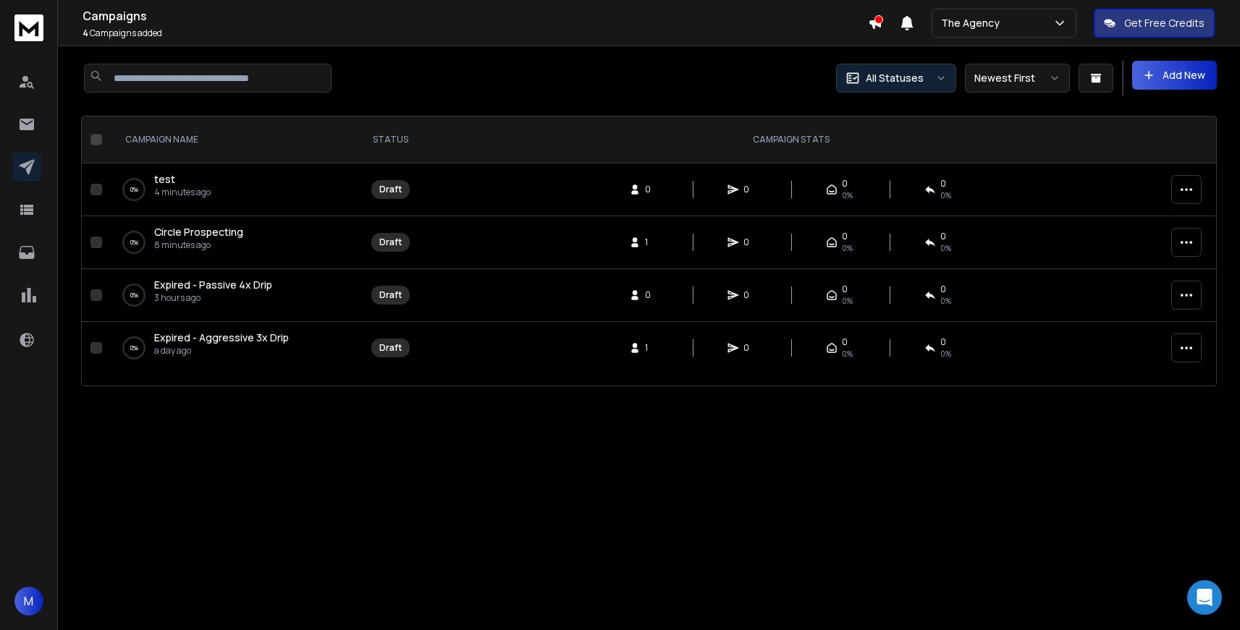
click at [942, 82] on icon "button" at bounding box center [941, 78] width 12 height 12
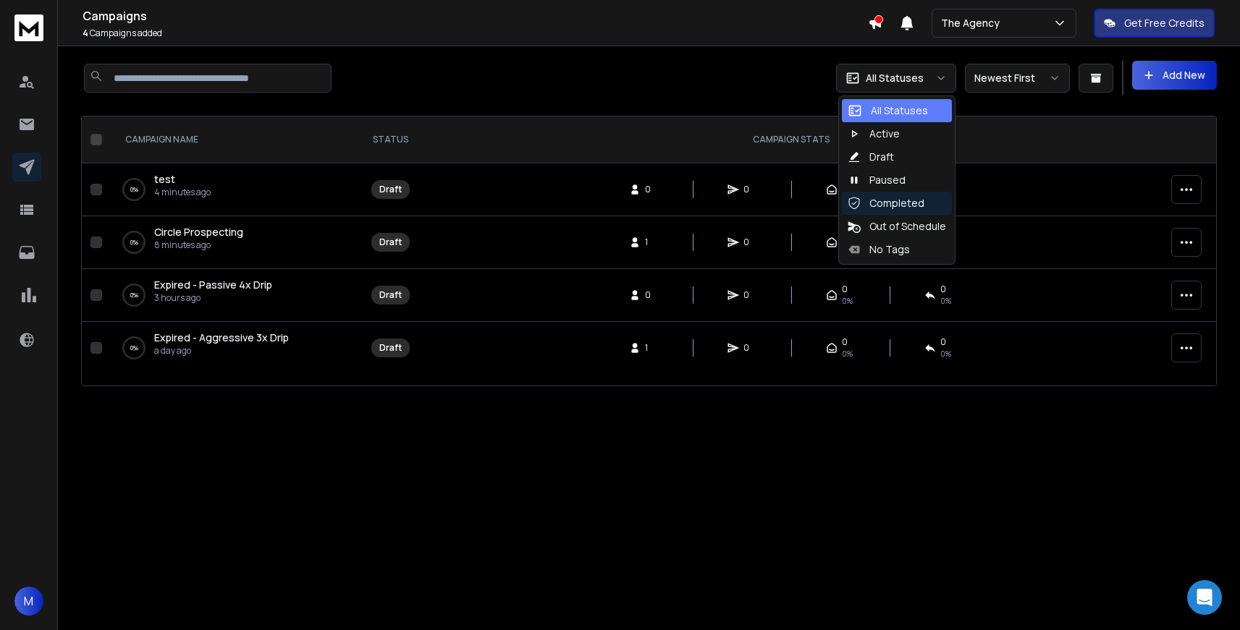
click at [1031, 58] on div "Campaigns 4 Campaigns Added All Statuses Newest First Add New CAMPAIGN NAME STA…" at bounding box center [649, 375] width 1182 height 659
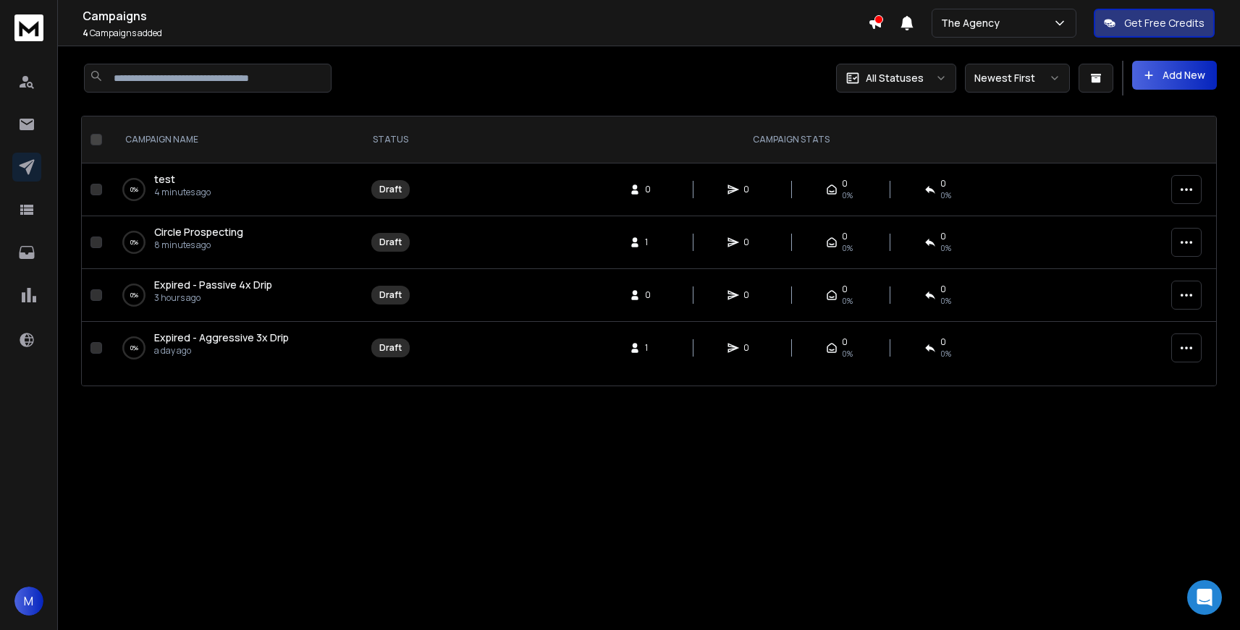
click at [1034, 77] on button "Newest First" at bounding box center [1017, 78] width 105 height 29
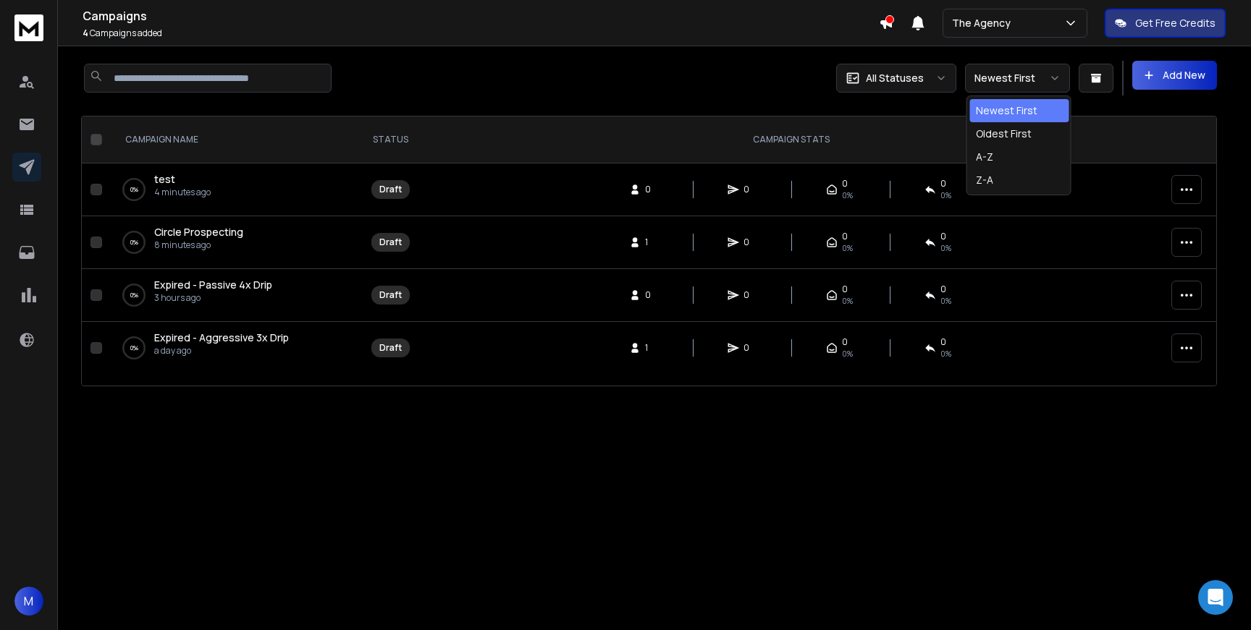
drag, startPoint x: 1095, startPoint y: 124, endPoint x: 1091, endPoint y: 111, distance: 12.8
click at [1095, 124] on th "CAMPAIGN STATS" at bounding box center [791, 140] width 743 height 47
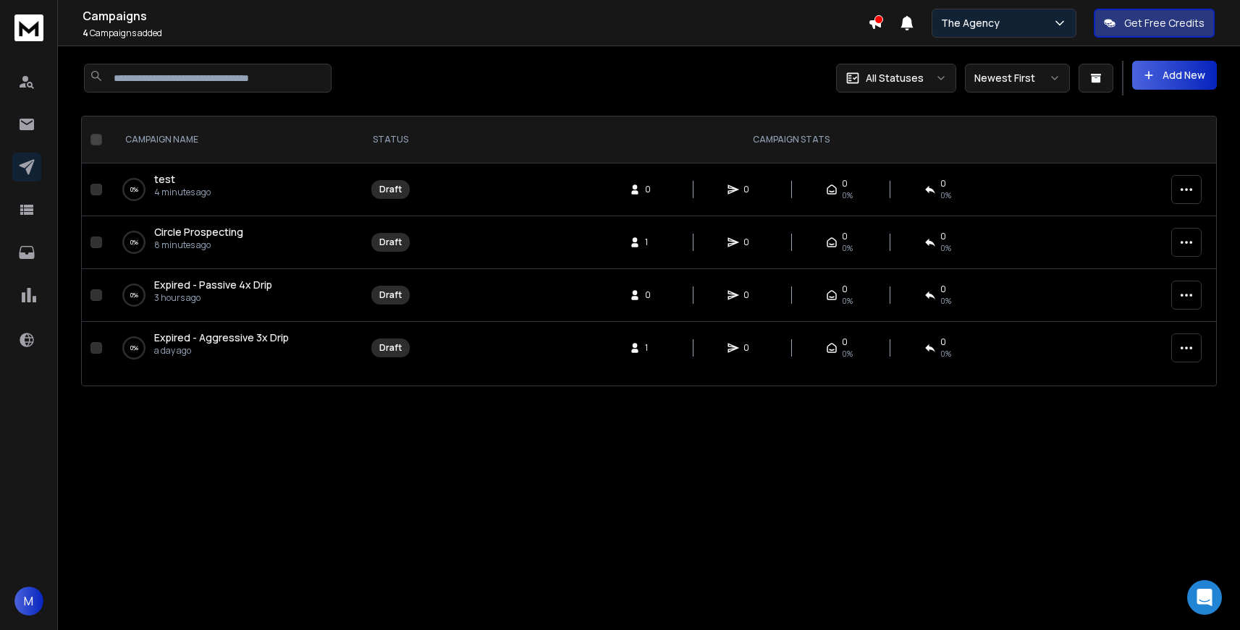
click at [1042, 22] on div "The Agency" at bounding box center [1004, 23] width 126 height 14
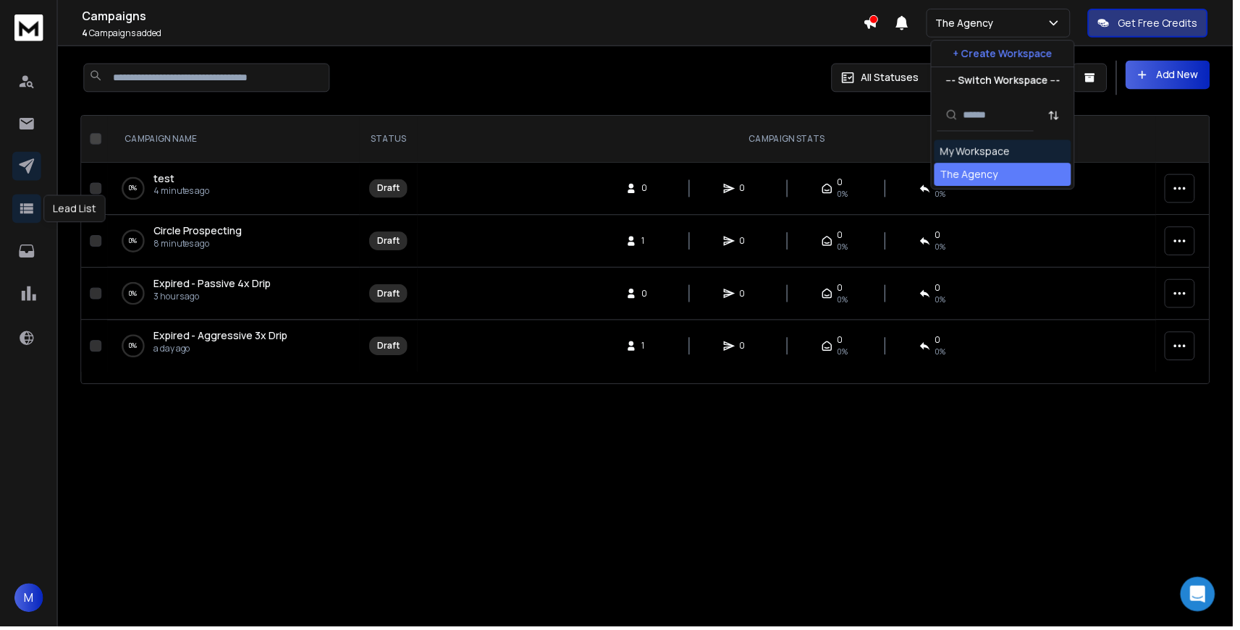
click at [25, 210] on icon at bounding box center [26, 210] width 13 height 10
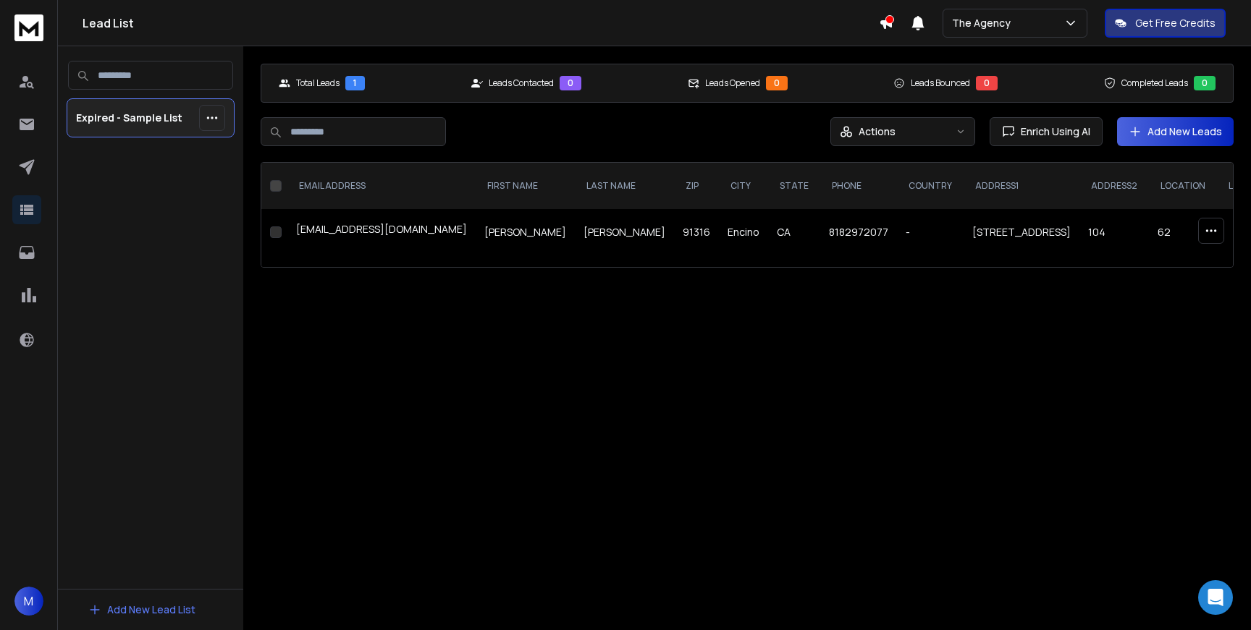
click at [219, 118] on button "button" at bounding box center [212, 118] width 26 height 26
click at [460, 408] on div "Your warmest leads are on your site – Turn visits into conversations Reach Out …" at bounding box center [625, 315] width 1251 height 630
click at [280, 185] on button "Select this Page" at bounding box center [276, 186] width 12 height 12
click at [1073, 135] on div "Actions" at bounding box center [1022, 131] width 110 height 14
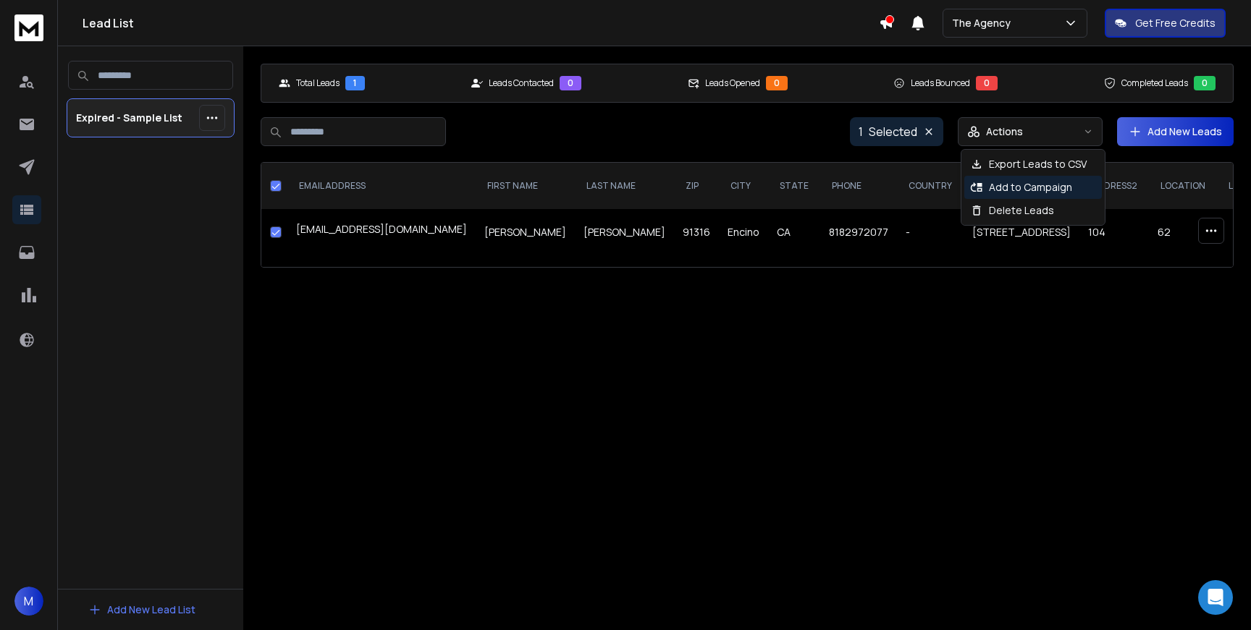
click at [1018, 187] on p "Add to Campaign" at bounding box center [1030, 187] width 83 height 14
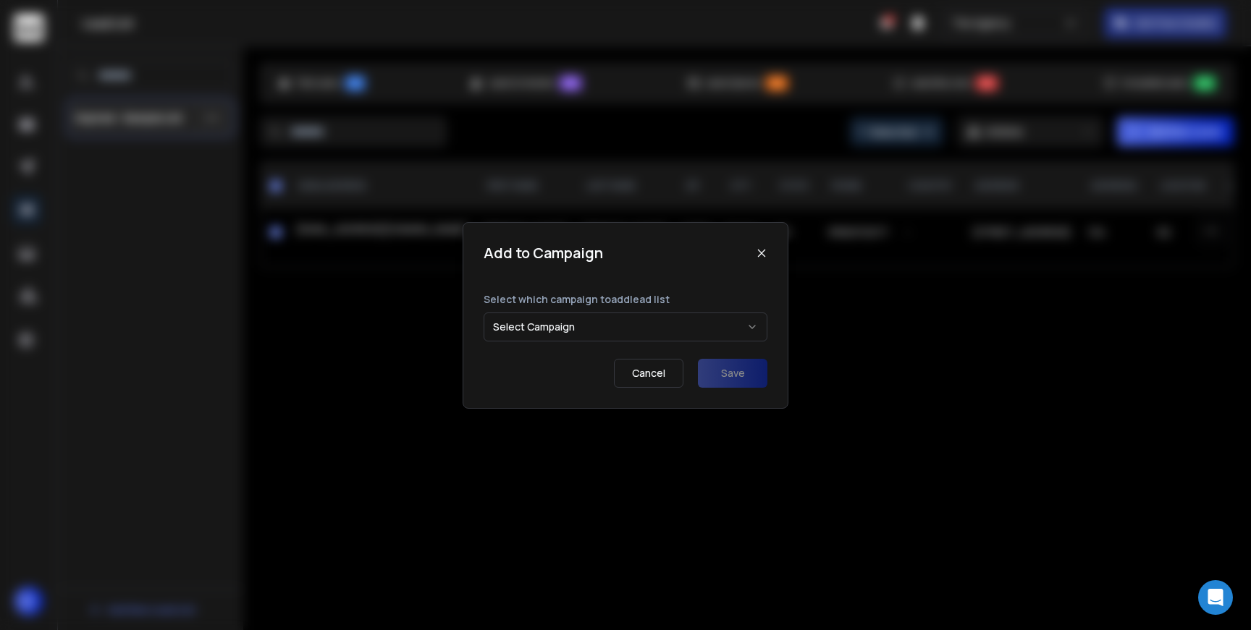
click at [677, 316] on button "Select Campaign" at bounding box center [625, 327] width 284 height 29
click at [764, 245] on div "Add to Campaign" at bounding box center [625, 253] width 284 height 20
drag, startPoint x: 762, startPoint y: 251, endPoint x: 865, endPoint y: 252, distance: 102.8
click at [762, 251] on icon at bounding box center [762, 253] width 8 height 8
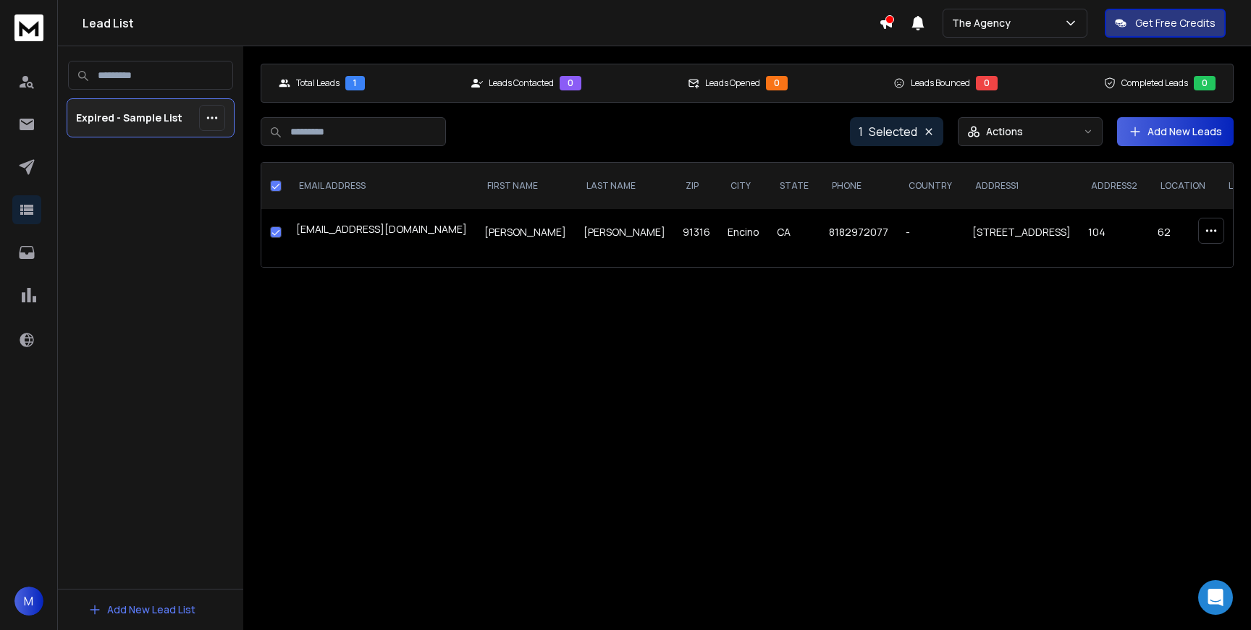
scroll to position [0, 519]
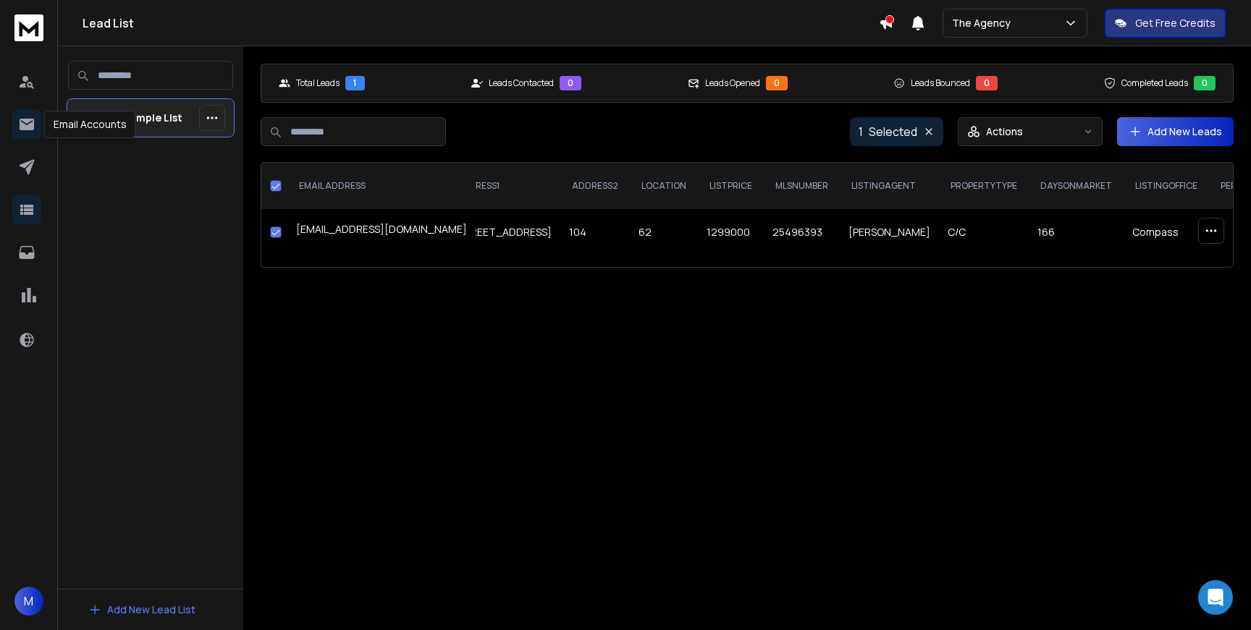
click at [38, 124] on link at bounding box center [26, 124] width 29 height 29
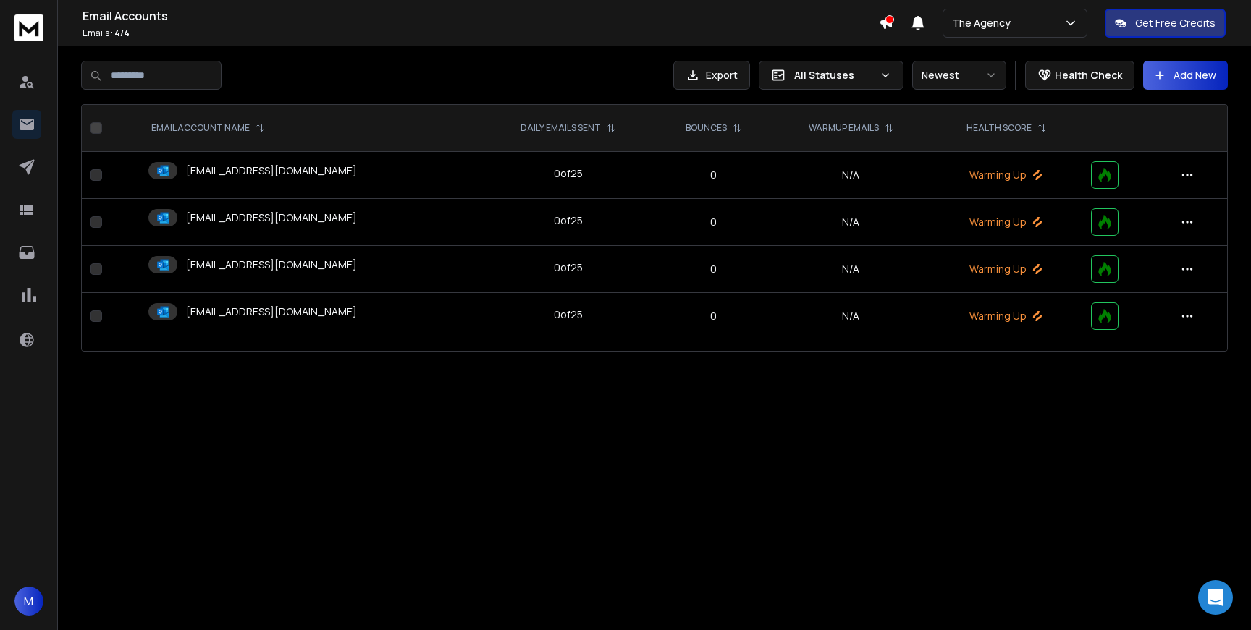
click at [31, 187] on div at bounding box center [28, 209] width 33 height 301
click at [30, 170] on icon at bounding box center [26, 166] width 15 height 15
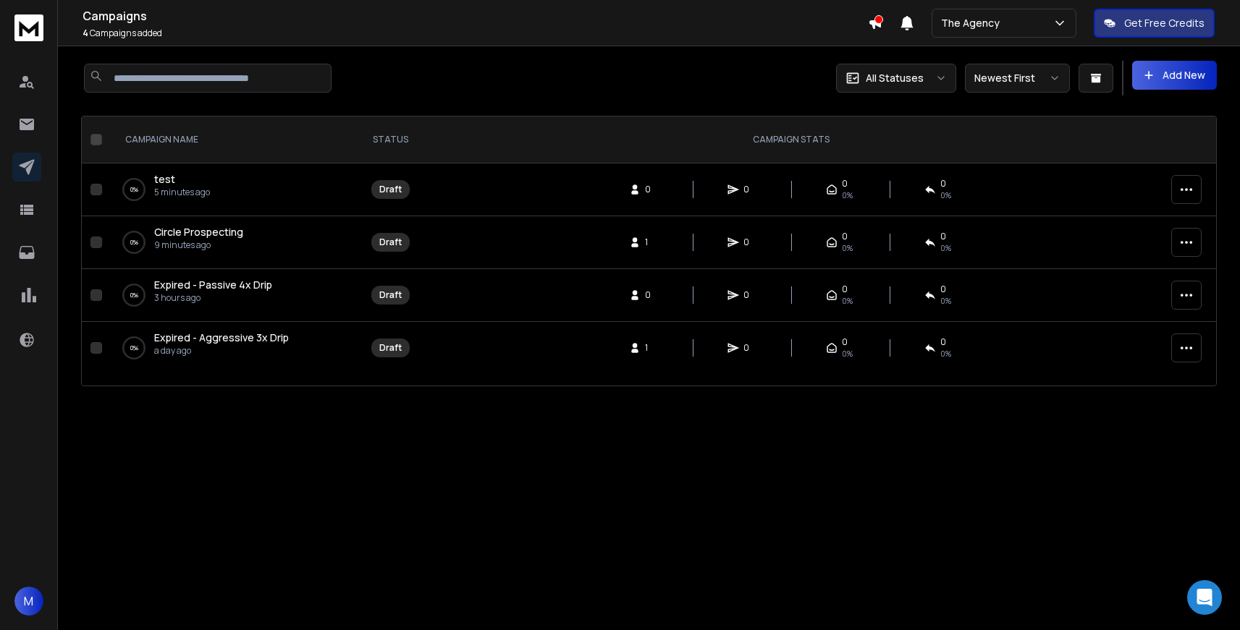
click at [190, 234] on span "Circle Prospecting" at bounding box center [198, 232] width 89 height 14
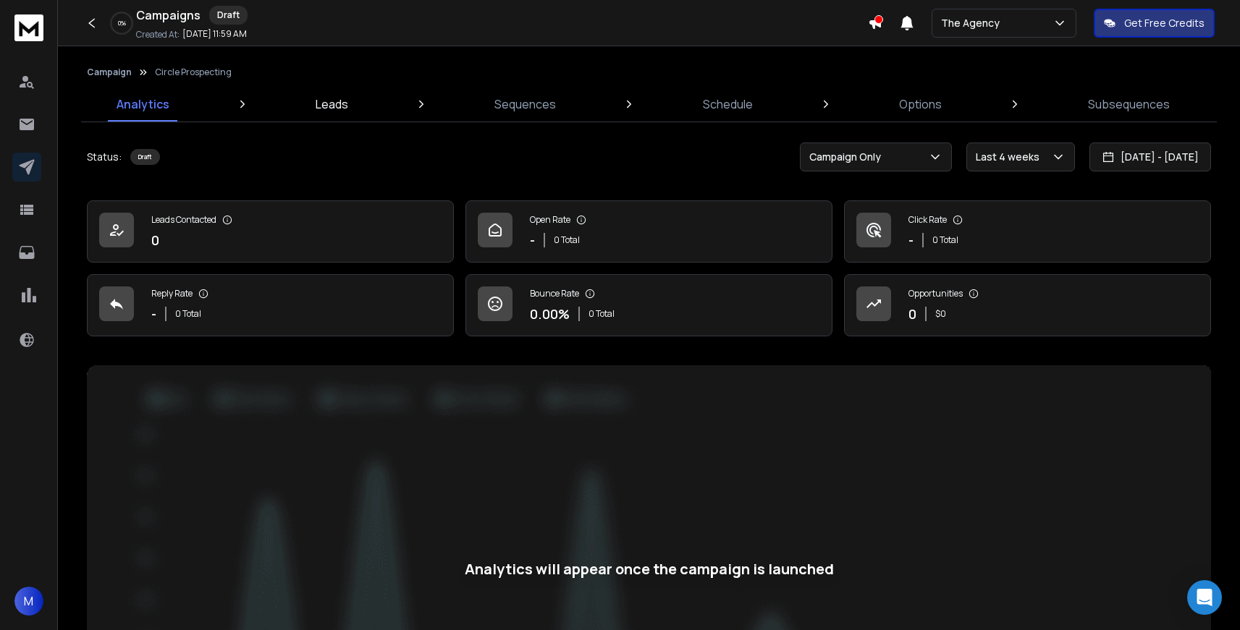
click at [326, 108] on p "Leads" at bounding box center [332, 104] width 33 height 17
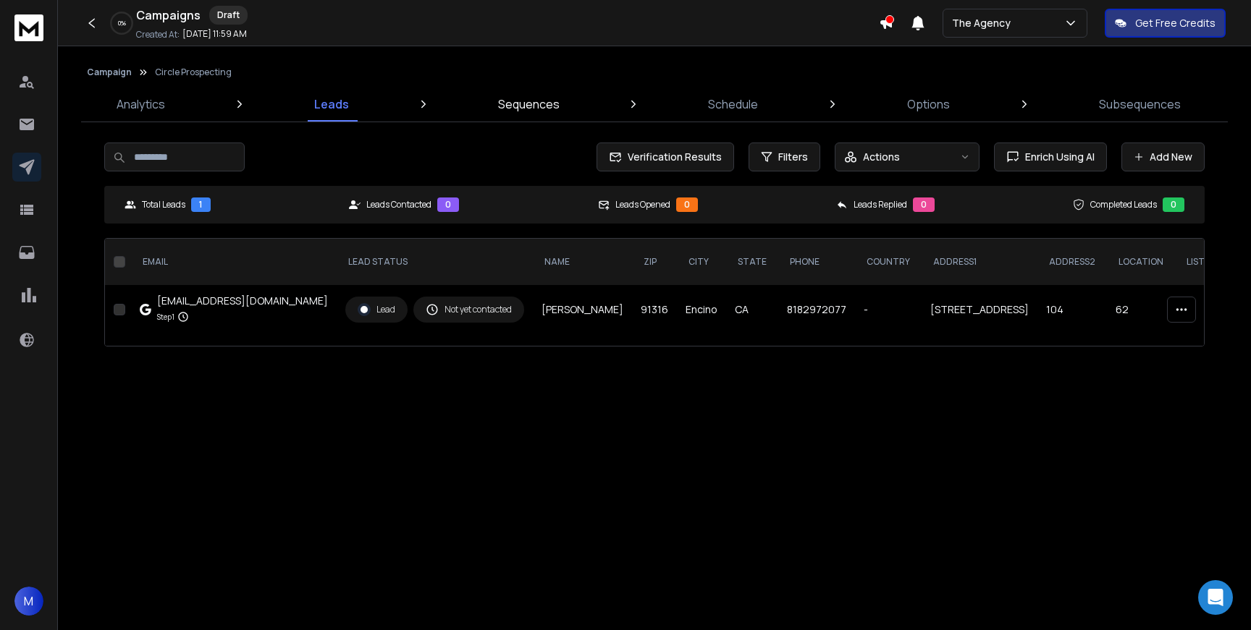
click at [523, 96] on p "Sequences" at bounding box center [529, 104] width 62 height 17
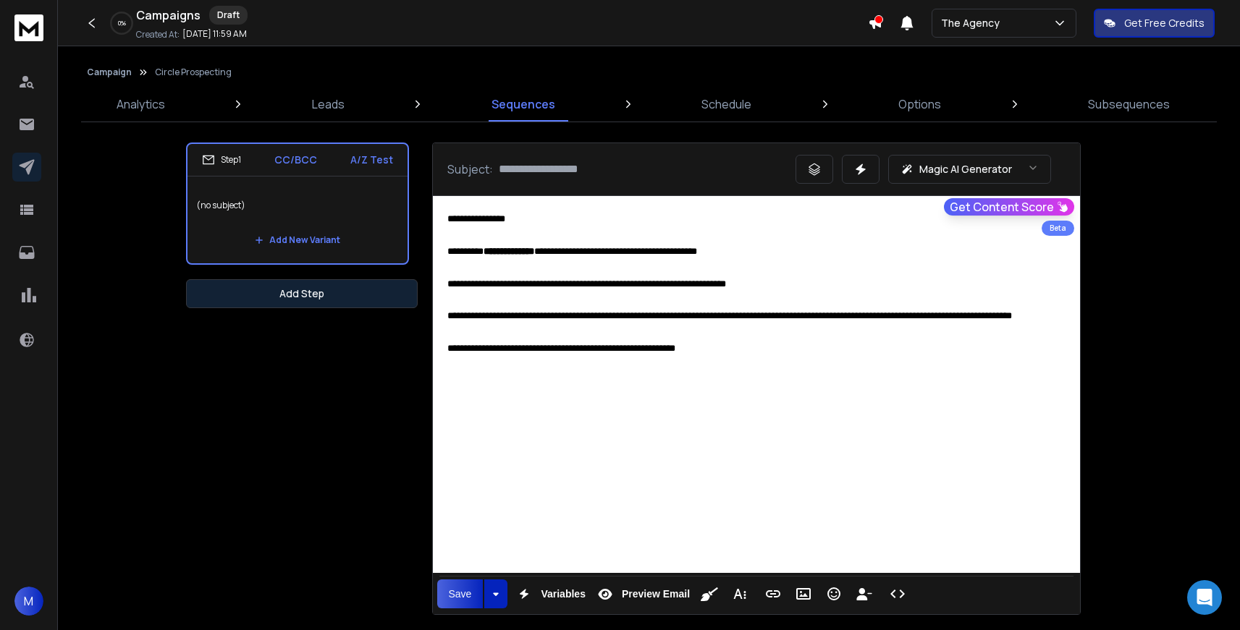
click at [302, 298] on button "Add Step" at bounding box center [302, 293] width 232 height 29
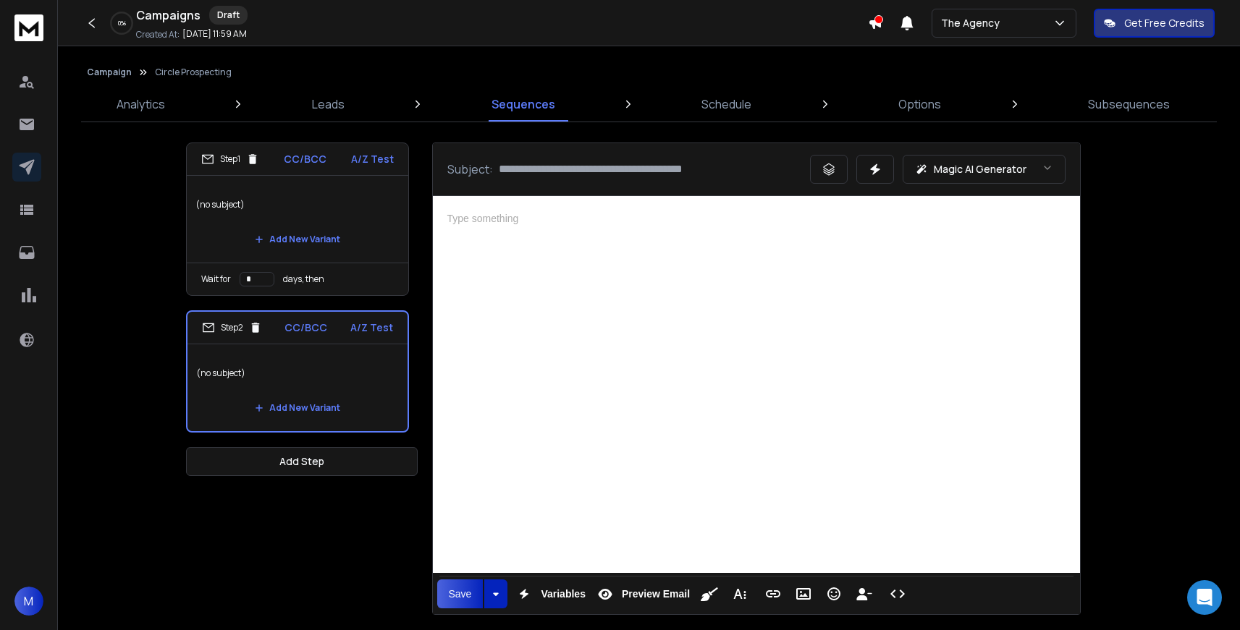
click at [245, 290] on div "Wait for * days, then" at bounding box center [297, 279] width 221 height 33
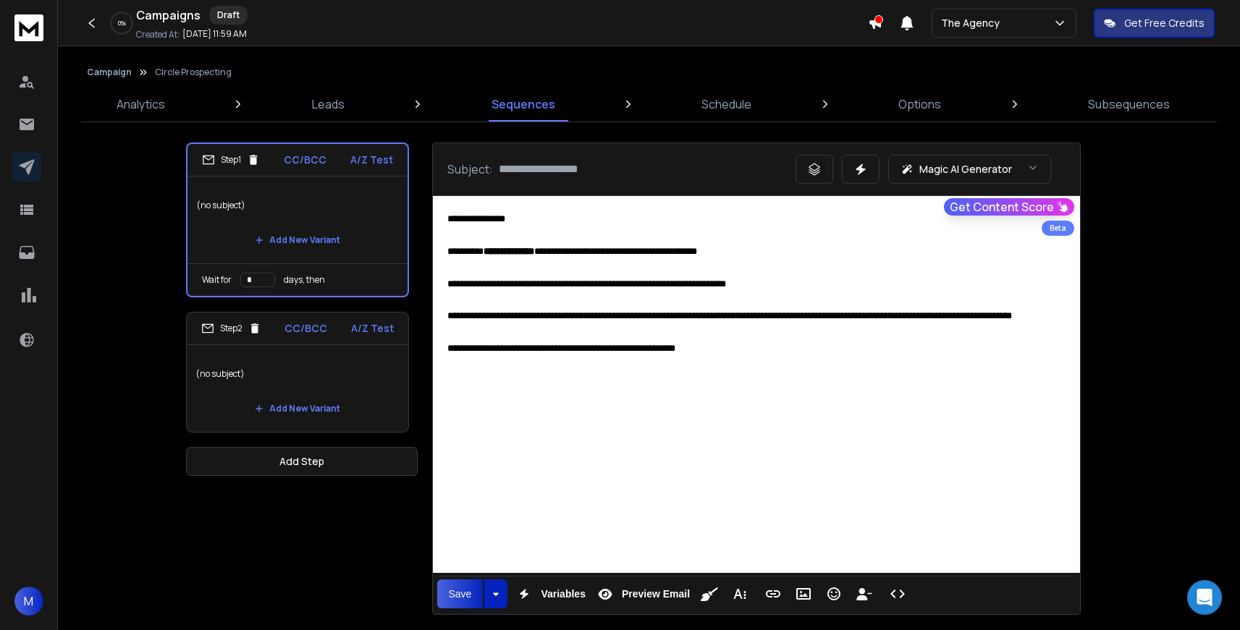
click at [277, 278] on div "Wait for * days, then" at bounding box center [297, 279] width 220 height 33
click at [261, 276] on input "*" at bounding box center [257, 280] width 35 height 14
drag, startPoint x: 250, startPoint y: 276, endPoint x: 242, endPoint y: 276, distance: 7.3
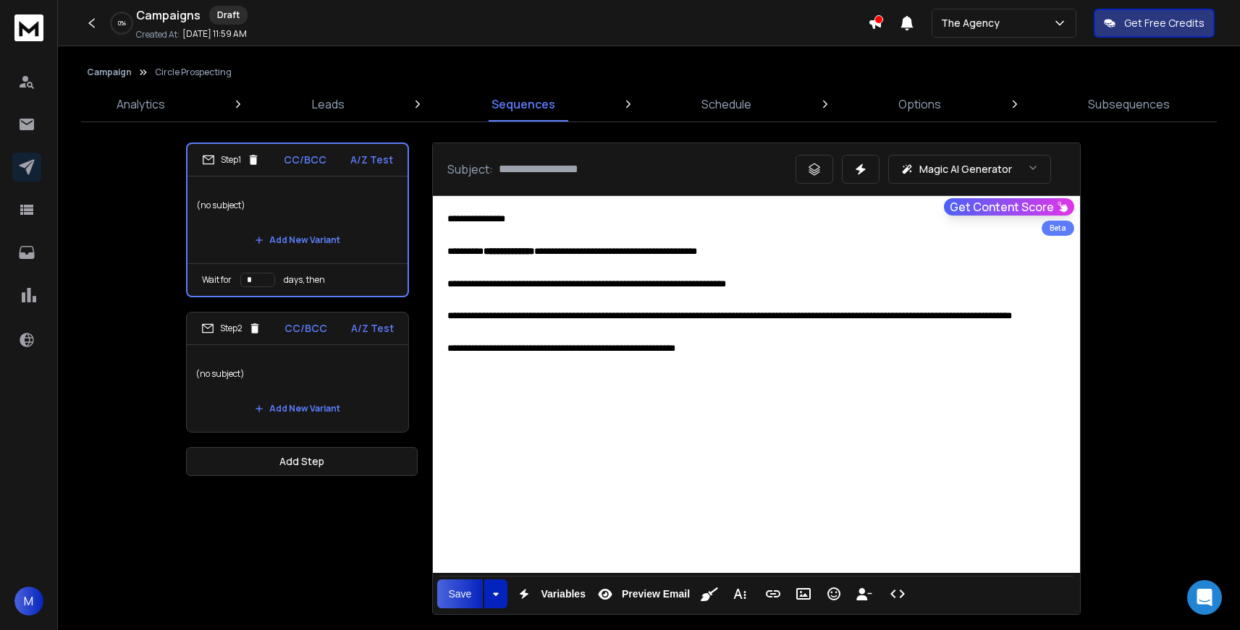
click at [242, 276] on input "*" at bounding box center [257, 280] width 35 height 14
drag, startPoint x: 275, startPoint y: 281, endPoint x: 186, endPoint y: 276, distance: 89.2
click at [186, 276] on div "Step 1 CC/BCC A/Z Test (no subject) Add New Variant Wait for * days, then" at bounding box center [297, 220] width 223 height 155
click at [261, 334] on icon at bounding box center [254, 328] width 13 height 13
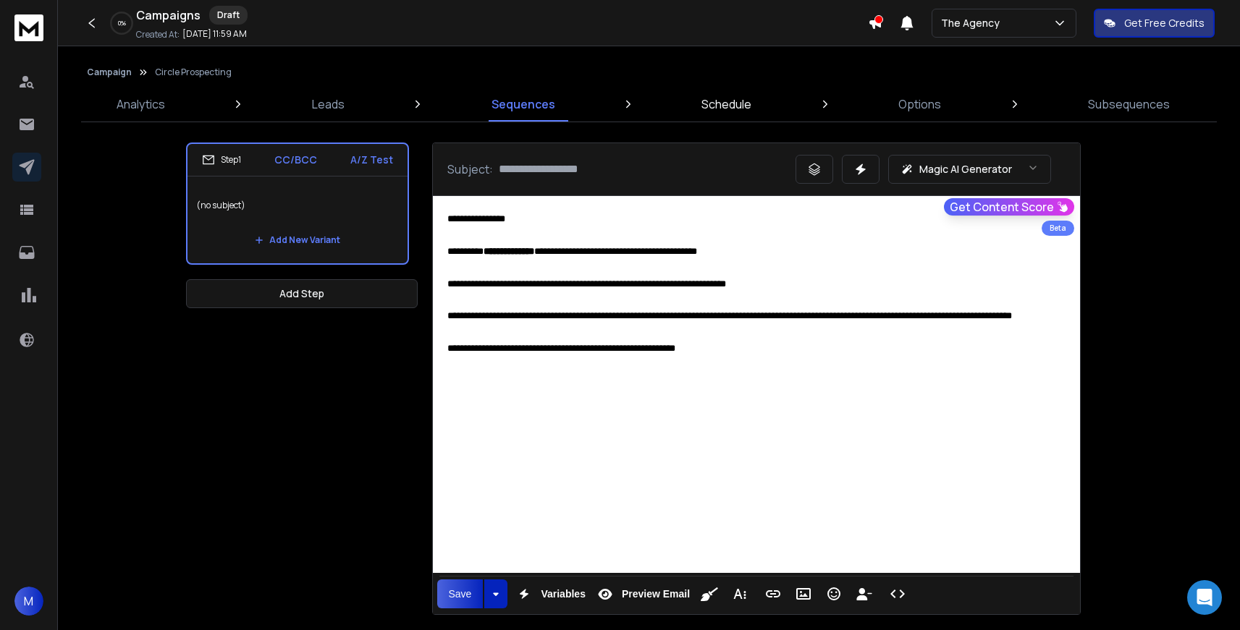
click at [717, 96] on p "Schedule" at bounding box center [726, 104] width 50 height 17
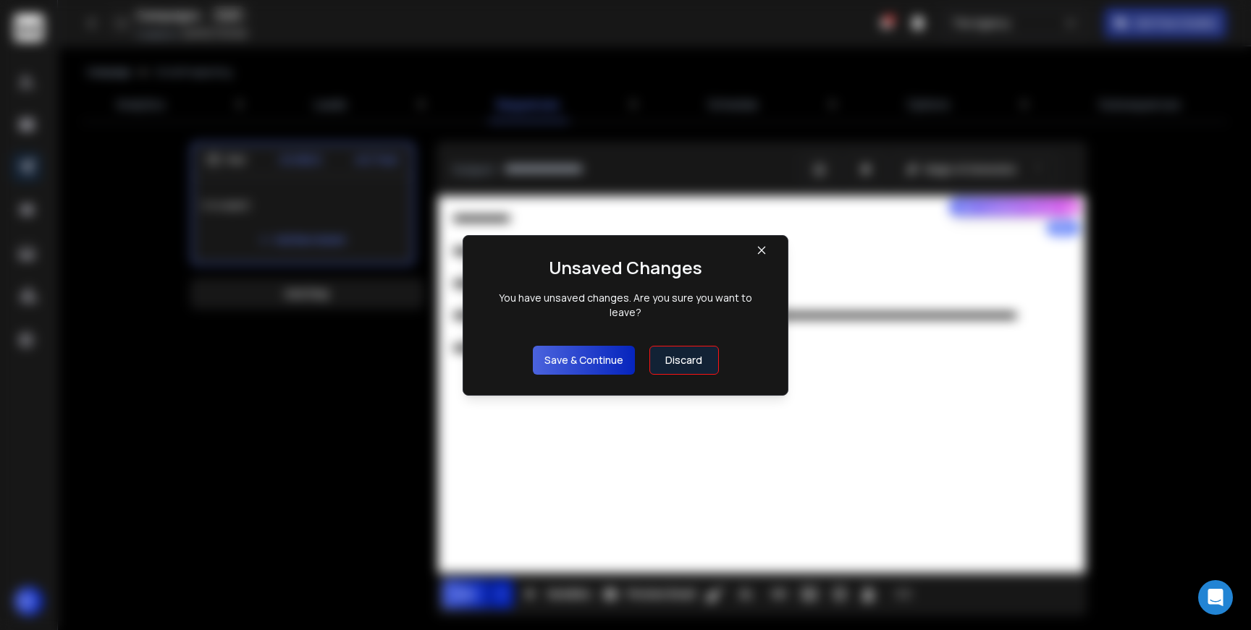
click at [683, 348] on button "Discard" at bounding box center [683, 360] width 69 height 29
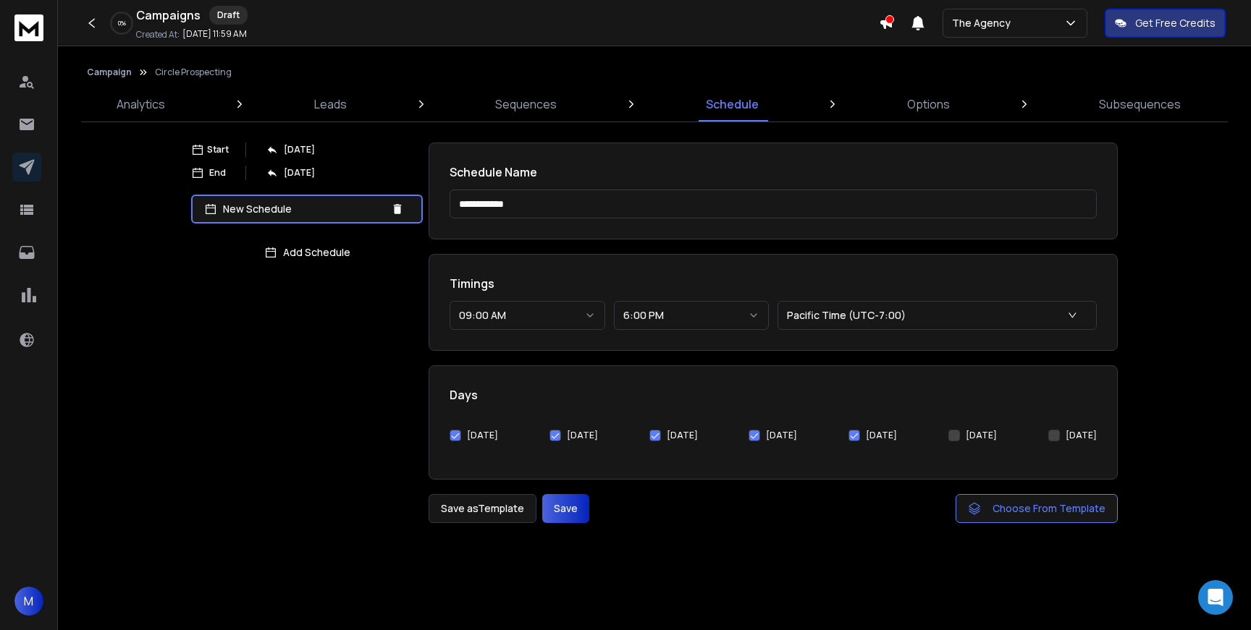
click at [906, 126] on div "**********" at bounding box center [654, 295] width 1146 height 468
click at [928, 102] on p "Options" at bounding box center [928, 104] width 43 height 17
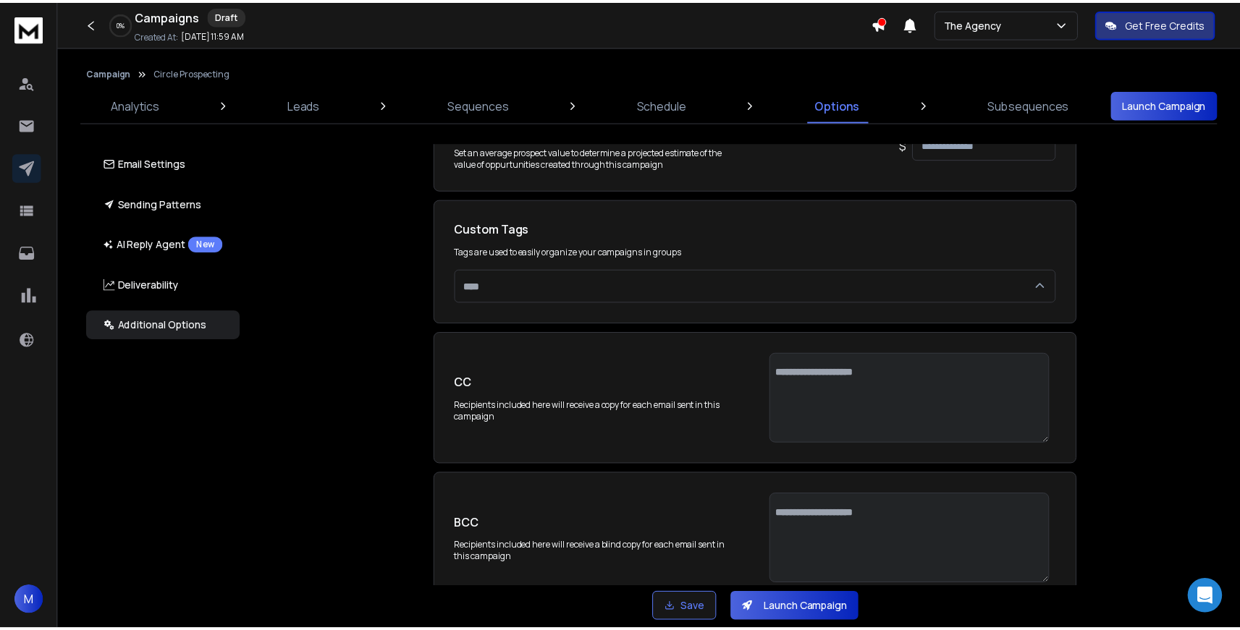
scroll to position [2396, 0]
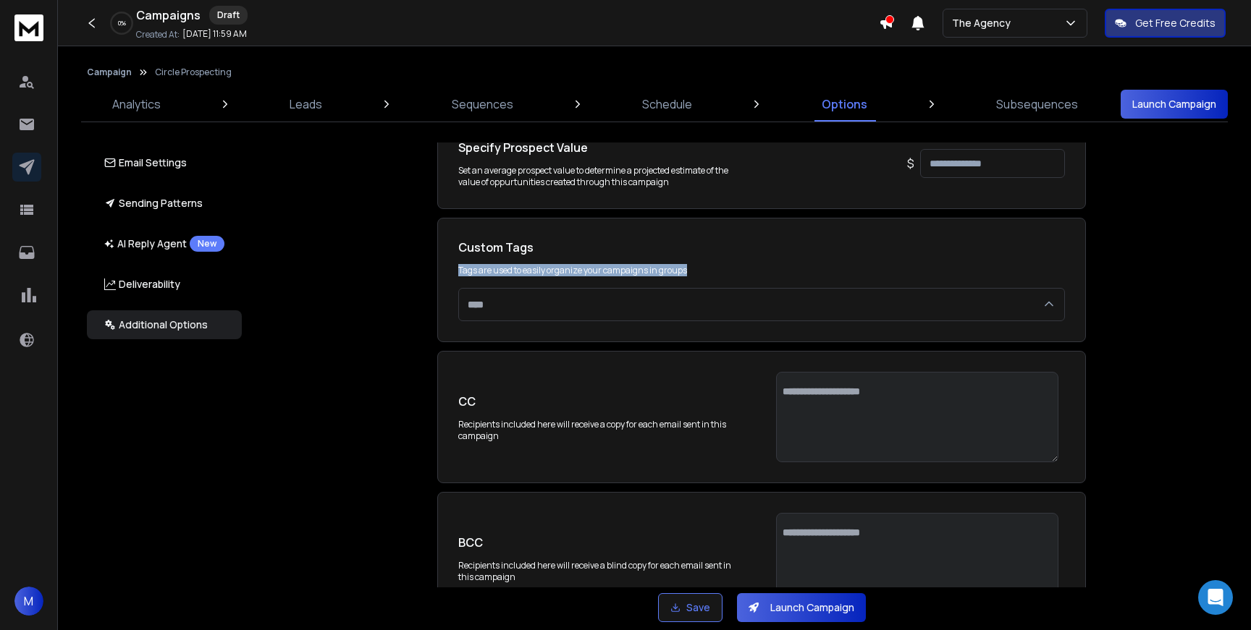
drag, startPoint x: 459, startPoint y: 271, endPoint x: 687, endPoint y: 271, distance: 228.0
click at [687, 268] on div "Custom Tags Tags are used to easily organize your campaigns in groups" at bounding box center [761, 280] width 649 height 124
click at [617, 316] on div at bounding box center [761, 304] width 607 height 33
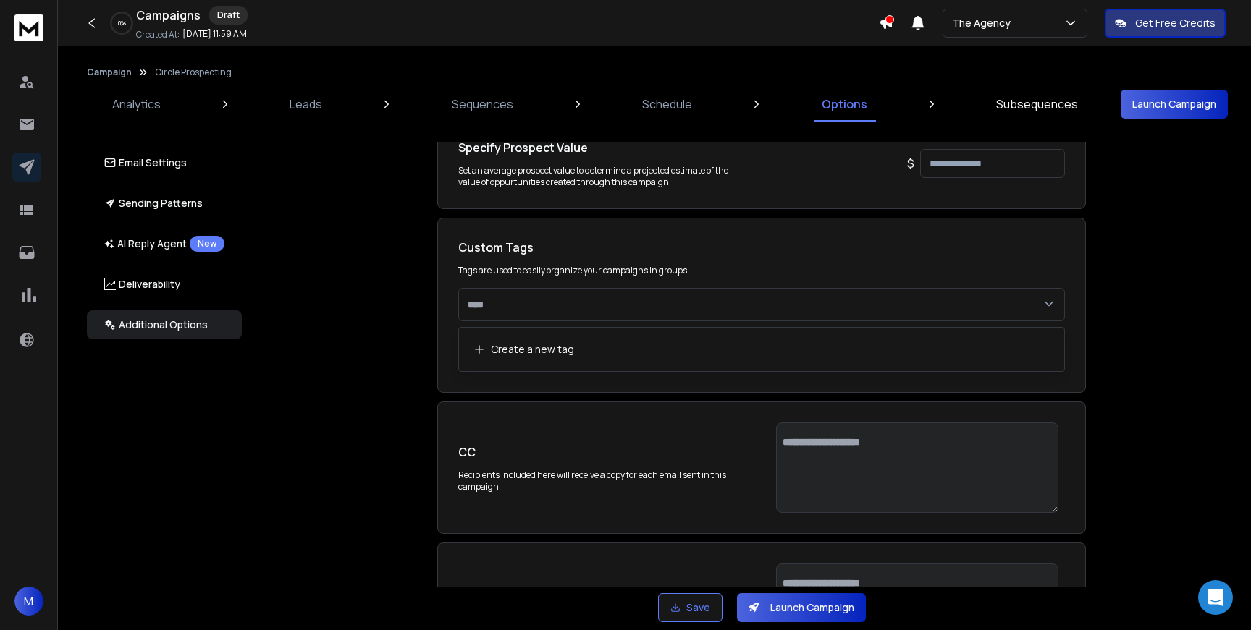
click at [1030, 109] on p "Subsequences" at bounding box center [1037, 104] width 82 height 17
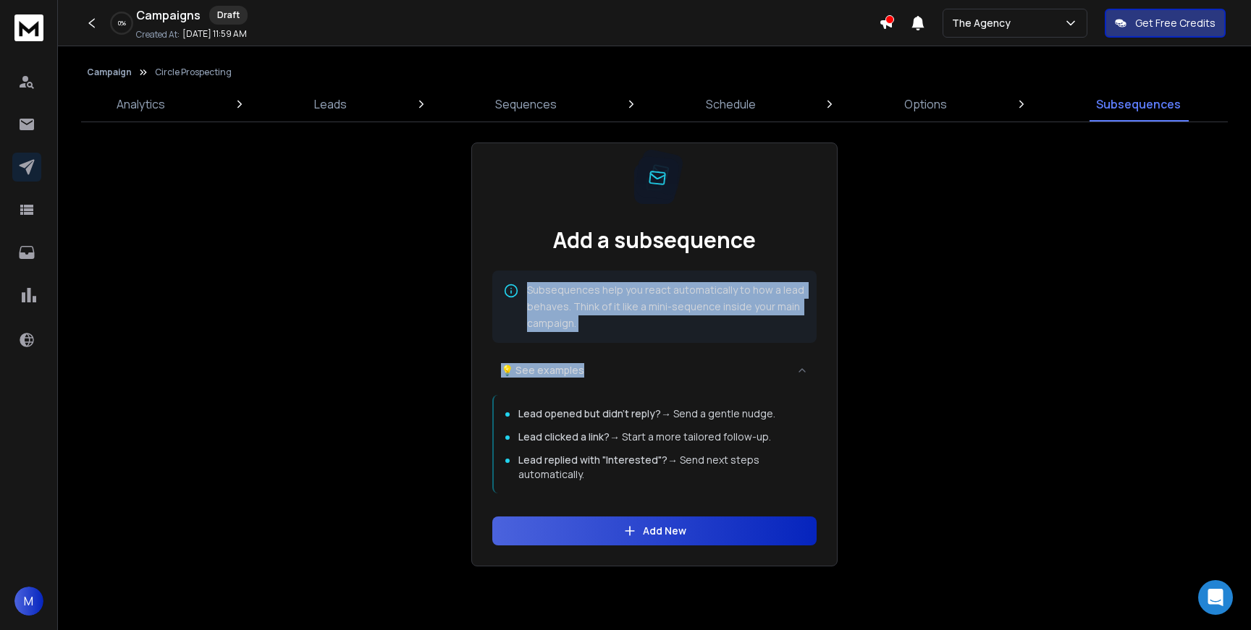
drag, startPoint x: 521, startPoint y: 284, endPoint x: 711, endPoint y: 350, distance: 201.0
click at [711, 350] on div "Subsequences help you react automatically to how a lead behaves. Think of it li…" at bounding box center [654, 382] width 324 height 223
click at [703, 330] on p "Subsequences help you react automatically to how a lead behaves. Think of it li…" at bounding box center [666, 306] width 278 height 49
drag, startPoint x: 607, startPoint y: 328, endPoint x: 488, endPoint y: 298, distance: 122.4
click at [488, 298] on div "Add a subsequence Subsequences help you react automatically to how a lead behav…" at bounding box center [654, 355] width 366 height 424
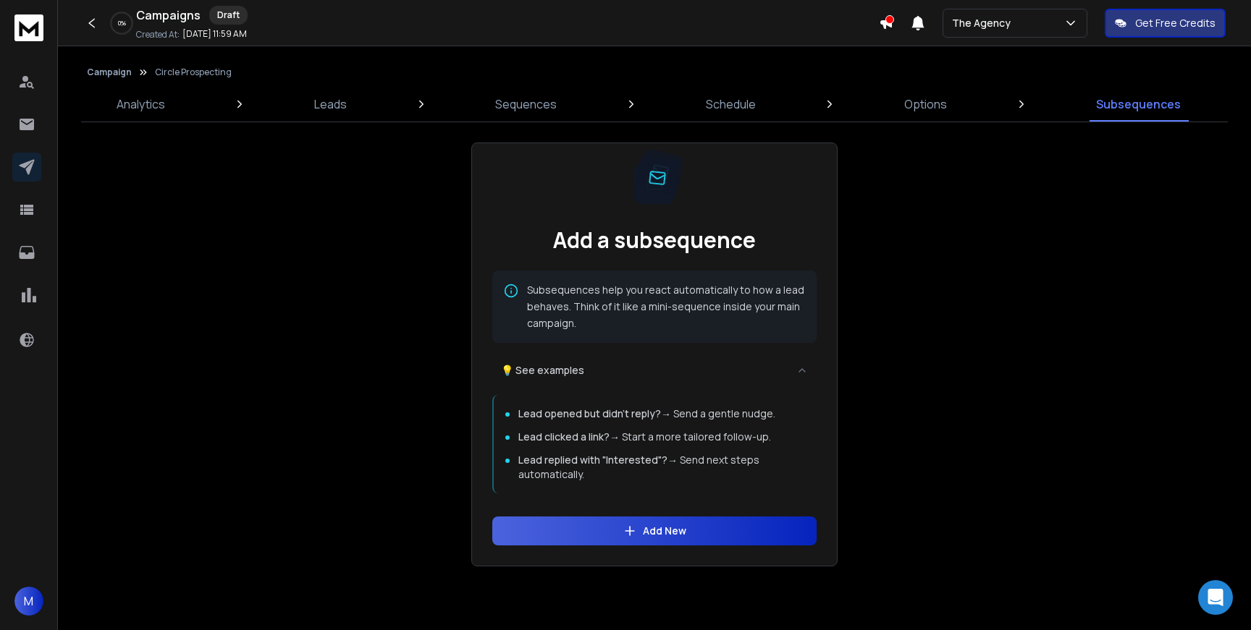
click at [622, 316] on p "Subsequences help you react automatically to how a lead behaves. Think of it li…" at bounding box center [666, 306] width 278 height 49
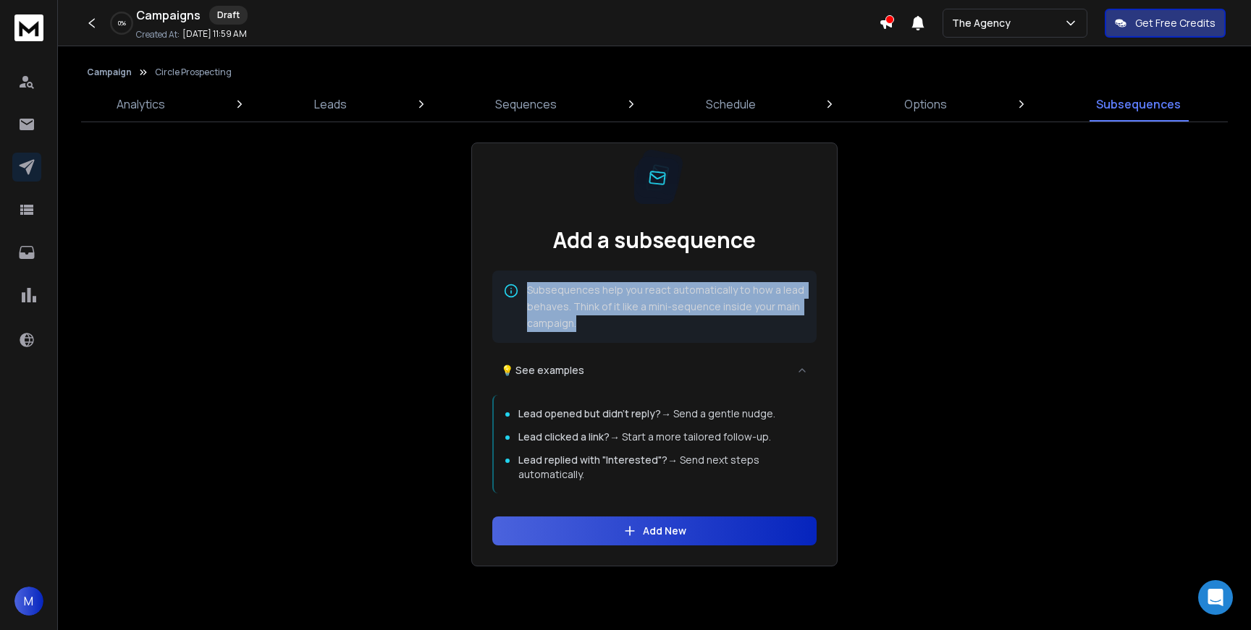
drag, startPoint x: 586, startPoint y: 302, endPoint x: 428, endPoint y: 269, distance: 161.1
click at [428, 269] on div "Add a subsequence Subsequences help you react automatically to how a lead behav…" at bounding box center [654, 355] width 1135 height 424
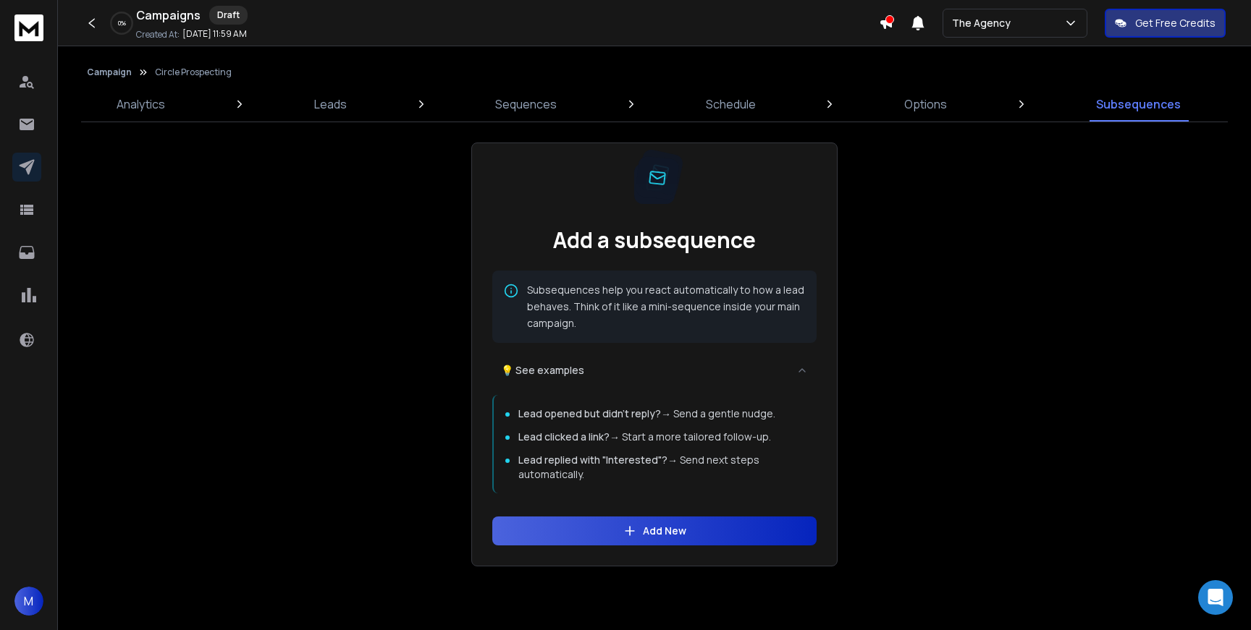
click at [588, 331] on div "Subsequences help you react automatically to how a lead behaves. Think of it li…" at bounding box center [654, 307] width 324 height 72
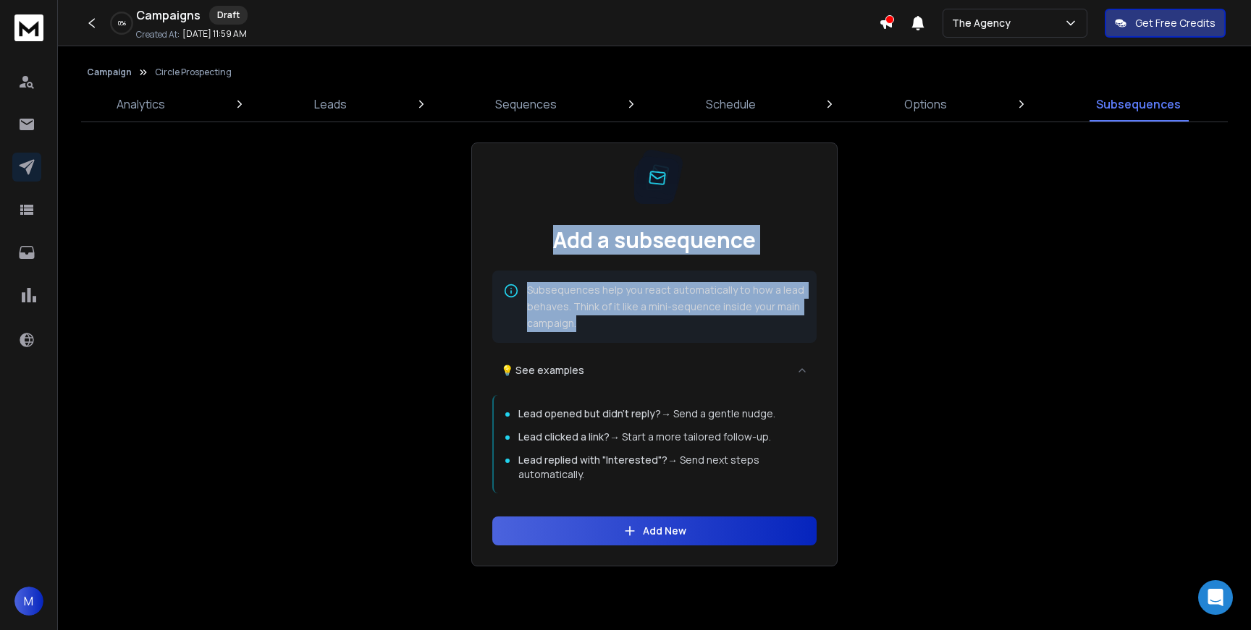
drag, startPoint x: 594, startPoint y: 340, endPoint x: 481, endPoint y: 256, distance: 140.1
click at [456, 232] on div "Add a subsequence Subsequences help you react automatically to how a lead behav…" at bounding box center [654, 355] width 1135 height 424
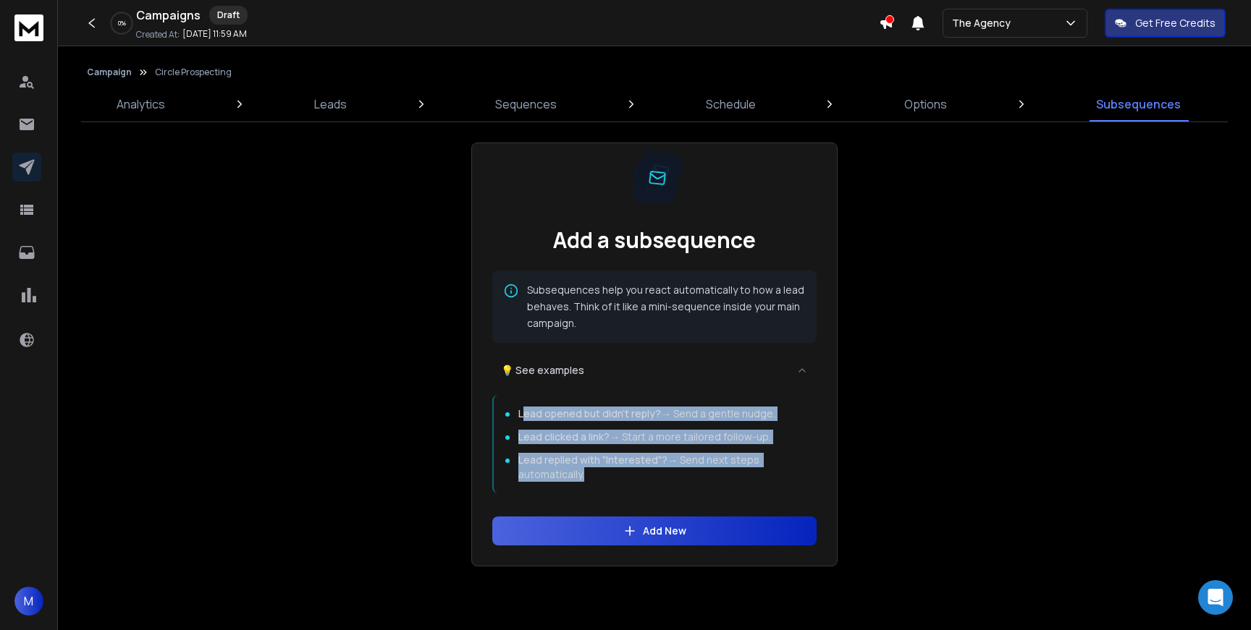
drag, startPoint x: 522, startPoint y: 418, endPoint x: 589, endPoint y: 490, distance: 98.8
click at [589, 490] on div "Lead opened but didn't reply? → Send a gentle nudge. Lead clicked a link? → Sta…" at bounding box center [654, 444] width 324 height 98
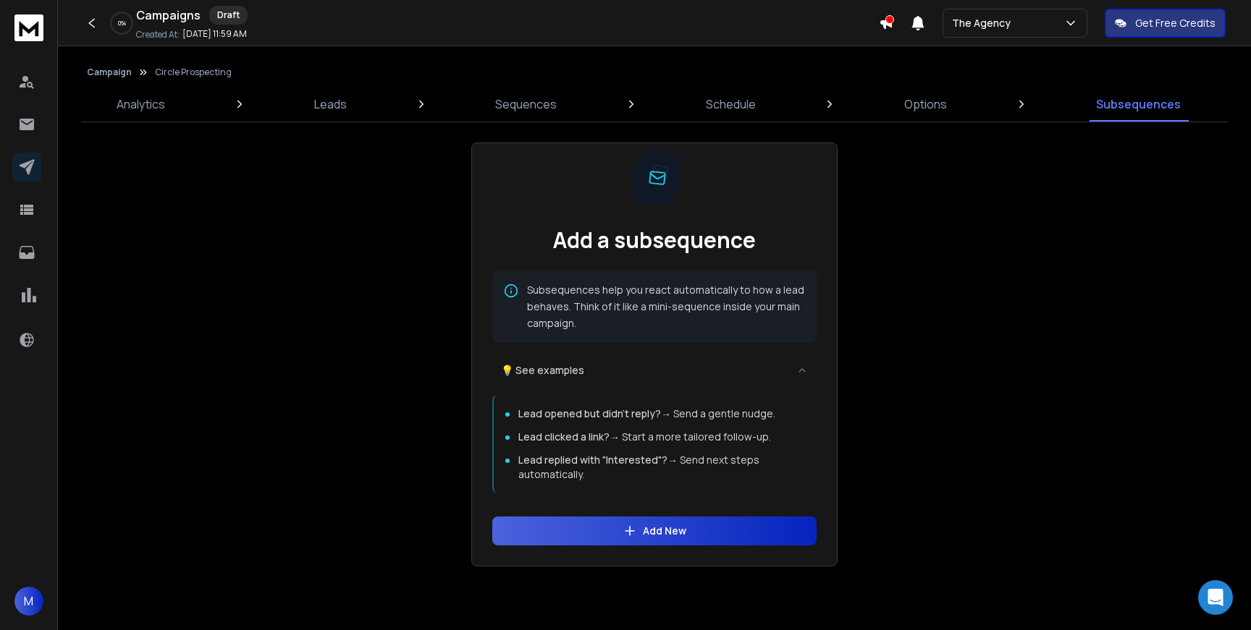
click at [872, 379] on div "Add a subsequence Subsequences help you react automatically to how a lead behav…" at bounding box center [654, 355] width 1135 height 424
click at [314, 193] on div "Add a subsequence Subsequences help you react automatically to how a lead behav…" at bounding box center [654, 355] width 1135 height 424
click at [33, 122] on icon at bounding box center [26, 124] width 17 height 17
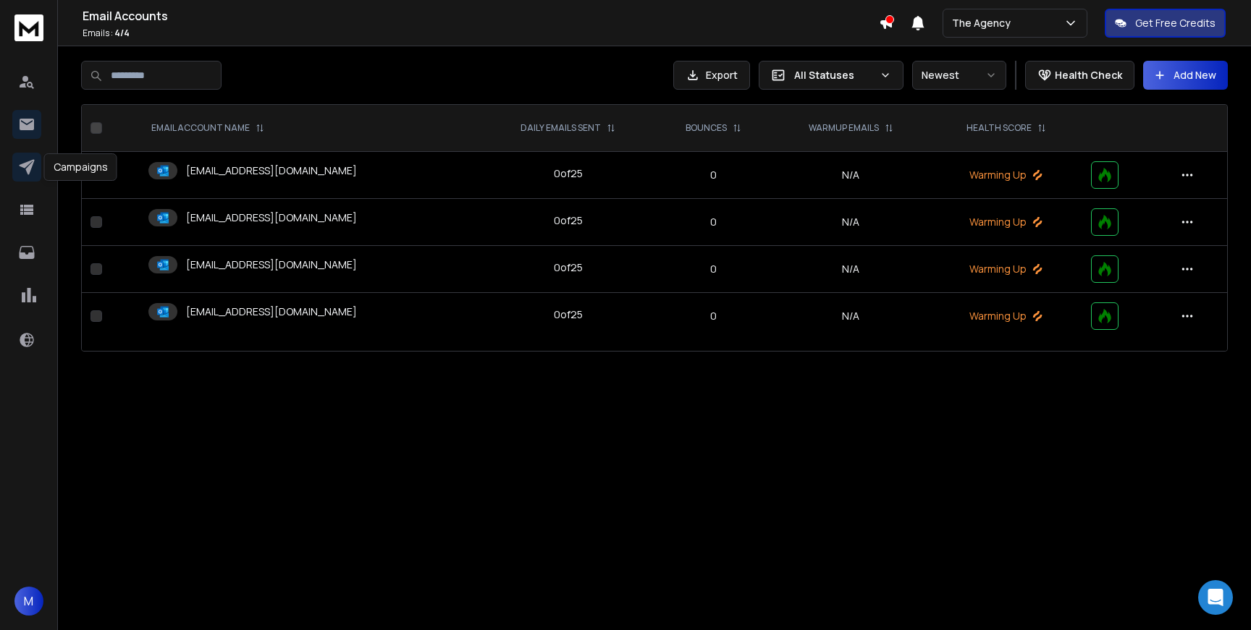
click at [22, 181] on link at bounding box center [26, 167] width 29 height 29
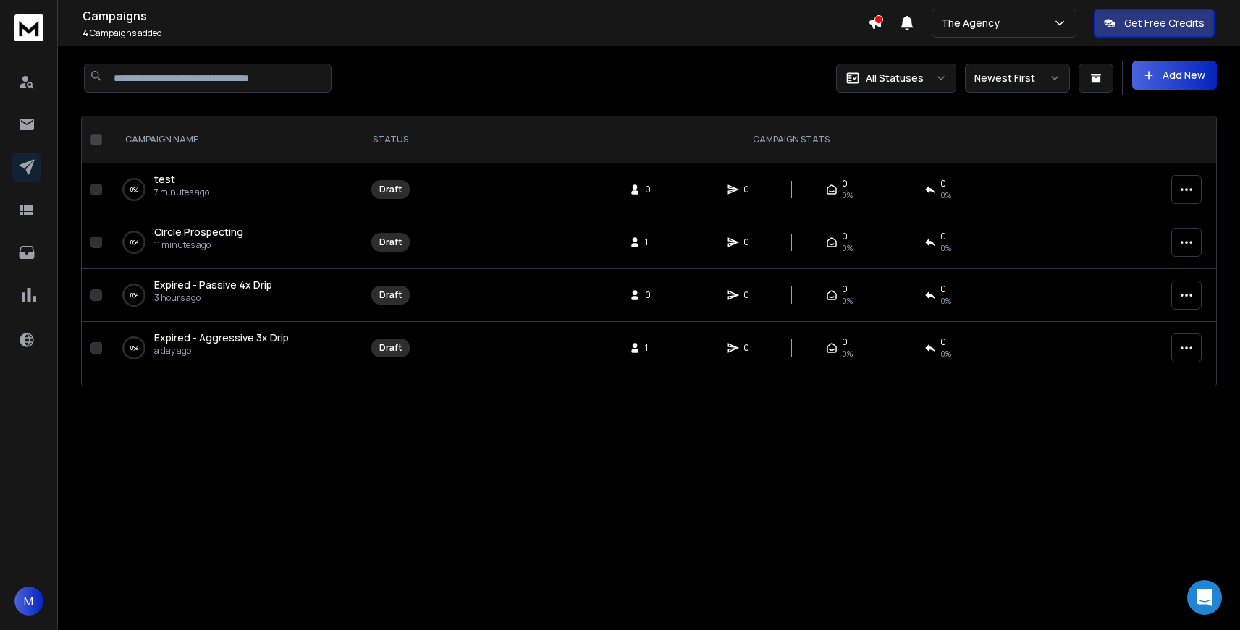
click at [630, 628] on div "Campaigns 4 Campaigns Added All Statuses Newest First Add New CAMPAIGN NAME STA…" at bounding box center [649, 376] width 1136 height 630
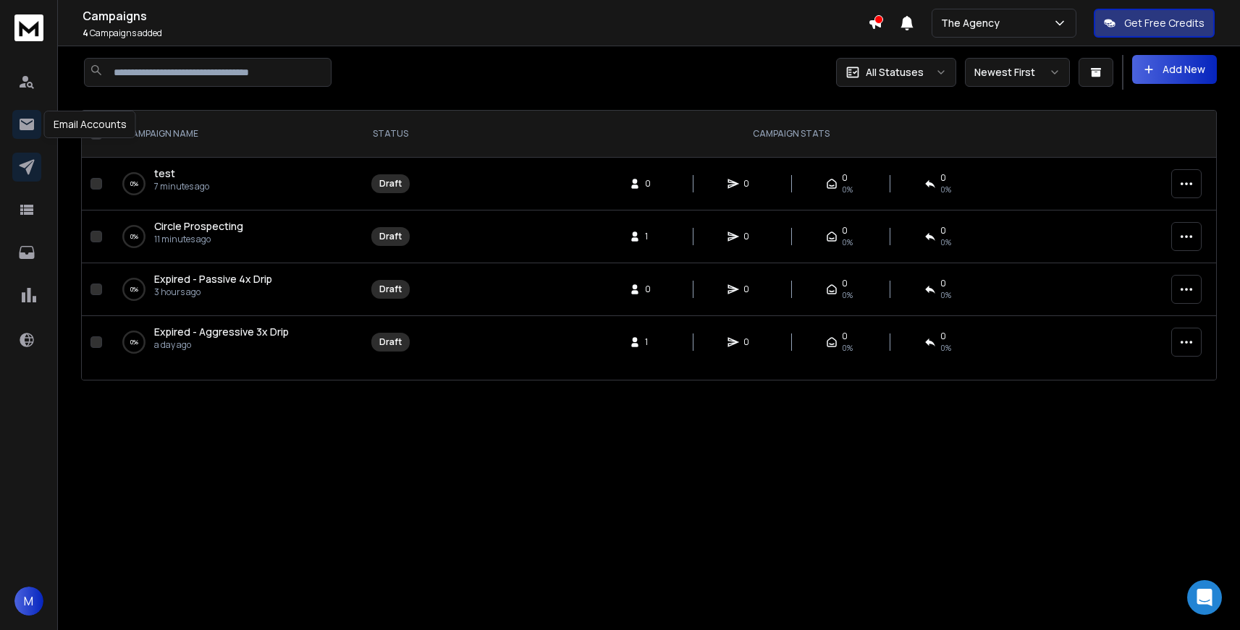
click at [20, 124] on icon at bounding box center [27, 125] width 14 height 12
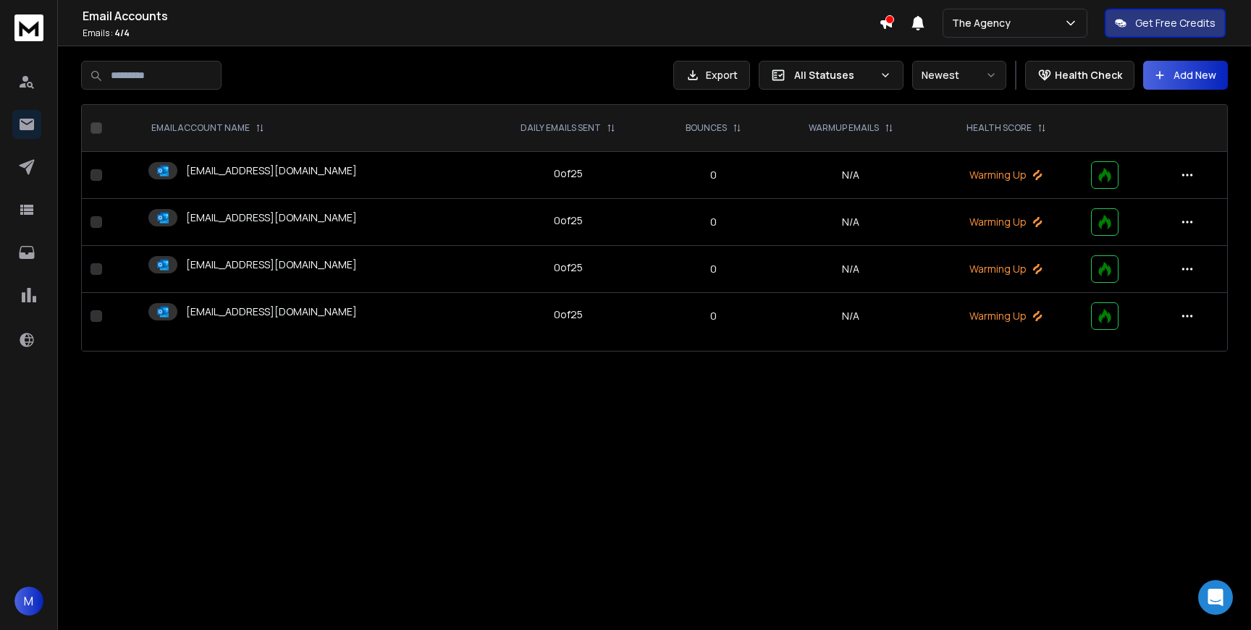
click at [1204, 80] on button "Add New" at bounding box center [1185, 75] width 85 height 29
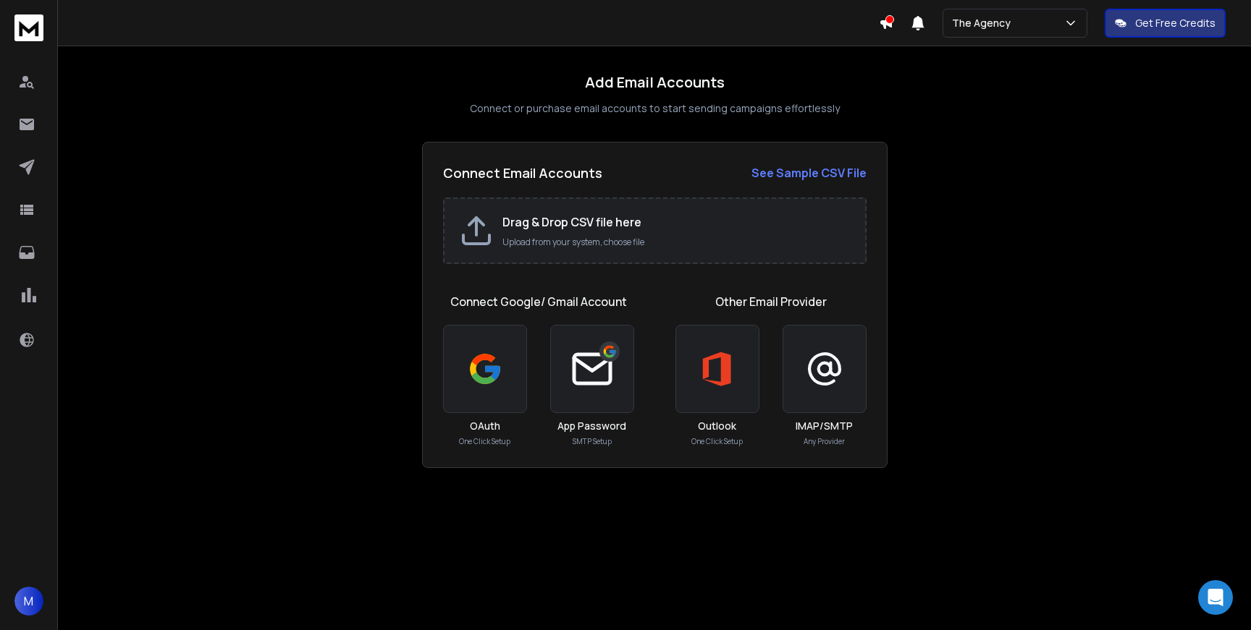
click at [472, 361] on icon at bounding box center [483, 360] width 24 height 12
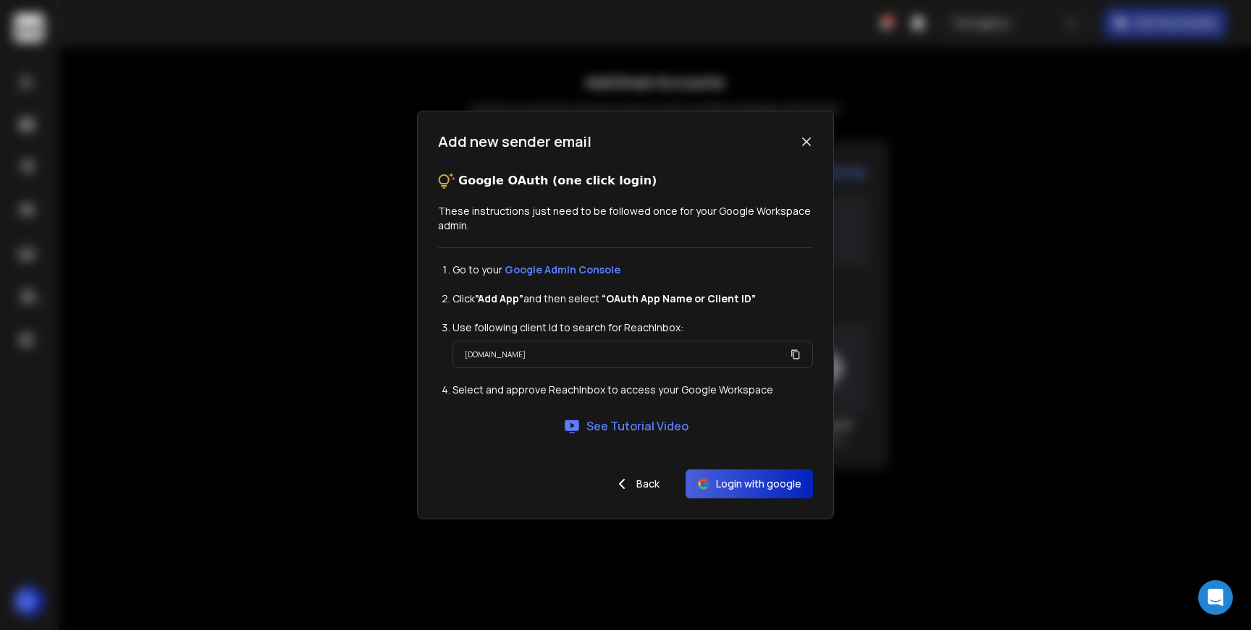
click at [796, 354] on icon at bounding box center [795, 355] width 10 height 10
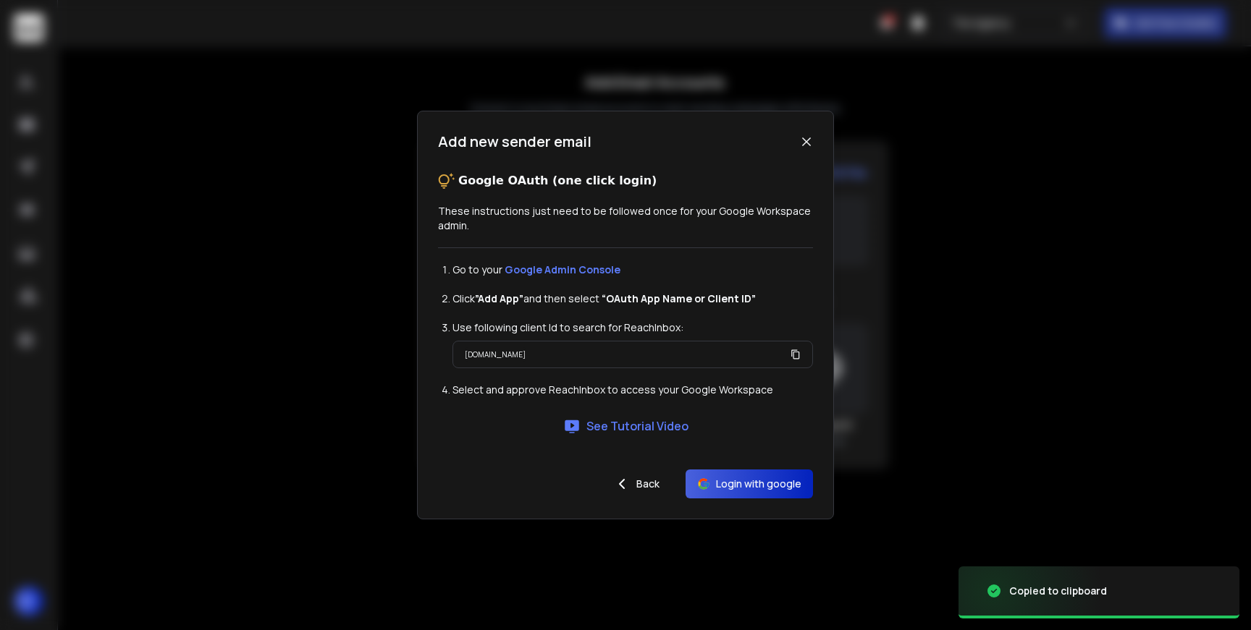
click at [769, 484] on button "Login with google" at bounding box center [748, 484] width 127 height 29
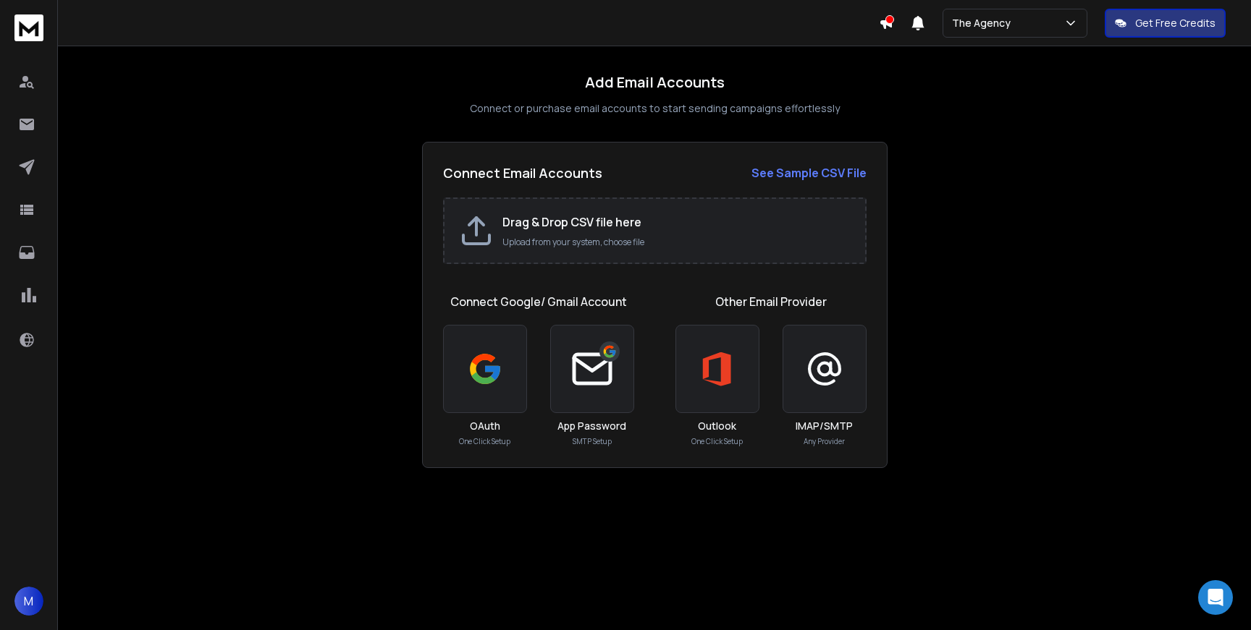
click at [606, 402] on div at bounding box center [592, 369] width 84 height 88
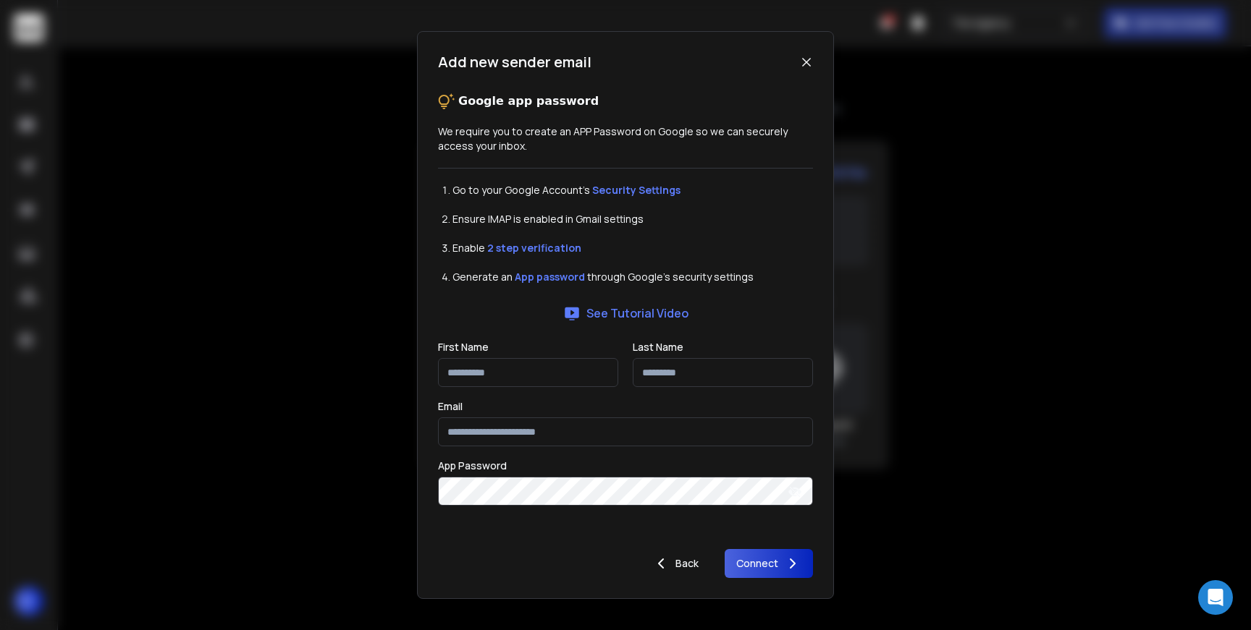
click at [1052, 387] on div "Add new sender email Google app password We require you to create an APP Passwo…" at bounding box center [625, 315] width 1251 height 597
click at [806, 57] on icon at bounding box center [806, 62] width 13 height 13
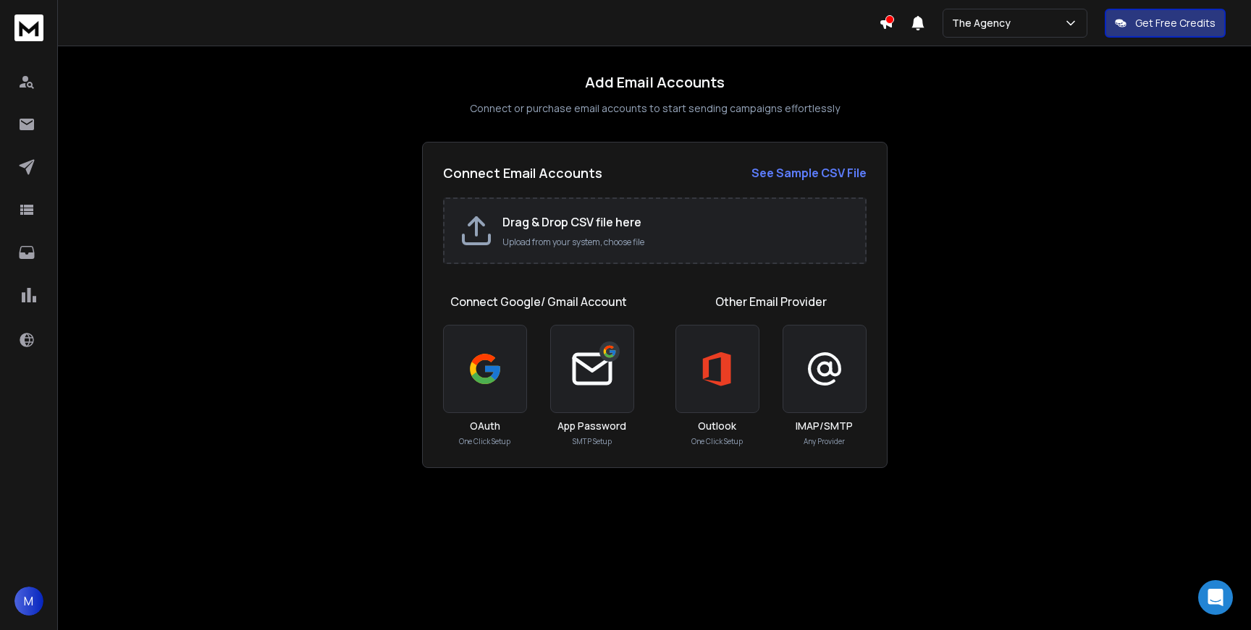
click at [574, 382] on icon at bounding box center [592, 369] width 36 height 29
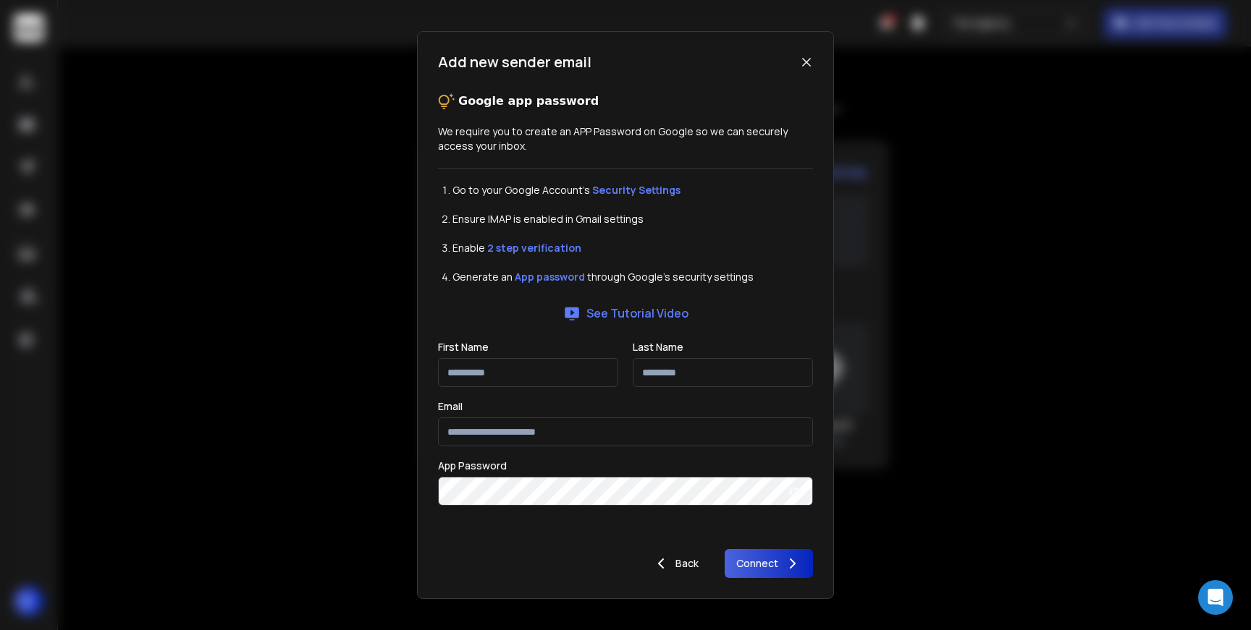
click at [556, 373] on input "text" at bounding box center [528, 372] width 180 height 29
type input "*****"
type input "*******"
click at [549, 439] on input "email" at bounding box center [625, 432] width 375 height 29
type input "**********"
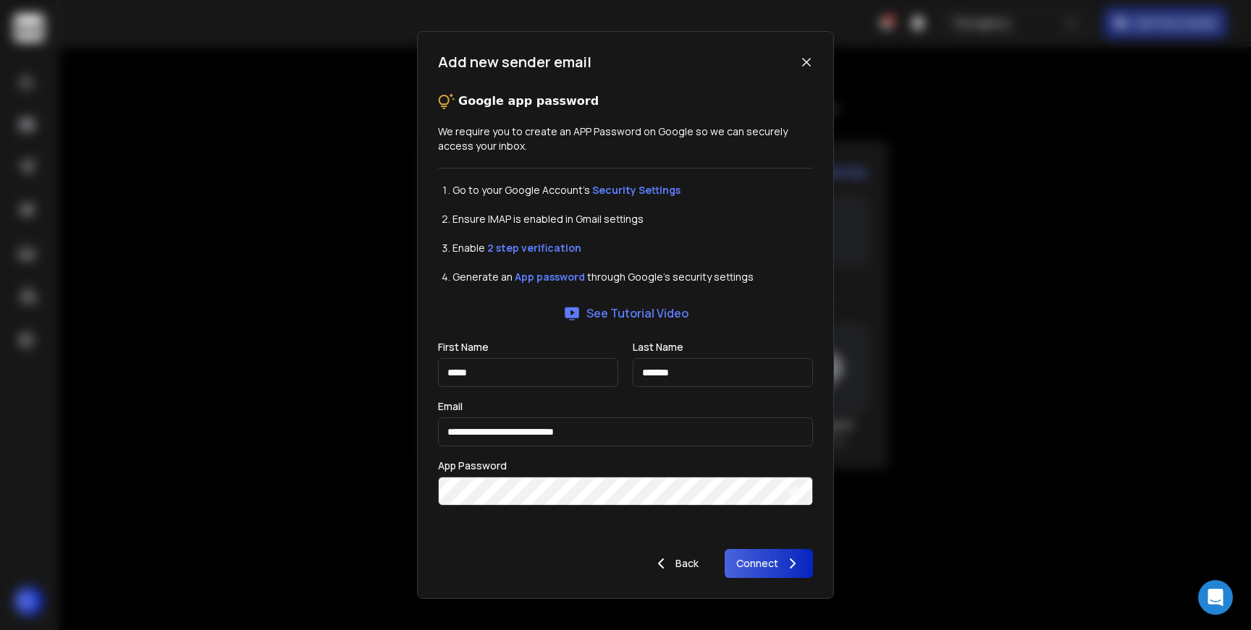
click at [536, 549] on div "Back Connect" at bounding box center [625, 563] width 375 height 29
click at [788, 567] on icon at bounding box center [792, 563] width 17 height 17
click at [808, 64] on icon at bounding box center [806, 62] width 9 height 9
